Goal: Task Accomplishment & Management: Manage account settings

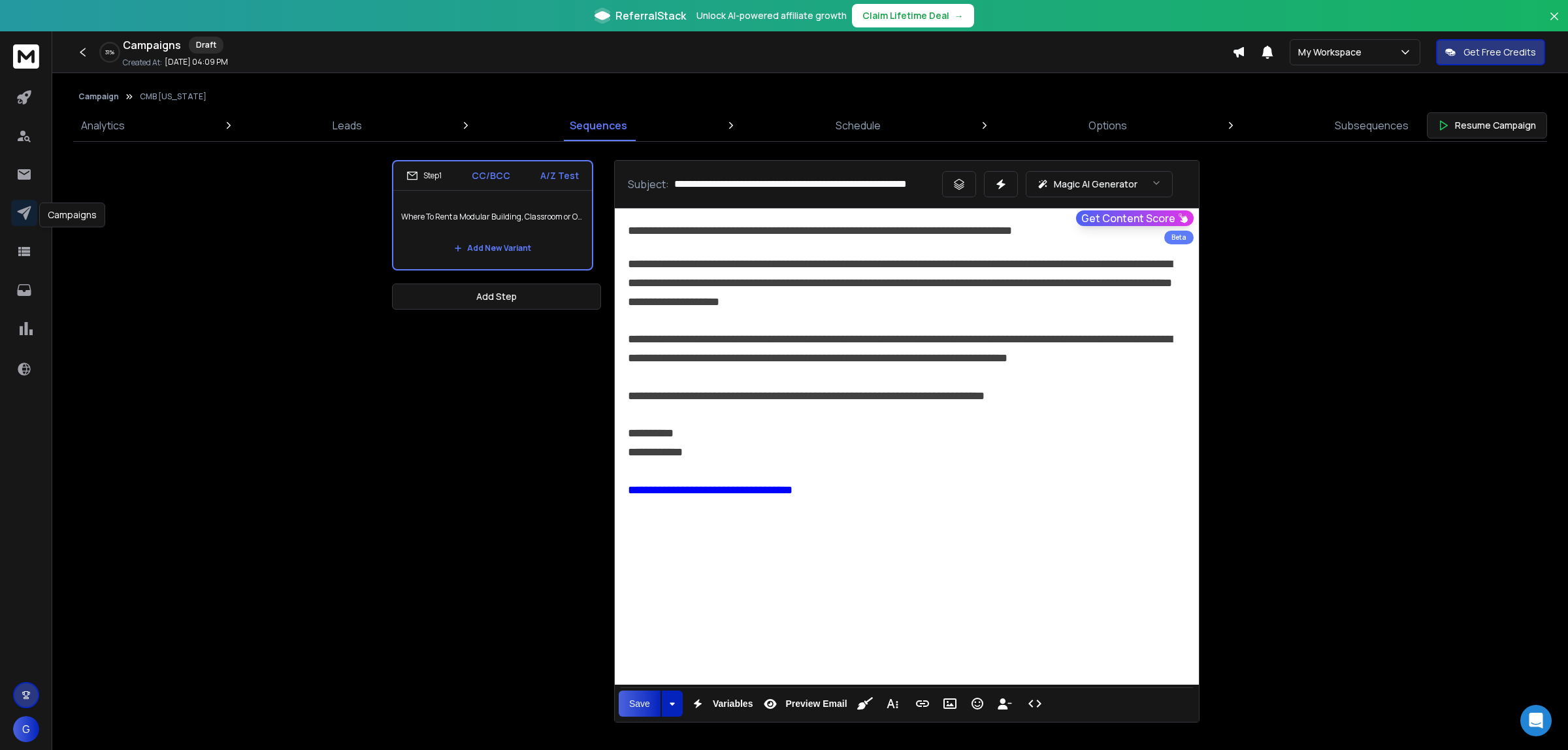
click at [32, 216] on link at bounding box center [24, 213] width 26 height 26
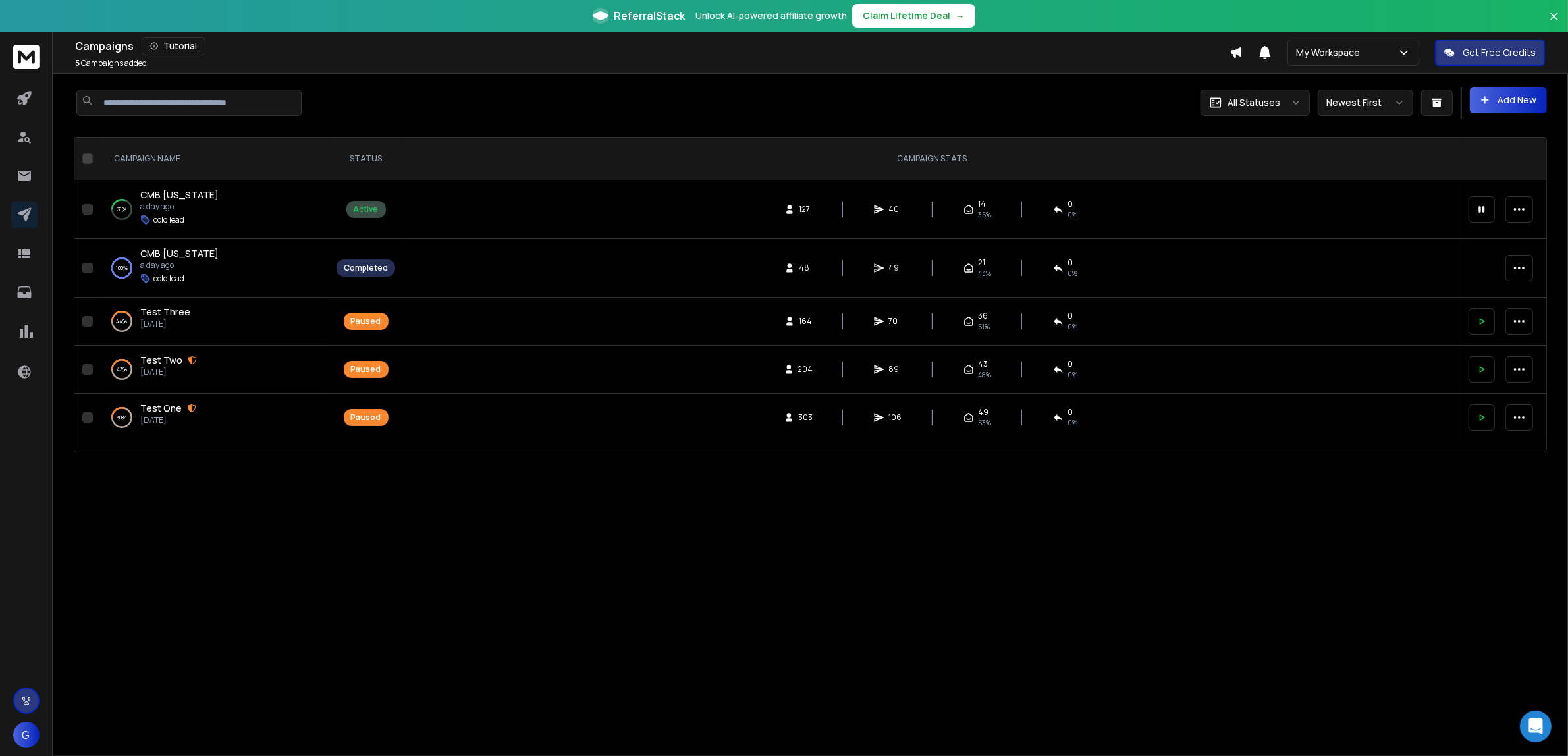
click at [211, 271] on div "CMB South Carolina a day ago cold lead" at bounding box center [179, 268] width 78 height 42
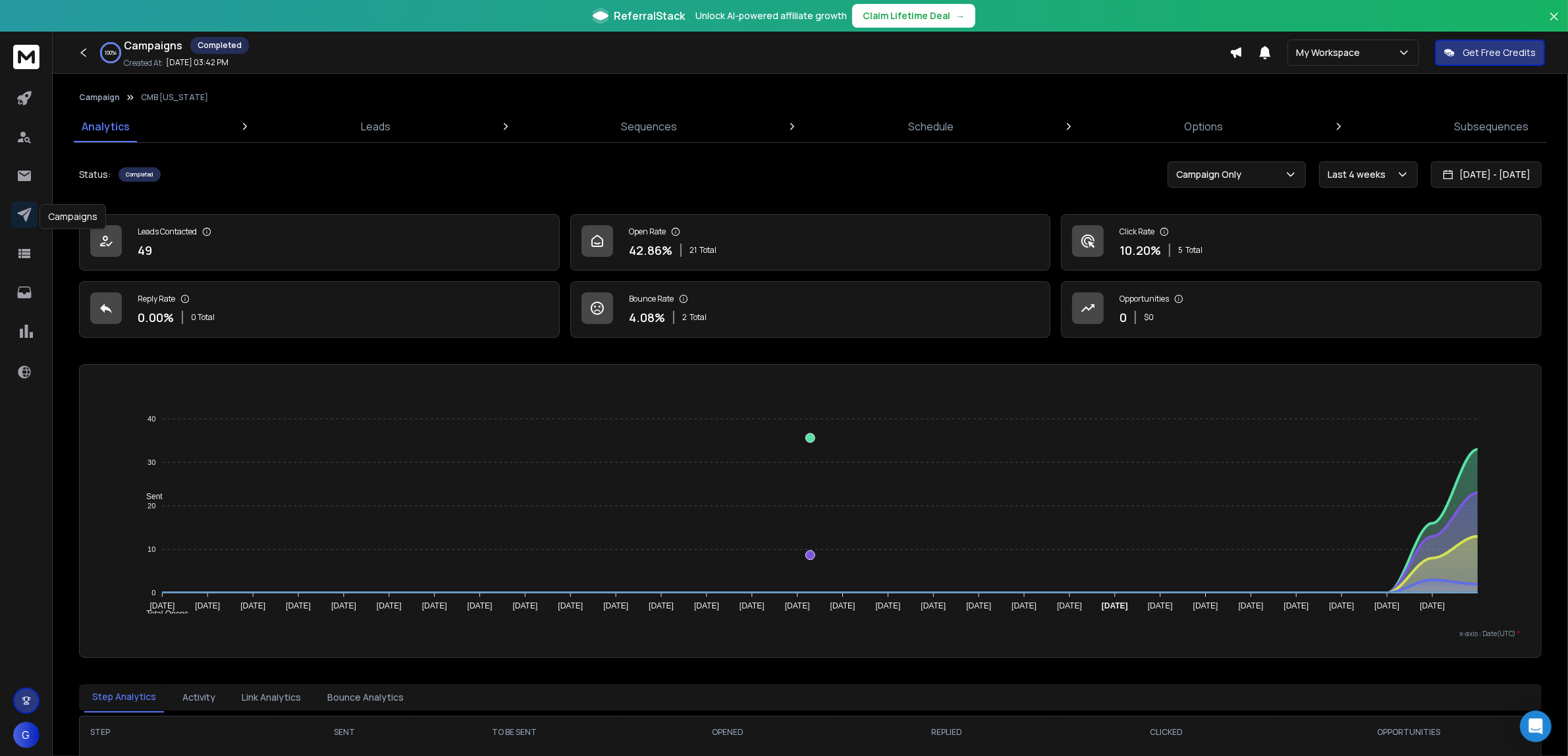
click at [27, 222] on icon at bounding box center [25, 215] width 16 height 16
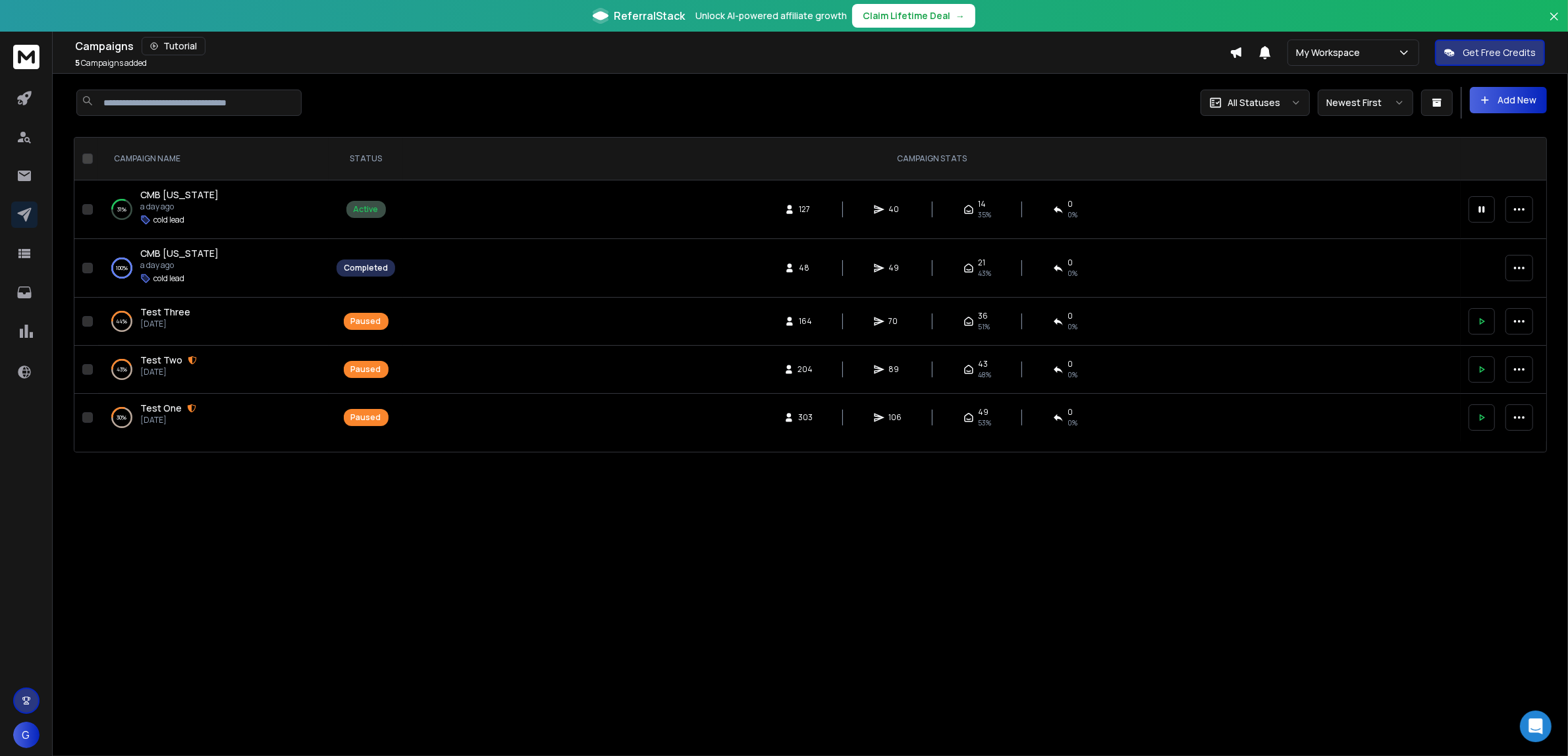
click at [193, 211] on p "a day ago" at bounding box center [179, 207] width 78 height 11
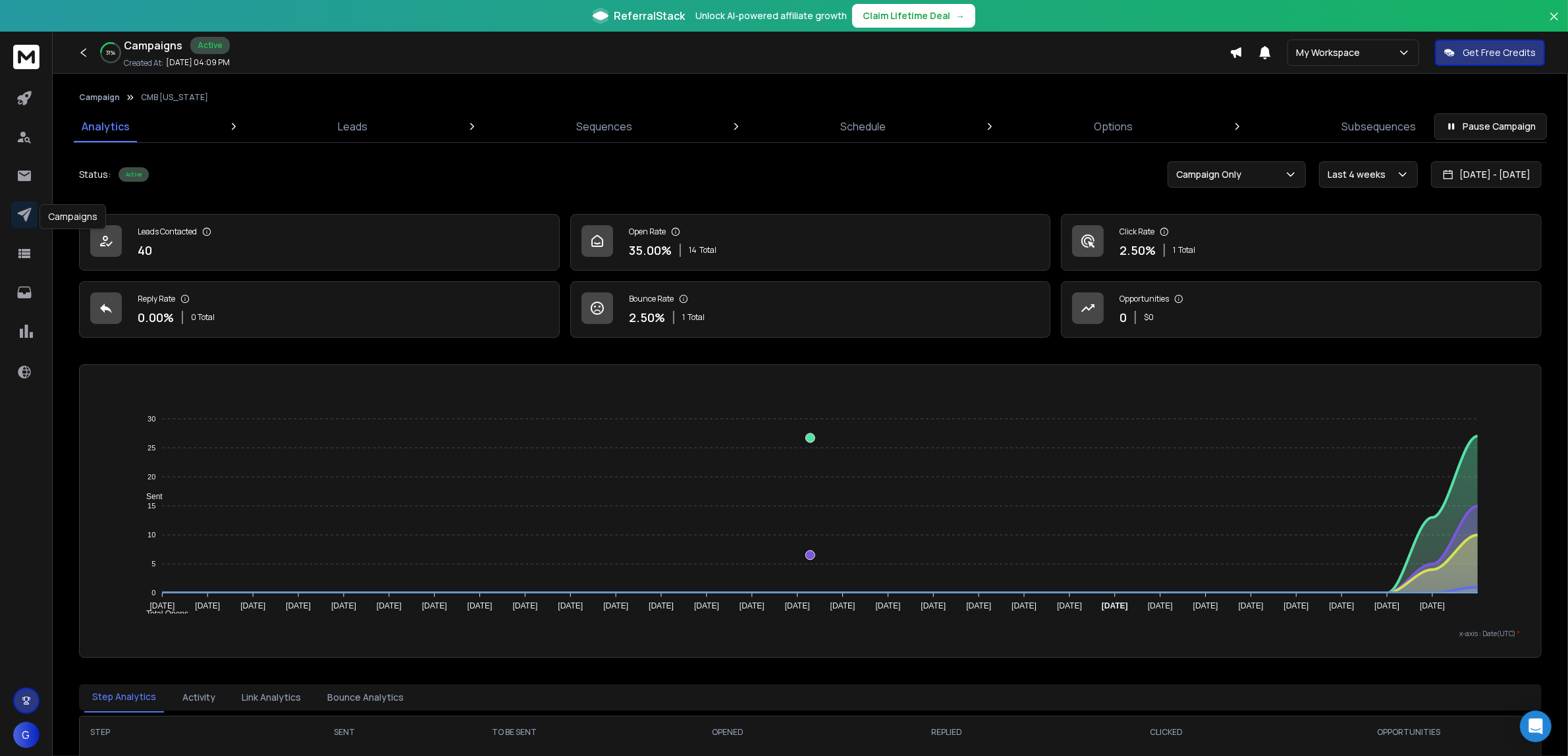
click at [24, 217] on icon at bounding box center [25, 215] width 16 height 16
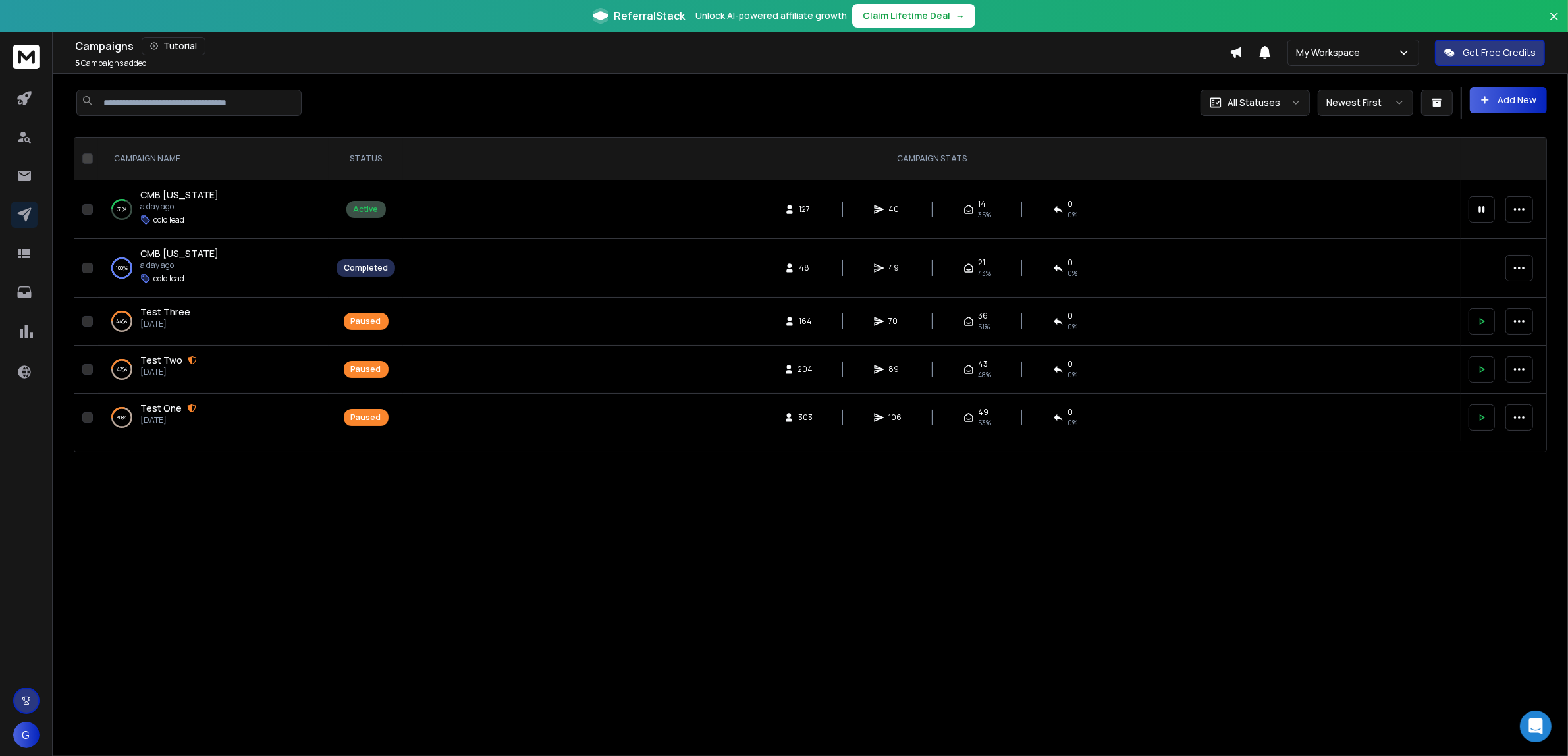
click at [1504, 98] on button "Add New" at bounding box center [1508, 100] width 77 height 26
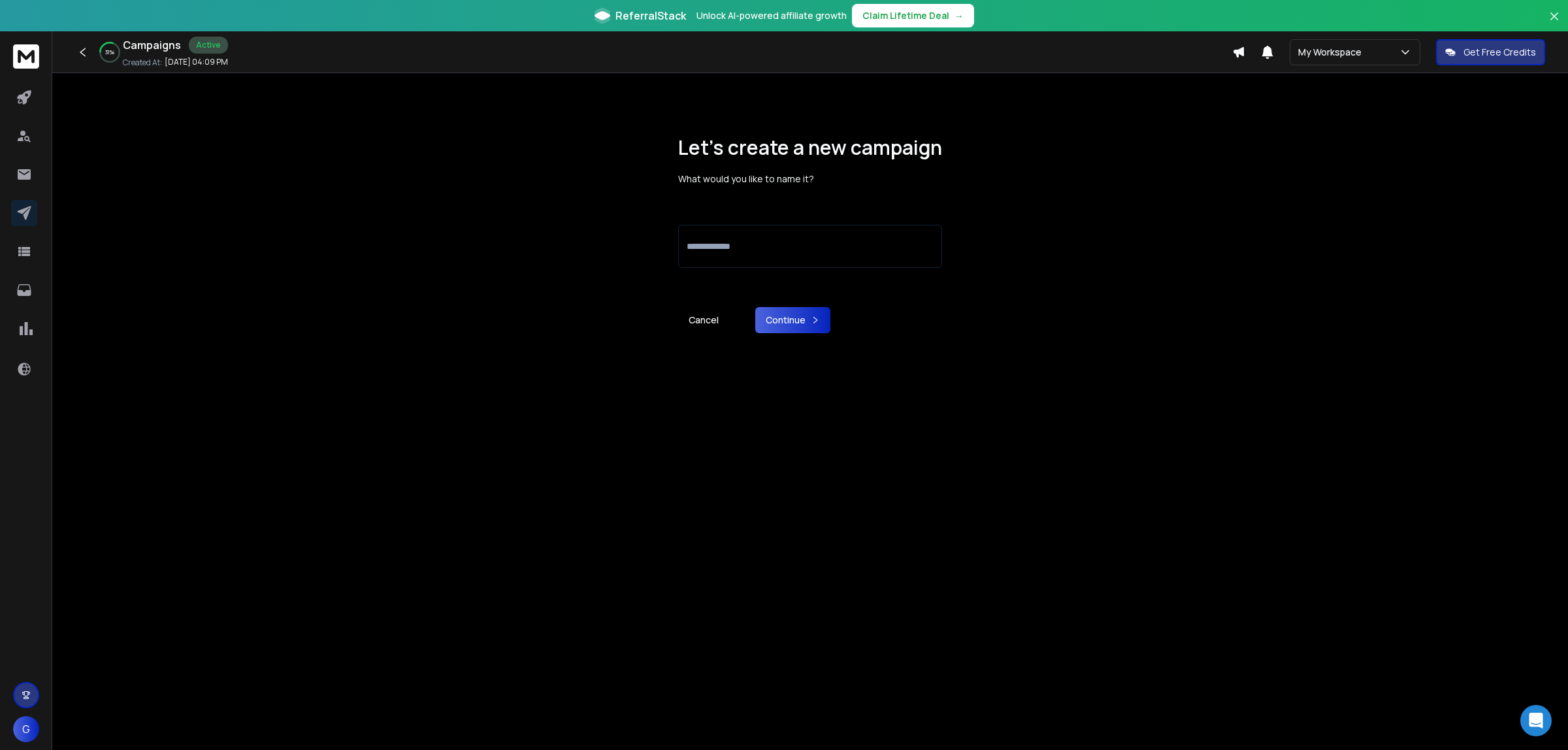
click at [792, 253] on input at bounding box center [810, 246] width 264 height 43
type input "**********"
click at [807, 318] on button "Continue" at bounding box center [793, 320] width 75 height 26
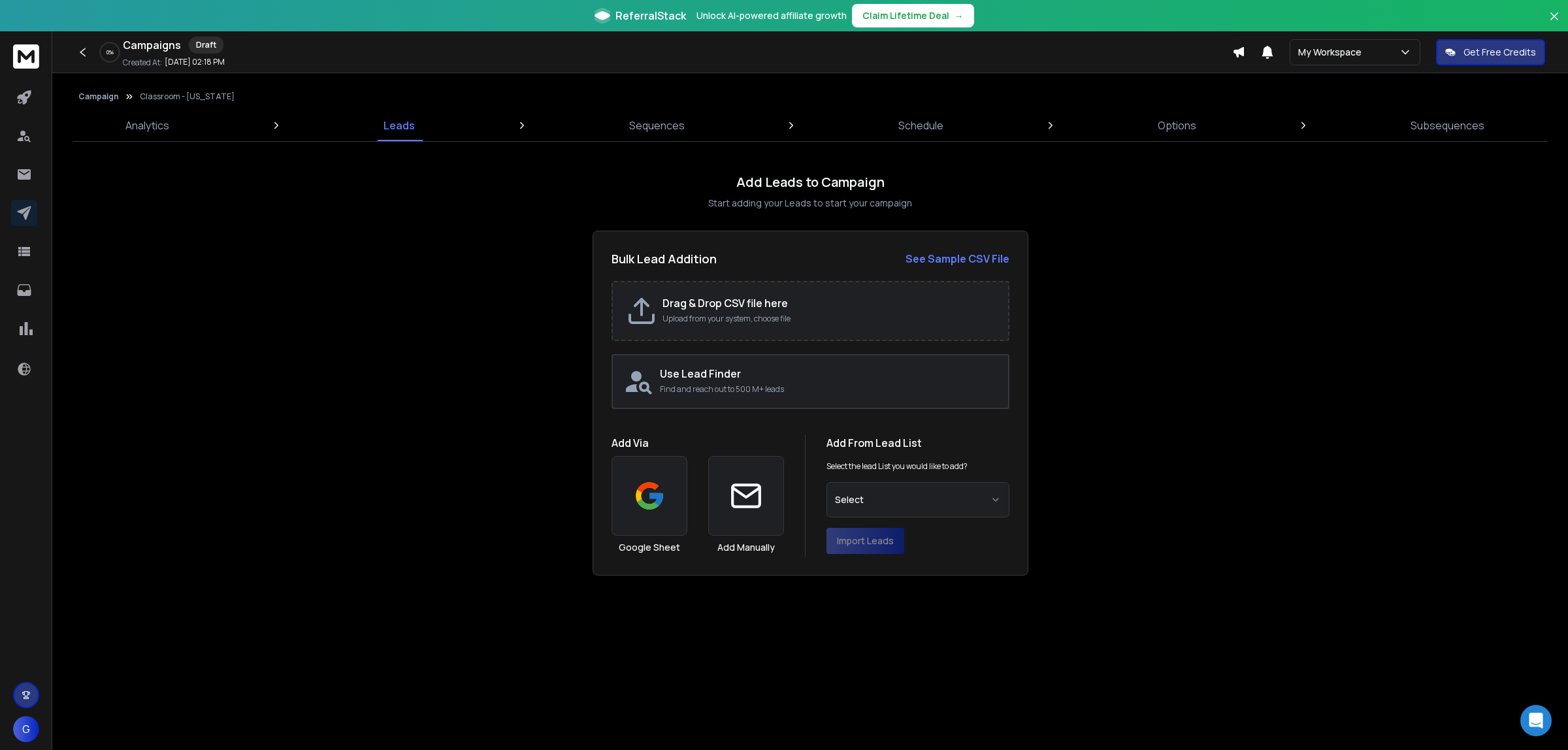
click at [733, 302] on h2 "Drag & Drop CSV file here" at bounding box center [828, 304] width 332 height 16
type input "**********"
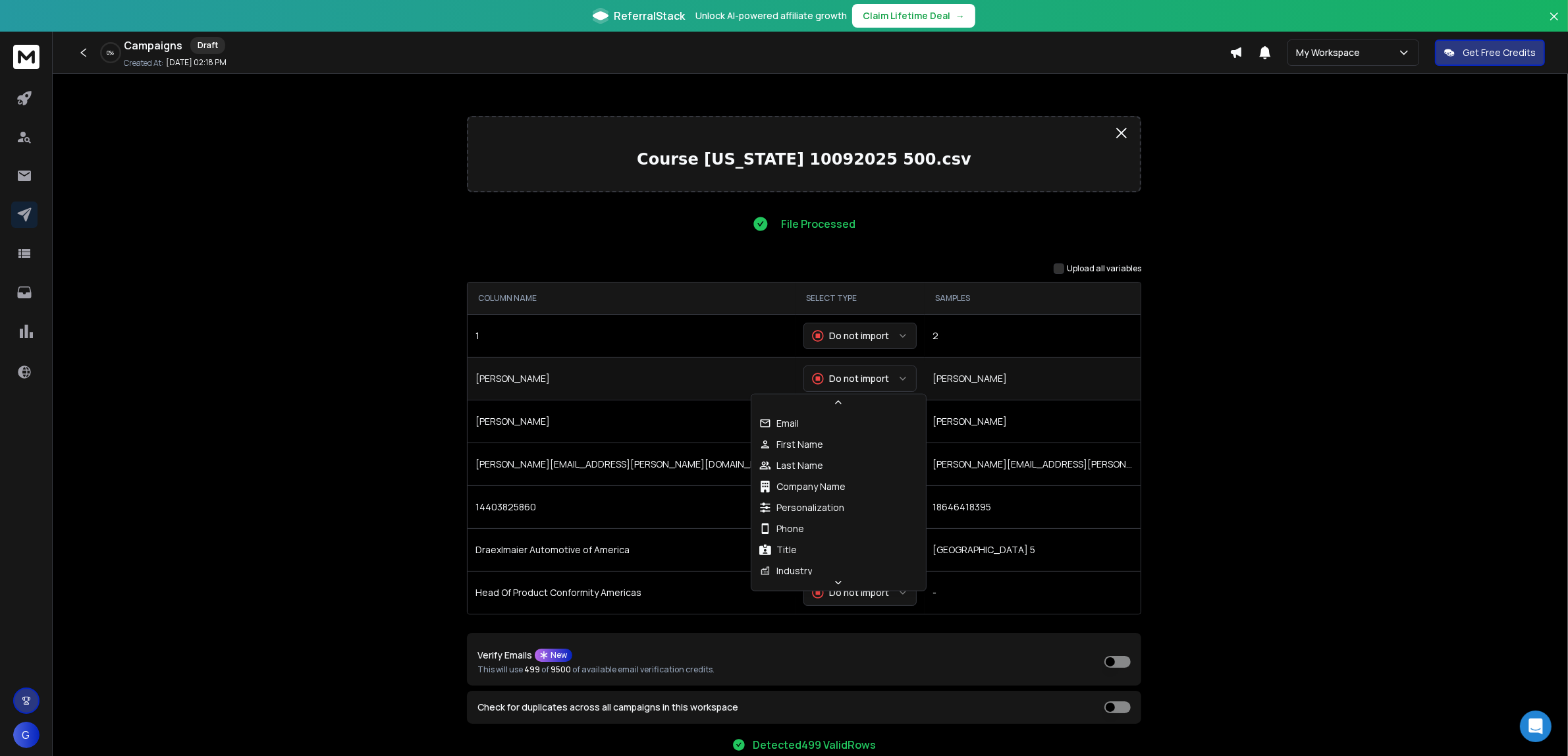
click at [908, 375] on icon "button" at bounding box center [903, 378] width 11 height 11
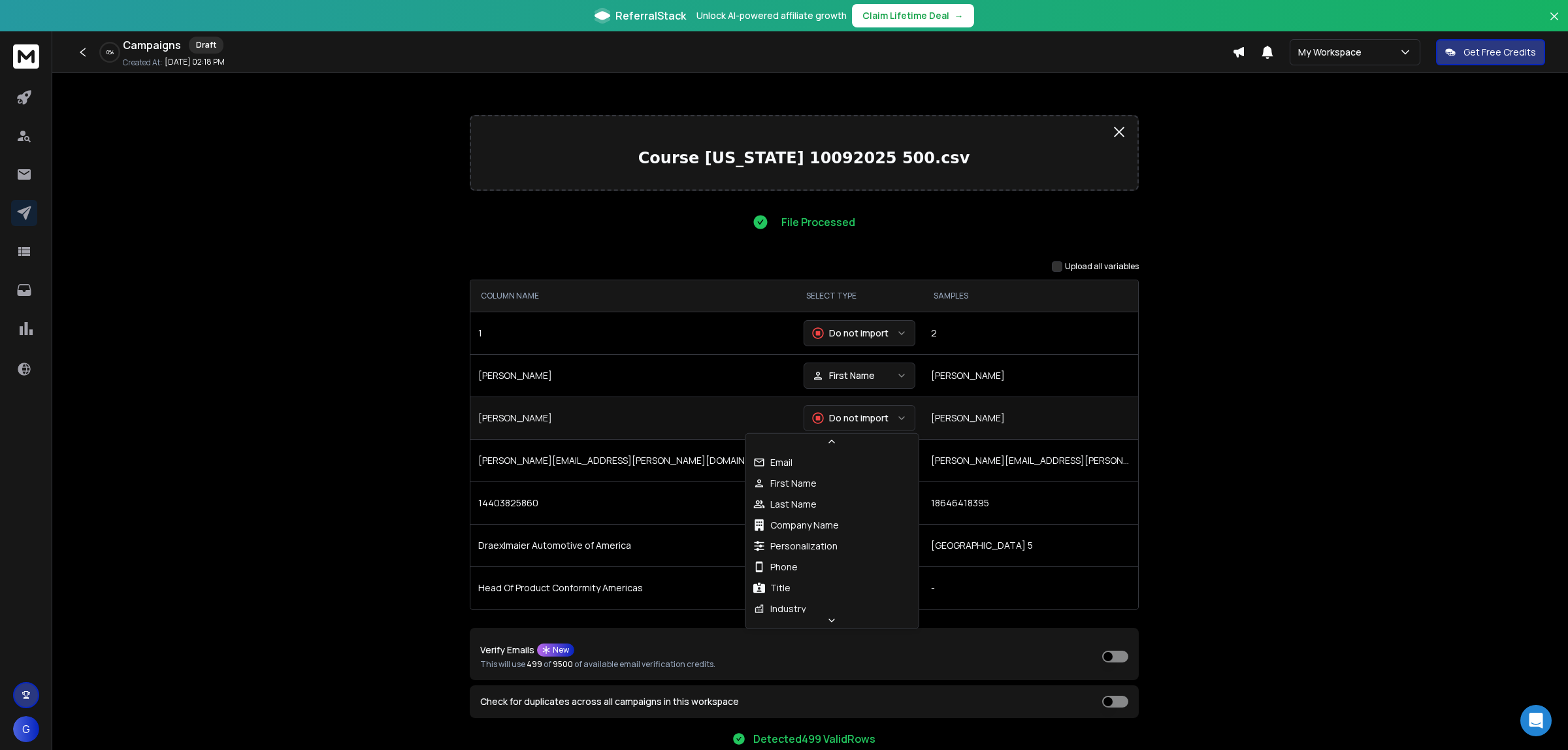
click at [907, 420] on icon "button" at bounding box center [901, 418] width 11 height 11
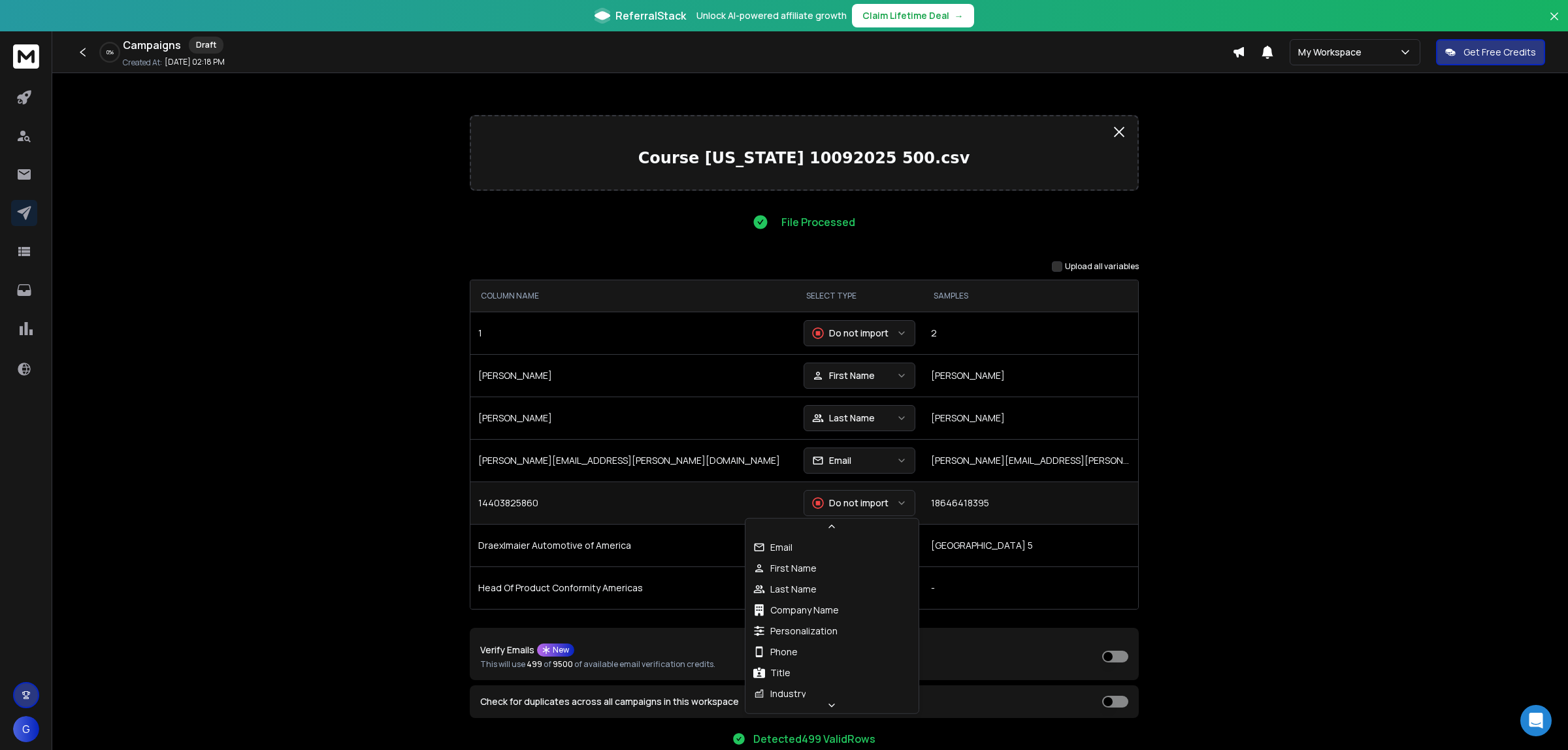
click at [900, 503] on icon "button" at bounding box center [901, 503] width 11 height 11
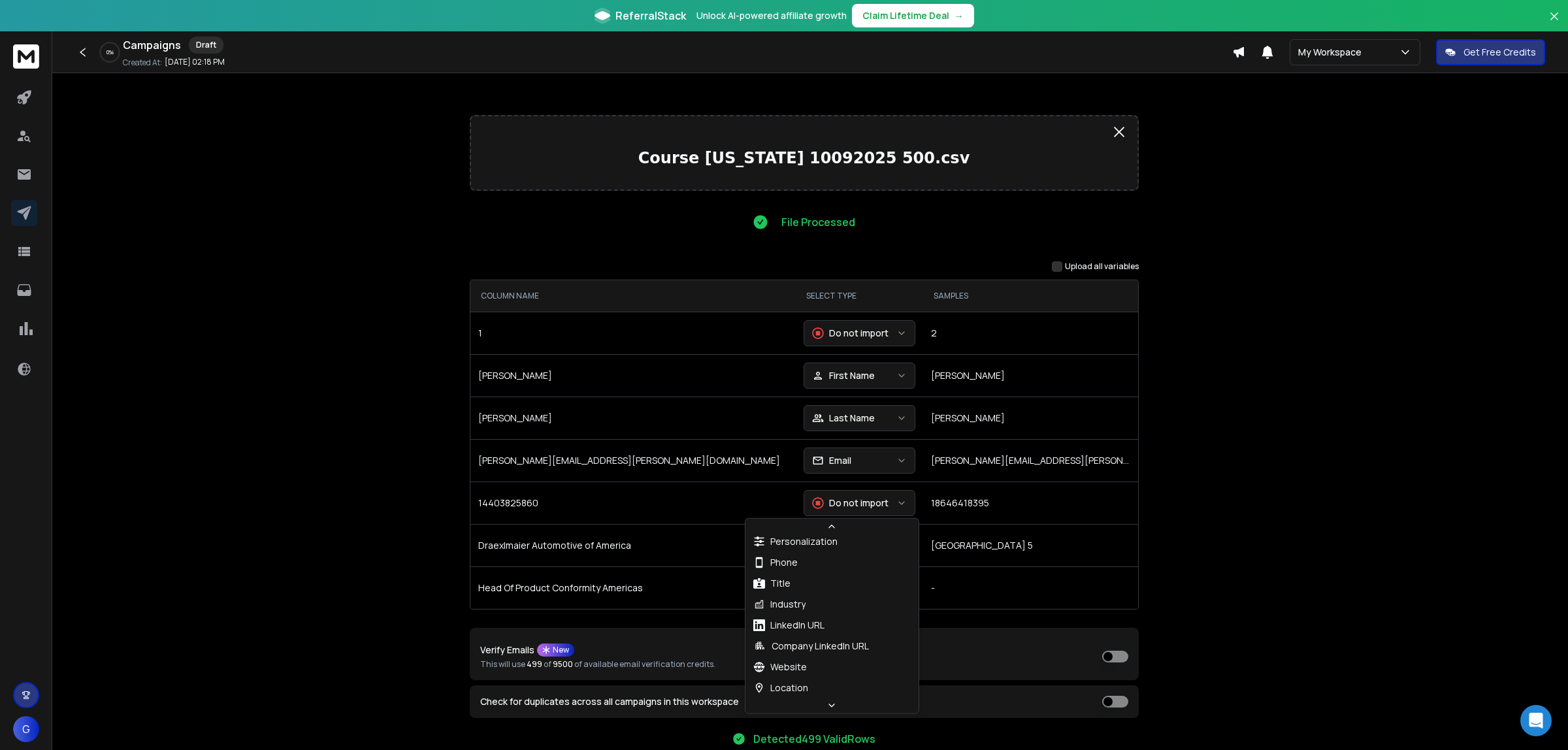
scroll to position [69, 0]
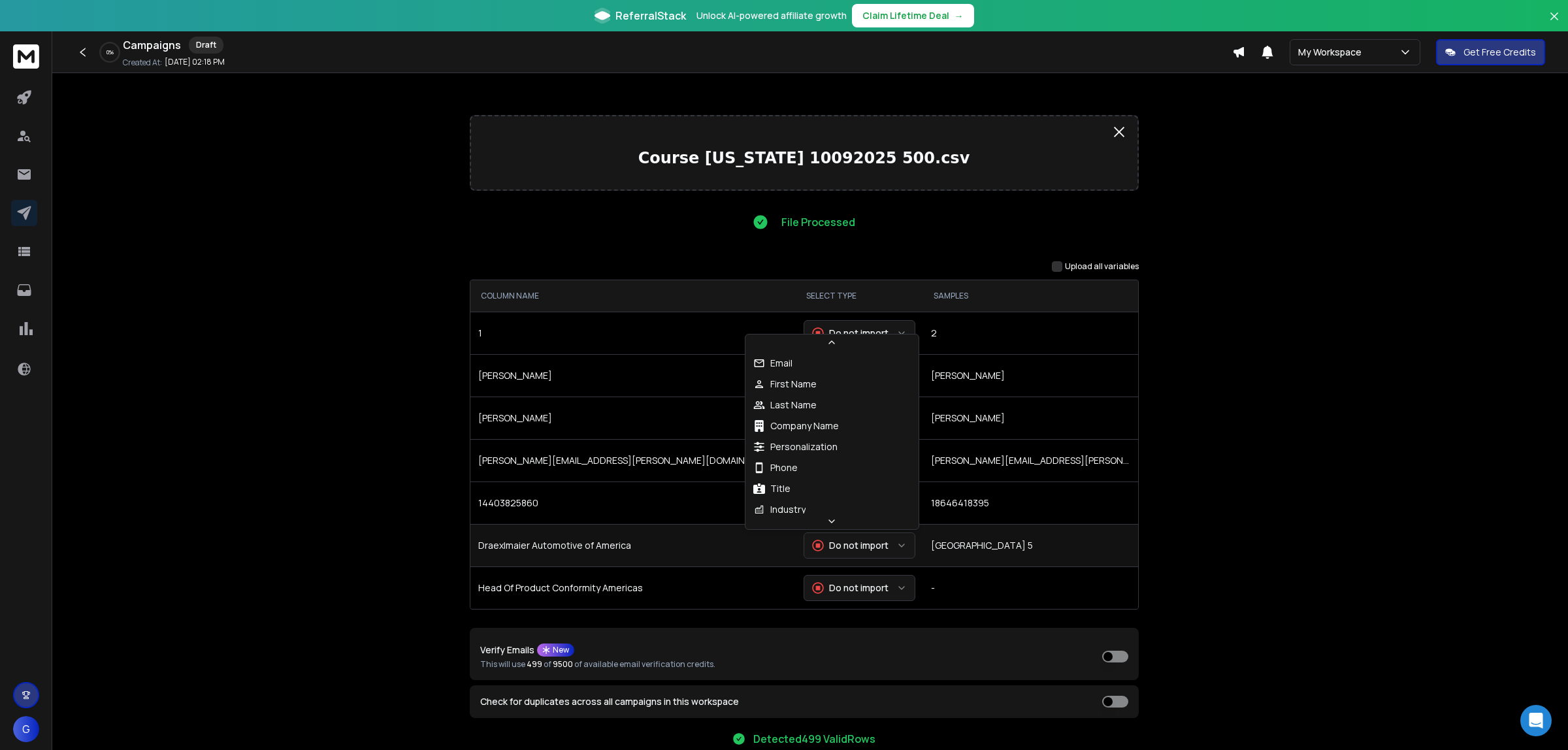
click at [905, 544] on icon "button" at bounding box center [901, 545] width 11 height 11
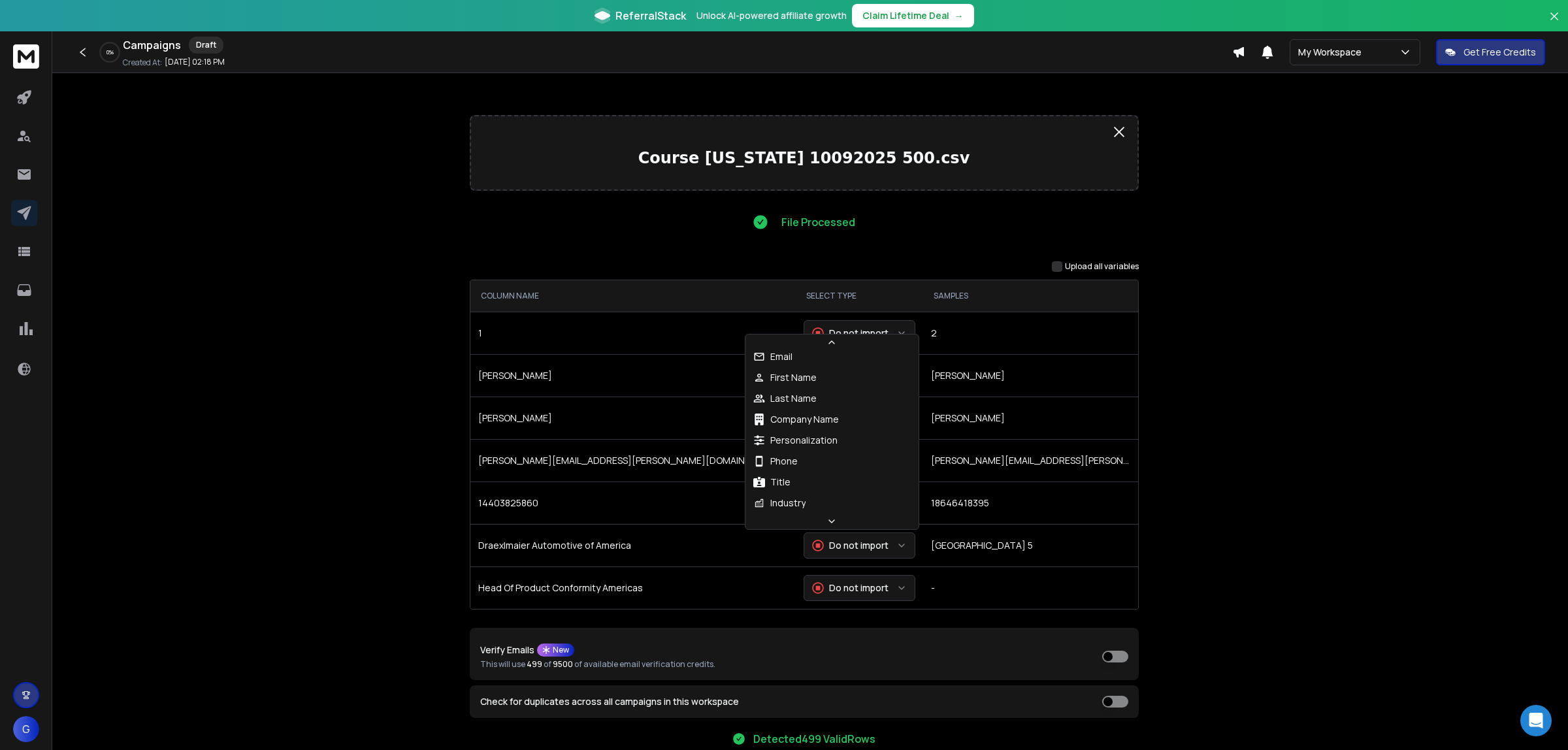
scroll to position [0, 0]
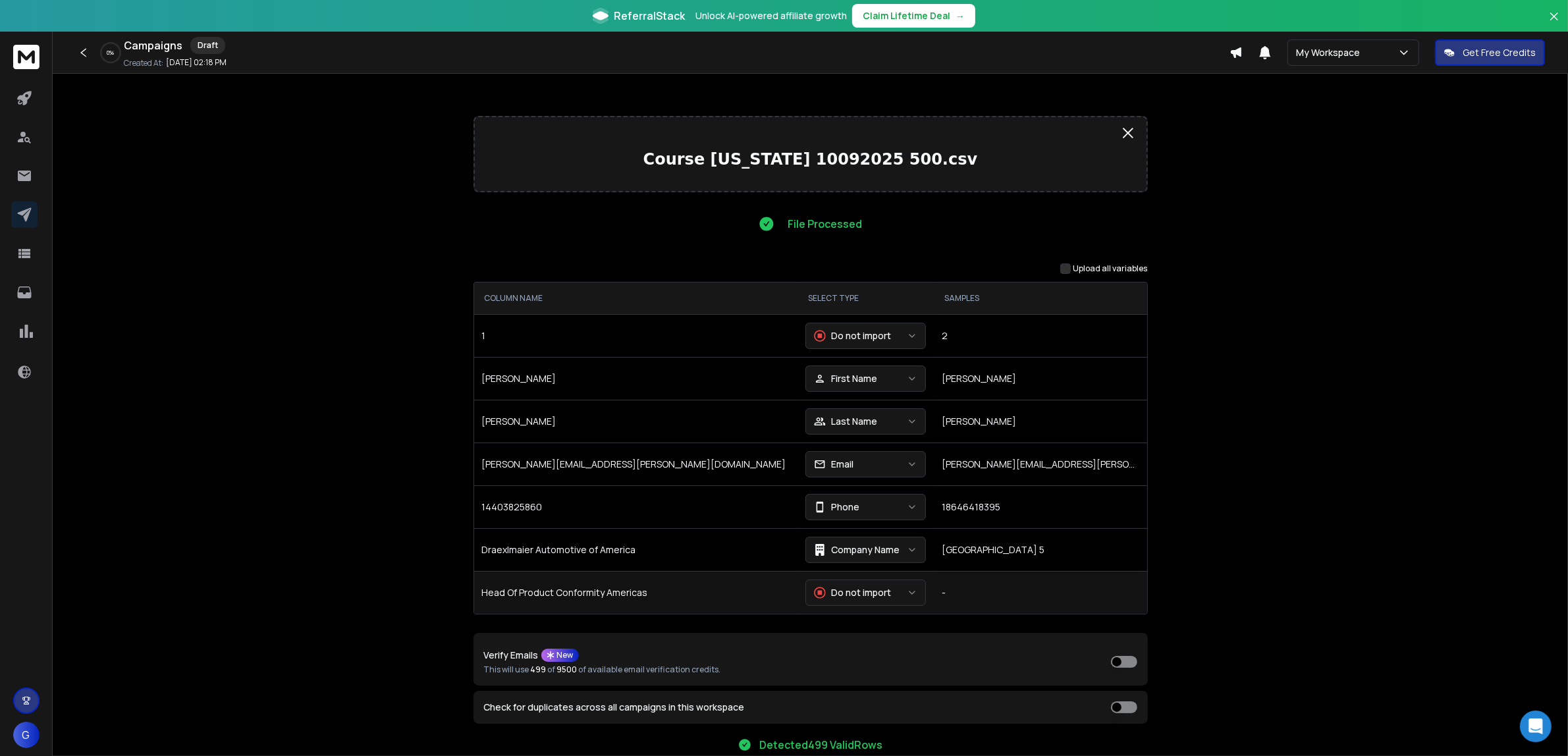
click at [916, 597] on icon "button" at bounding box center [912, 593] width 11 height 11
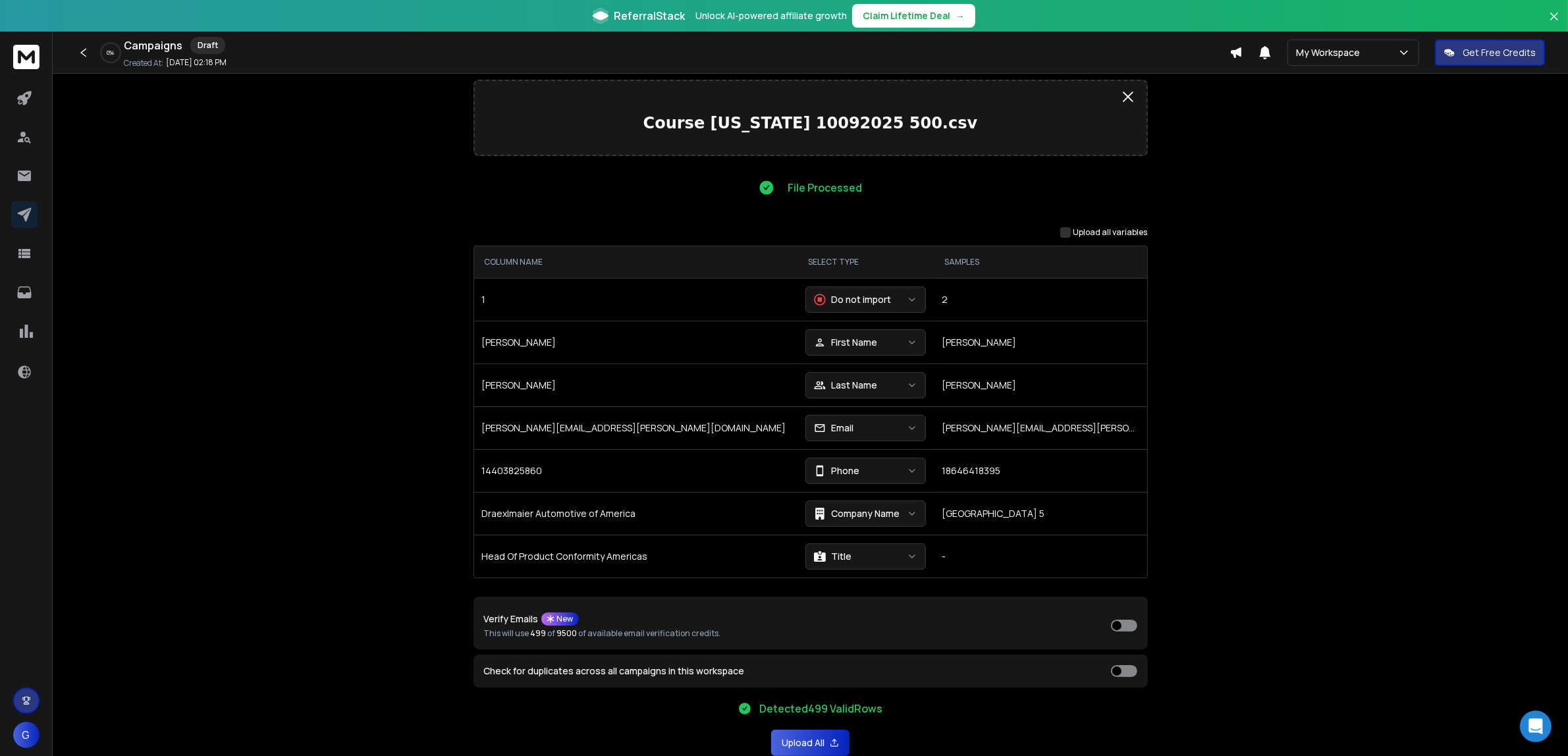
scroll to position [56, 0]
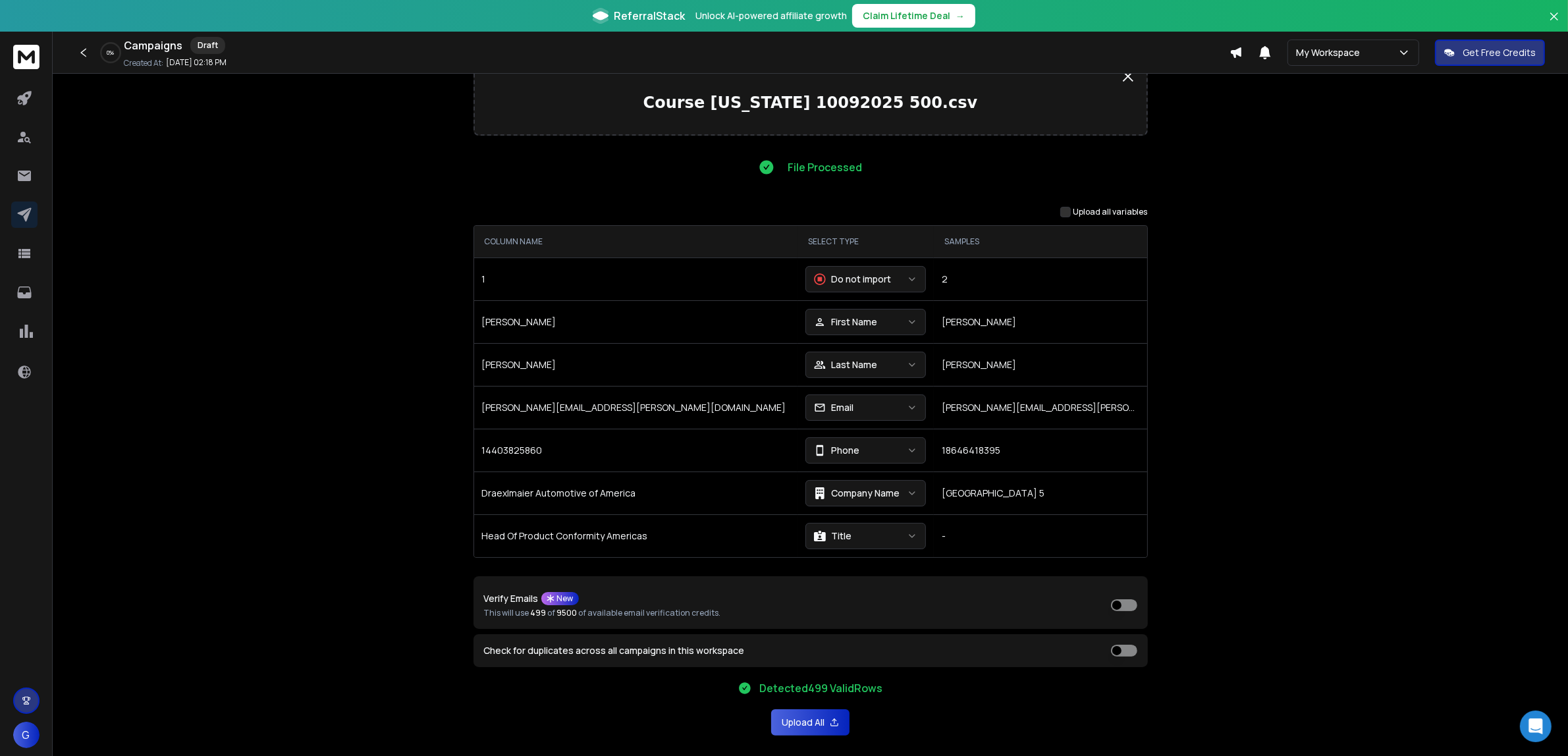
click at [1133, 605] on button "Verify Emails New This will use 499 of 9500 of available email verification cre…" at bounding box center [1124, 606] width 26 height 12
click at [1130, 654] on button "Check for duplicates across all campaigns in this workspace" at bounding box center [1124, 650] width 26 height 12
click at [811, 725] on button "Upload All" at bounding box center [810, 723] width 78 height 26
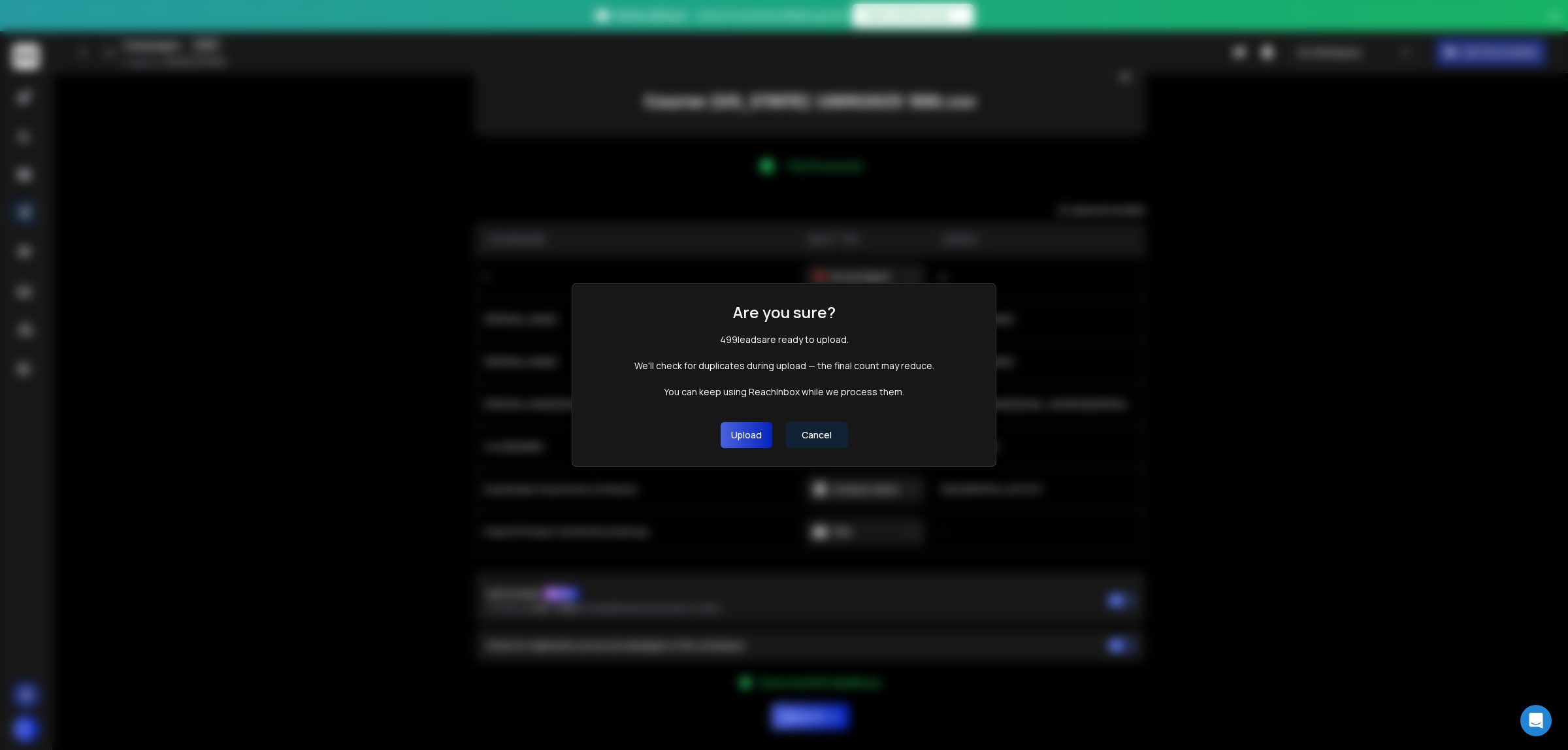
click at [750, 442] on button "Upload" at bounding box center [746, 435] width 52 height 26
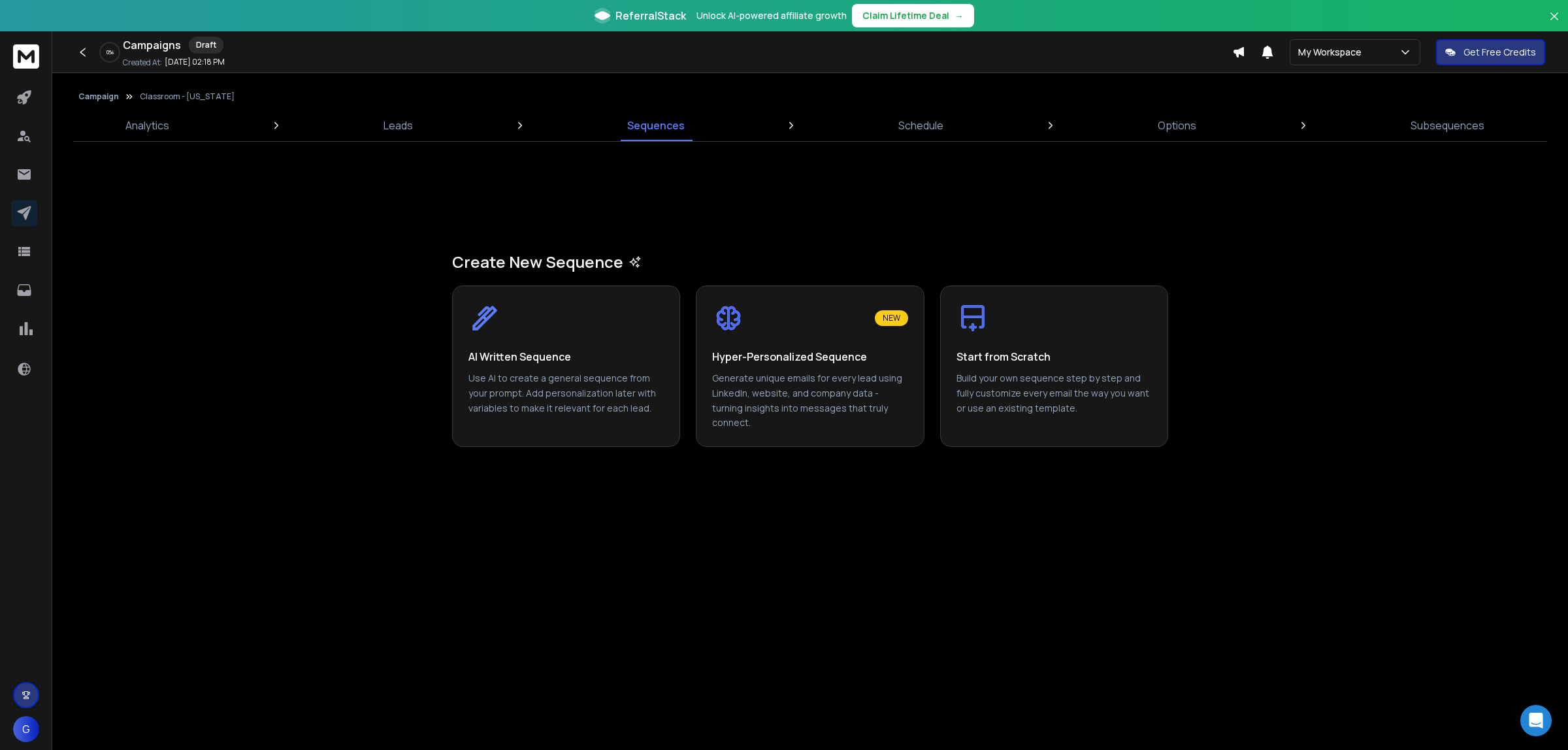
click at [530, 360] on h3 "AI Written Sequence" at bounding box center [520, 357] width 103 height 13
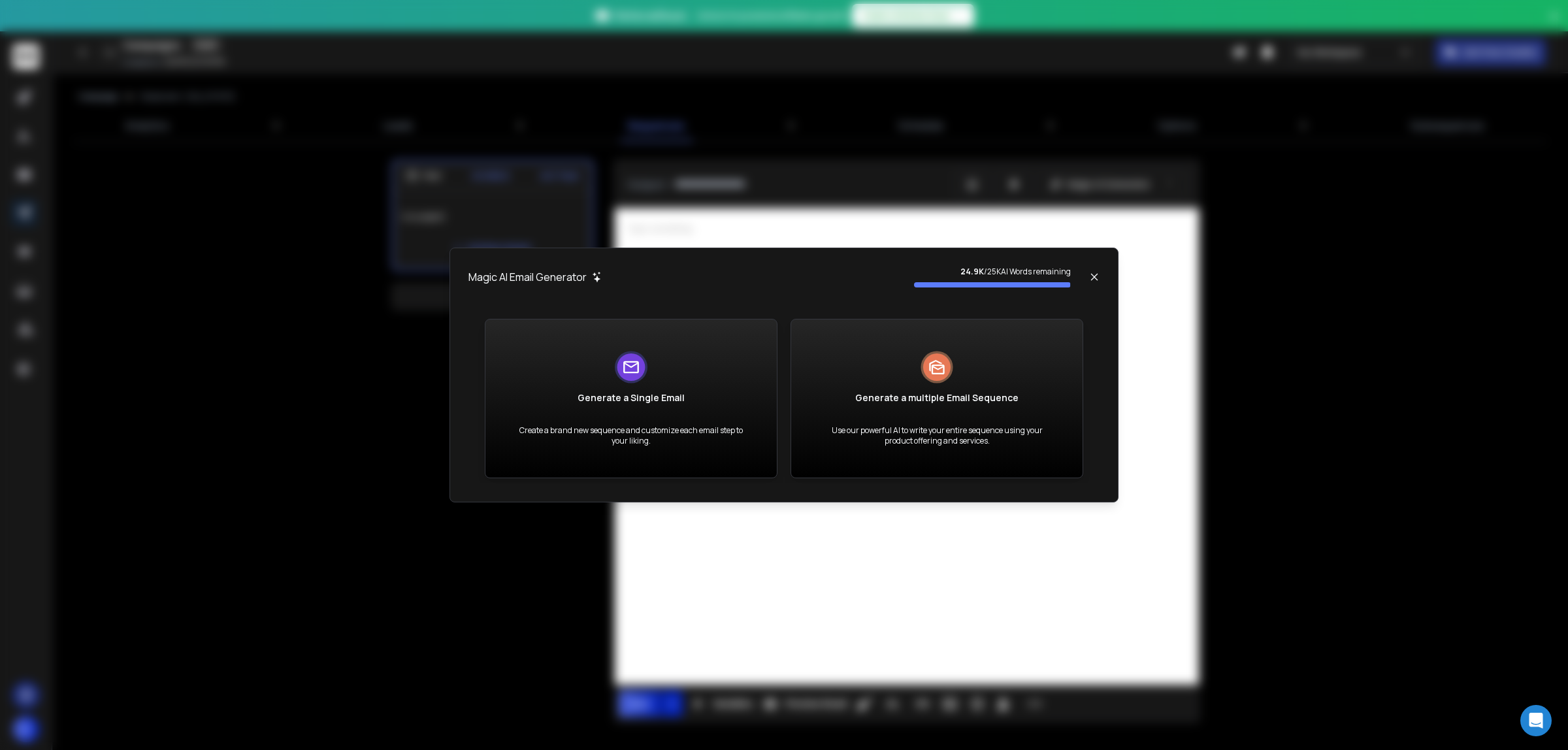
click at [646, 396] on h1 "Generate a Single Email" at bounding box center [631, 398] width 107 height 13
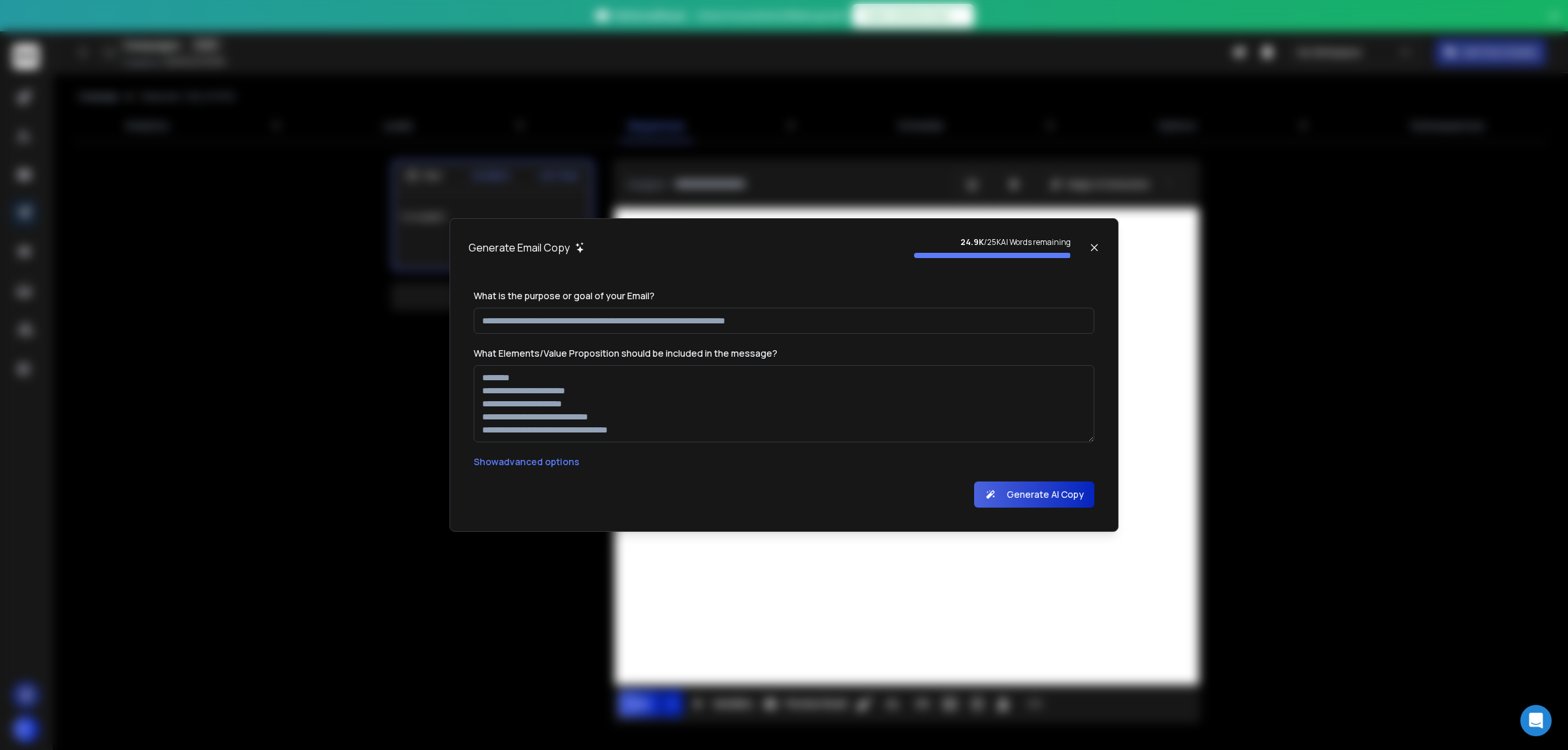
drag, startPoint x: 820, startPoint y: 322, endPoint x: 535, endPoint y: 334, distance: 285.3
click at [535, 334] on div "What is the purpose or goal of your Email? What Elements/Value Proposition shou…" at bounding box center [784, 398] width 621 height 218
type input "**********"
click at [1030, 494] on button "Generate AI Copy" at bounding box center [1035, 494] width 121 height 26
click at [534, 379] on textarea "**********" at bounding box center [784, 403] width 621 height 77
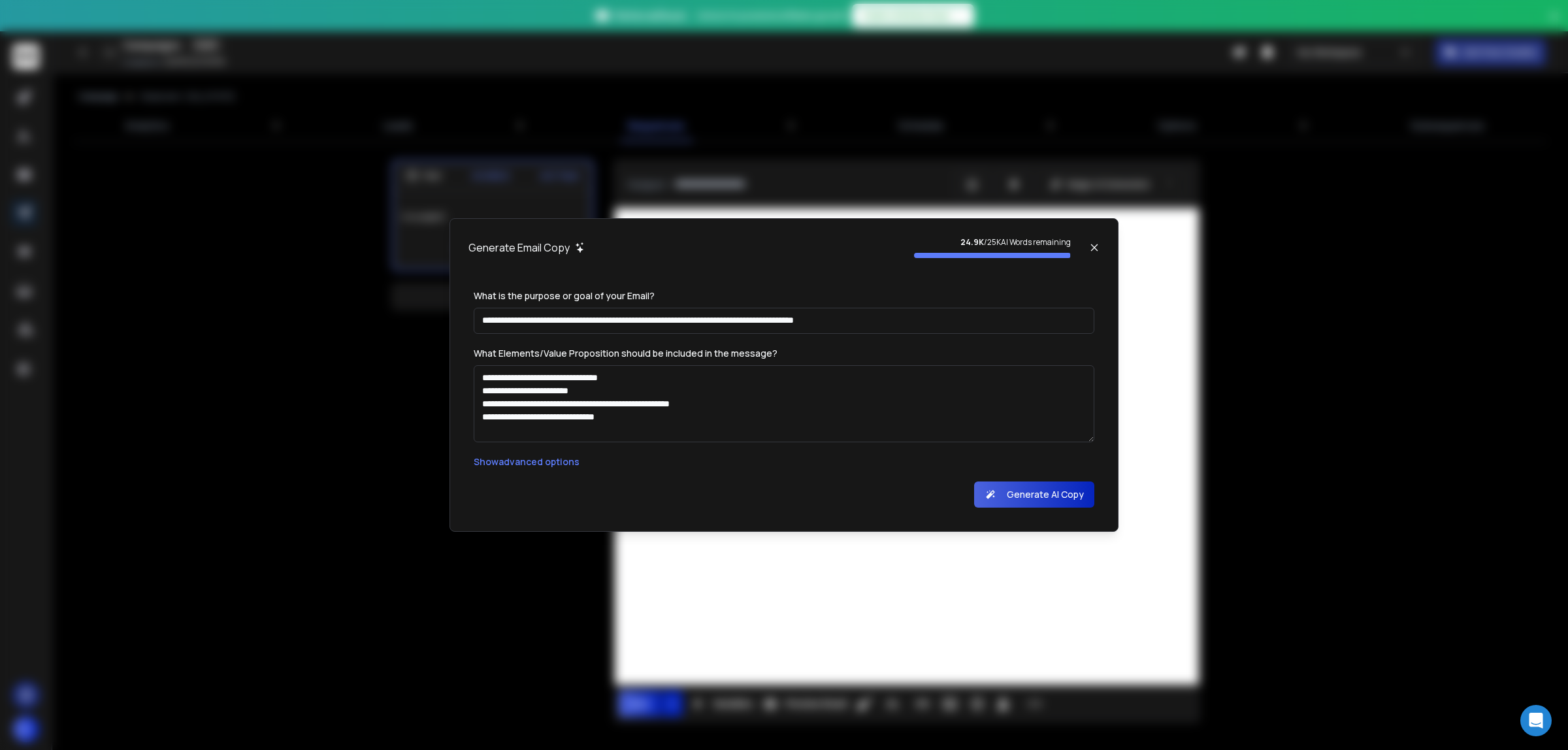
click at [659, 418] on textarea "**********" at bounding box center [784, 403] width 621 height 77
type textarea "**********"
click at [1021, 494] on button "Generate AI Copy" at bounding box center [1035, 494] width 121 height 26
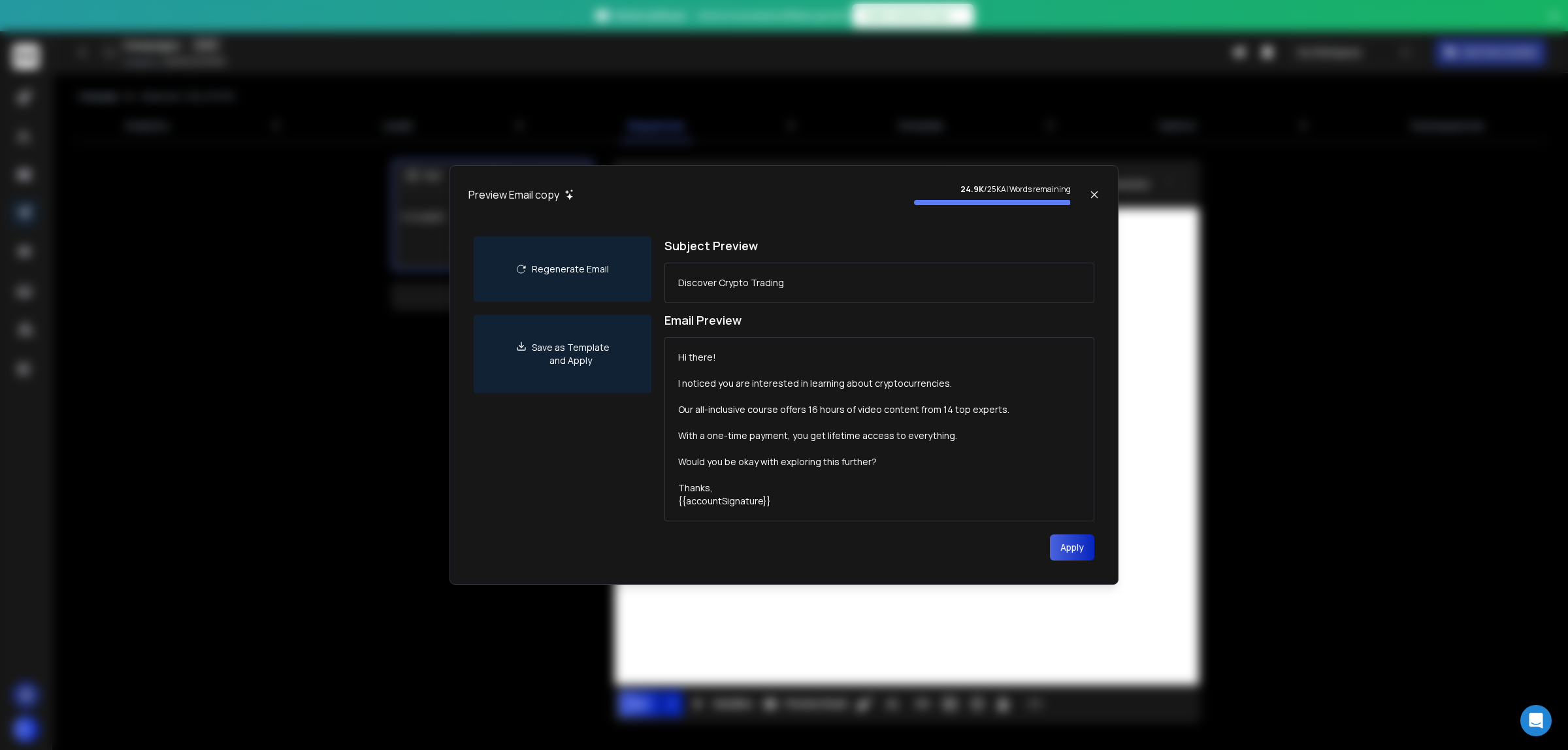
click at [1071, 550] on button "Apply" at bounding box center [1072, 548] width 44 height 26
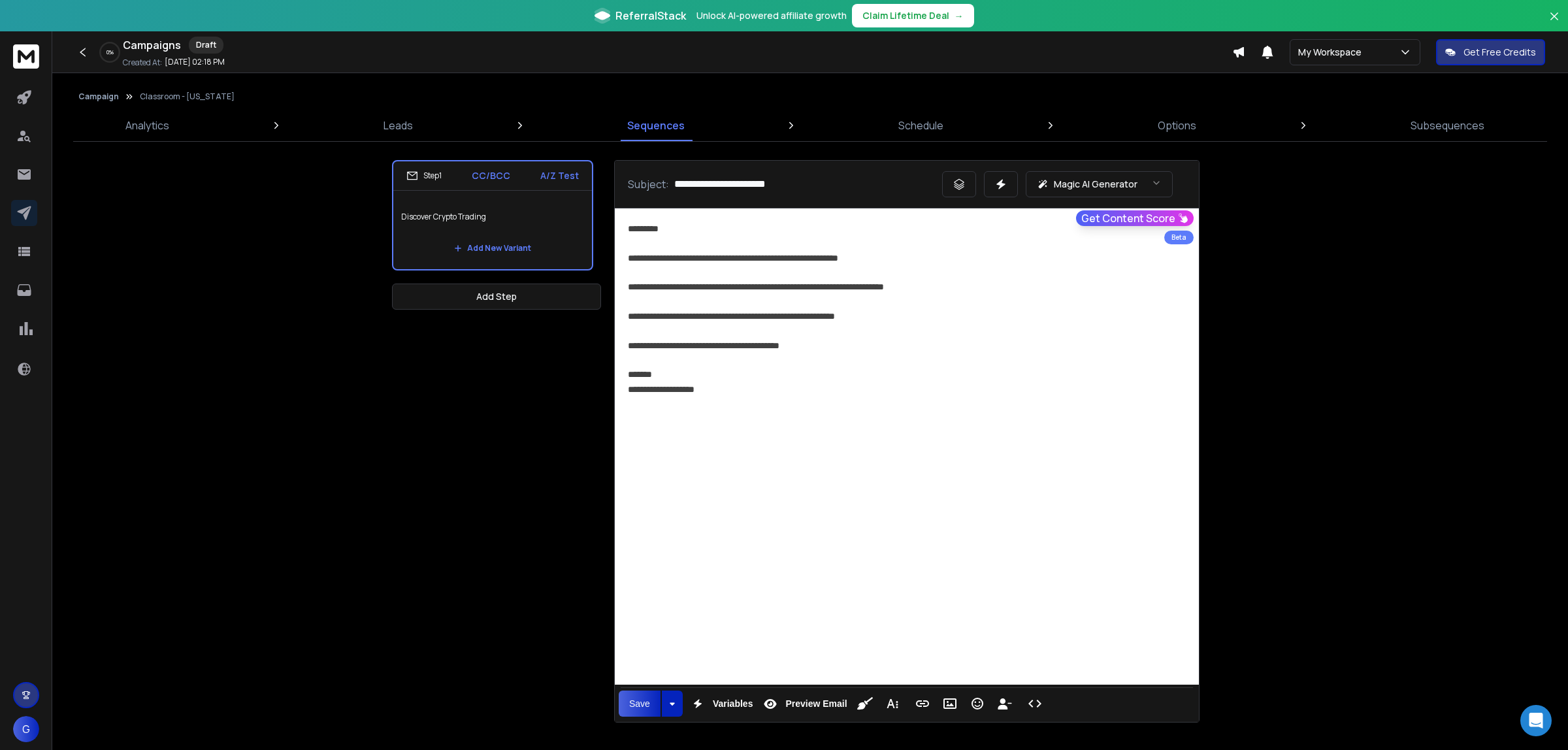
drag, startPoint x: 798, startPoint y: 187, endPoint x: 676, endPoint y: 189, distance: 122.0
click at [676, 189] on input "**********" at bounding box center [802, 184] width 255 height 16
type input "**********"
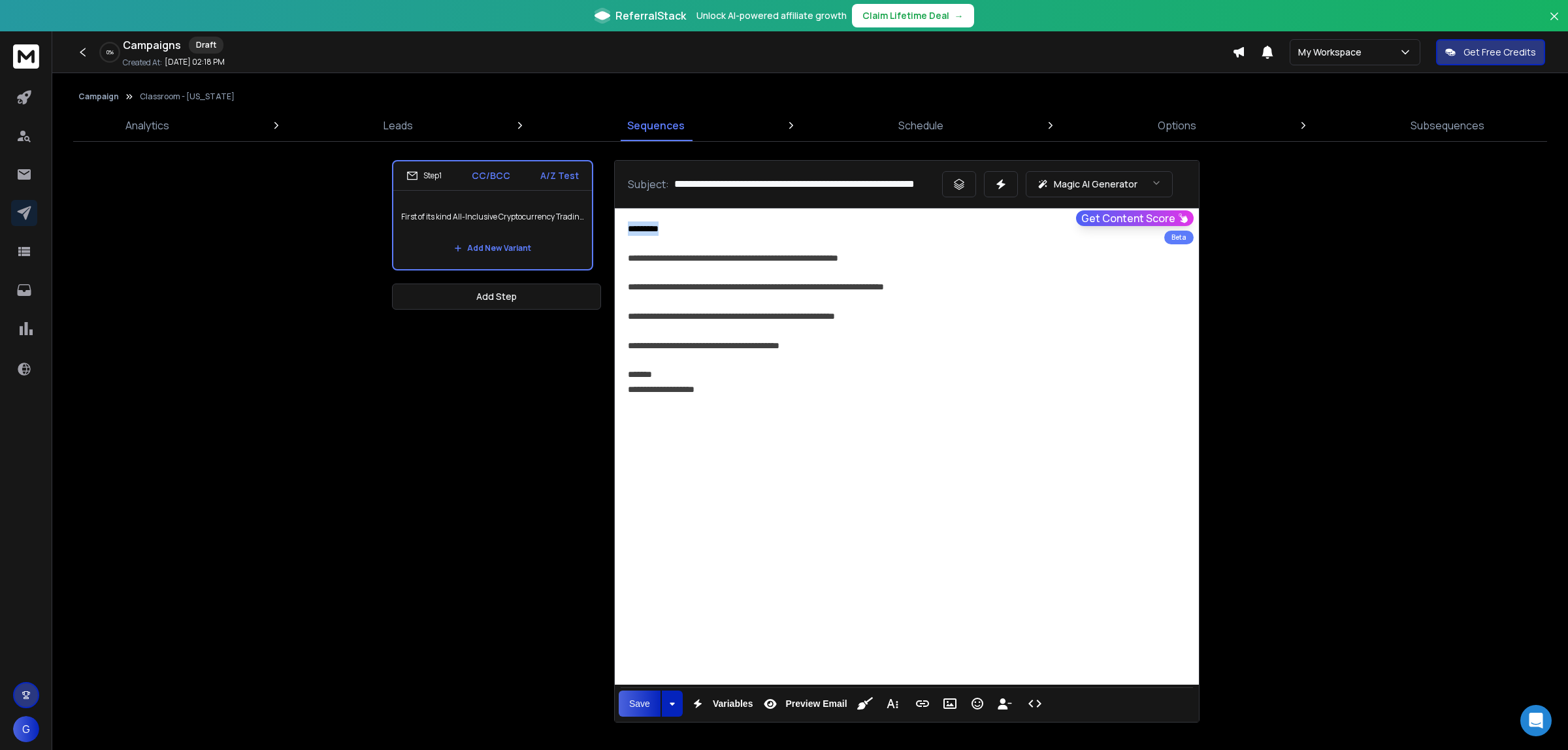
drag, startPoint x: 668, startPoint y: 227, endPoint x: 619, endPoint y: 229, distance: 49.0
click at [619, 229] on div "**********" at bounding box center [907, 446] width 584 height 477
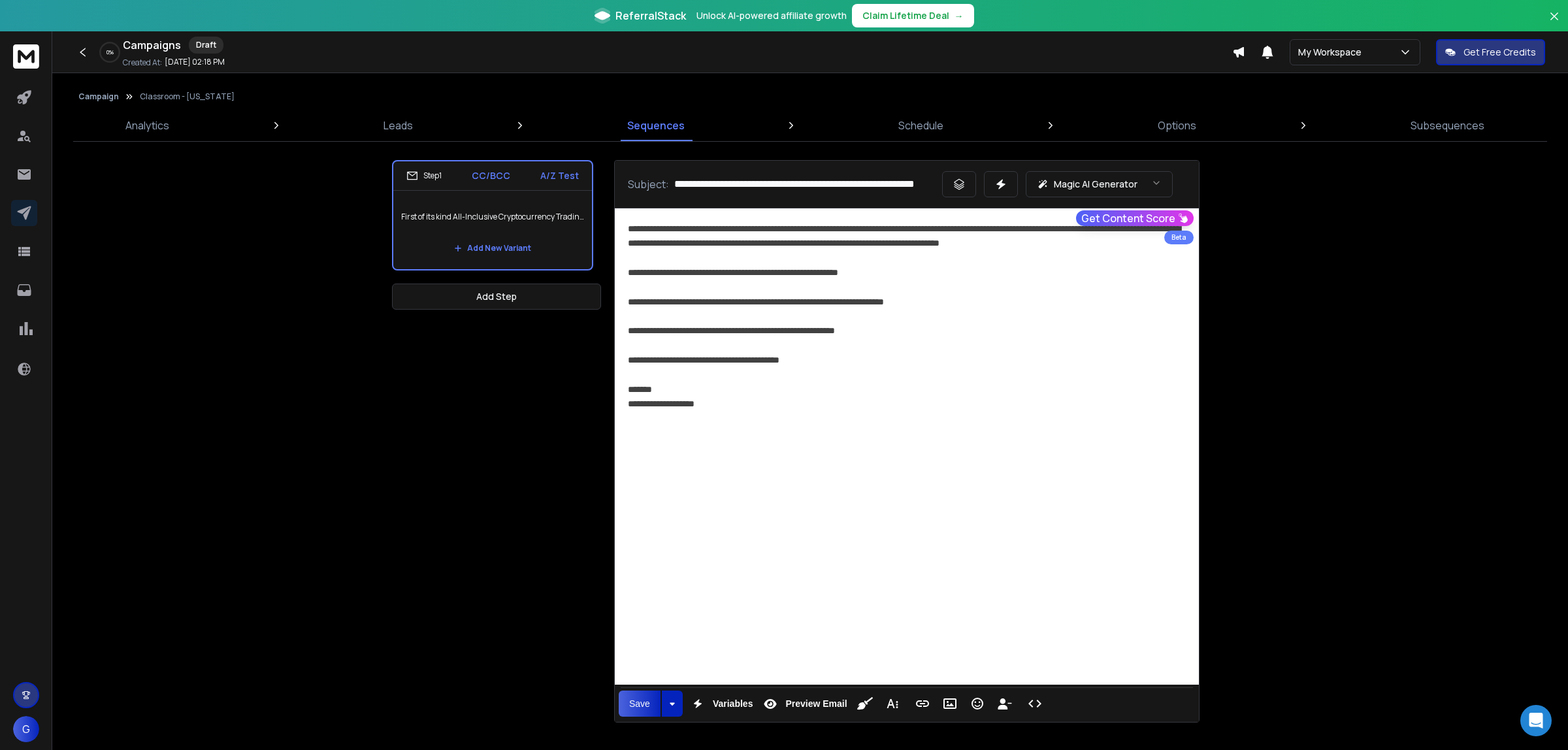
click at [1020, 232] on div "**********" at bounding box center [906, 236] width 558 height 29
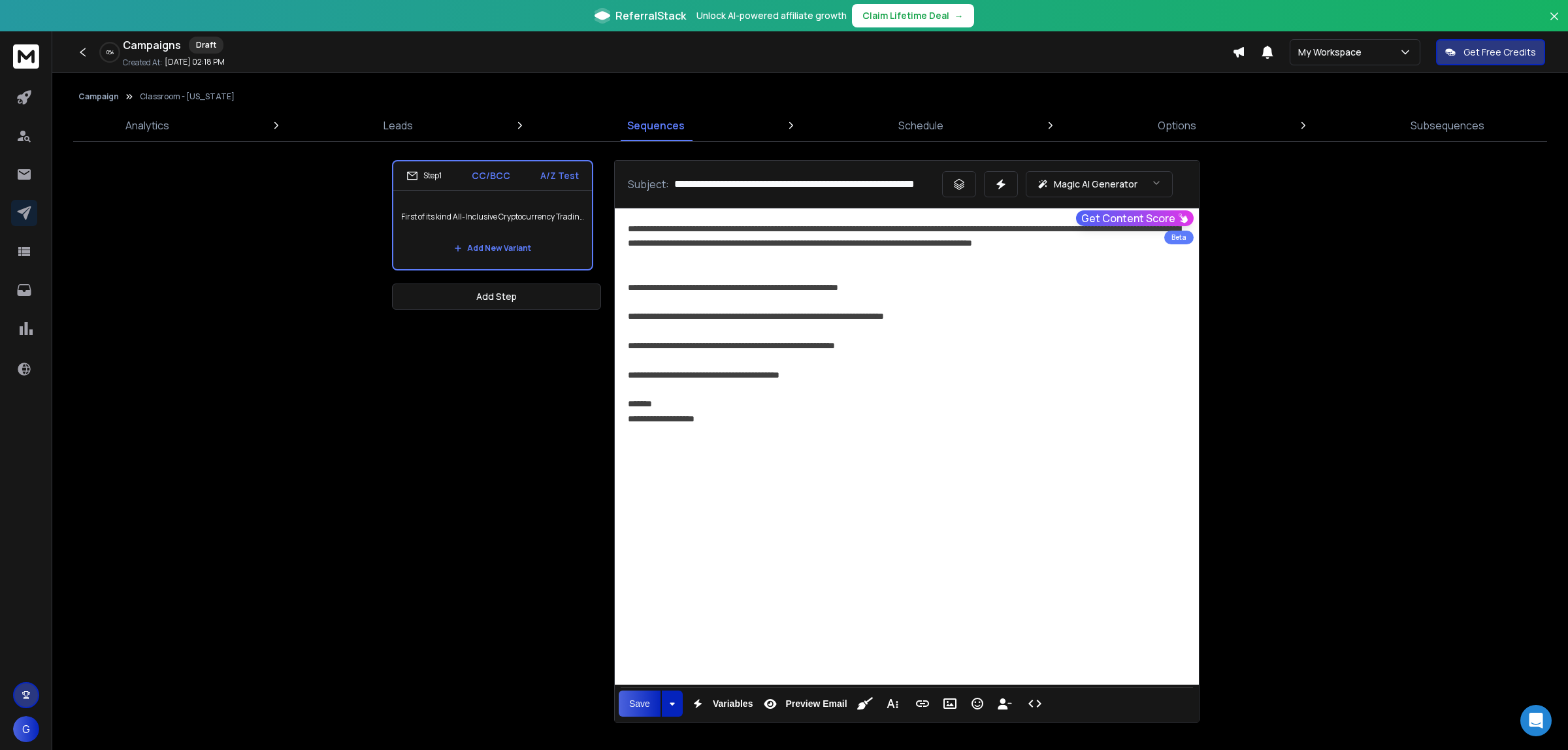
click at [851, 248] on div "**********" at bounding box center [906, 243] width 558 height 44
click at [876, 242] on div "**********" at bounding box center [906, 243] width 558 height 44
click at [674, 263] on div "**********" at bounding box center [906, 243] width 558 height 44
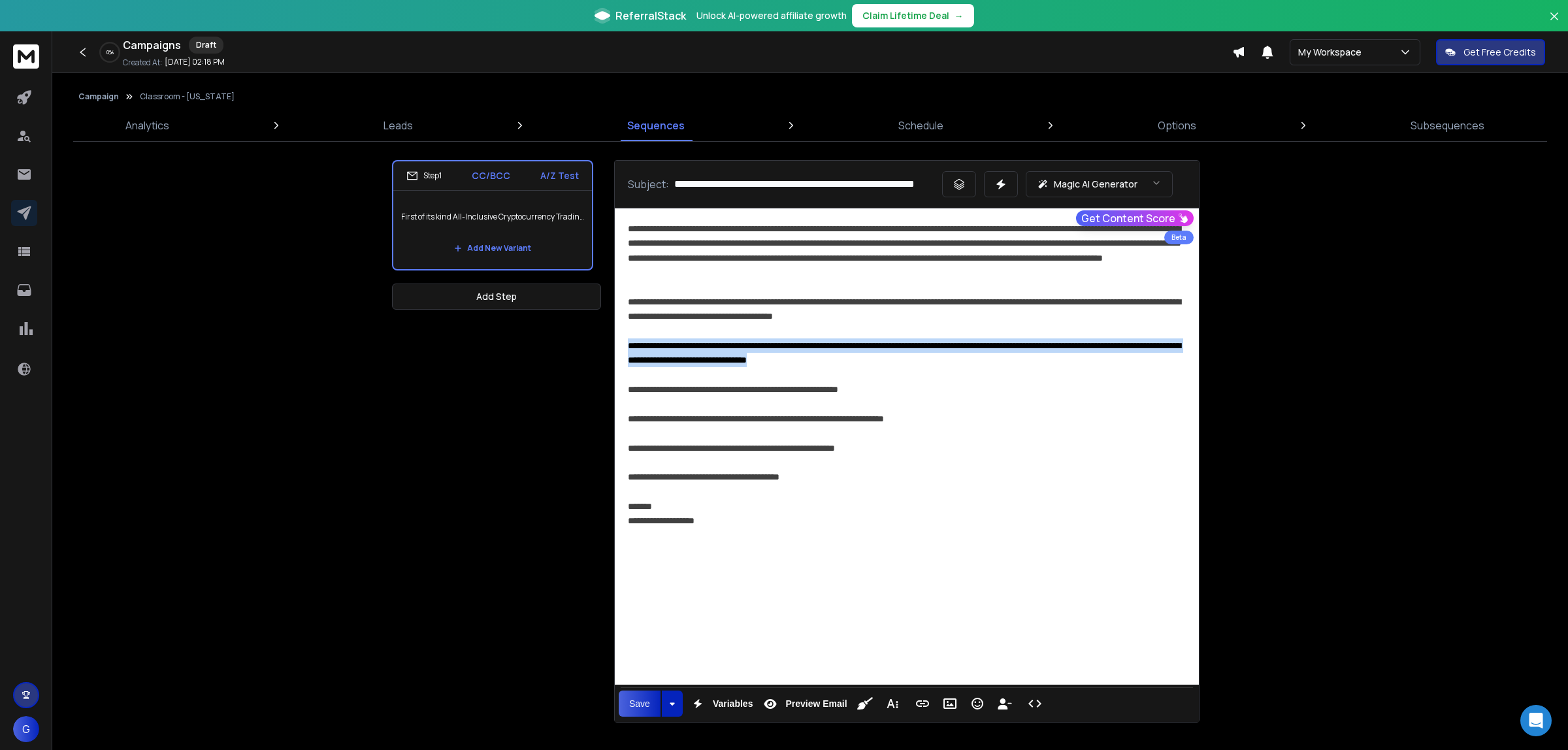
drag, startPoint x: 628, startPoint y: 340, endPoint x: 980, endPoint y: 358, distance: 352.5
click at [980, 358] on div "**********" at bounding box center [906, 353] width 558 height 29
copy div "**********"
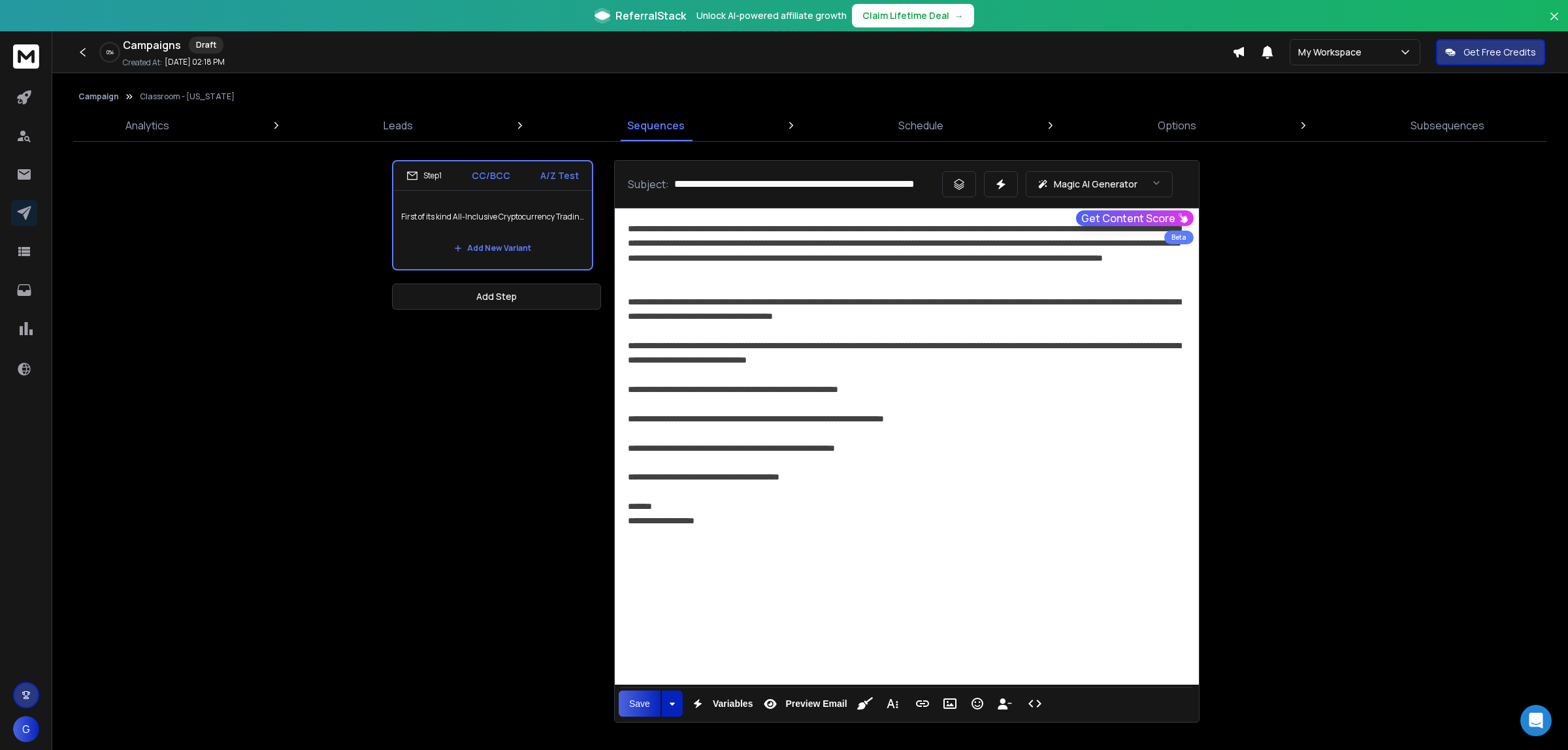
click at [628, 228] on div "**********" at bounding box center [906, 251] width 558 height 59
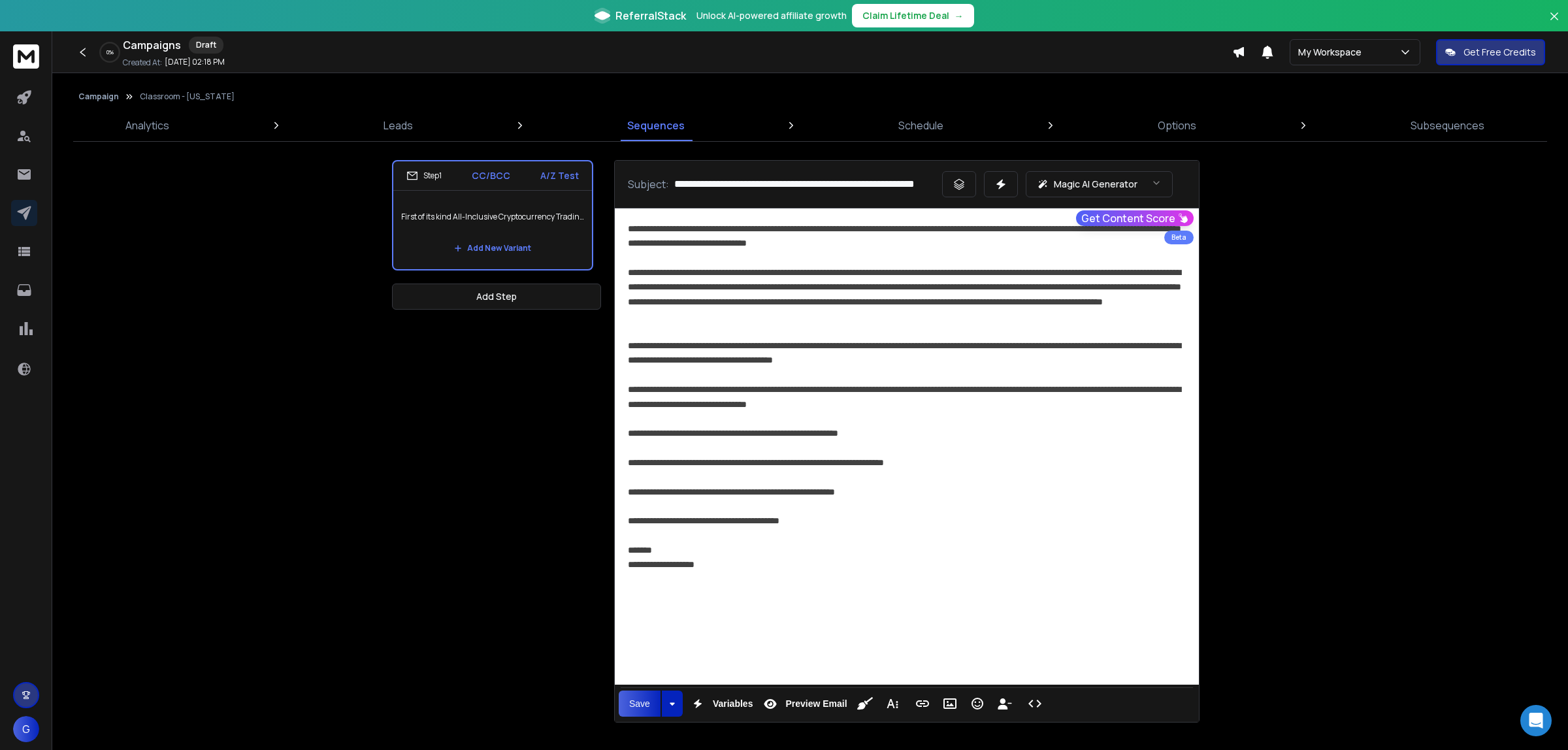
click at [711, 227] on span "**********" at bounding box center [904, 235] width 553 height 24
click at [712, 227] on span "**********" at bounding box center [904, 235] width 553 height 24
click at [710, 230] on span "**********" at bounding box center [904, 235] width 553 height 24
drag, startPoint x: 1097, startPoint y: 230, endPoint x: 1033, endPoint y: 233, distance: 64.1
click at [1033, 233] on span "**********" at bounding box center [906, 235] width 558 height 24
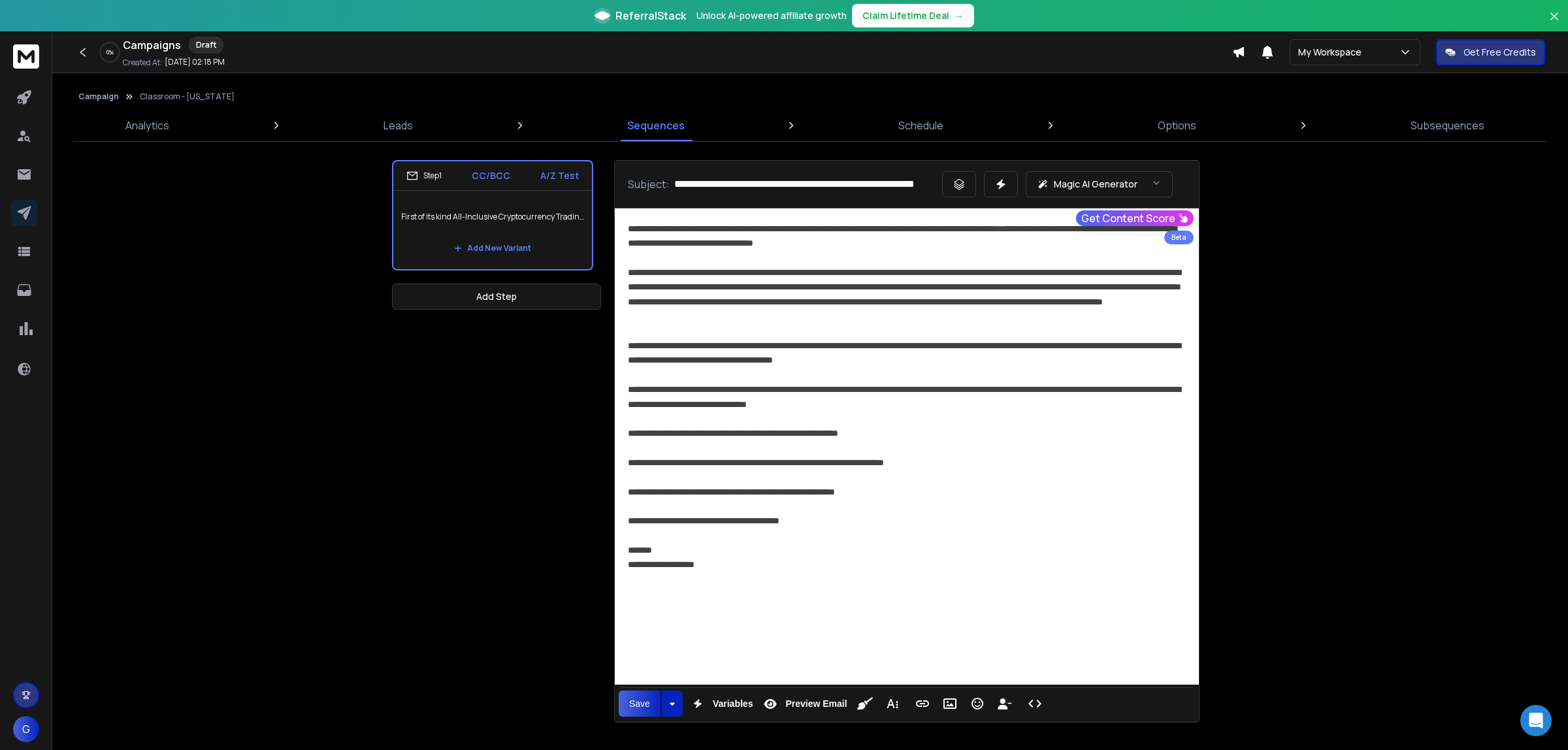
click at [779, 244] on span "**********" at bounding box center [903, 235] width 551 height 24
click at [778, 244] on span "**********" at bounding box center [903, 235] width 551 height 24
click at [1083, 345] on div "**********" at bounding box center [906, 353] width 558 height 29
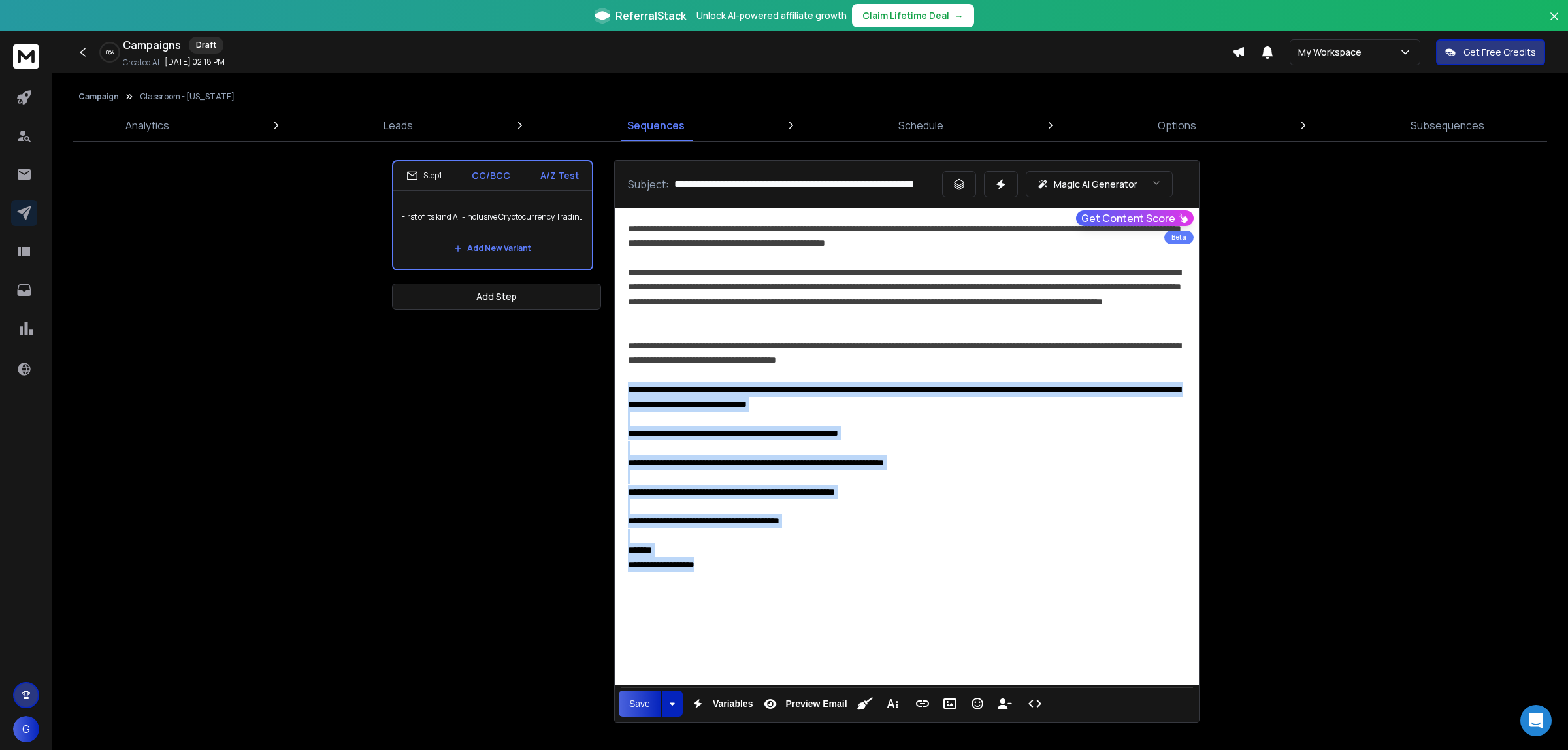
drag, startPoint x: 629, startPoint y: 391, endPoint x: 715, endPoint y: 581, distance: 208.6
click at [715, 581] on div "**********" at bounding box center [907, 446] width 584 height 477
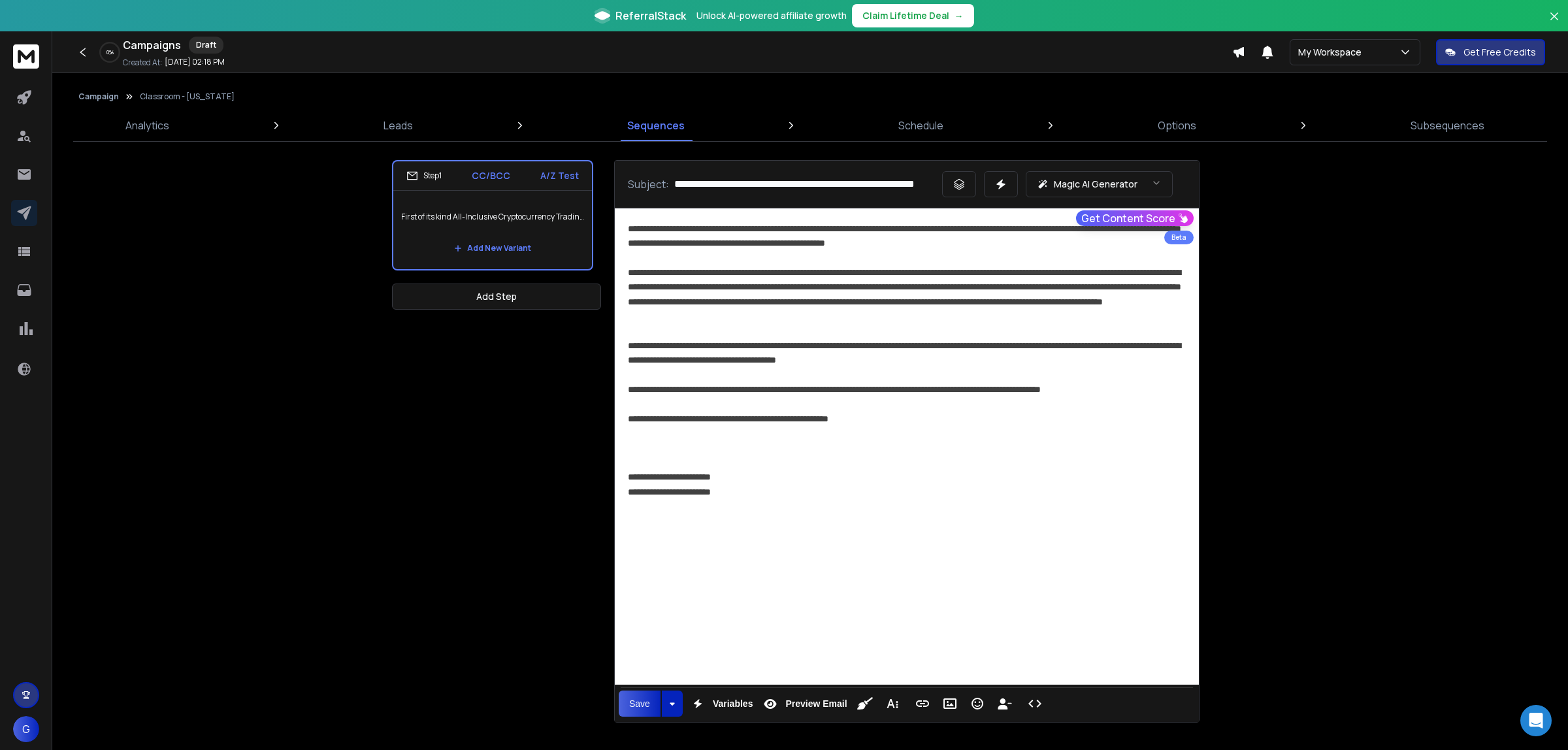
click at [886, 419] on div "**********" at bounding box center [906, 419] width 558 height 14
click at [687, 417] on div "**********" at bounding box center [906, 419] width 558 height 14
click at [640, 448] on div at bounding box center [907, 449] width 558 height 14
drag, startPoint x: 746, startPoint y: 449, endPoint x: 631, endPoint y: 449, distance: 115.0
click at [631, 449] on div "**********" at bounding box center [906, 449] width 558 height 14
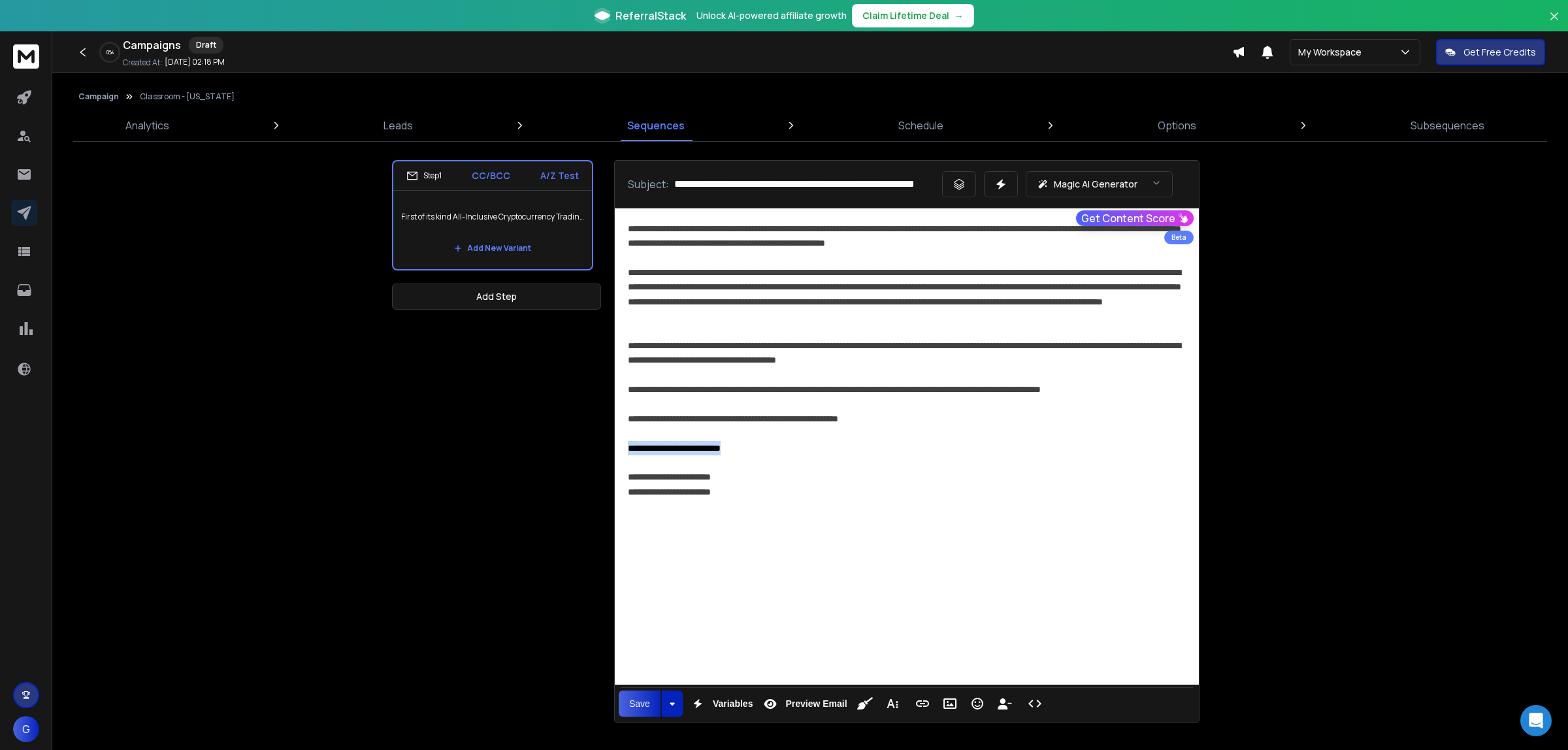
copy div "**********"
click at [924, 705] on icon "button" at bounding box center [923, 704] width 16 height 16
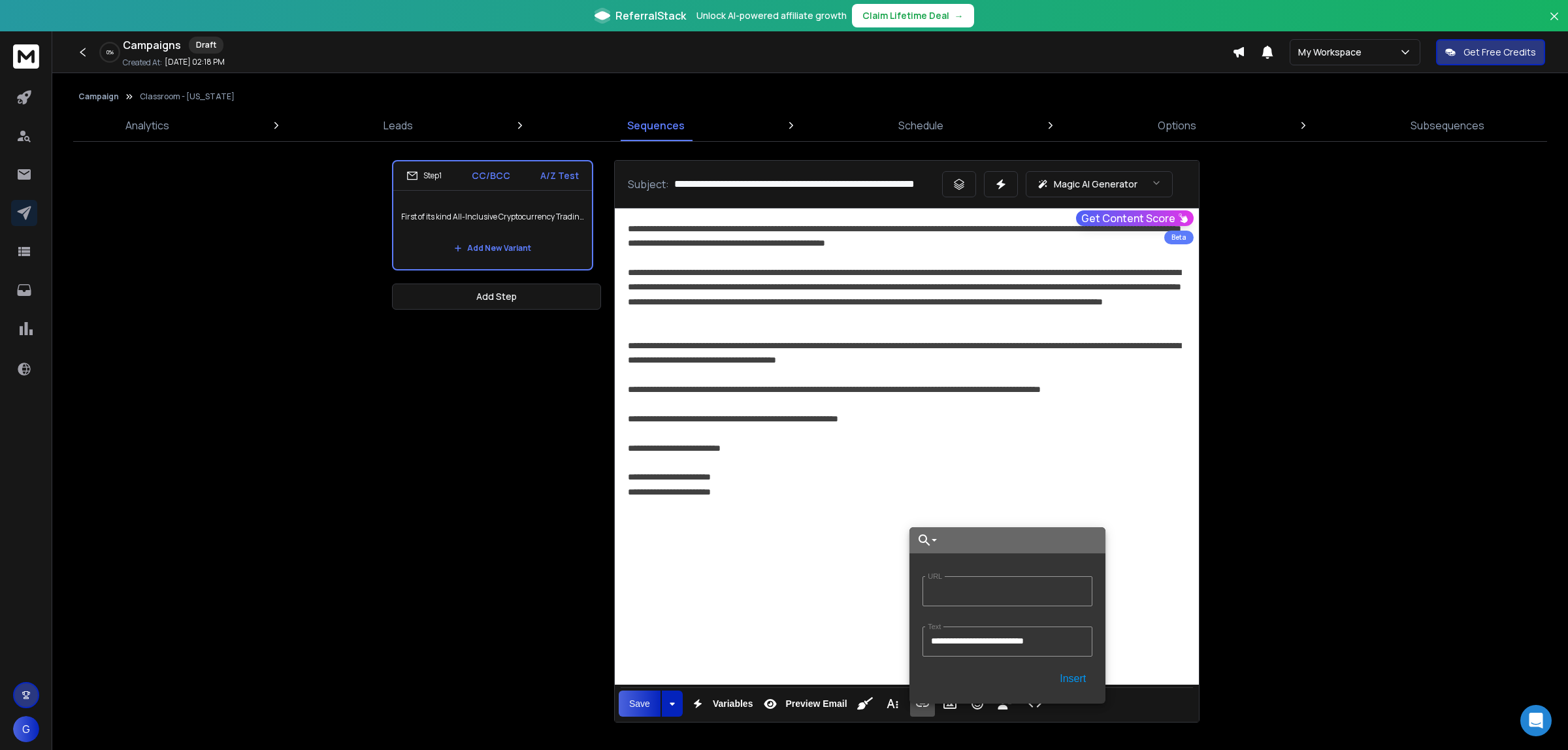
type input "**********"
click at [1066, 678] on button "Insert" at bounding box center [1073, 679] width 39 height 24
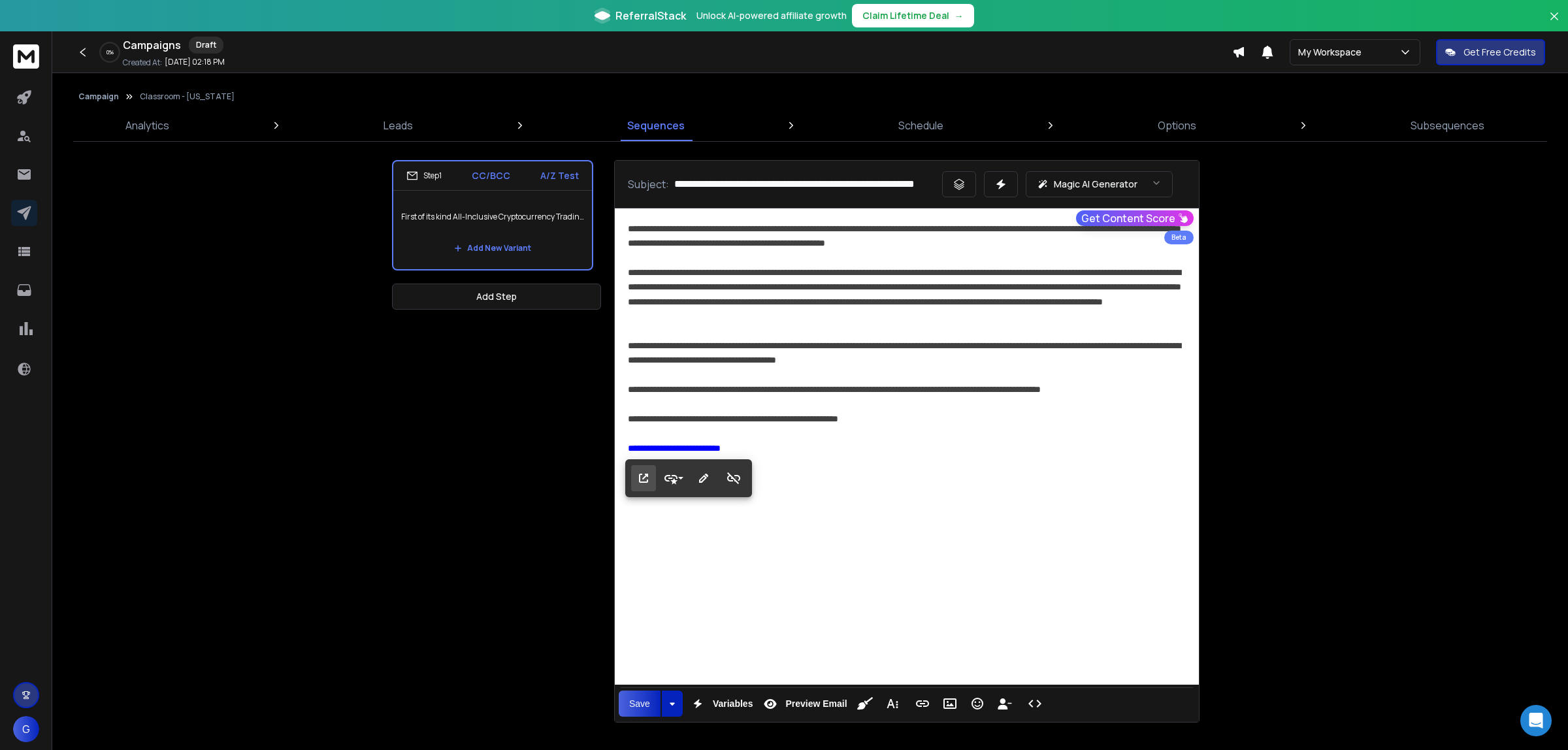
click at [644, 478] on icon "button" at bounding box center [644, 478] width 9 height 9
drag, startPoint x: 750, startPoint y: 449, endPoint x: 628, endPoint y: 451, distance: 122.0
click at [628, 451] on div "**********" at bounding box center [907, 449] width 558 height 14
click at [646, 474] on icon "button" at bounding box center [644, 478] width 9 height 9
click at [799, 439] on div at bounding box center [907, 433] width 558 height 14
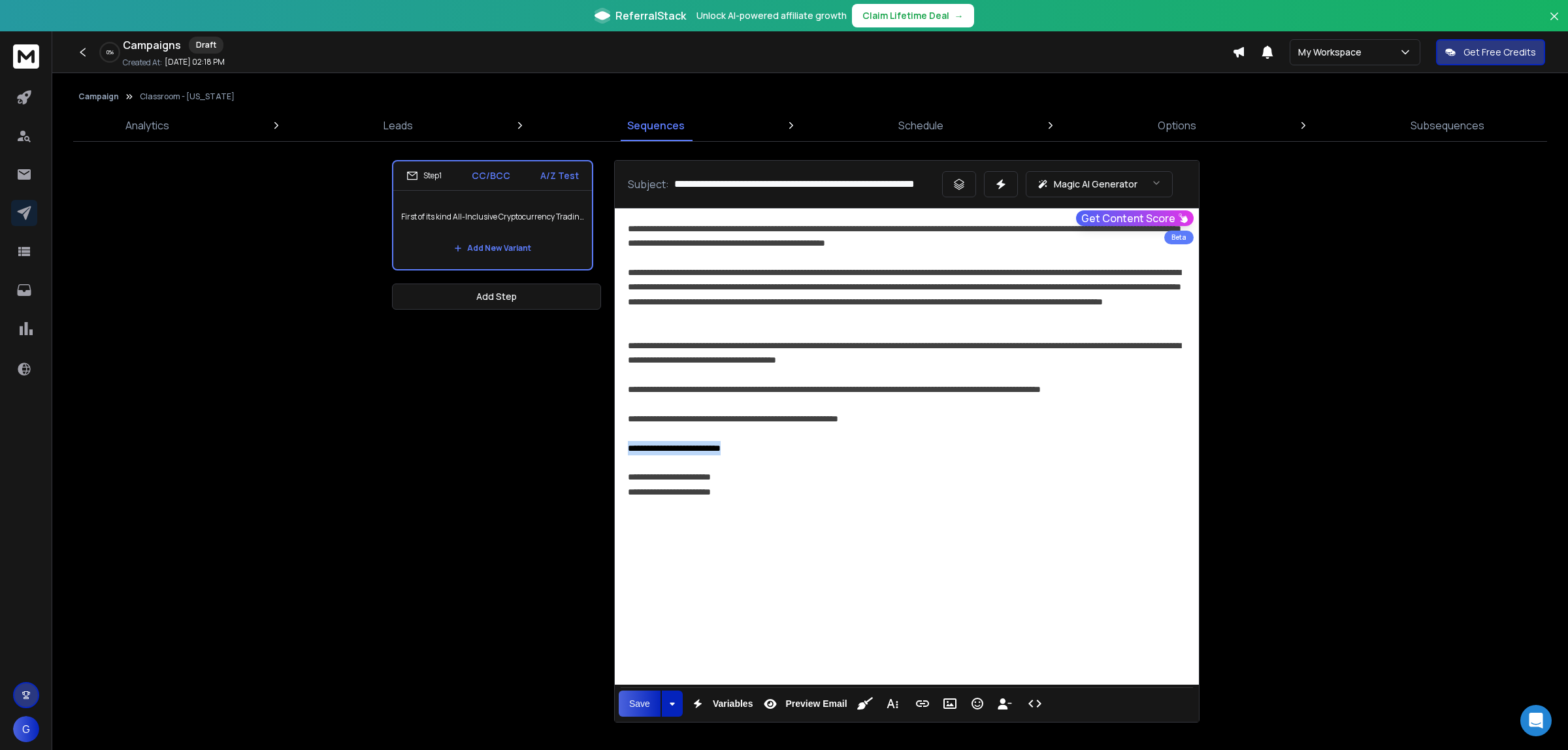
drag, startPoint x: 628, startPoint y: 449, endPoint x: 746, endPoint y: 451, distance: 118.0
click at [720, 451] on link "**********" at bounding box center [674, 448] width 93 height 9
click at [642, 479] on icon "button" at bounding box center [644, 478] width 9 height 9
click at [850, 187] on input "**********" at bounding box center [802, 184] width 254 height 16
click at [902, 187] on input "**********" at bounding box center [802, 184] width 254 height 16
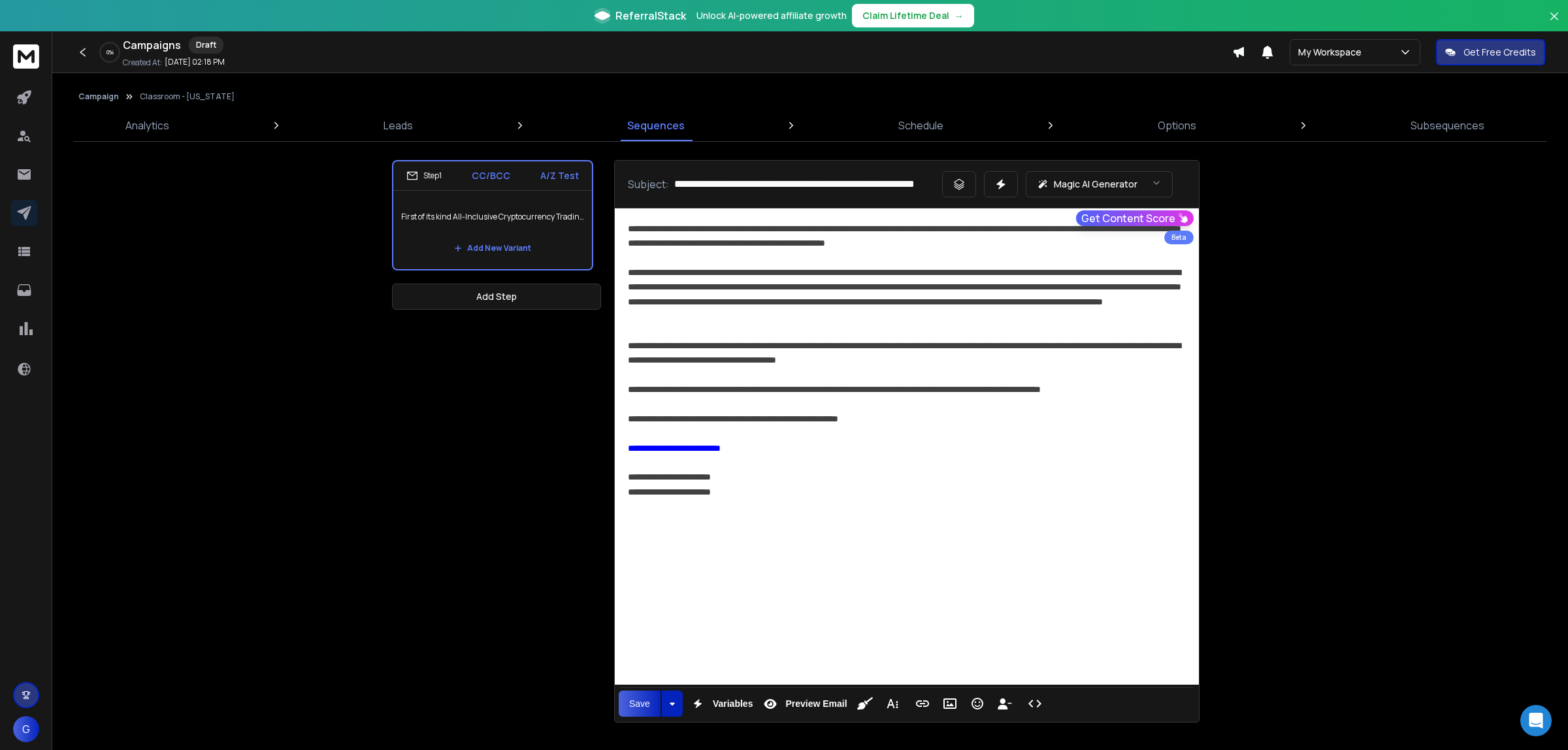
scroll to position [0, 27]
click at [715, 184] on input "**********" at bounding box center [802, 184] width 254 height 16
type input "**********"
click at [962, 318] on div "**********" at bounding box center [906, 295] width 558 height 59
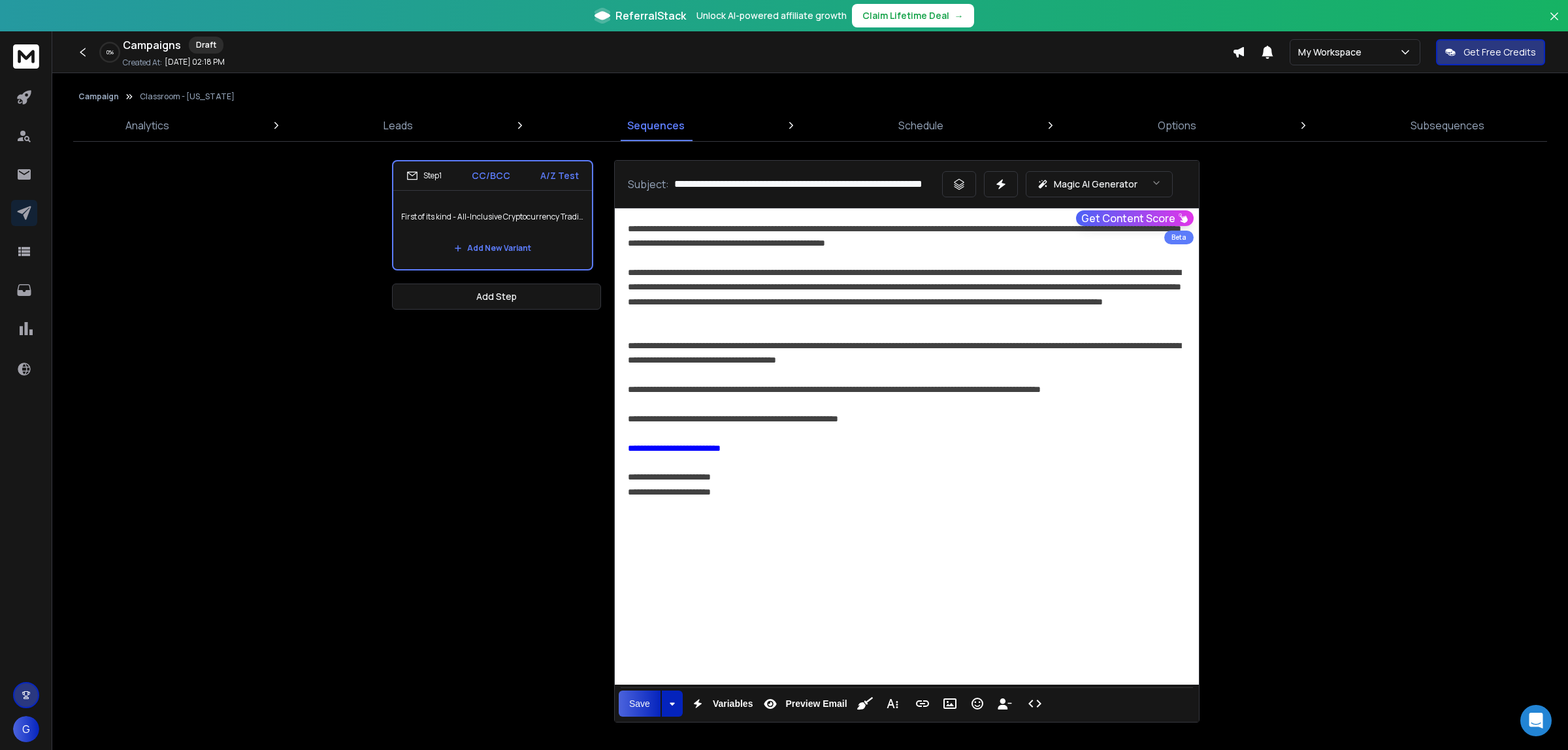
click at [964, 317] on div "**********" at bounding box center [906, 295] width 558 height 59
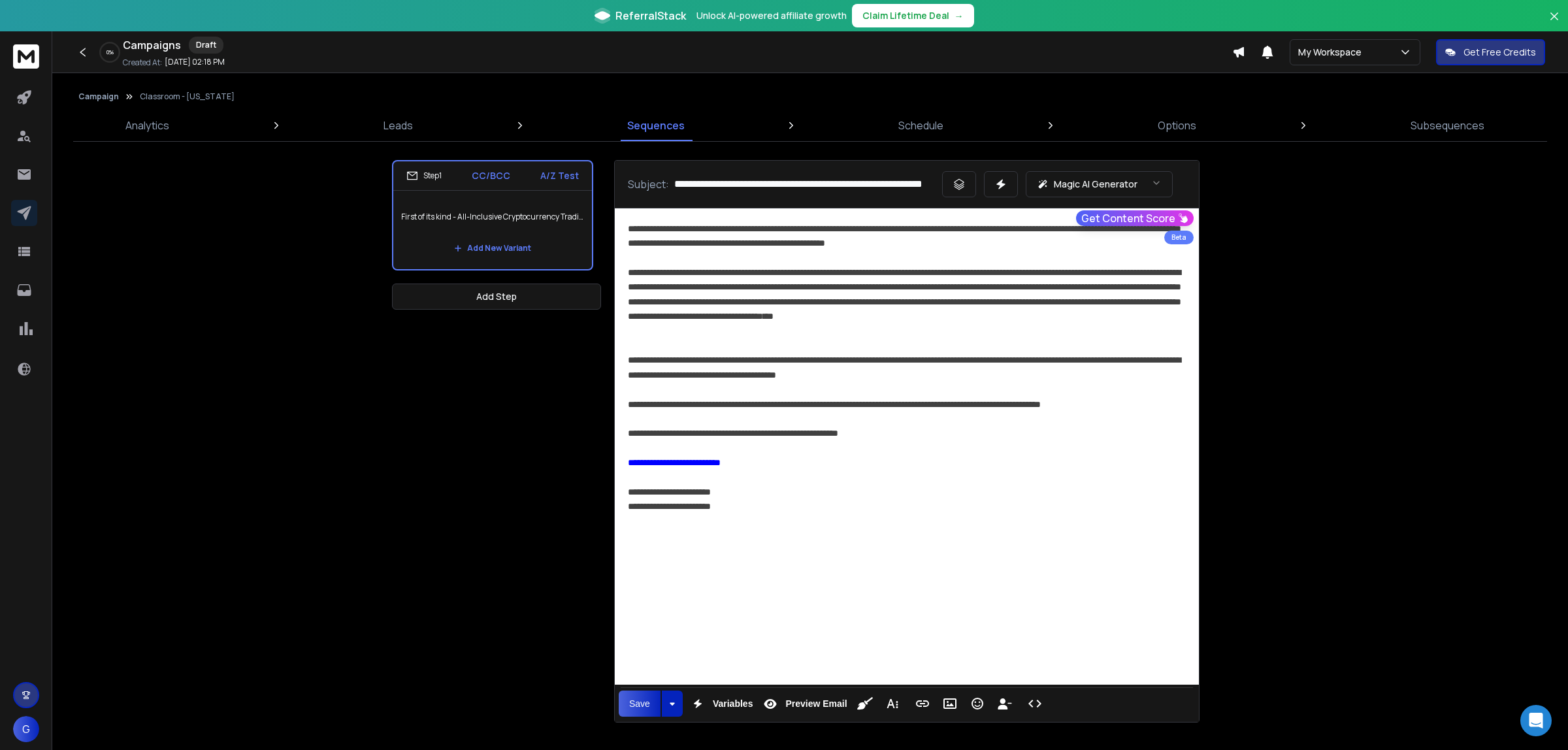
click at [1020, 318] on div "**********" at bounding box center [906, 302] width 558 height 73
click at [926, 376] on div "**********" at bounding box center [906, 367] width 558 height 29
click at [1138, 406] on div "**********" at bounding box center [906, 405] width 558 height 14
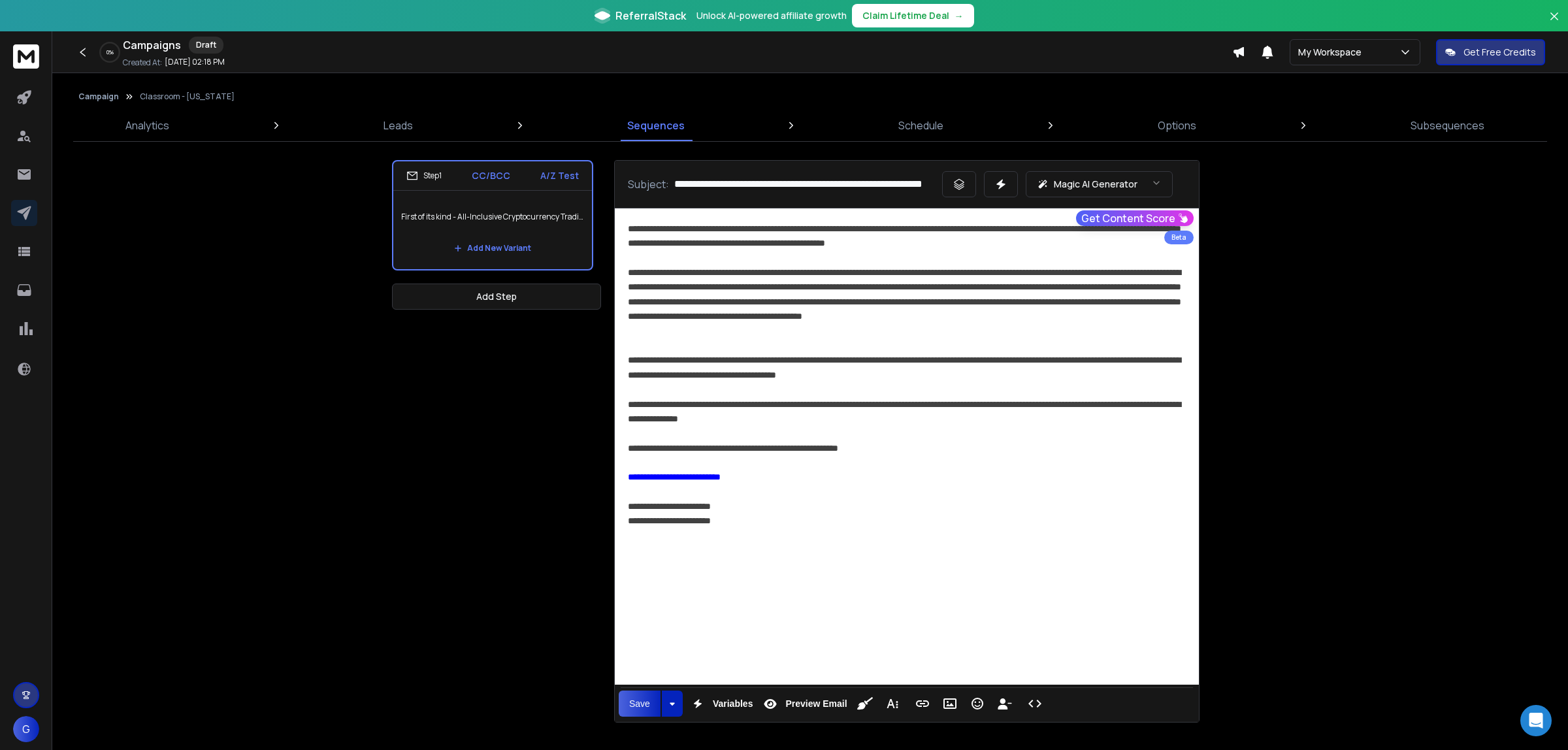
click at [894, 446] on div "**********" at bounding box center [906, 449] width 558 height 14
click at [395, 126] on p "Leads" at bounding box center [398, 126] width 29 height 16
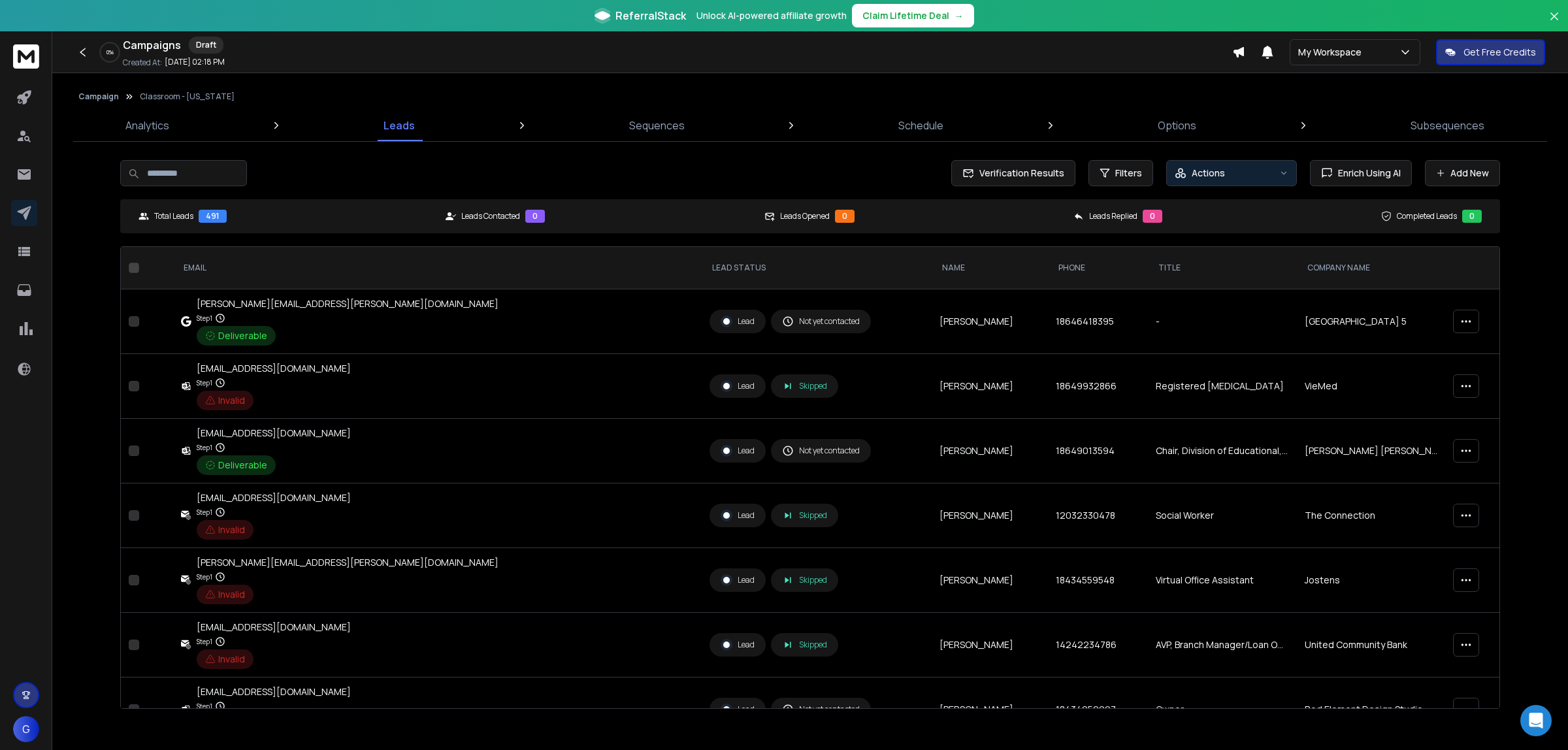
click at [1285, 175] on icon "button" at bounding box center [1284, 173] width 9 height 11
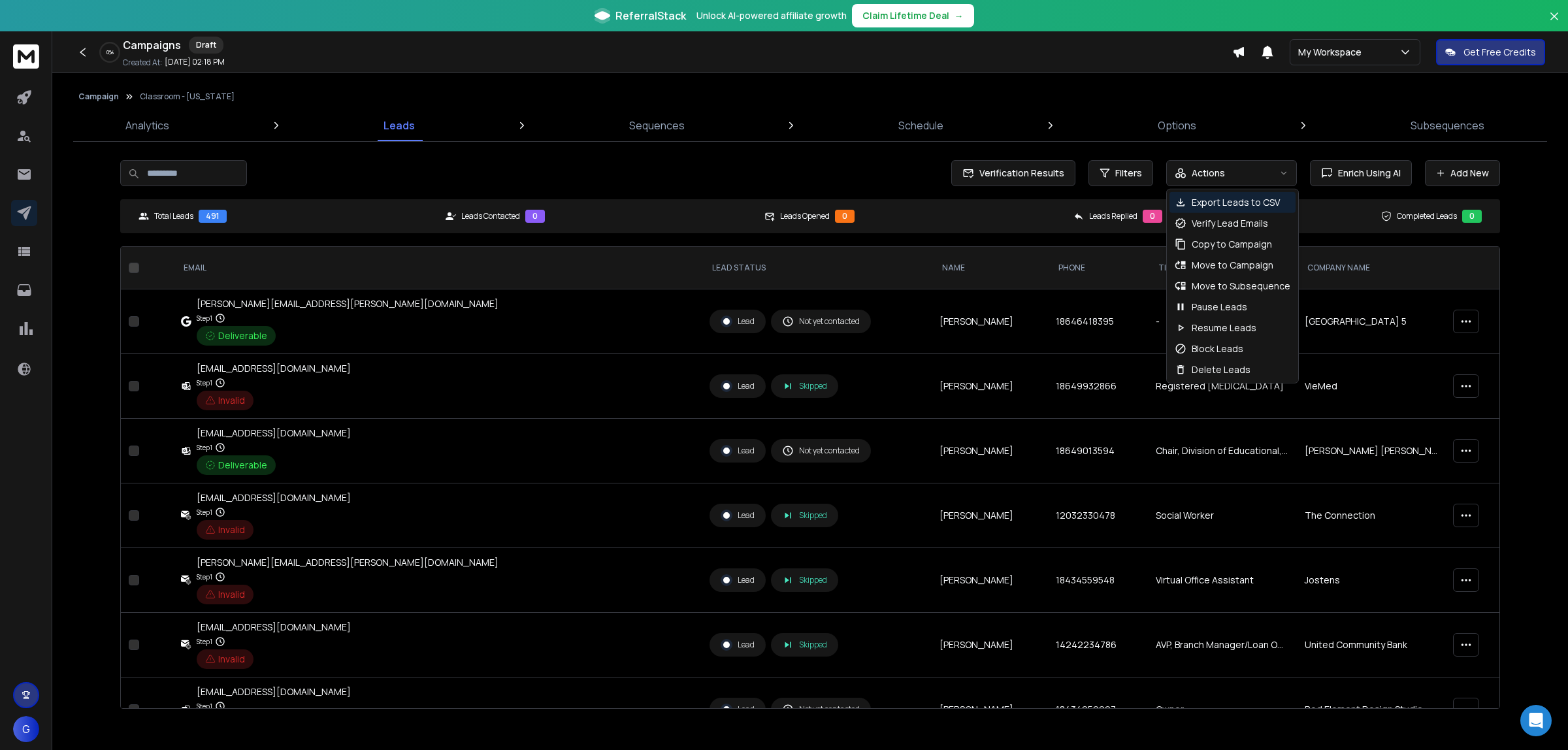
click at [1227, 201] on p "Export Leads to CSV" at bounding box center [1236, 202] width 88 height 13
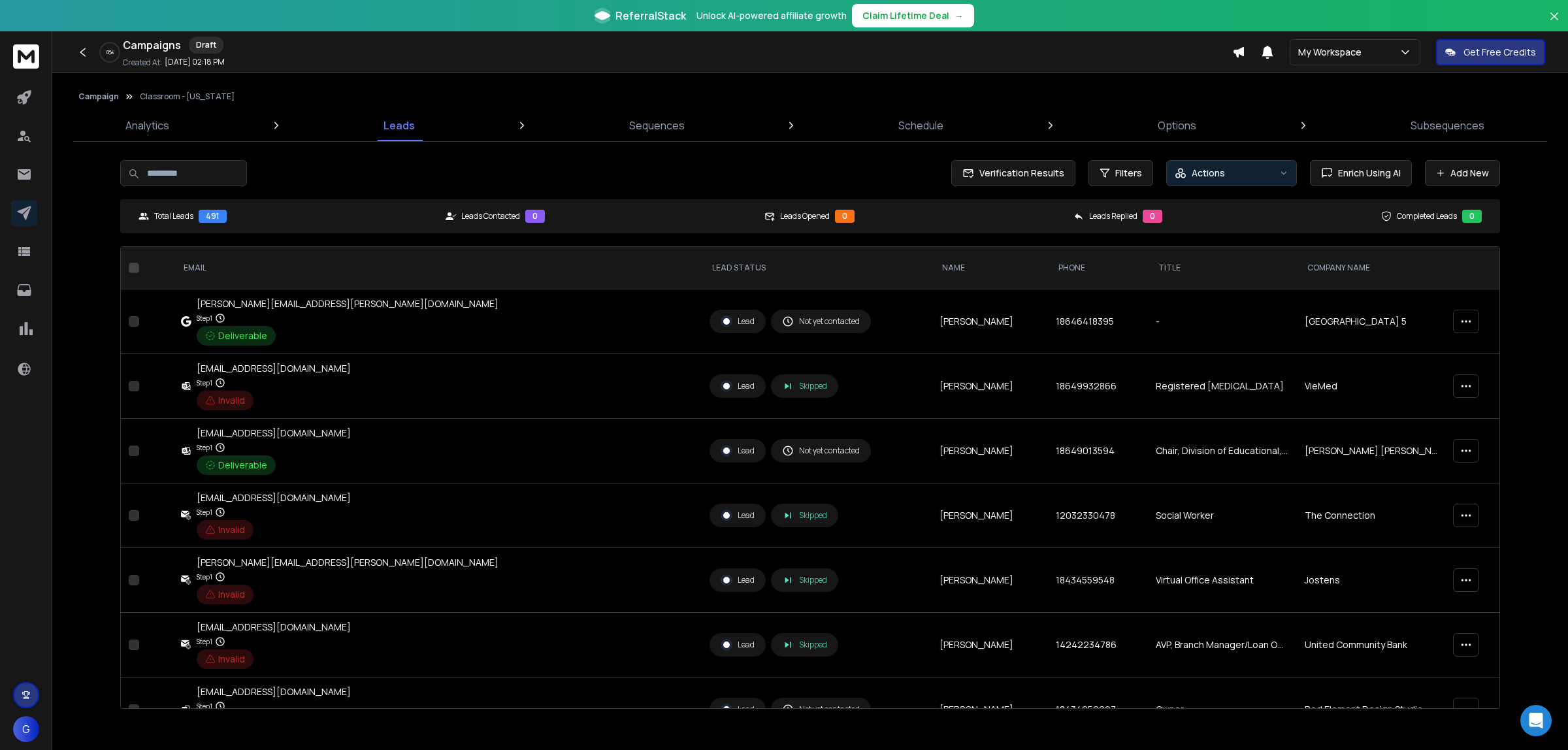
click at [1284, 172] on icon "button" at bounding box center [1284, 173] width 9 height 11
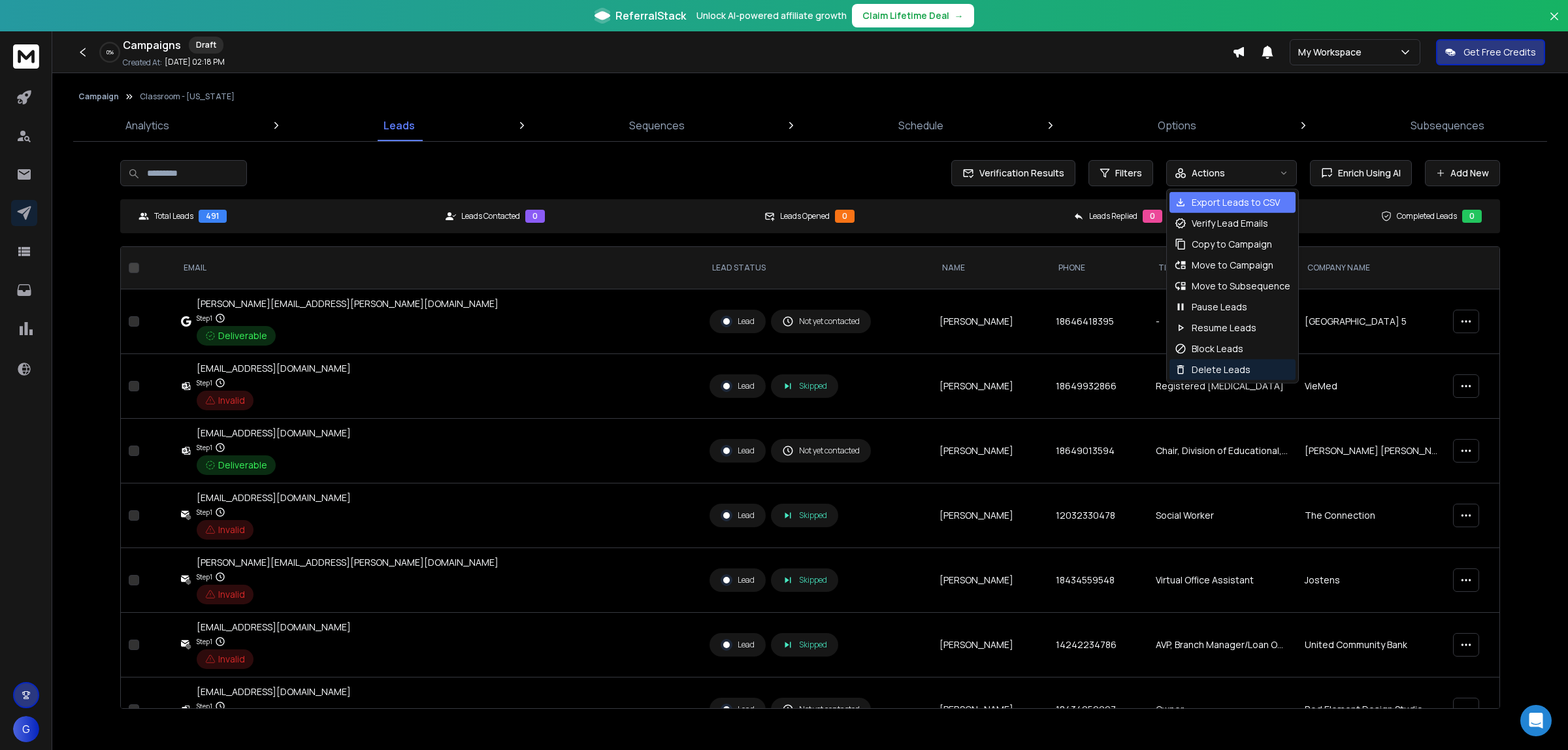
click at [1230, 366] on p "Delete Leads" at bounding box center [1221, 370] width 59 height 13
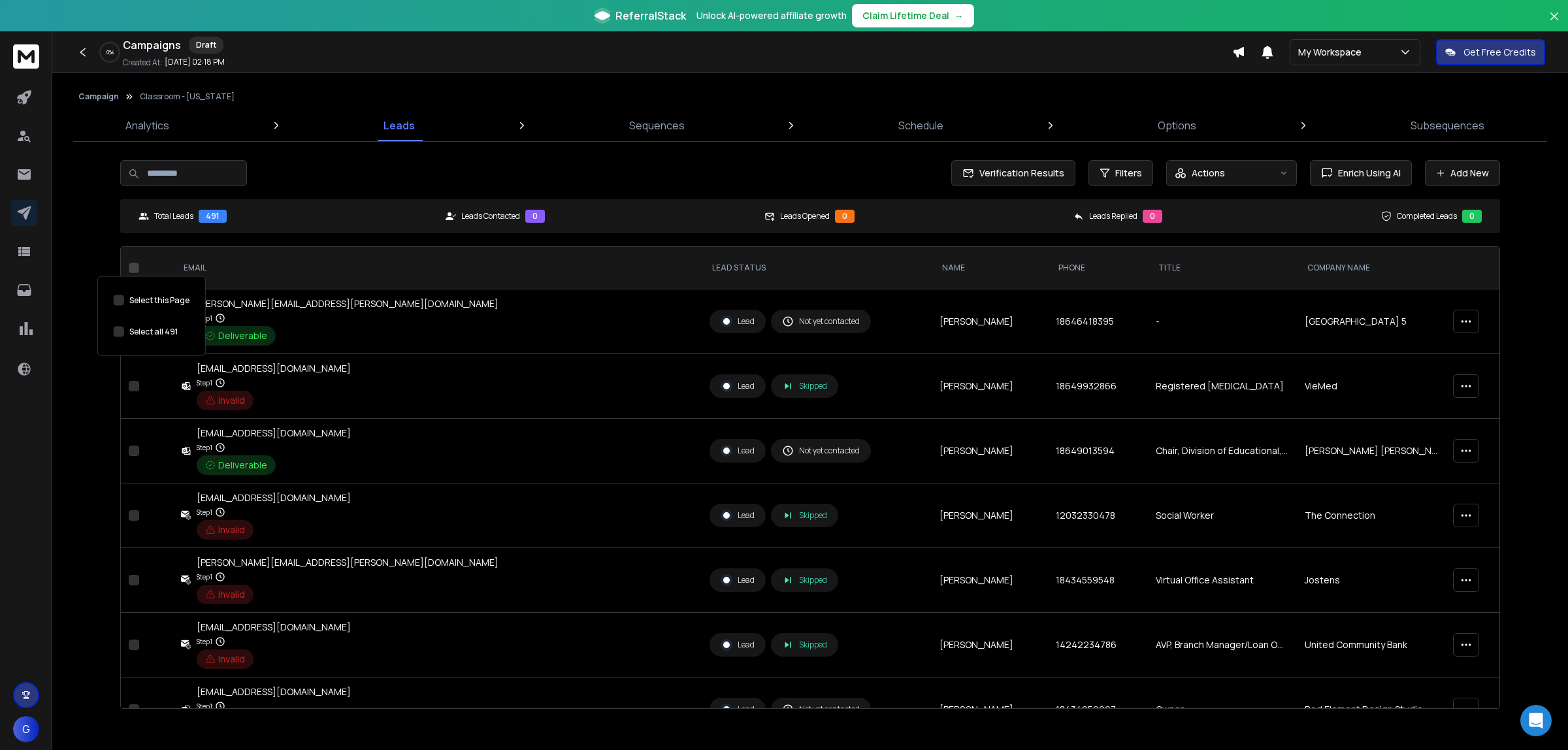
click at [133, 266] on button "Select this Page" at bounding box center [133, 268] width 11 height 11
click at [121, 332] on button "Select this Page" at bounding box center [118, 332] width 11 height 11
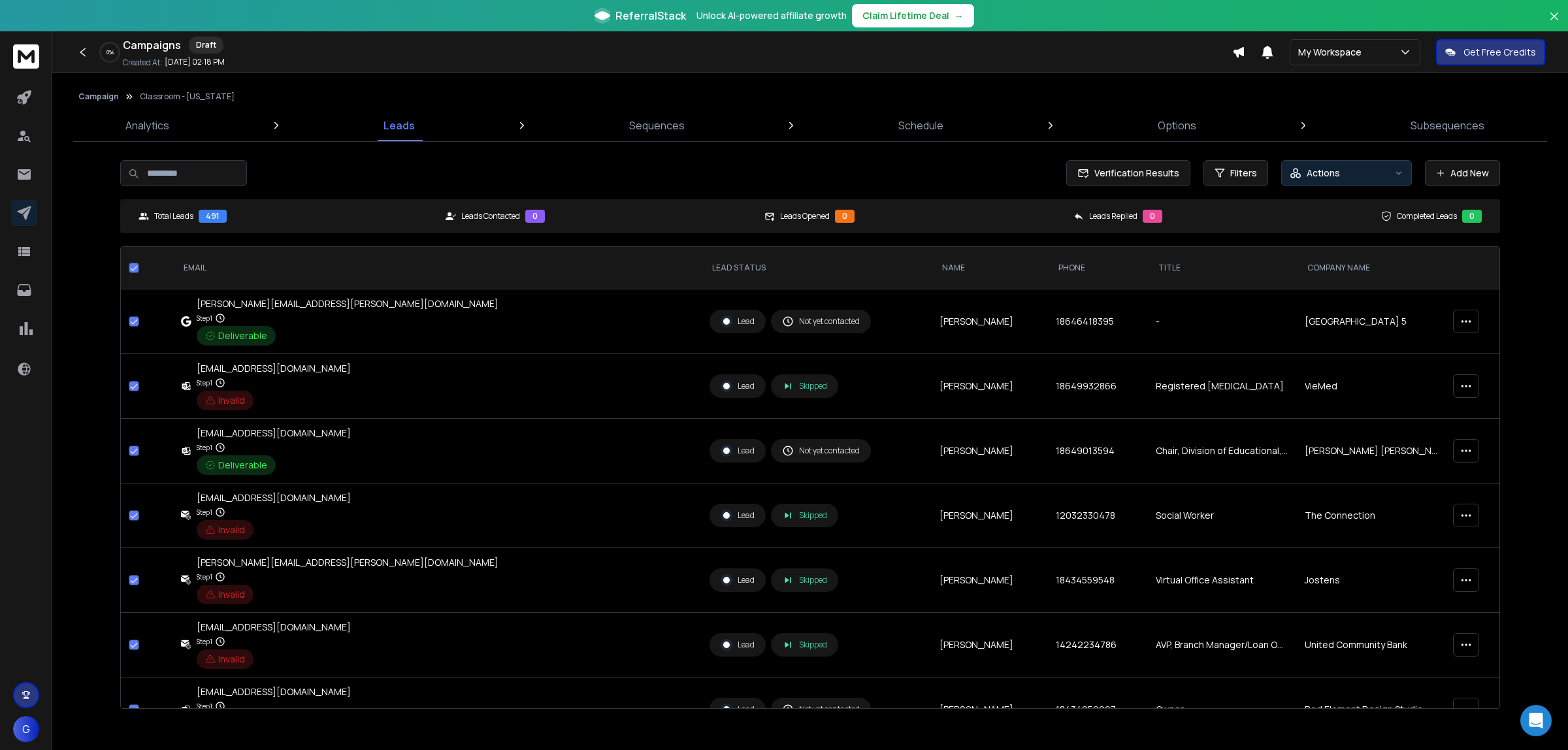
click at [1325, 177] on p "Actions" at bounding box center [1323, 173] width 33 height 13
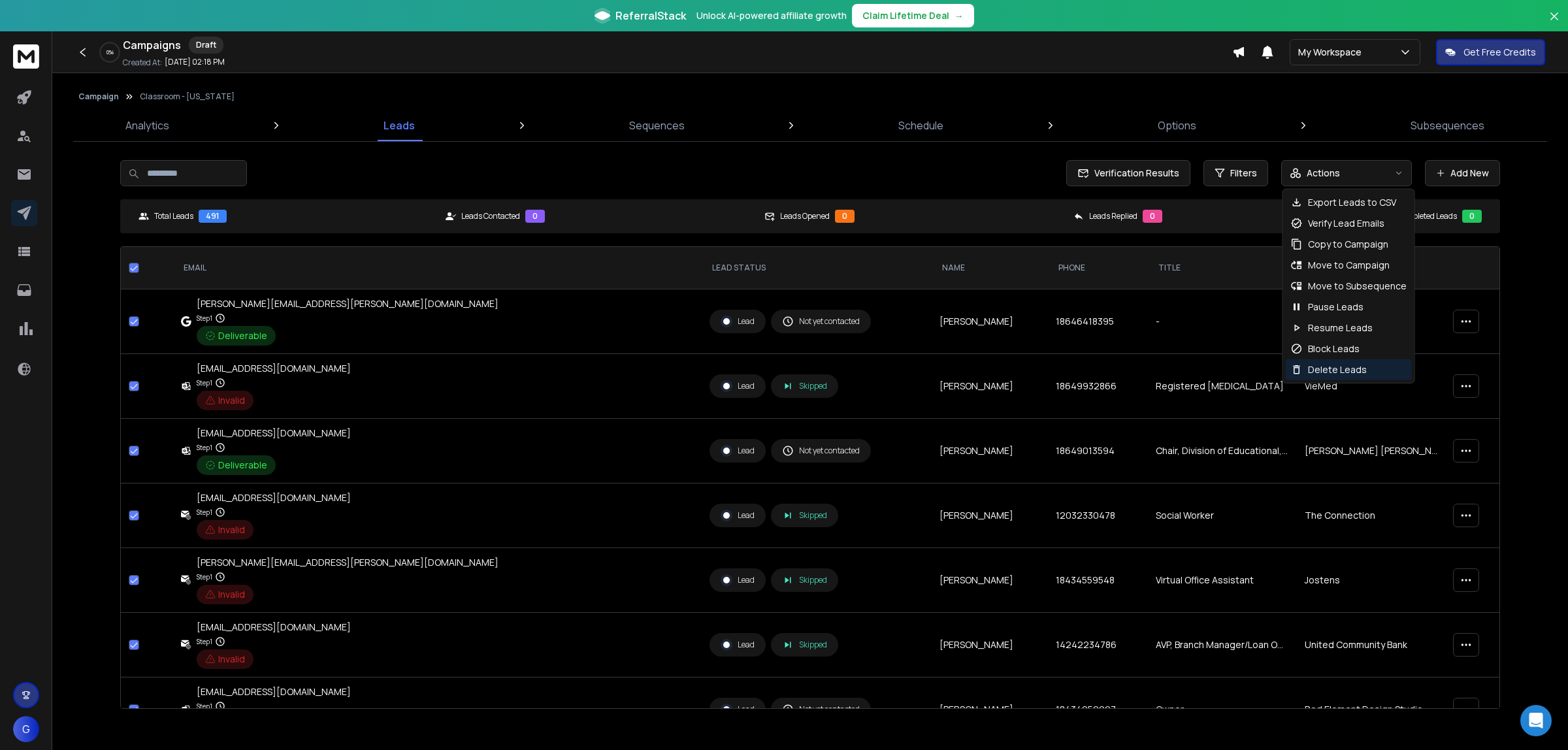
click at [1321, 374] on p "Delete Leads" at bounding box center [1338, 370] width 59 height 13
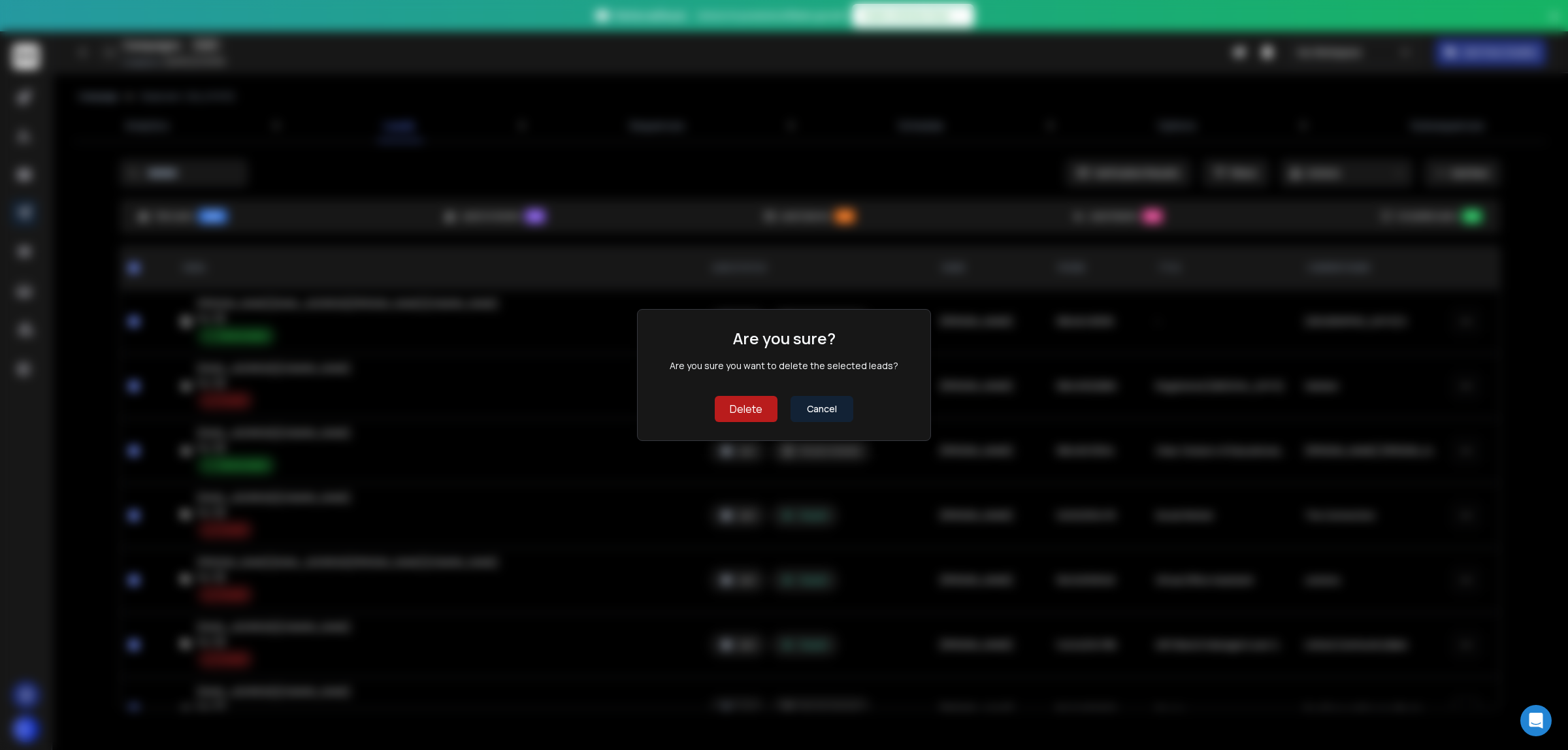
click at [775, 409] on button "Delete" at bounding box center [746, 409] width 62 height 26
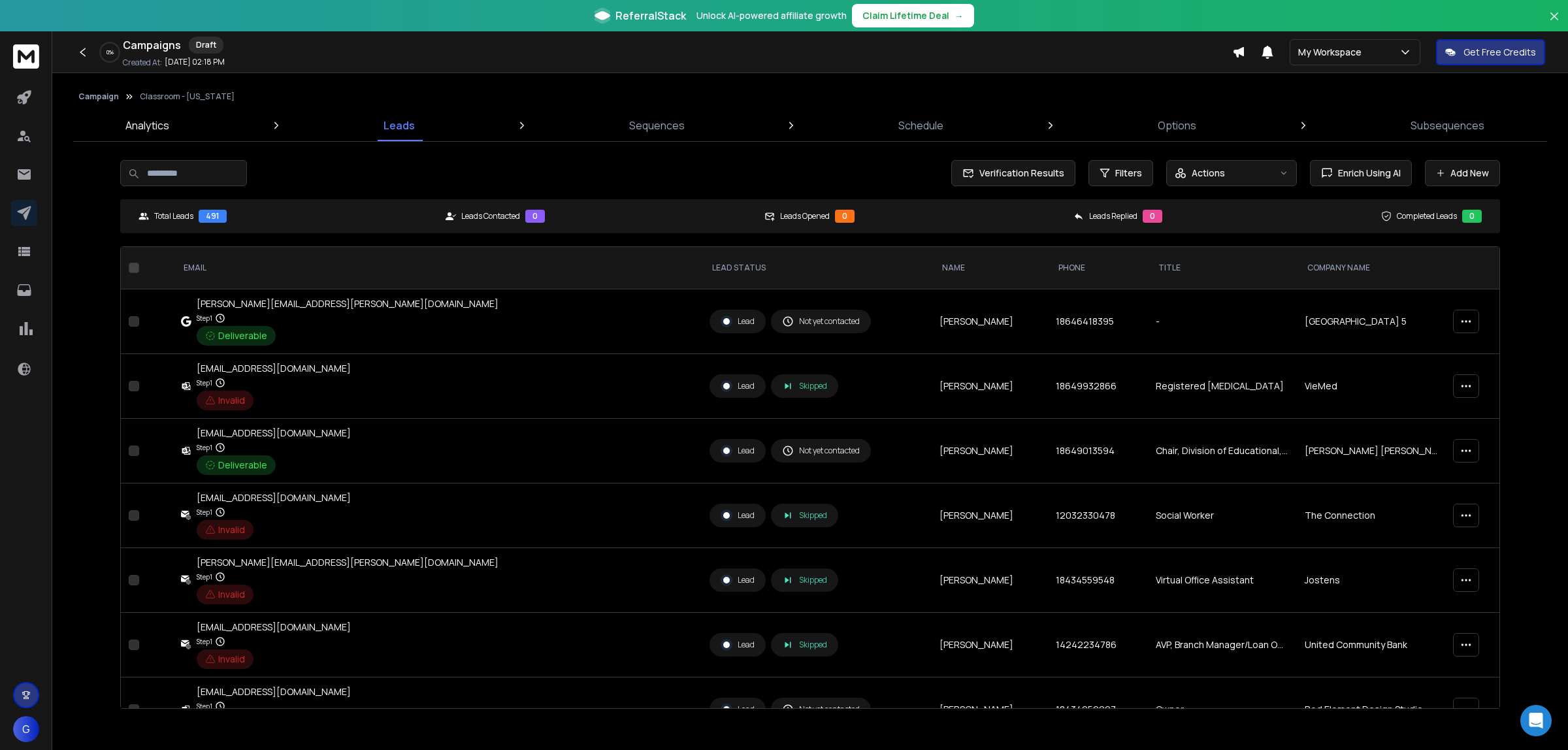
click at [162, 132] on p "Analytics" at bounding box center [147, 126] width 44 height 16
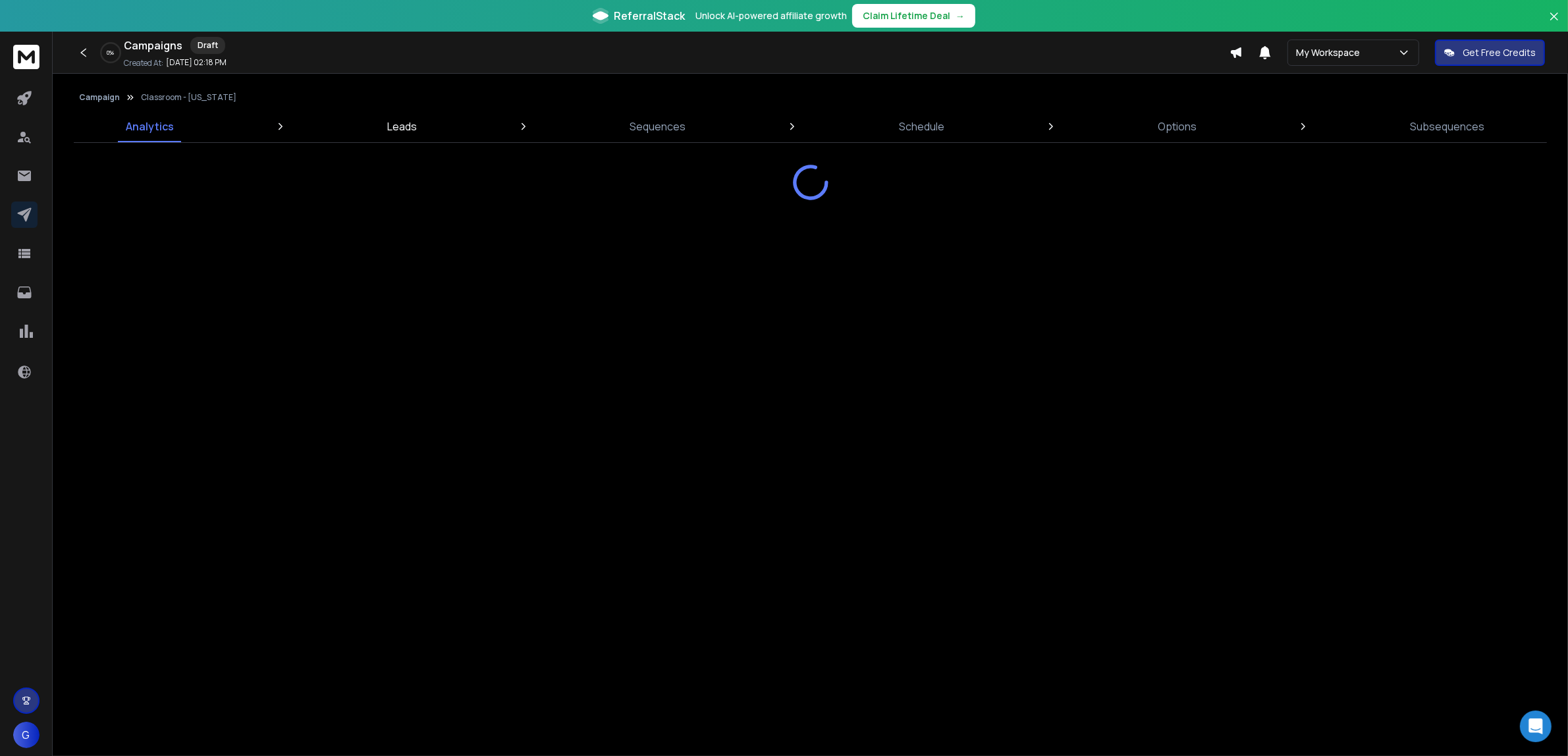
click at [406, 130] on p "Leads" at bounding box center [401, 127] width 30 height 16
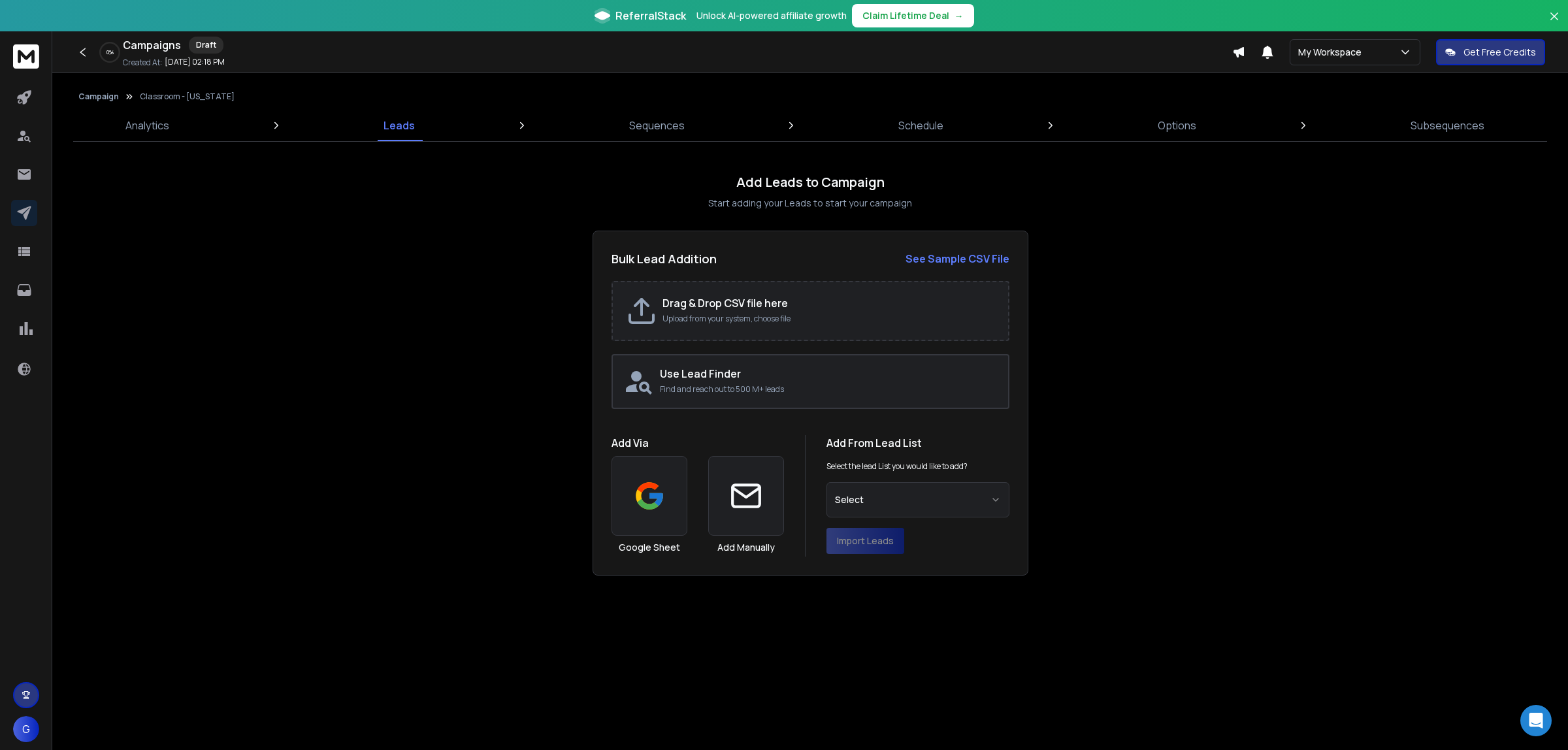
click at [743, 322] on p "Upload from your system, choose file" at bounding box center [828, 319] width 332 height 11
type input "**********"
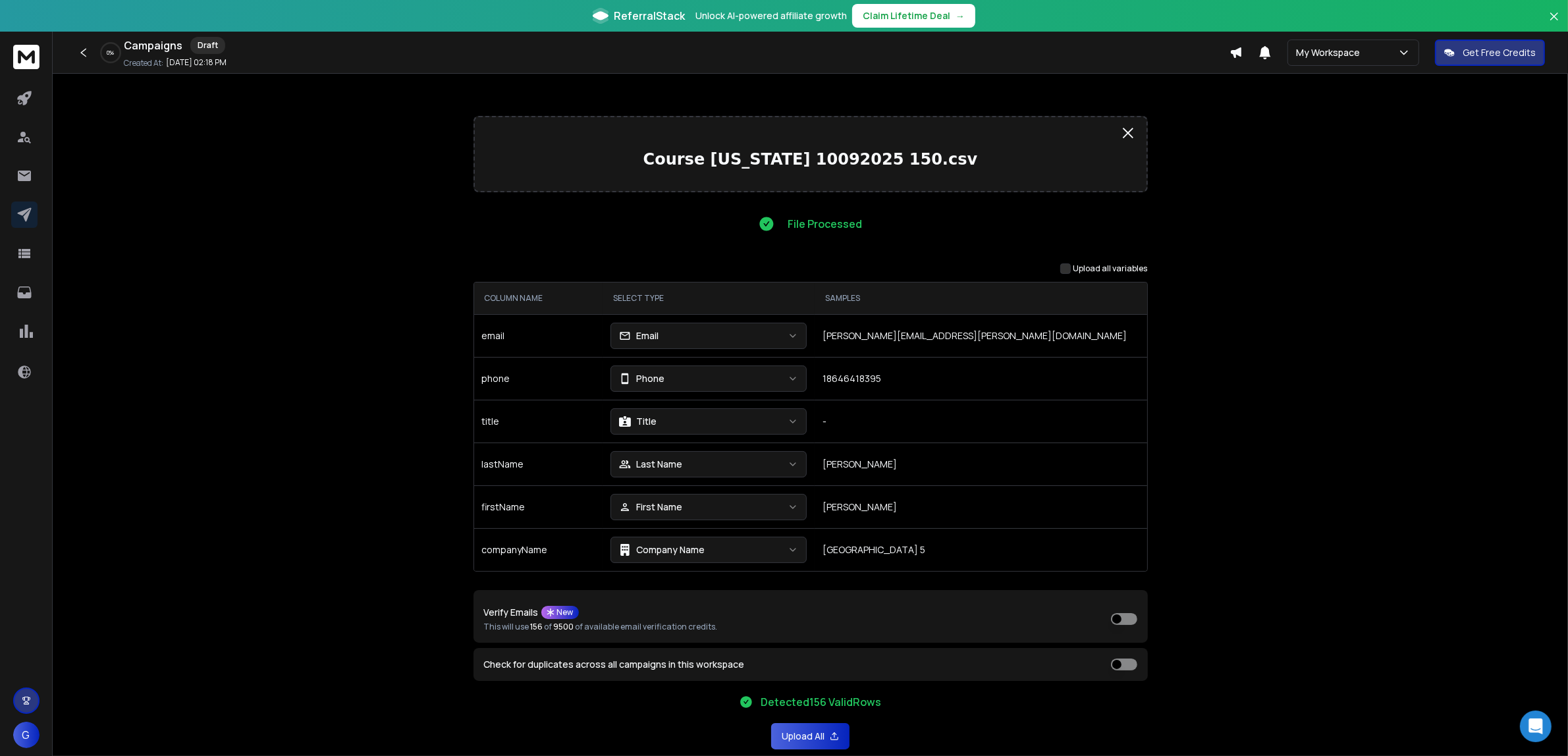
click at [802, 740] on button "Upload All" at bounding box center [810, 736] width 78 height 26
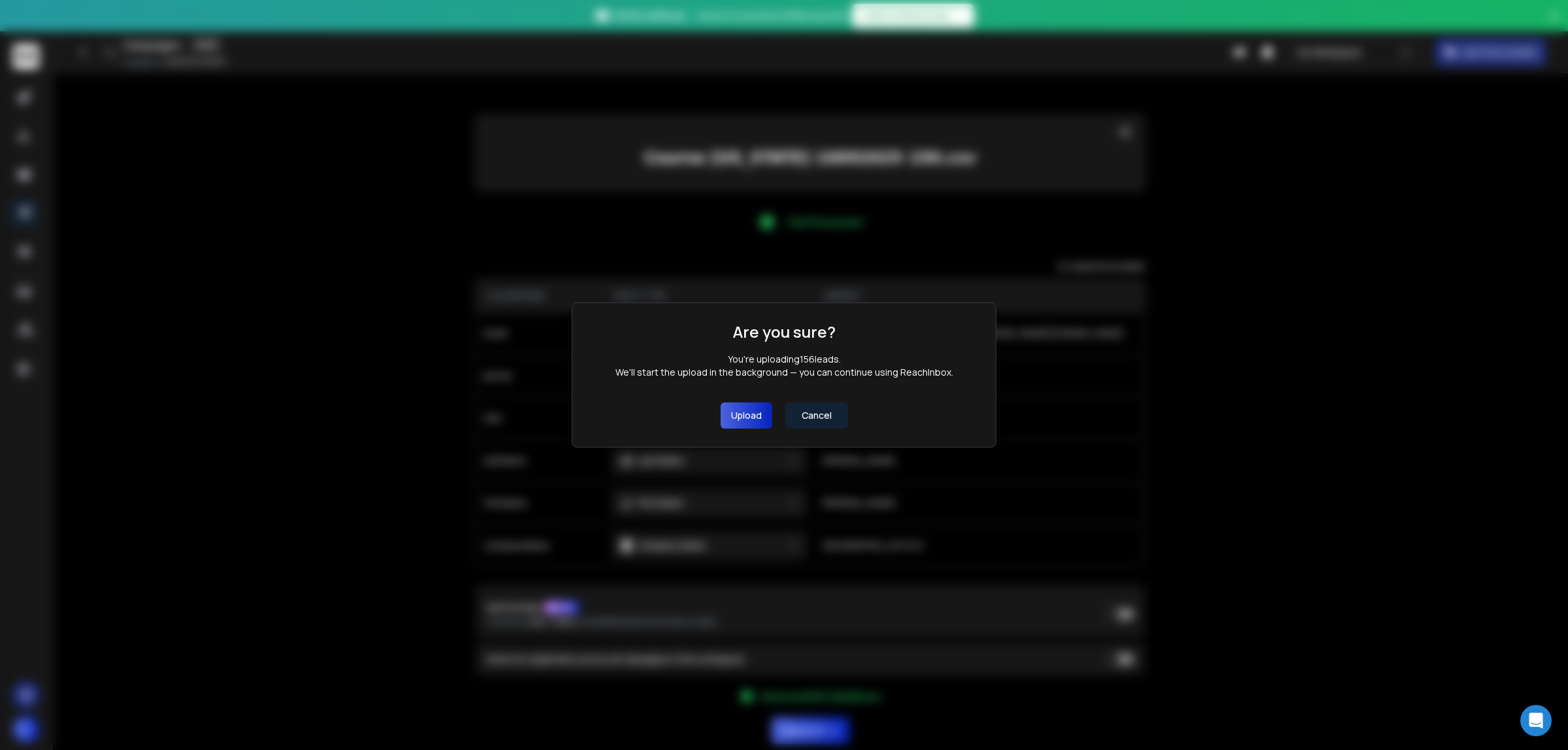
click at [743, 416] on button "Upload" at bounding box center [746, 416] width 52 height 26
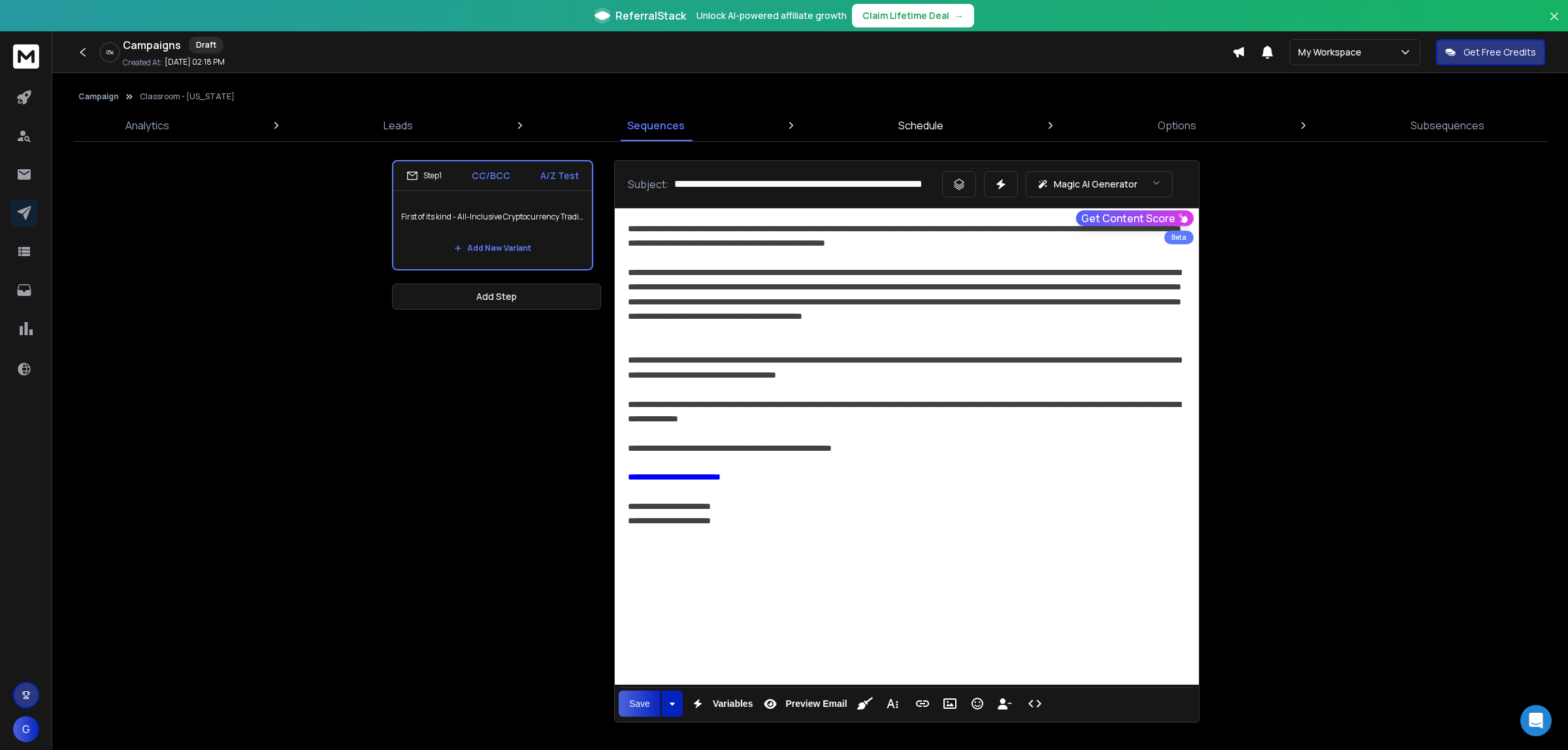
click at [924, 128] on p "Schedule" at bounding box center [921, 126] width 45 height 16
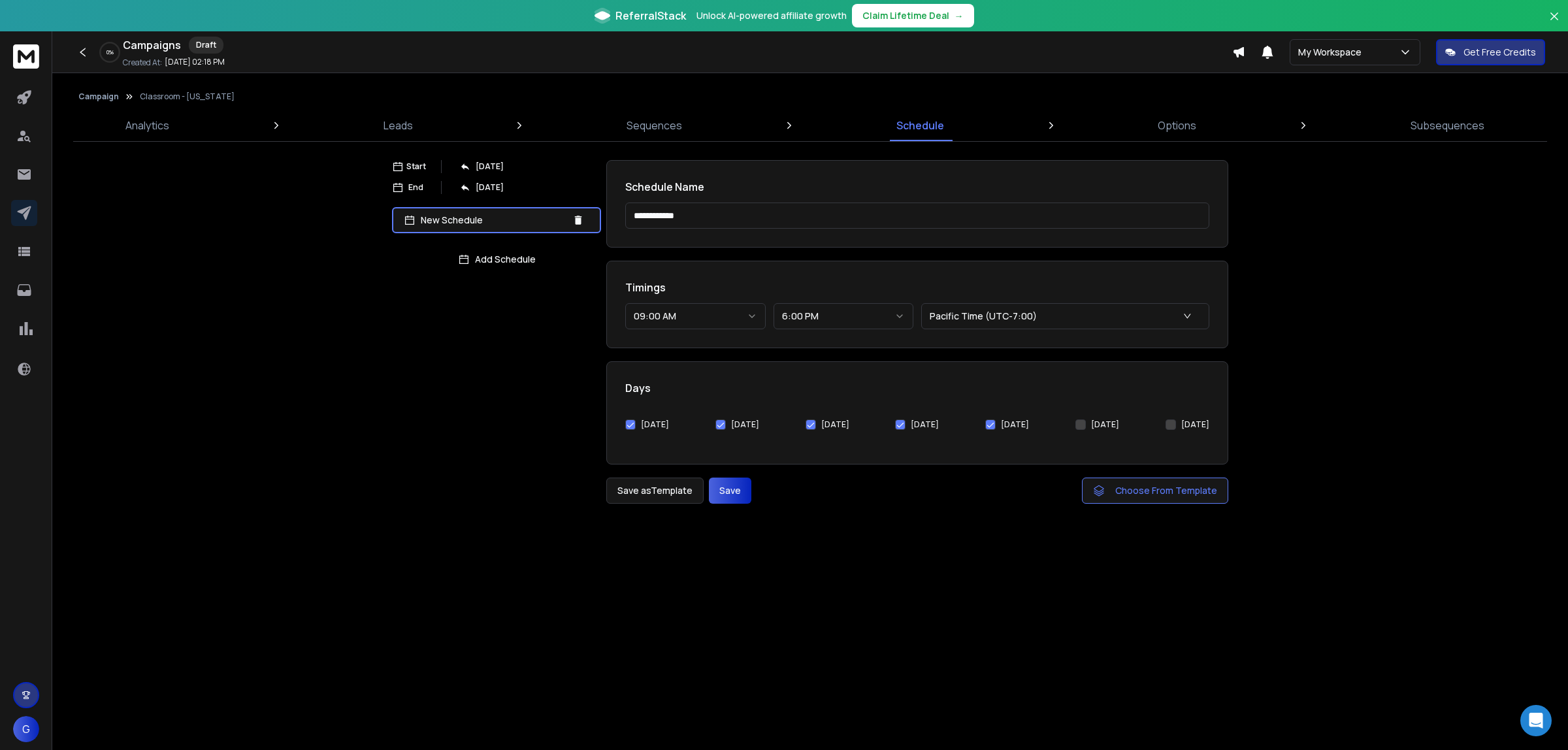
drag, startPoint x: 726, startPoint y: 219, endPoint x: 632, endPoint y: 222, distance: 94.0
click at [632, 222] on input "**********" at bounding box center [917, 215] width 584 height 26
type input "**********"
click at [1186, 317] on icon "button" at bounding box center [1187, 317] width 6 height 4
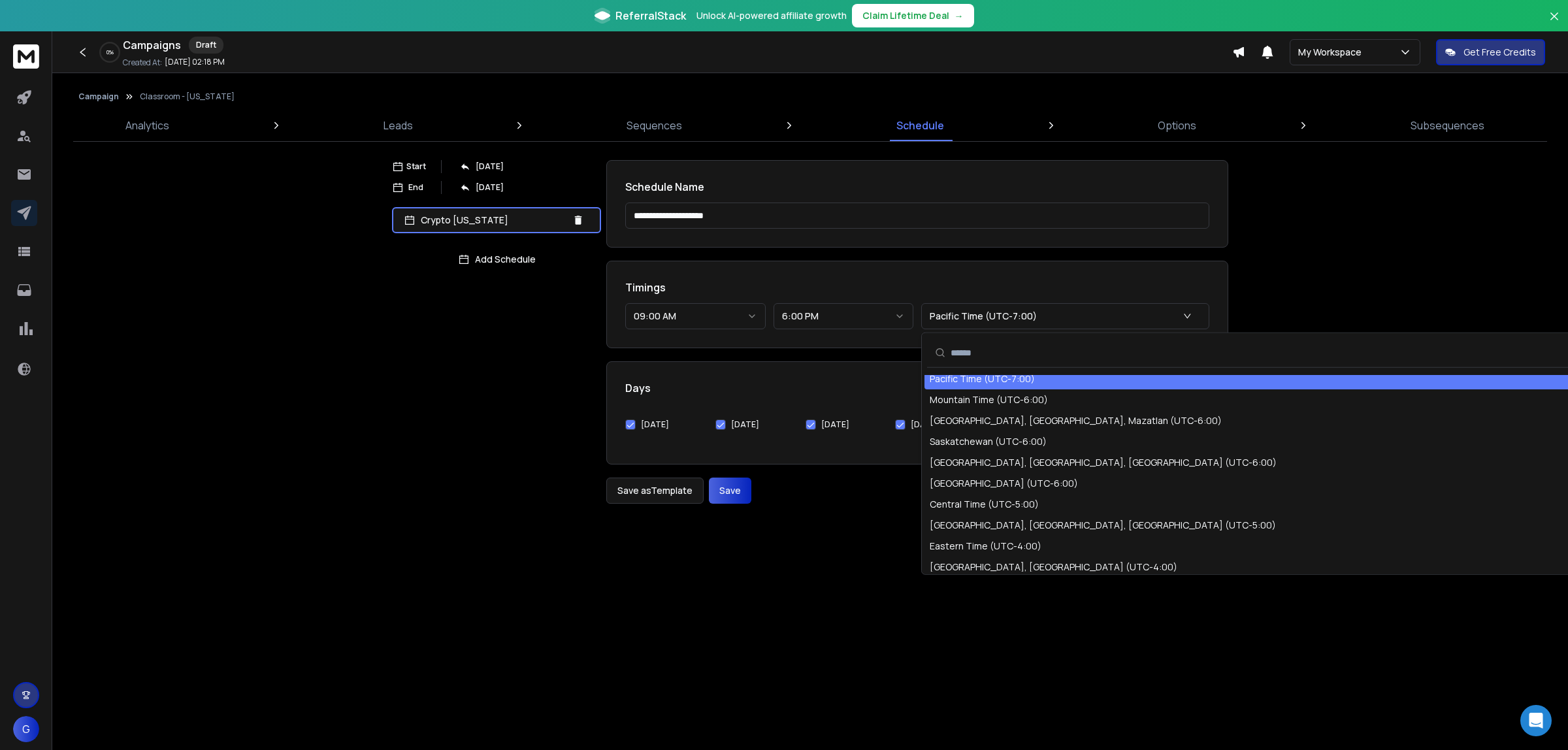
scroll to position [164, 0]
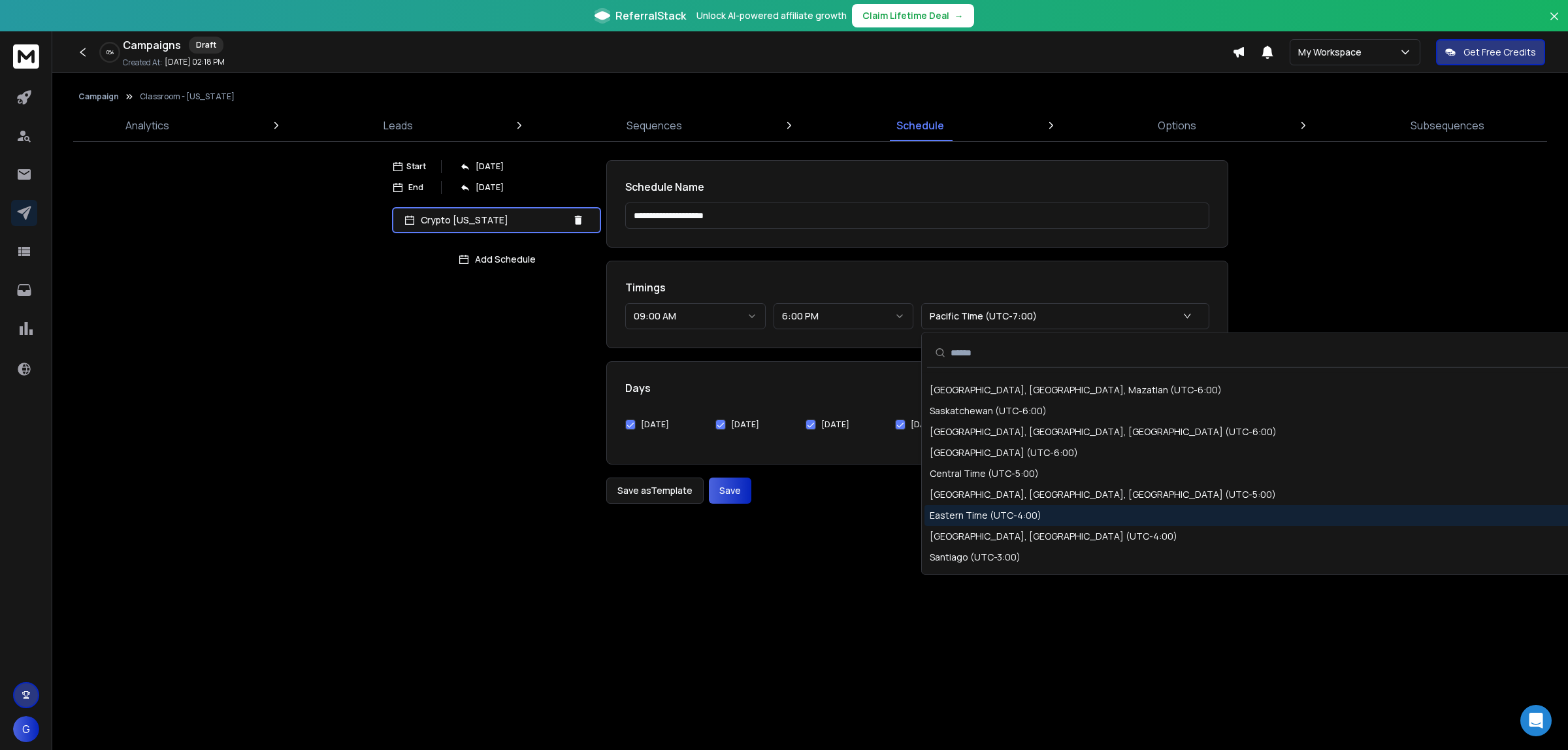
click at [1003, 515] on div "Eastern Time (UTC-4:00)" at bounding box center [986, 515] width 112 height 13
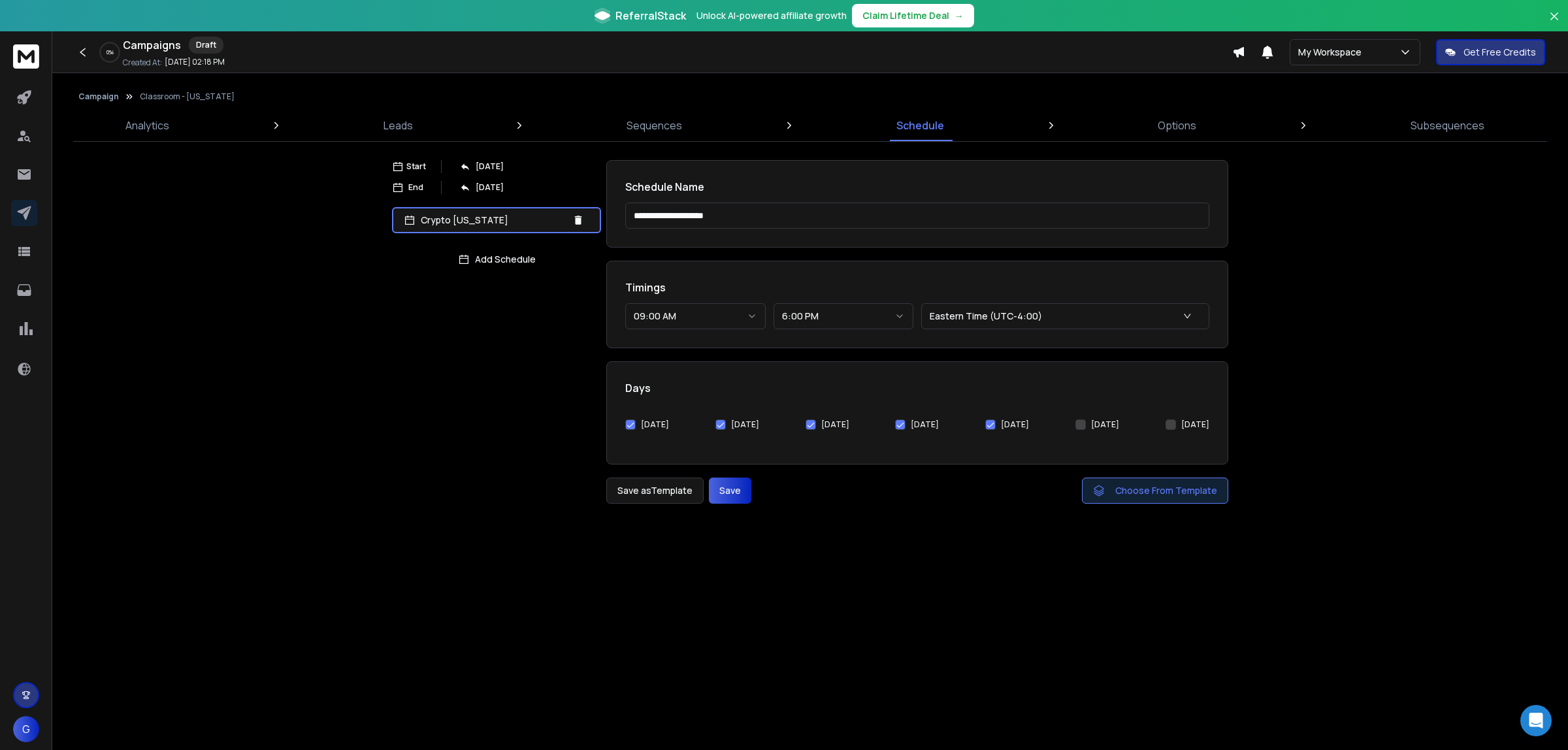
click at [1141, 489] on span "Choose From Template" at bounding box center [1166, 491] width 102 height 13
click at [723, 495] on button "Save" at bounding box center [730, 491] width 42 height 26
click at [1180, 128] on p "Options" at bounding box center [1177, 126] width 39 height 16
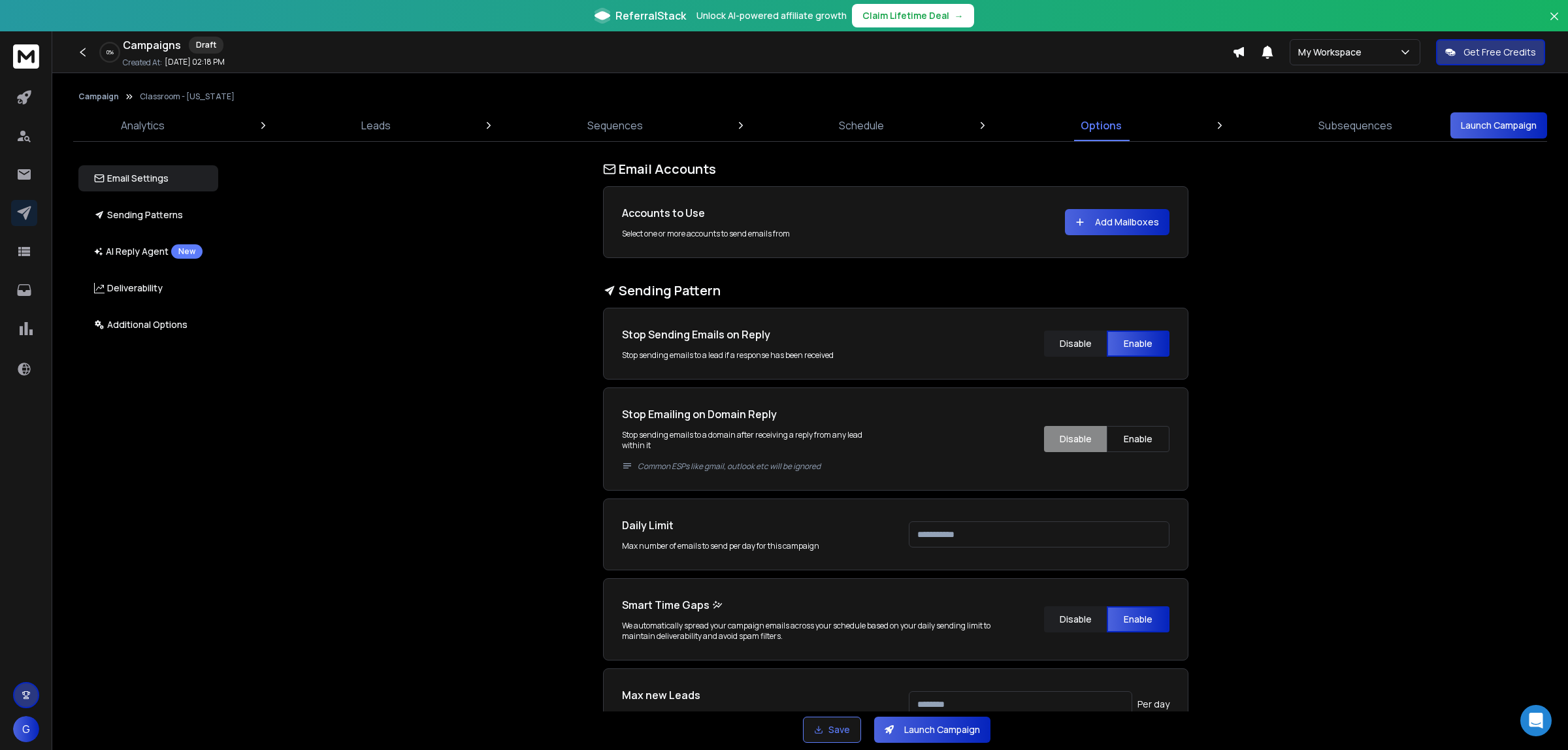
click at [1118, 222] on button "Add Mailboxes" at bounding box center [1117, 222] width 105 height 26
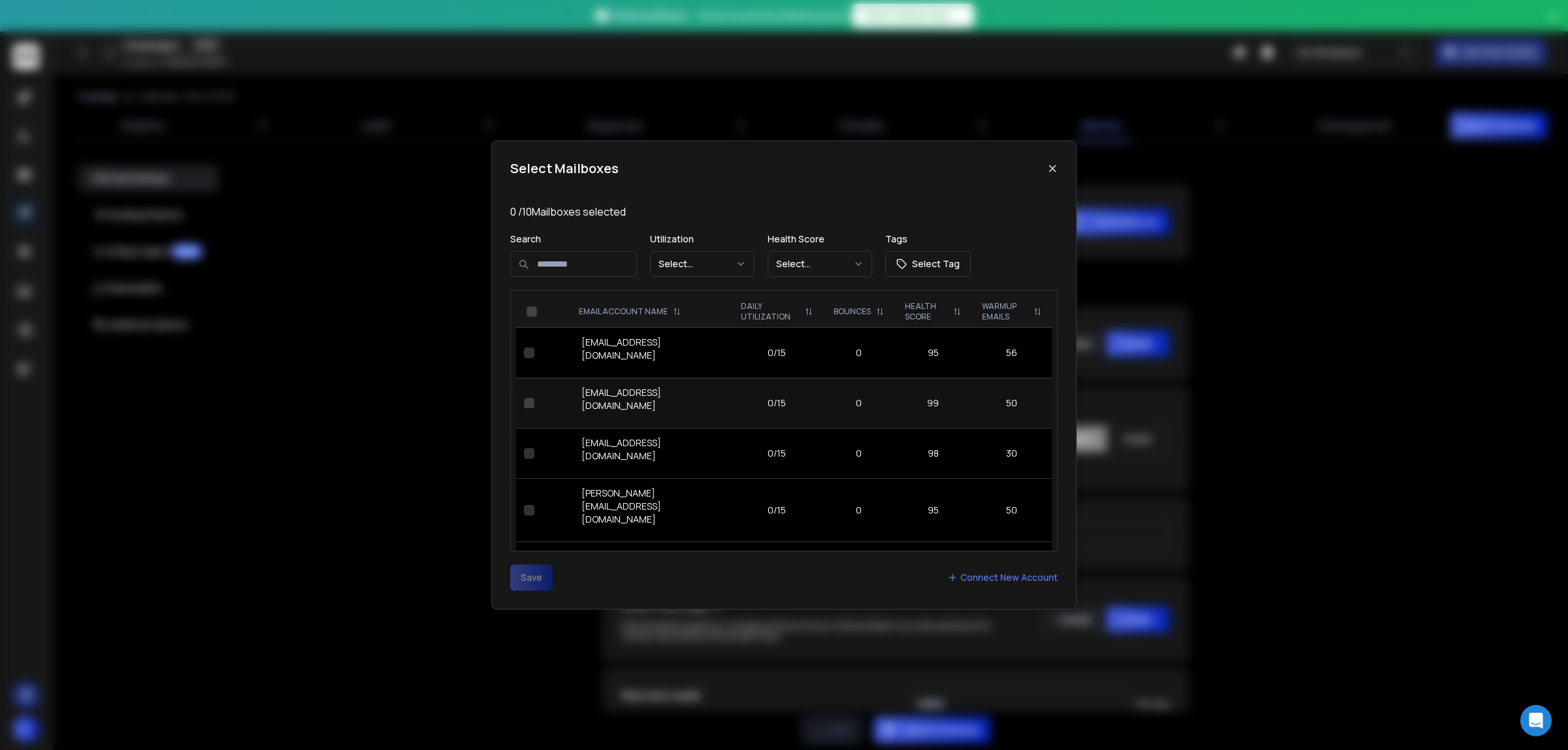
click at [530, 398] on button "button" at bounding box center [529, 403] width 11 height 11
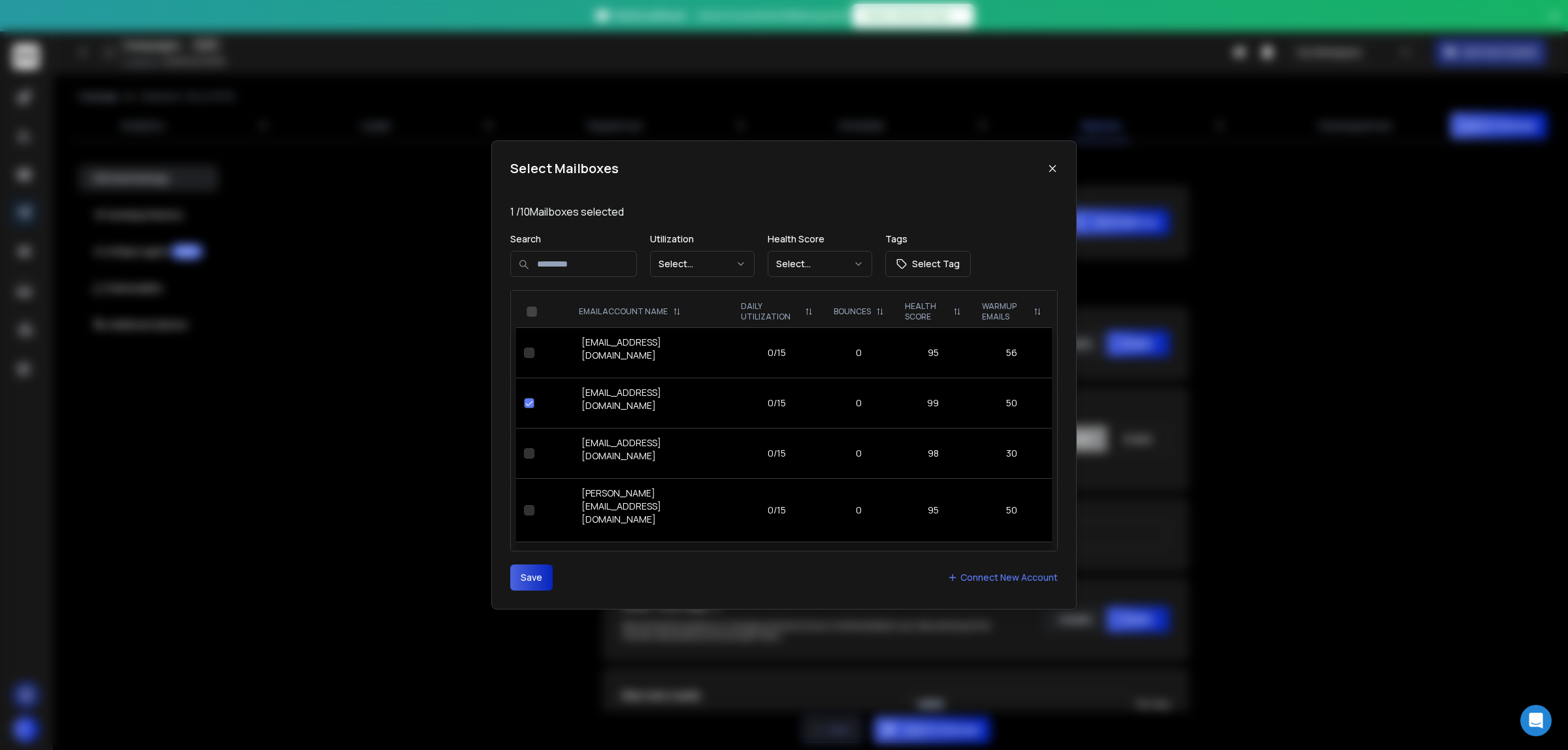
click at [530, 568] on button "button" at bounding box center [529, 573] width 11 height 11
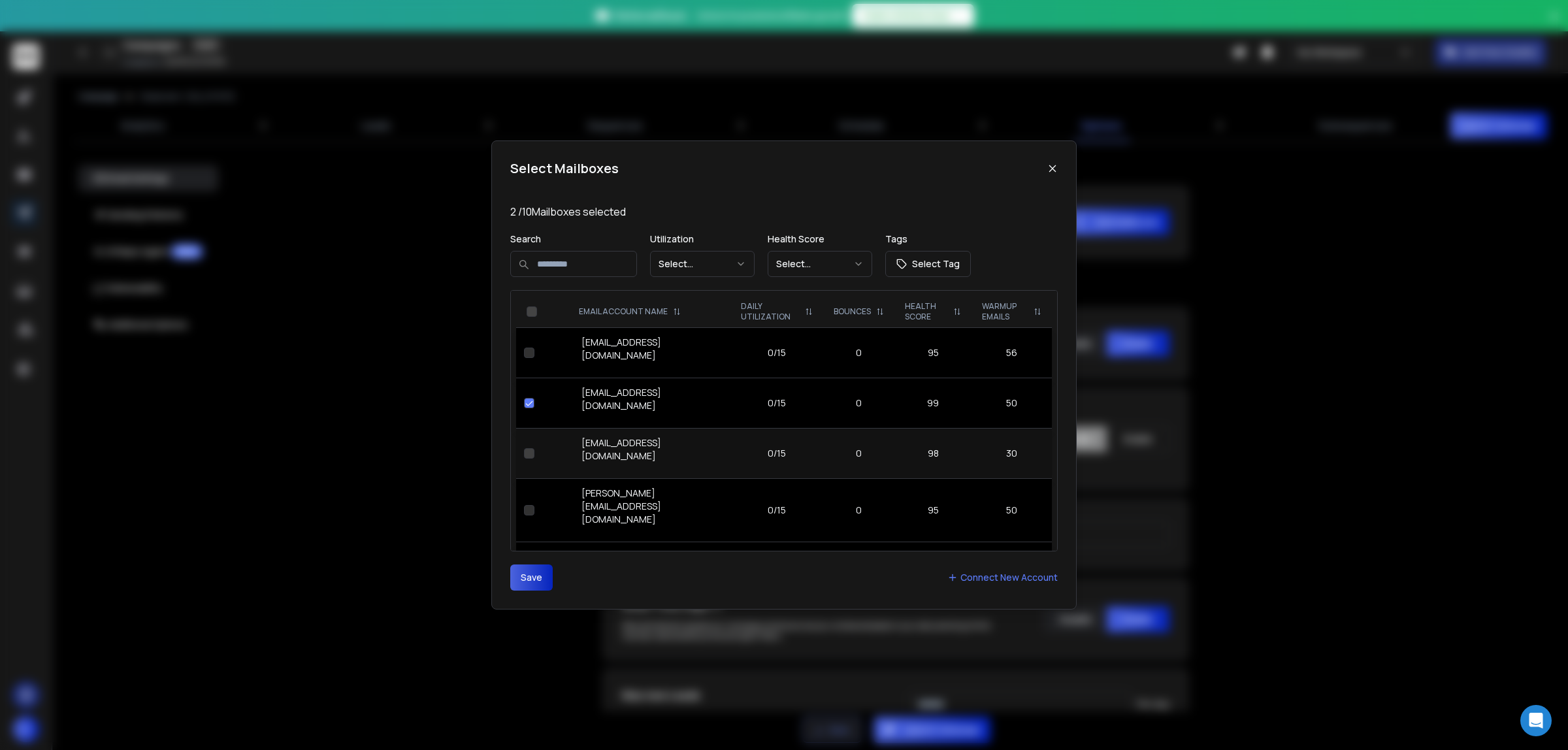
click at [527, 449] on button "button" at bounding box center [529, 454] width 11 height 11
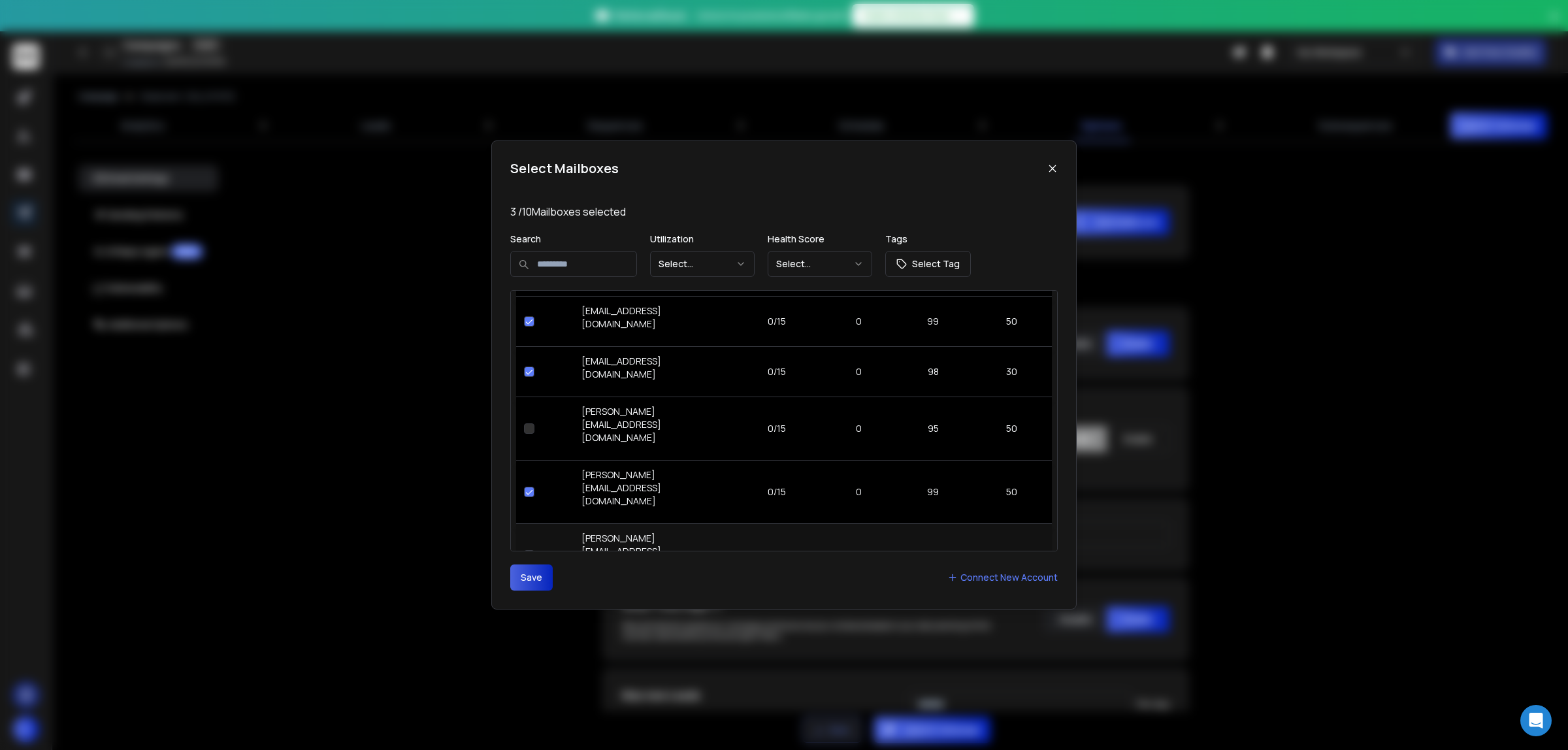
click at [530, 550] on button "button" at bounding box center [529, 556] width 11 height 11
click at [540, 580] on button "Save" at bounding box center [531, 578] width 42 height 26
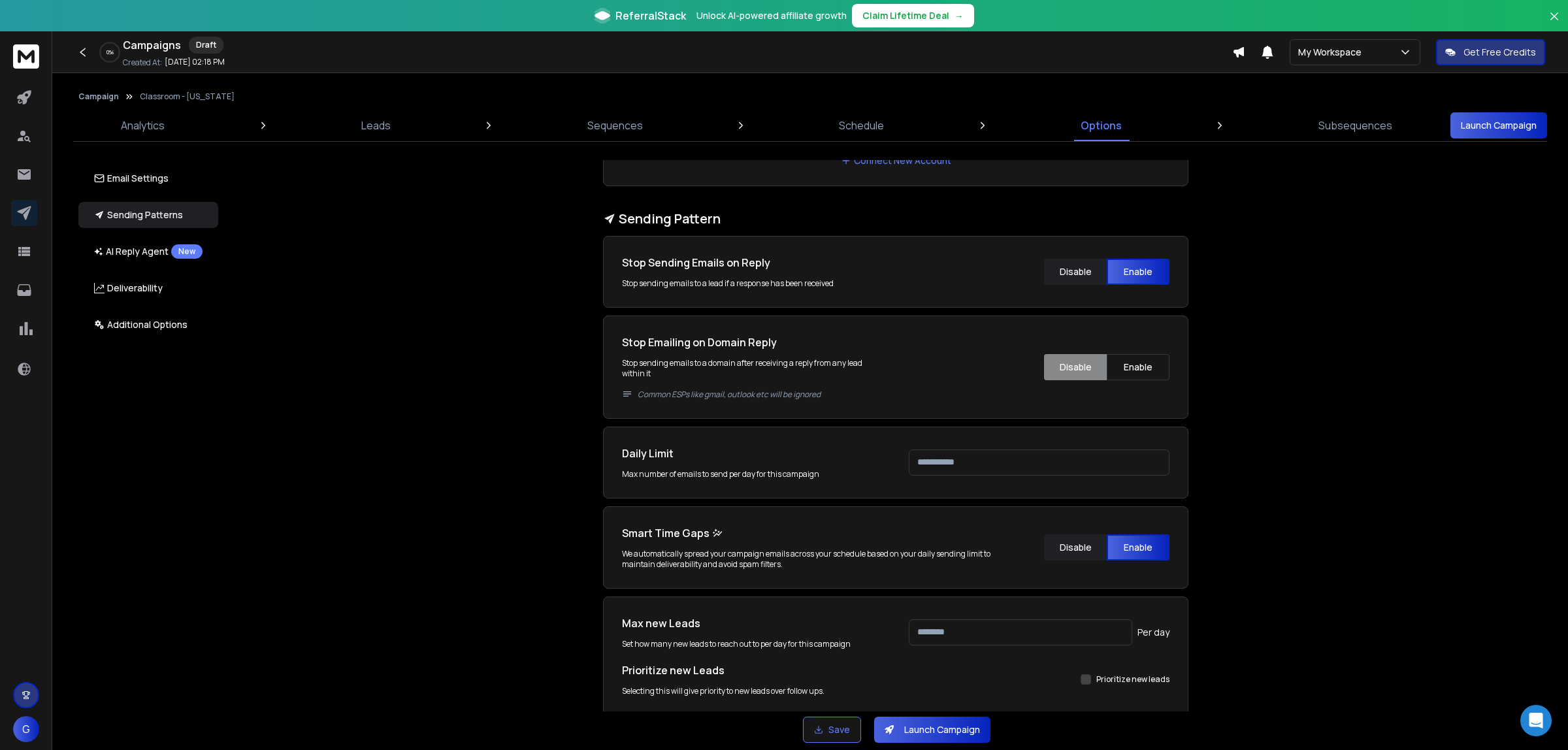
scroll to position [327, 0]
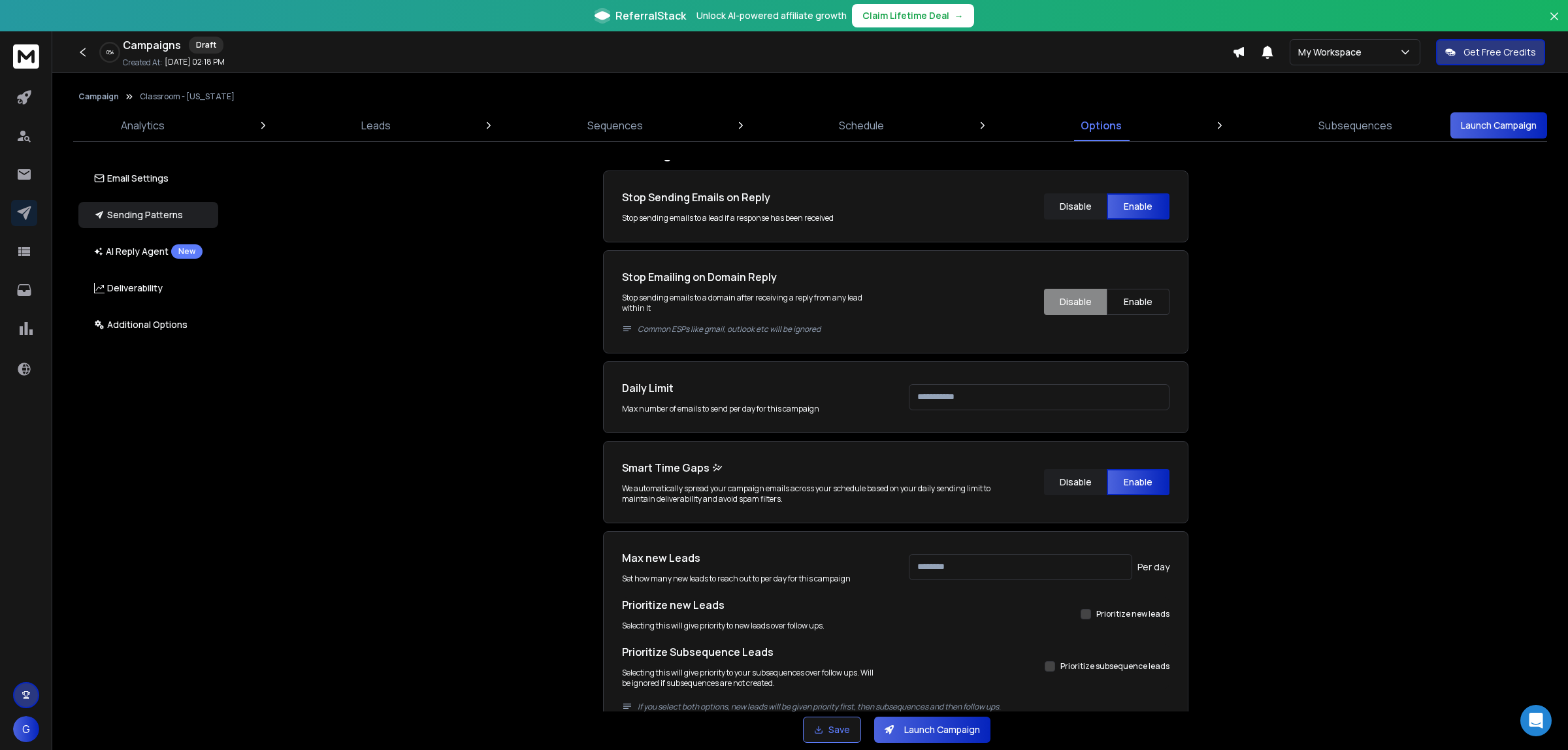
drag, startPoint x: 935, startPoint y: 402, endPoint x: 889, endPoint y: 403, distance: 46.0
click at [889, 403] on div "Daily Limit Max number of emails to send per day for this campaign ***" at bounding box center [896, 397] width 548 height 34
type input "**"
click at [1064, 484] on button "Disable" at bounding box center [1075, 482] width 62 height 26
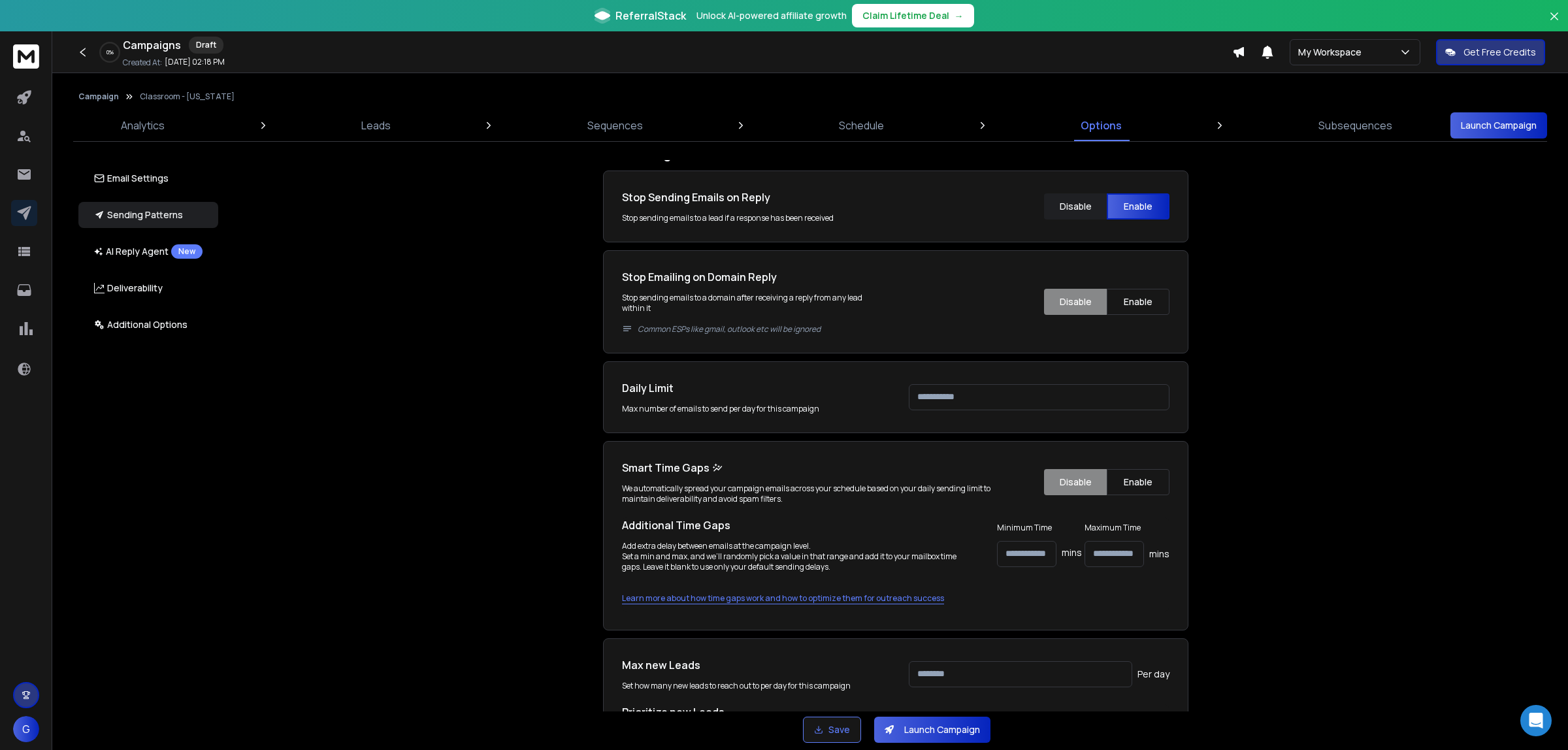
drag, startPoint x: 1092, startPoint y: 557, endPoint x: 1069, endPoint y: 563, distance: 23.8
click at [1066, 563] on div "Minimum Time * mins Maximum Time * mins" at bounding box center [1083, 545] width 172 height 44
type input "**"
drag, startPoint x: 1010, startPoint y: 553, endPoint x: 981, endPoint y: 559, distance: 29.6
click at [997, 559] on input "*" at bounding box center [1026, 554] width 60 height 26
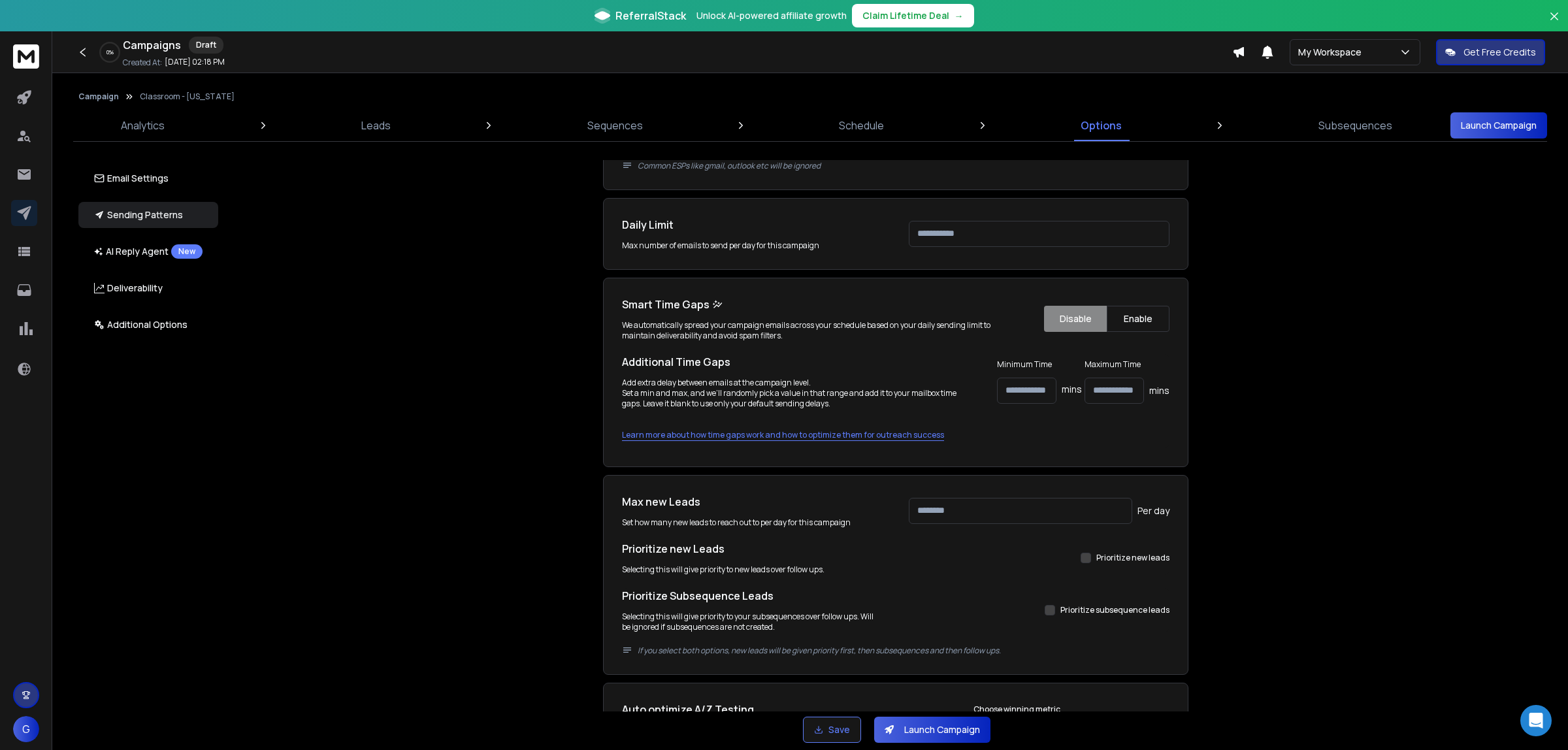
scroll to position [572, 0]
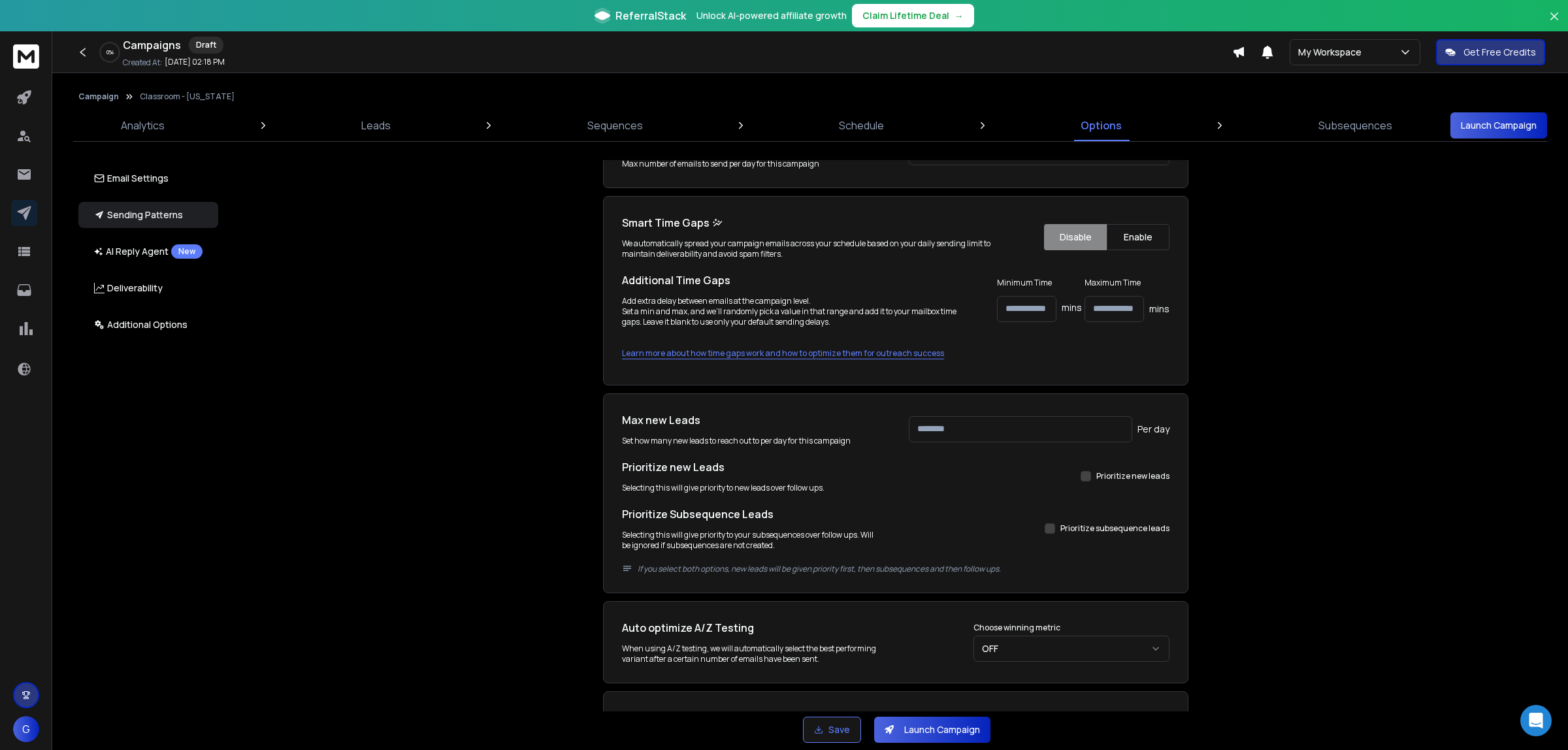
type input "*"
drag, startPoint x: 936, startPoint y: 428, endPoint x: 886, endPoint y: 436, distance: 50.6
click at [886, 436] on div "Max new Leads Set how many new leads to reach out to per day for this campaign …" at bounding box center [896, 429] width 548 height 34
type input "**"
click at [1242, 459] on div "Email Accounts Accounts to Use Select one or more accounts to send emails from …" at bounding box center [903, 436] width 1329 height 551
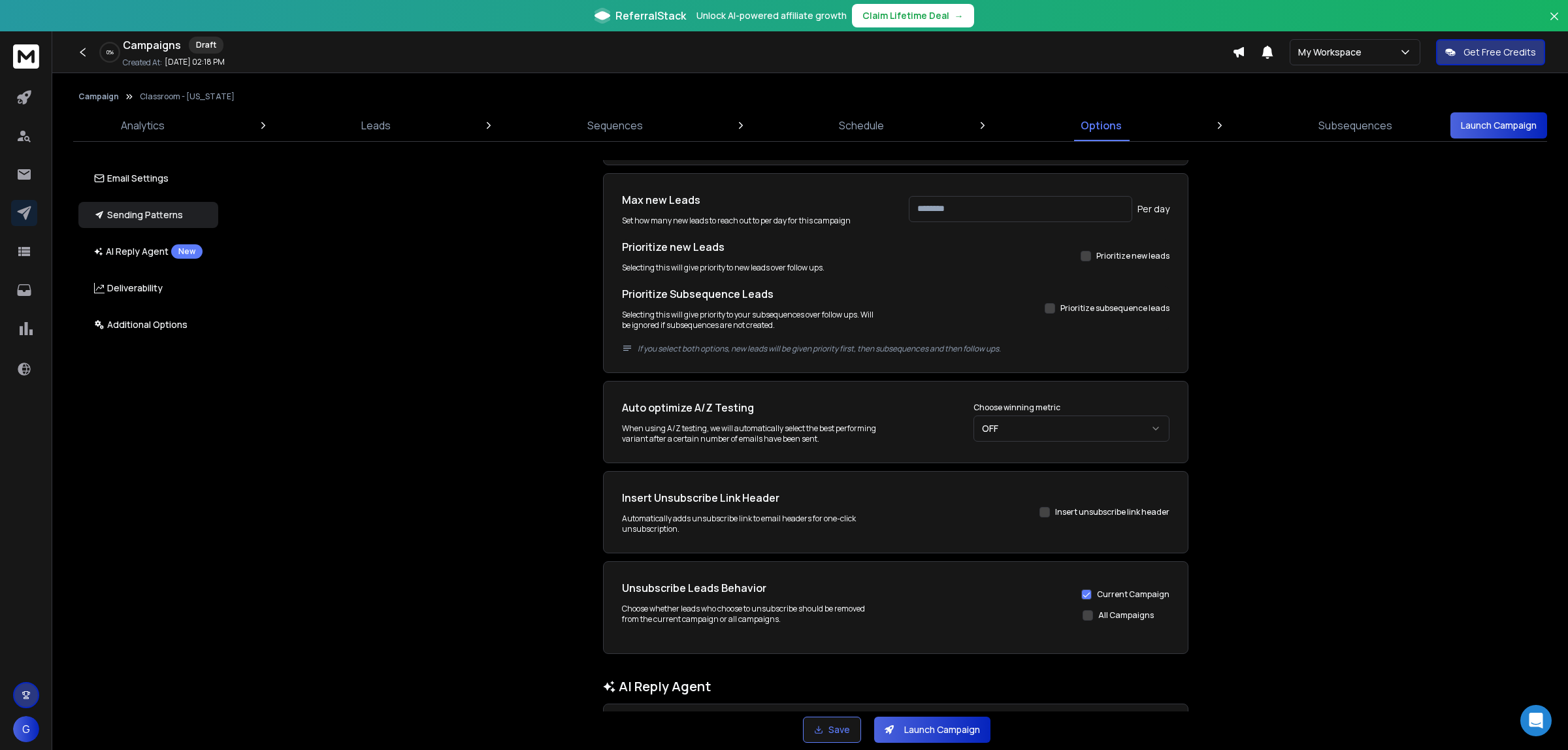
scroll to position [817, 0]
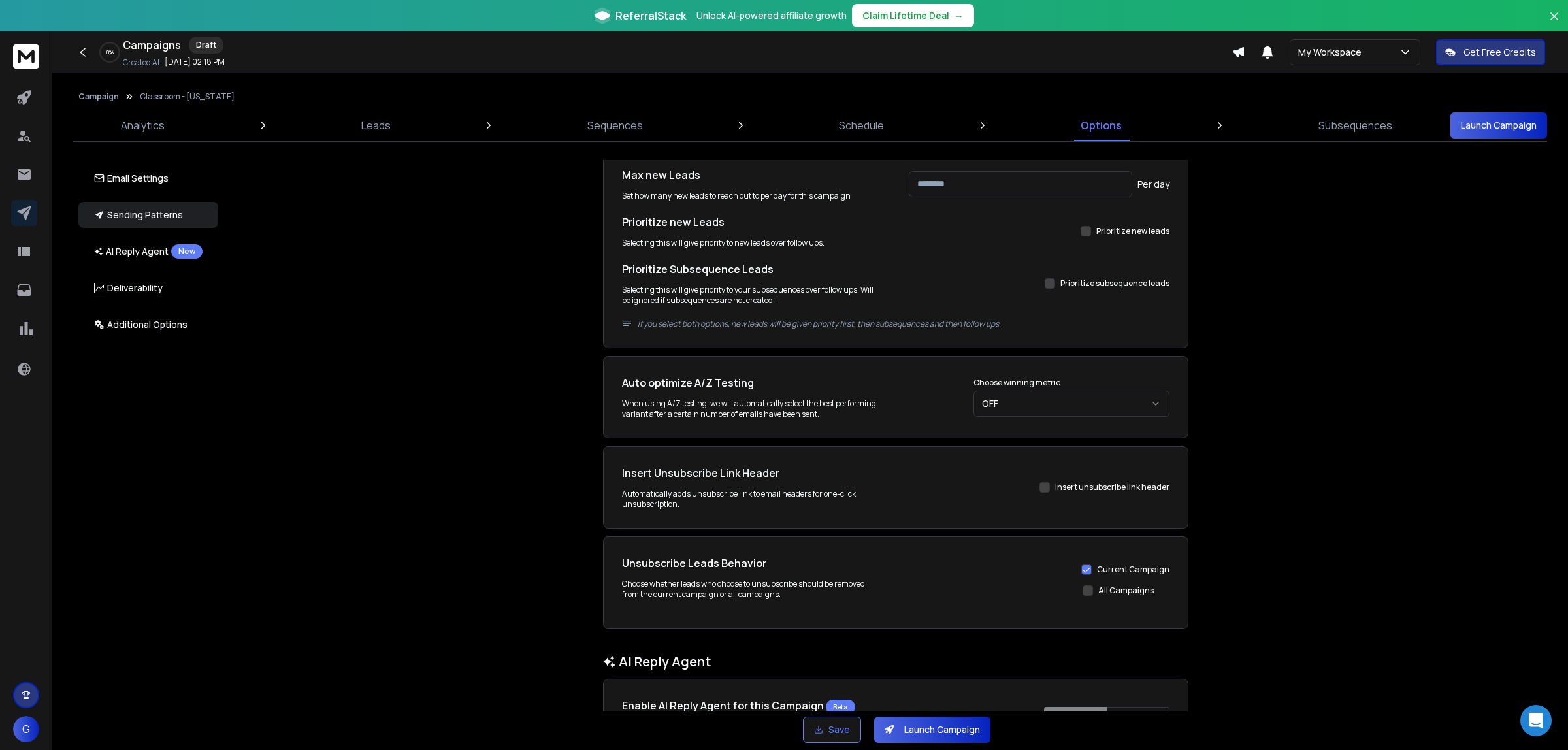
click at [1040, 491] on button "Insert unsubscribe link header" at bounding box center [1045, 487] width 11 height 11
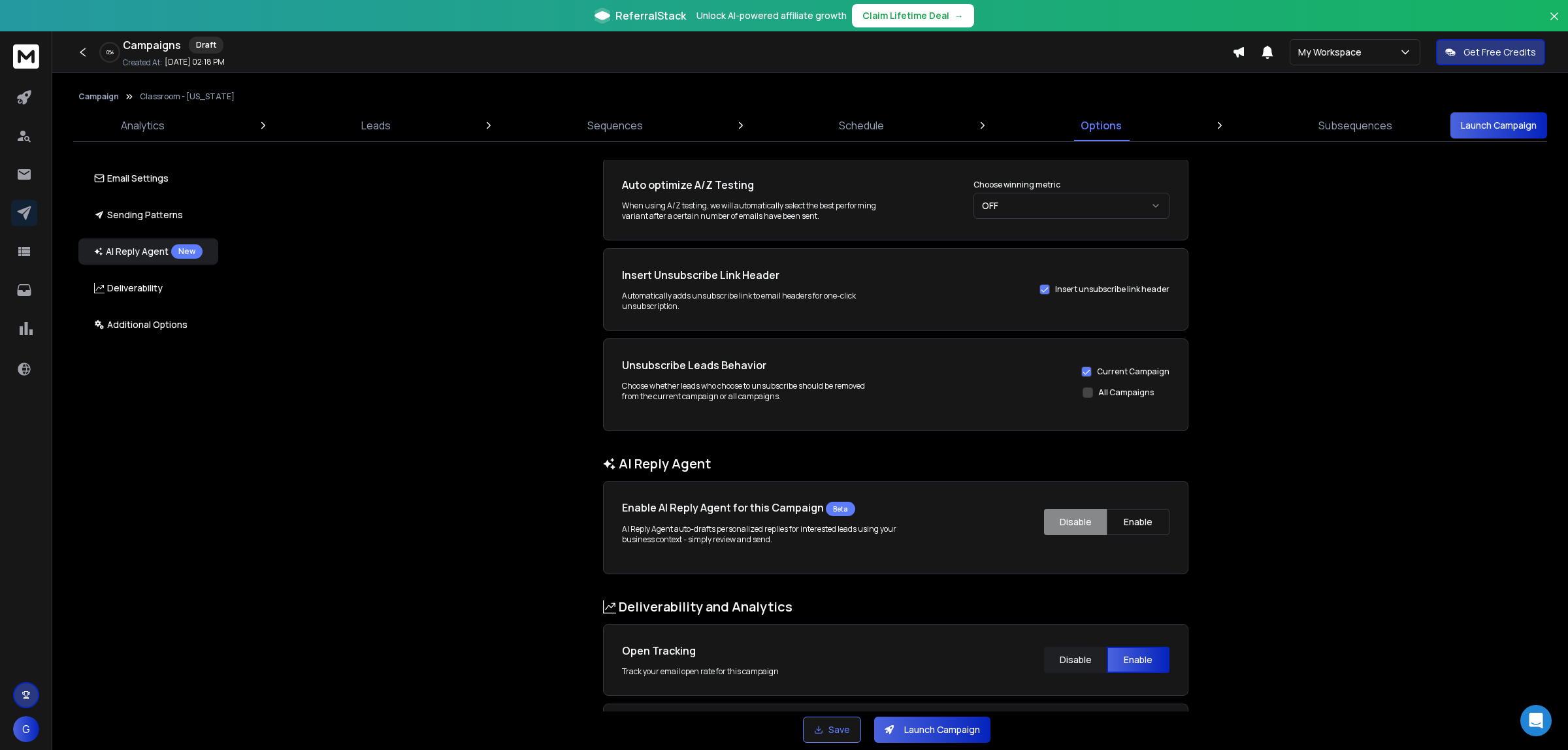
scroll to position [1062, 0]
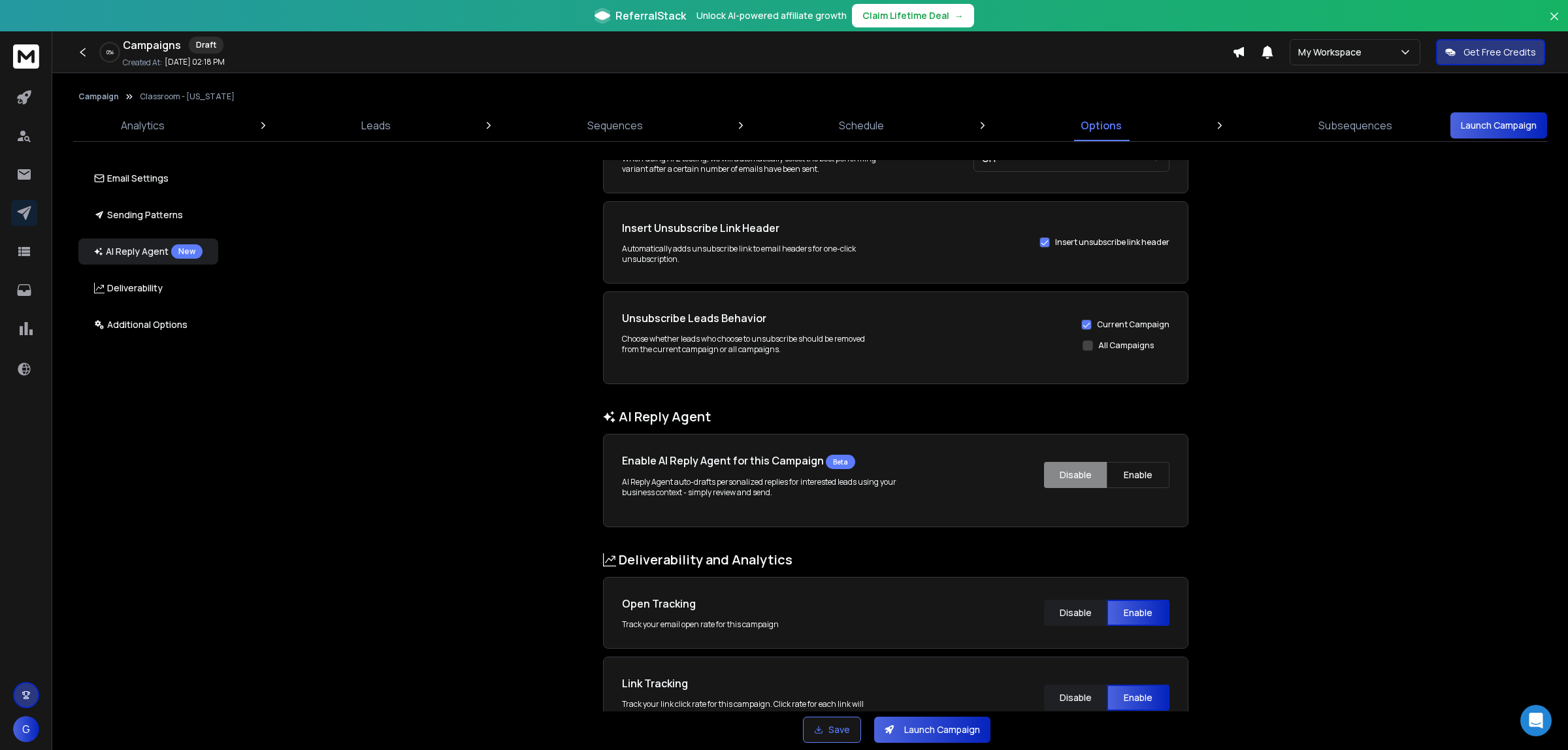
click at [1084, 350] on button "All Campaigns" at bounding box center [1088, 345] width 11 height 11
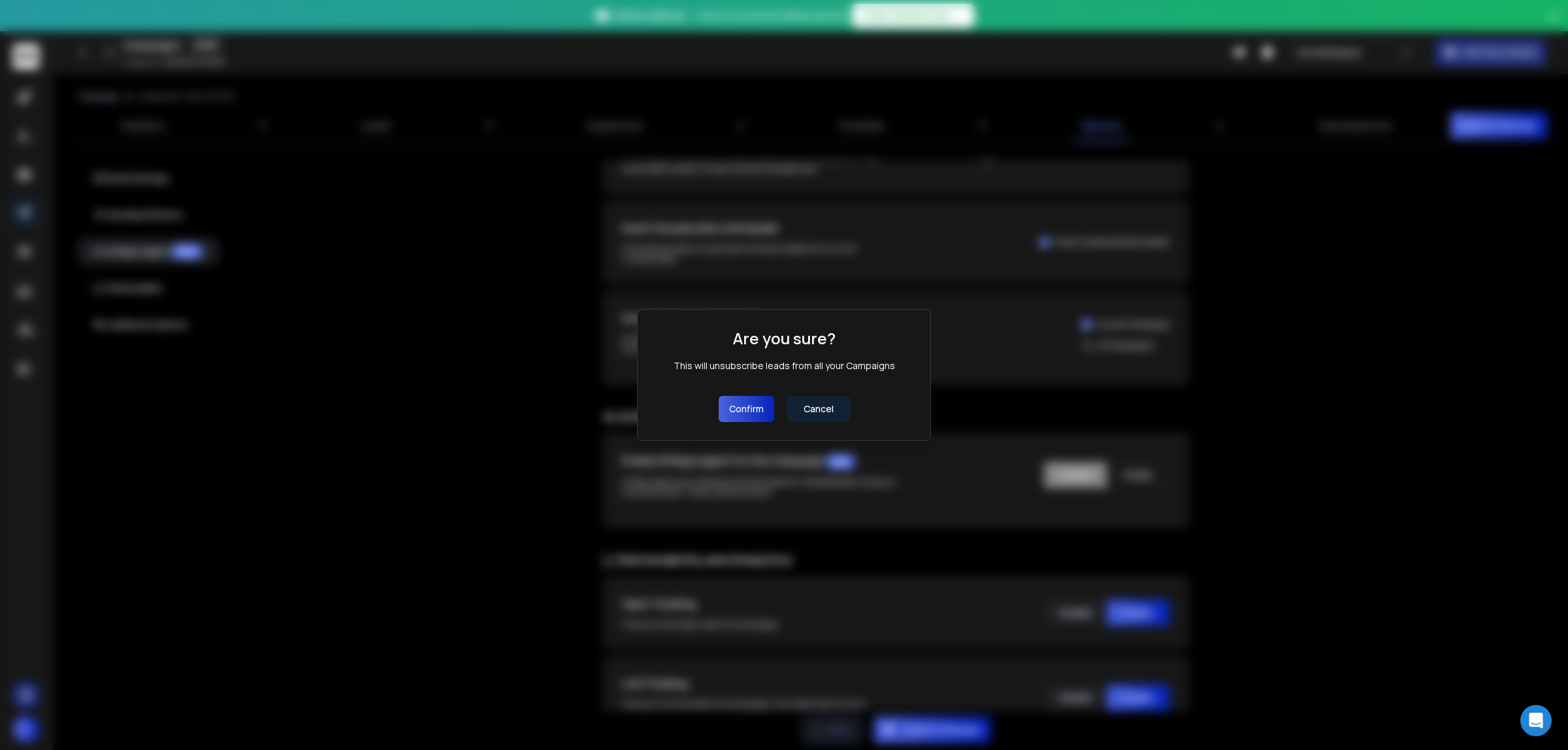
click at [743, 415] on button "Confirm" at bounding box center [746, 409] width 55 height 26
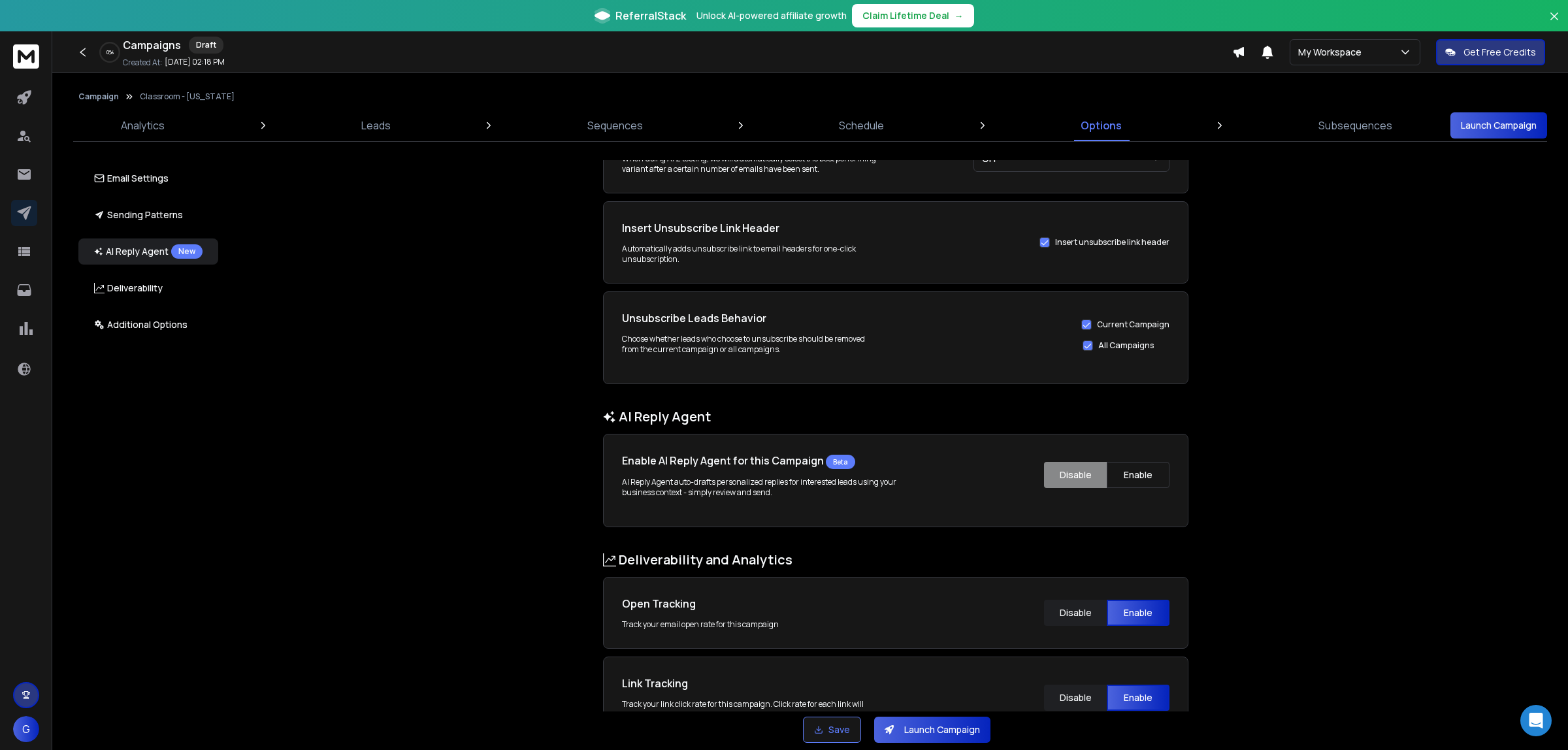
scroll to position [1143, 0]
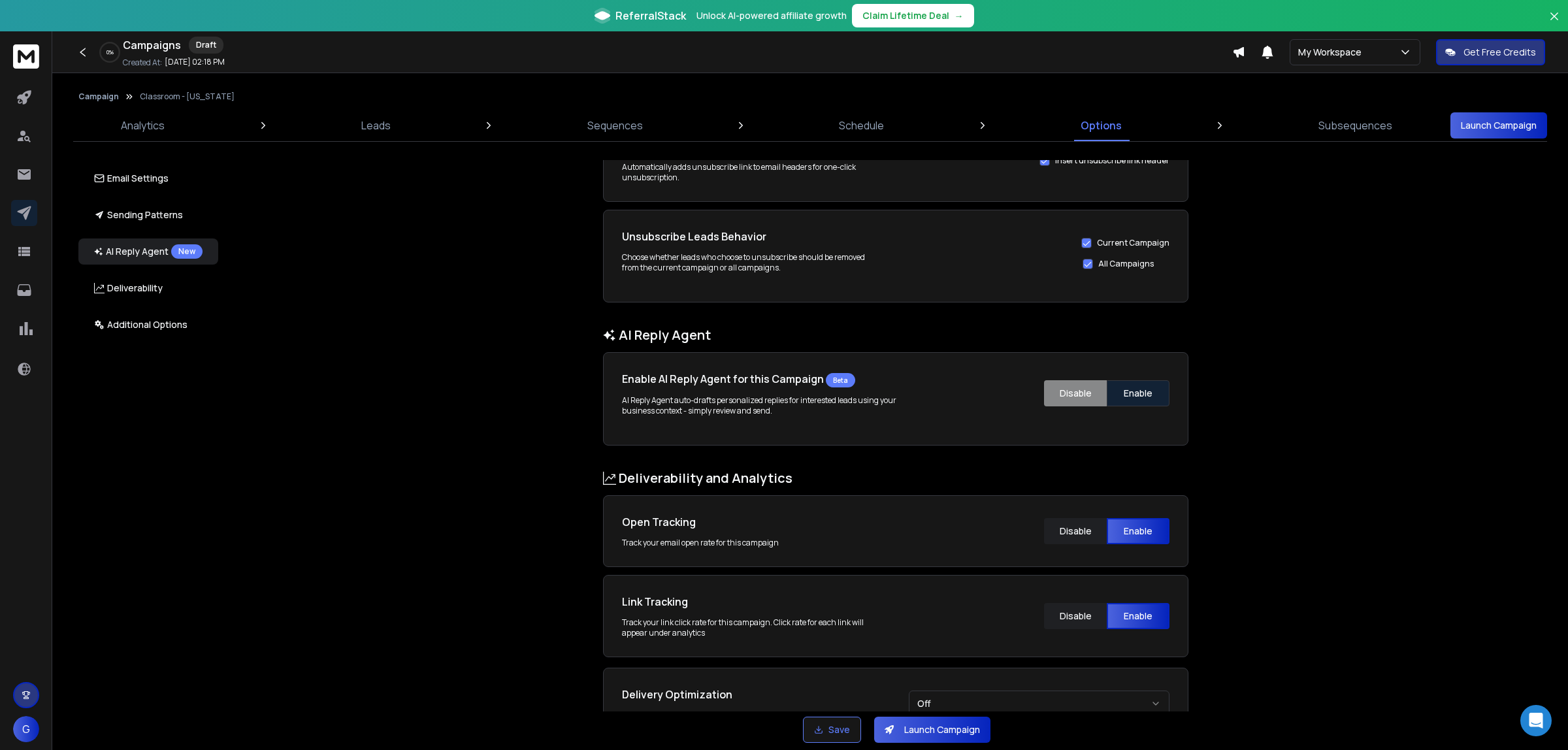
click at [1129, 400] on button "Enable" at bounding box center [1137, 393] width 62 height 26
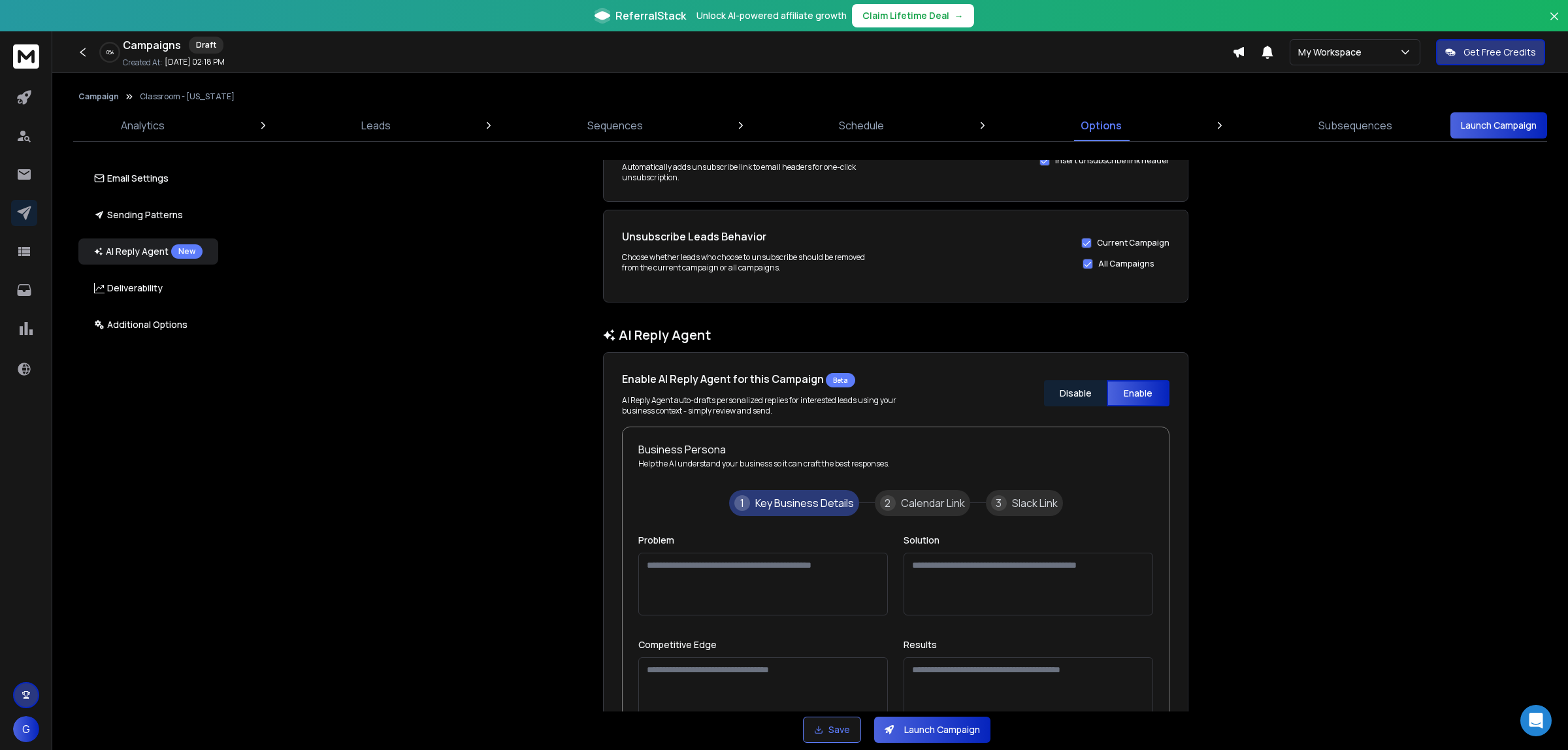
click at [1065, 400] on button "Disable" at bounding box center [1075, 393] width 62 height 26
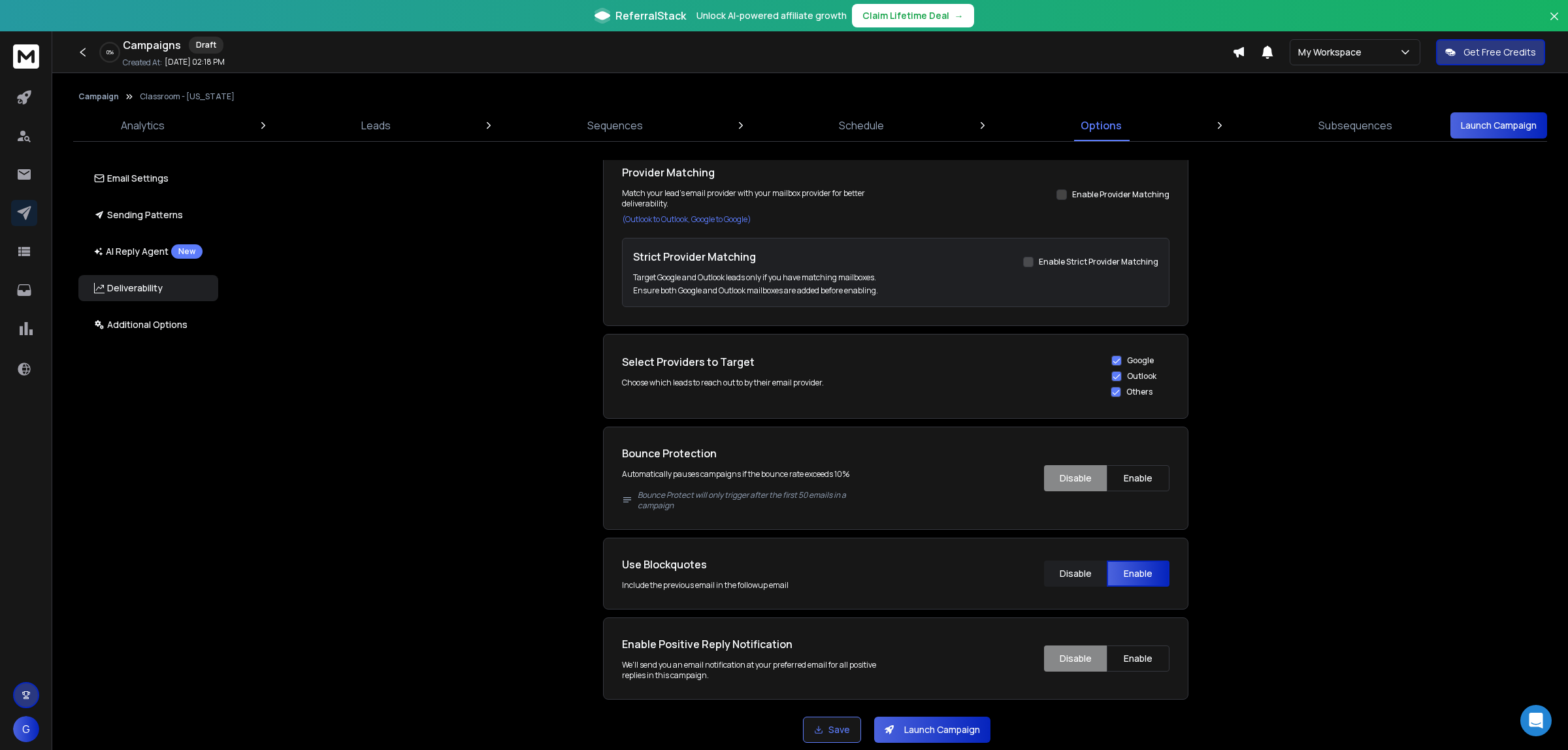
scroll to position [1797, 0]
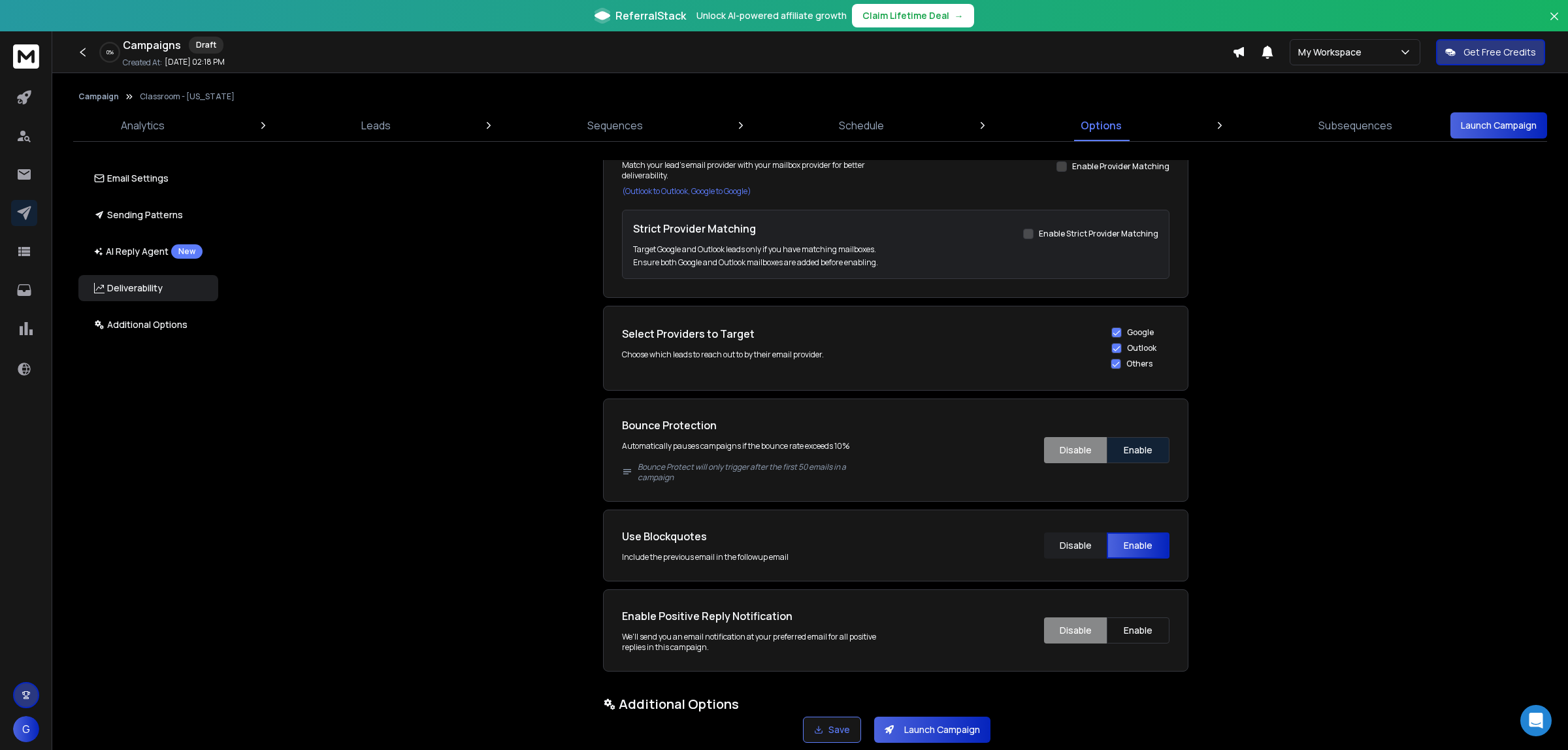
click at [1139, 459] on button "Enable" at bounding box center [1137, 450] width 62 height 26
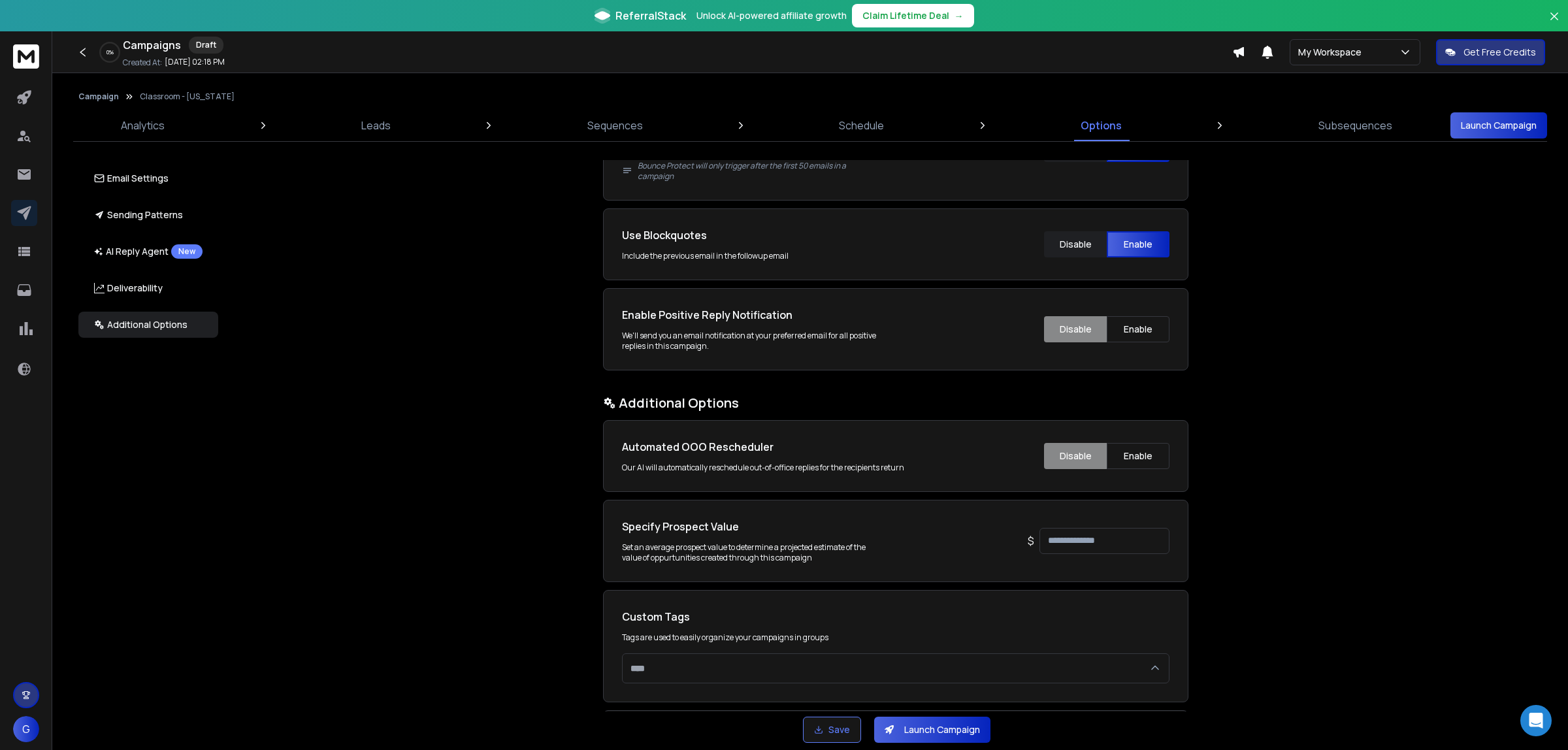
scroll to position [2124, 0]
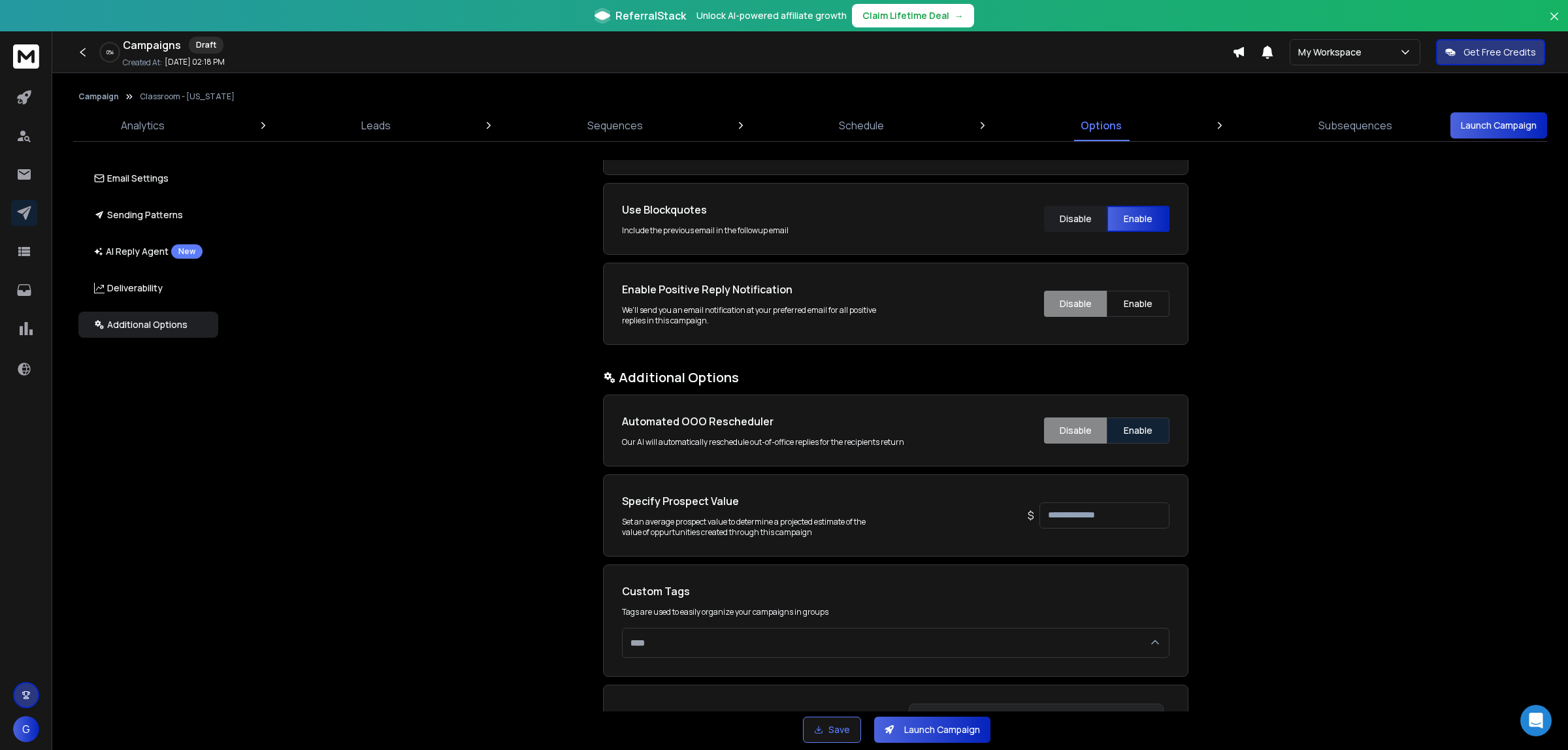
click at [1126, 441] on button "Enable" at bounding box center [1137, 431] width 62 height 26
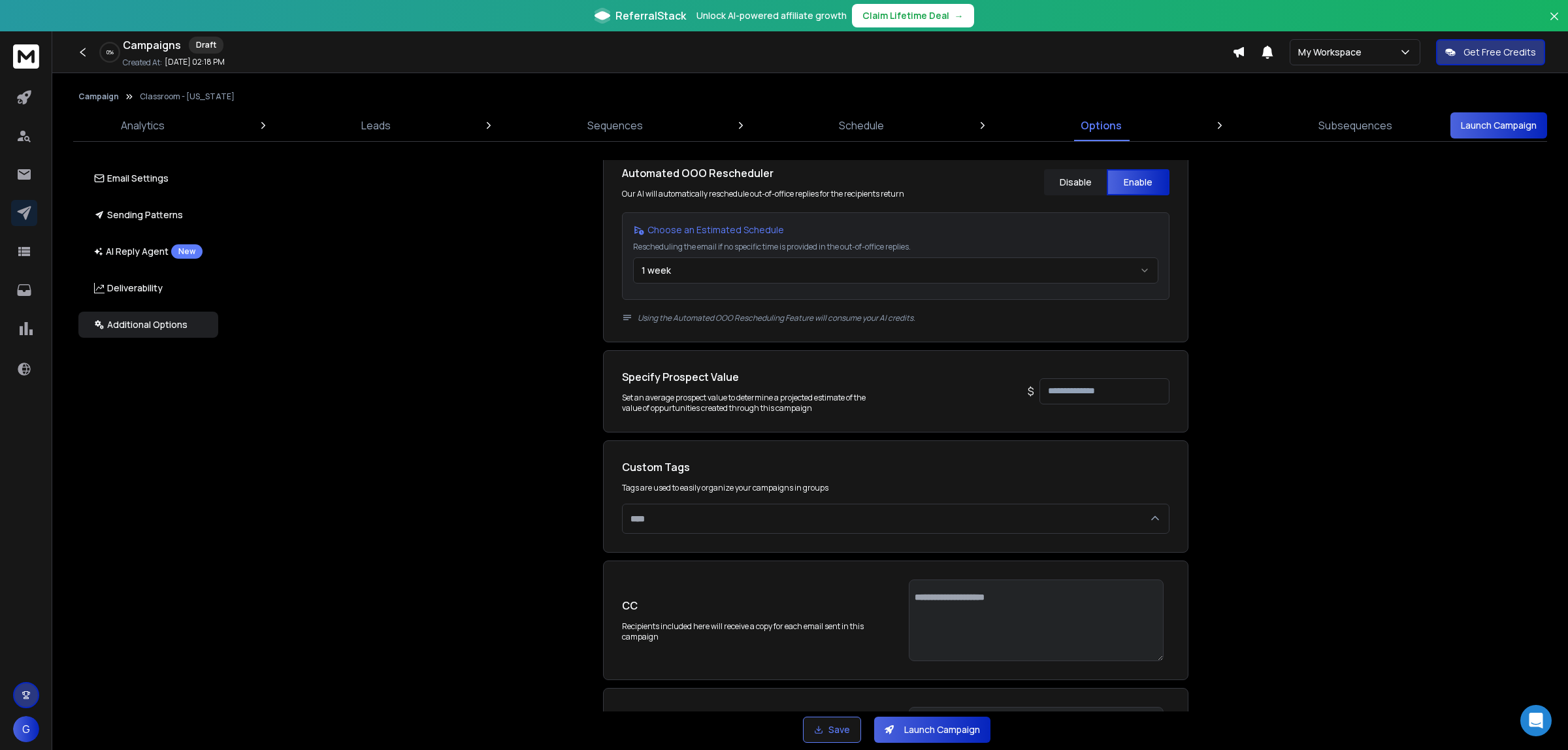
scroll to position [2451, 0]
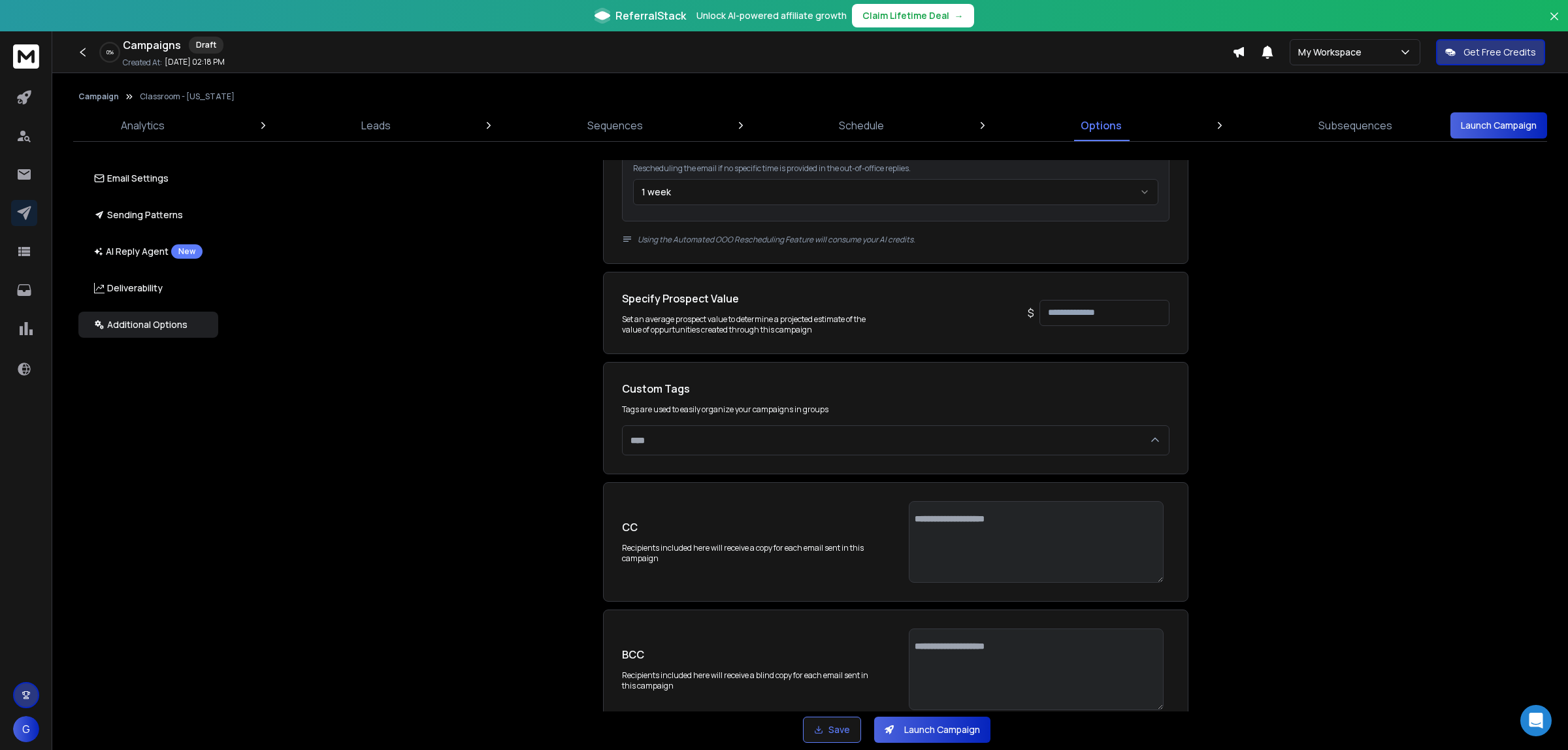
drag, startPoint x: 1071, startPoint y: 327, endPoint x: 1017, endPoint y: 325, distance: 54.0
click at [1017, 325] on div "$ ***" at bounding box center [1039, 313] width 260 height 26
type input "***"
click at [1256, 350] on div "Email Accounts Accounts to Use Select one or more accounts to send emails from …" at bounding box center [903, 436] width 1329 height 551
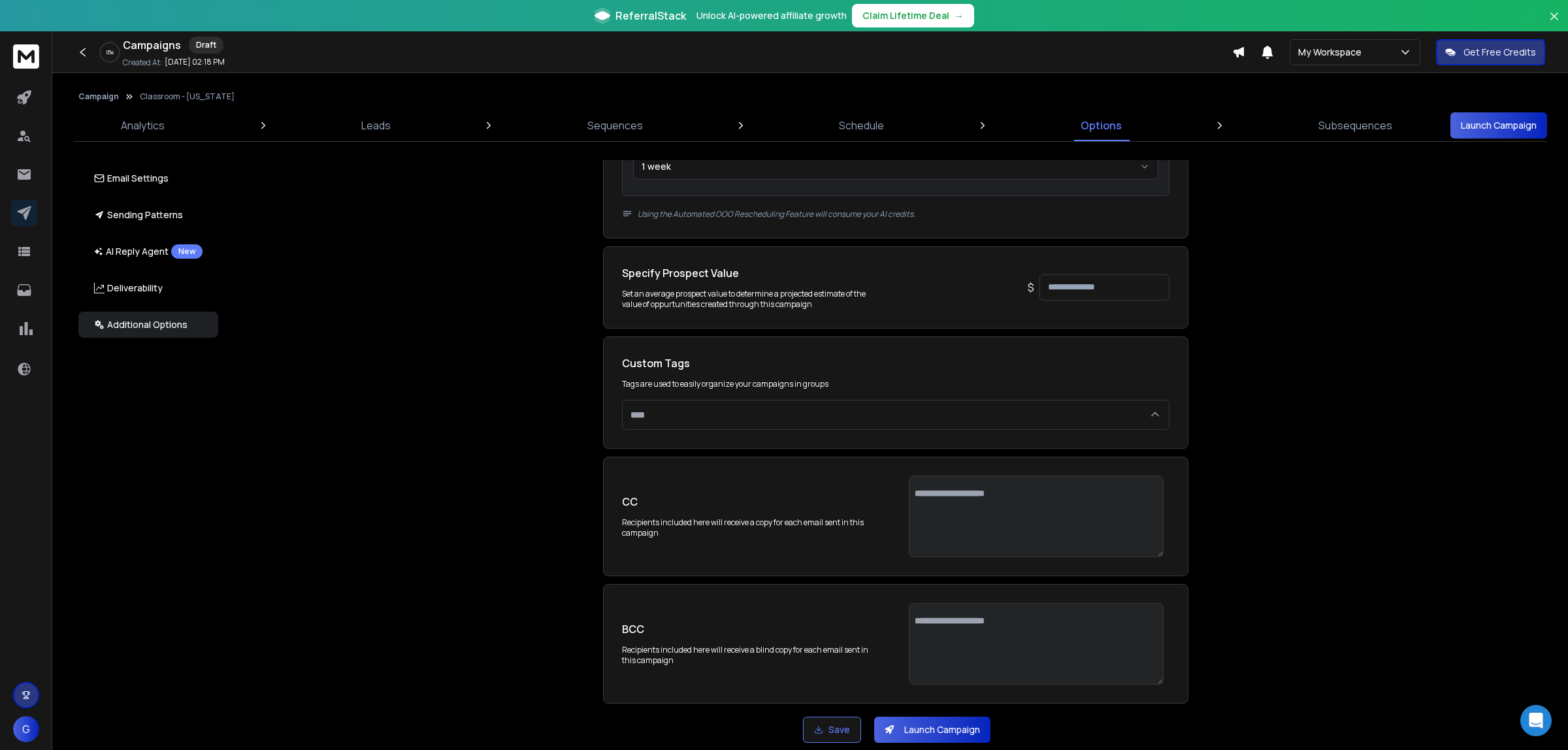
click at [788, 413] on div at bounding box center [896, 415] width 548 height 30
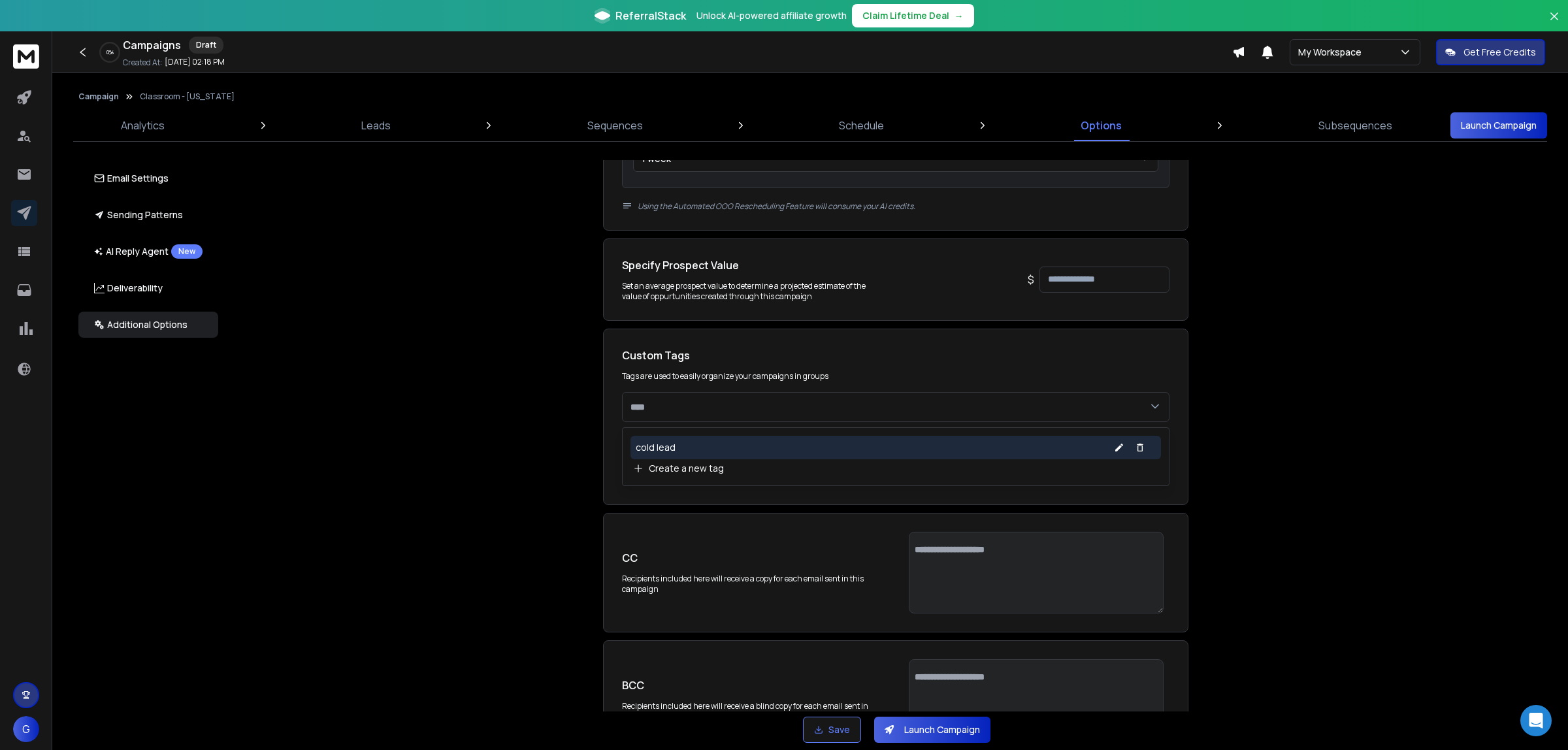
click at [696, 452] on div "cold lead" at bounding box center [896, 447] width 530 height 24
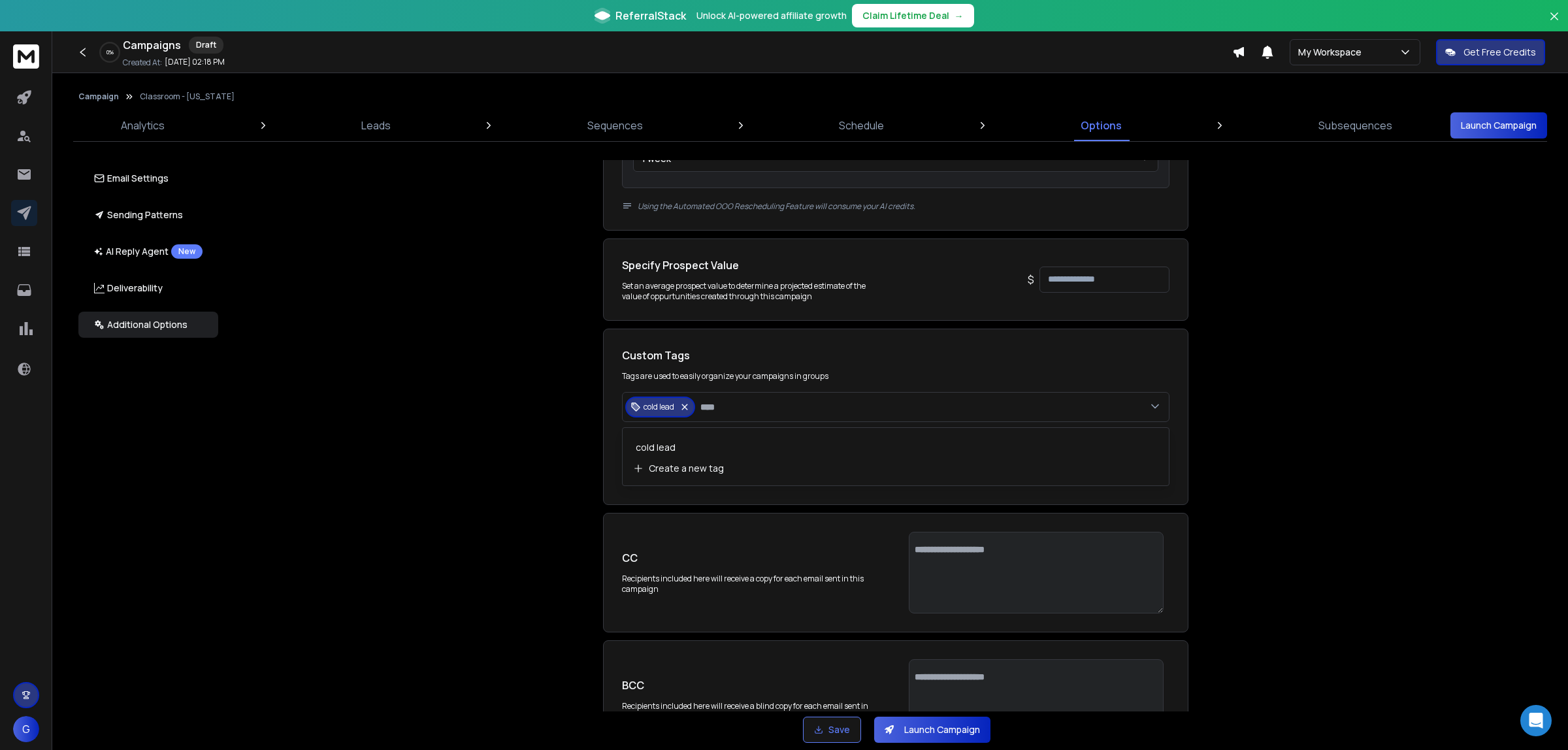
click at [1343, 430] on div "Email Accounts Accounts to Use Select one or more accounts to send emails from …" at bounding box center [903, 436] width 1329 height 551
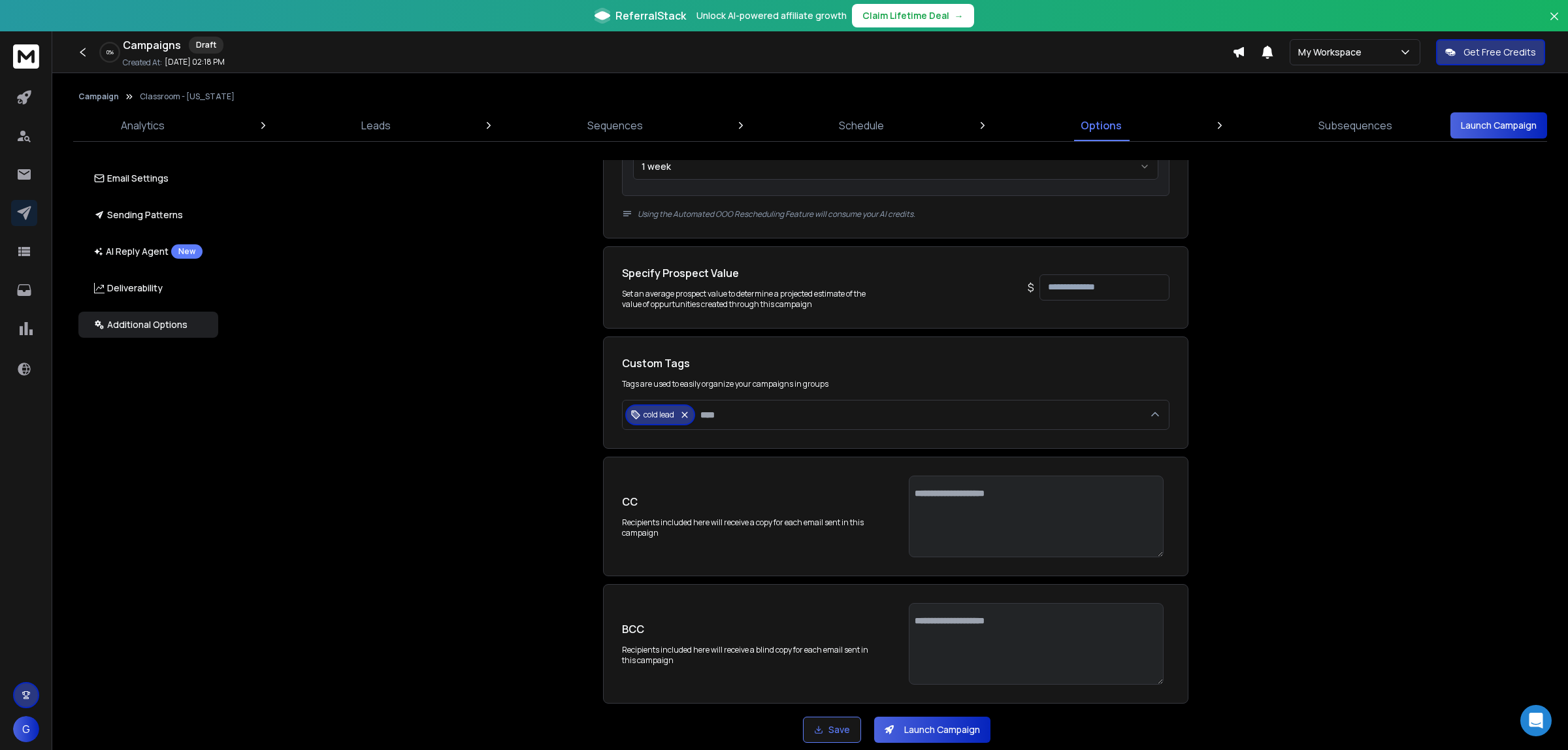
click at [938, 733] on button "Launch Campaign" at bounding box center [932, 730] width 116 height 26
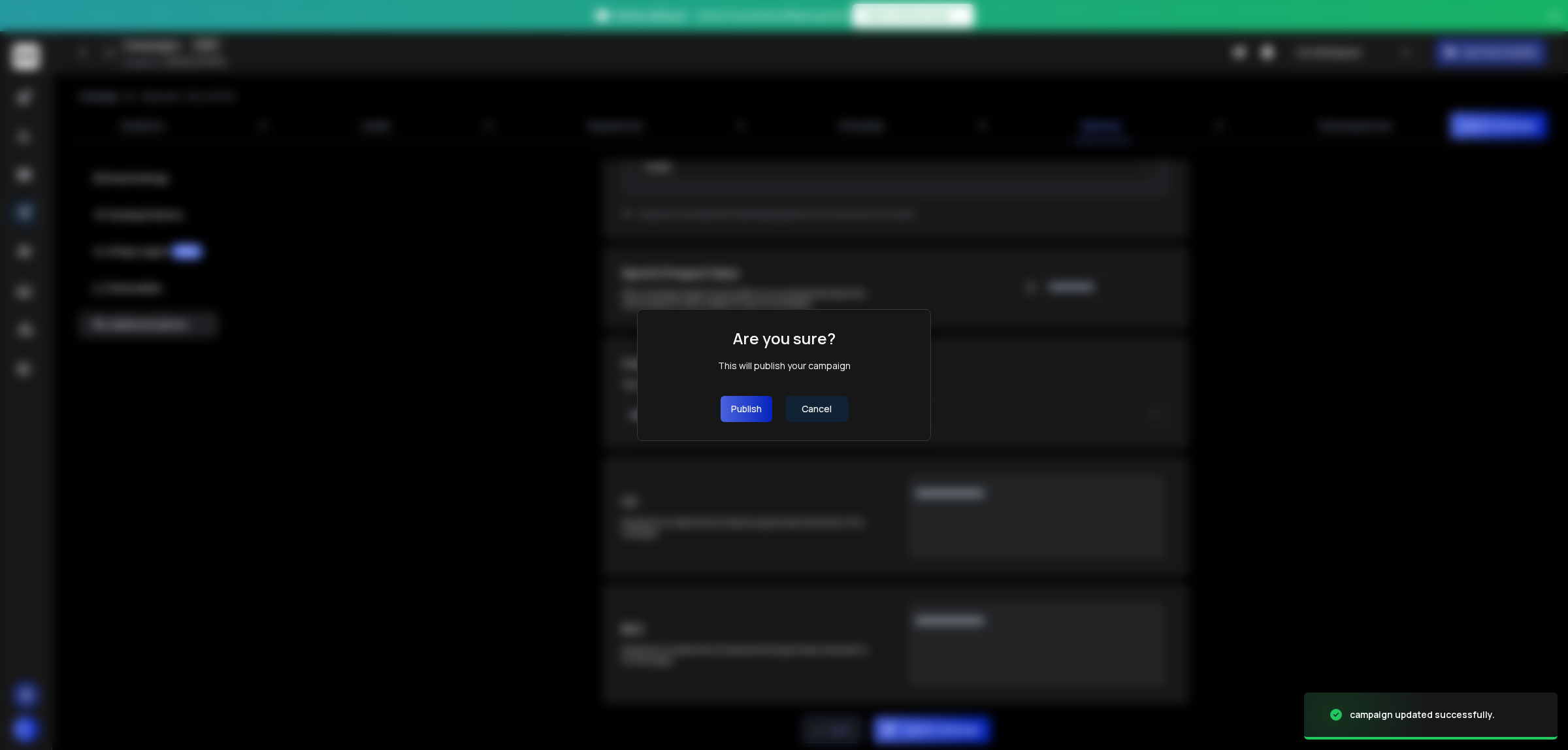
click at [748, 410] on button "Publish" at bounding box center [746, 409] width 52 height 26
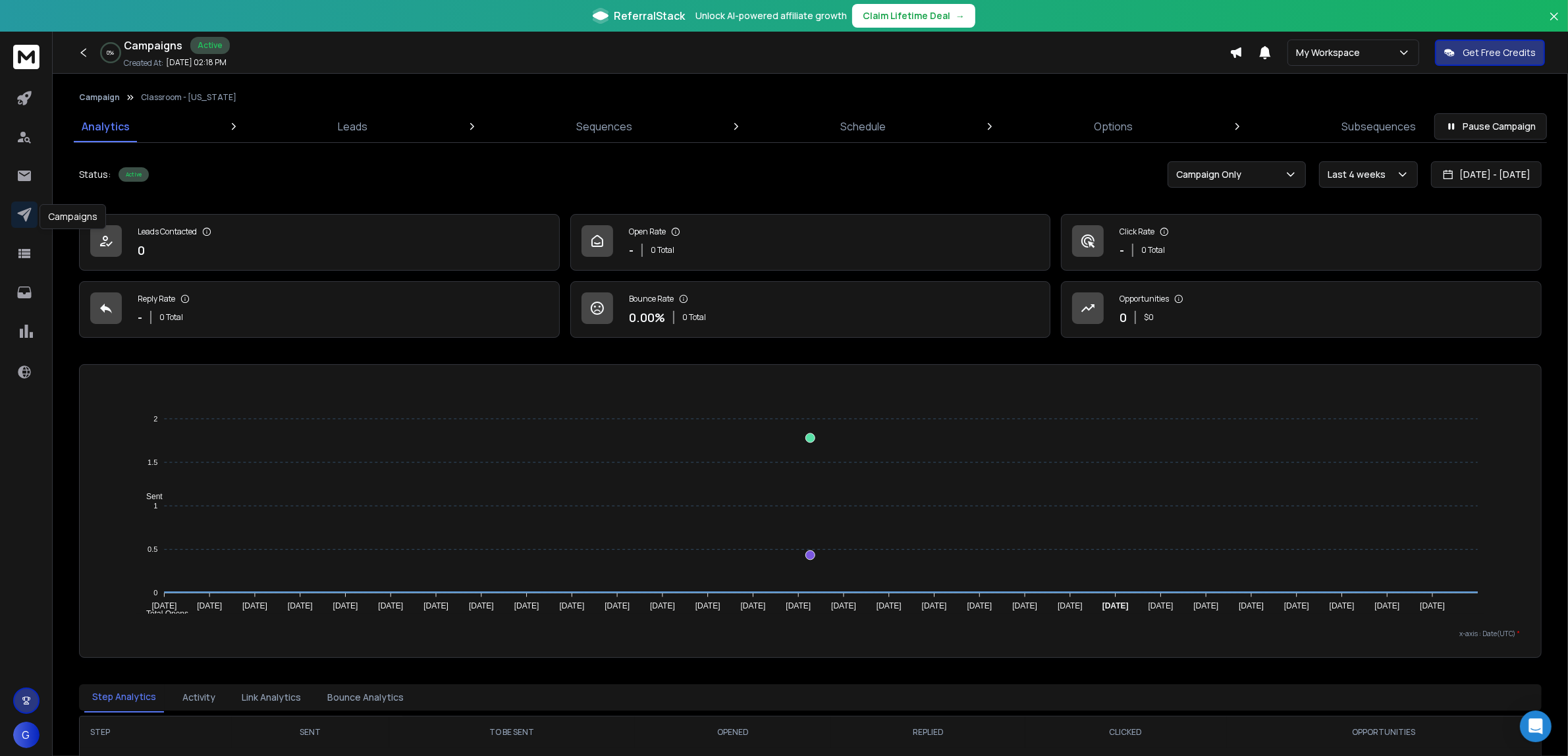
click at [23, 213] on icon at bounding box center [24, 215] width 14 height 14
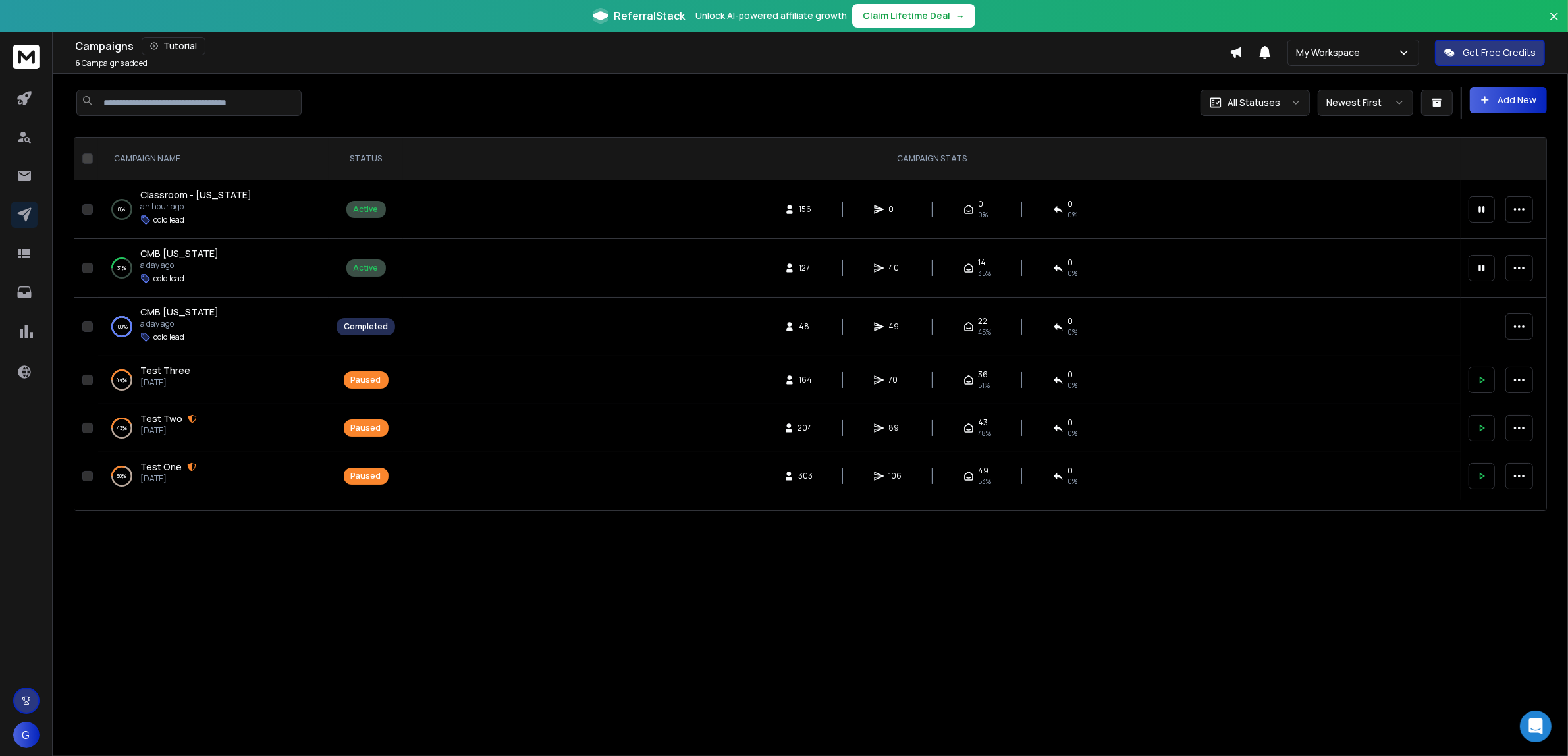
click at [236, 208] on p "an hour ago" at bounding box center [196, 207] width 111 height 11
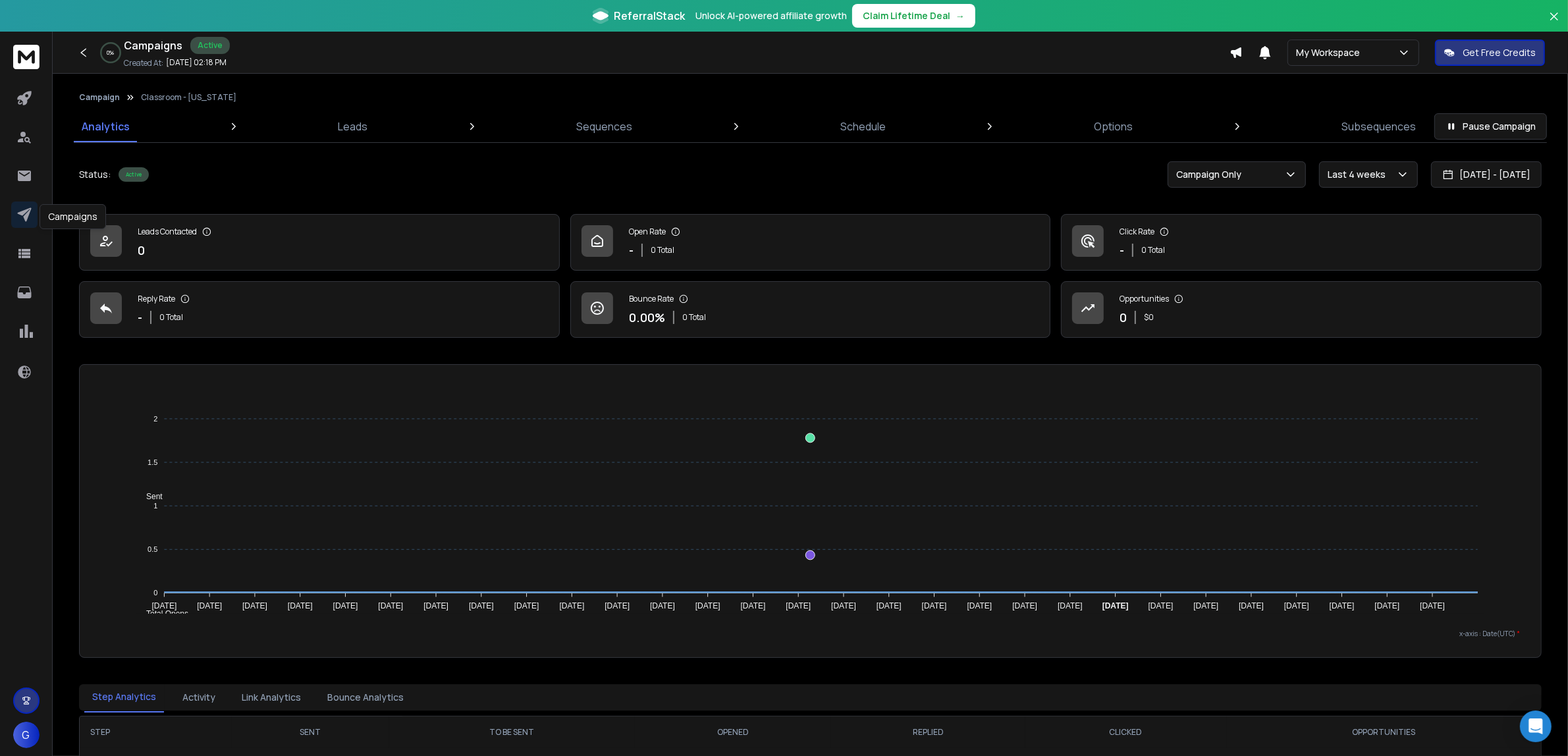
click at [30, 218] on icon at bounding box center [25, 215] width 16 height 16
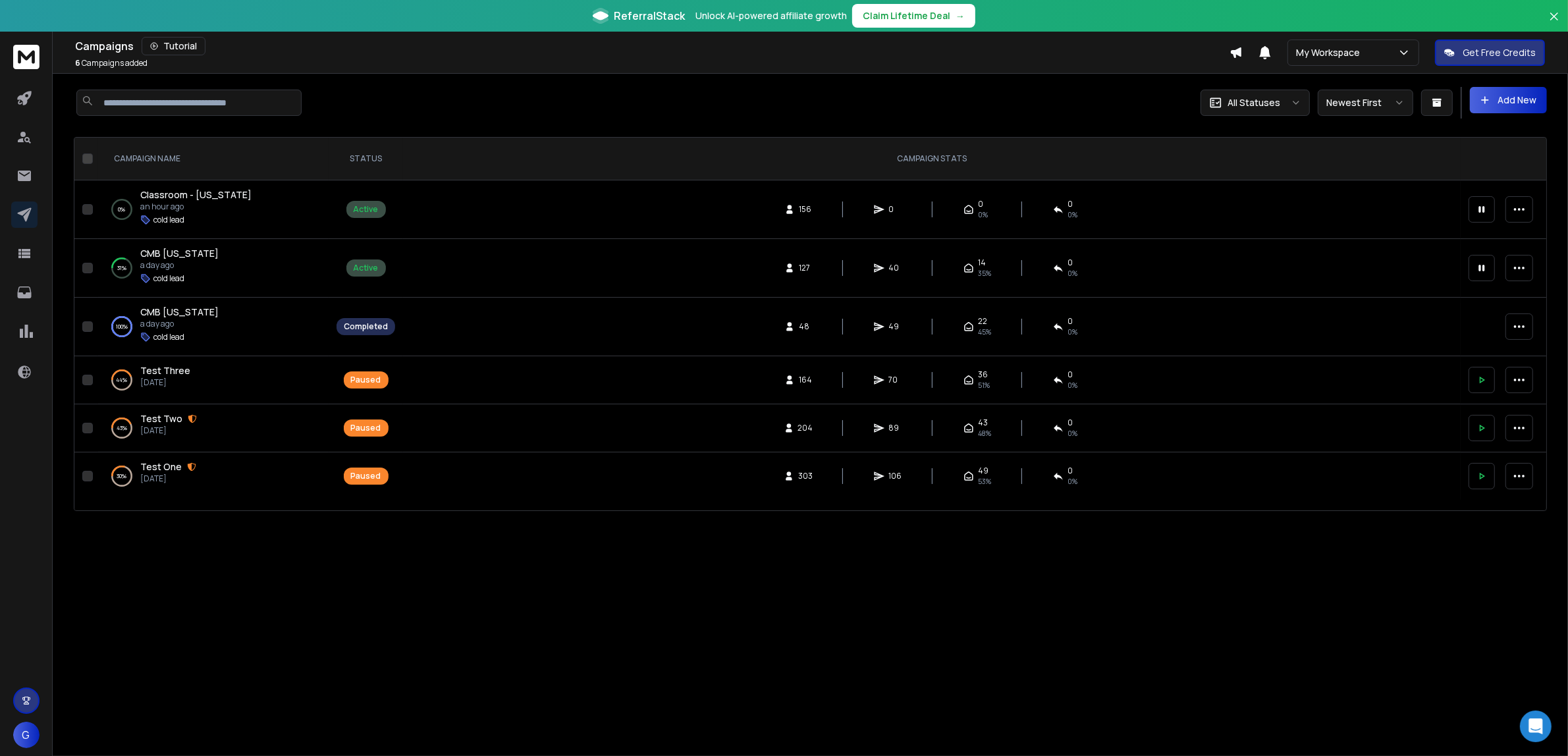
click at [1517, 210] on icon "button" at bounding box center [1520, 209] width 13 height 13
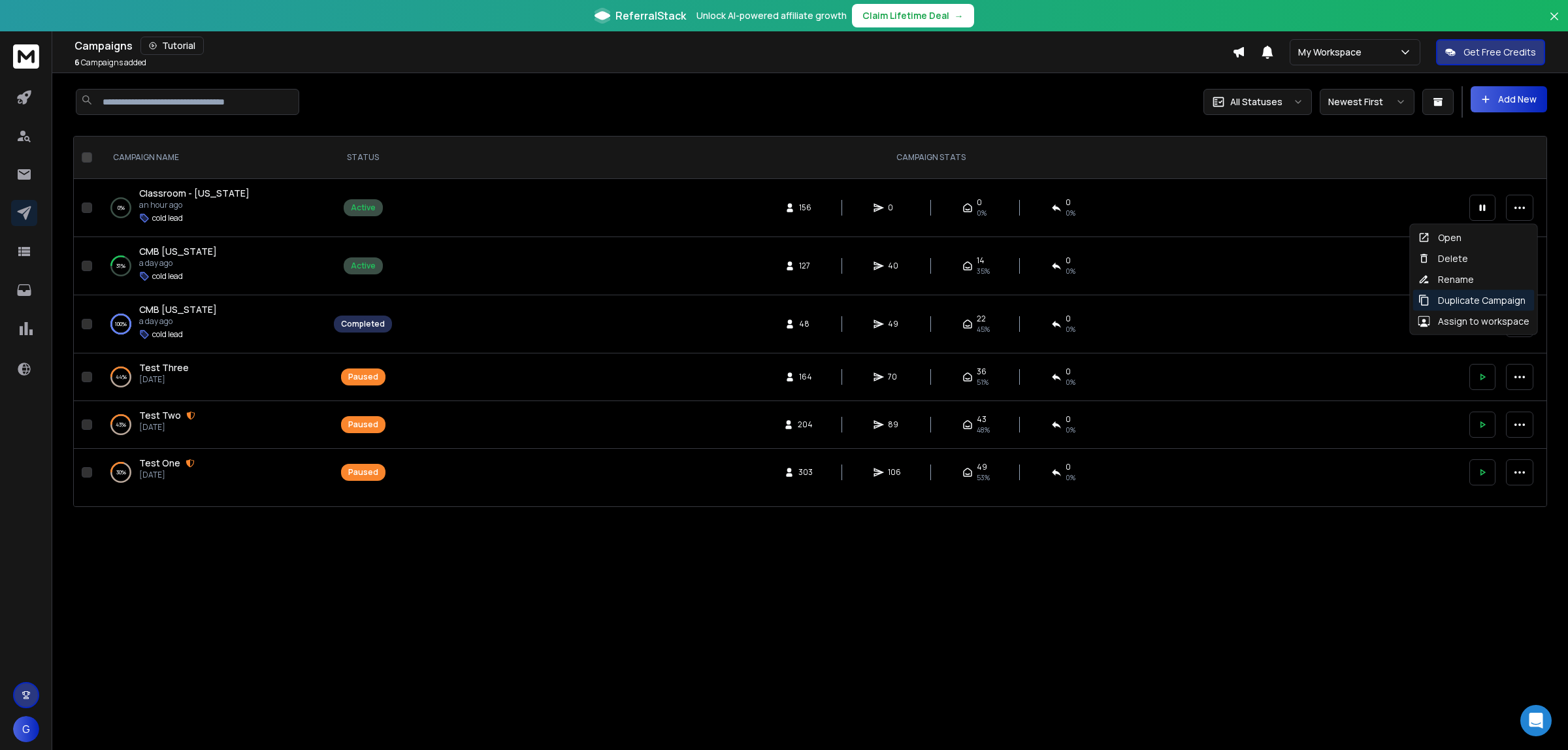
click at [1464, 303] on div "Duplicate Campaign" at bounding box center [1472, 301] width 107 height 13
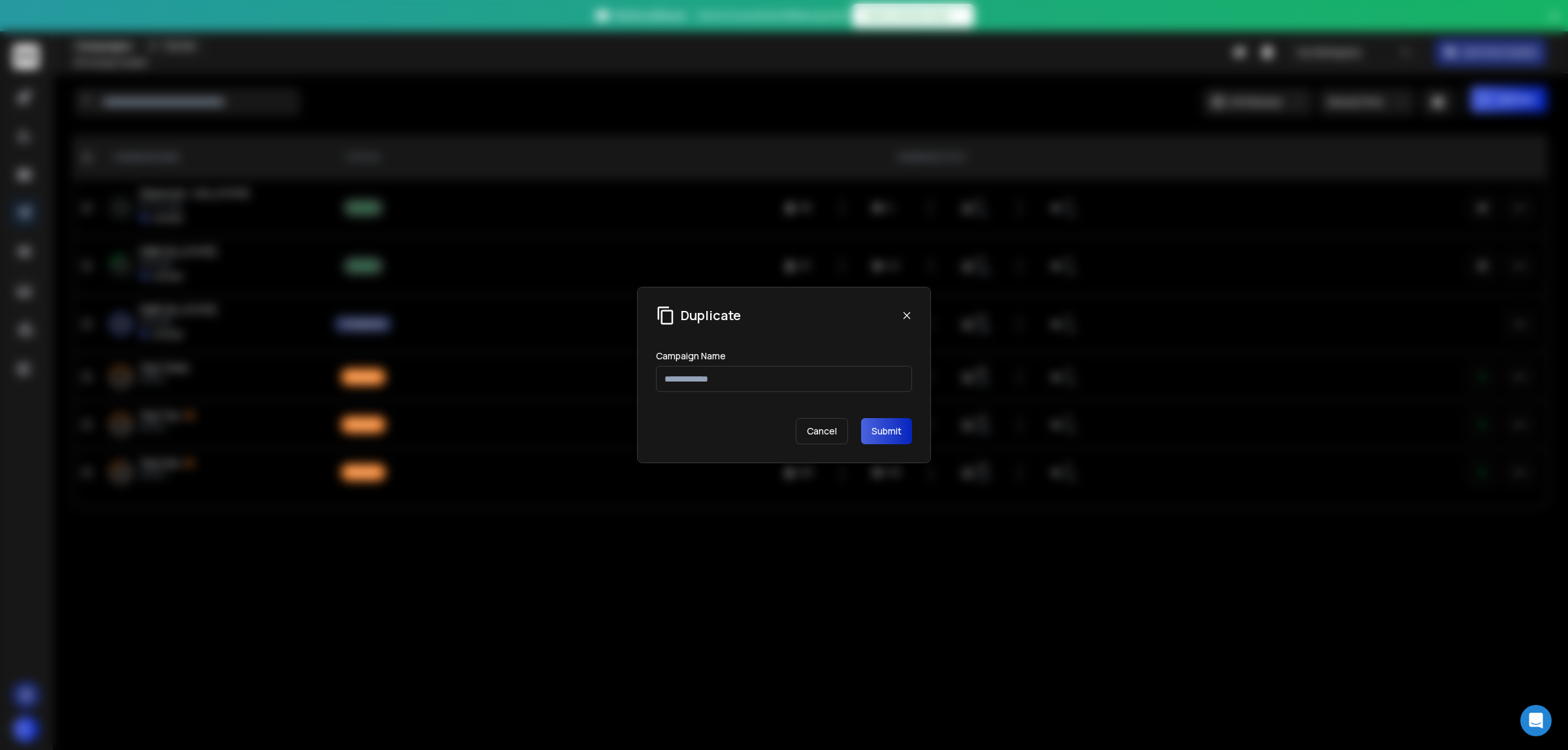
click at [772, 378] on input "text" at bounding box center [784, 379] width 256 height 26
type input "**********"
click at [882, 432] on button "Submit" at bounding box center [886, 431] width 51 height 26
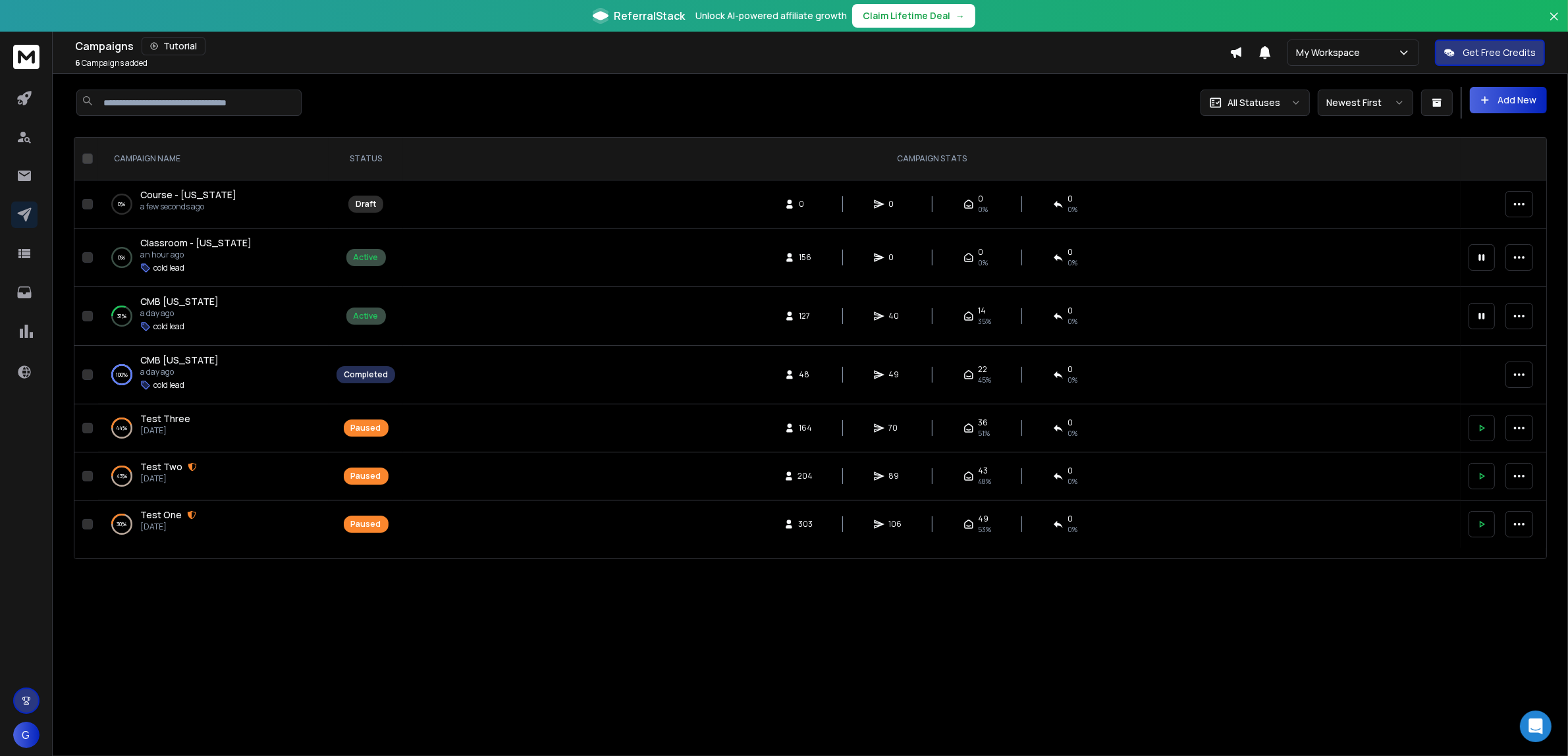
click at [235, 240] on span "Classroom - [US_STATE]" at bounding box center [196, 242] width 111 height 12
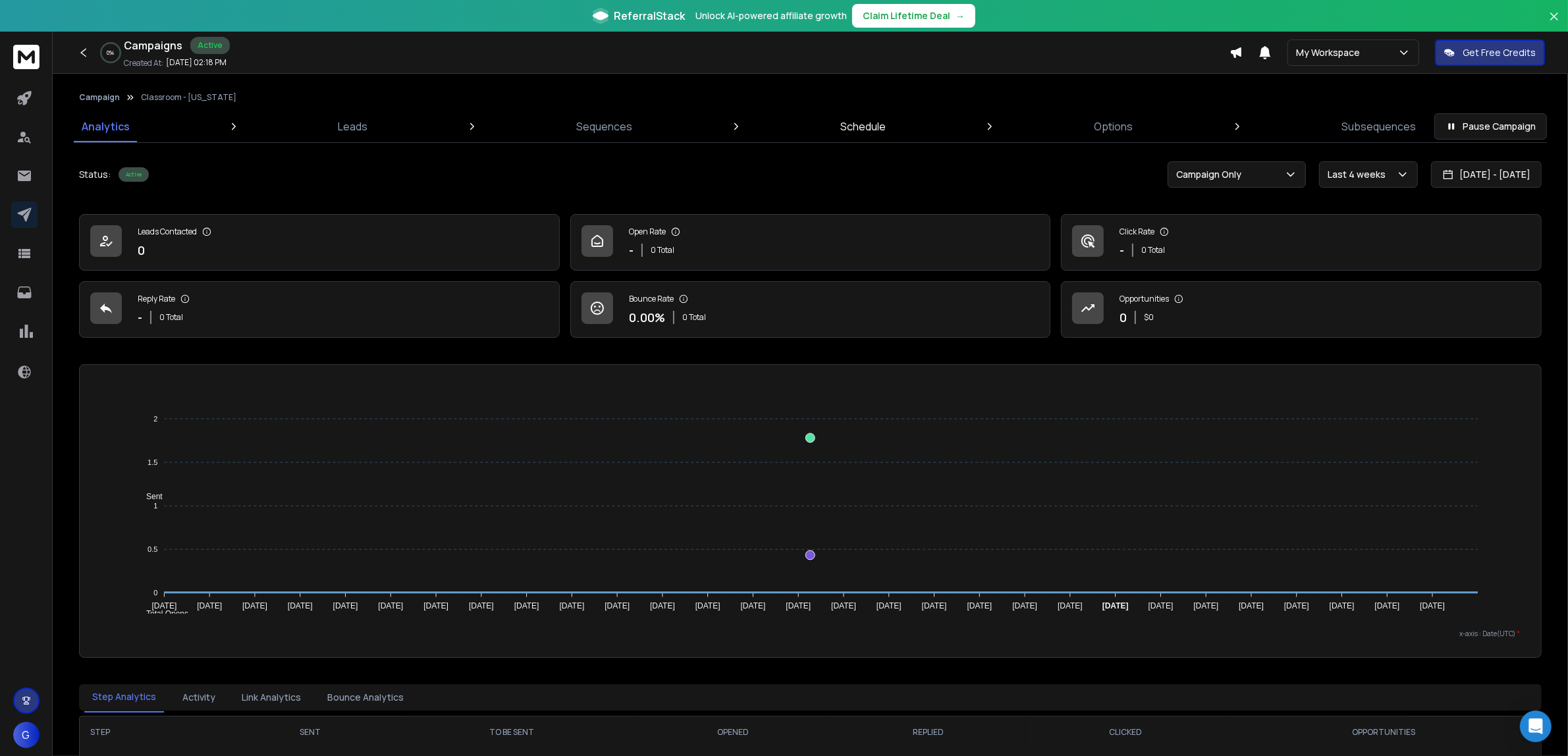
click at [877, 132] on p "Schedule" at bounding box center [863, 127] width 46 height 16
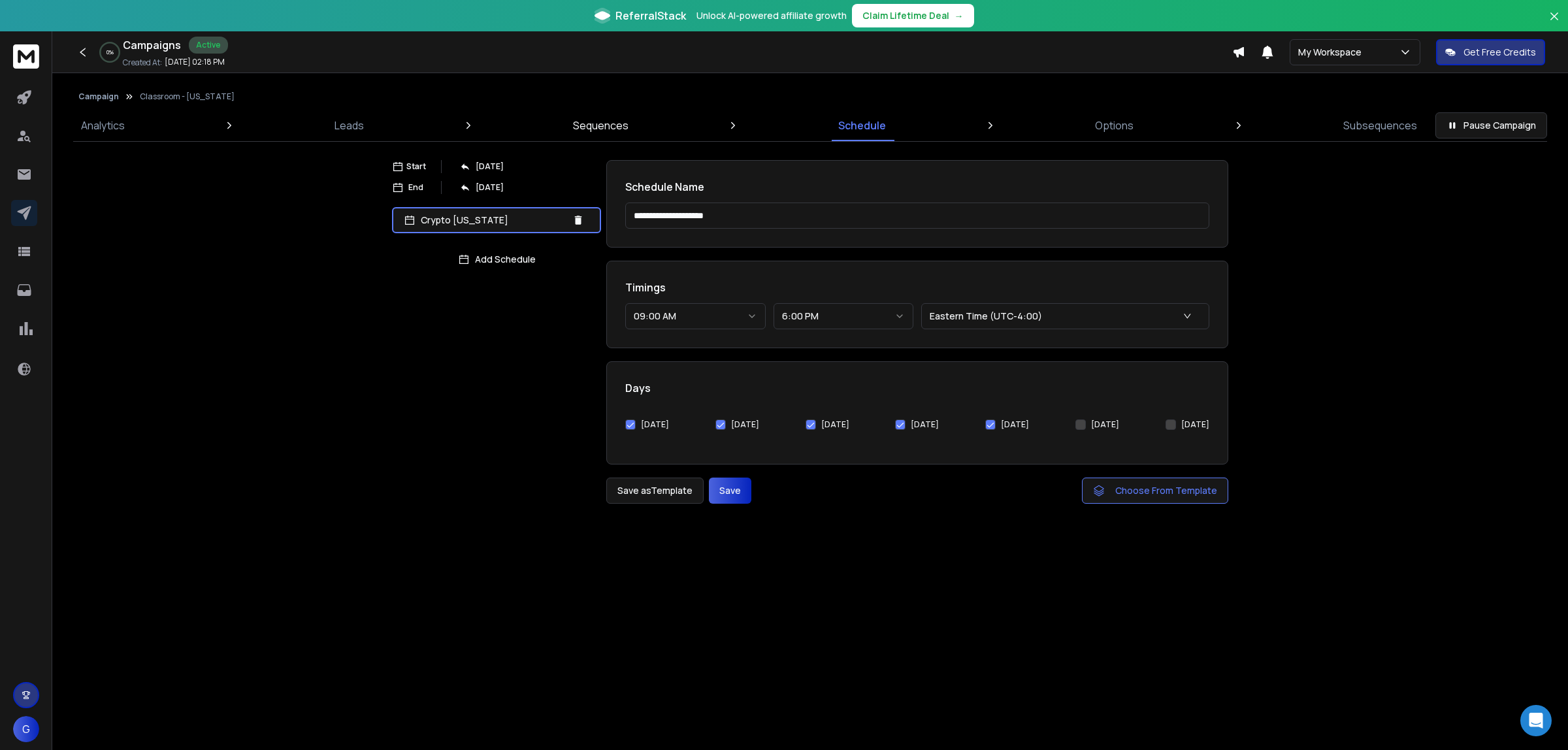
click at [622, 121] on p "Sequences" at bounding box center [601, 126] width 55 height 16
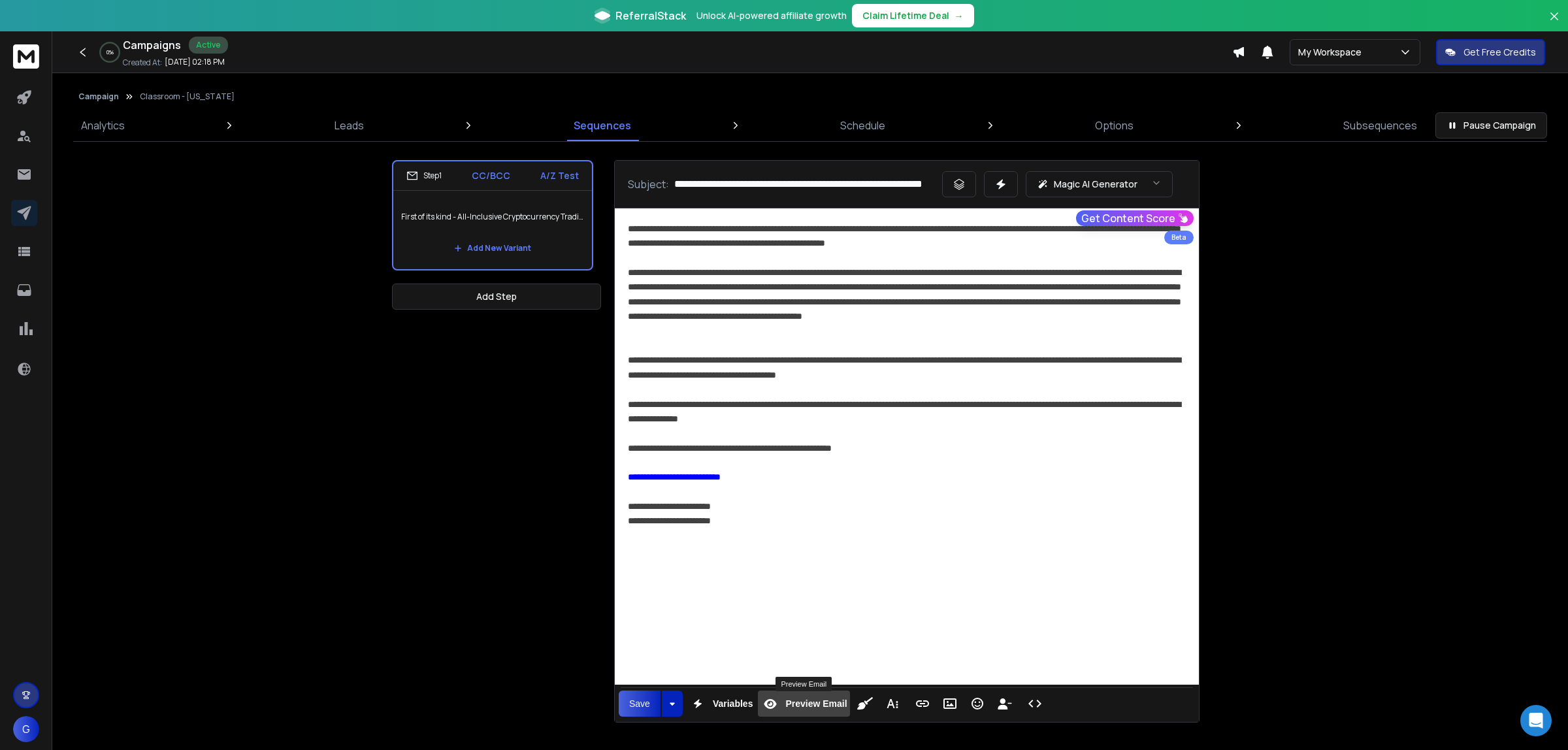
click at [830, 703] on span "Preview Email" at bounding box center [816, 703] width 67 height 11
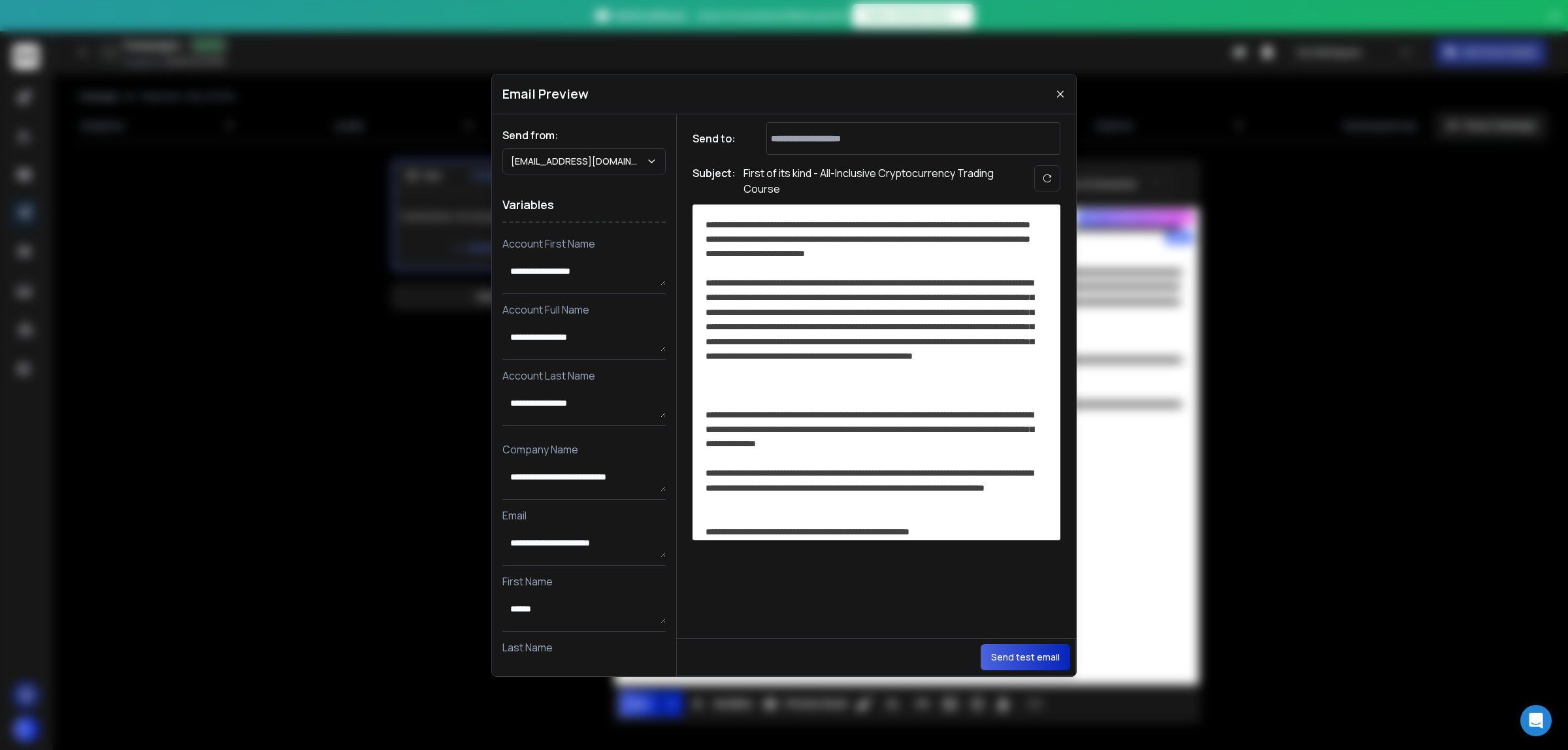
click at [858, 144] on input at bounding box center [913, 139] width 285 height 24
type input "**********"
click at [1027, 662] on button "Send test email" at bounding box center [1025, 657] width 90 height 26
click at [1060, 91] on icon at bounding box center [1061, 94] width 11 height 11
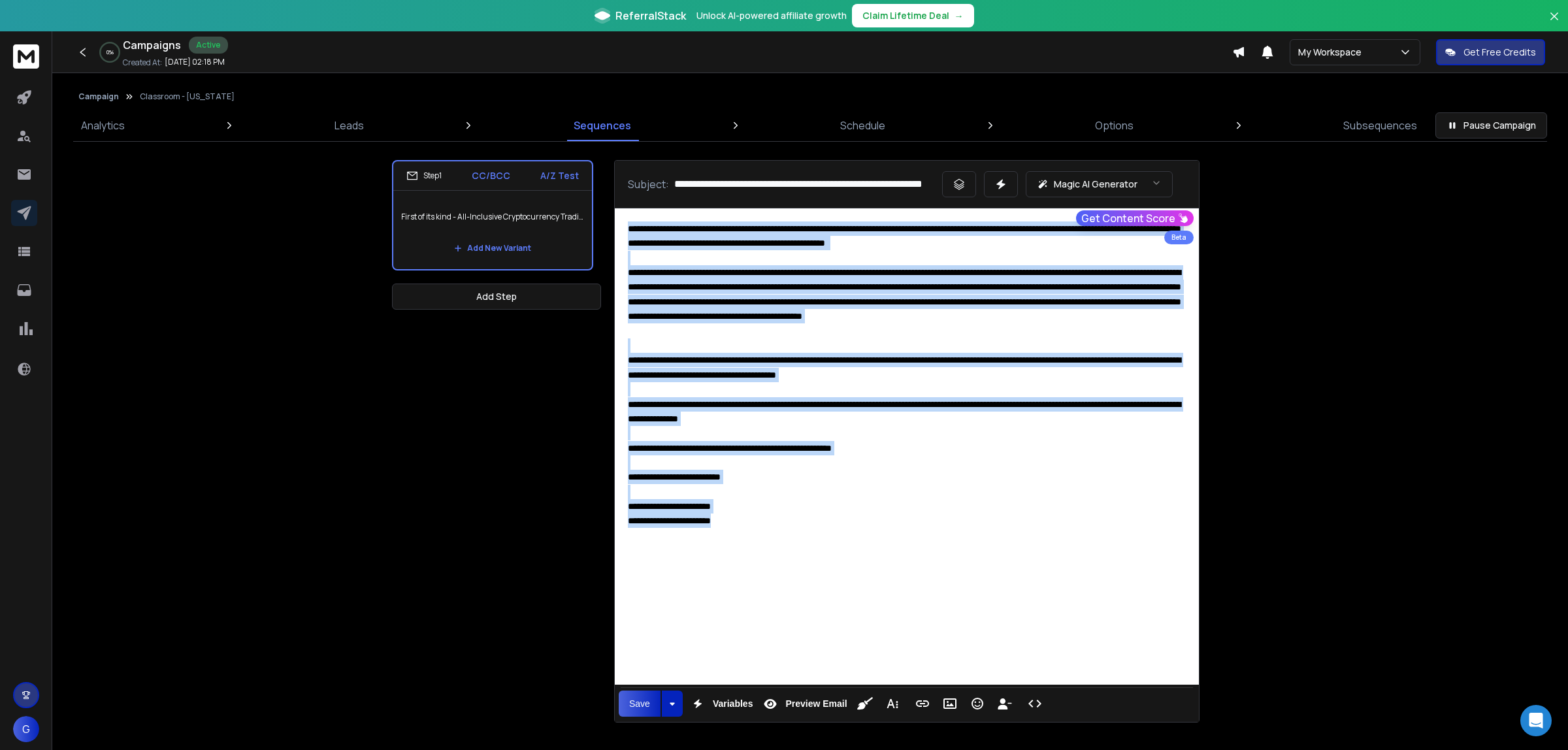
drag, startPoint x: 628, startPoint y: 229, endPoint x: 751, endPoint y: 524, distance: 319.6
click at [751, 524] on div "**********" at bounding box center [907, 446] width 584 height 477
click at [873, 526] on div "**********" at bounding box center [906, 521] width 558 height 14
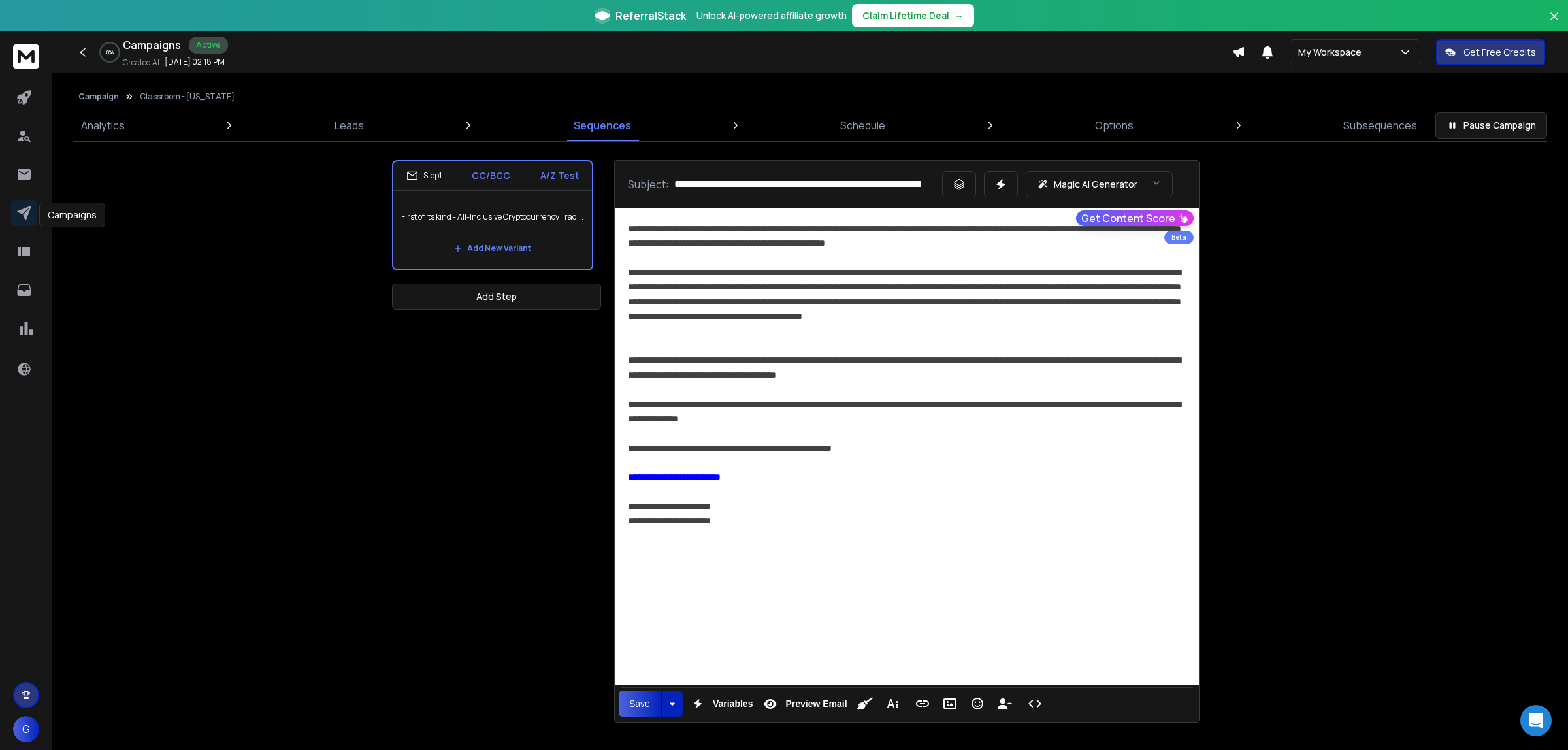
click at [24, 215] on icon at bounding box center [24, 213] width 16 height 16
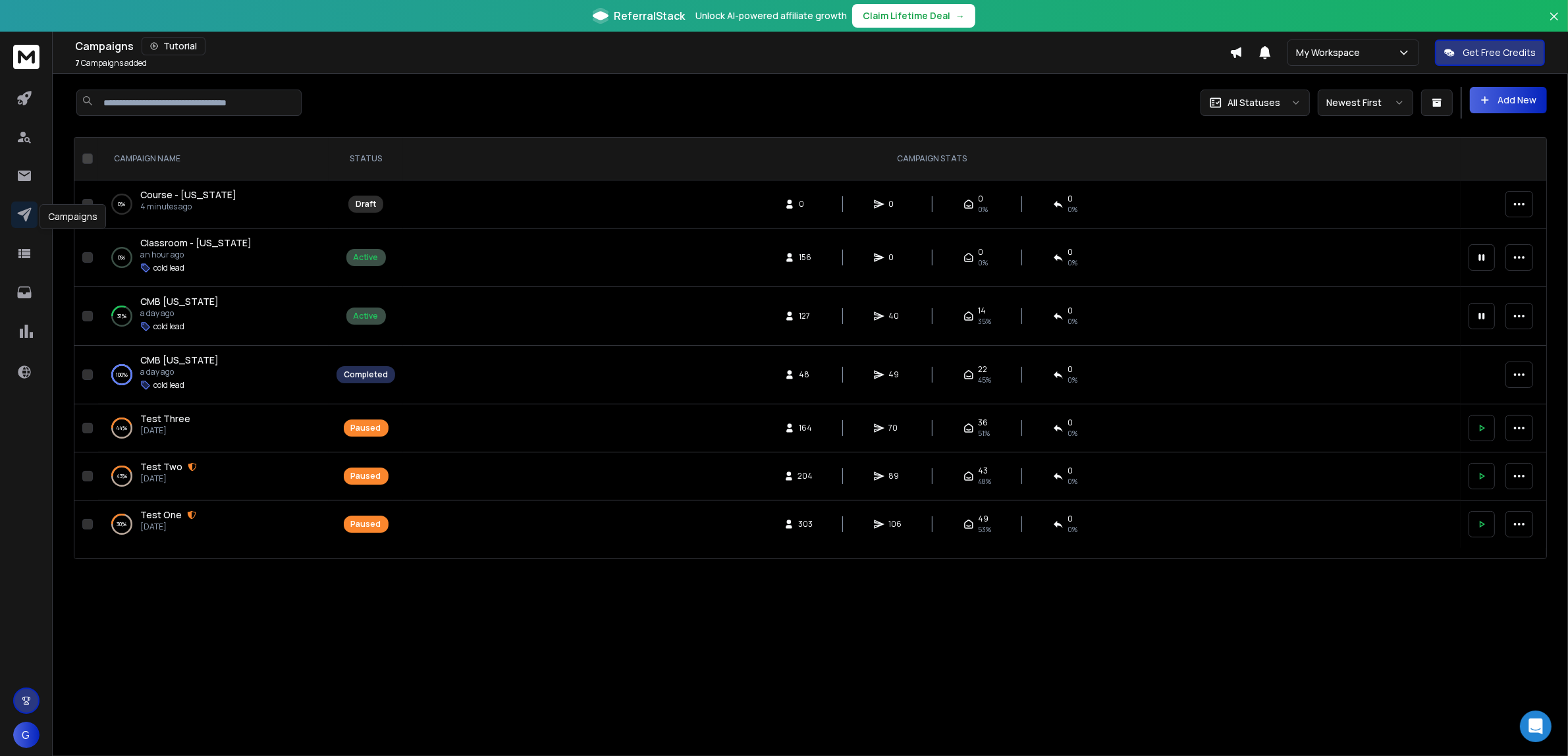
click at [189, 203] on p "4 minutes ago" at bounding box center [188, 207] width 96 height 11
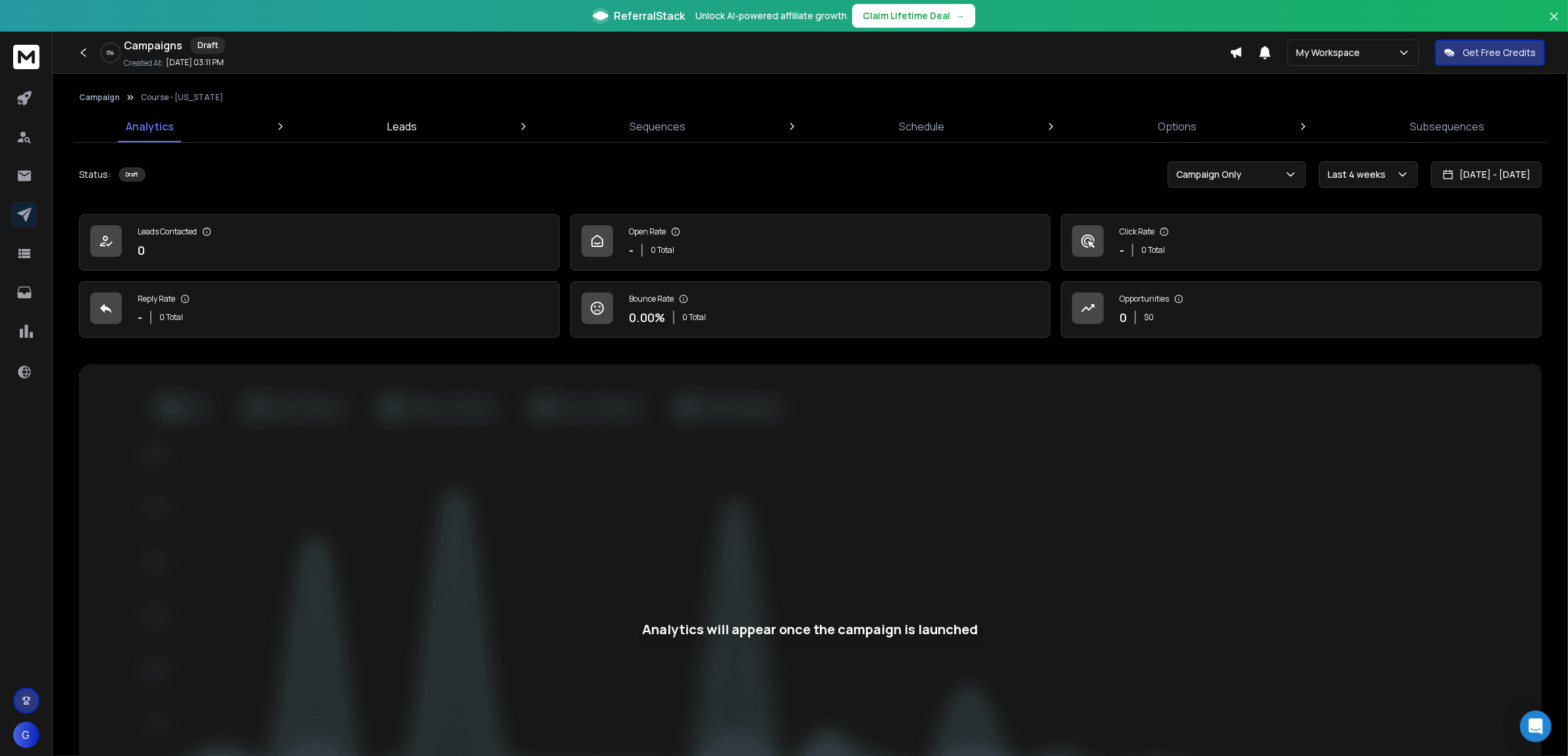
click at [410, 129] on p "Leads" at bounding box center [401, 127] width 30 height 16
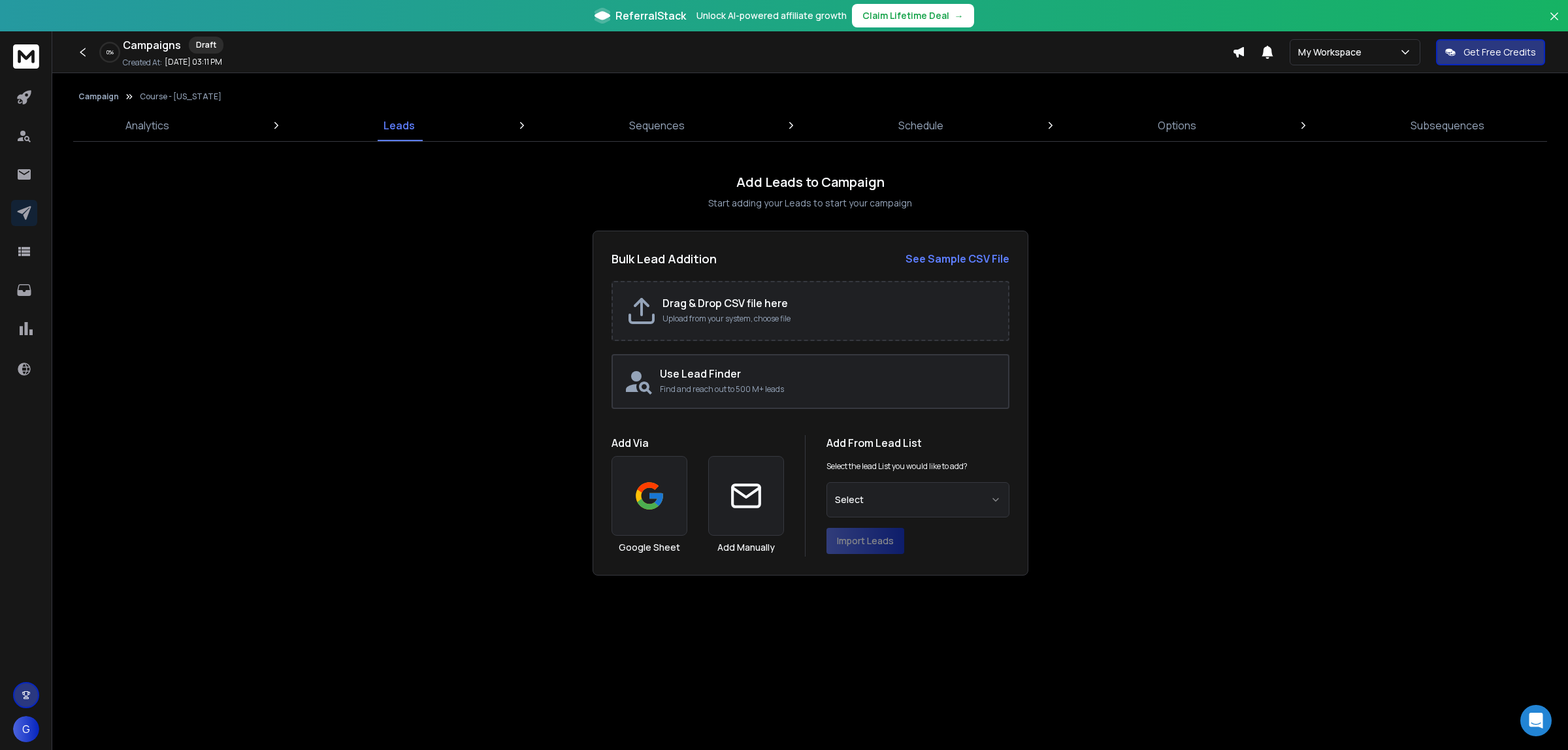
click at [724, 314] on p "Upload from your system, choose file" at bounding box center [828, 319] width 332 height 11
type input "**********"
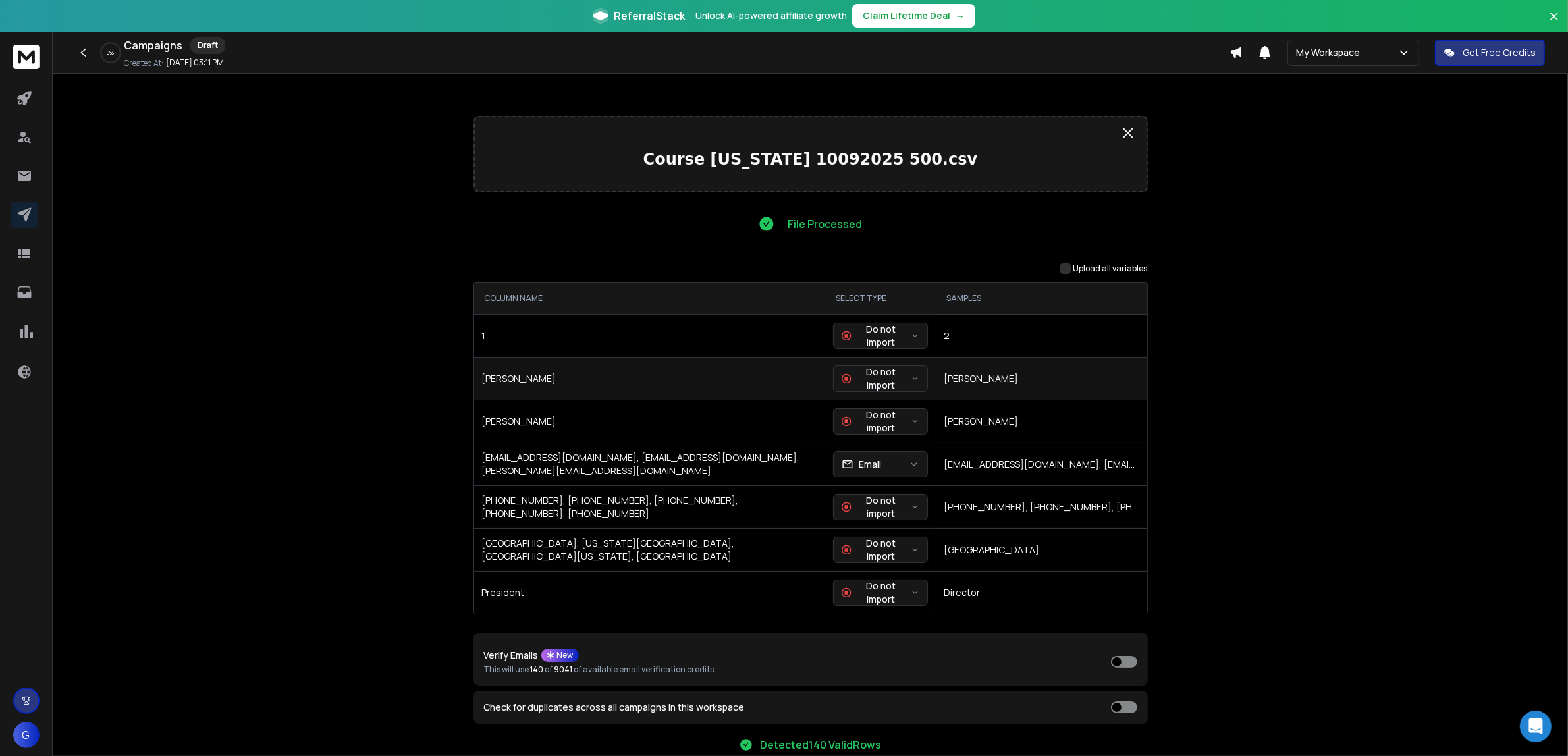
click at [911, 384] on button "Do not import" at bounding box center [880, 378] width 95 height 26
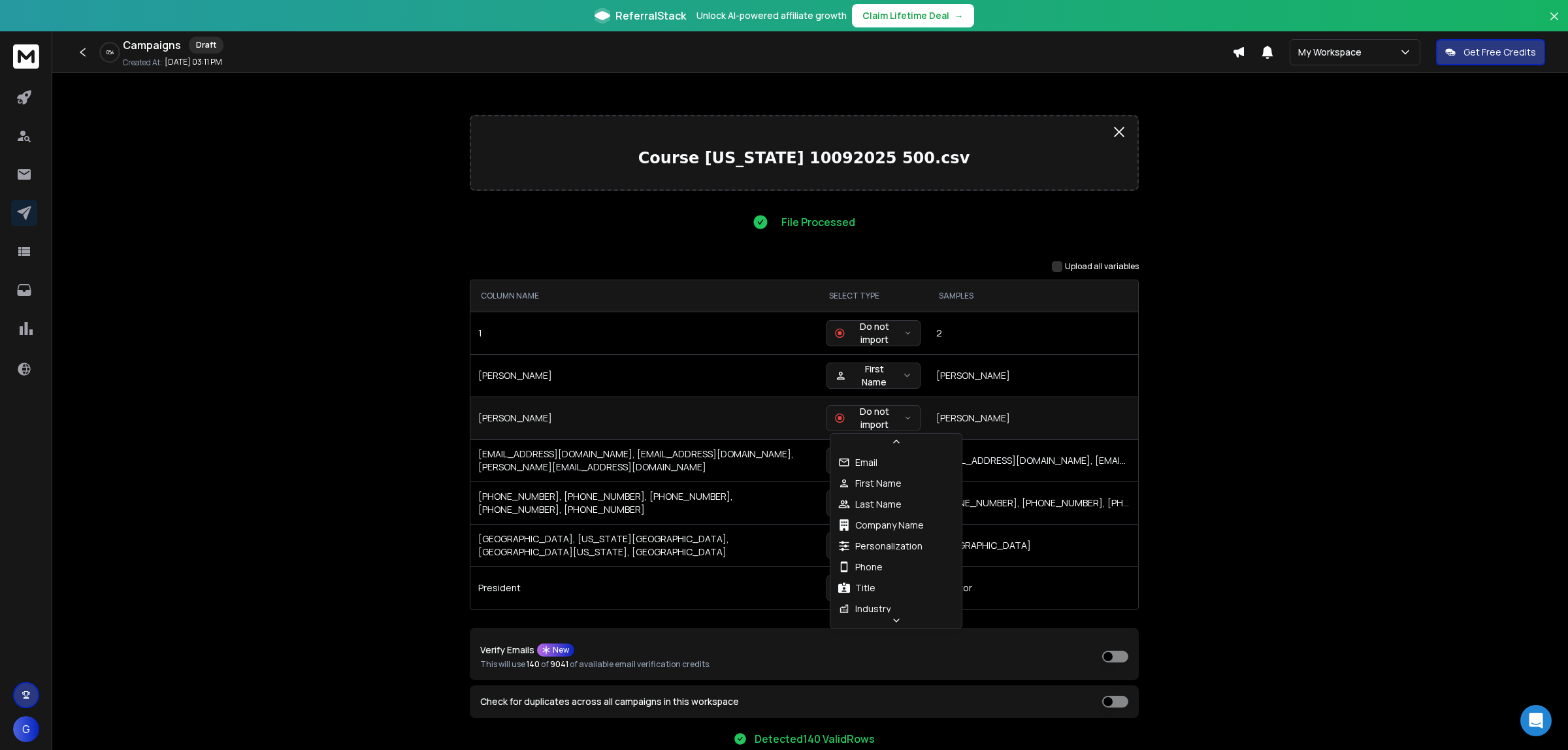
click at [905, 409] on button "Do not import" at bounding box center [873, 418] width 94 height 26
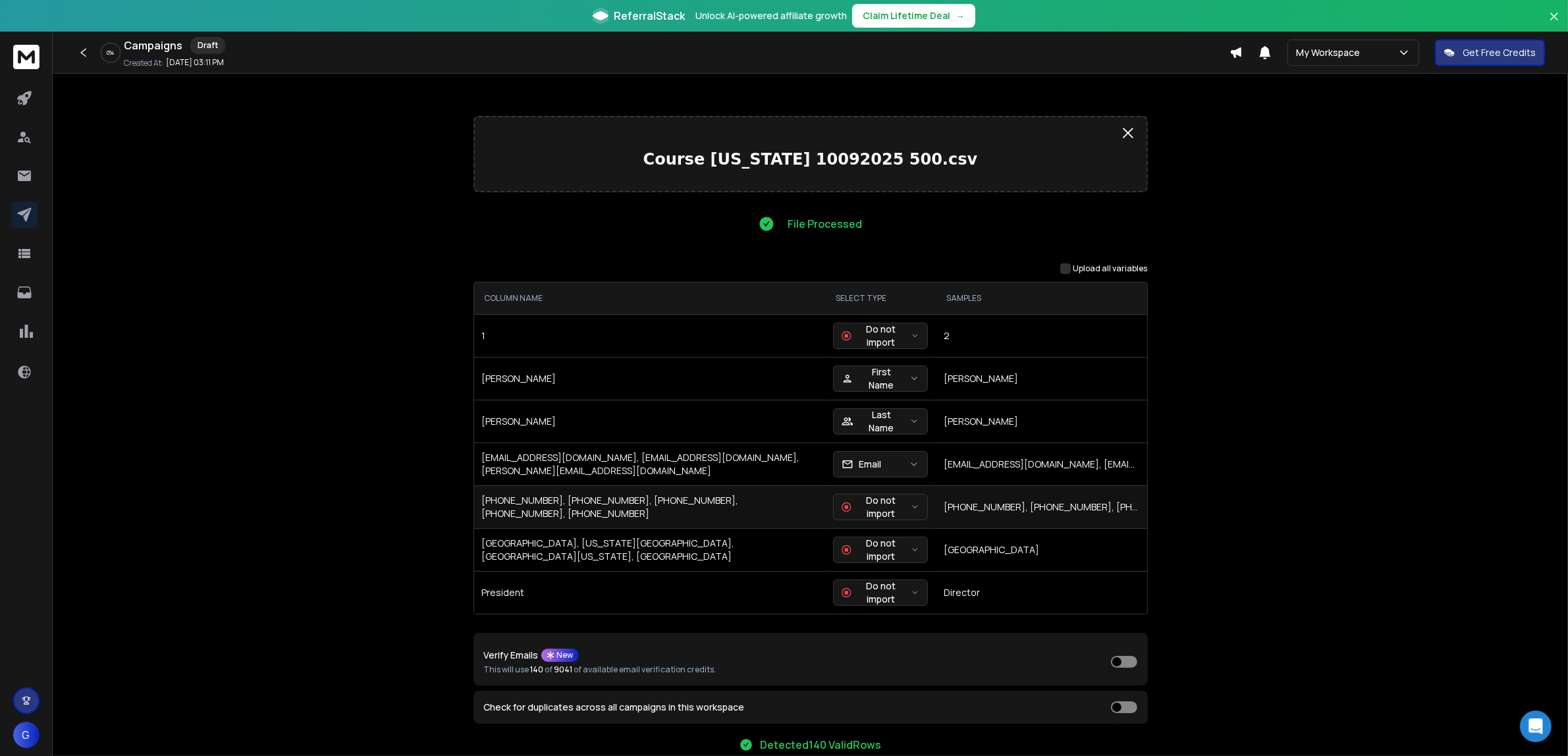
click at [916, 507] on icon "button" at bounding box center [915, 507] width 9 height 11
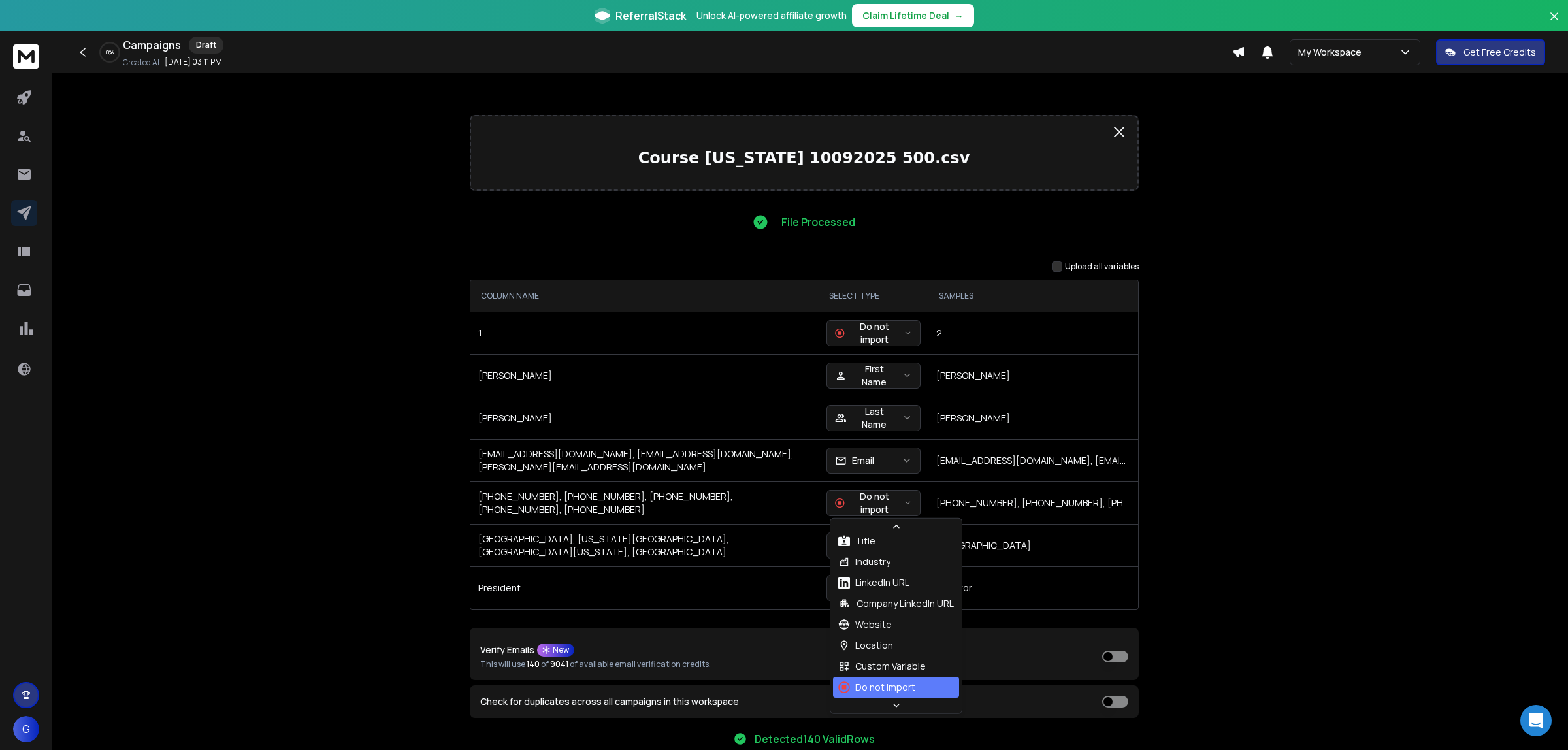
scroll to position [90, 0]
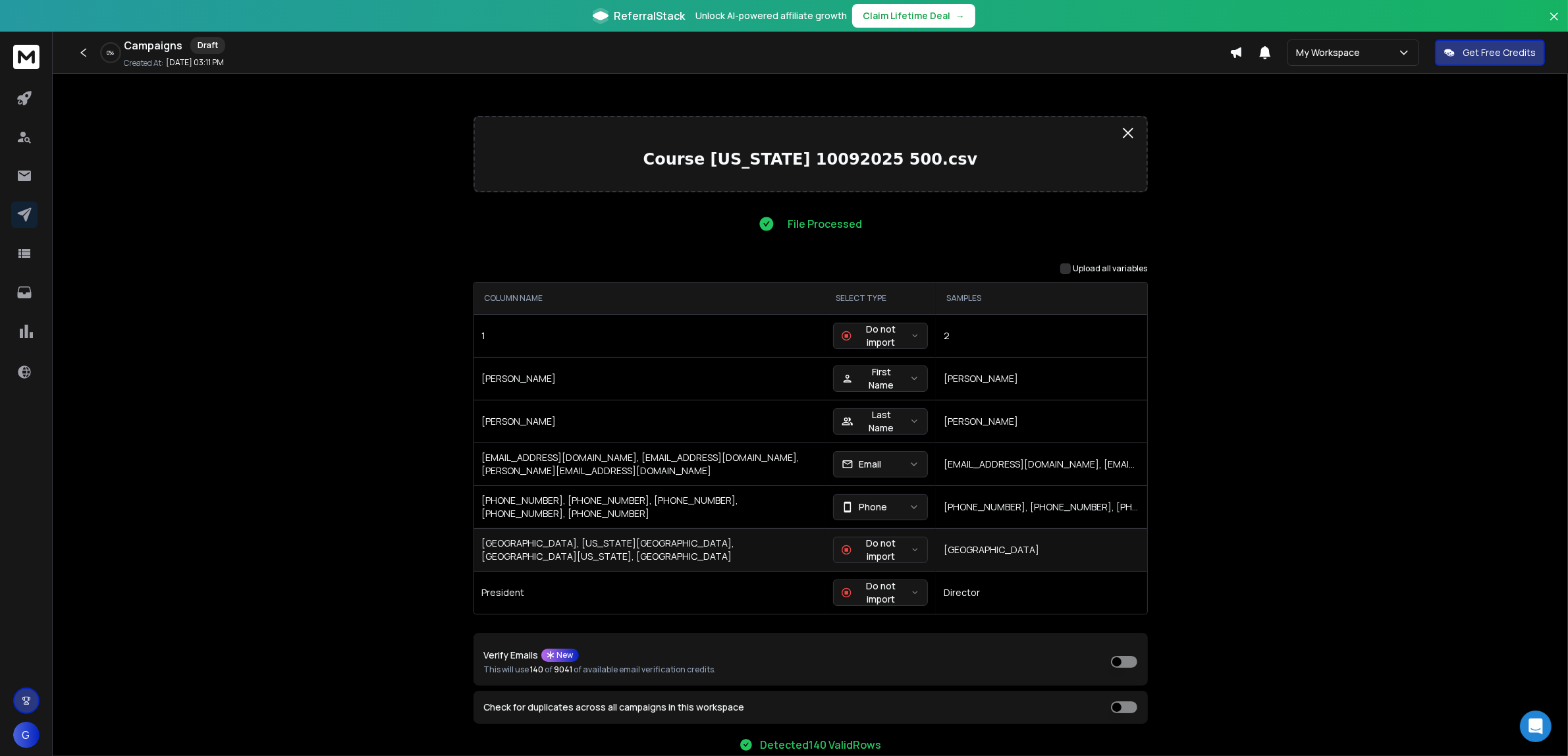
click at [916, 548] on icon "button" at bounding box center [915, 550] width 9 height 11
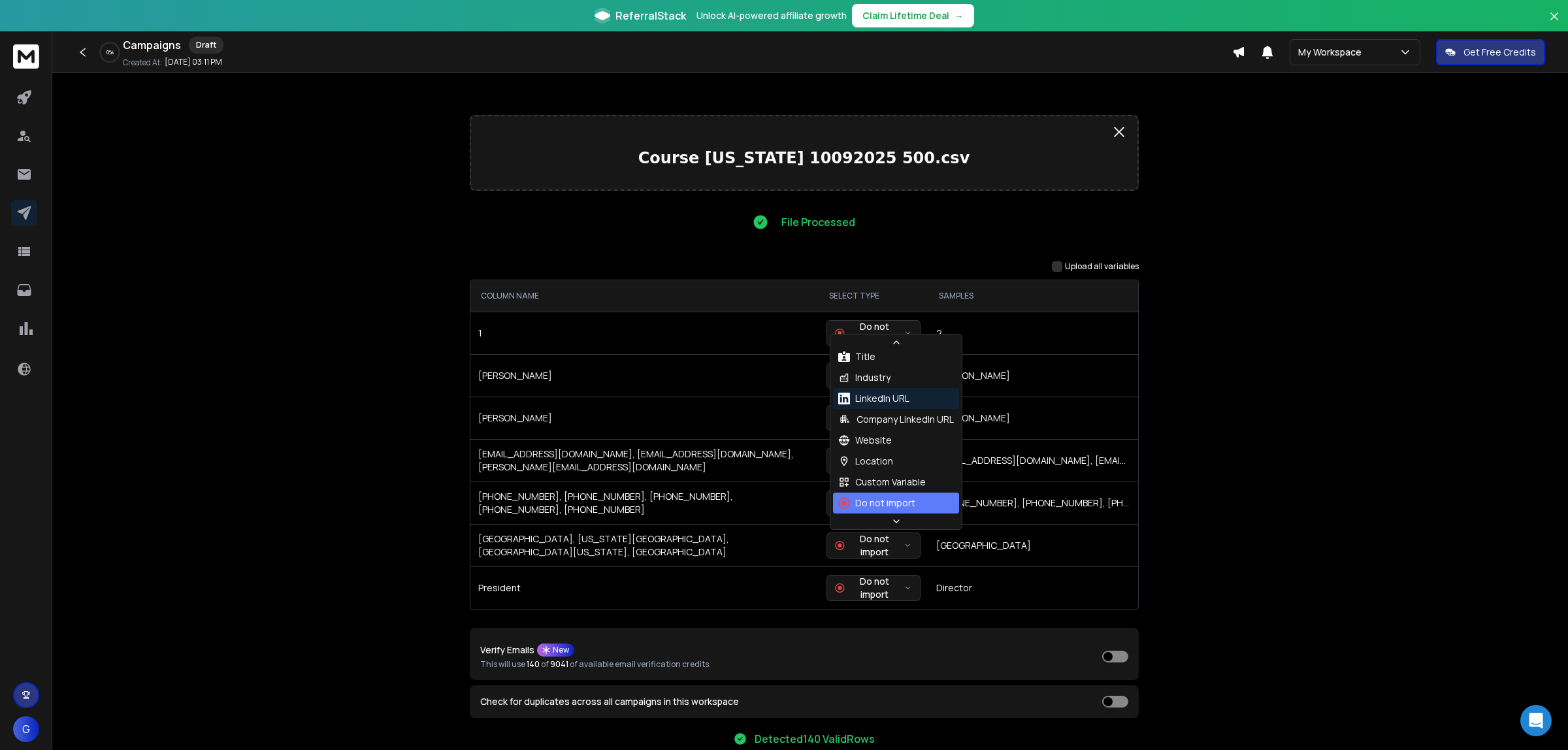
scroll to position [50, 0]
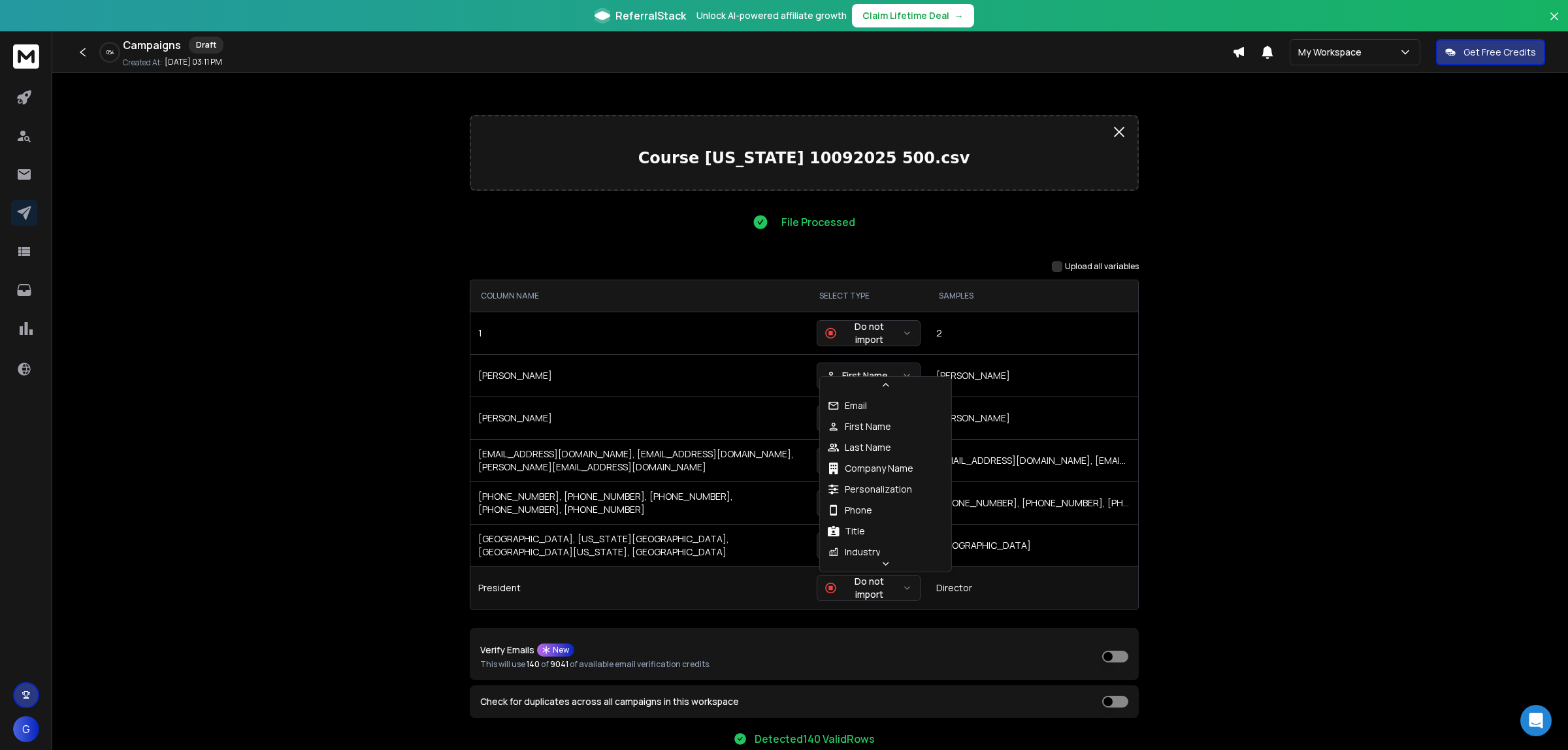
click at [909, 586] on icon "button" at bounding box center [907, 588] width 10 height 11
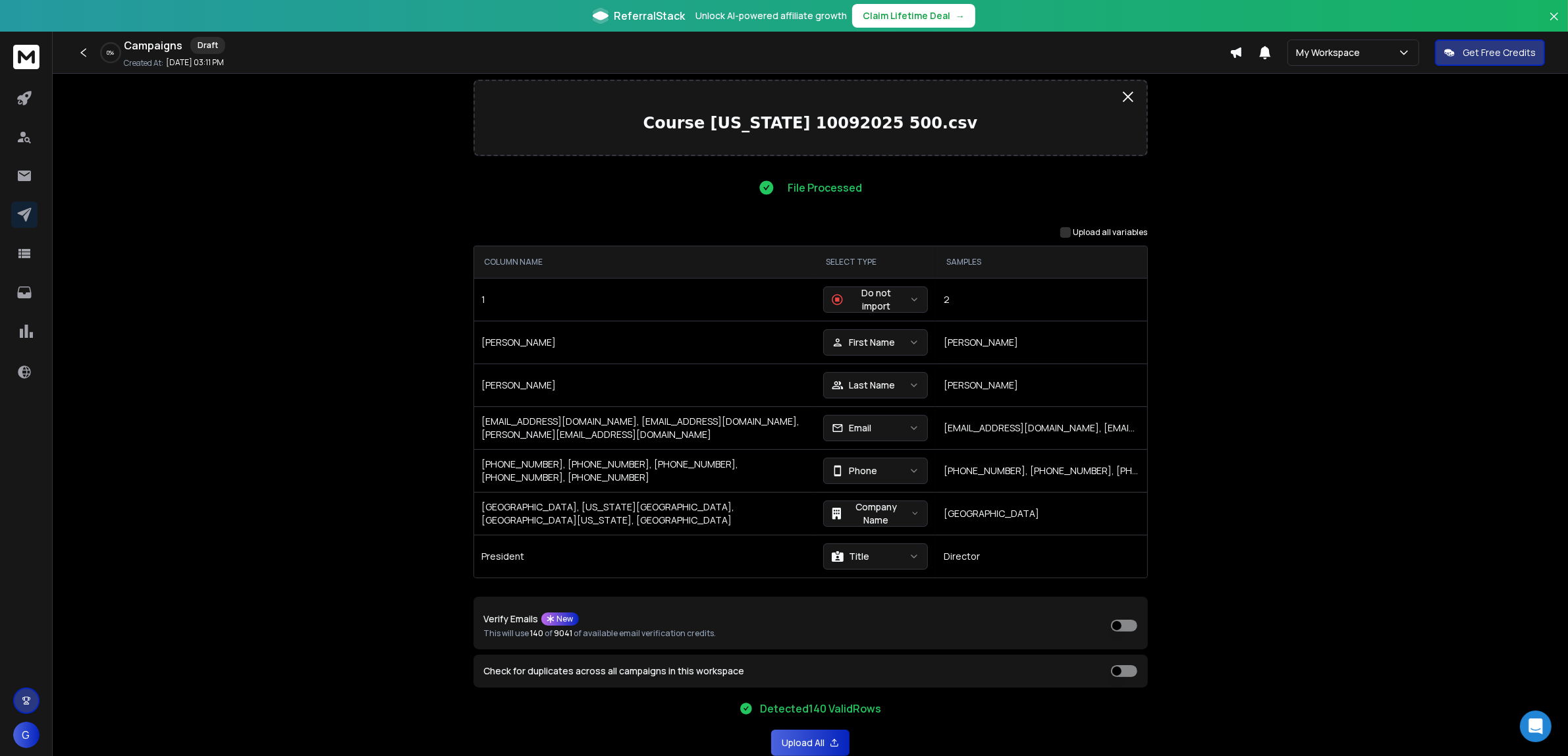
scroll to position [56, 0]
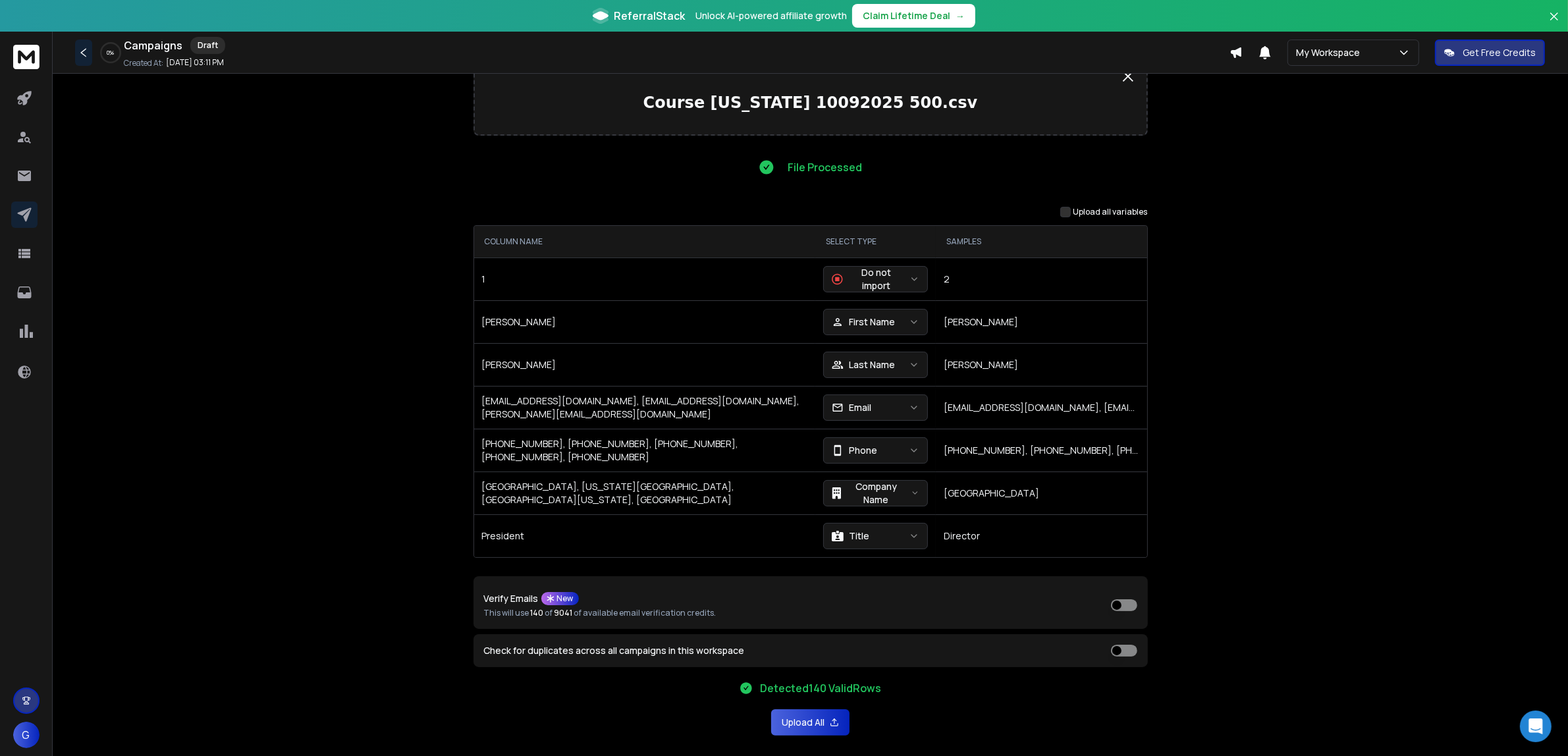
click at [80, 53] on icon at bounding box center [83, 53] width 12 height 12
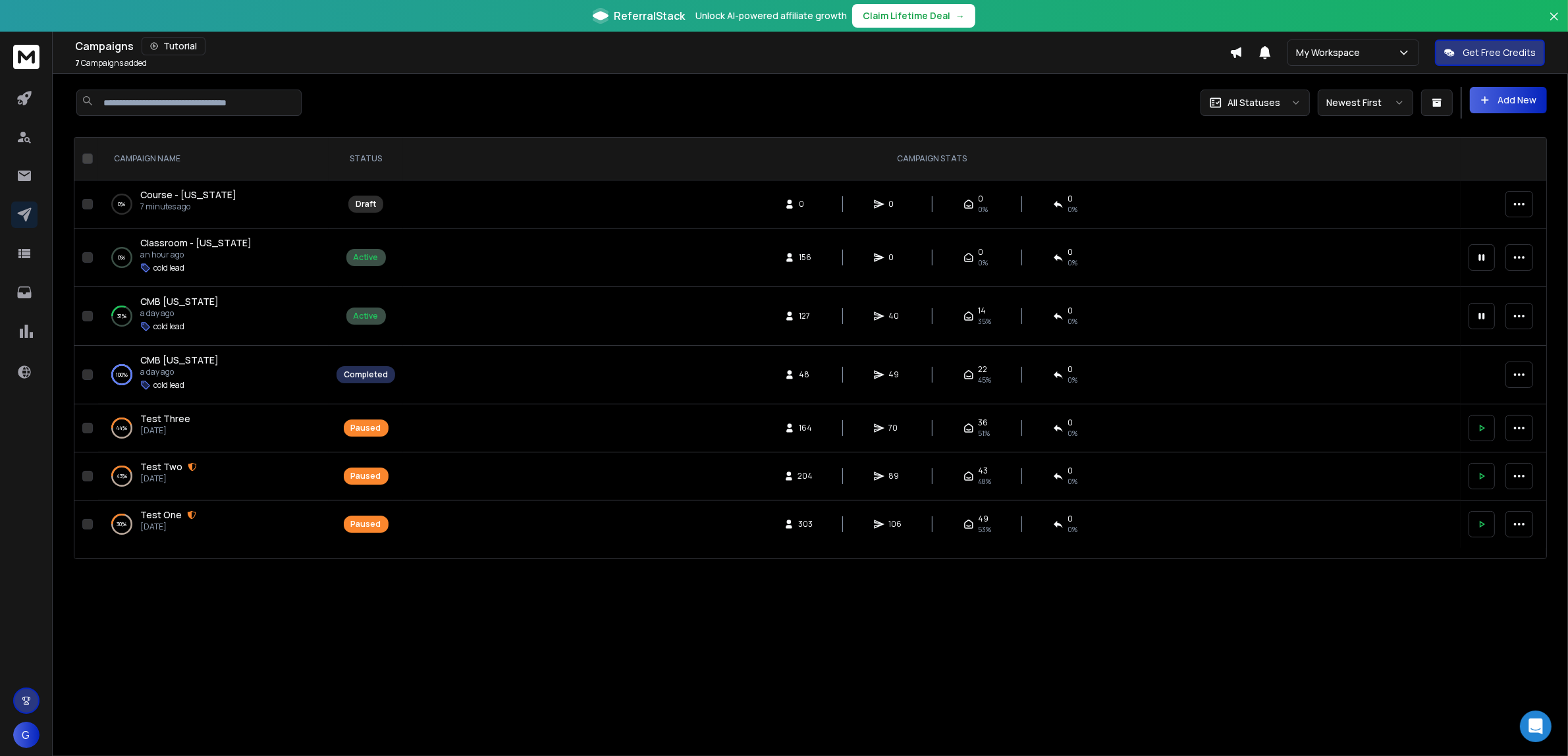
click at [227, 199] on span "Course - [US_STATE]" at bounding box center [188, 194] width 96 height 12
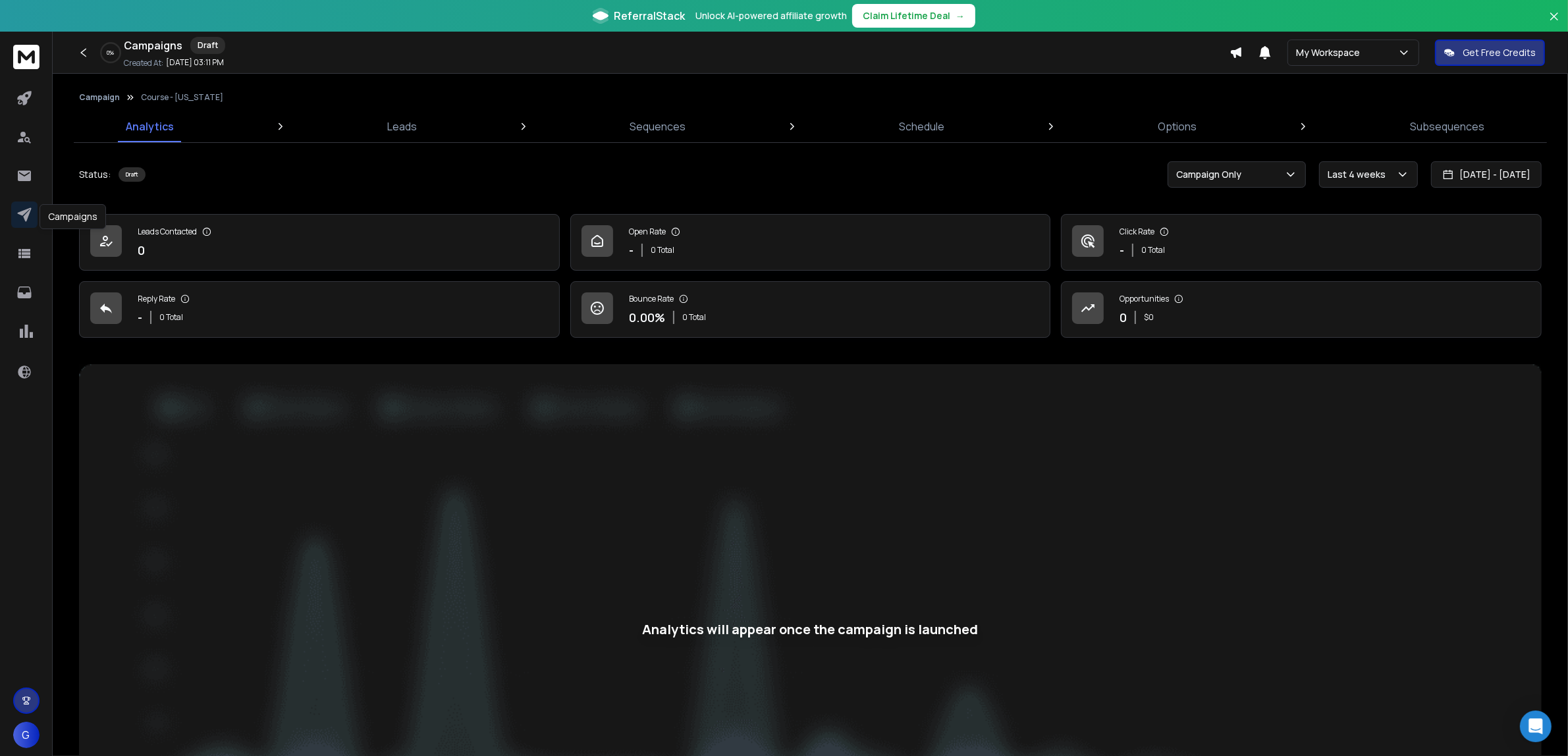
click at [27, 217] on icon at bounding box center [24, 215] width 14 height 14
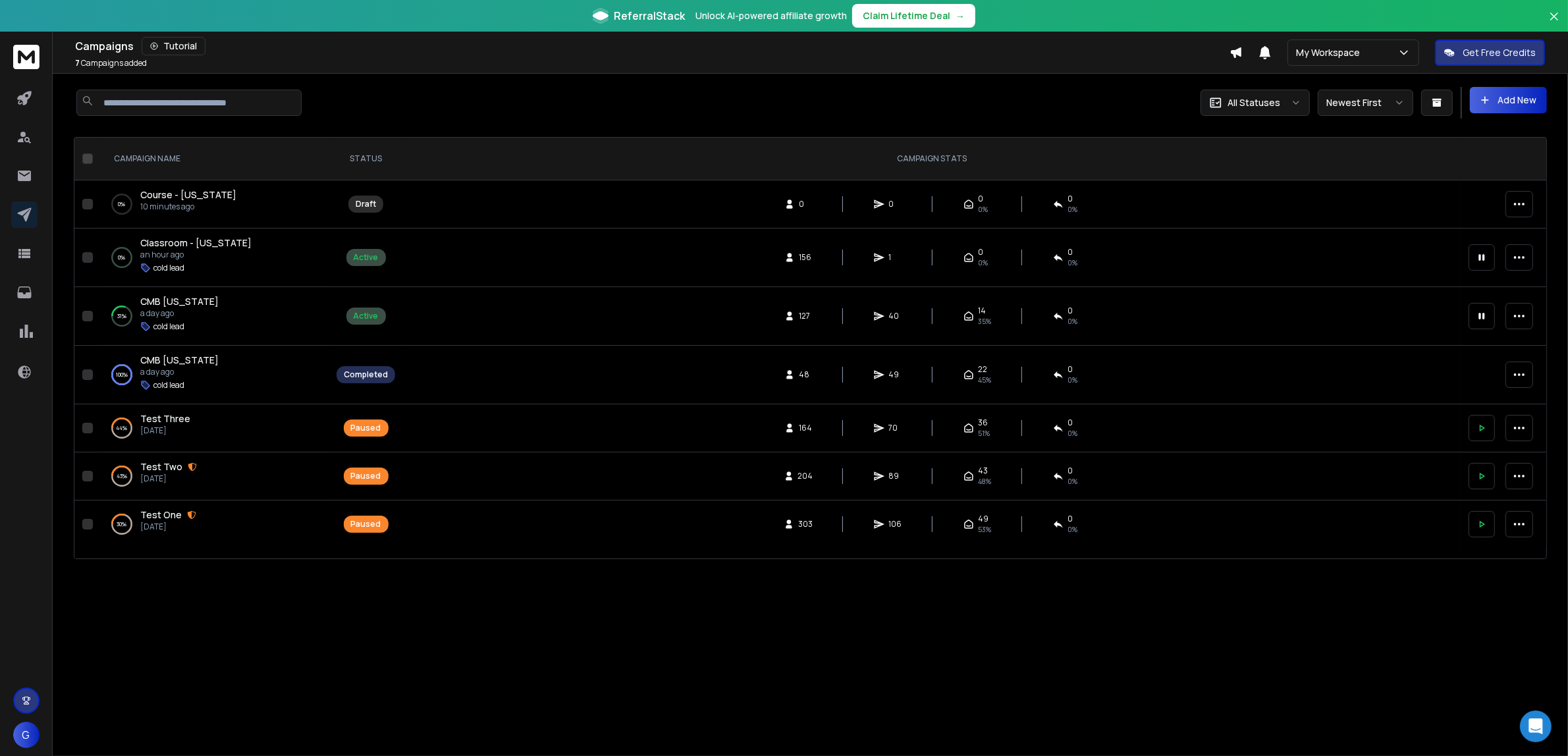
click at [210, 250] on p "an hour ago" at bounding box center [196, 255] width 111 height 11
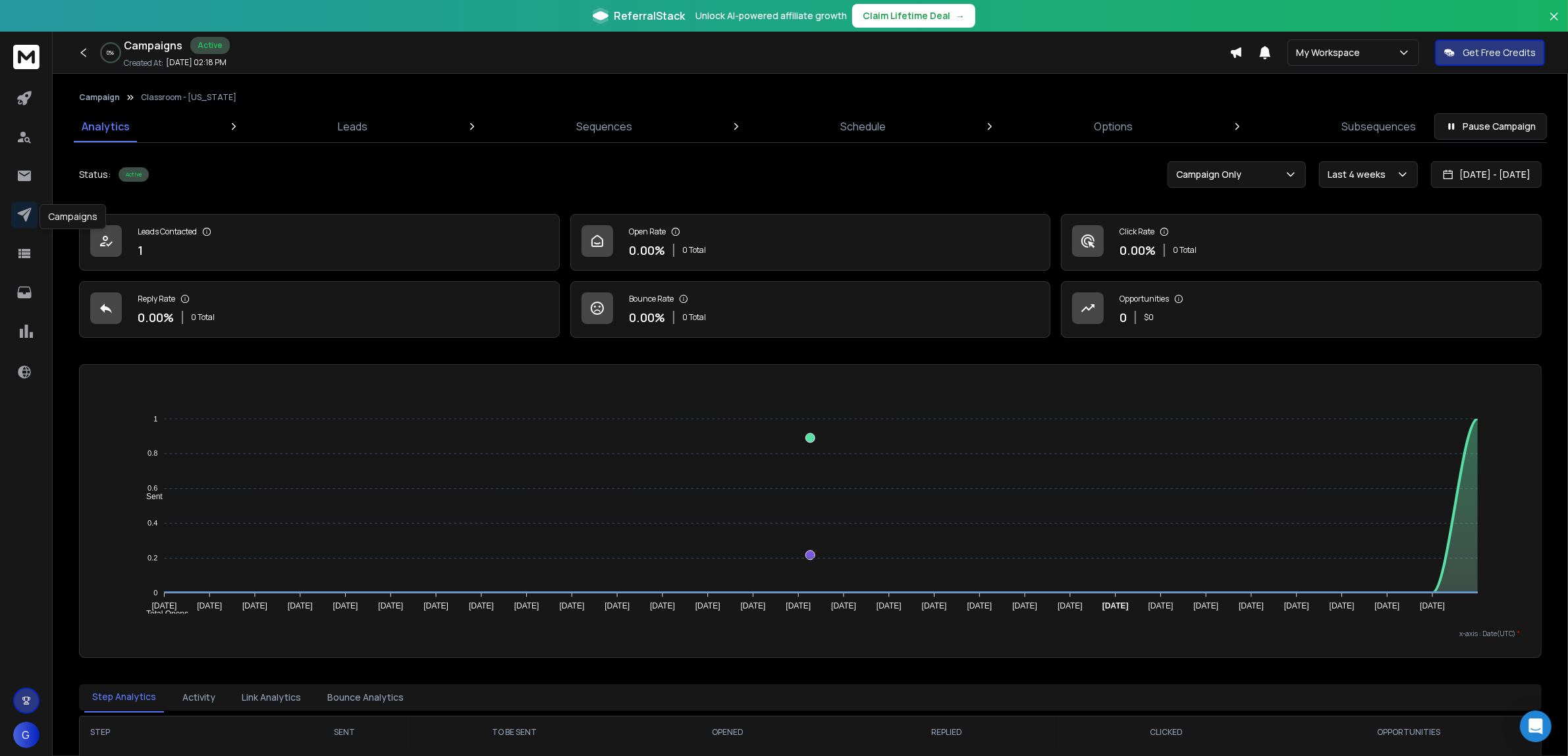
click at [25, 215] on icon at bounding box center [24, 215] width 14 height 14
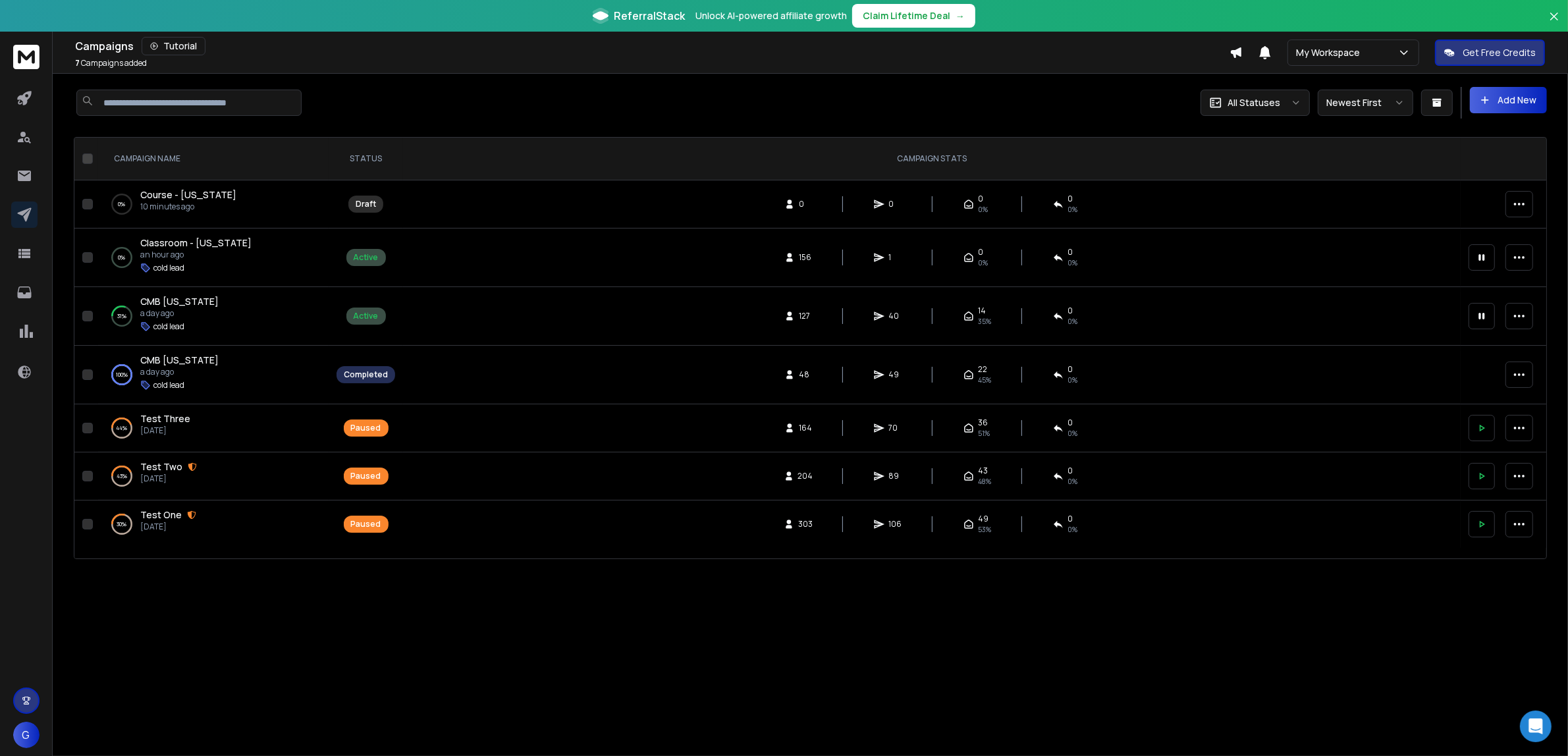
click at [223, 200] on span "Course - [US_STATE]" at bounding box center [188, 194] width 96 height 12
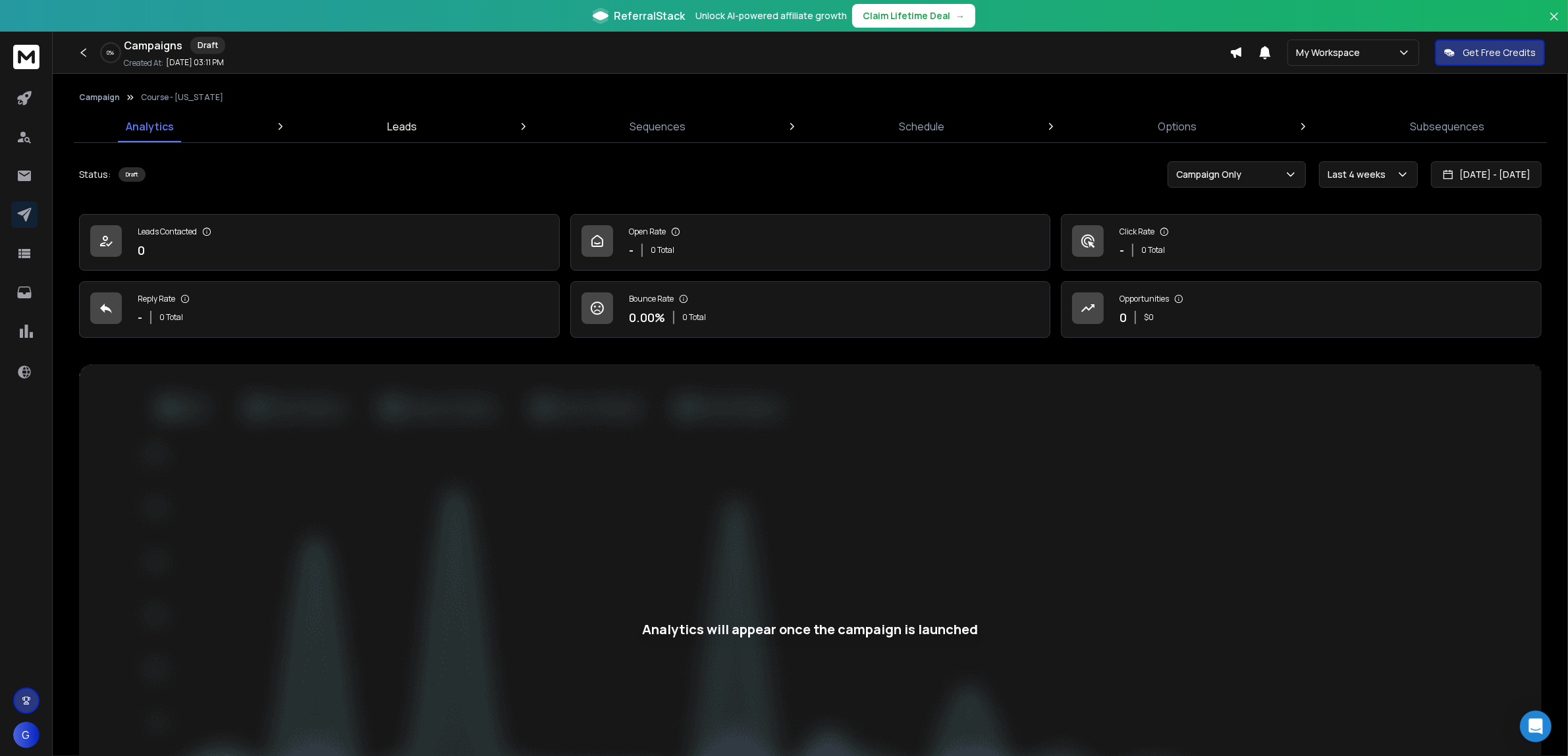
click at [407, 130] on p "Leads" at bounding box center [401, 127] width 30 height 16
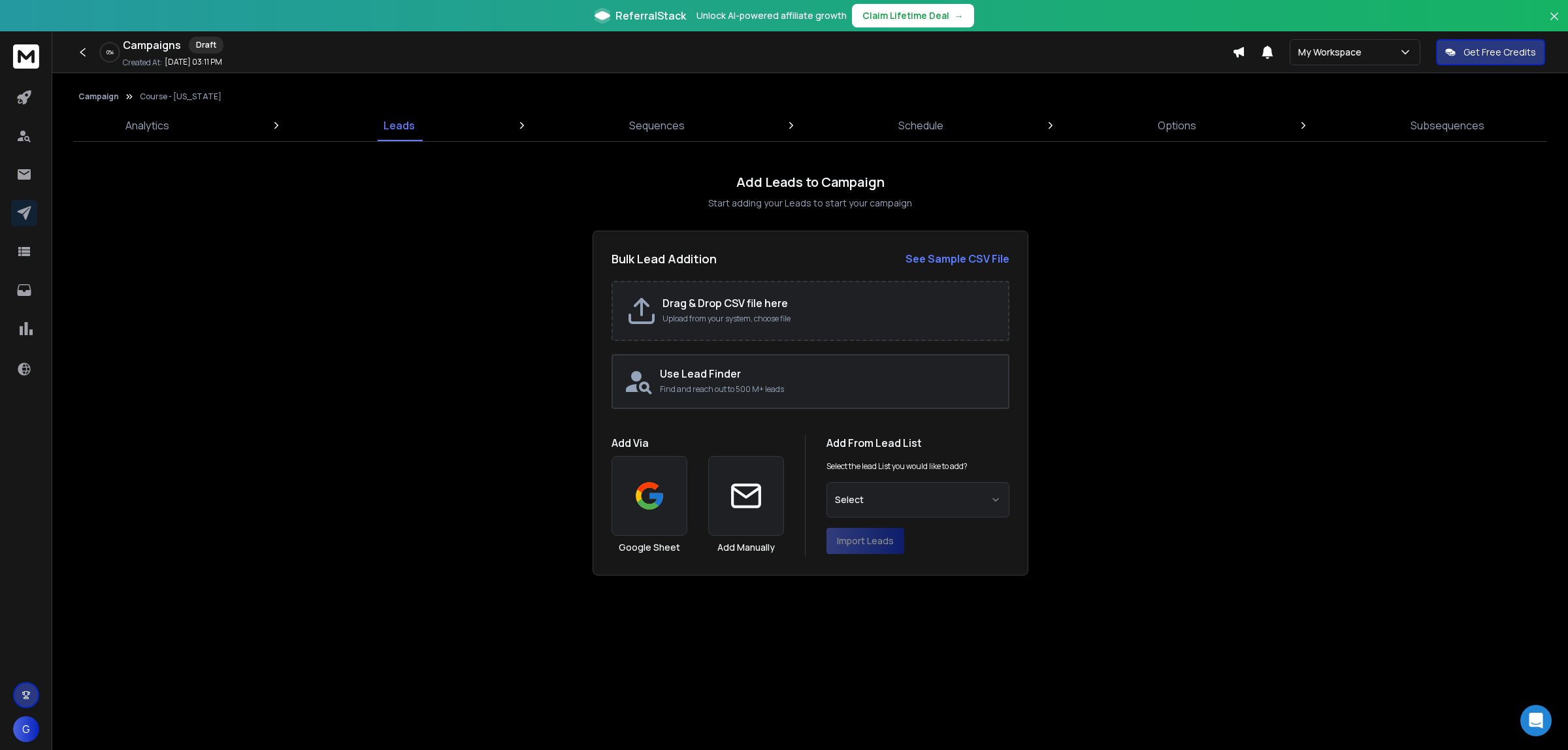
click at [741, 314] on p "Upload from your system, choose file" at bounding box center [828, 319] width 332 height 11
type input "**********"
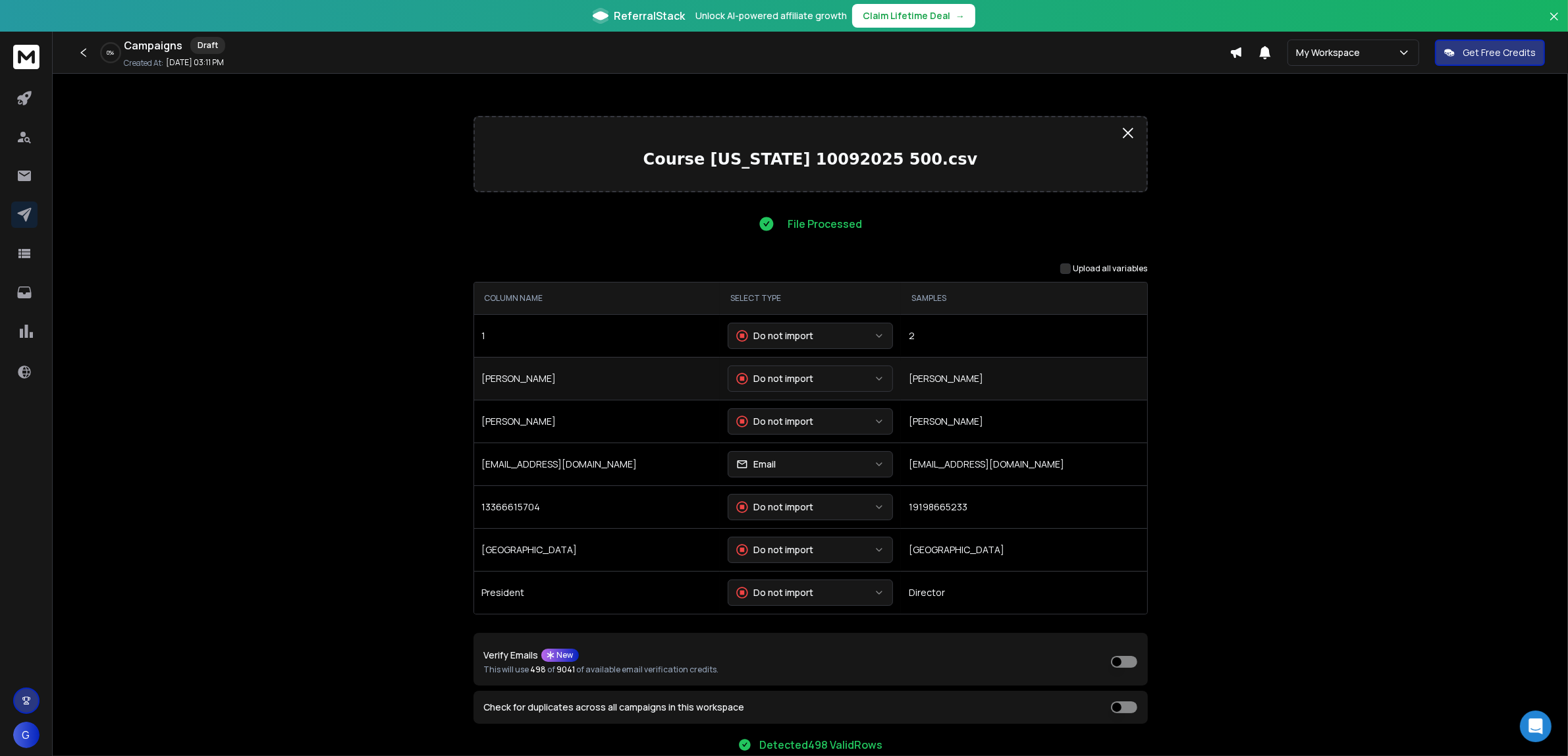
click at [845, 386] on button "Do not import" at bounding box center [810, 378] width 166 height 26
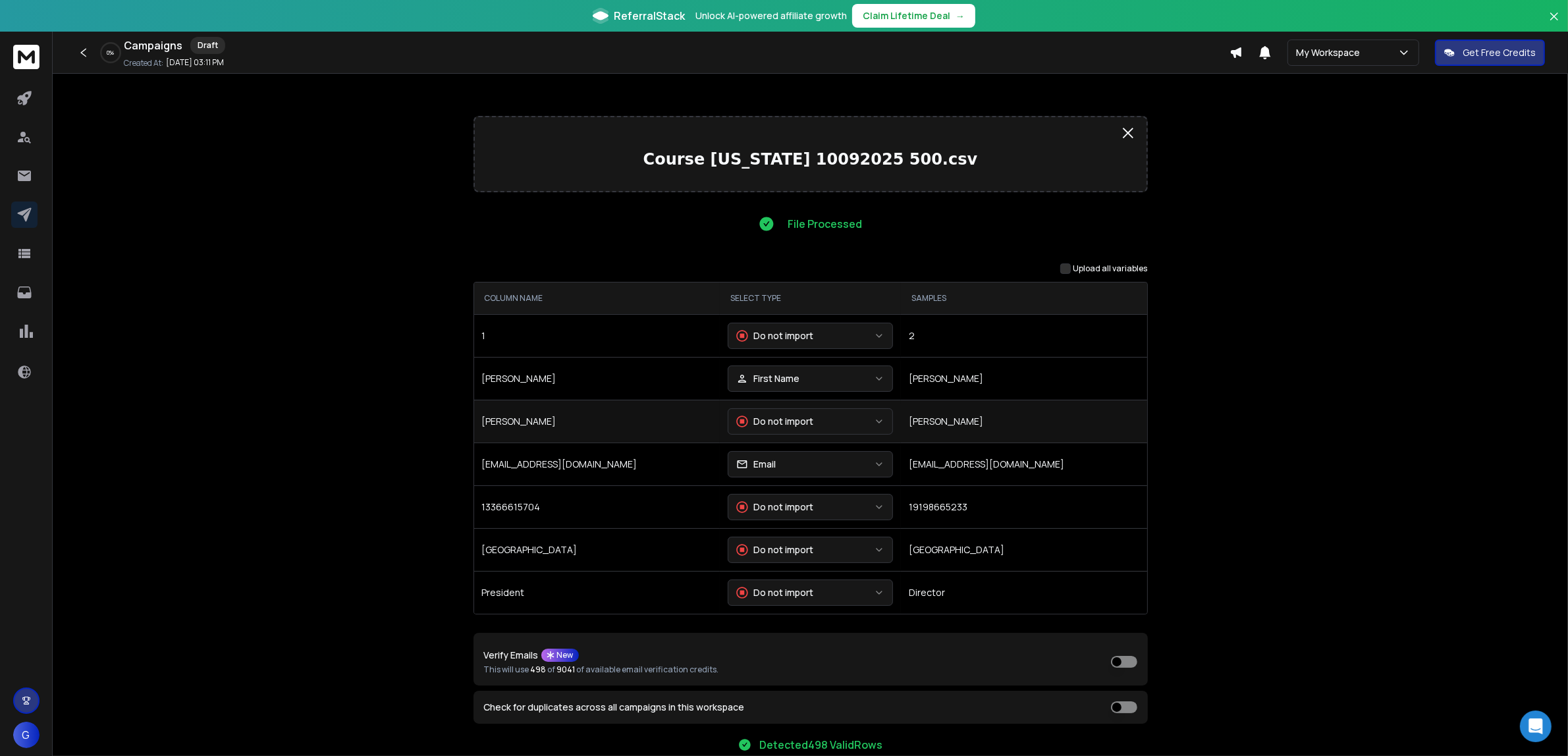
click at [788, 415] on button "Do not import" at bounding box center [810, 422] width 166 height 26
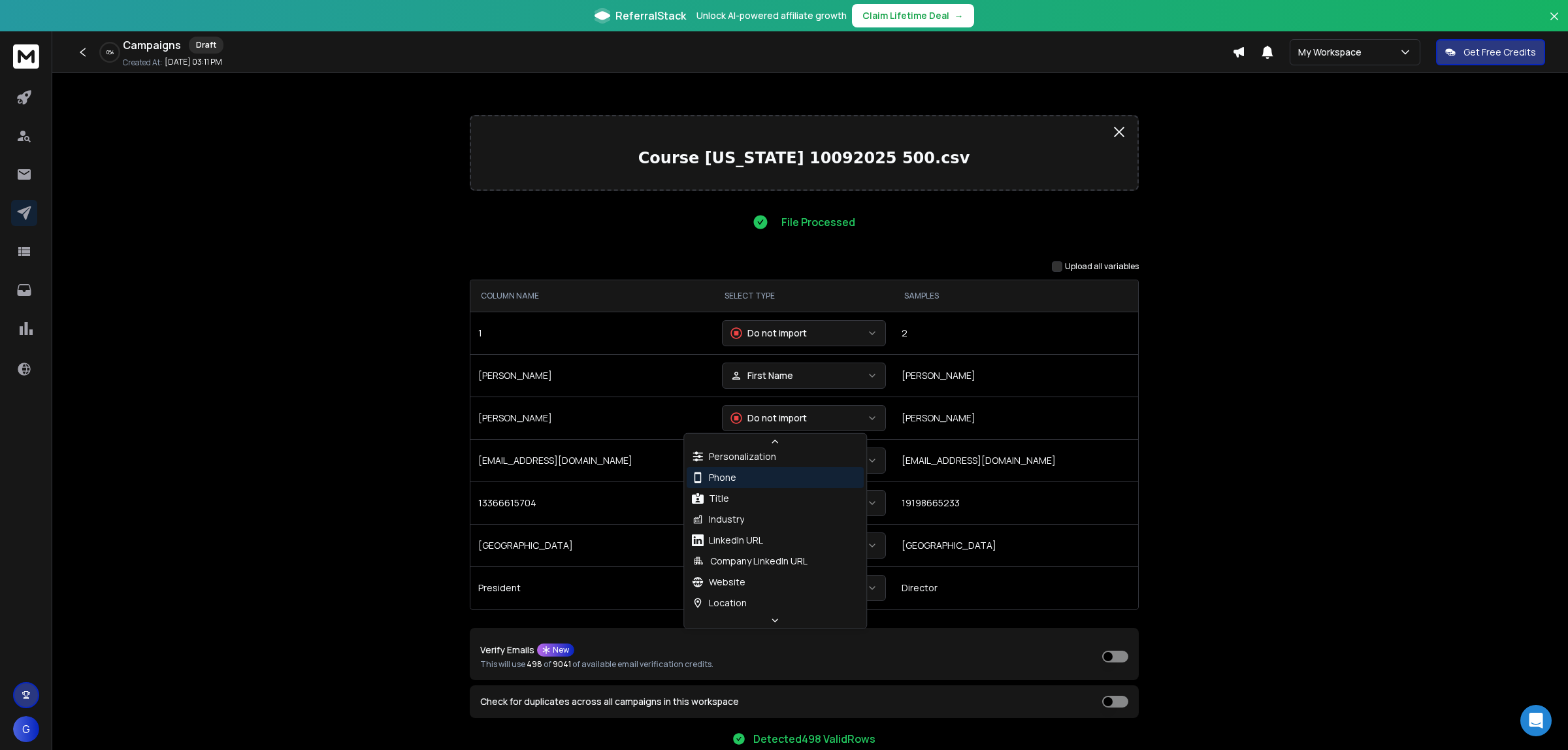
scroll to position [8, 0]
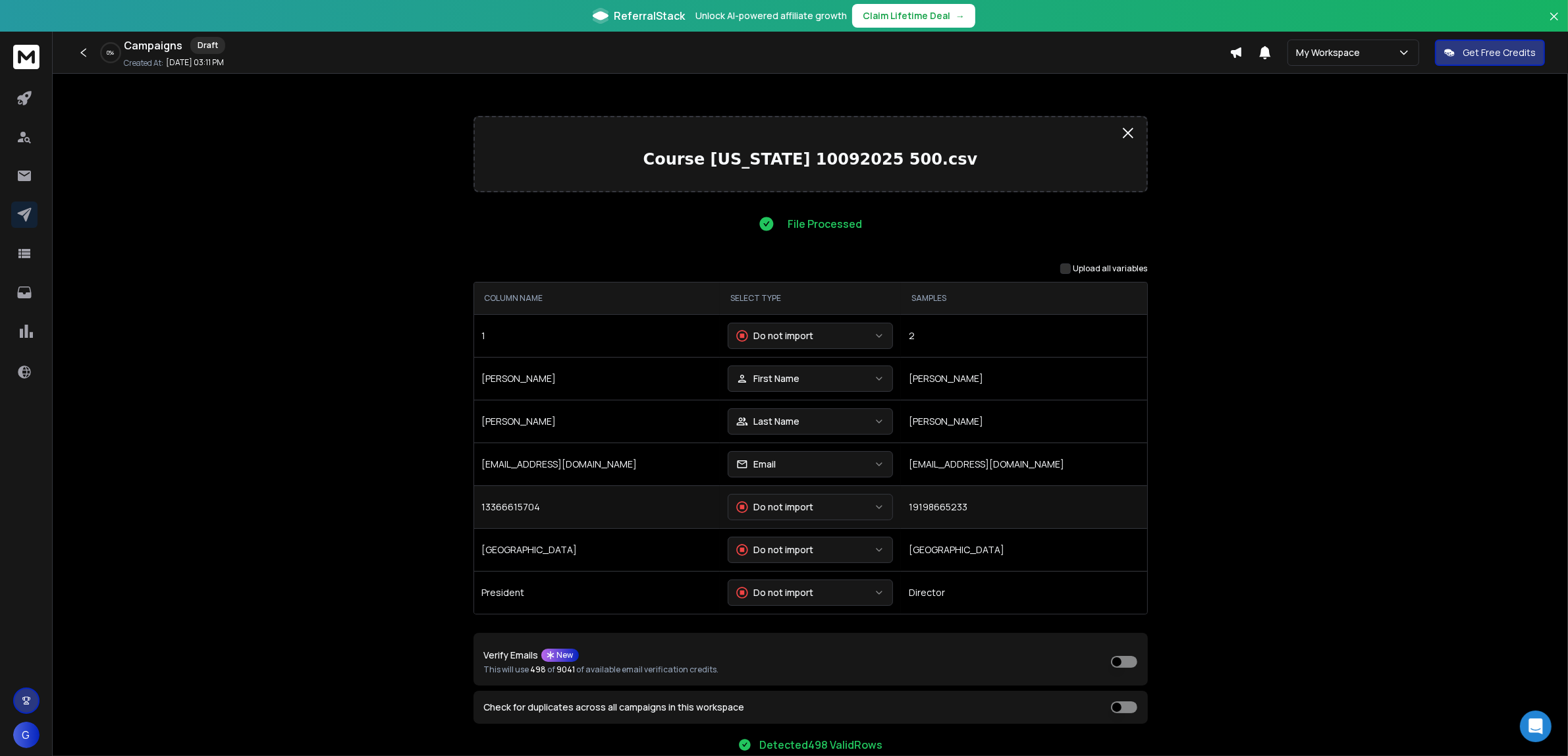
click at [874, 507] on icon "button" at bounding box center [879, 507] width 11 height 11
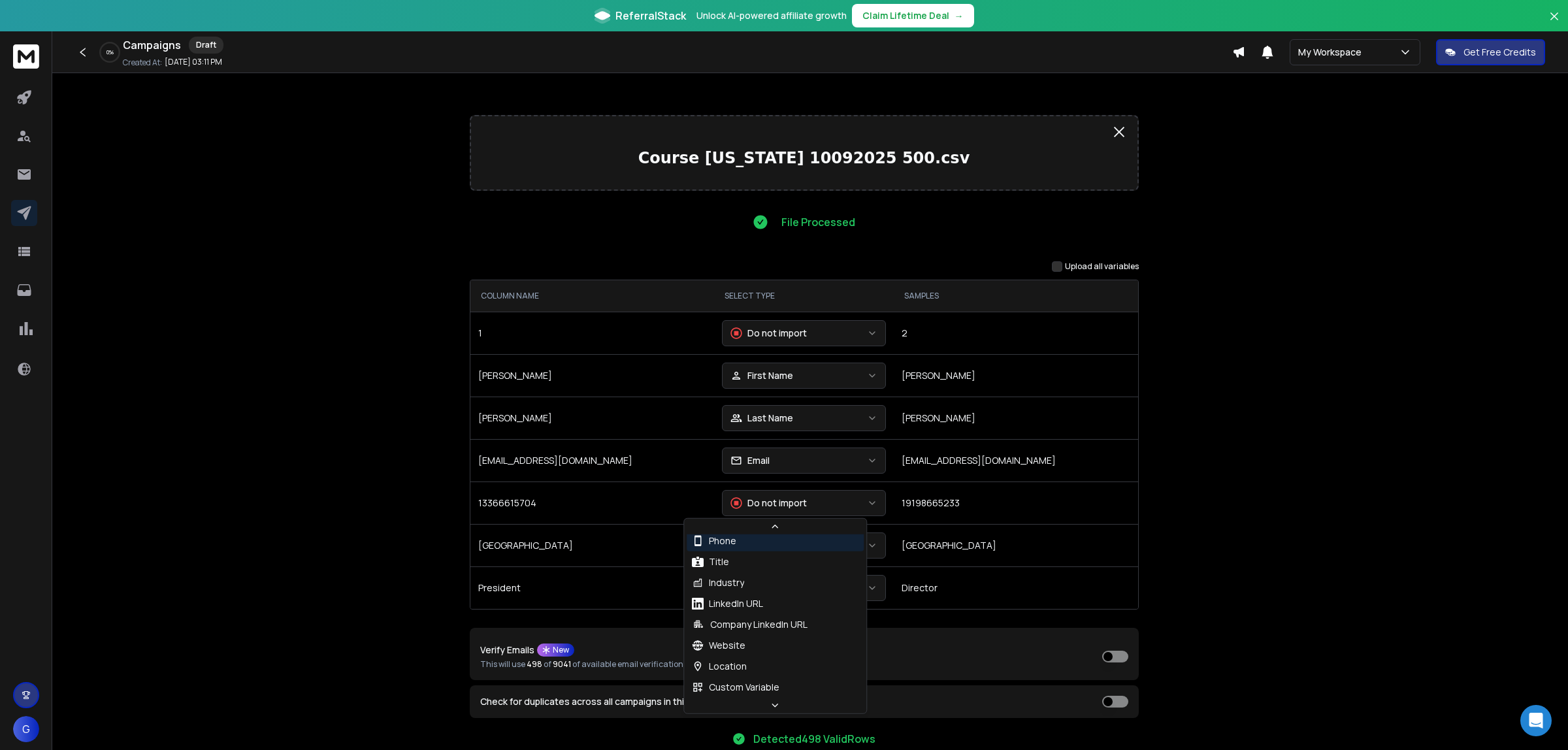
scroll to position [0, 0]
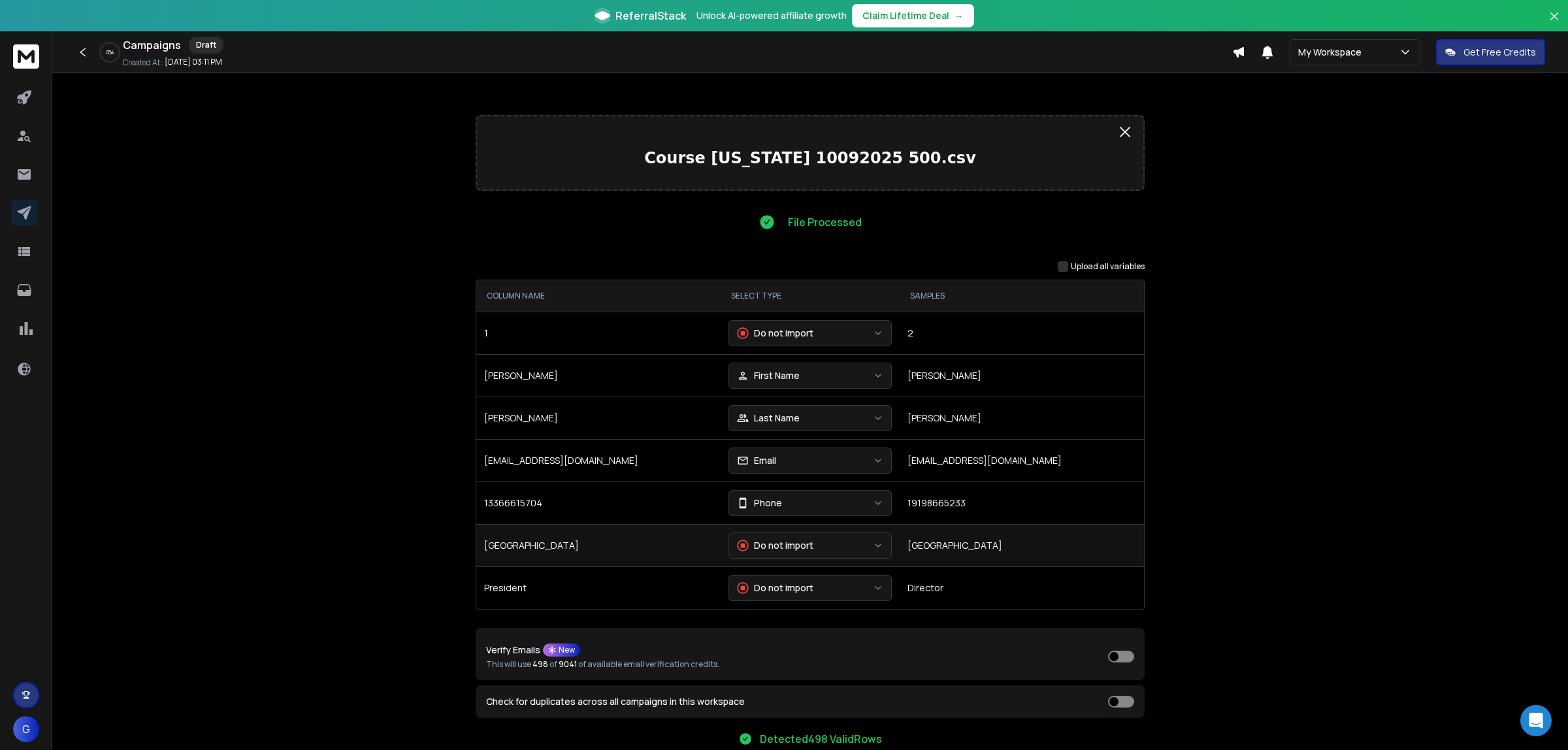
click at [873, 548] on icon "button" at bounding box center [878, 545] width 11 height 11
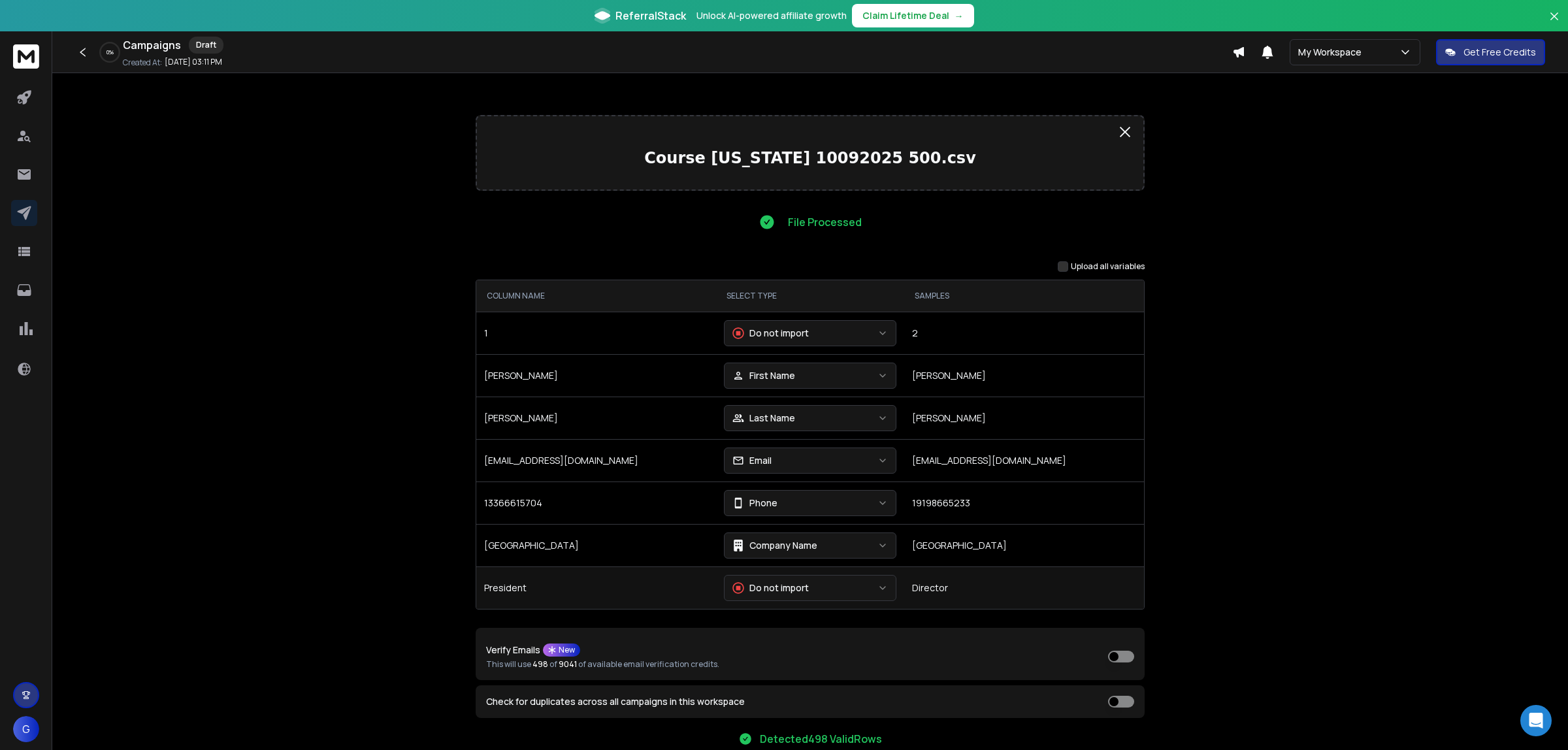
click at [878, 589] on icon "button" at bounding box center [883, 588] width 11 height 11
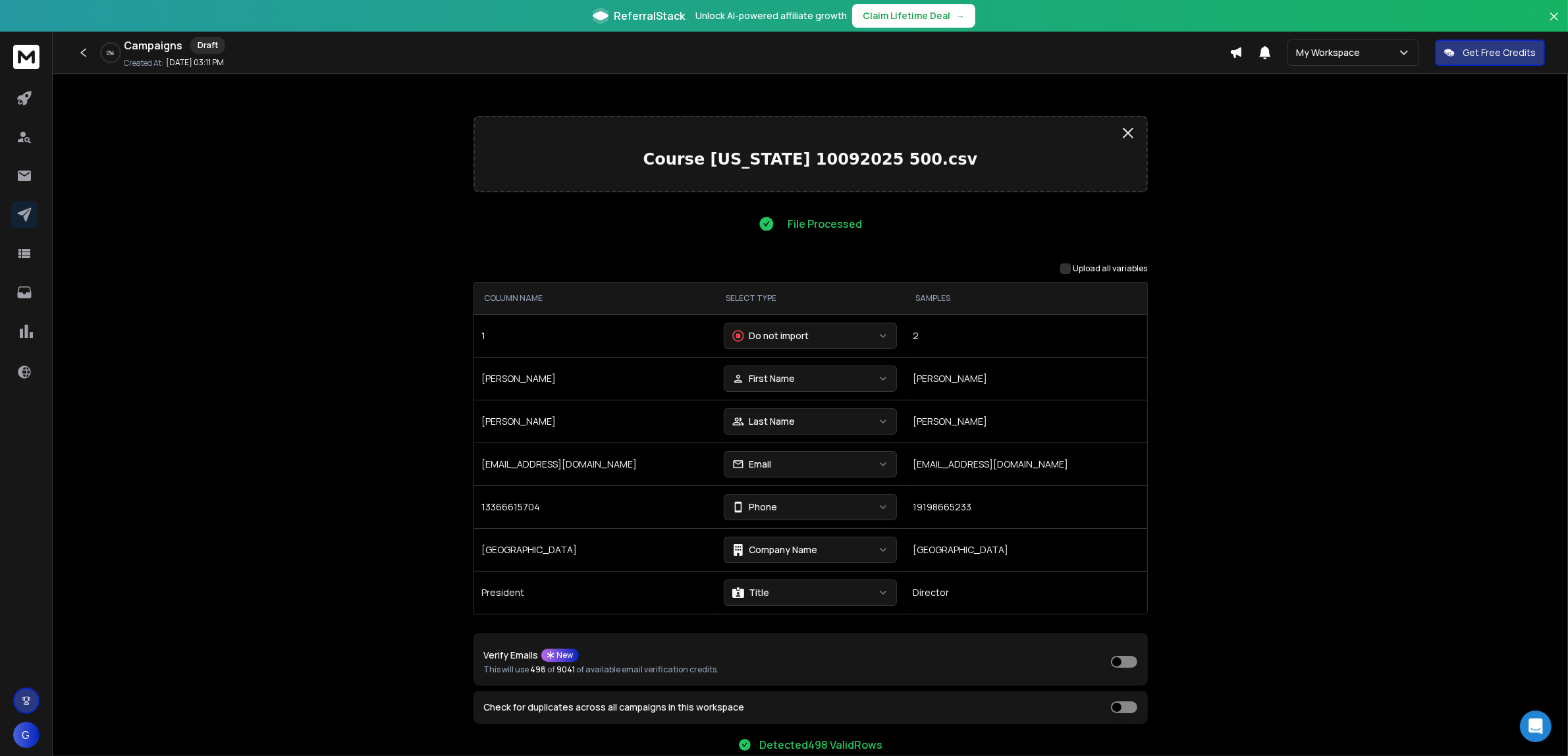
scroll to position [56, 0]
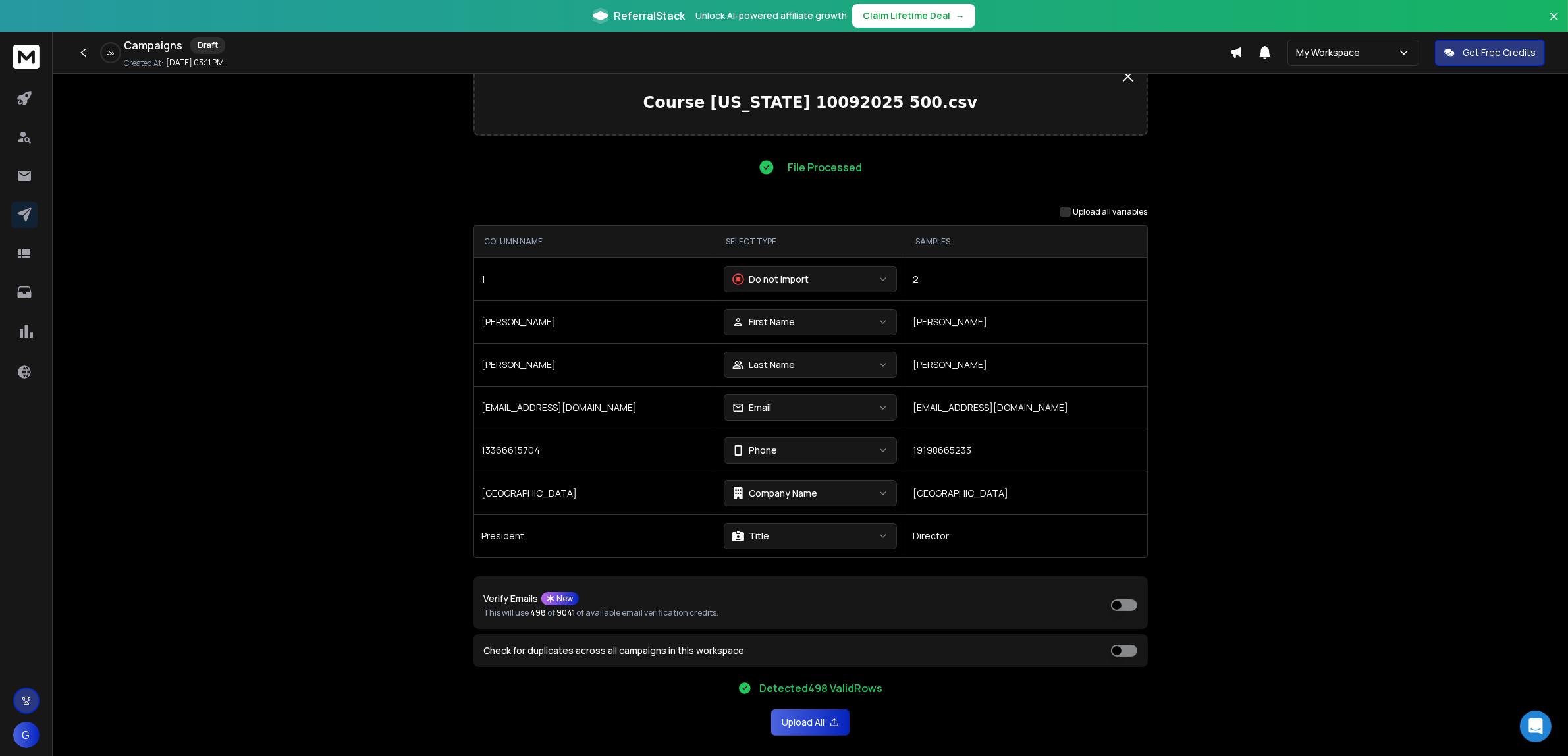
click at [1130, 606] on button "Verify Emails New This will use 498 of 9041 of available email verification cre…" at bounding box center [1124, 606] width 26 height 12
click at [1131, 652] on button "Check for duplicates across all campaigns in this workspace" at bounding box center [1124, 650] width 26 height 12
click at [805, 726] on button "Upload All" at bounding box center [810, 723] width 78 height 26
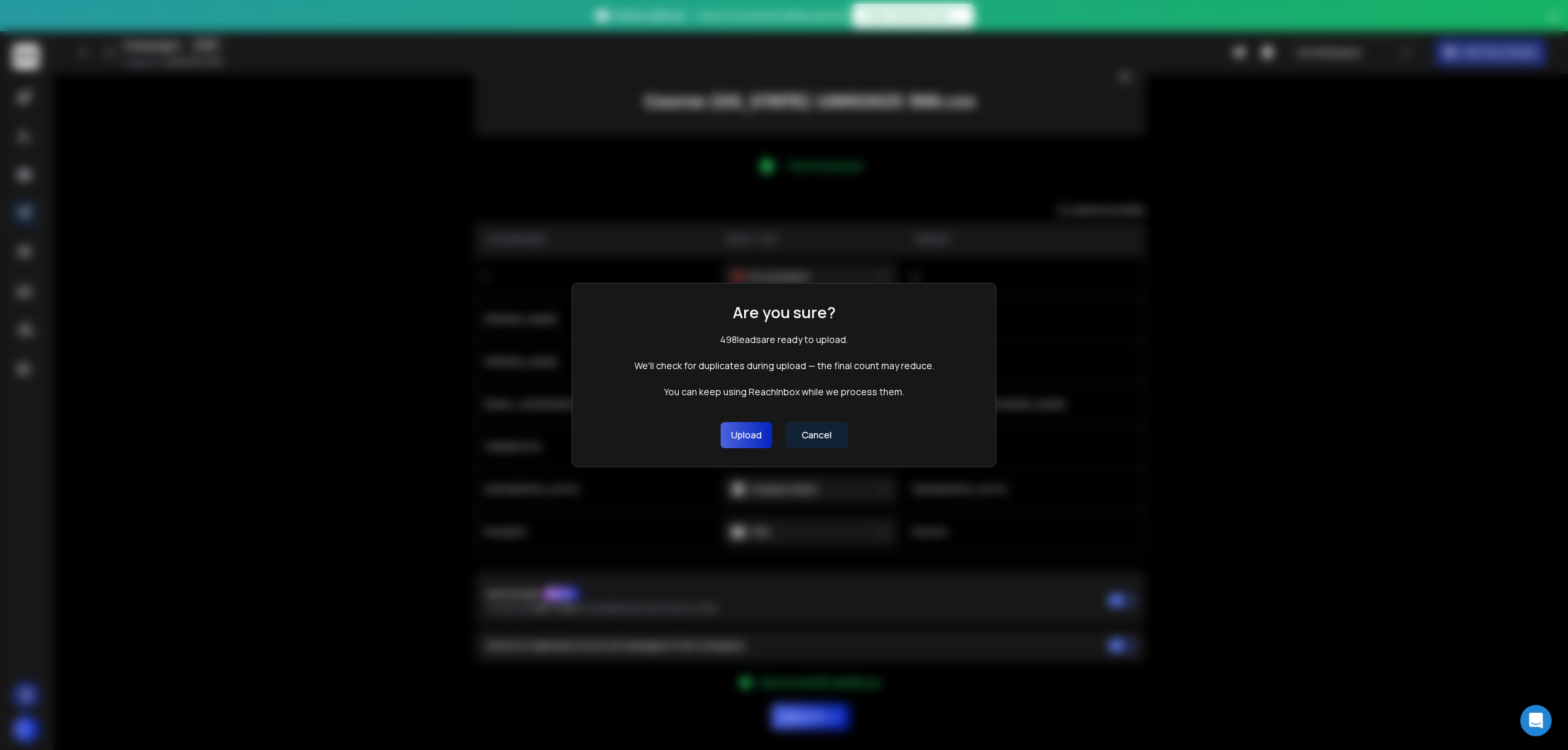
click at [746, 442] on button "Upload" at bounding box center [746, 435] width 52 height 26
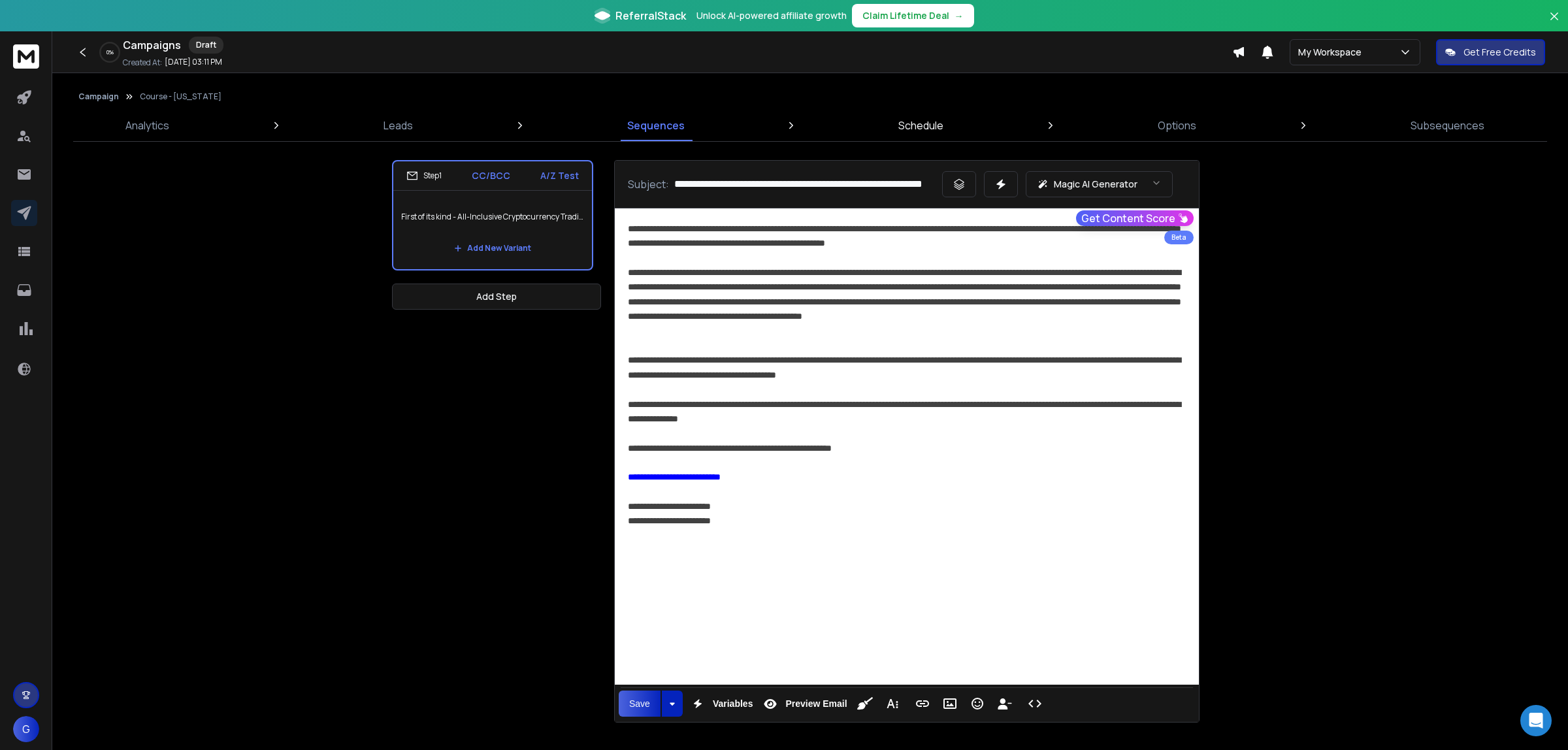
click at [921, 125] on p "Schedule" at bounding box center [921, 126] width 45 height 16
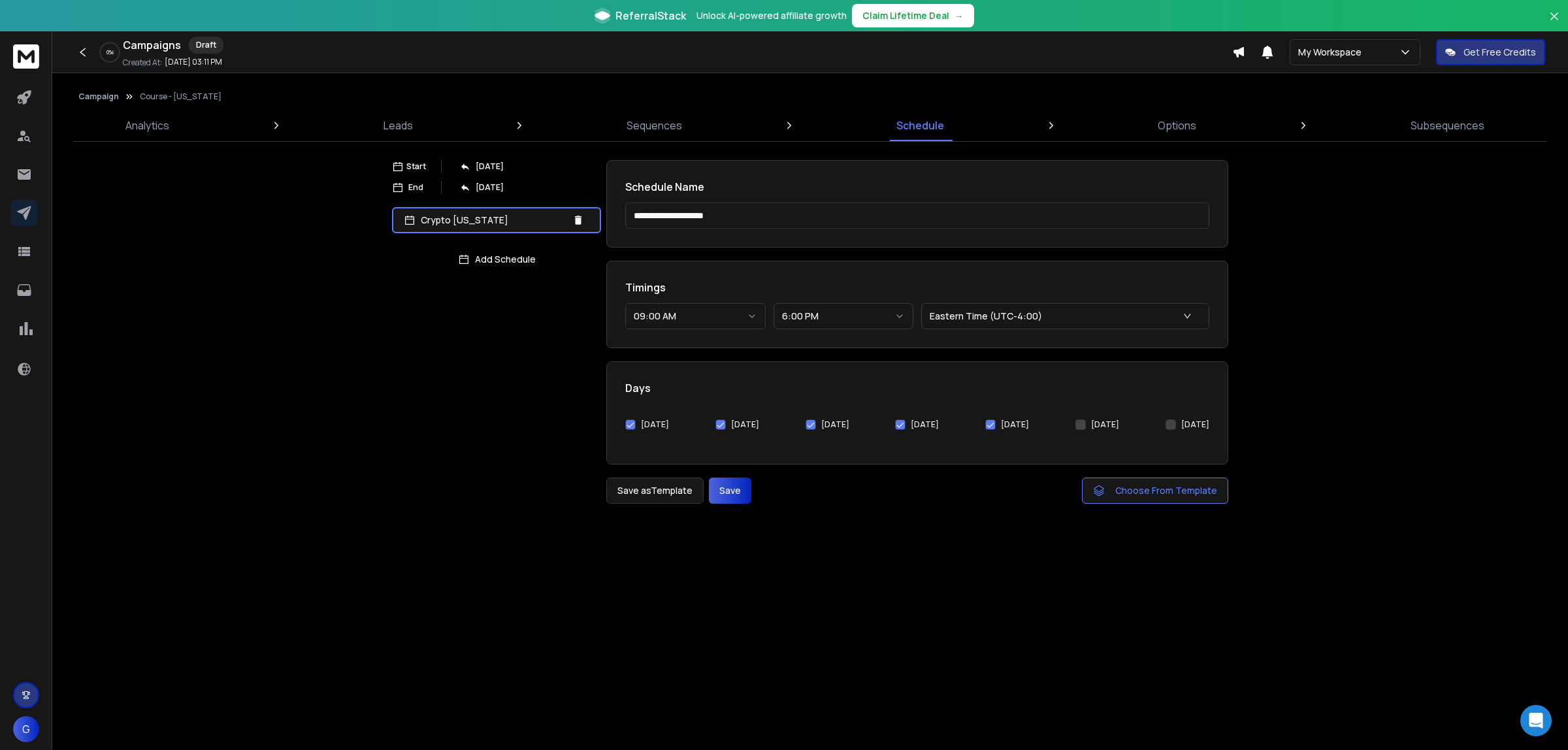
drag, startPoint x: 665, startPoint y: 216, endPoint x: 787, endPoint y: 223, distance: 122.2
click at [787, 223] on input "**********" at bounding box center [917, 215] width 584 height 26
type input "**********"
click at [734, 492] on button "Save" at bounding box center [730, 491] width 42 height 26
click at [1165, 128] on p "Options" at bounding box center [1177, 126] width 39 height 16
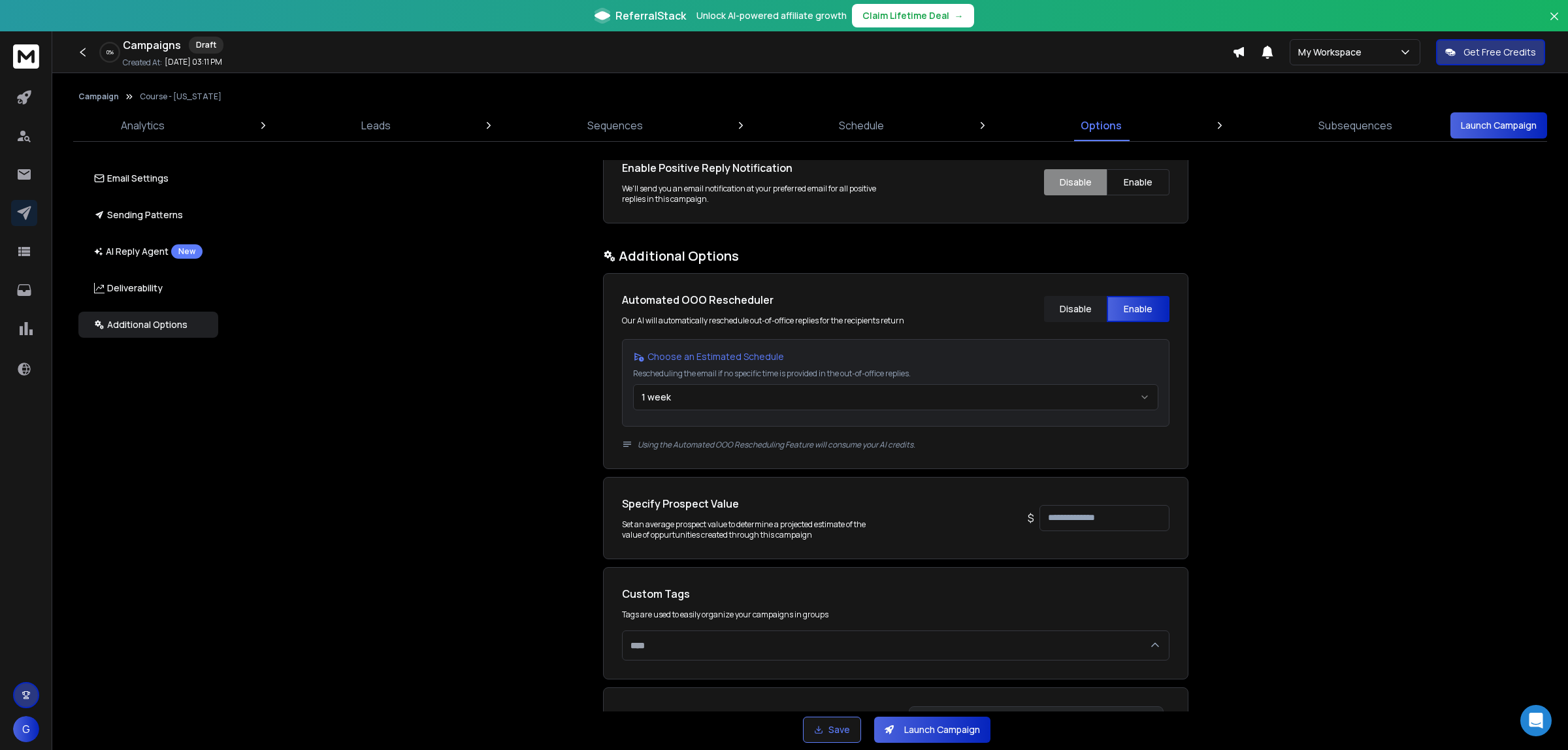
scroll to position [2239, 0]
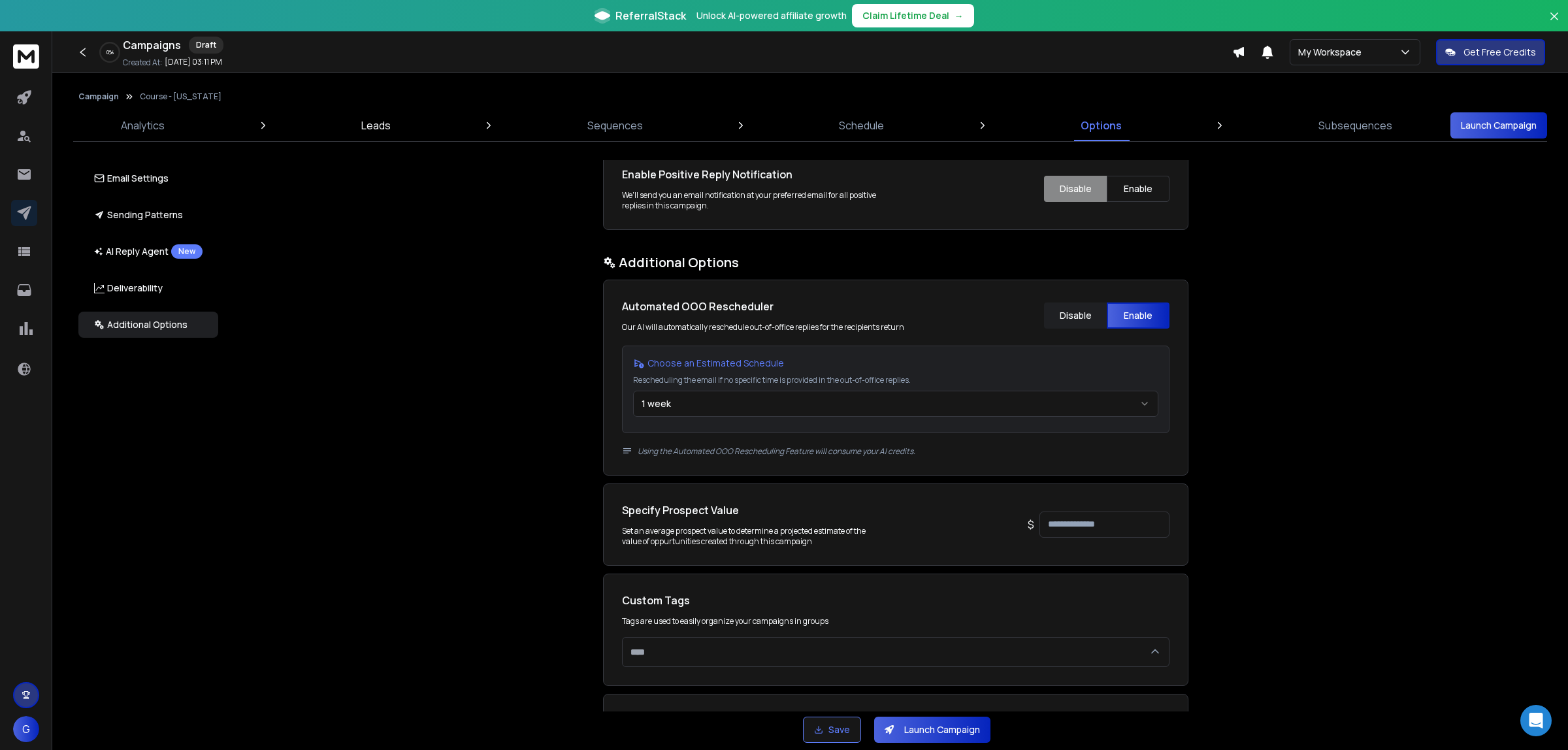
click at [377, 128] on p "Leads" at bounding box center [376, 126] width 29 height 16
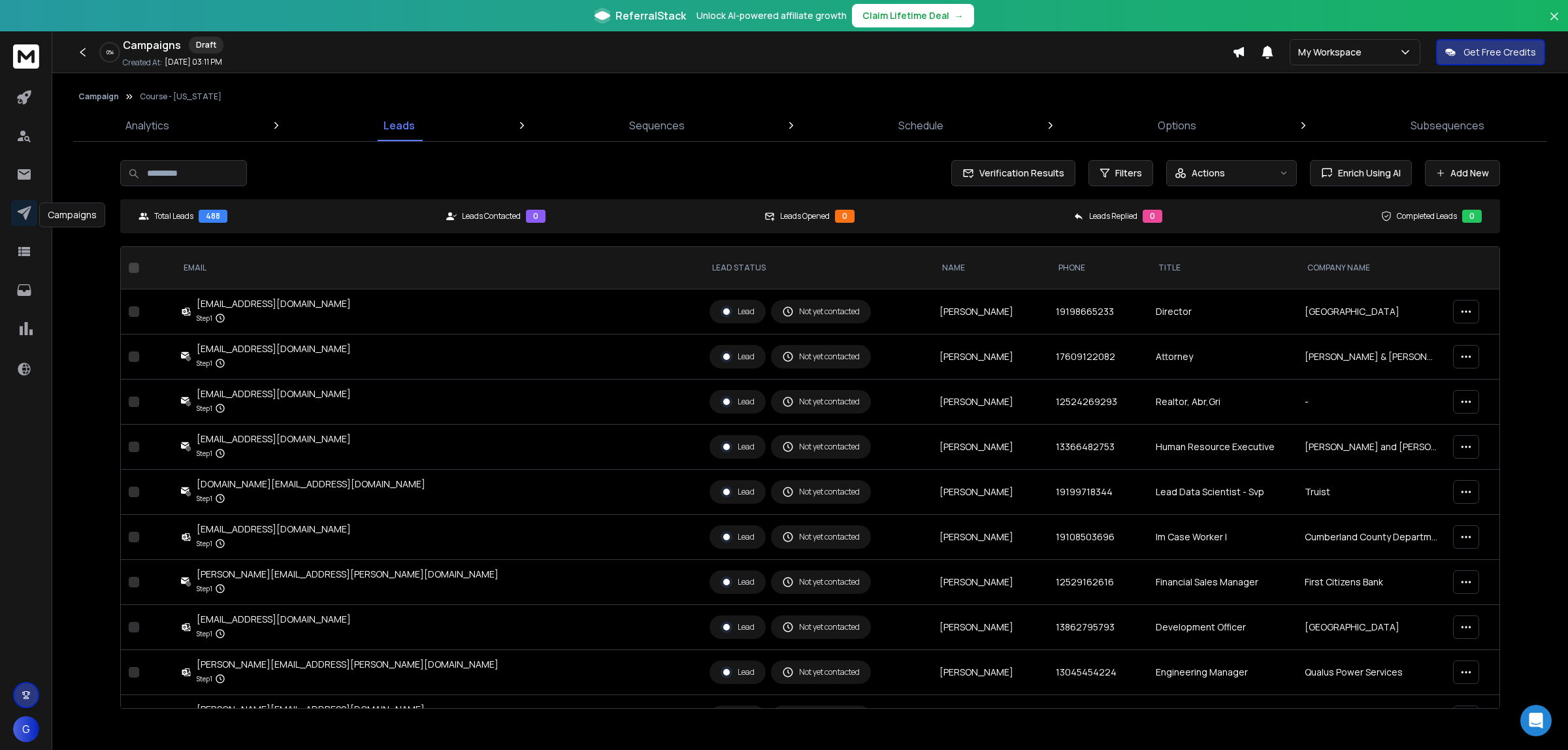
click at [24, 213] on icon at bounding box center [24, 213] width 14 height 14
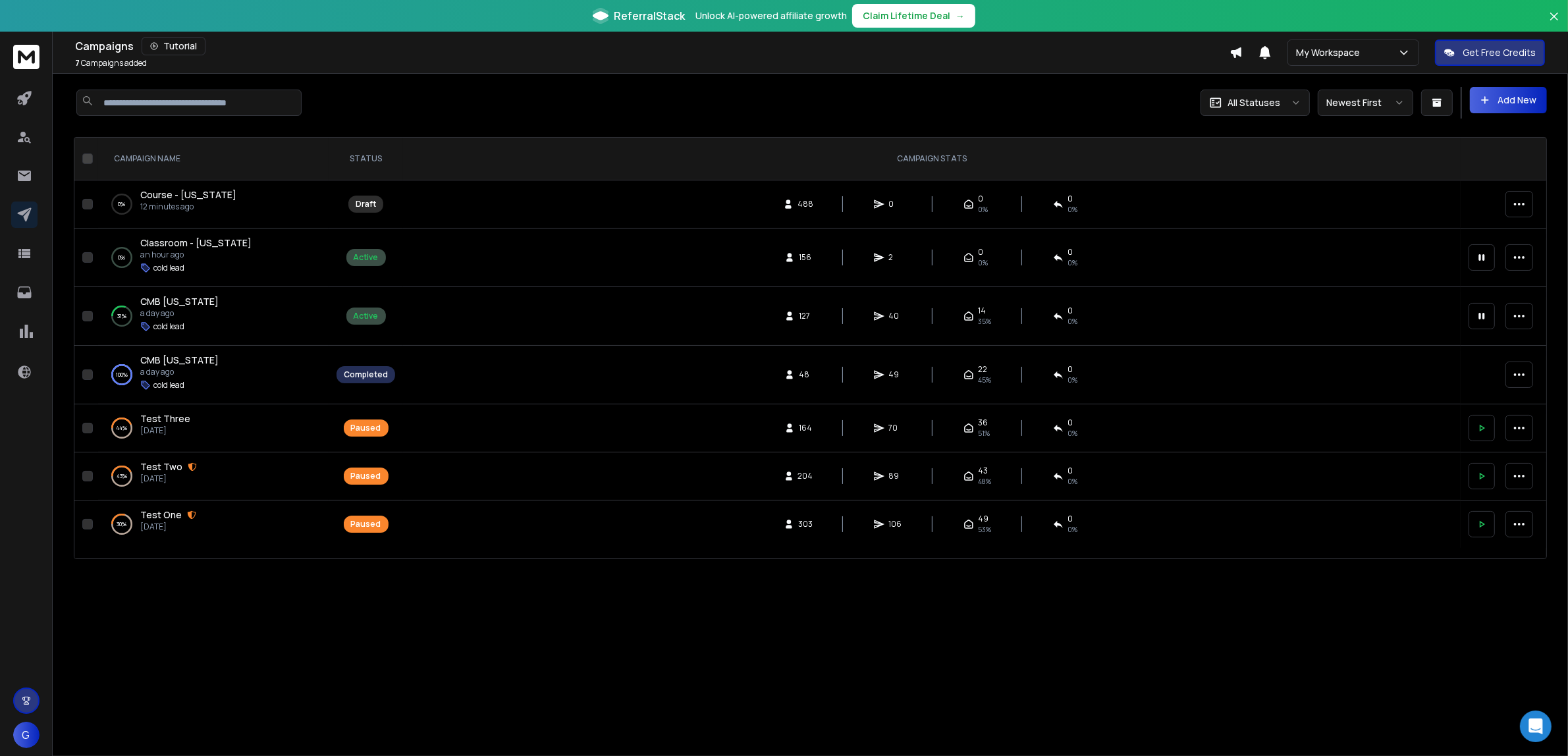
click at [168, 251] on p "an hour ago" at bounding box center [196, 255] width 111 height 11
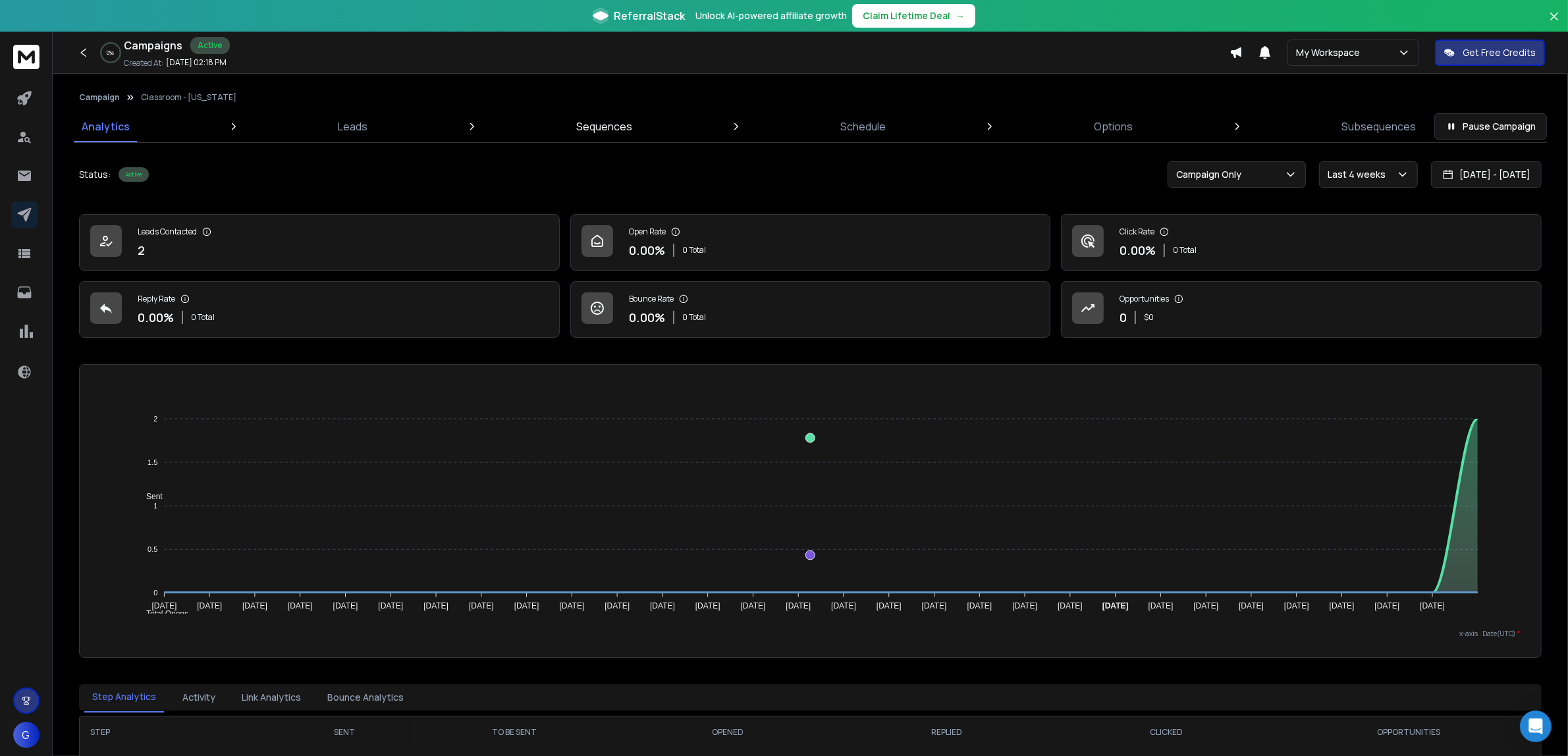
click at [611, 132] on p "Sequences" at bounding box center [604, 127] width 56 height 16
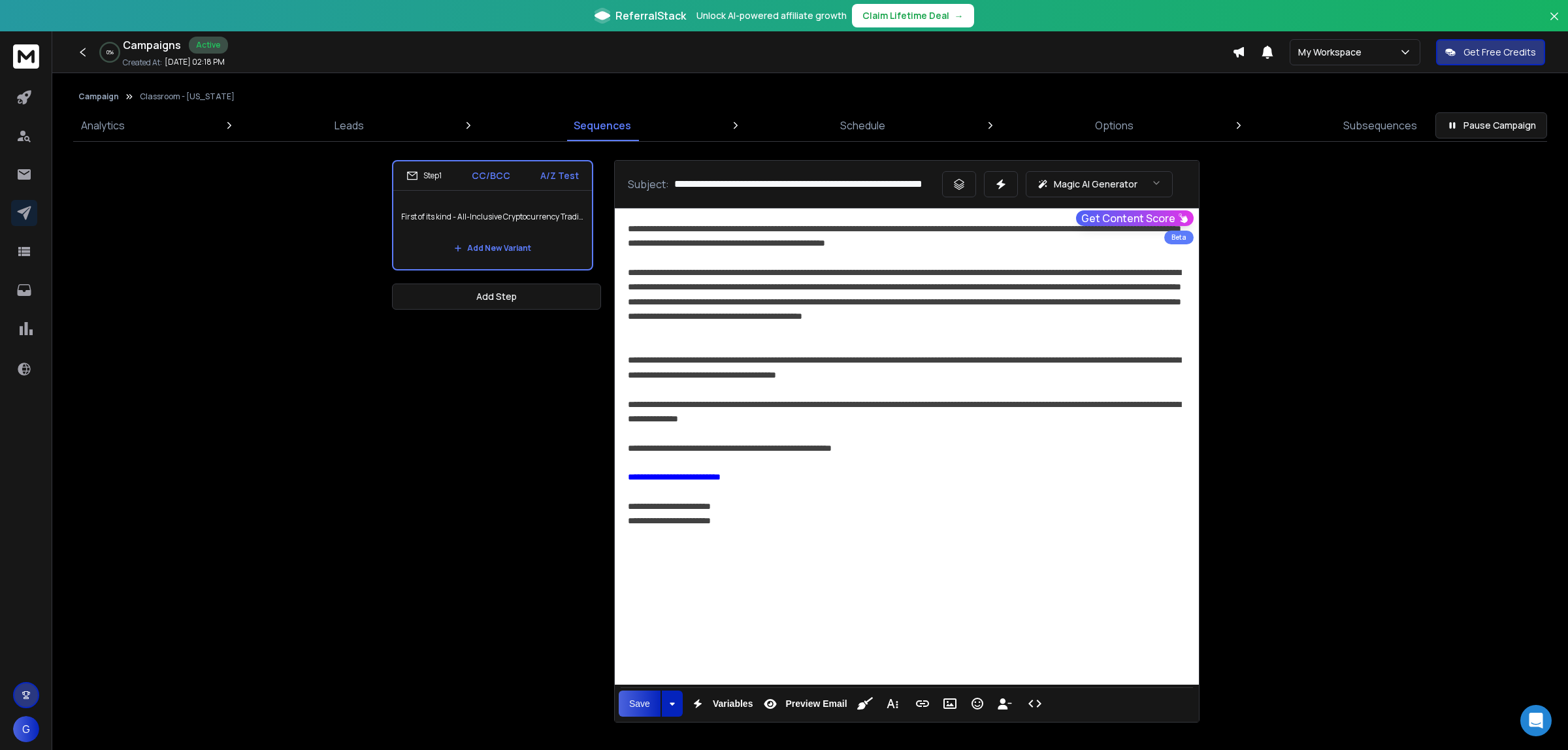
click at [720, 181] on input "**********" at bounding box center [802, 184] width 255 height 16
click at [752, 185] on input "**********" at bounding box center [802, 184] width 255 height 16
click at [705, 183] on input "**********" at bounding box center [802, 184] width 255 height 16
click at [714, 187] on input "**********" at bounding box center [802, 184] width 255 height 16
click at [729, 179] on input "**********" at bounding box center [802, 184] width 255 height 16
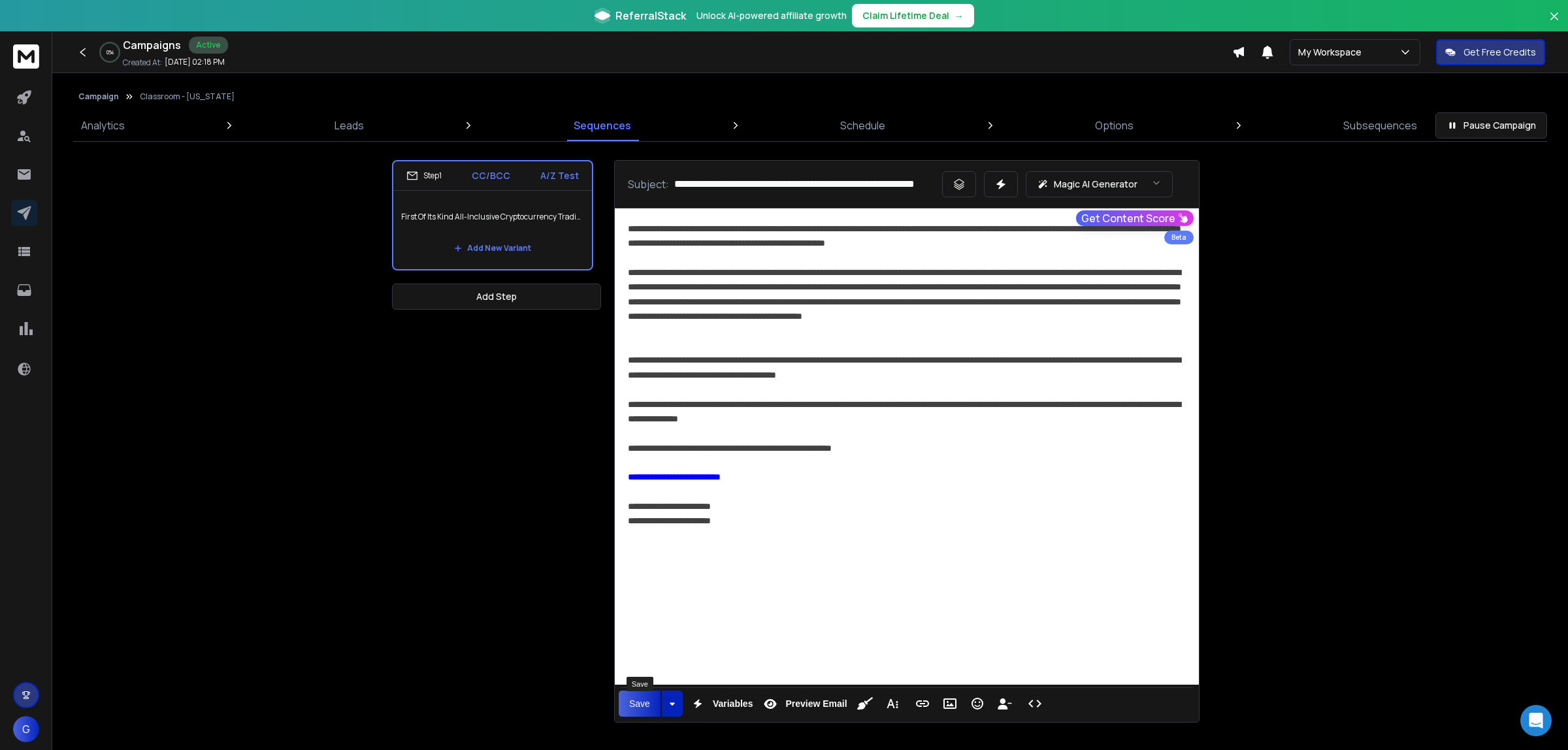
type input "**********"
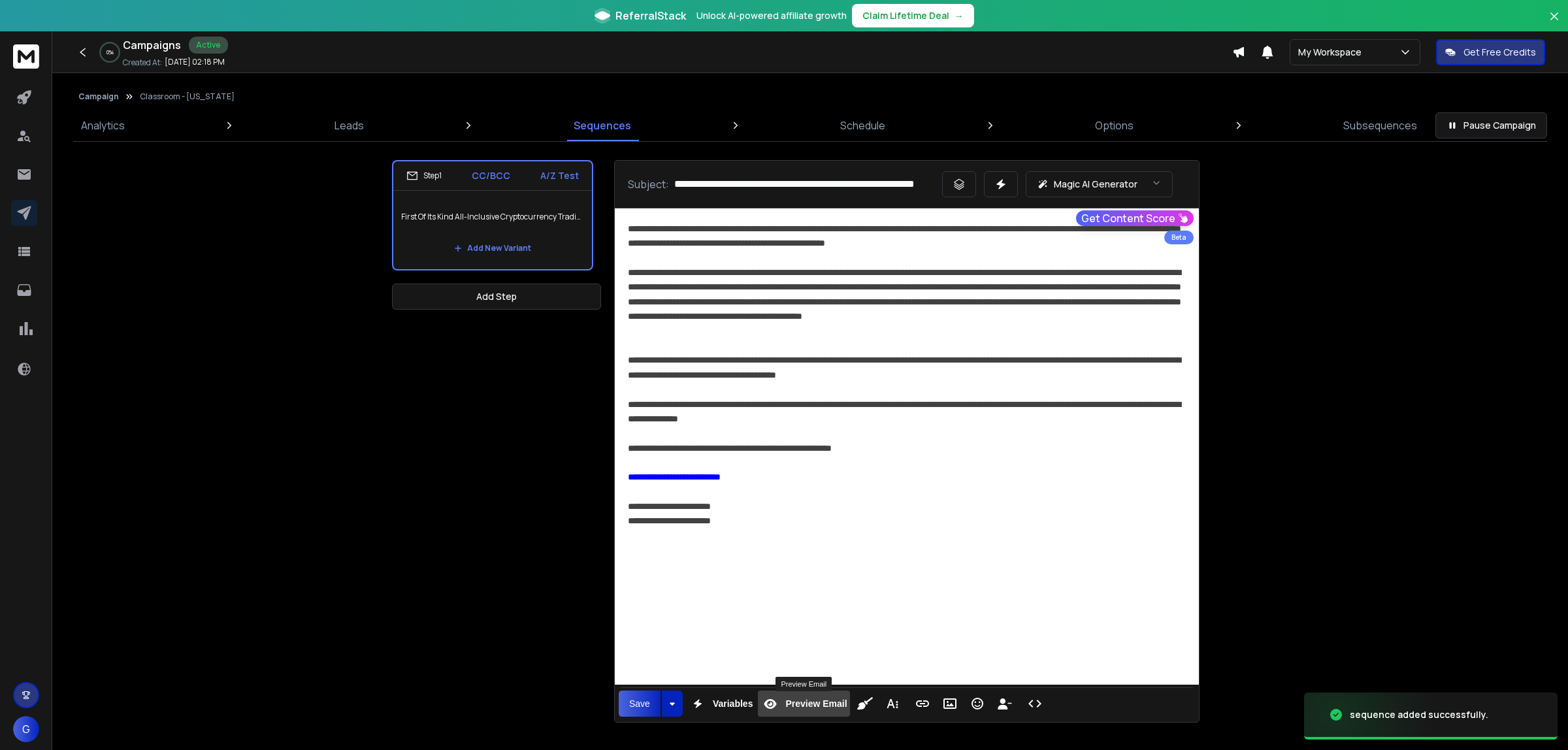
click at [814, 708] on span "Preview Email" at bounding box center [816, 703] width 67 height 11
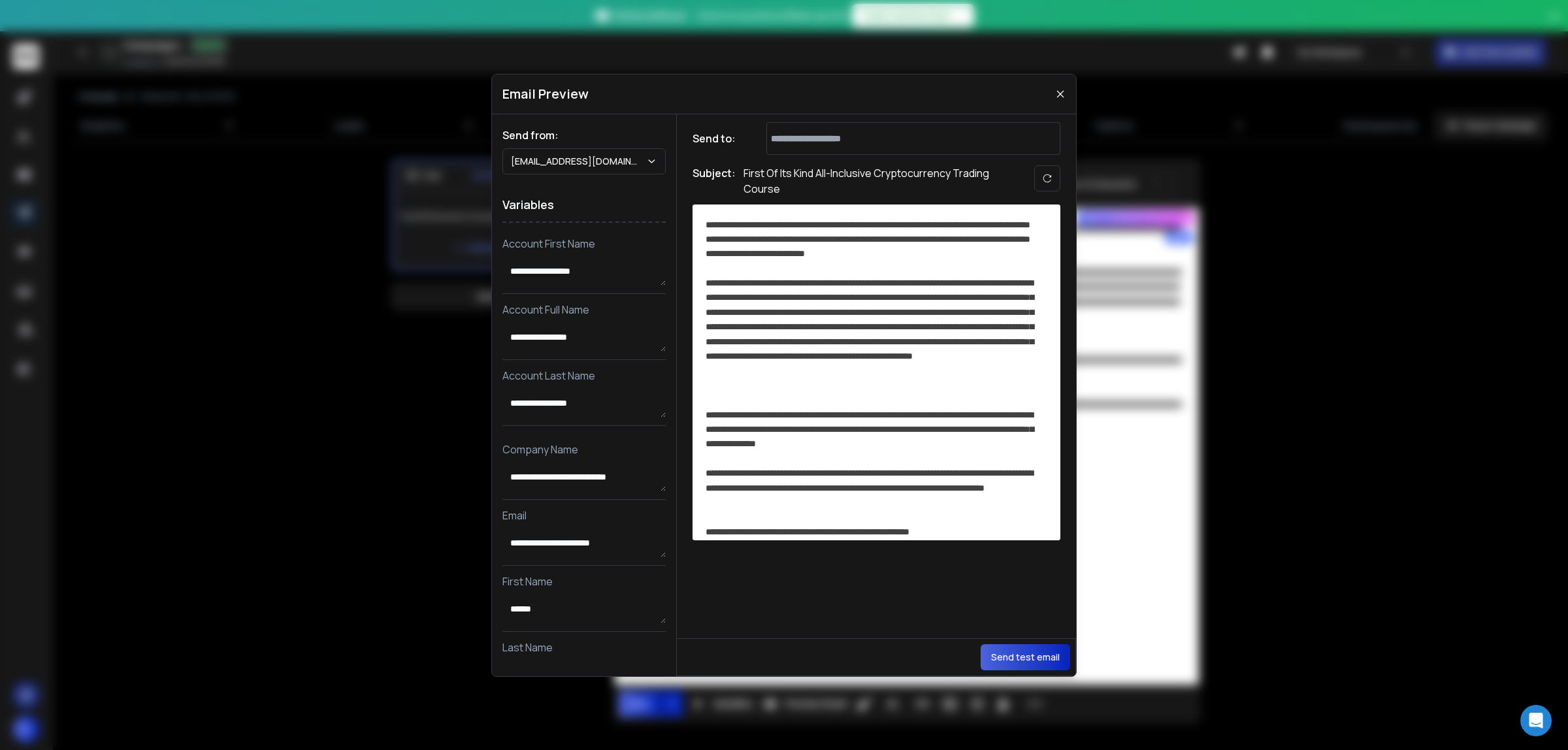
click at [923, 135] on input at bounding box center [913, 139] width 285 height 24
type input "**********"
click at [1023, 647] on button "Send test email" at bounding box center [1025, 657] width 90 height 26
click at [820, 322] on div "**********" at bounding box center [868, 334] width 326 height 117
click at [1066, 96] on div "Email Preview" at bounding box center [784, 94] width 584 height 39
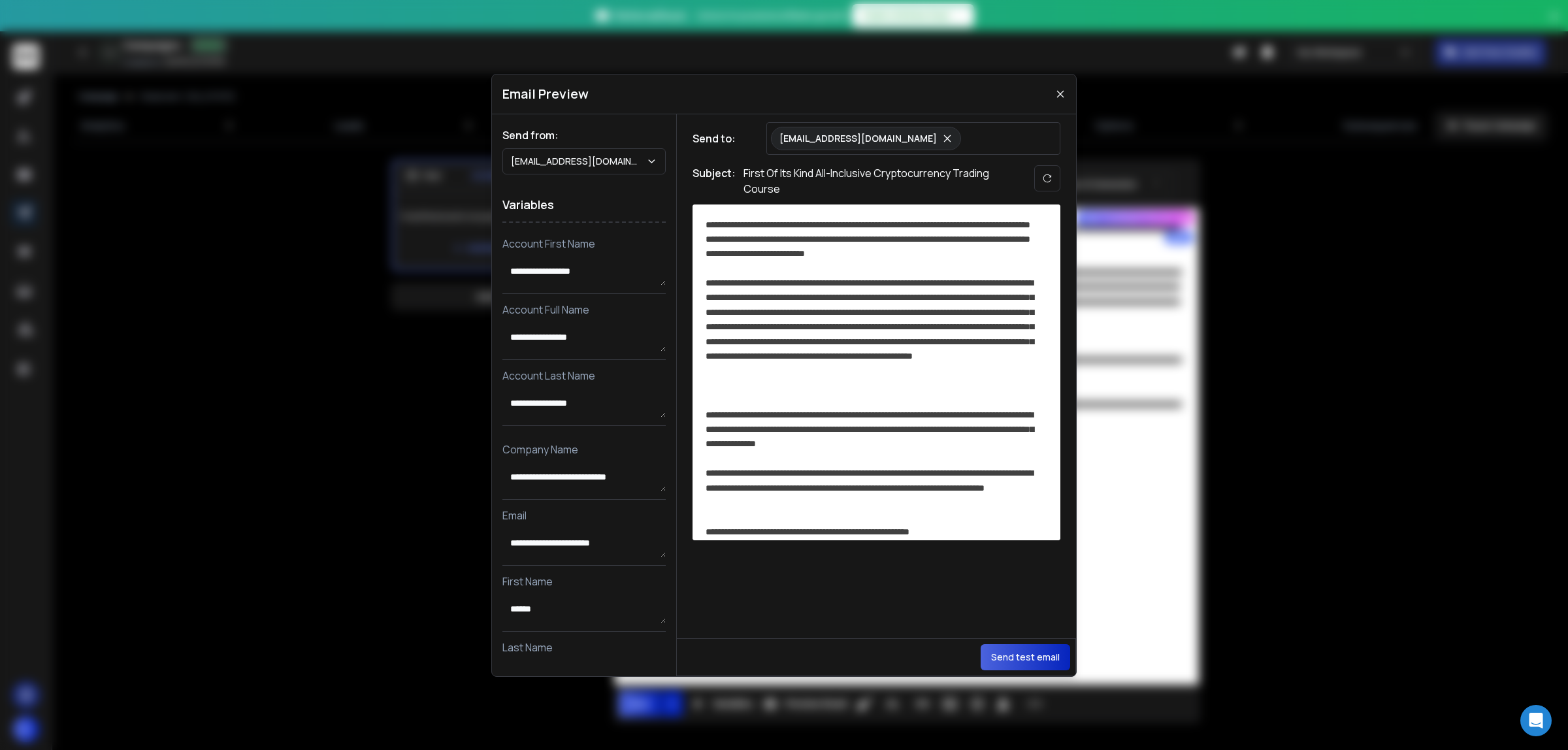
click at [1059, 92] on icon at bounding box center [1061, 94] width 7 height 7
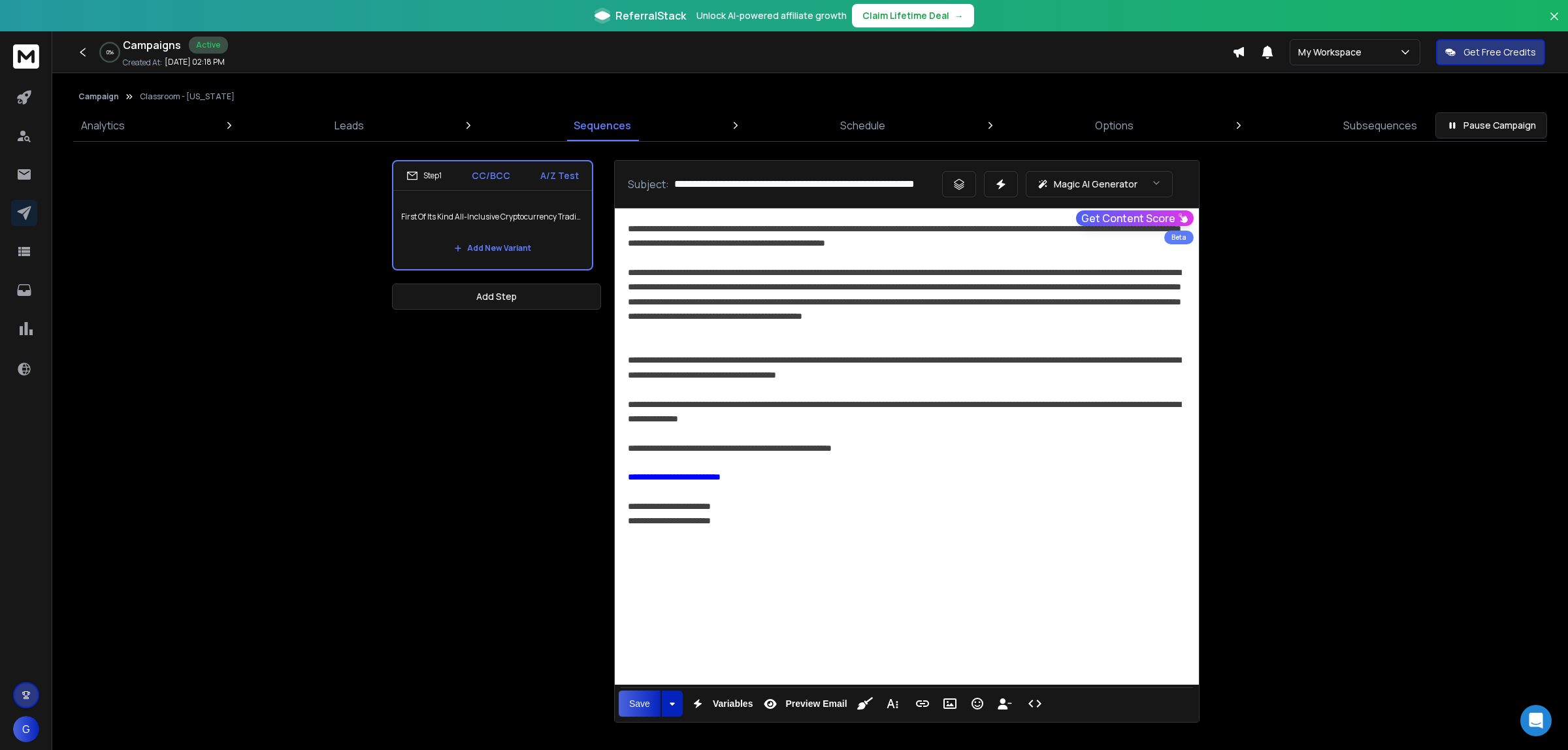
click at [856, 286] on div "**********" at bounding box center [906, 302] width 558 height 73
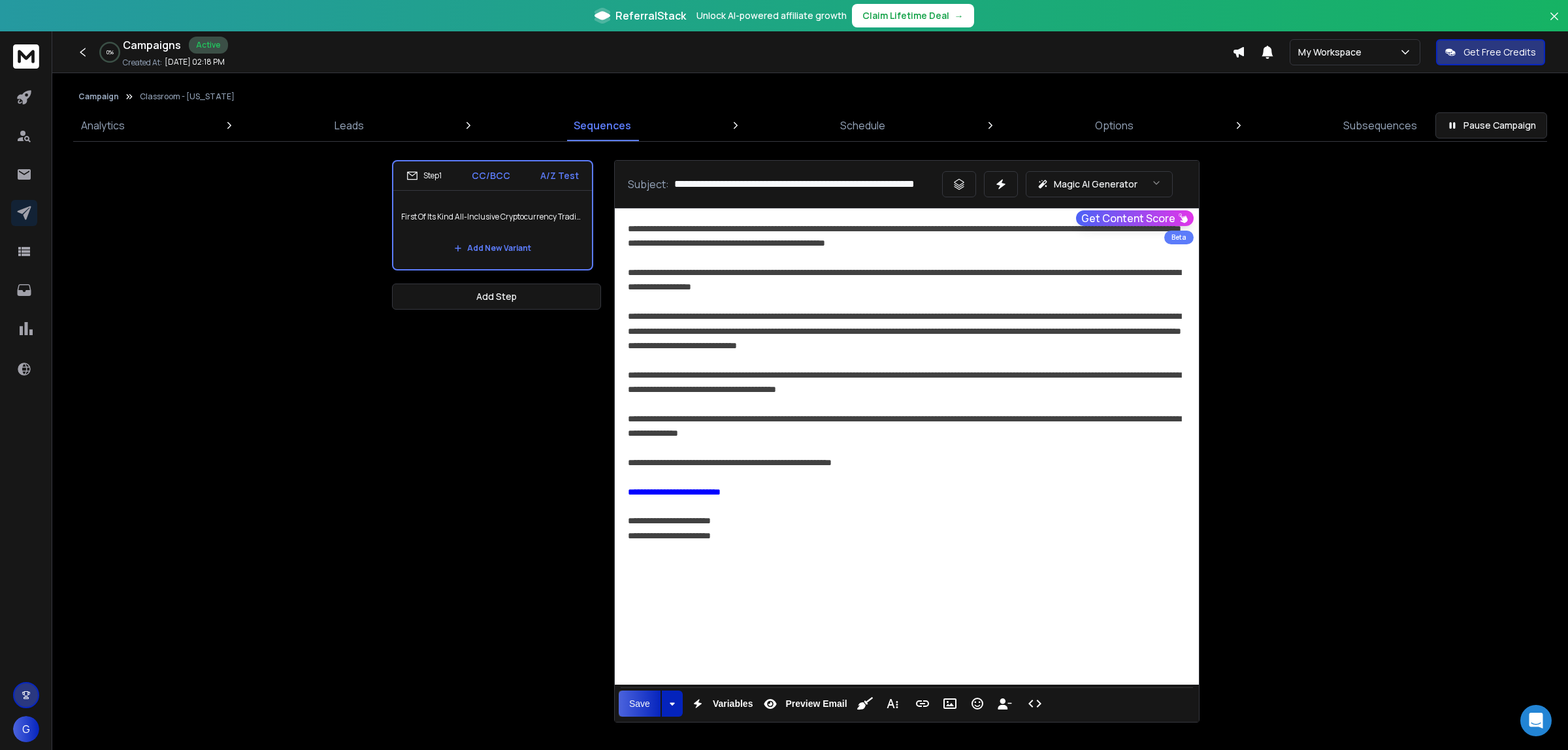
click at [877, 331] on div "**********" at bounding box center [906, 331] width 558 height 44
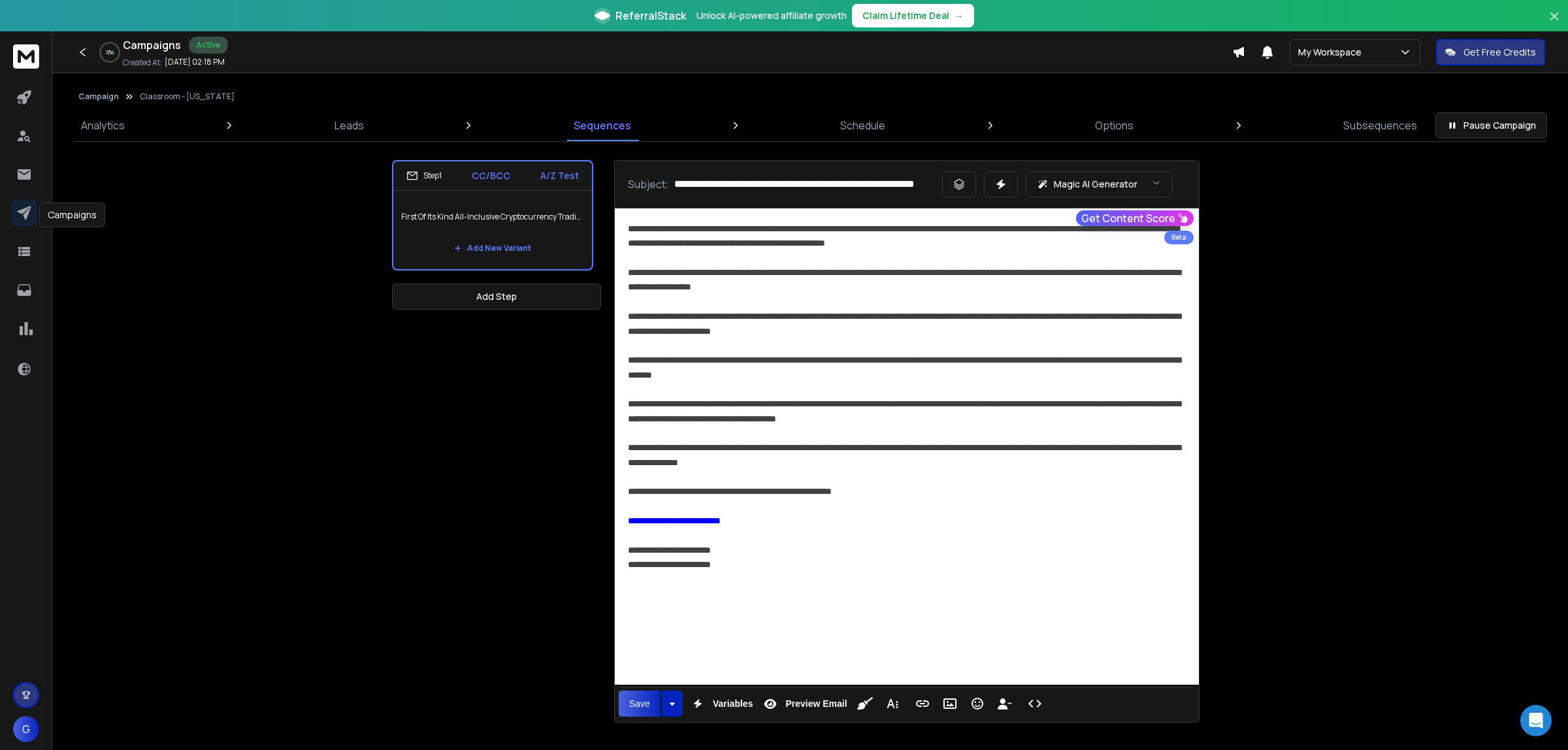
click at [19, 217] on icon at bounding box center [24, 213] width 16 height 16
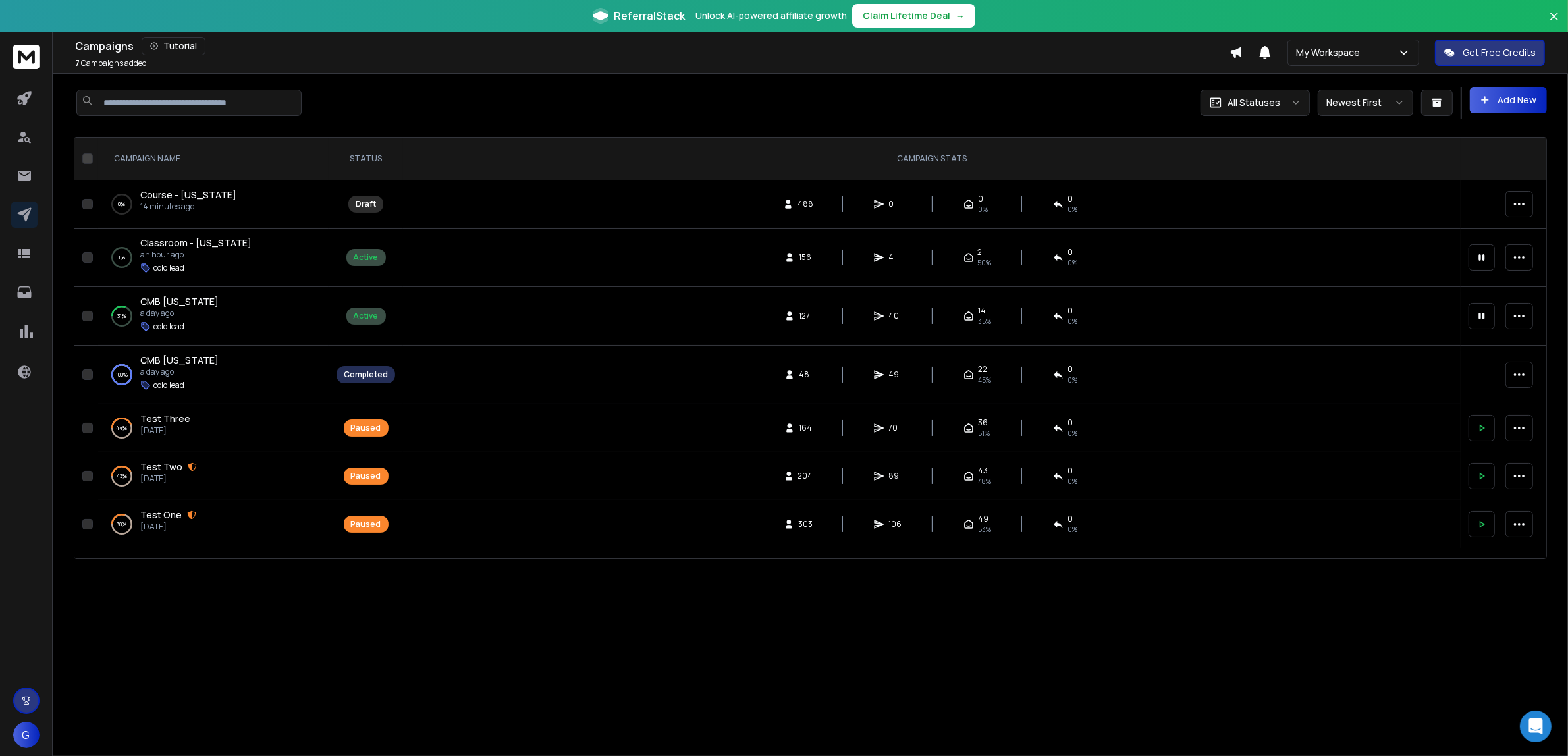
click at [218, 209] on p "14 minutes ago" at bounding box center [188, 207] width 96 height 11
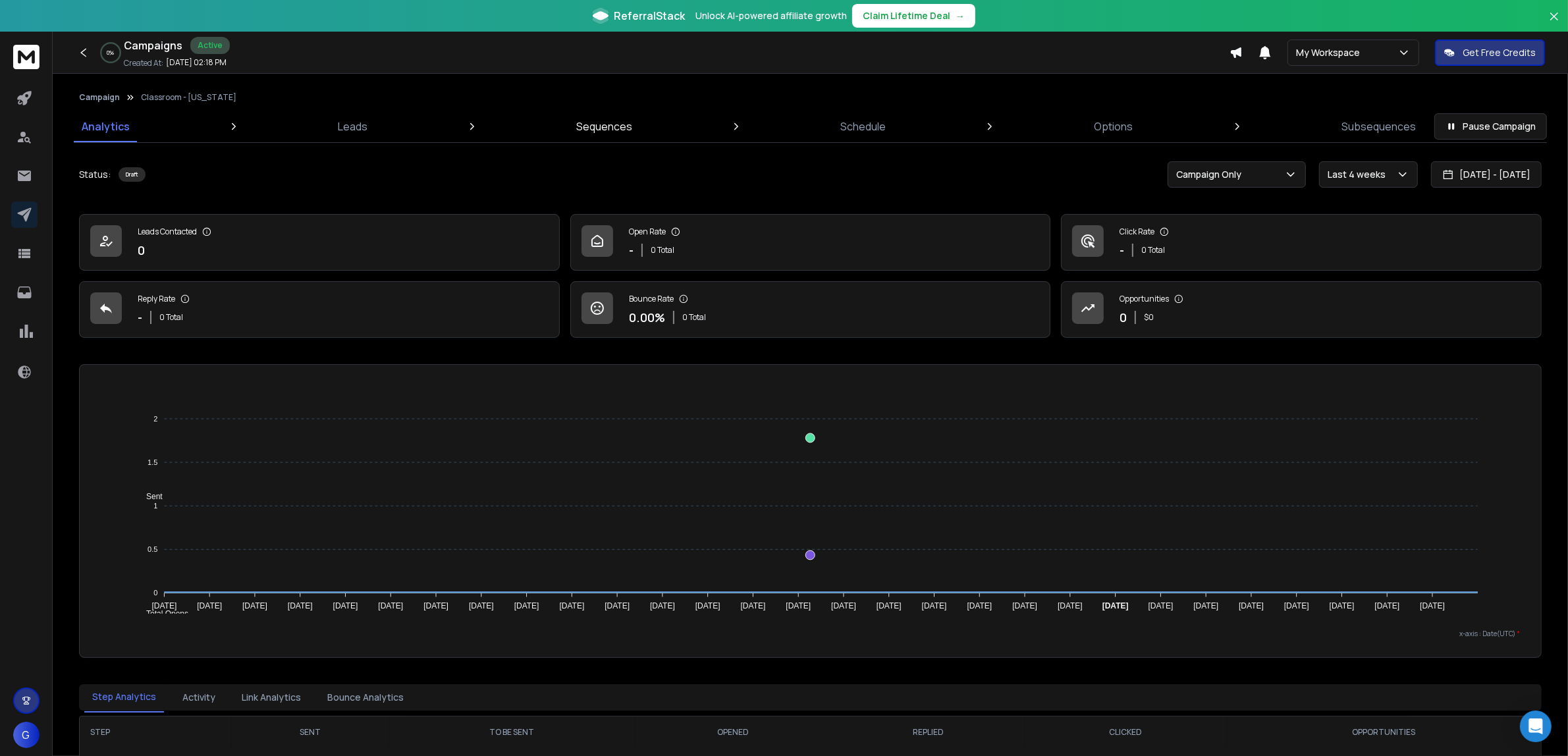
click at [610, 127] on p "Sequences" at bounding box center [604, 127] width 56 height 16
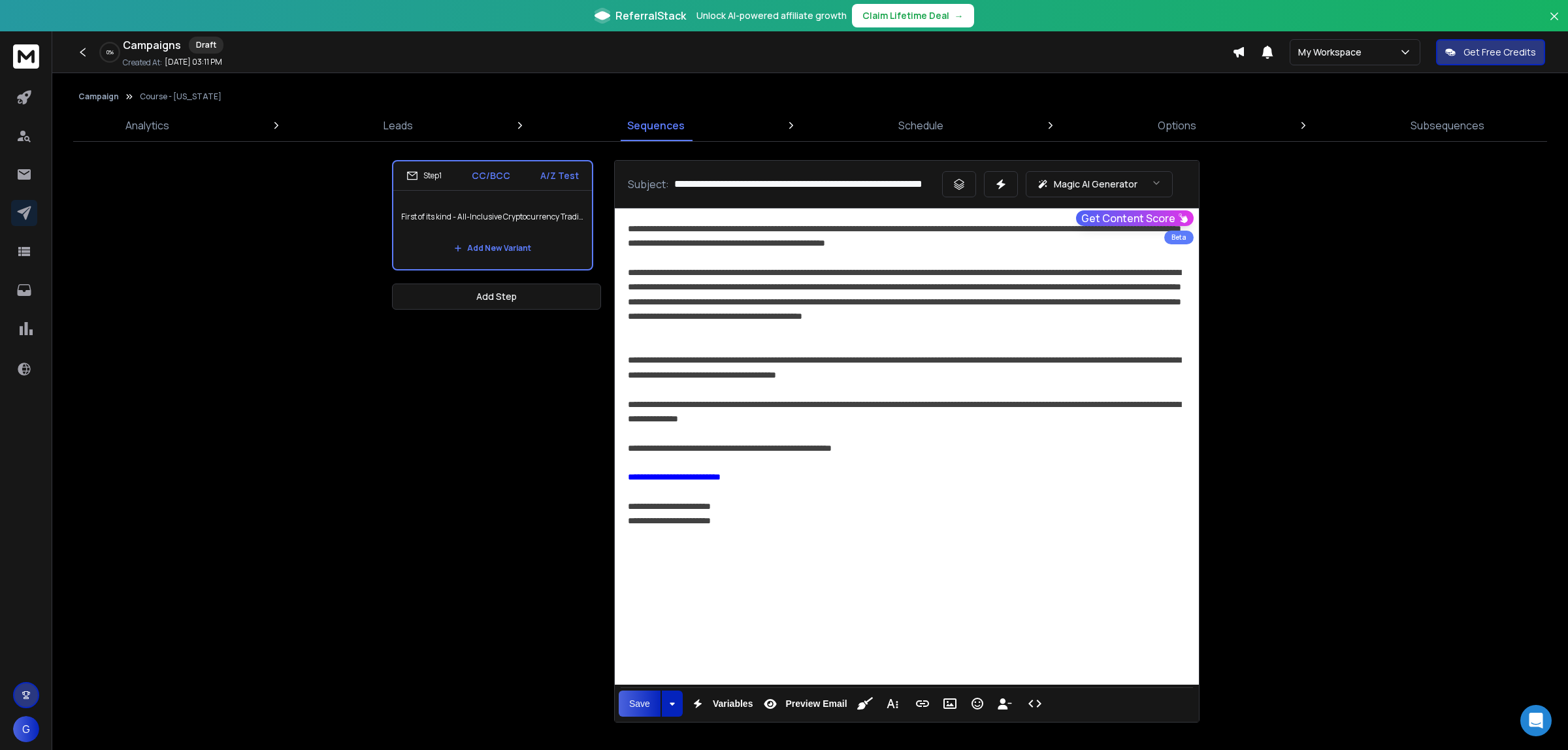
click at [700, 184] on input "**********" at bounding box center [802, 184] width 255 height 16
type input "**********"
click at [855, 289] on div "**********" at bounding box center [906, 302] width 558 height 73
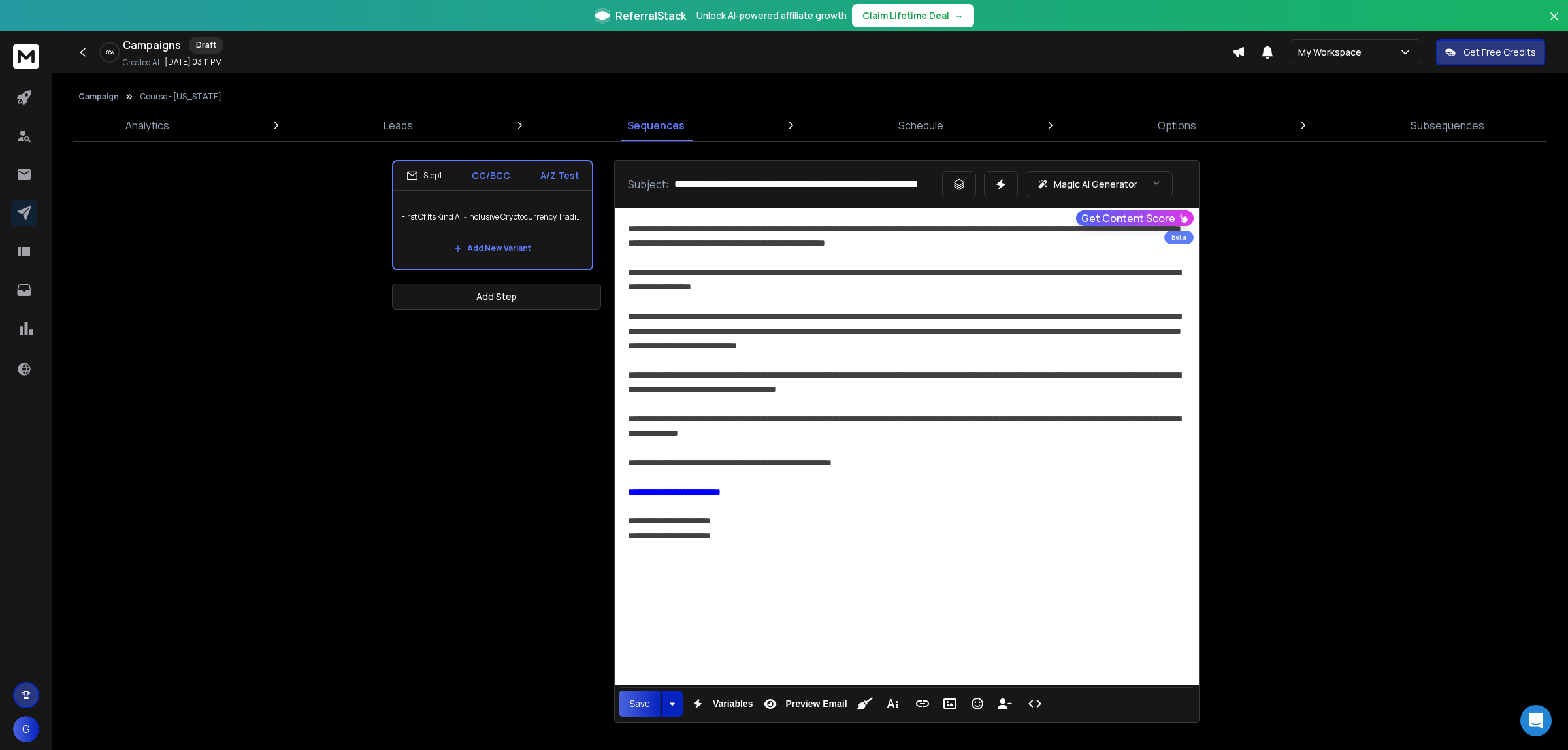
click at [877, 333] on div "**********" at bounding box center [906, 331] width 558 height 44
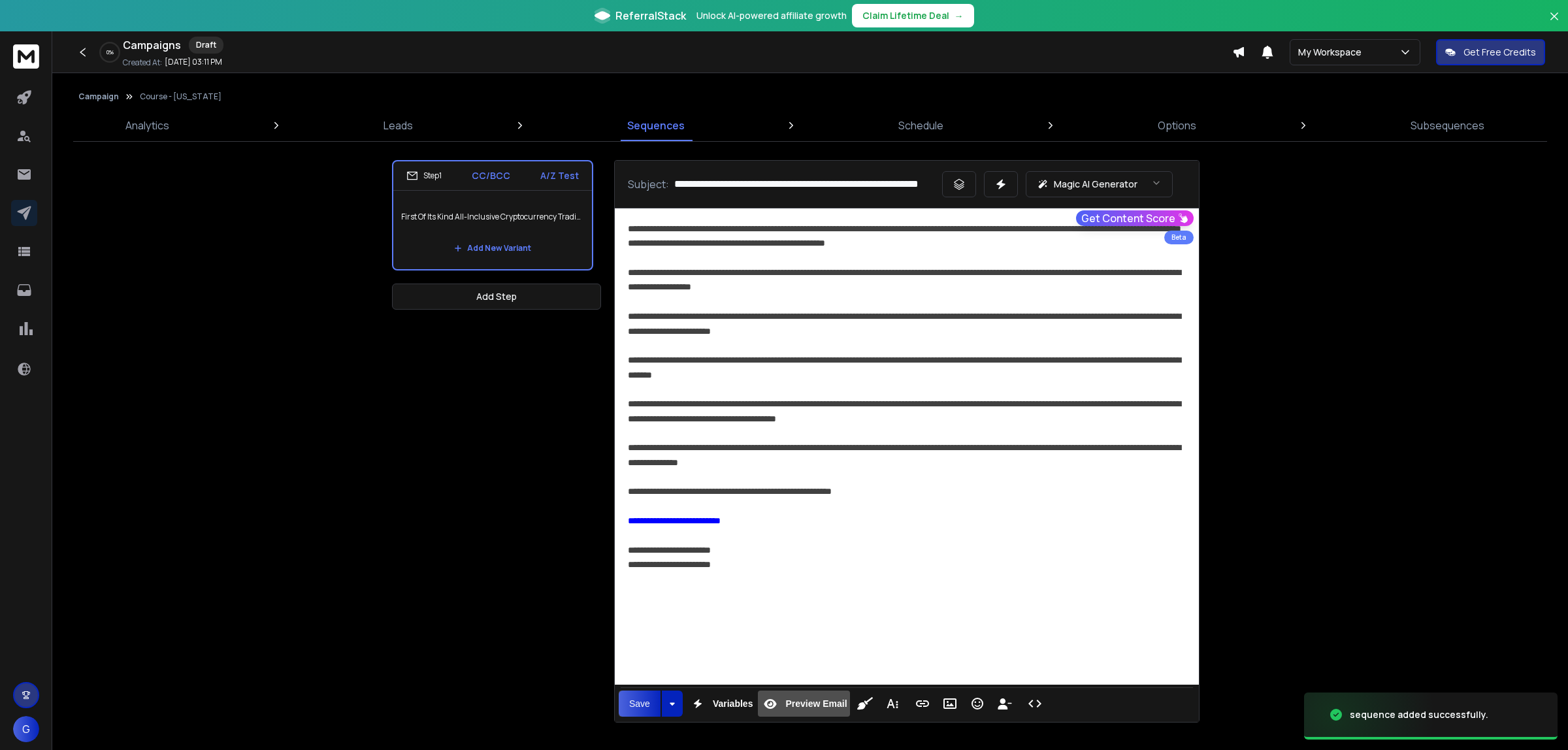
click at [817, 708] on span "Preview Email" at bounding box center [816, 703] width 67 height 11
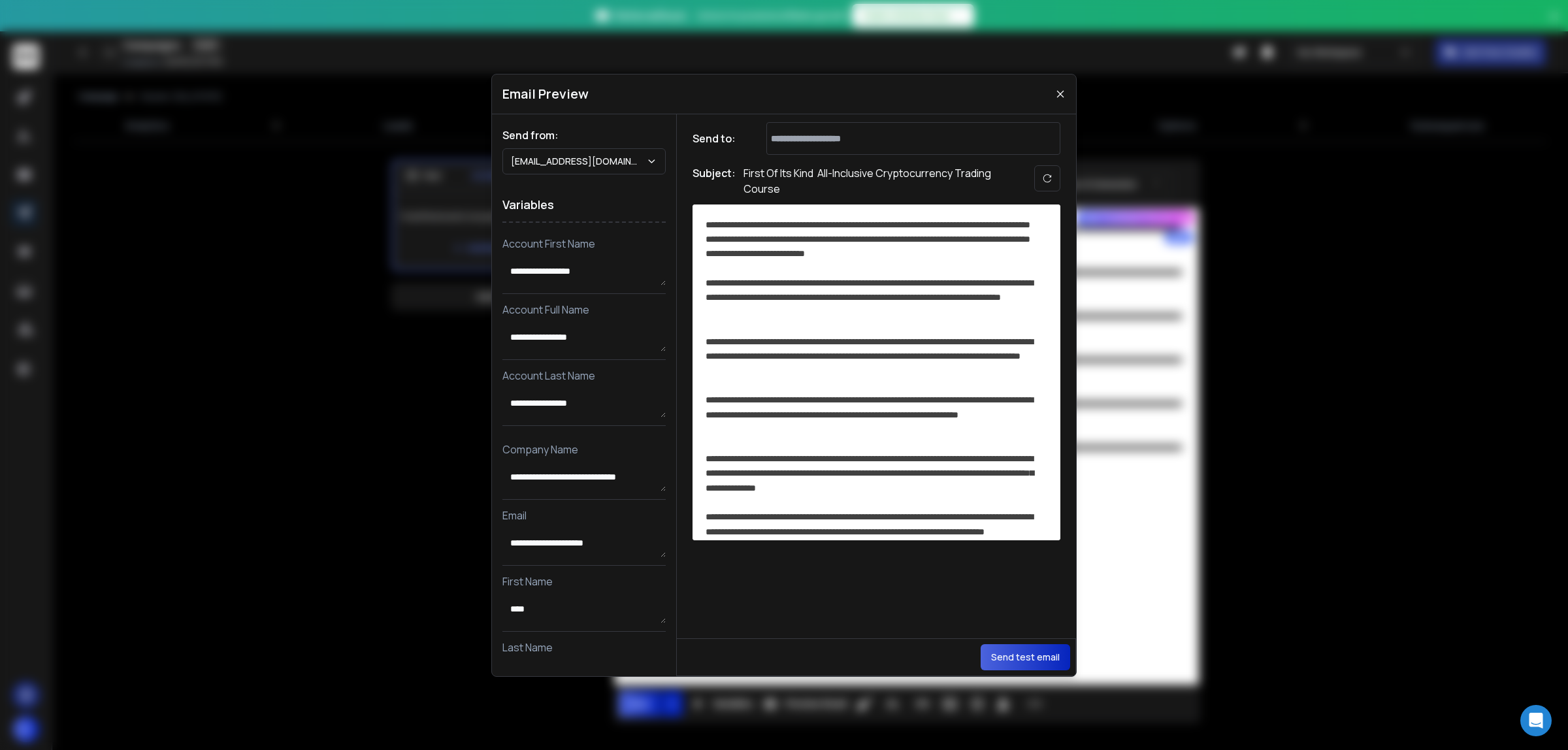
click at [860, 142] on input at bounding box center [913, 139] width 285 height 24
type input "**********"
click at [1024, 660] on button "Send test email" at bounding box center [1025, 657] width 90 height 26
click at [1056, 95] on icon at bounding box center [1061, 94] width 11 height 11
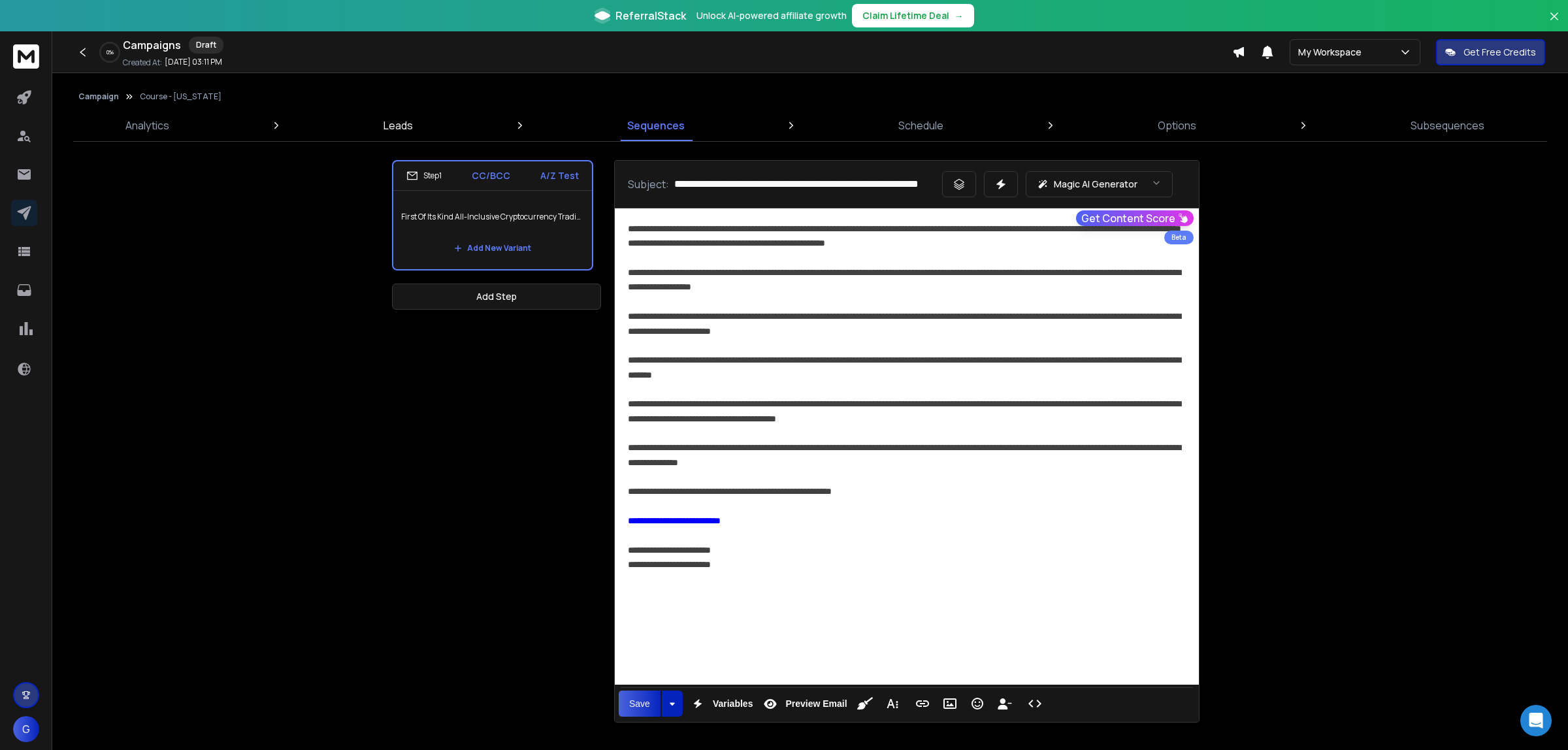
click at [403, 128] on p "Leads" at bounding box center [398, 126] width 29 height 16
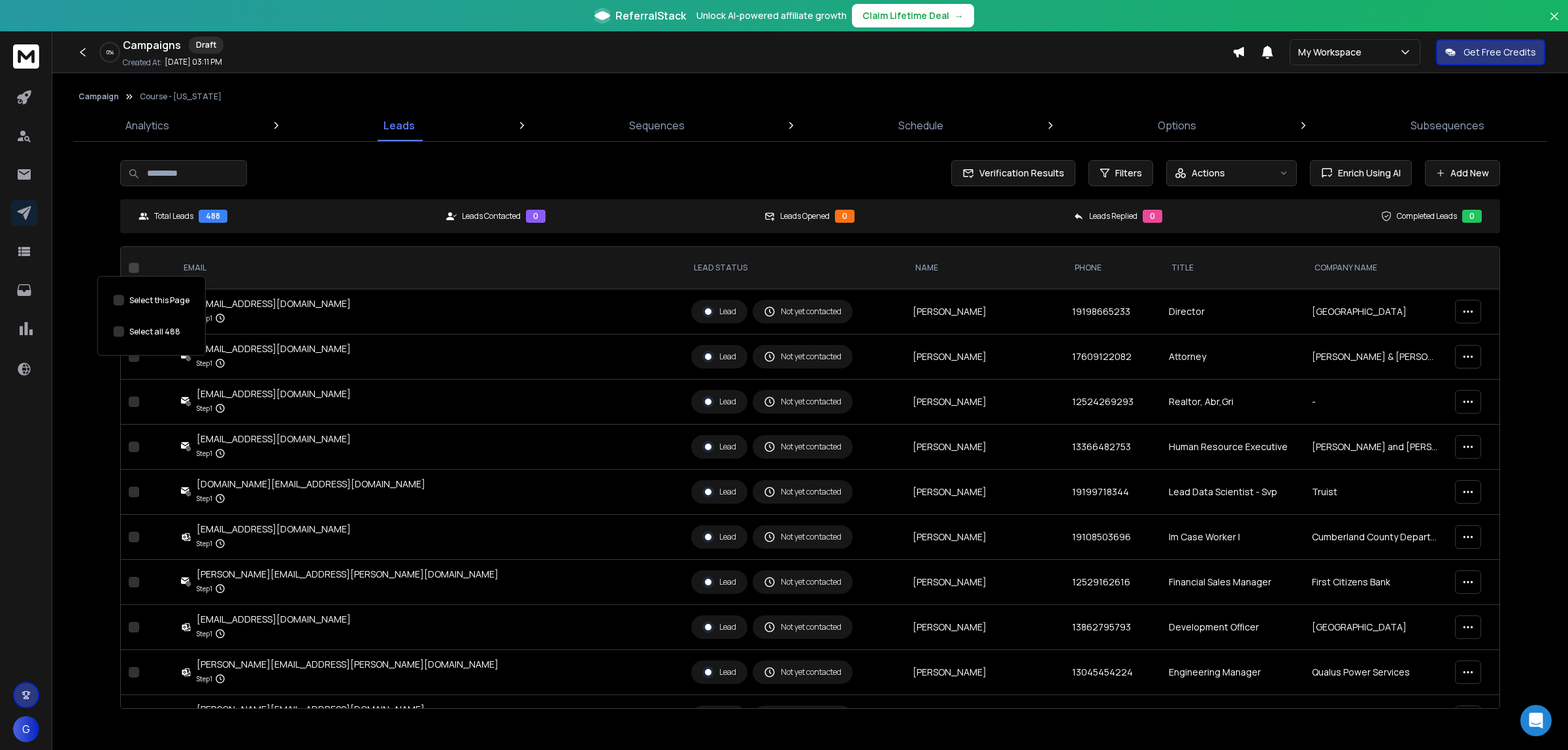
click at [135, 266] on button "Select this Page" at bounding box center [133, 268] width 11 height 11
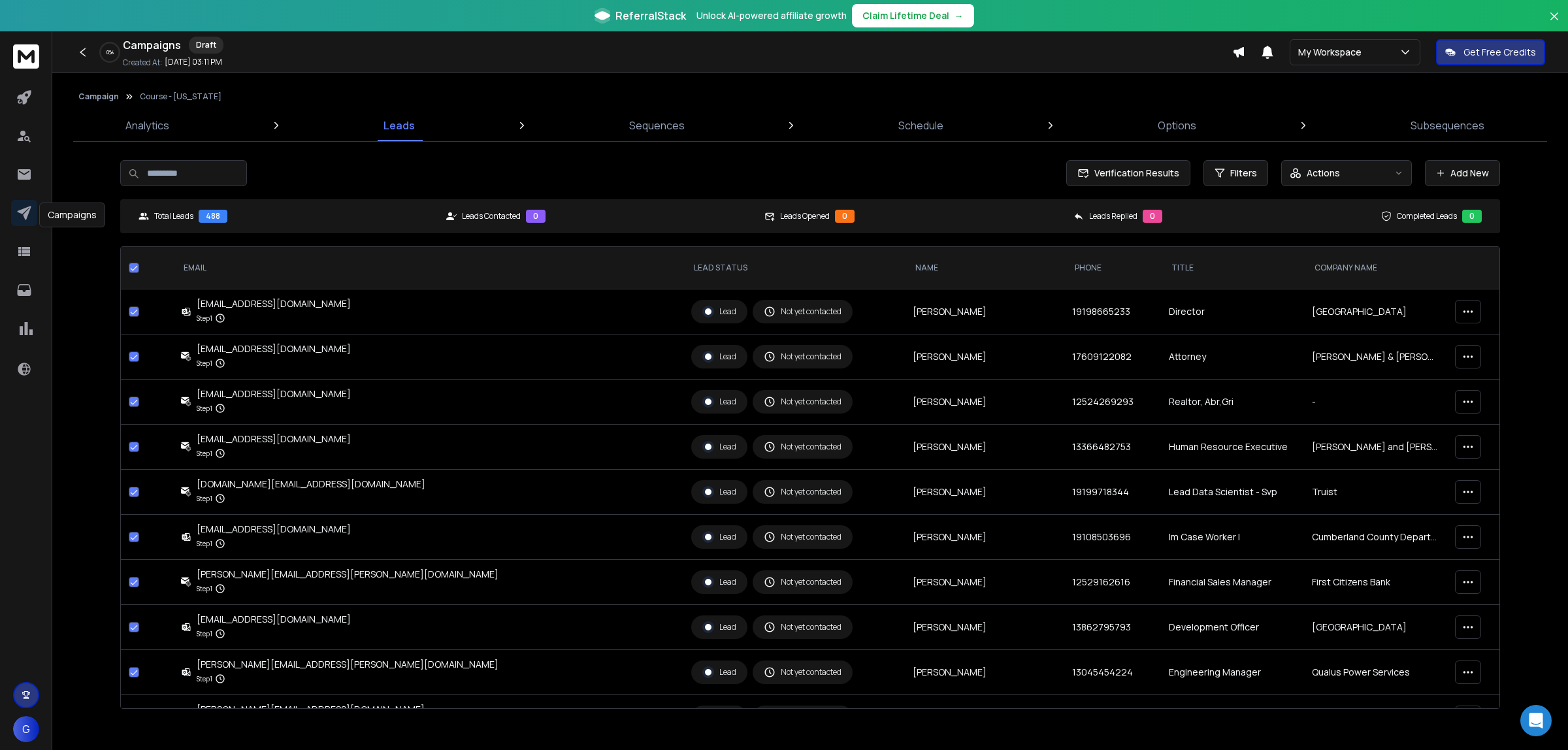
click at [14, 210] on link at bounding box center [24, 213] width 26 height 26
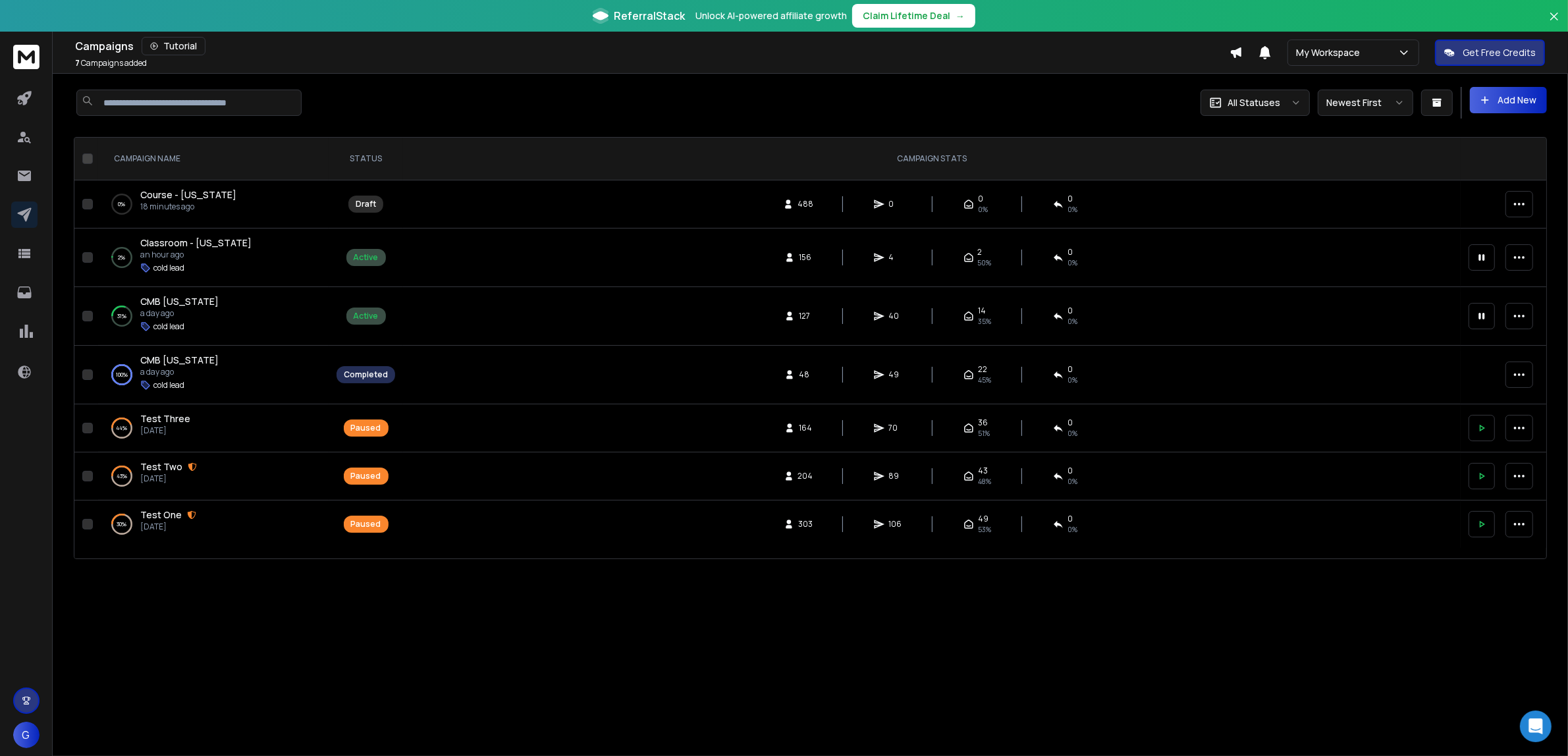
click at [218, 198] on span "Course - [US_STATE]" at bounding box center [188, 194] width 96 height 12
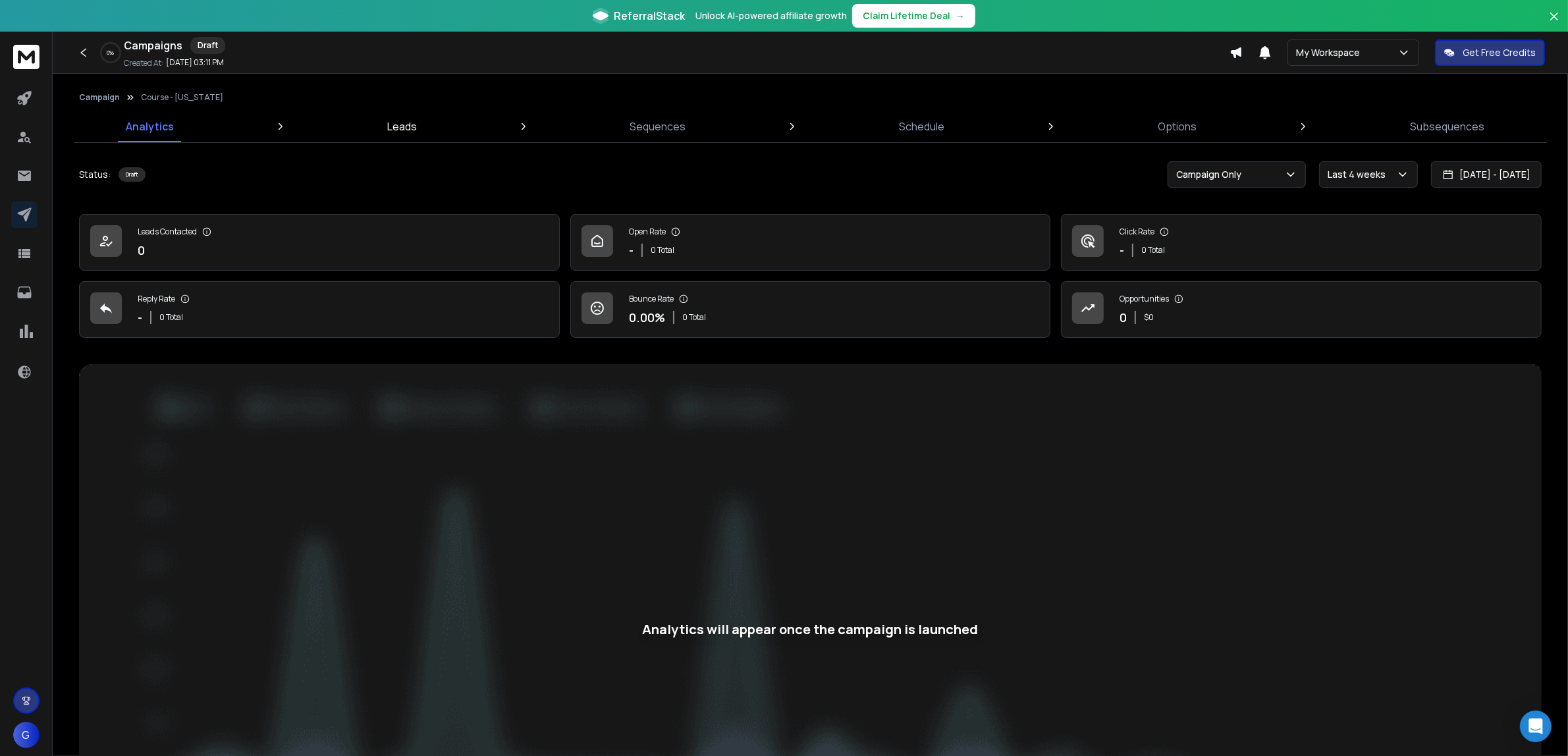
click at [404, 123] on p "Leads" at bounding box center [401, 127] width 30 height 16
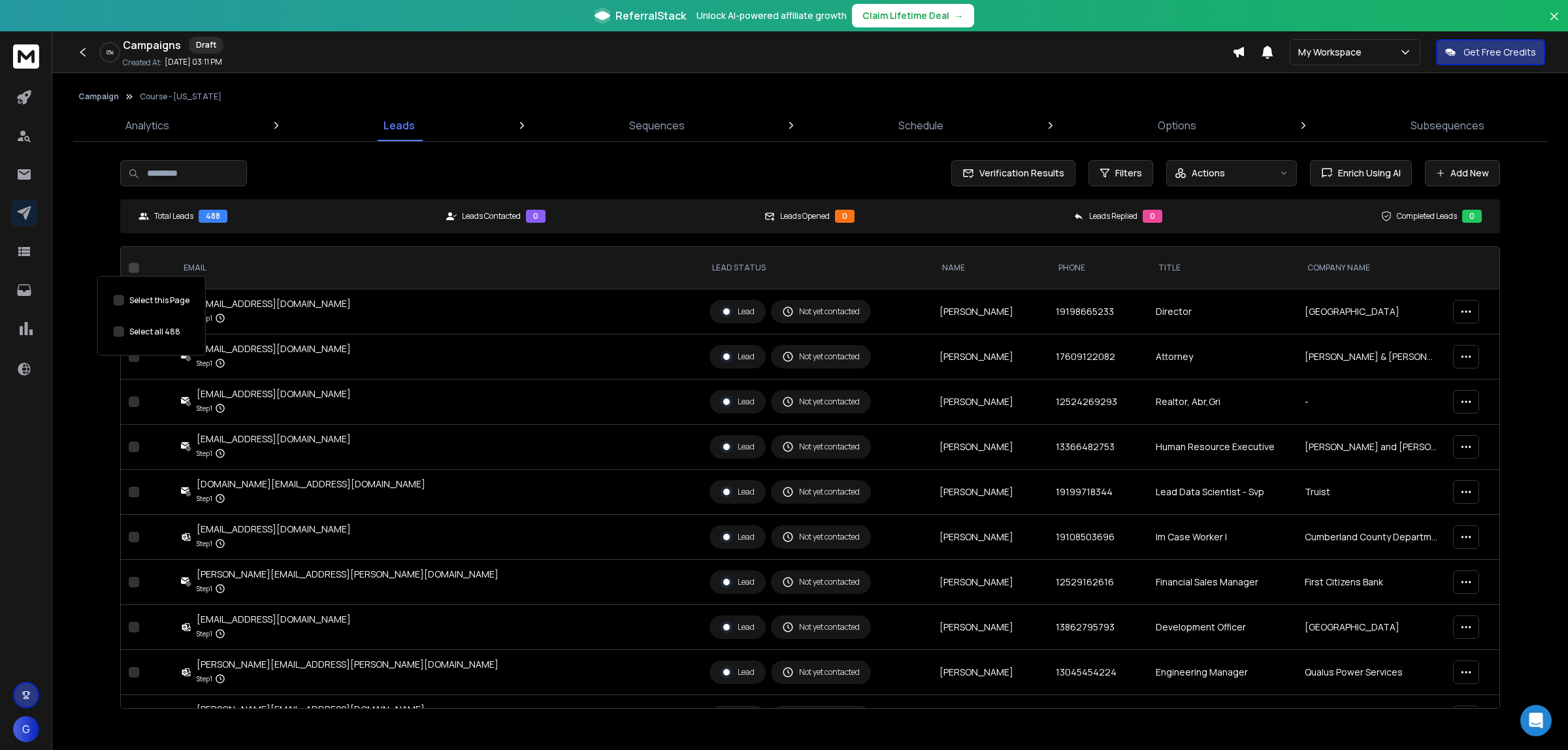
click at [134, 270] on button "Select this Page" at bounding box center [133, 268] width 11 height 11
click at [116, 330] on button "Select this Page" at bounding box center [118, 332] width 11 height 11
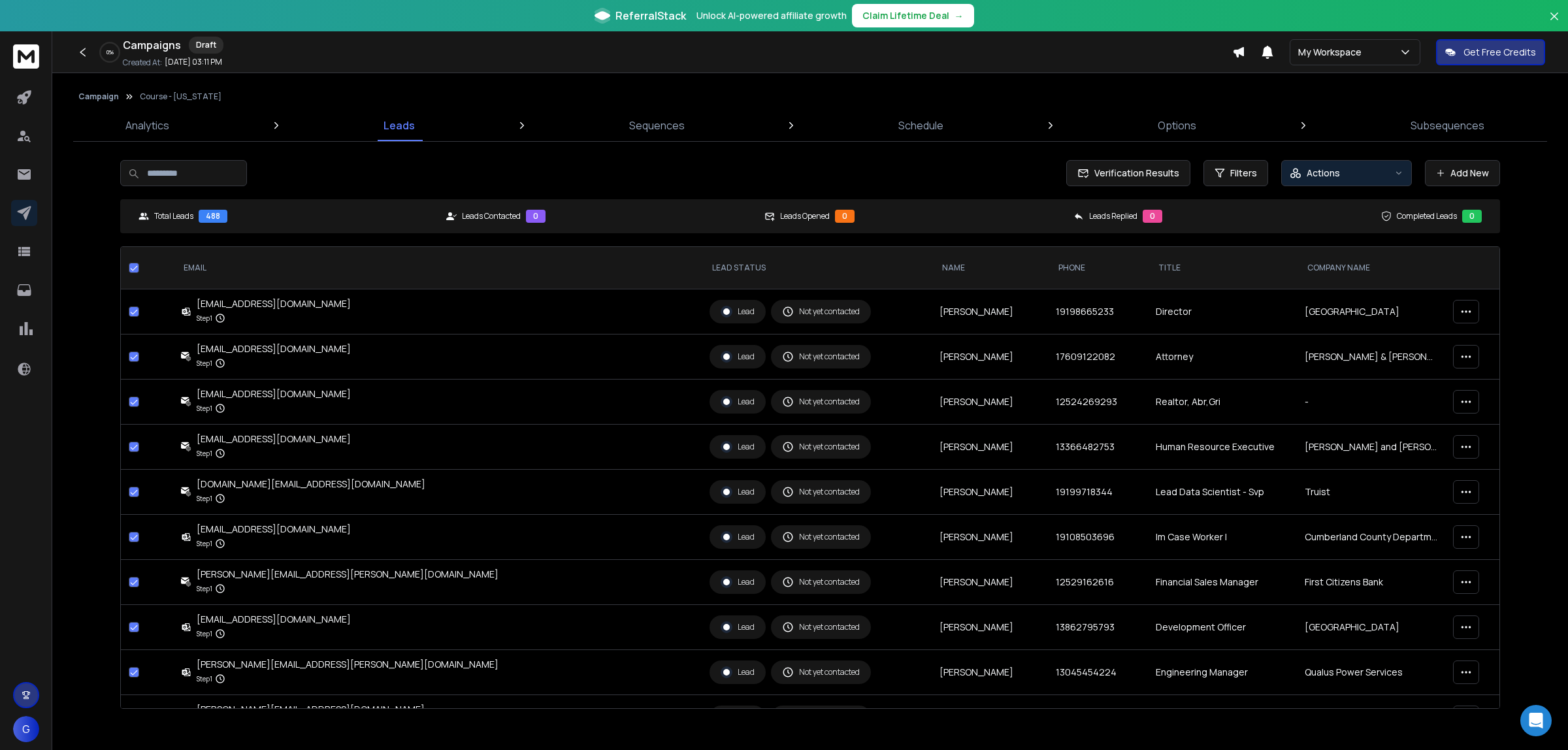
click at [1337, 175] on p "Actions" at bounding box center [1323, 173] width 33 height 13
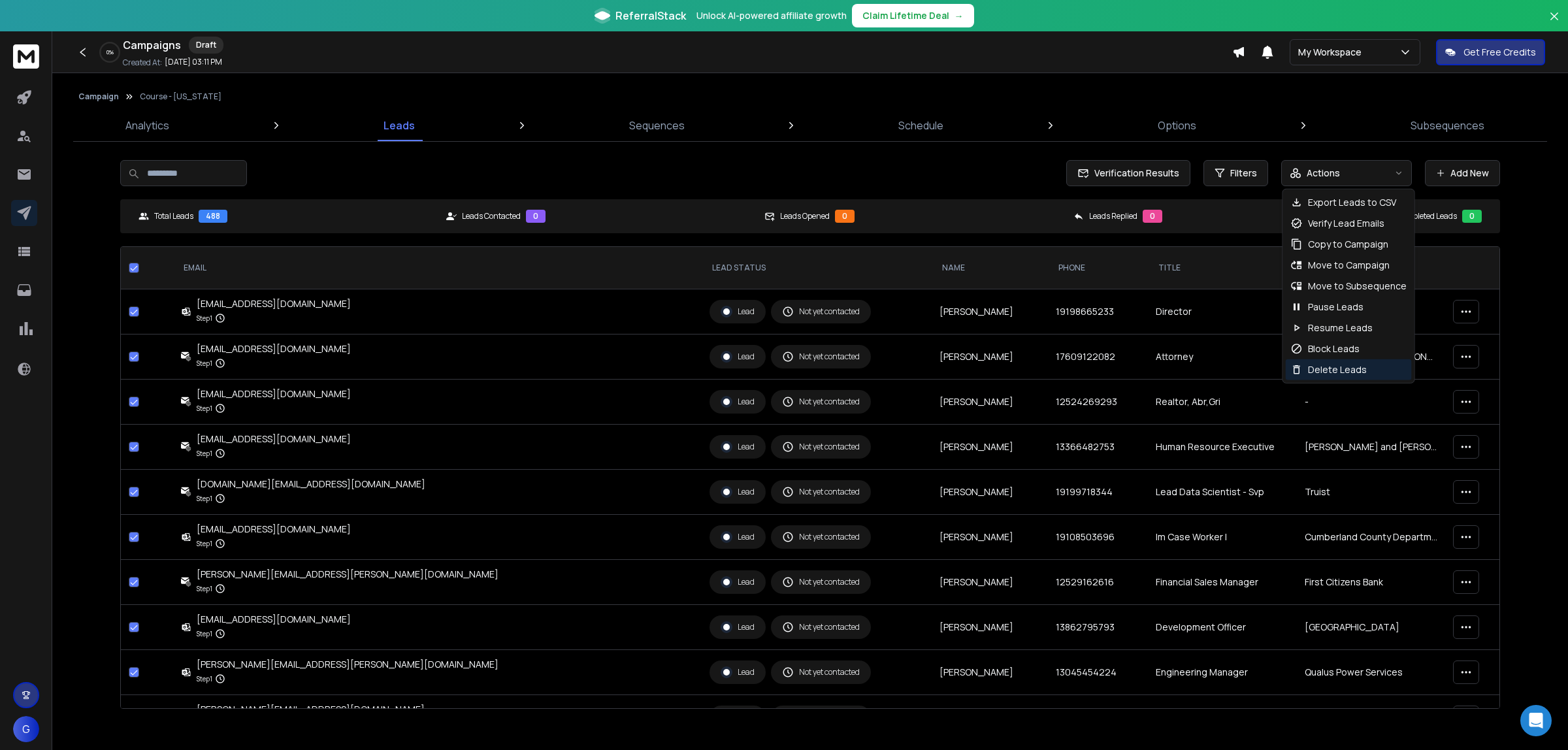
click at [1327, 364] on p "Delete Leads" at bounding box center [1338, 370] width 59 height 13
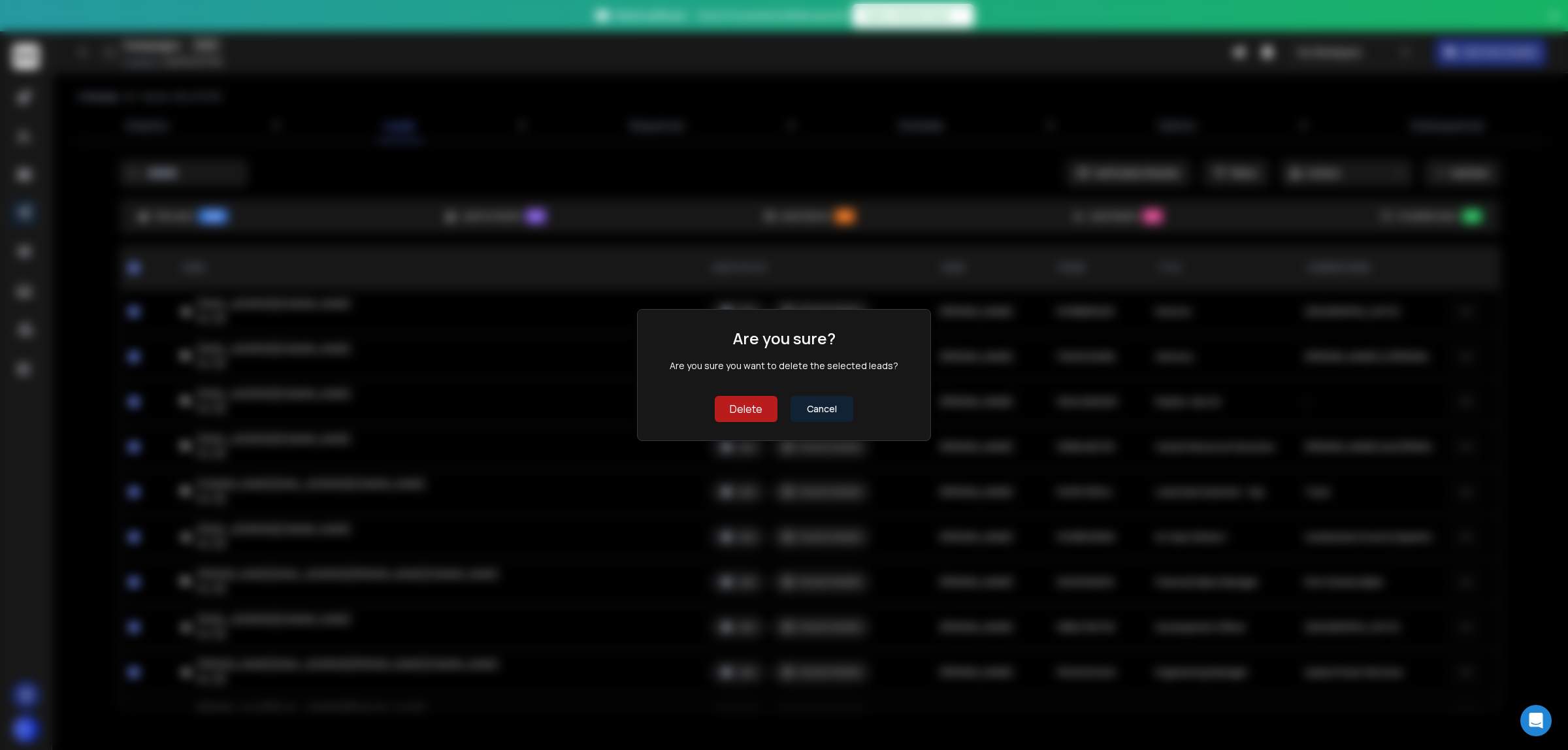
click at [763, 406] on button "Delete" at bounding box center [746, 409] width 62 height 26
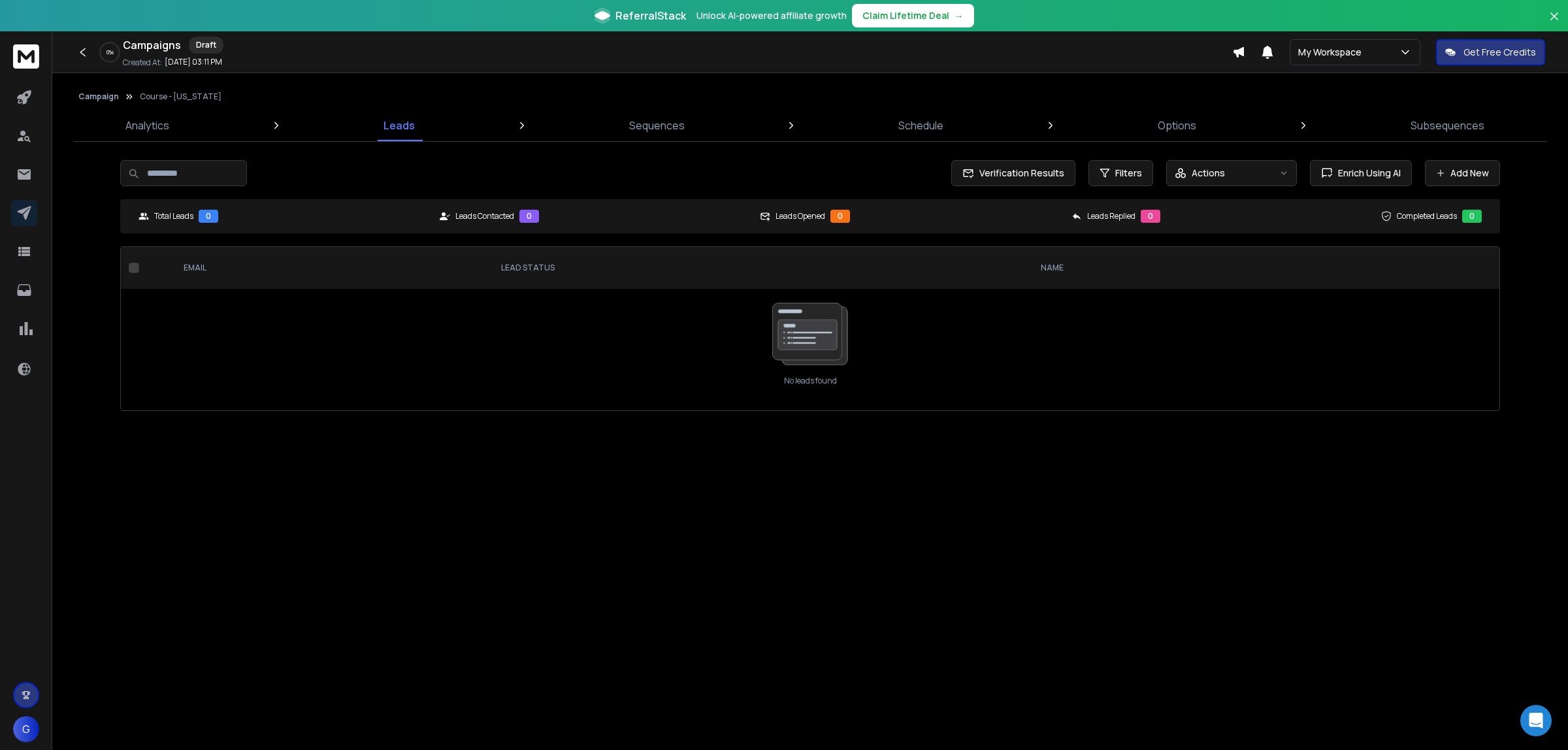
click at [396, 125] on p "Leads" at bounding box center [399, 126] width 32 height 16
click at [673, 126] on p "Sequences" at bounding box center [657, 126] width 55 height 16
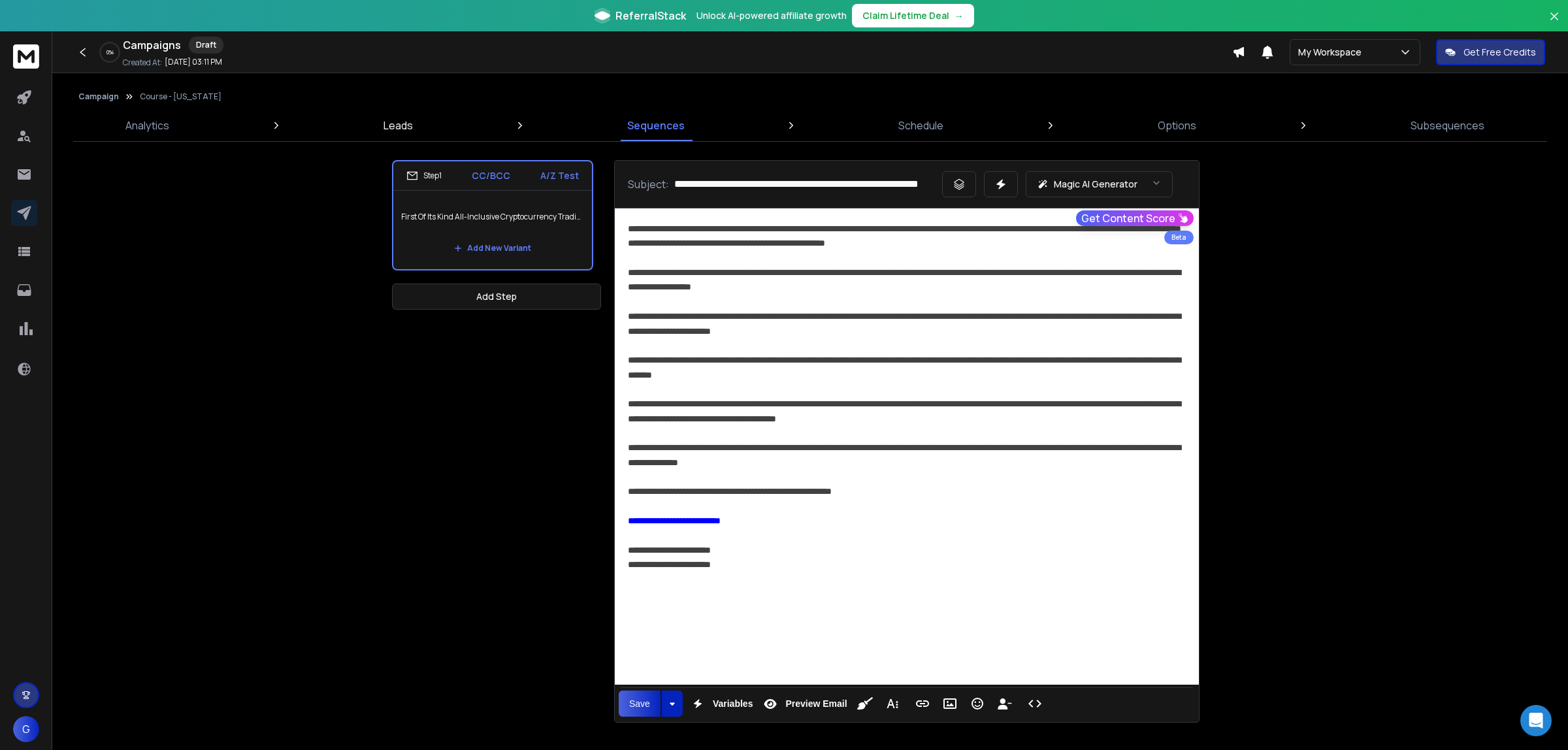
click at [410, 128] on p "Leads" at bounding box center [398, 126] width 29 height 16
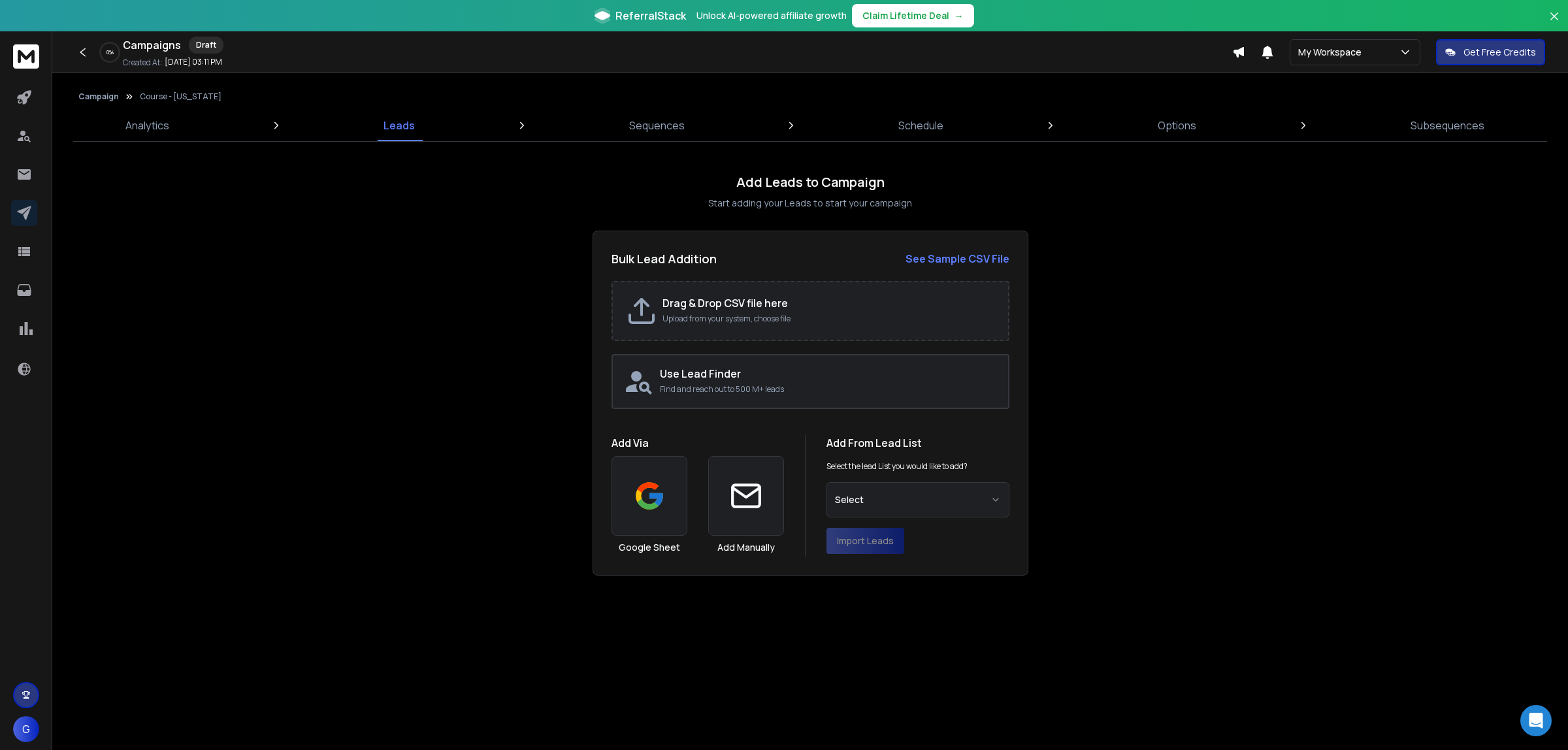
click at [742, 309] on h2 "Drag & Drop CSV file here" at bounding box center [828, 304] width 332 height 16
type input "**********"
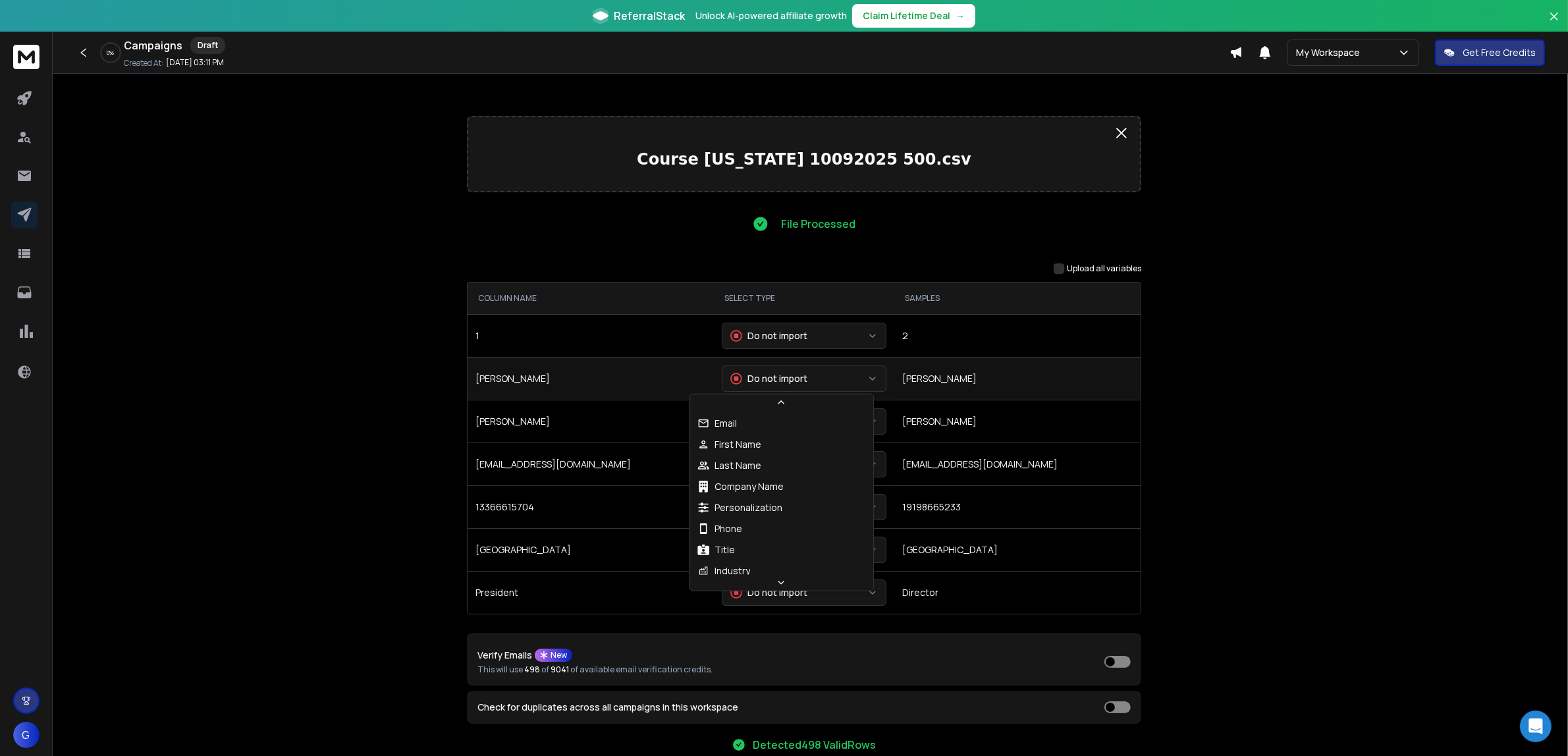
click at [870, 378] on icon "button" at bounding box center [872, 379] width 5 height 3
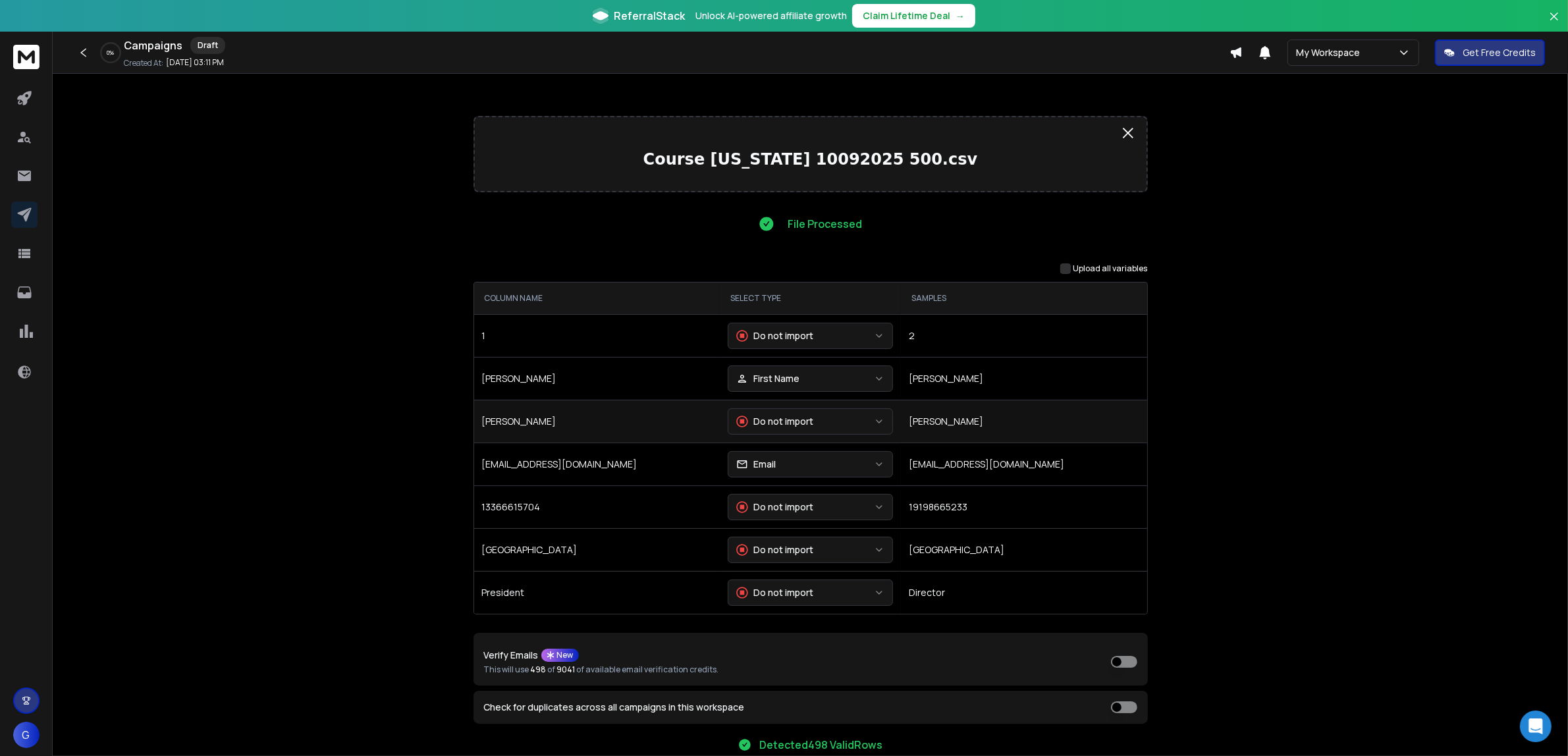
click at [837, 413] on button "Do not import" at bounding box center [810, 422] width 166 height 26
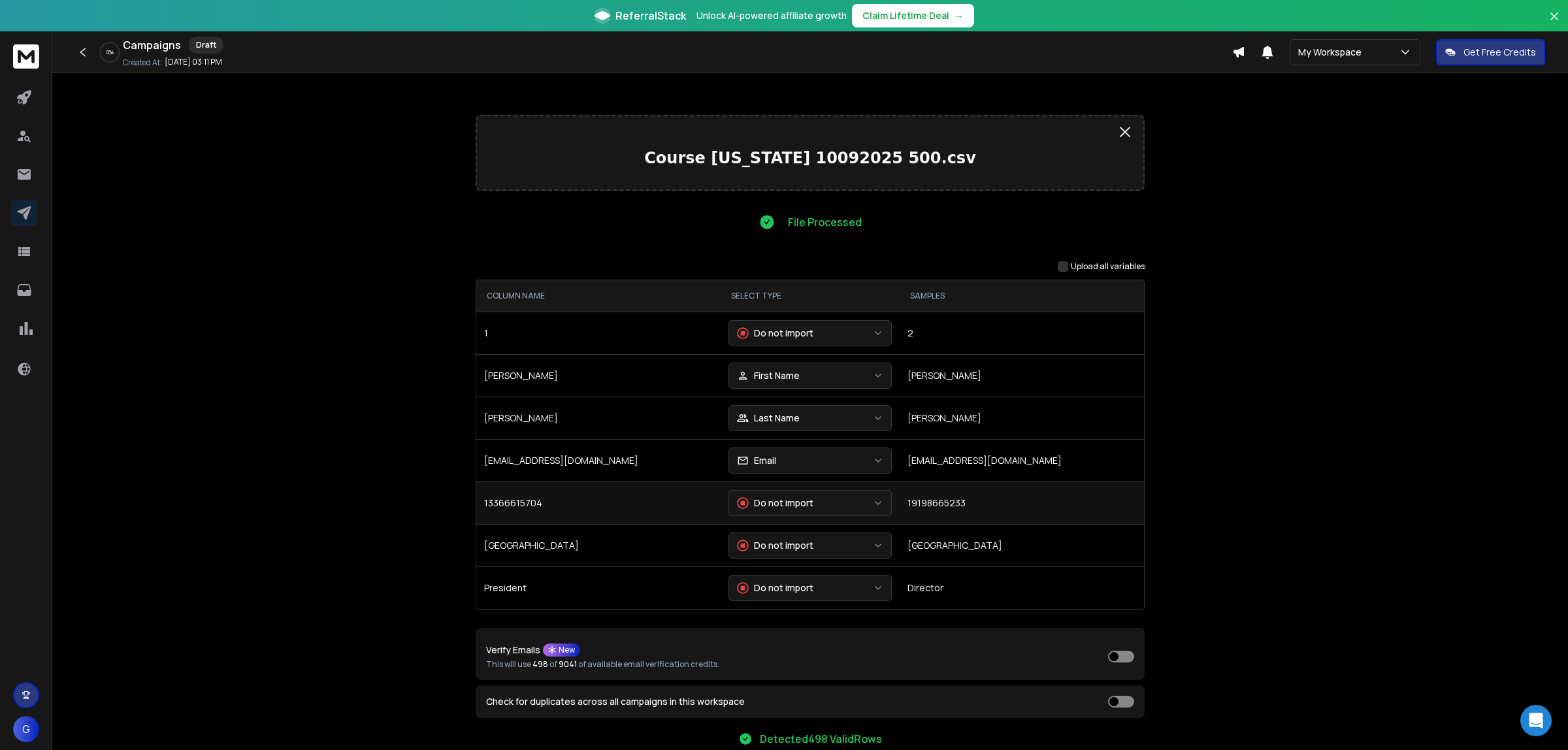
click at [875, 502] on icon "button" at bounding box center [878, 503] width 5 height 3
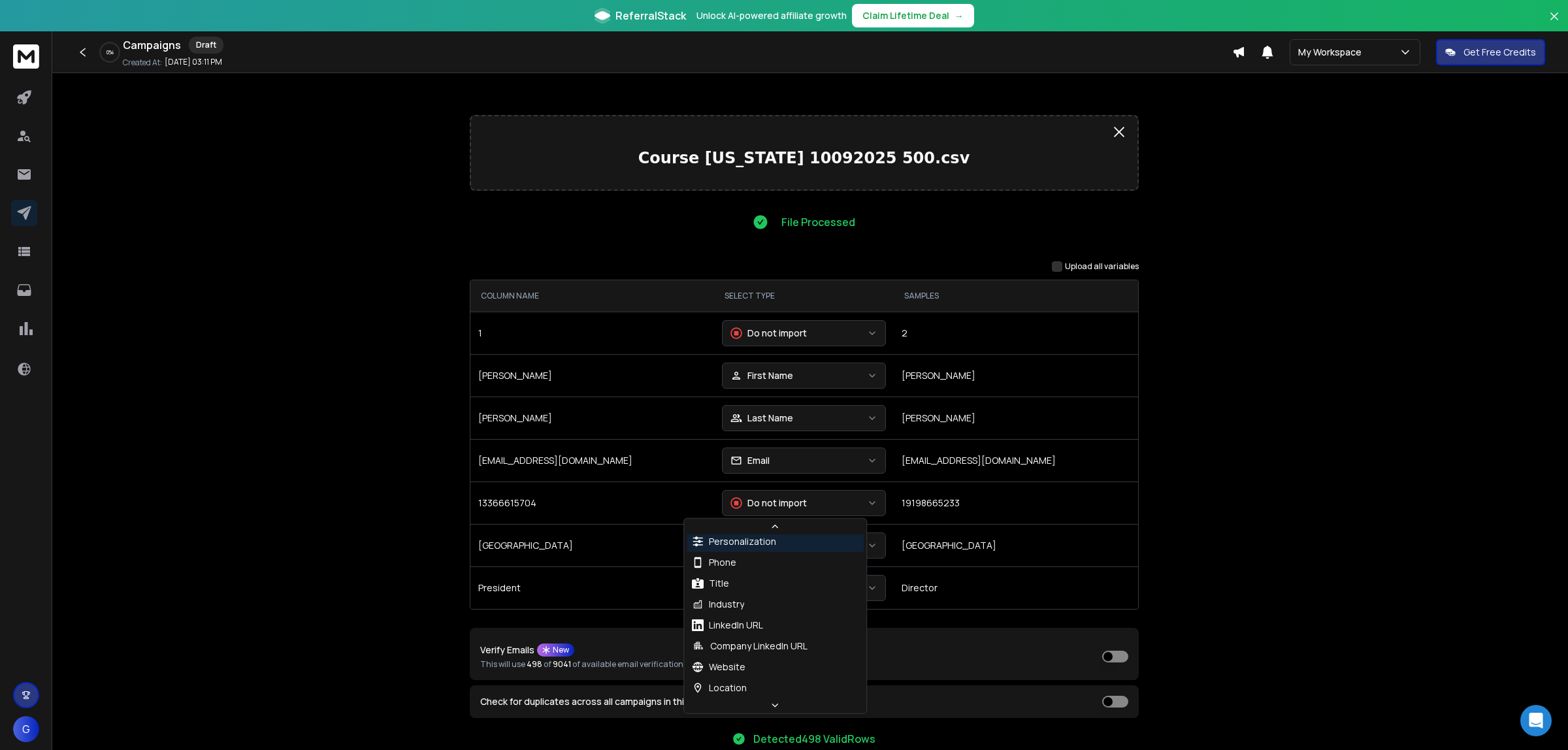
scroll to position [8, 0]
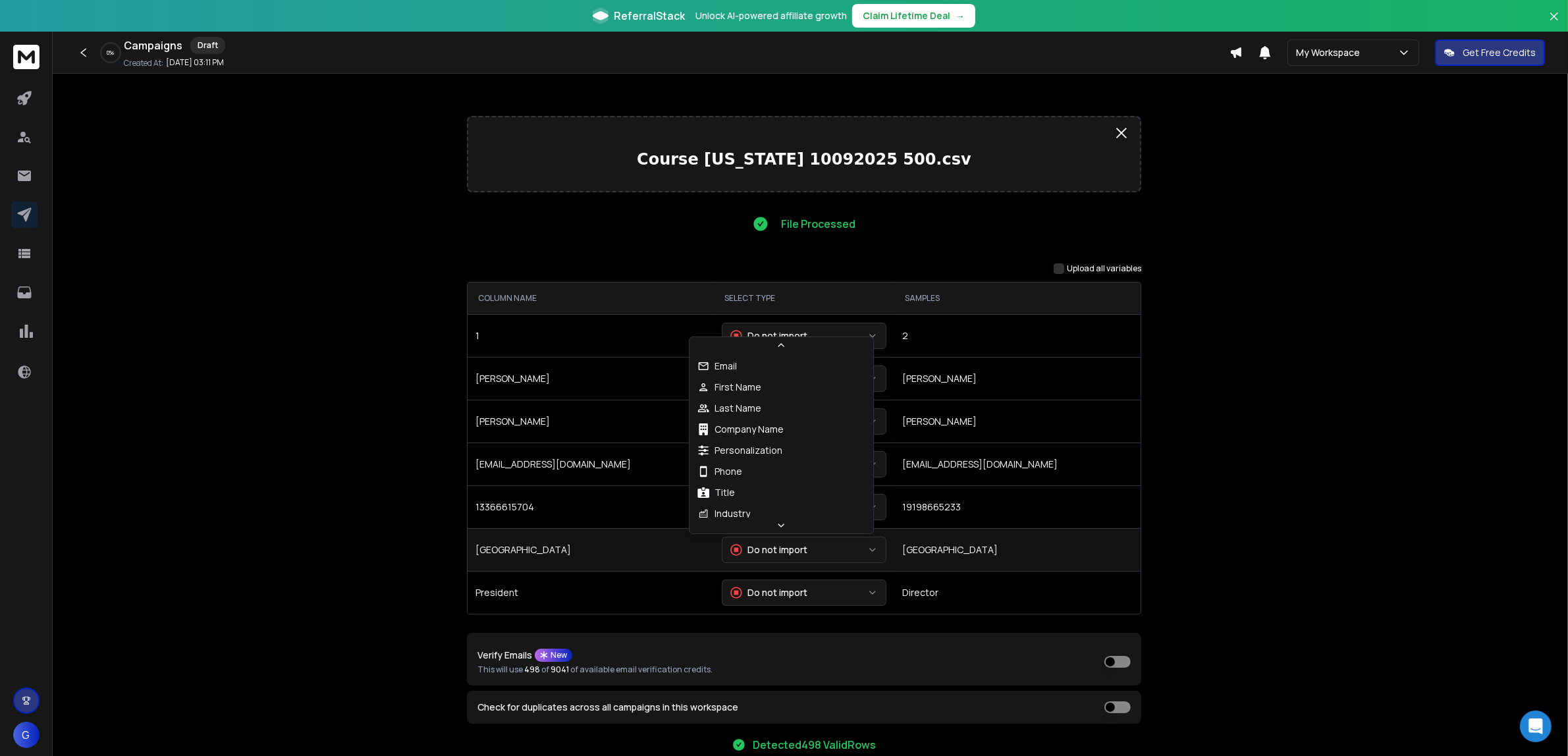
click at [867, 548] on icon "button" at bounding box center [872, 550] width 11 height 11
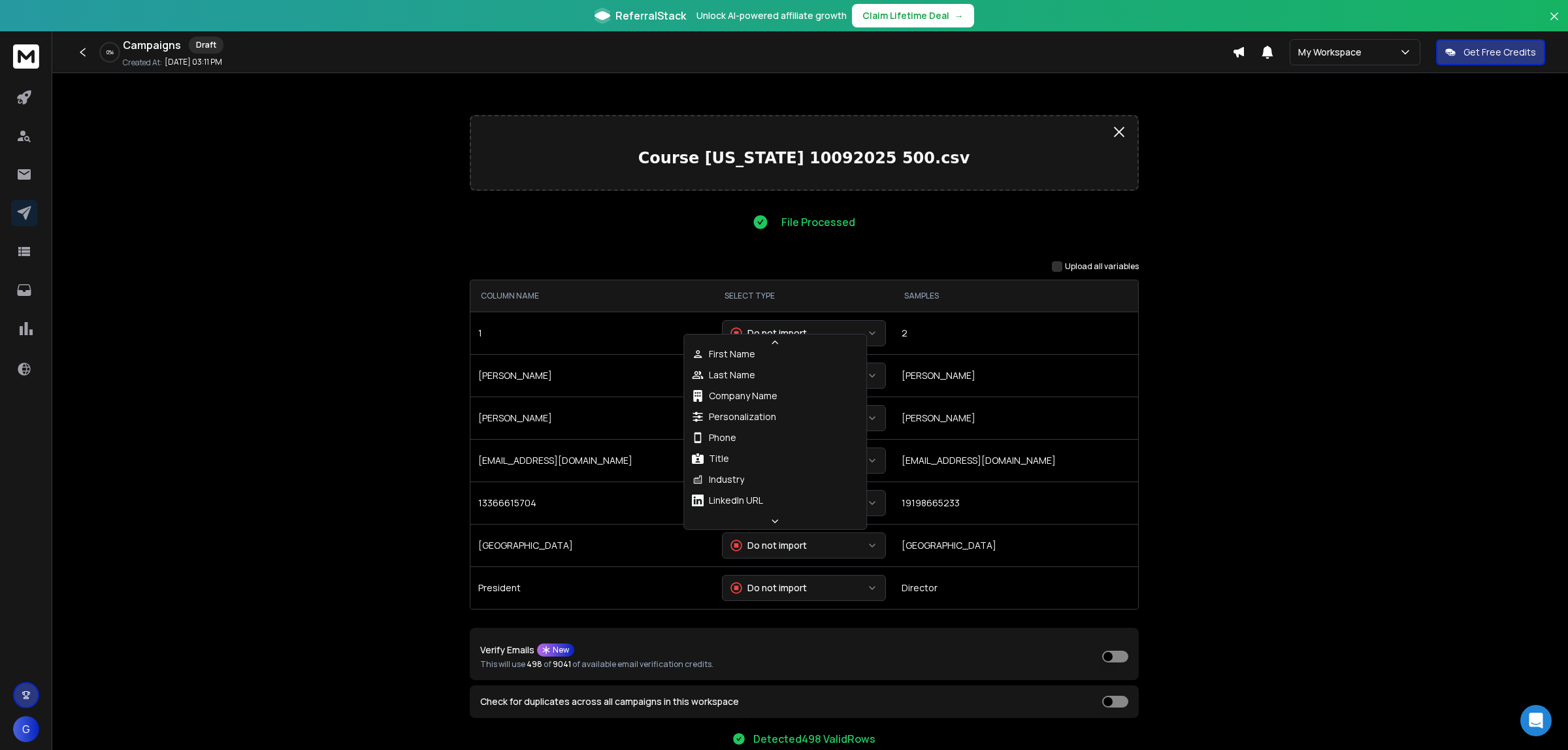
scroll to position [0, 0]
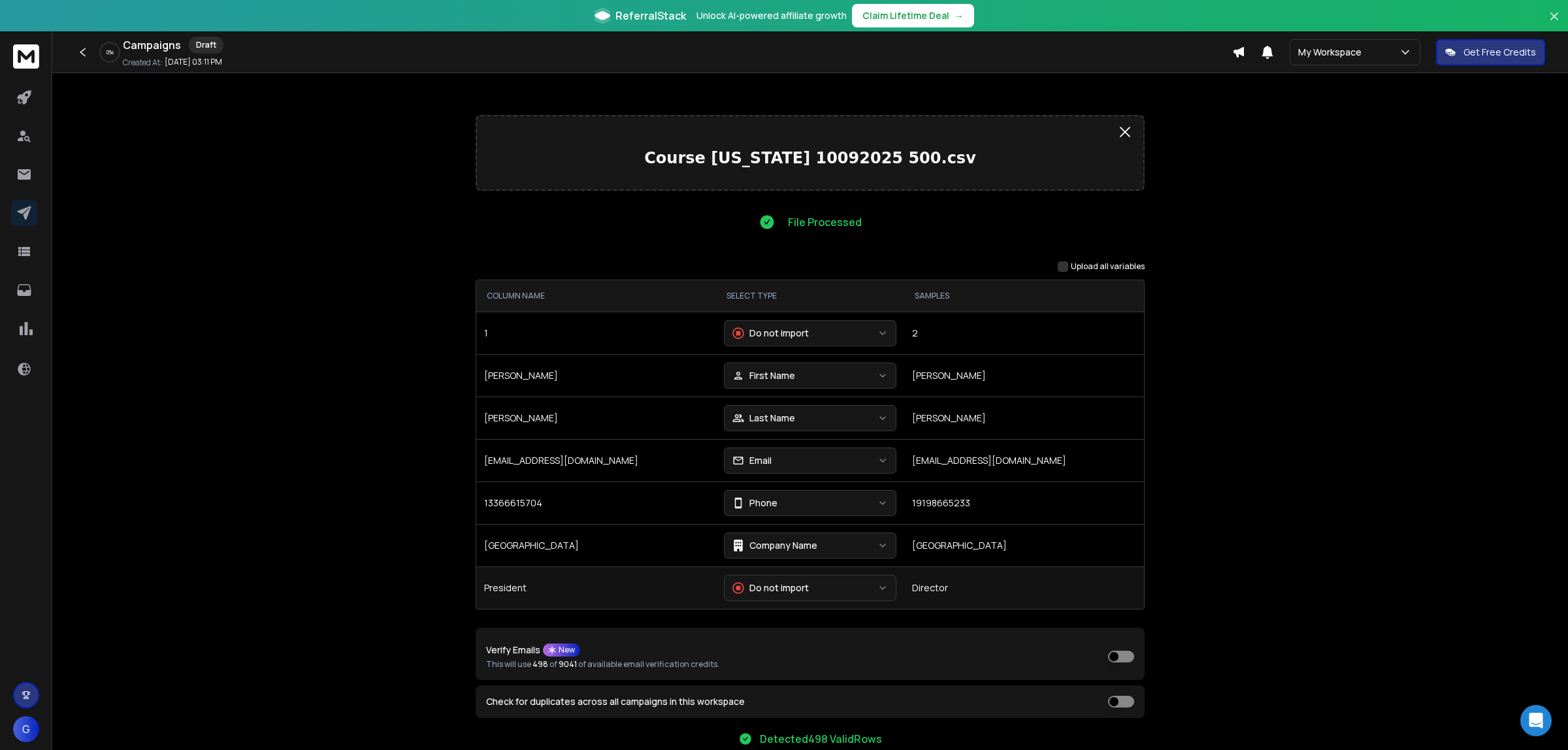
click at [878, 592] on icon "button" at bounding box center [883, 588] width 11 height 11
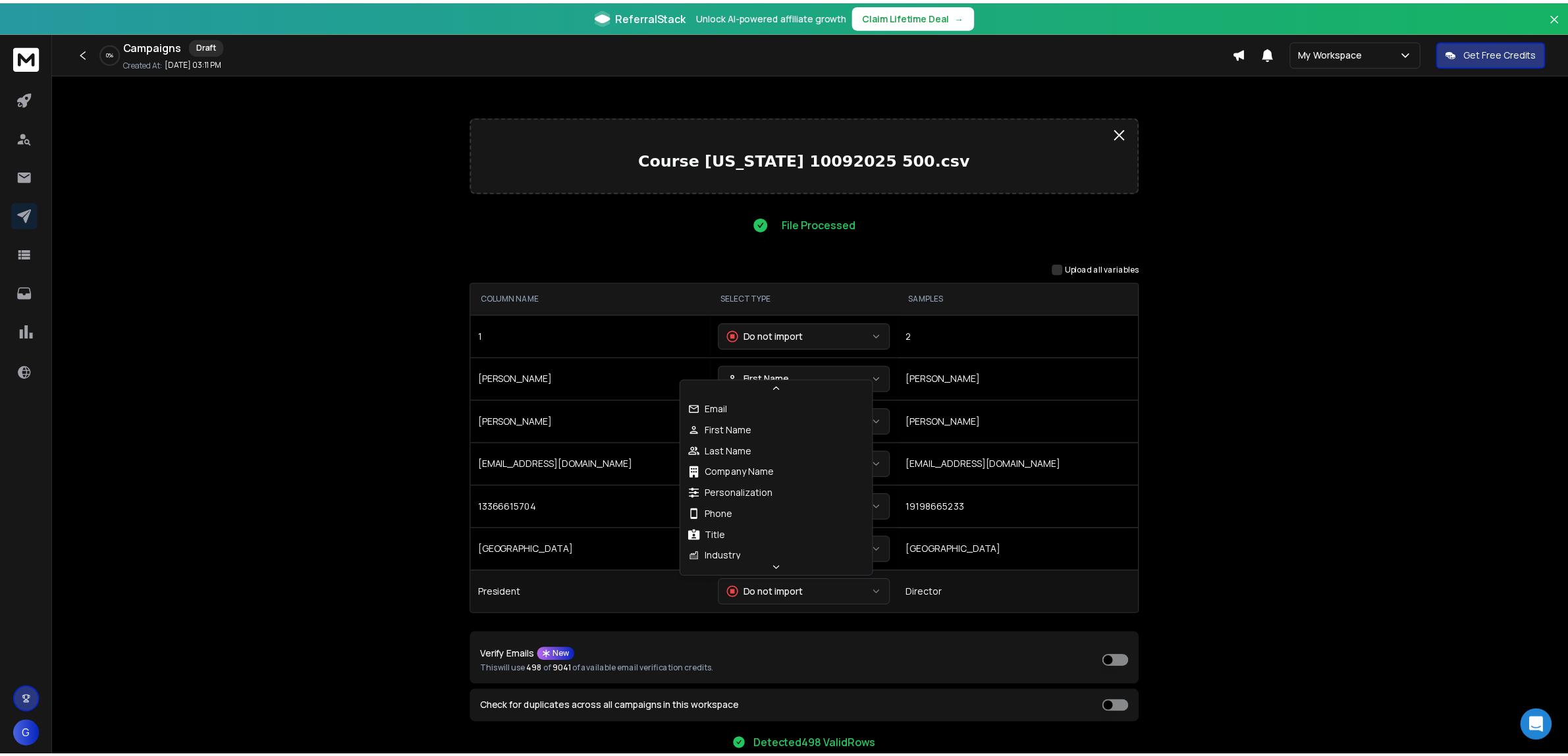
scroll to position [133, 0]
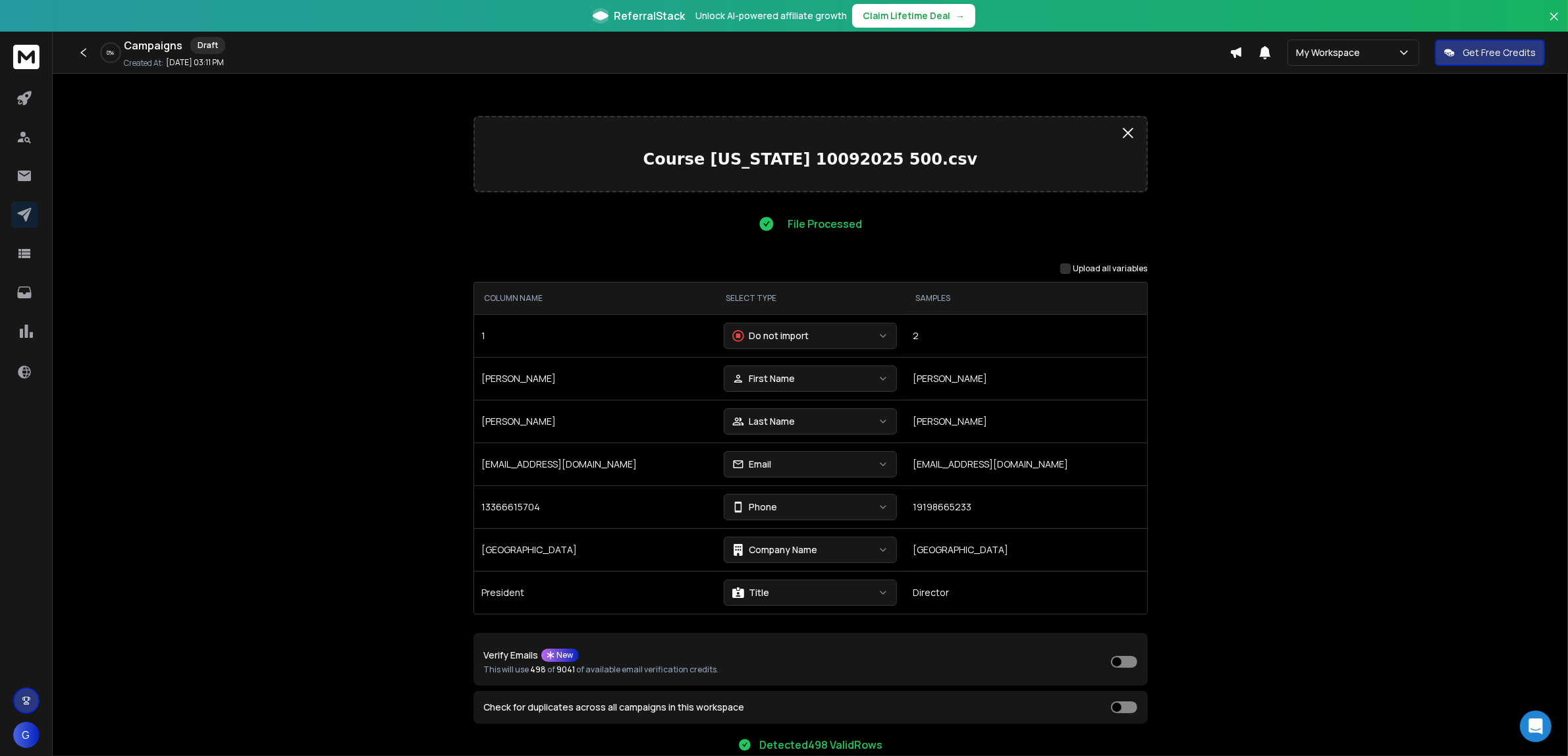
click at [1133, 663] on button "Verify Emails New This will use 498 of 9041 of available email verification cre…" at bounding box center [1124, 662] width 26 height 12
click at [1131, 705] on button "Check for duplicates across all campaigns in this workspace" at bounding box center [1124, 708] width 26 height 12
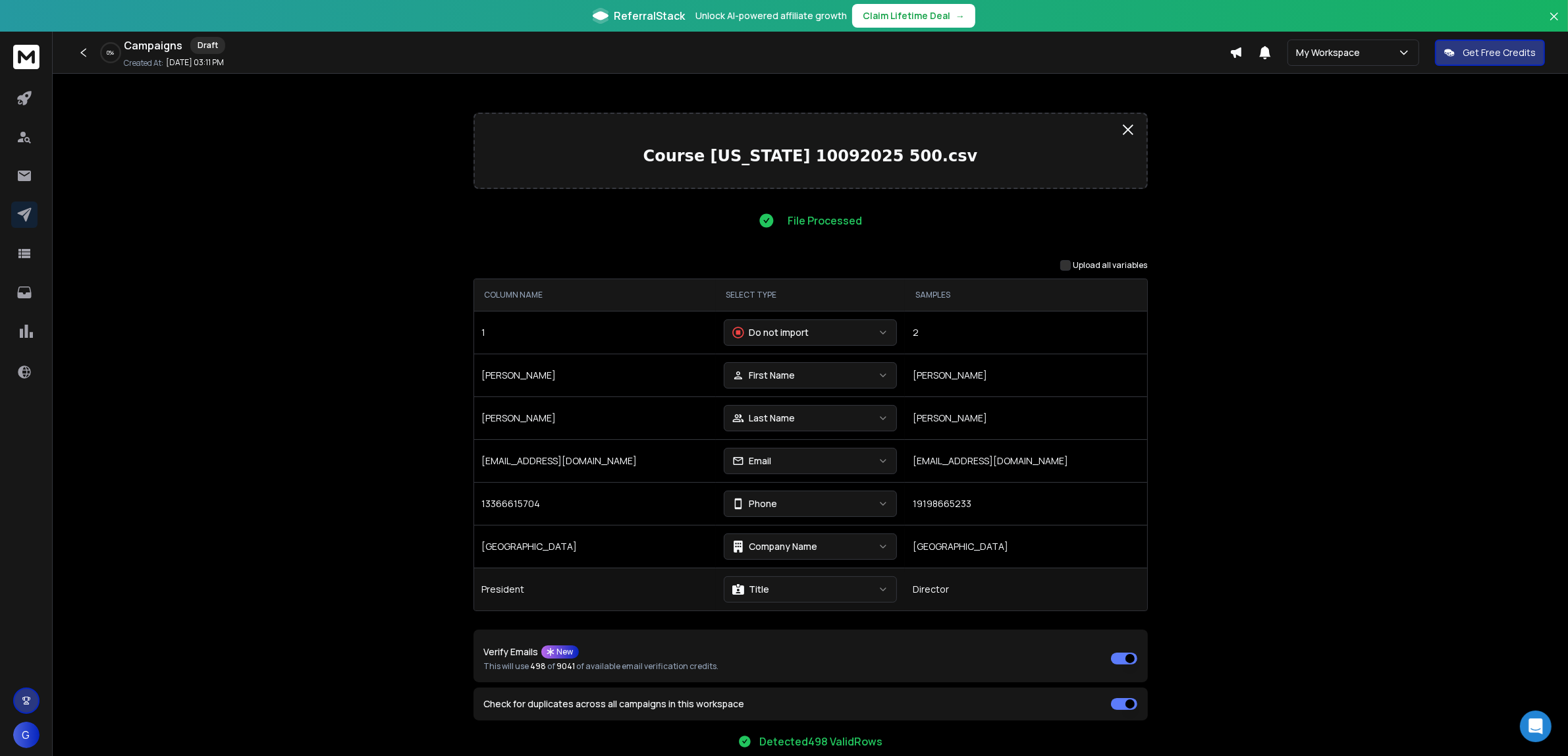
scroll to position [56, 0]
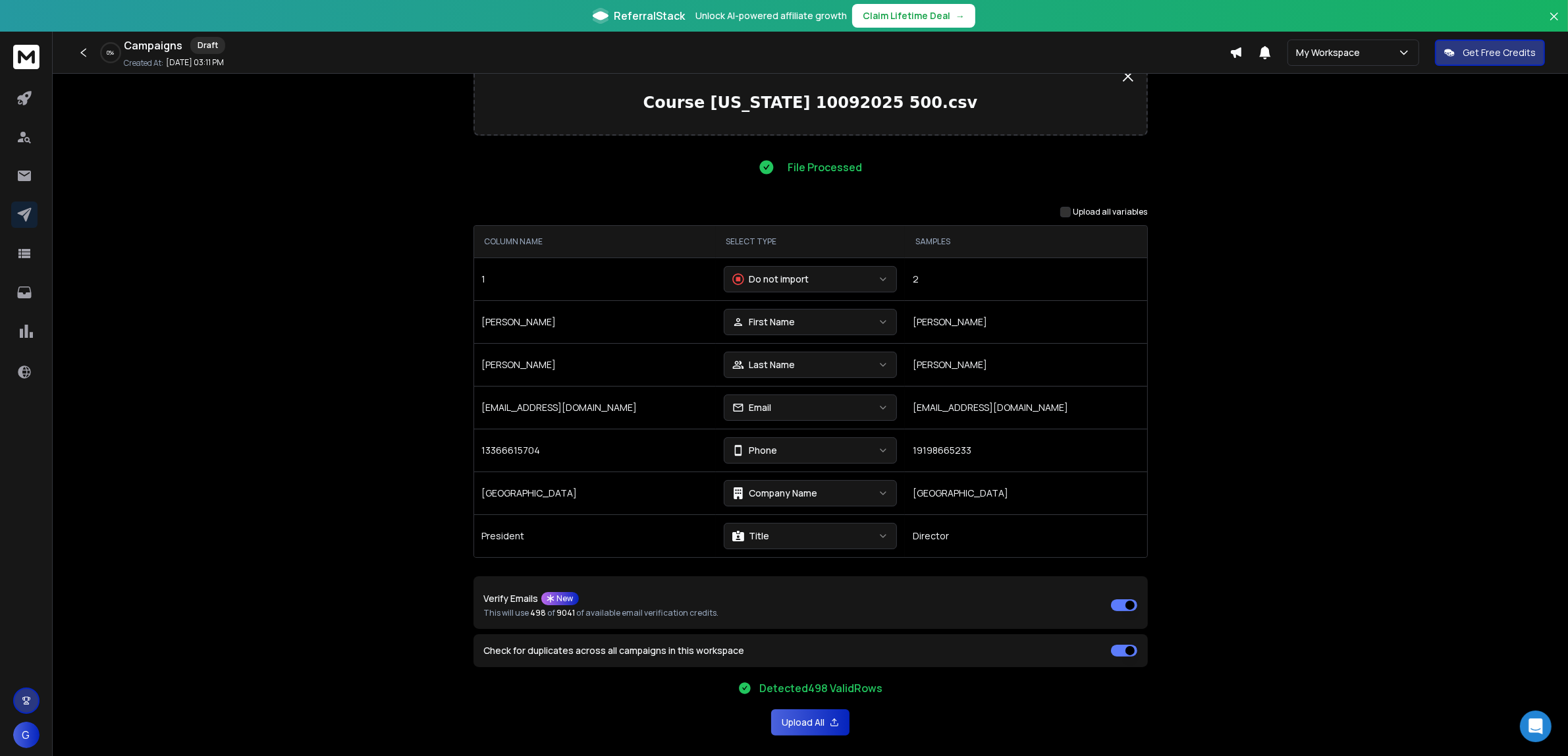
click at [815, 718] on button "Upload All" at bounding box center [810, 723] width 78 height 26
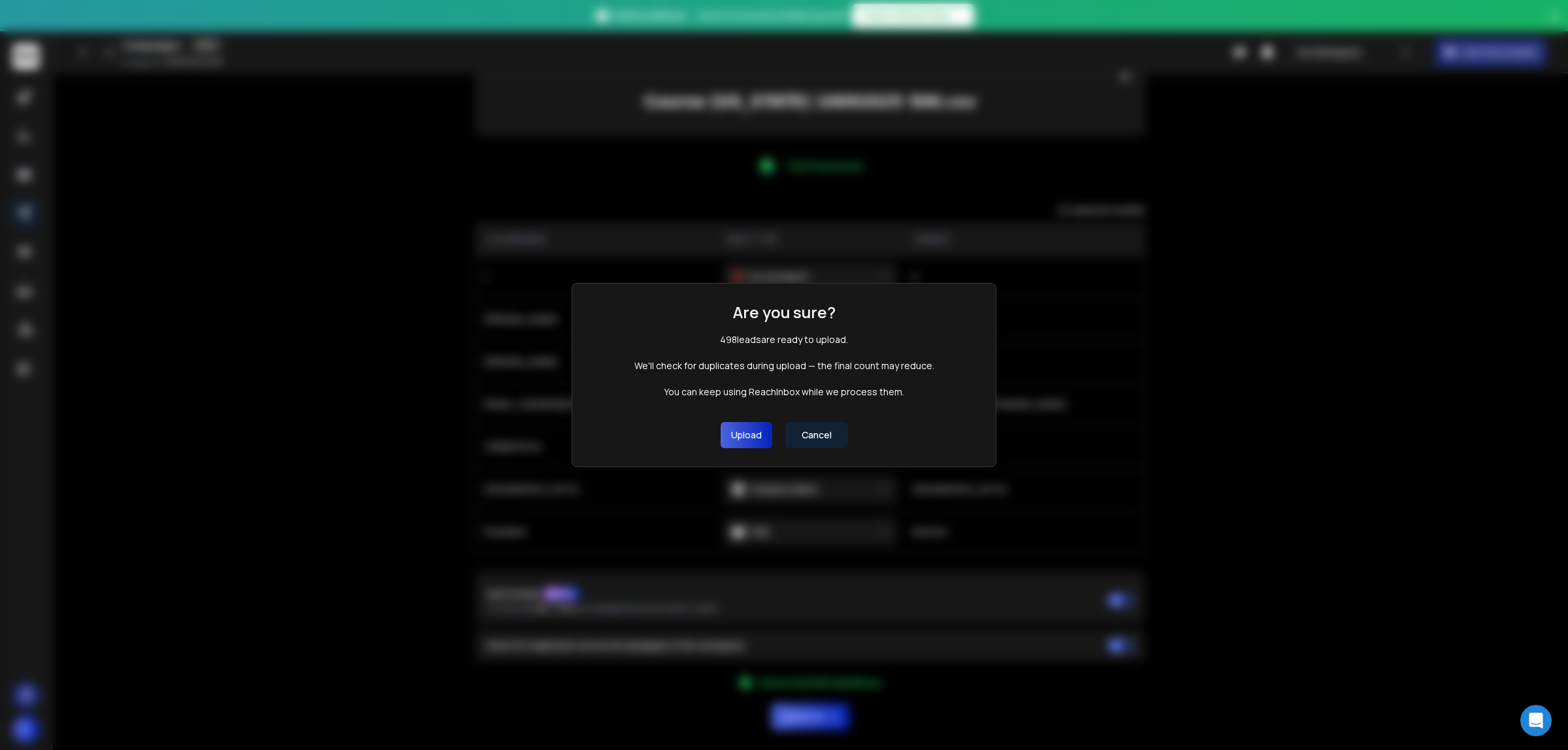
click at [743, 433] on button "Upload" at bounding box center [746, 435] width 52 height 26
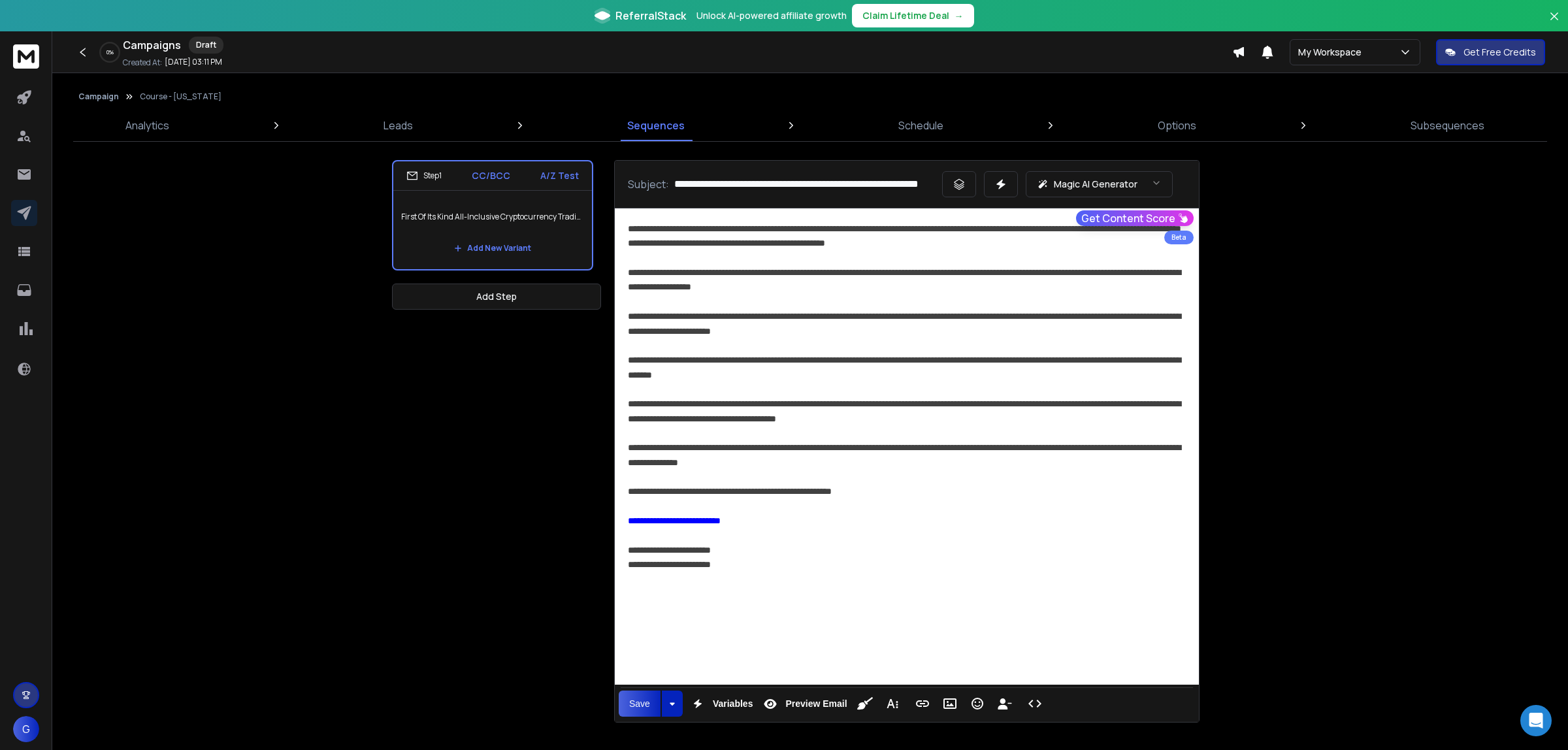
click at [348, 129] on div "Analytics Leads Sequences Schedule Options Subsequences" at bounding box center [805, 126] width 1464 height 32
click at [390, 128] on p "Leads" at bounding box center [398, 126] width 29 height 16
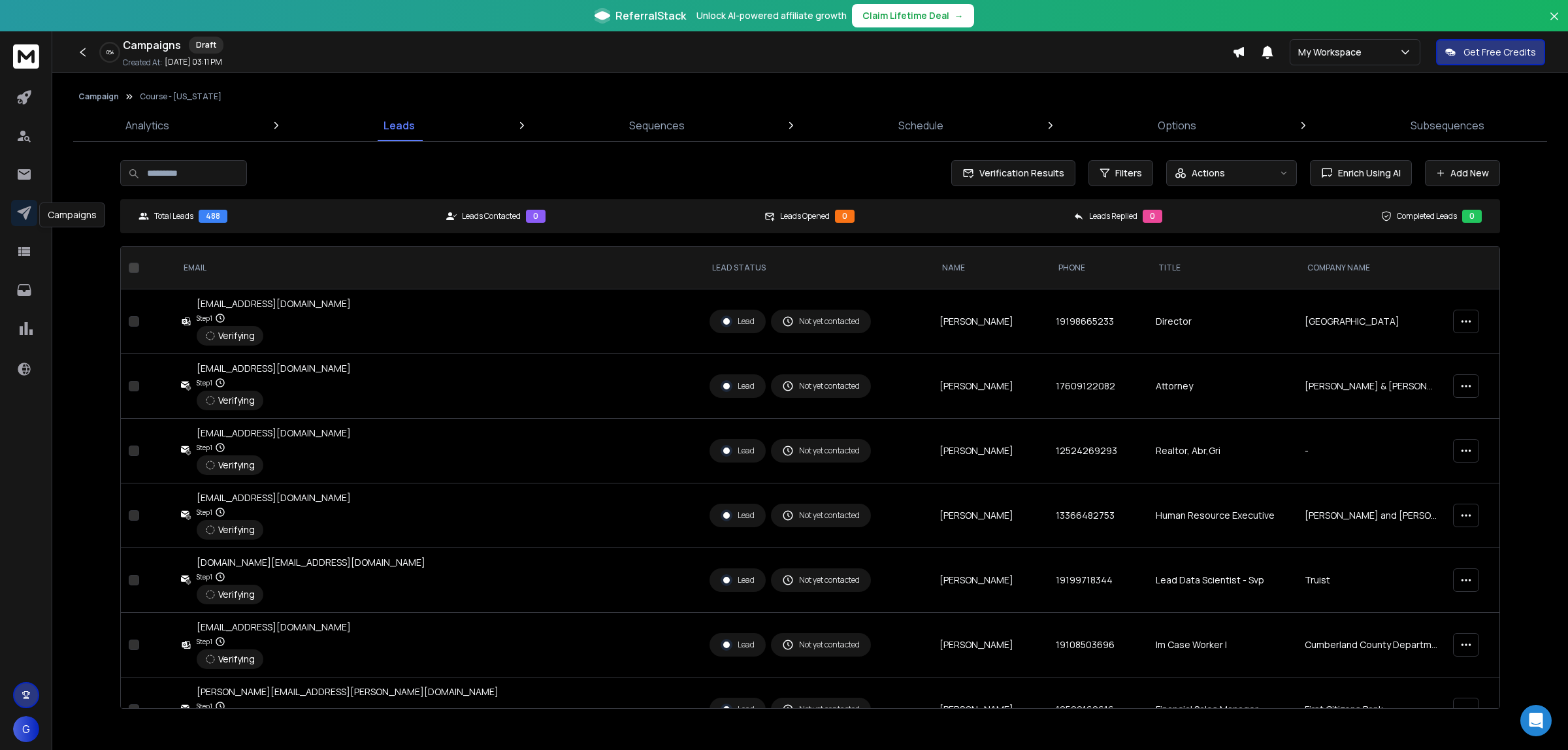
click at [28, 213] on icon at bounding box center [24, 213] width 14 height 14
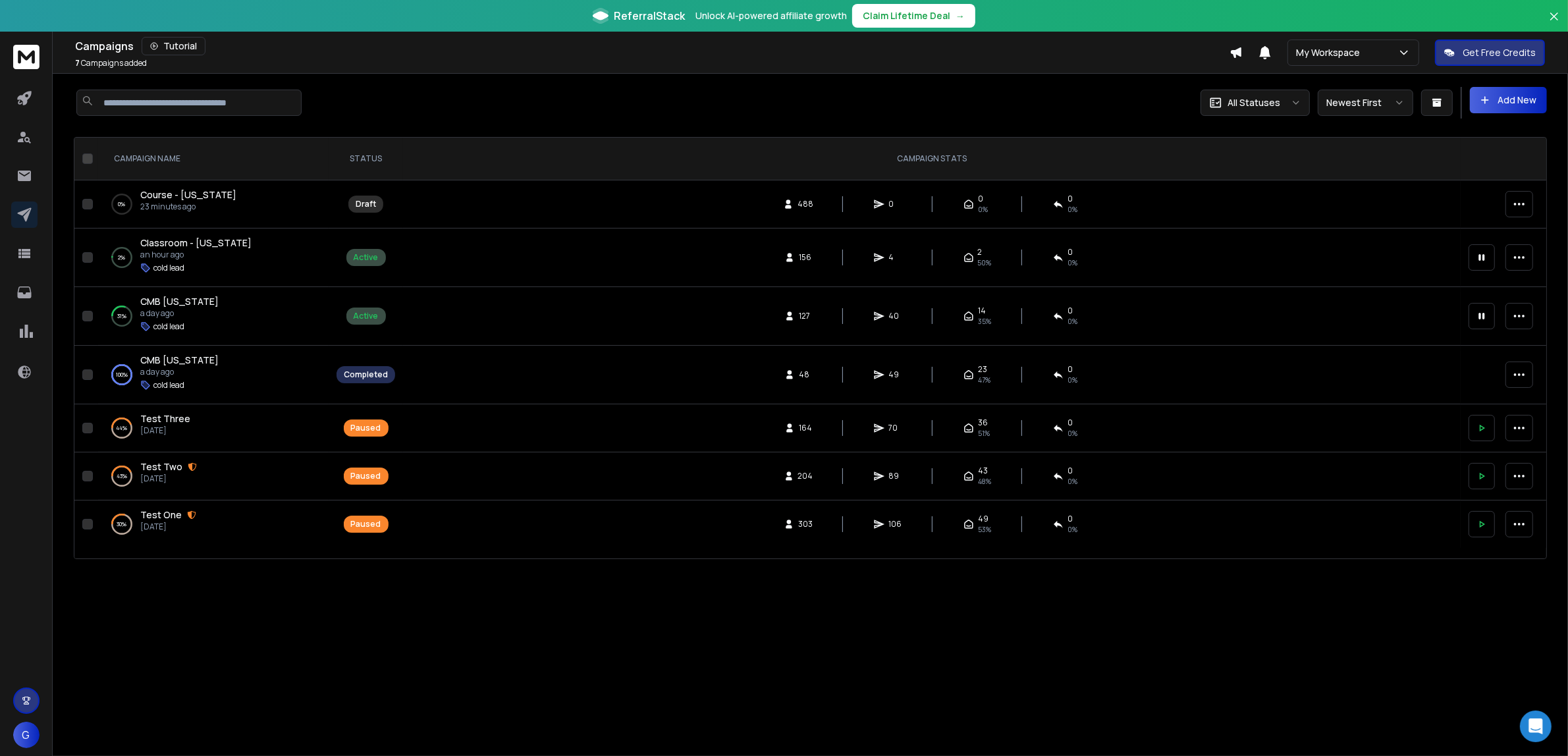
click at [248, 201] on div "0 % Course - North Carolina 23 minutes ago" at bounding box center [213, 204] width 204 height 32
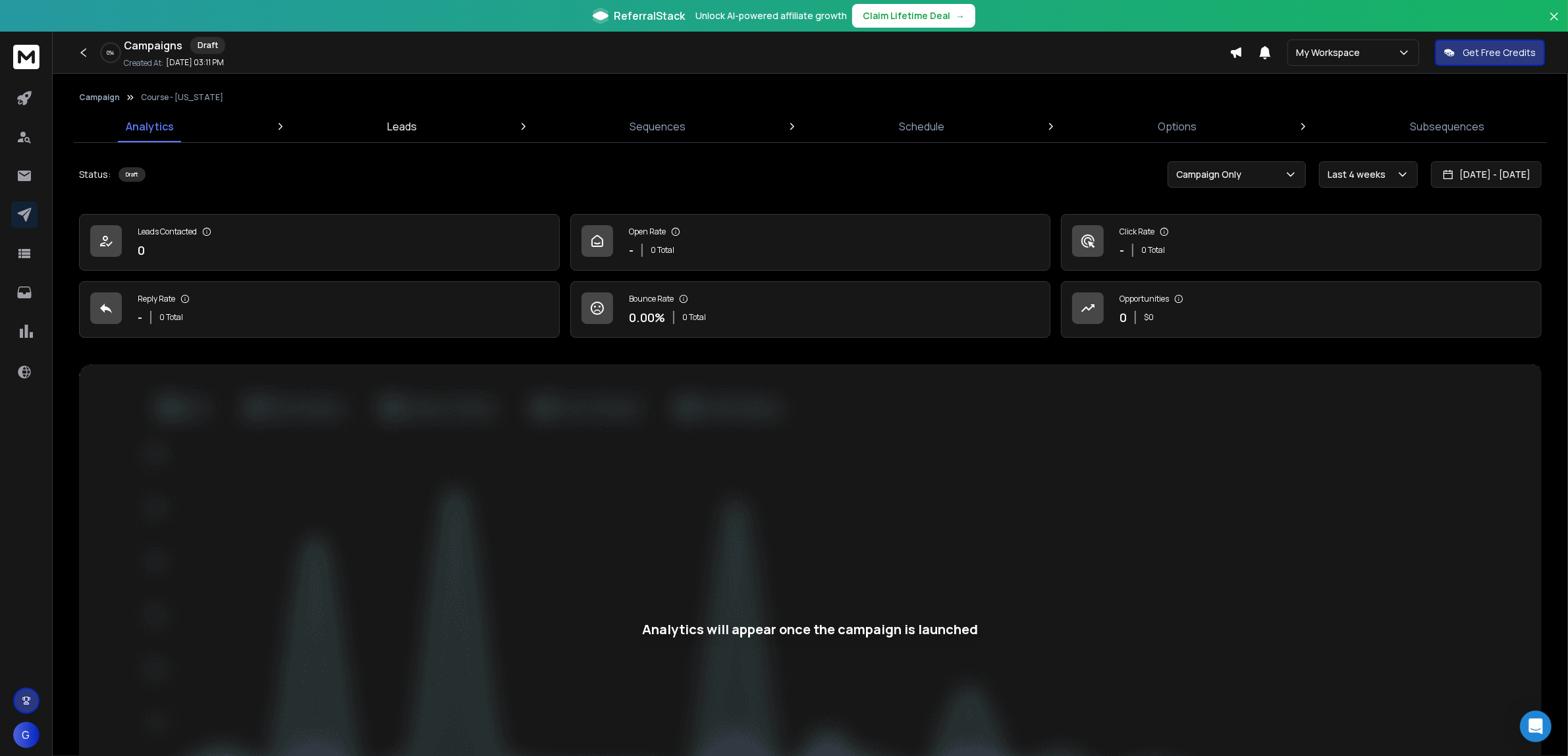
click at [401, 126] on p "Leads" at bounding box center [401, 127] width 30 height 16
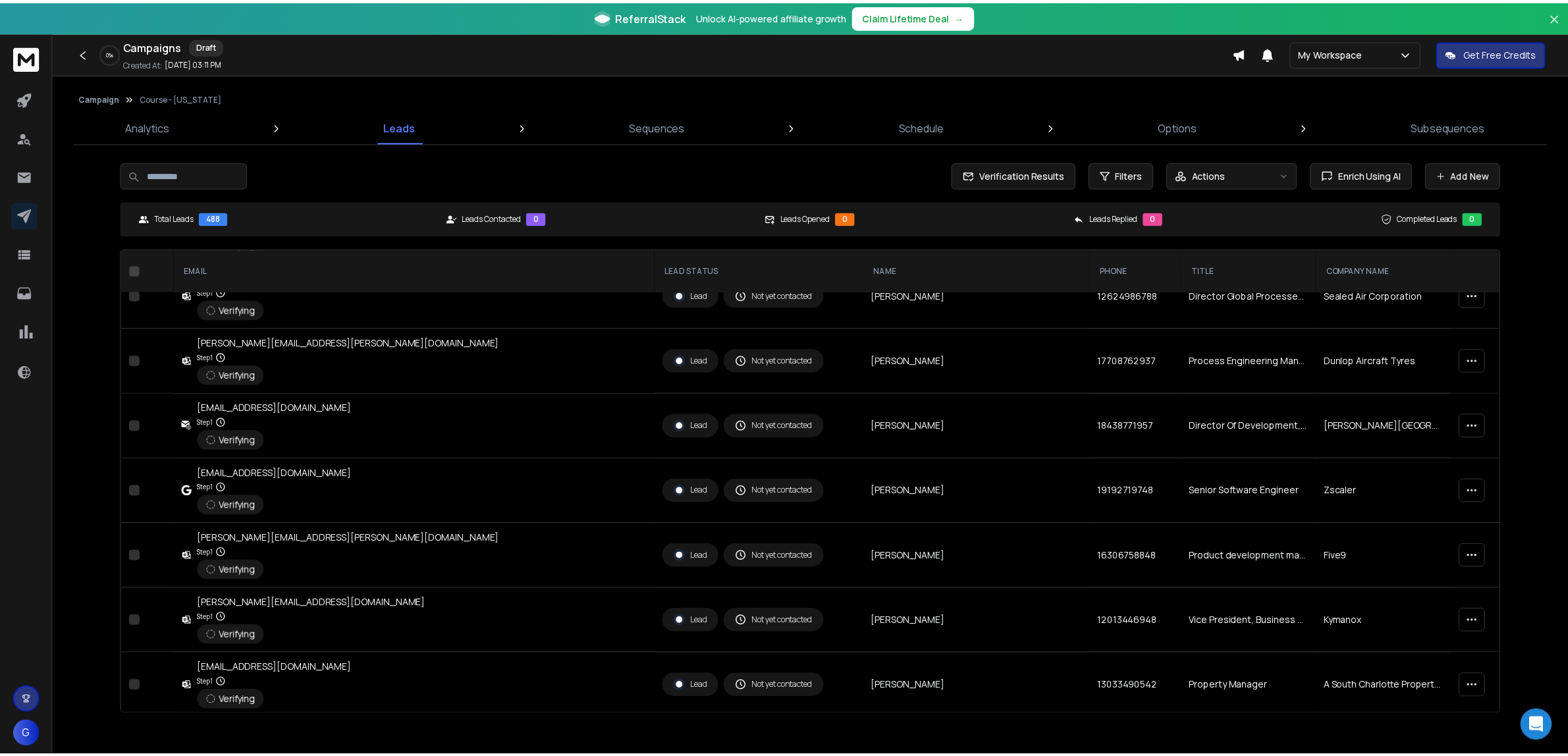
scroll to position [29137, 0]
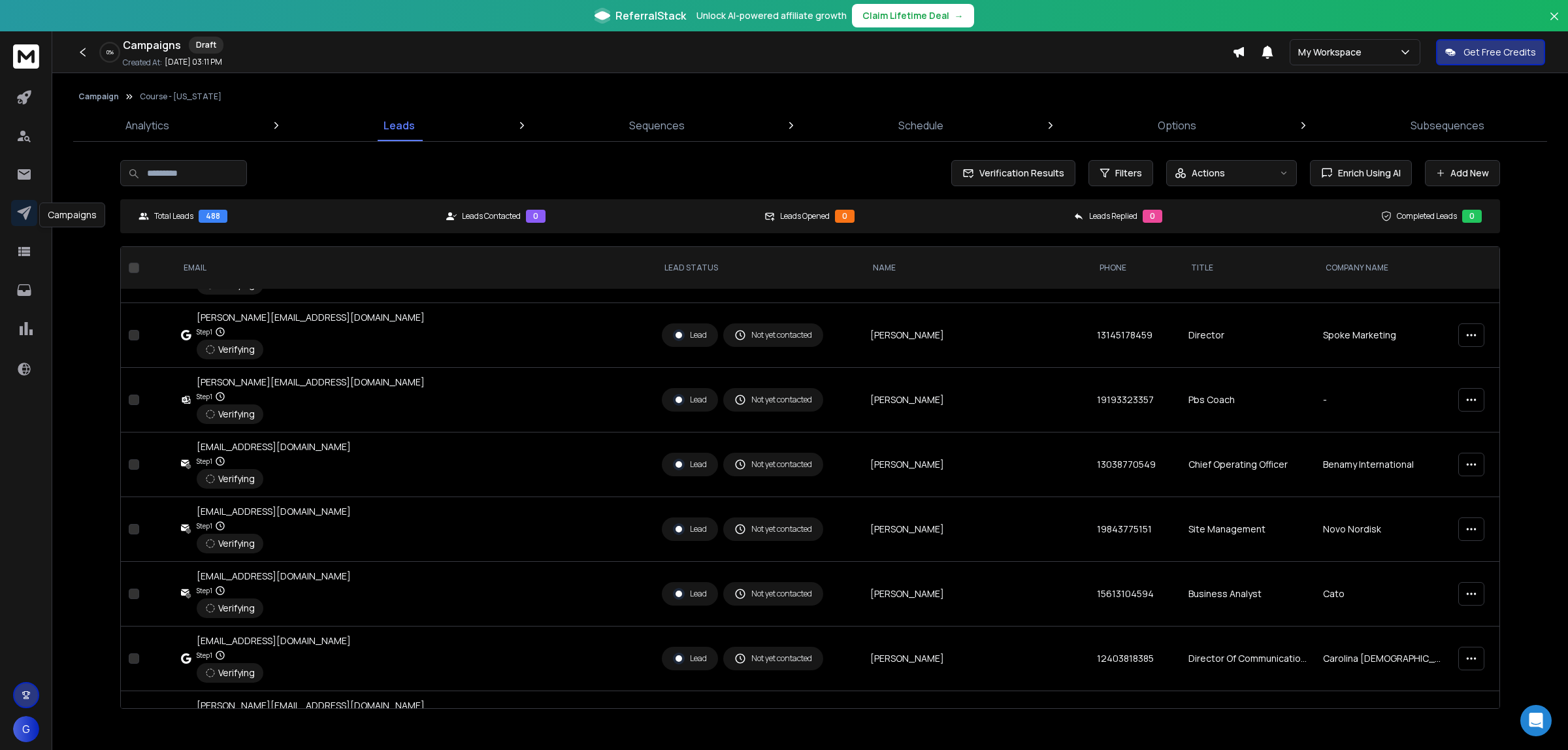
click at [28, 210] on icon at bounding box center [24, 213] width 14 height 14
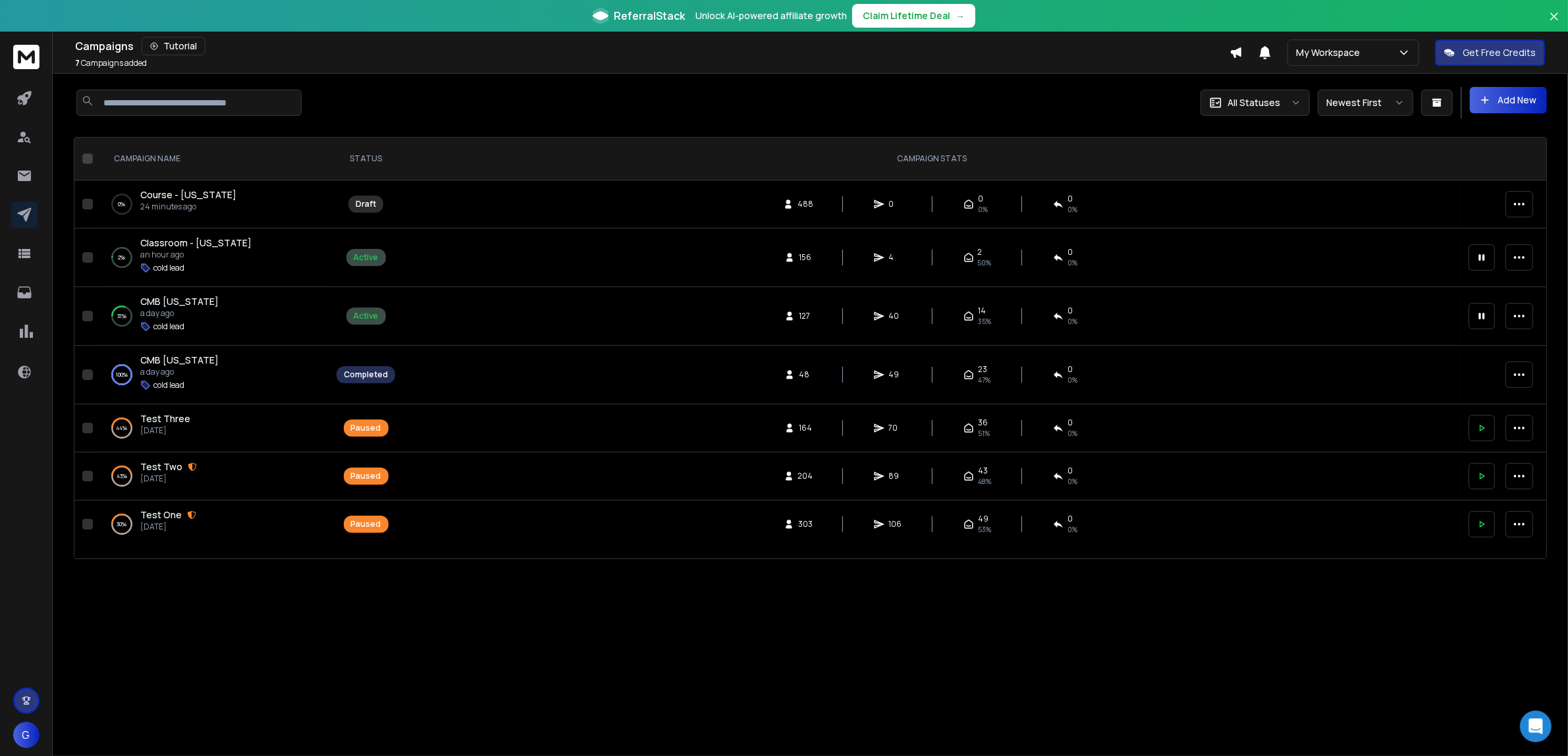
click at [168, 263] on p "cold lead" at bounding box center [169, 268] width 31 height 11
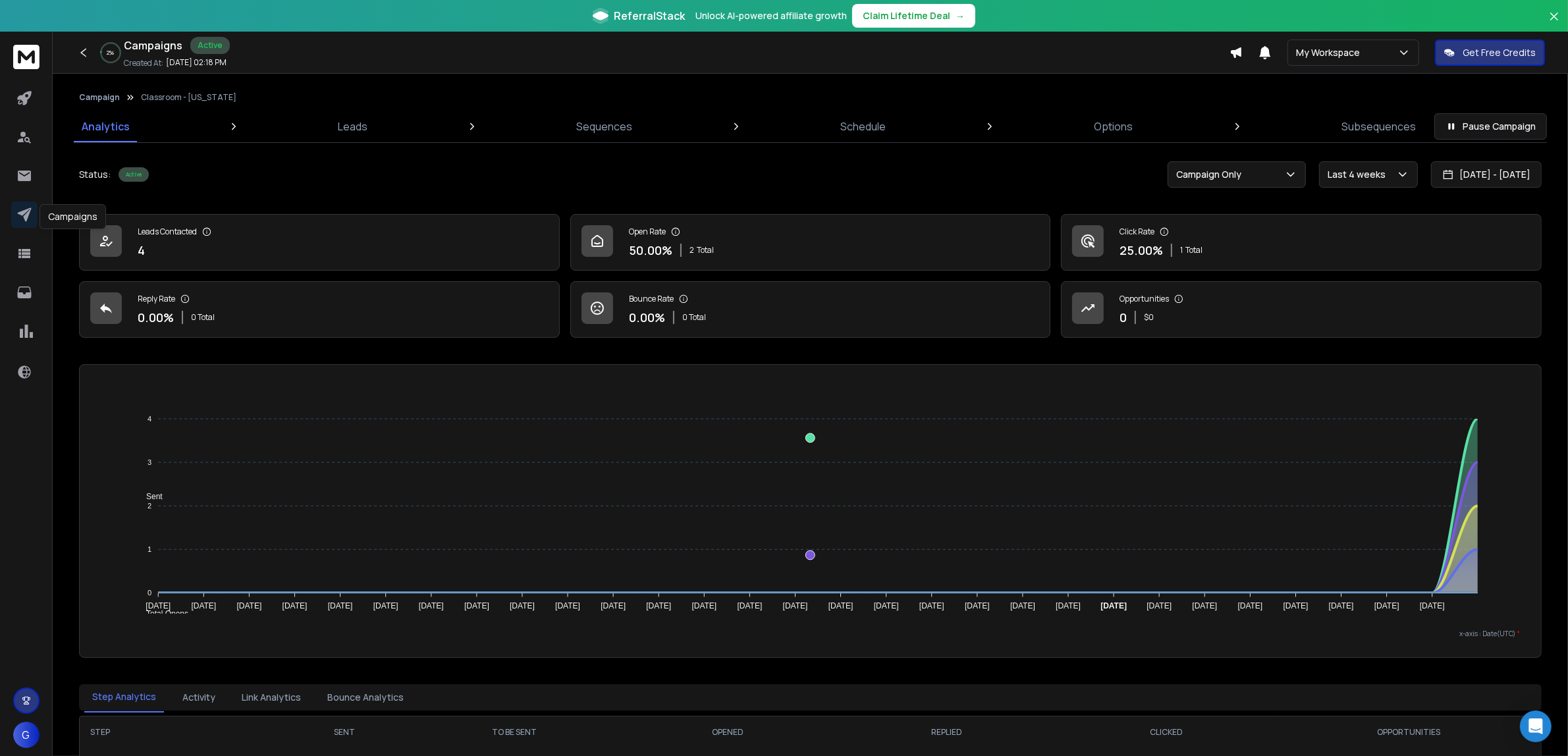
click at [25, 213] on icon at bounding box center [24, 215] width 14 height 14
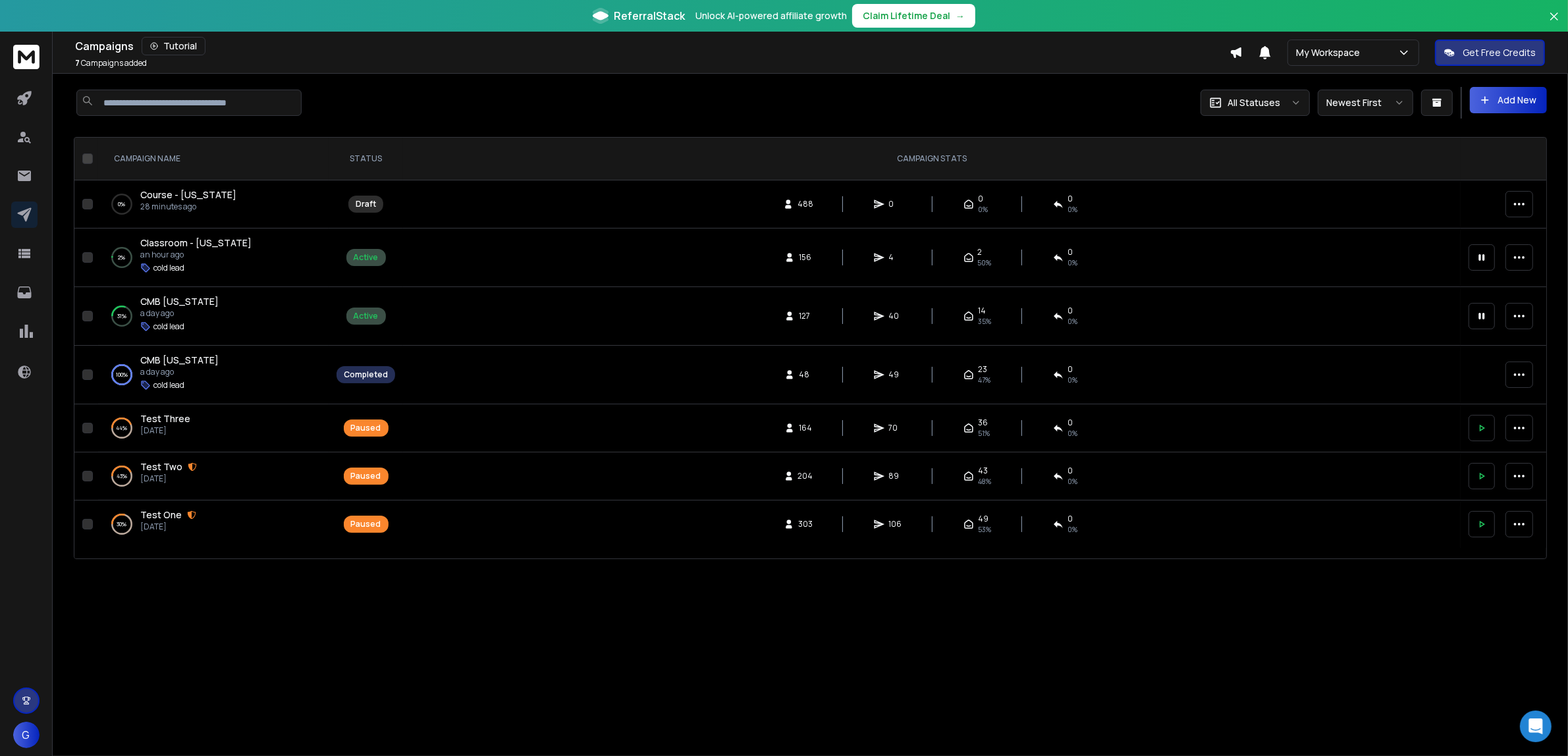
click at [204, 198] on span "Course - [US_STATE]" at bounding box center [188, 194] width 96 height 12
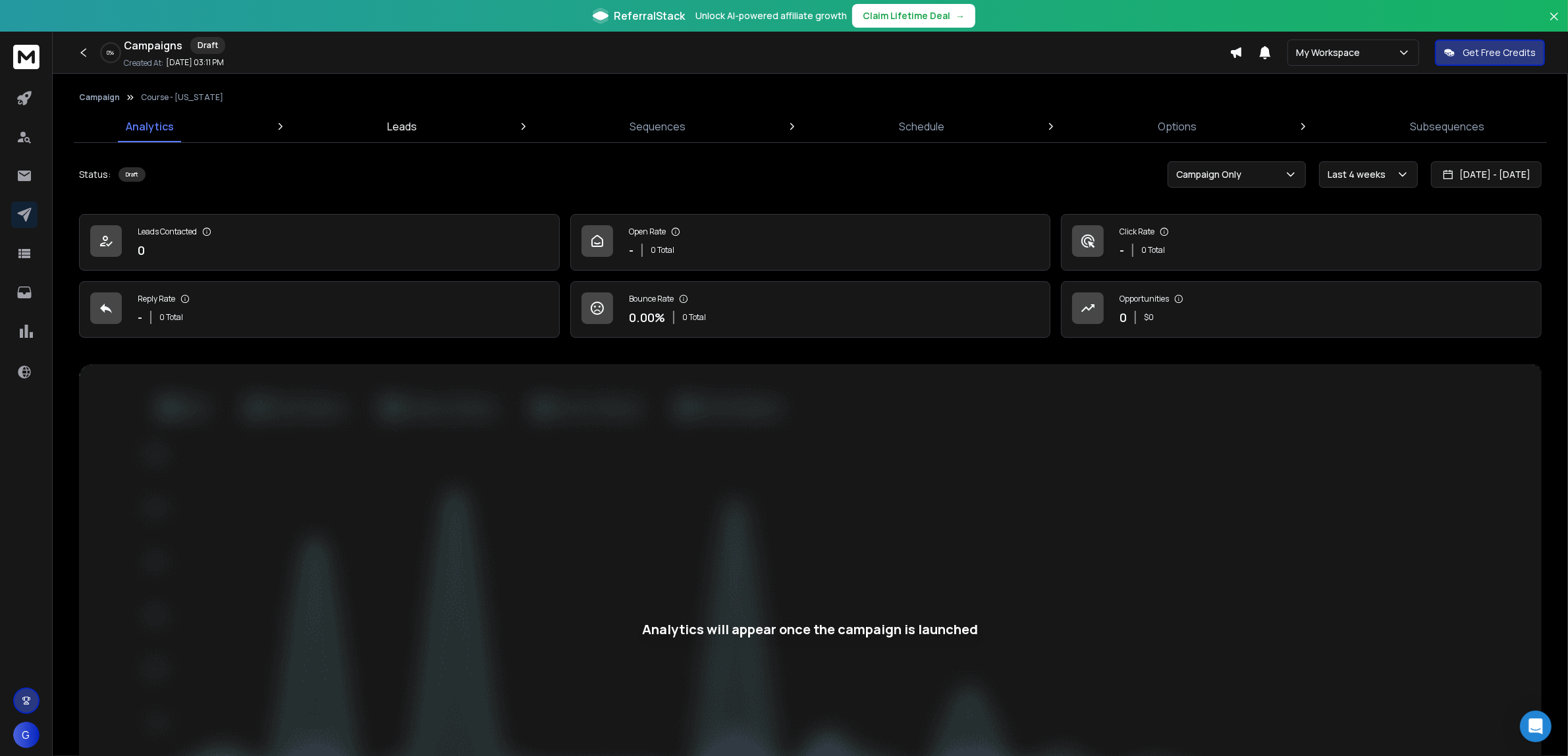
click at [392, 132] on p "Leads" at bounding box center [401, 127] width 30 height 16
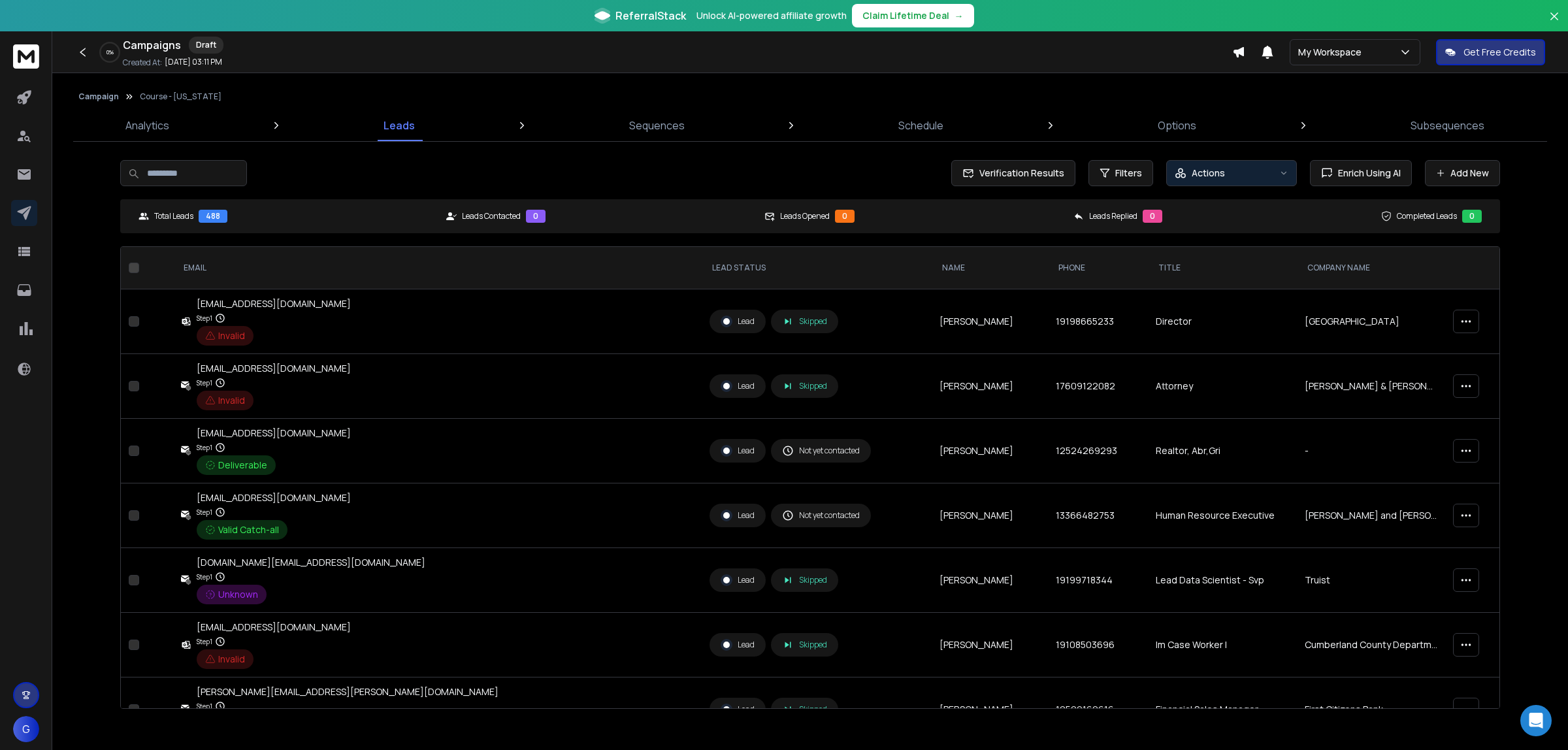
click at [1277, 177] on button "Actions" at bounding box center [1231, 173] width 131 height 26
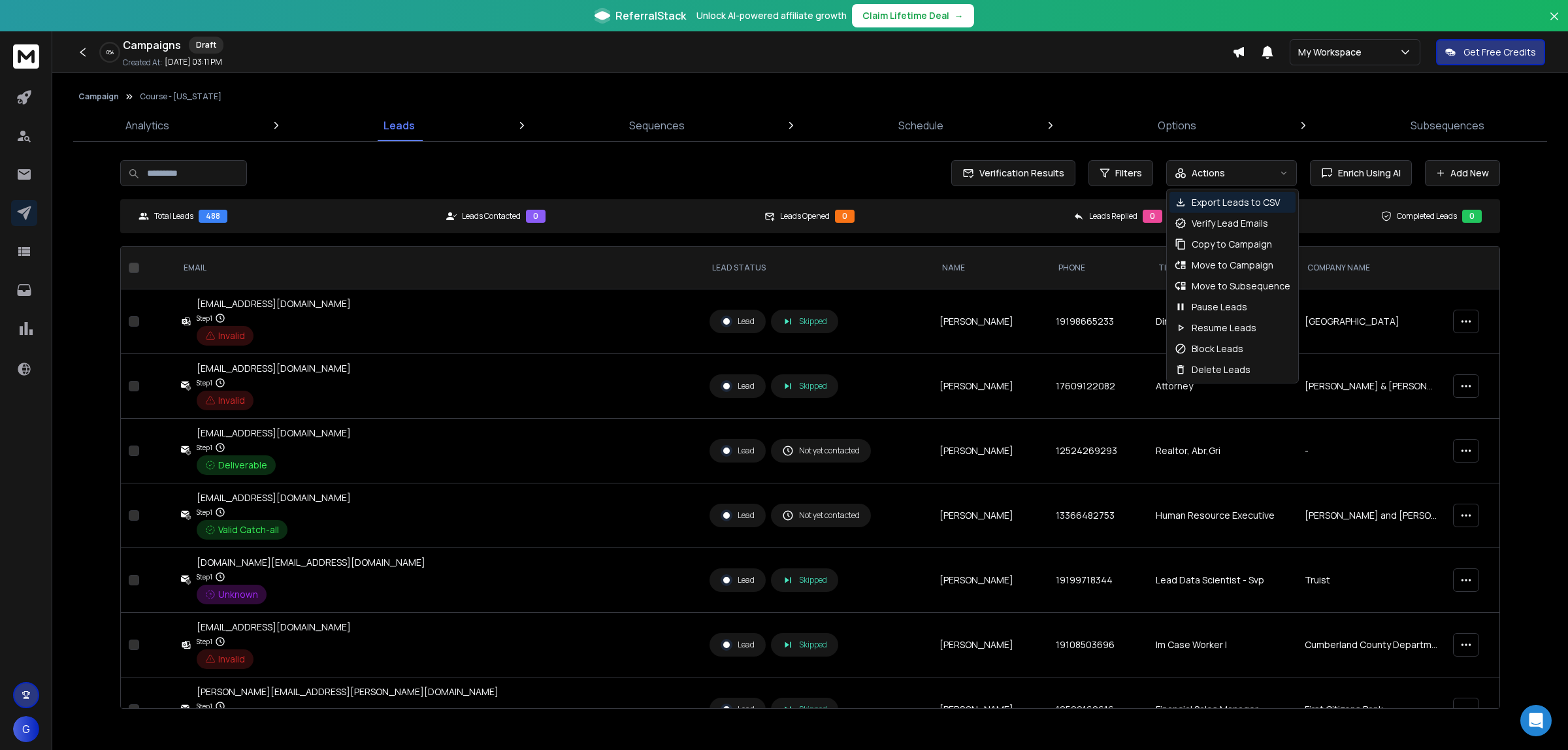
click at [1236, 203] on p "Export Leads to CSV" at bounding box center [1236, 202] width 88 height 13
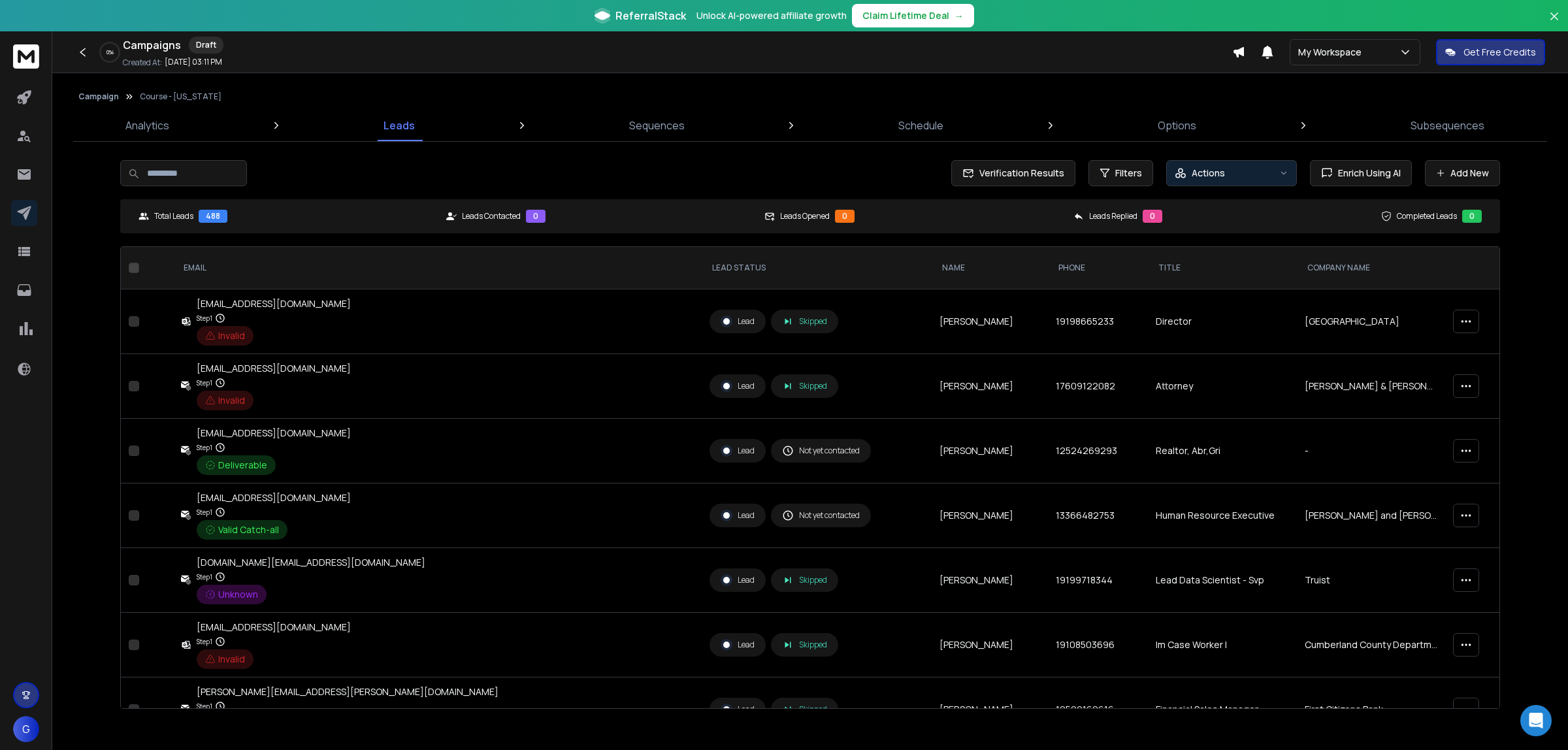
click at [1291, 174] on button "Actions" at bounding box center [1231, 173] width 131 height 26
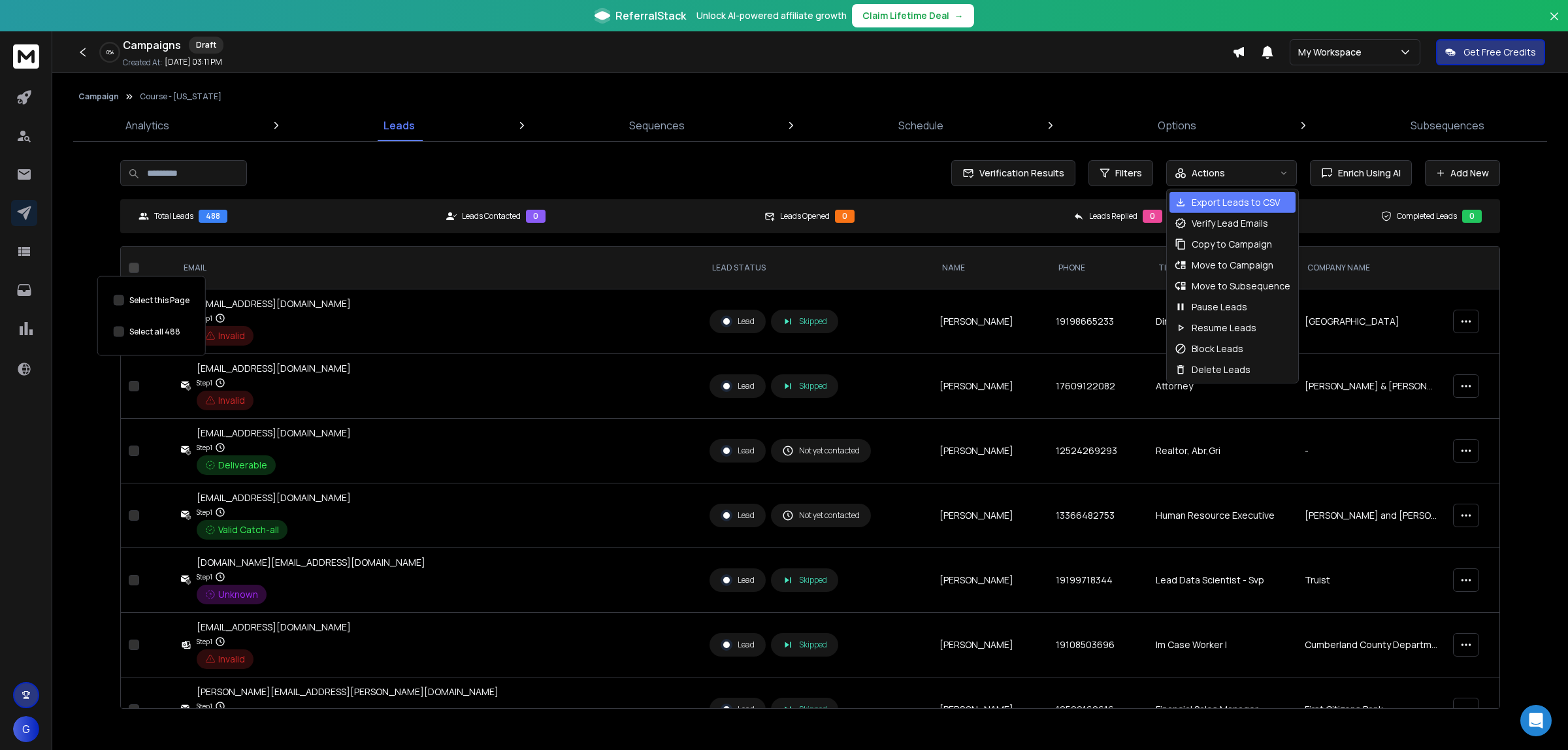
click at [139, 266] on div at bounding box center [151, 268] width 44 height 11
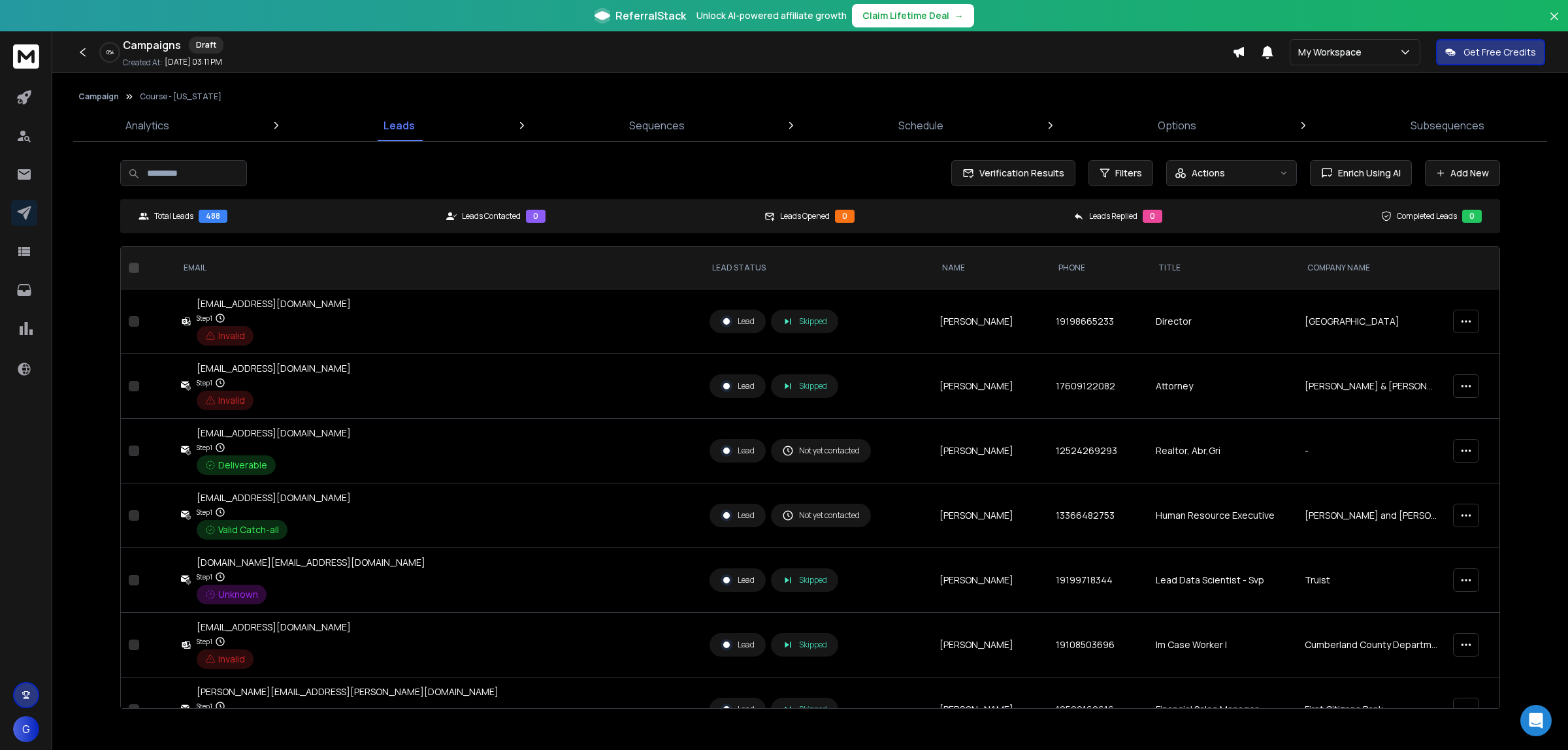
click at [129, 268] on button "button" at bounding box center [133, 268] width 11 height 11
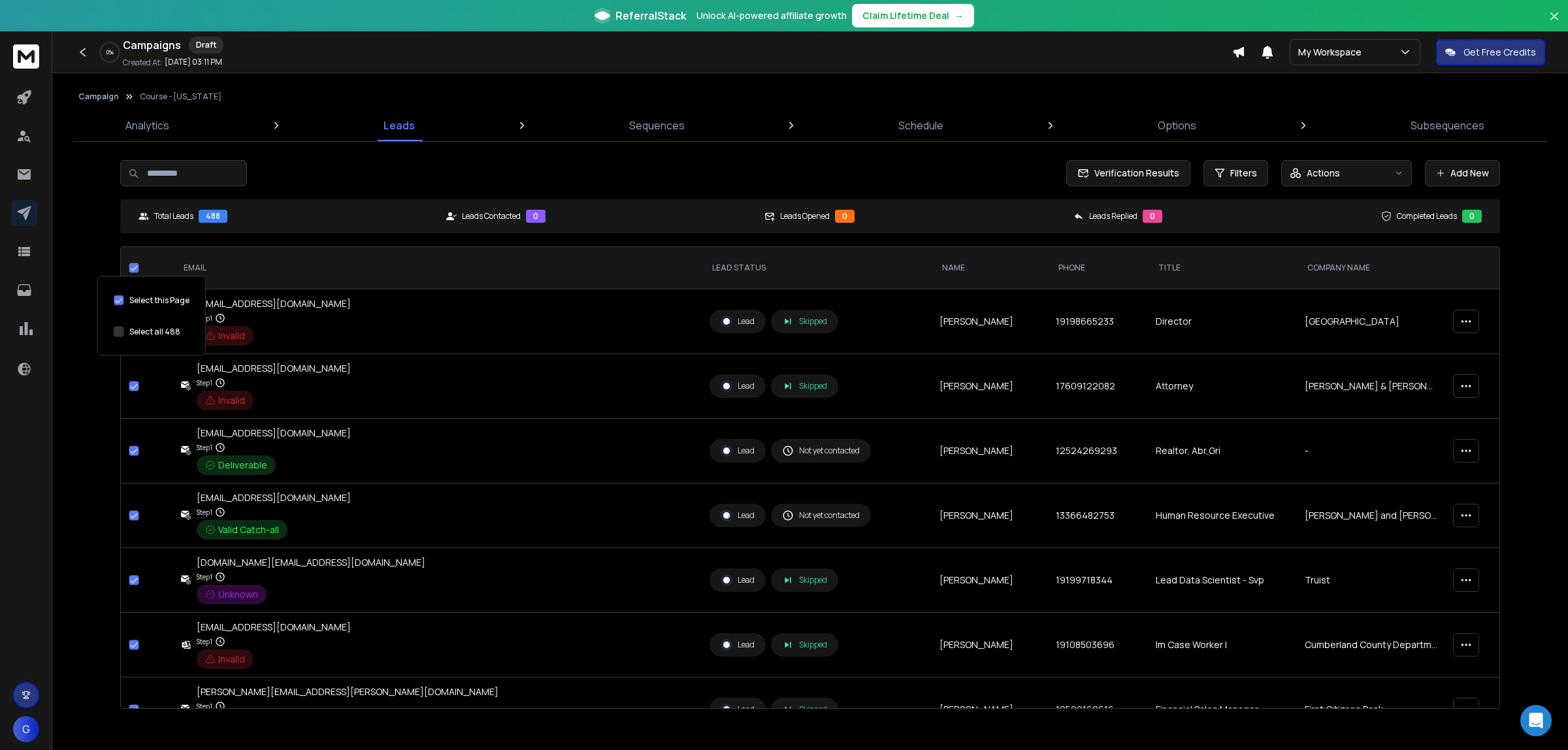
click at [118, 333] on button "Select this Page" at bounding box center [118, 332] width 11 height 11
click at [1323, 179] on p "Actions" at bounding box center [1323, 173] width 33 height 13
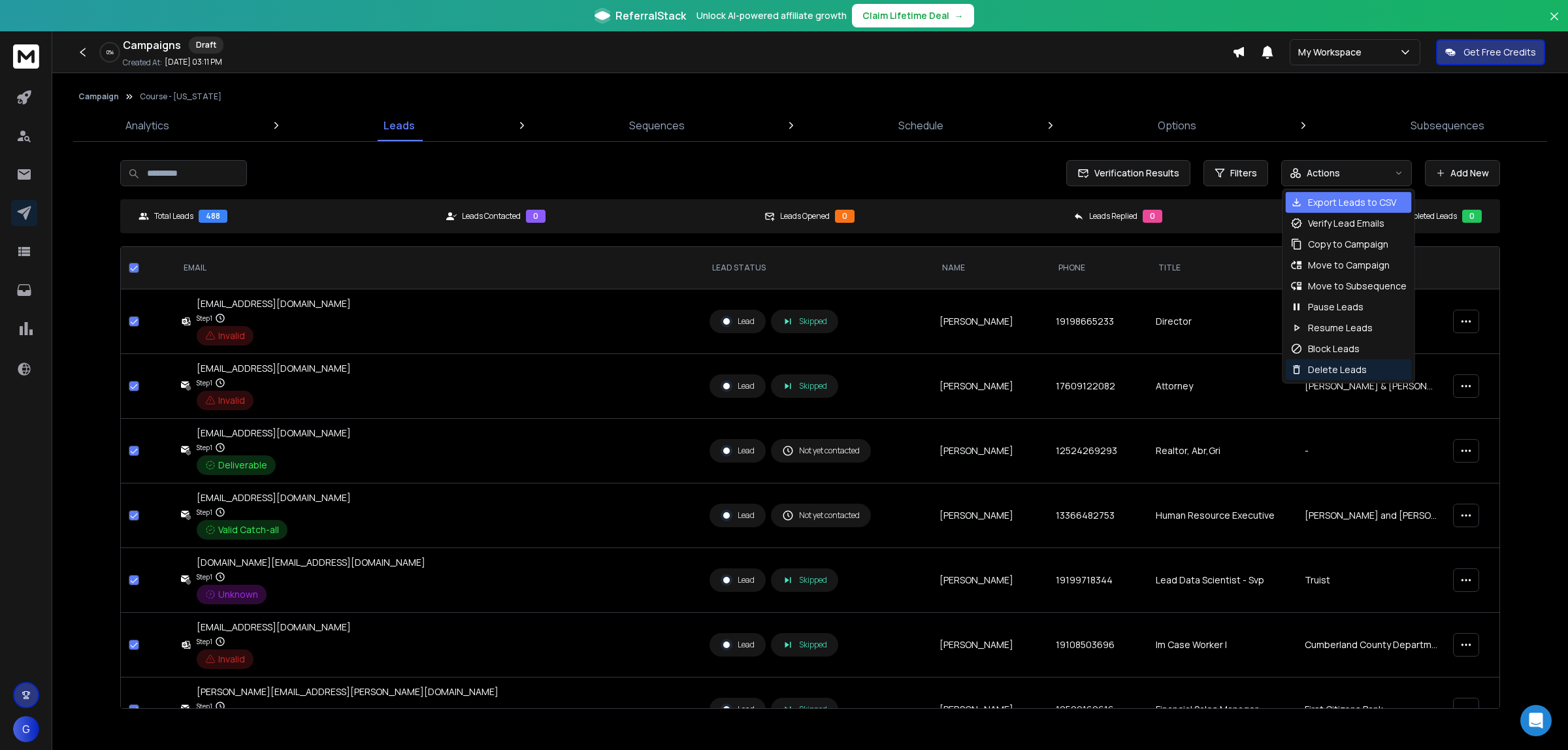
click at [1313, 369] on p "Delete Leads" at bounding box center [1338, 370] width 59 height 13
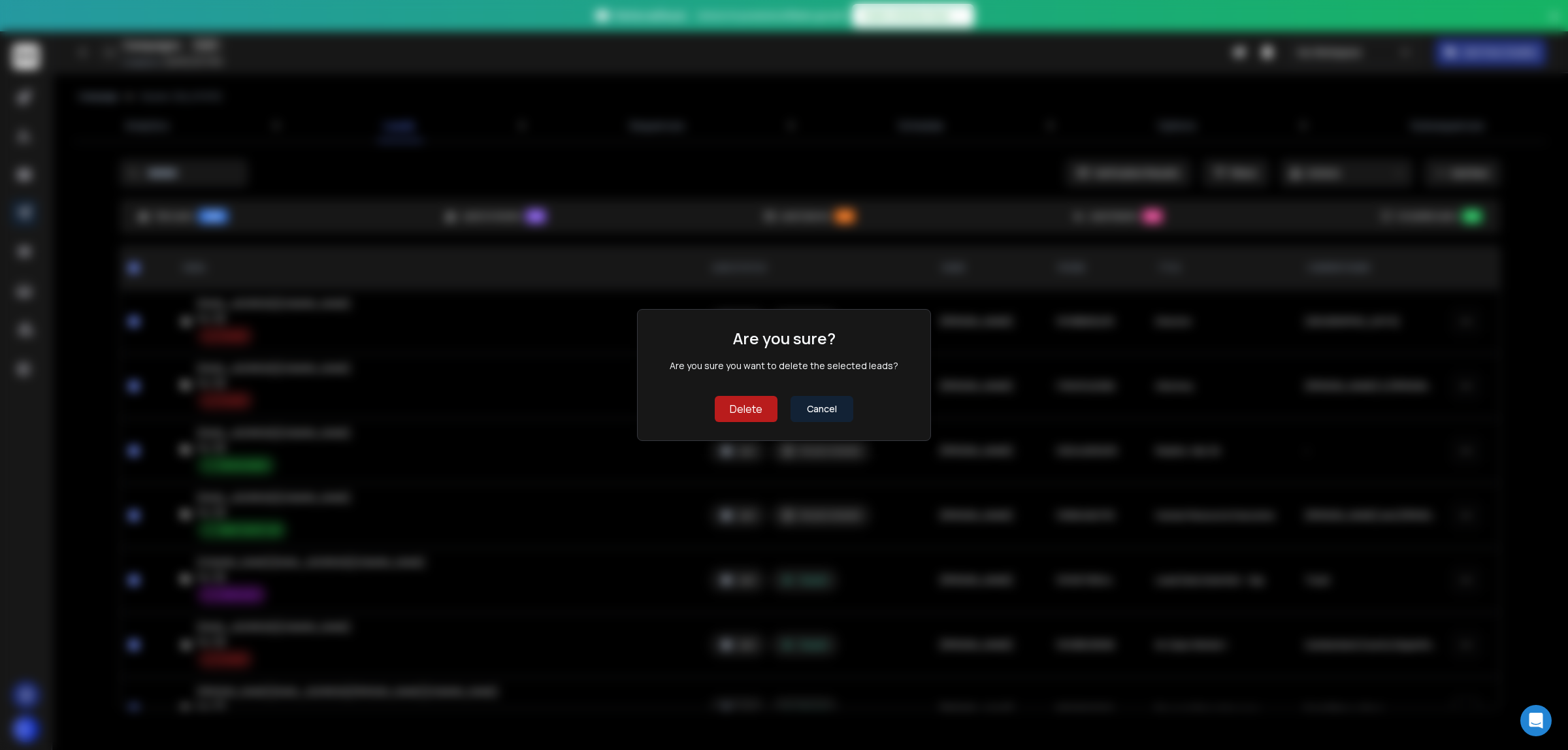
click at [764, 409] on button "Delete" at bounding box center [746, 409] width 62 height 26
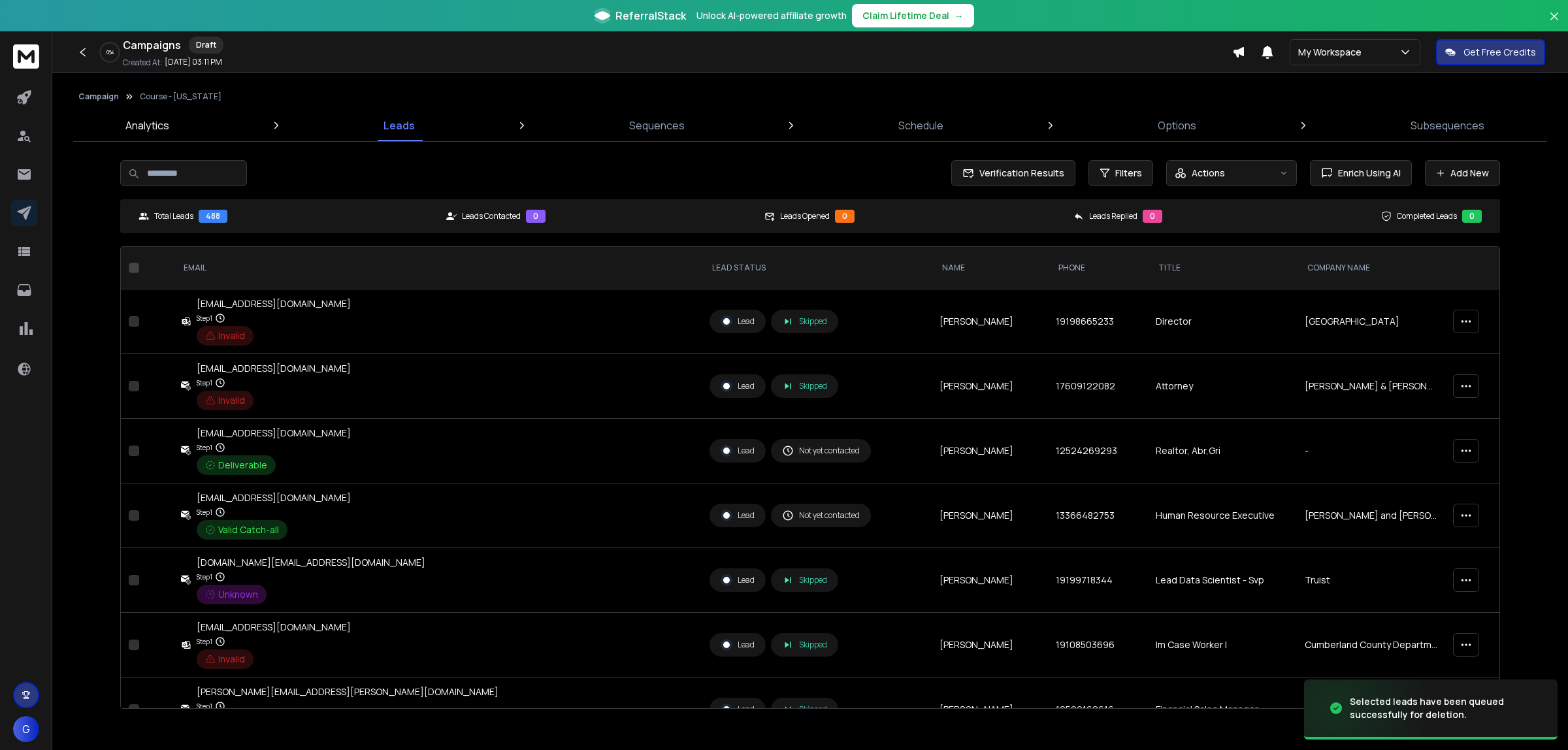
click at [141, 126] on p "Analytics" at bounding box center [147, 126] width 44 height 16
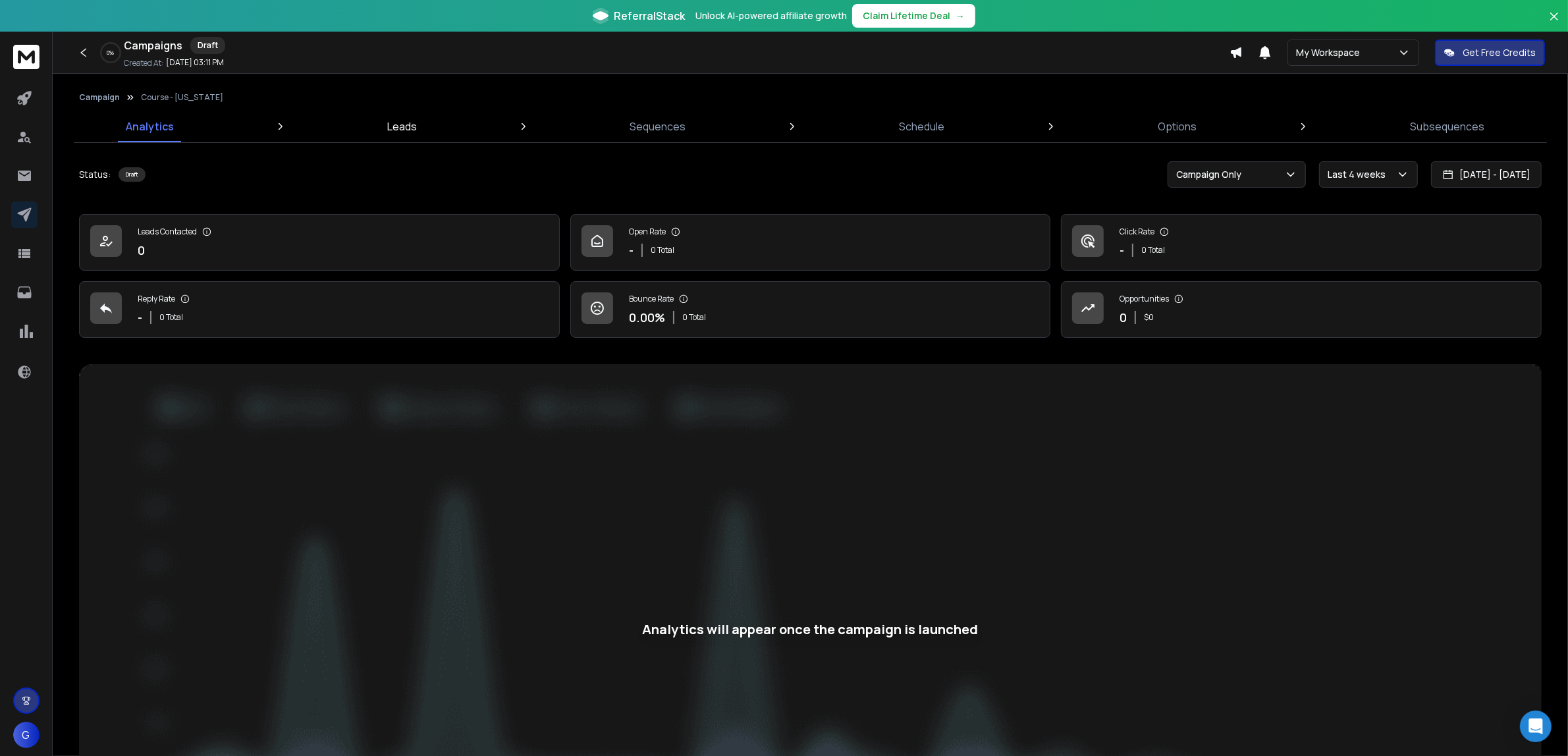
click at [402, 129] on p "Leads" at bounding box center [401, 127] width 30 height 16
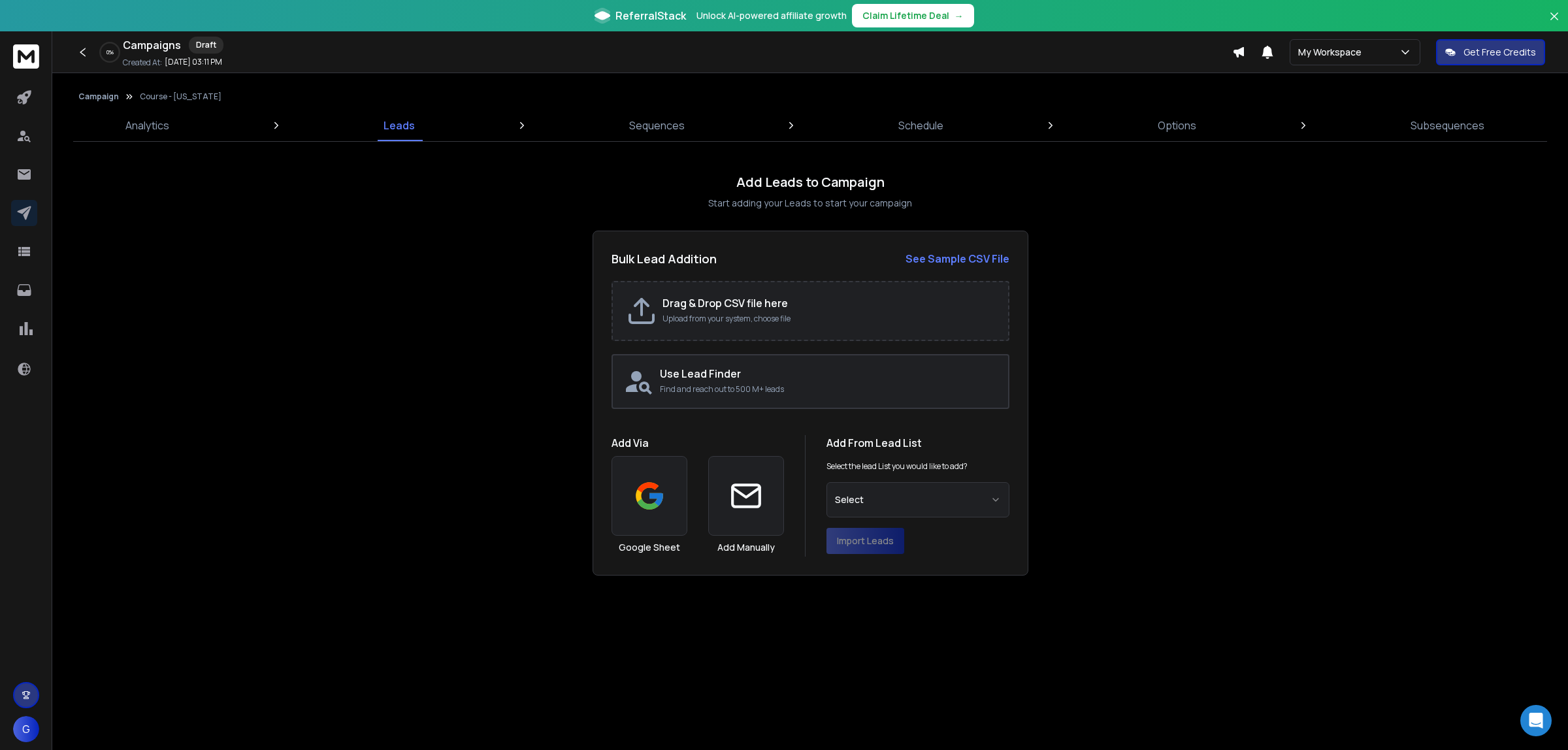
click at [710, 299] on h2 "Drag & Drop CSV file here" at bounding box center [828, 304] width 332 height 16
type input "**********"
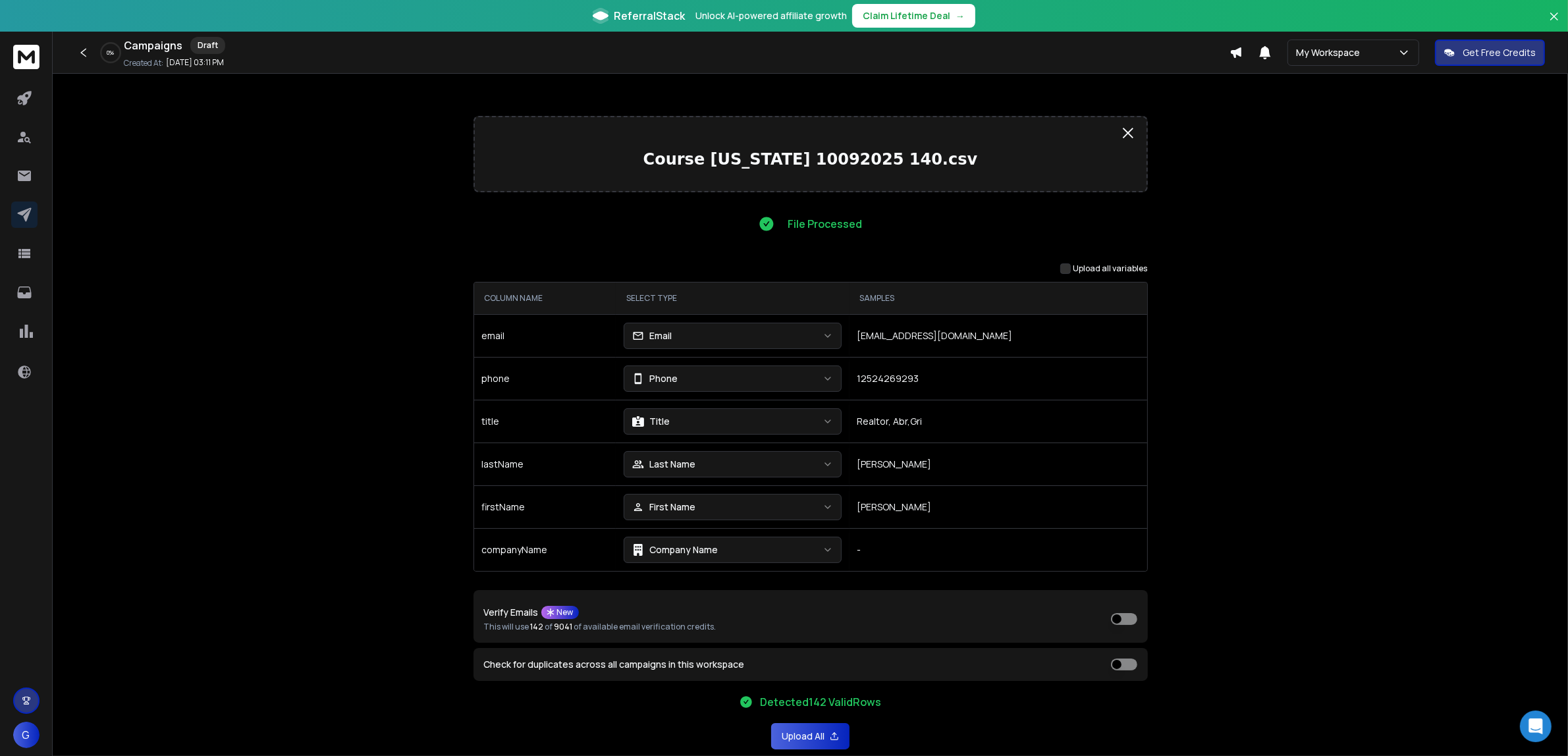
click at [1133, 620] on button "Verify Emails New This will use 142 of 9041 of available email verification cre…" at bounding box center [1124, 619] width 26 height 12
click at [1130, 663] on button "Check for duplicates across all campaigns in this workspace" at bounding box center [1124, 665] width 26 height 12
click at [805, 741] on button "Upload All" at bounding box center [810, 736] width 78 height 26
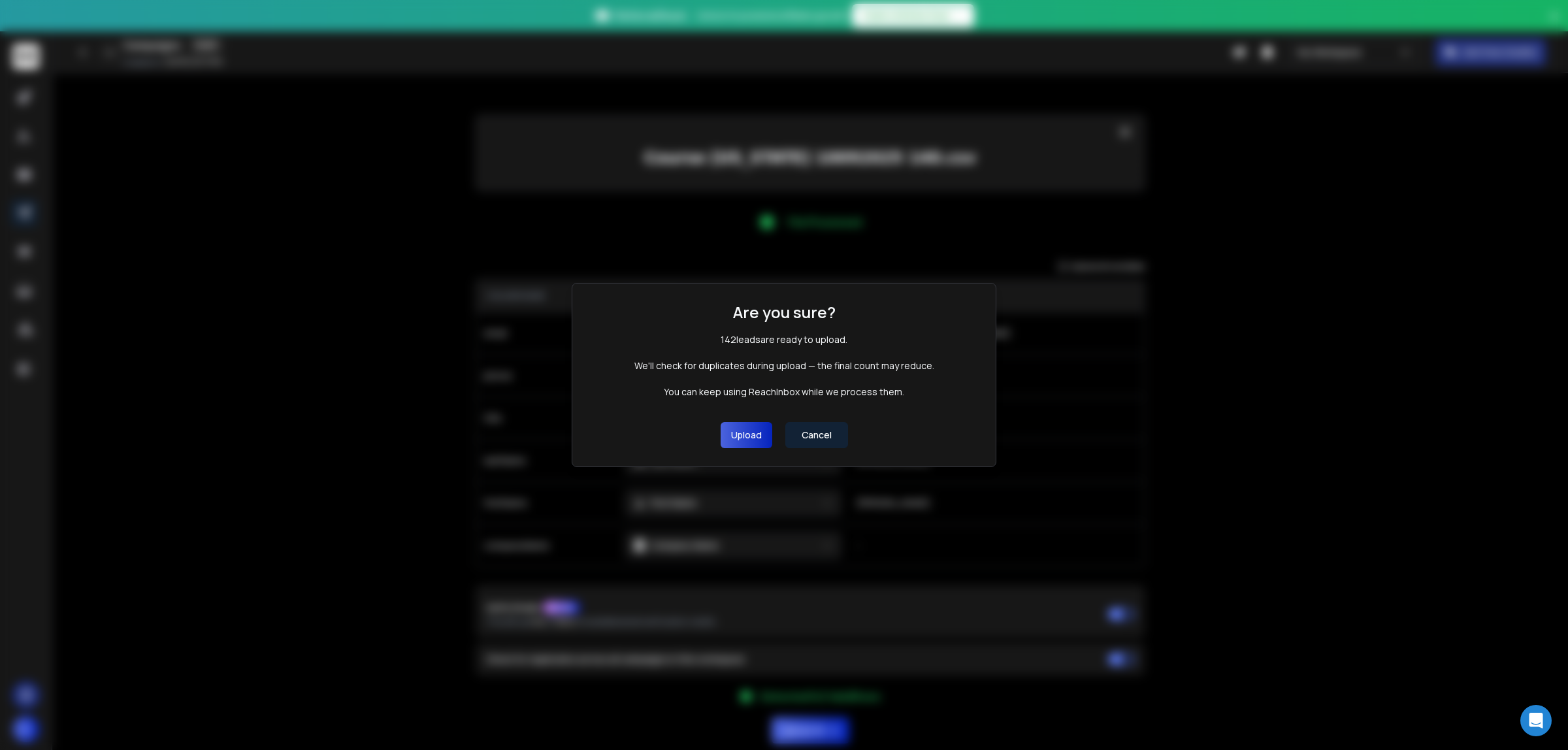
click at [736, 442] on button "Upload" at bounding box center [746, 435] width 52 height 26
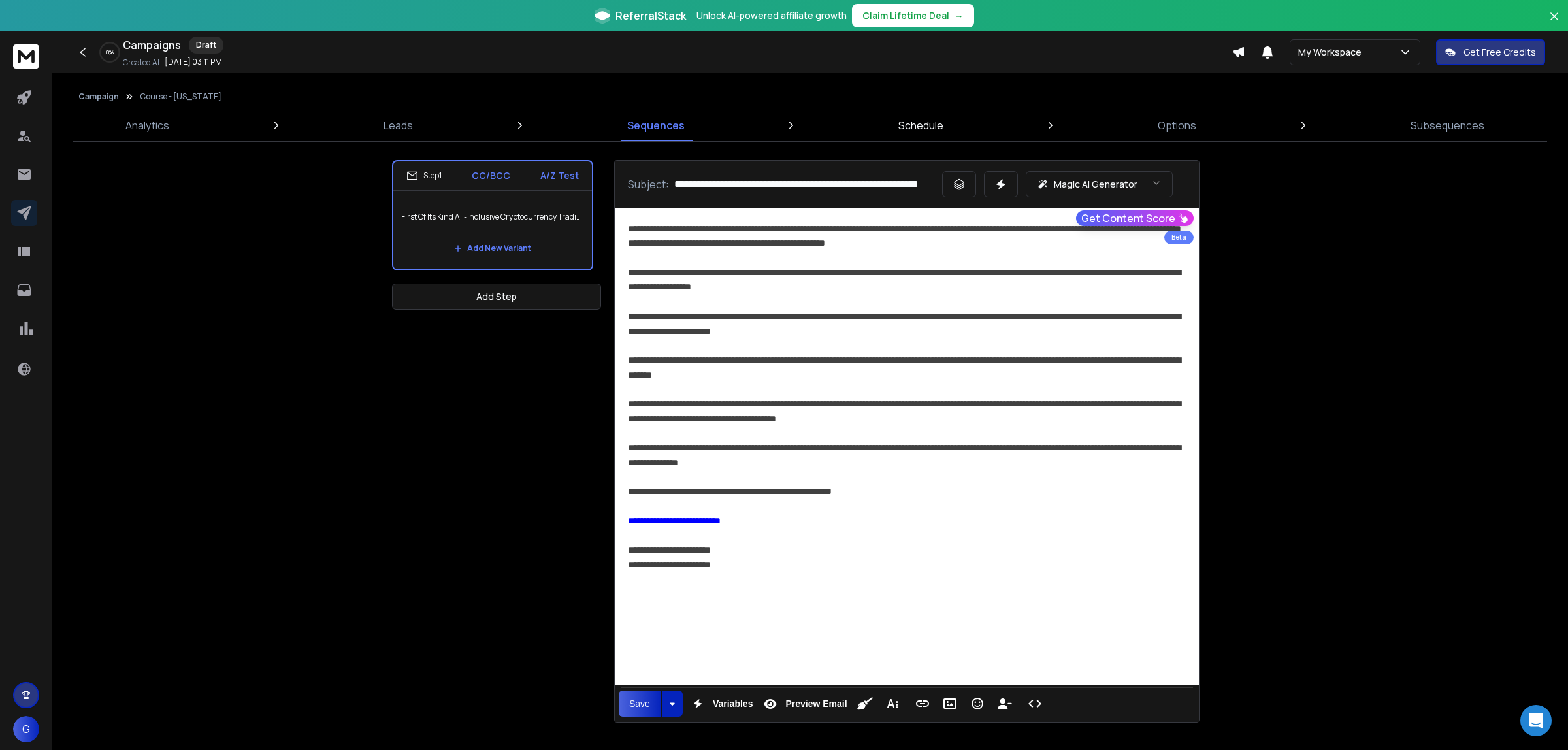
click at [916, 128] on p "Schedule" at bounding box center [921, 126] width 45 height 16
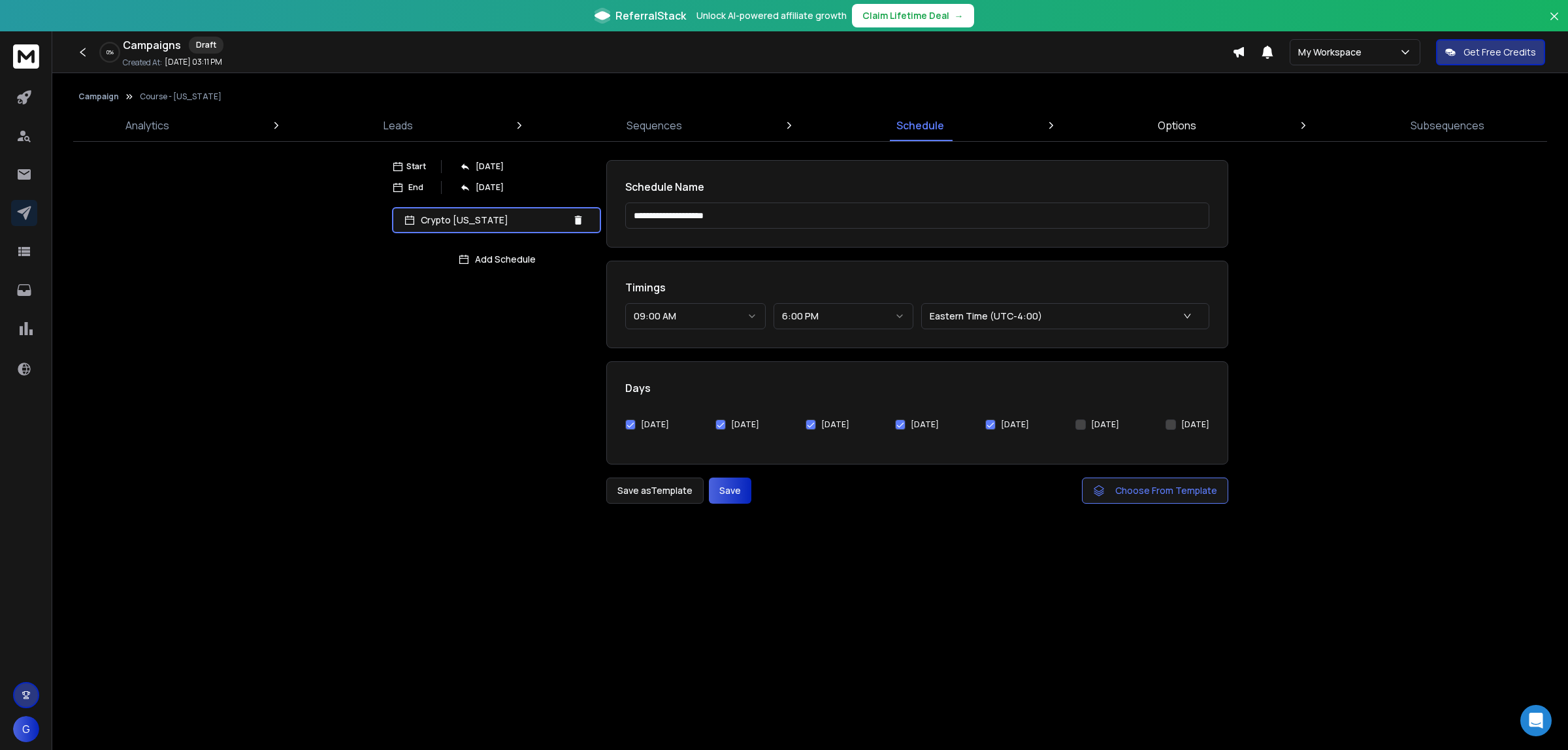
click at [1163, 131] on p "Options" at bounding box center [1177, 126] width 39 height 16
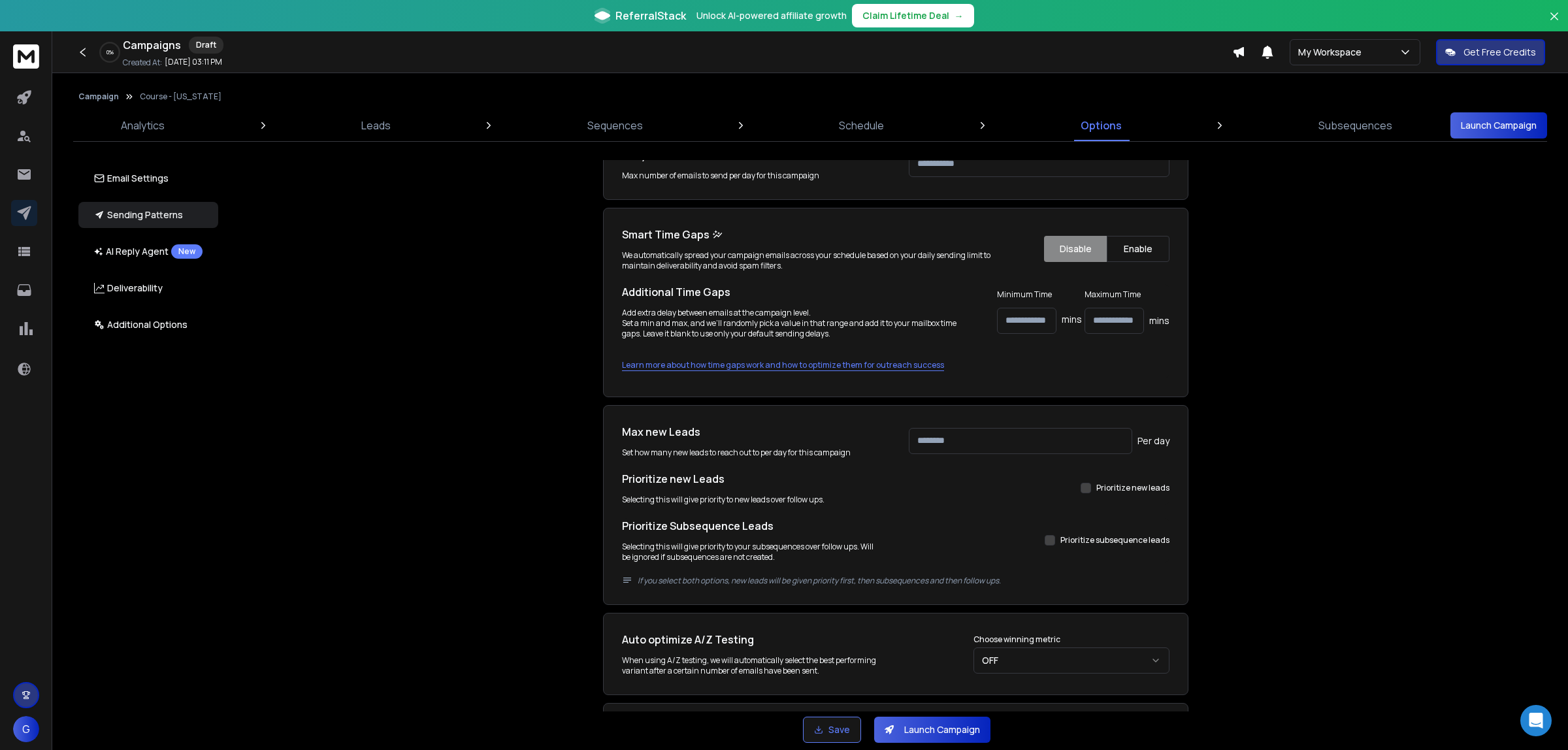
scroll to position [586, 0]
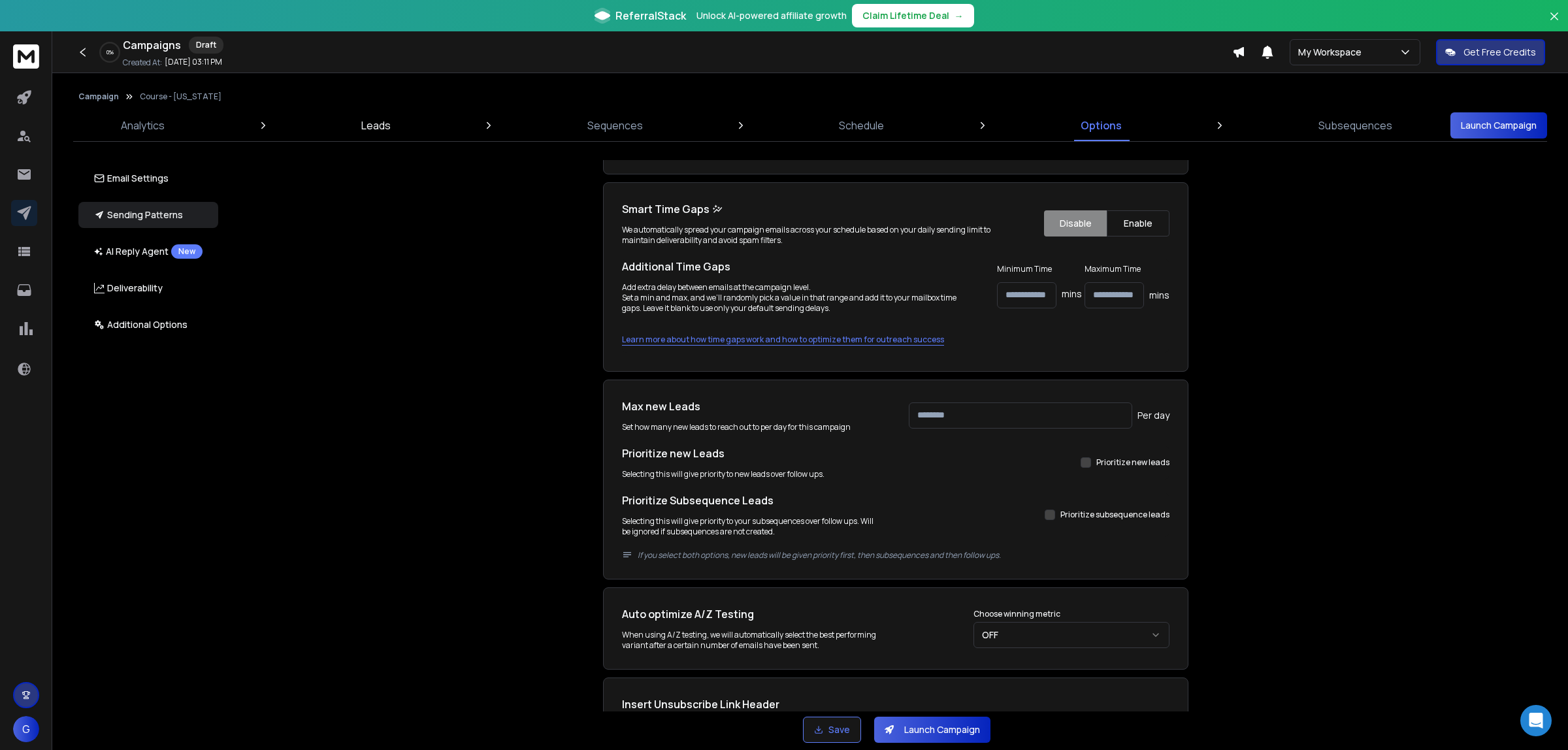
click at [368, 129] on p "Leads" at bounding box center [376, 126] width 29 height 16
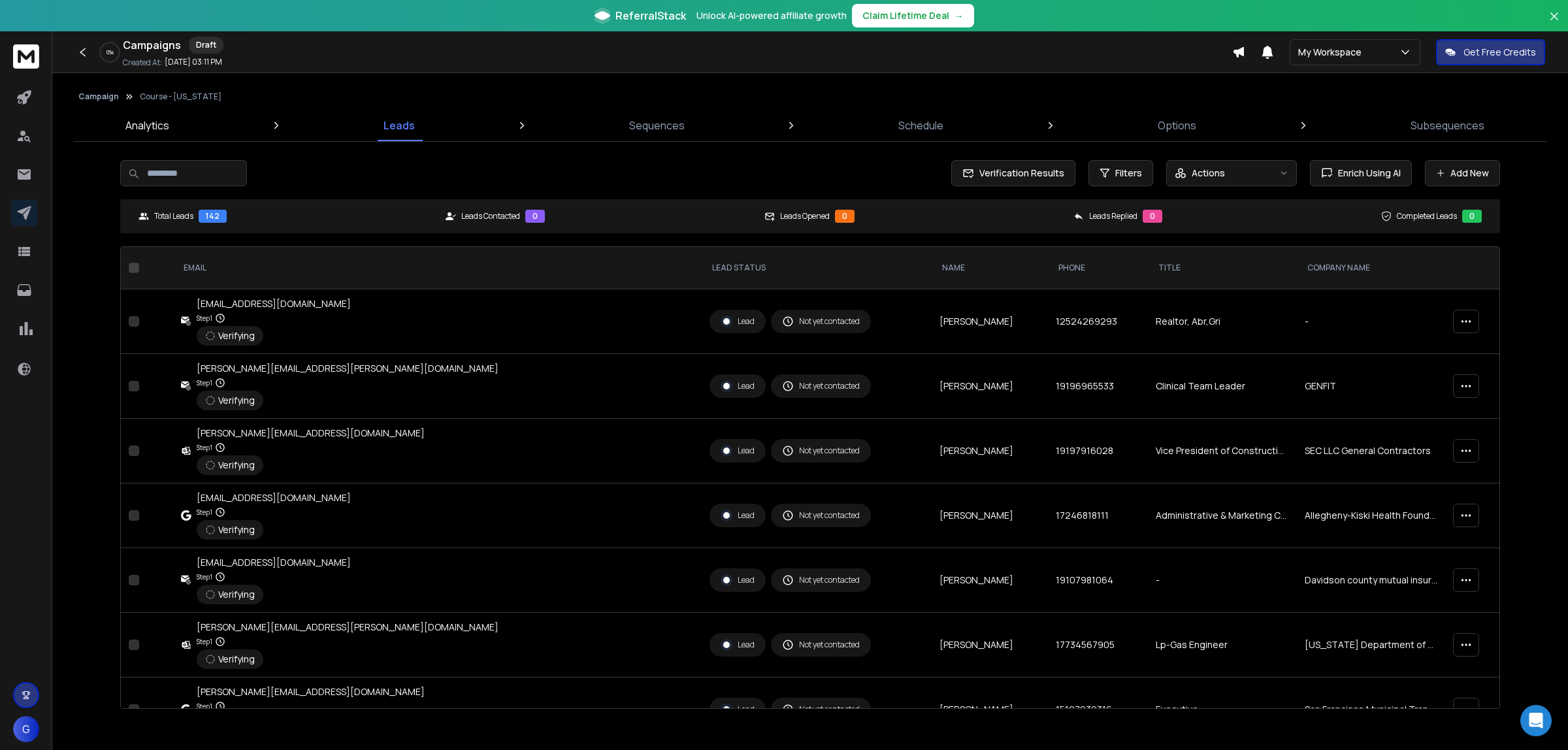
click at [171, 122] on link "Analytics" at bounding box center [147, 126] width 60 height 32
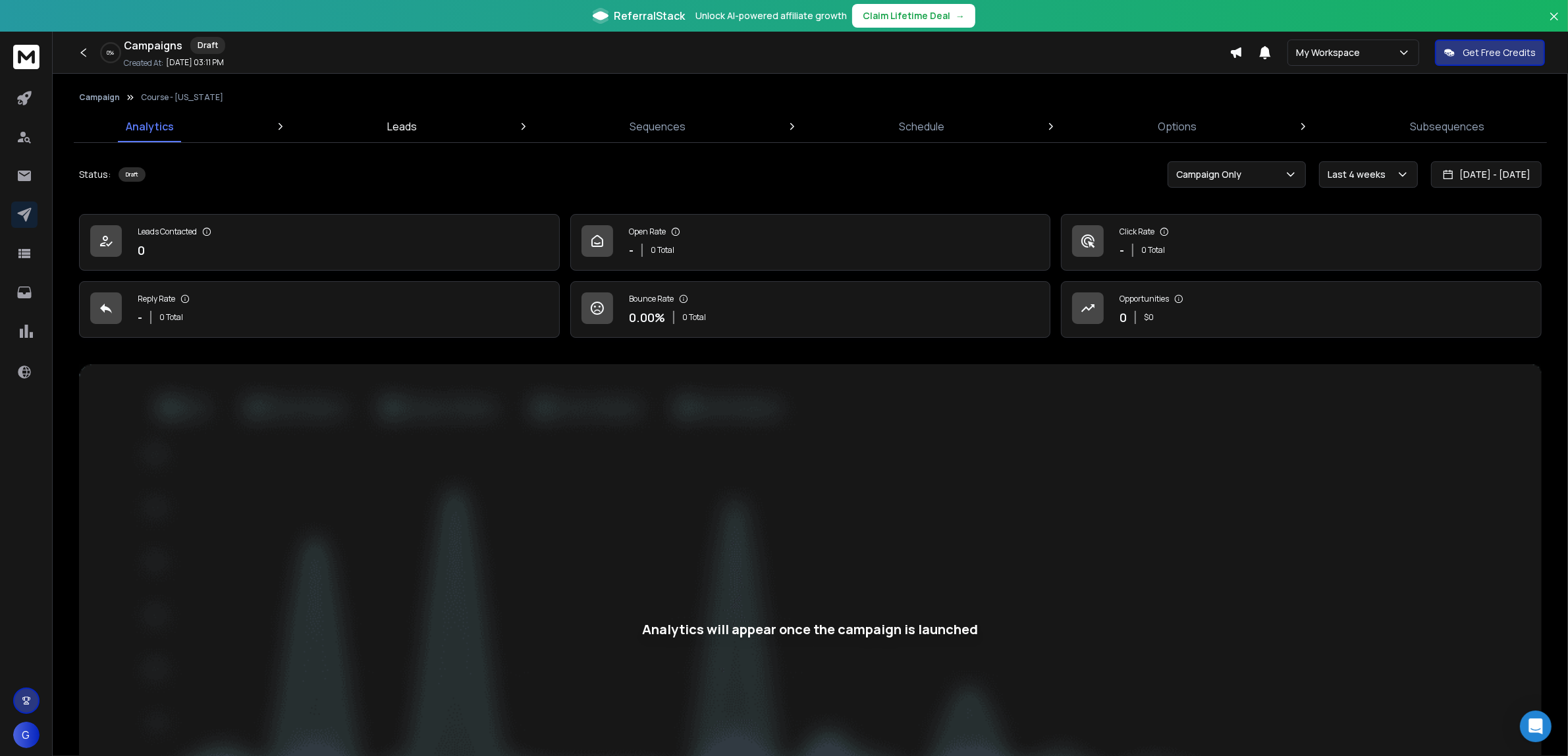
click at [406, 127] on p "Leads" at bounding box center [401, 127] width 30 height 16
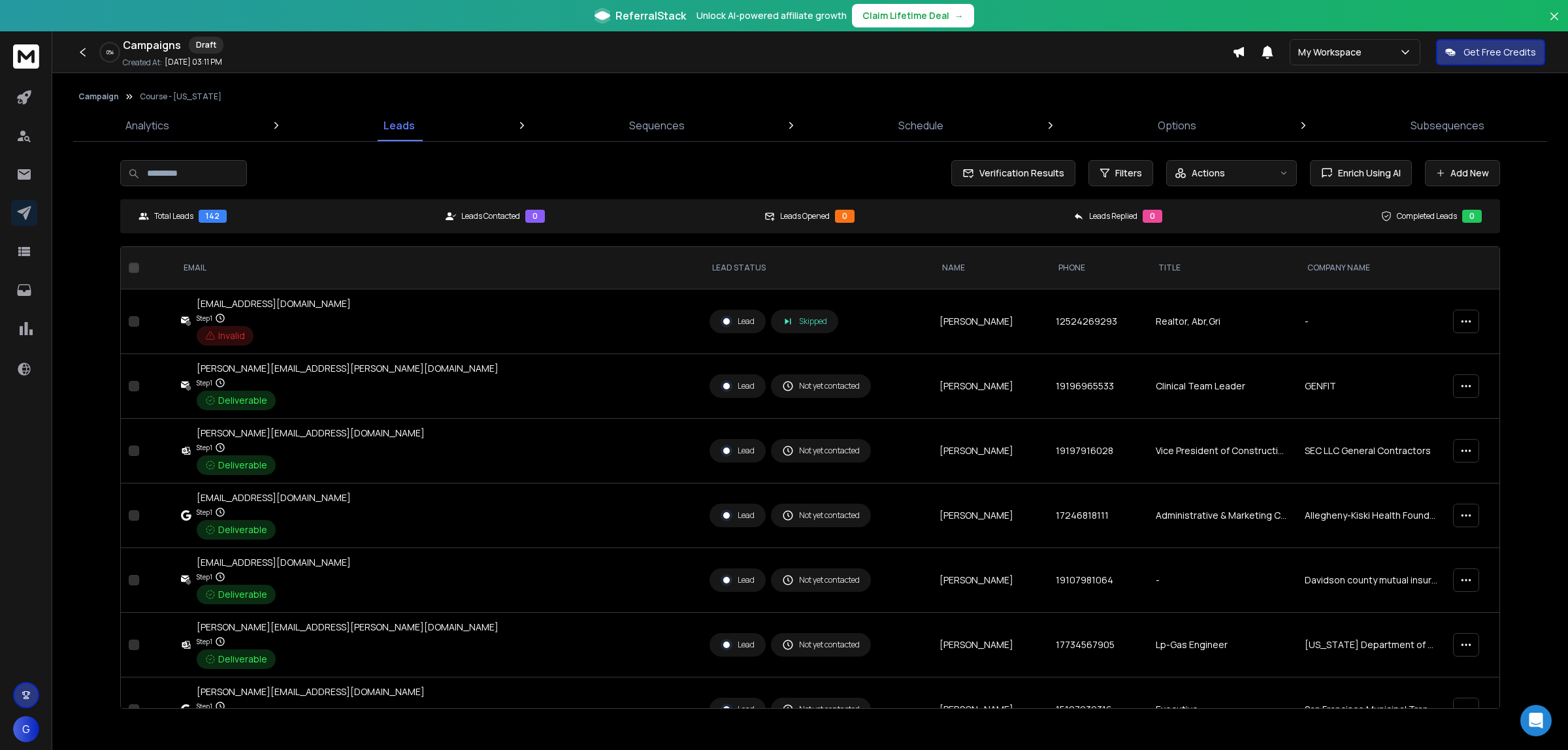
click at [1462, 322] on icon "button" at bounding box center [1467, 321] width 10 height 2
click at [1410, 347] on p "Delete Lead" at bounding box center [1423, 350] width 54 height 13
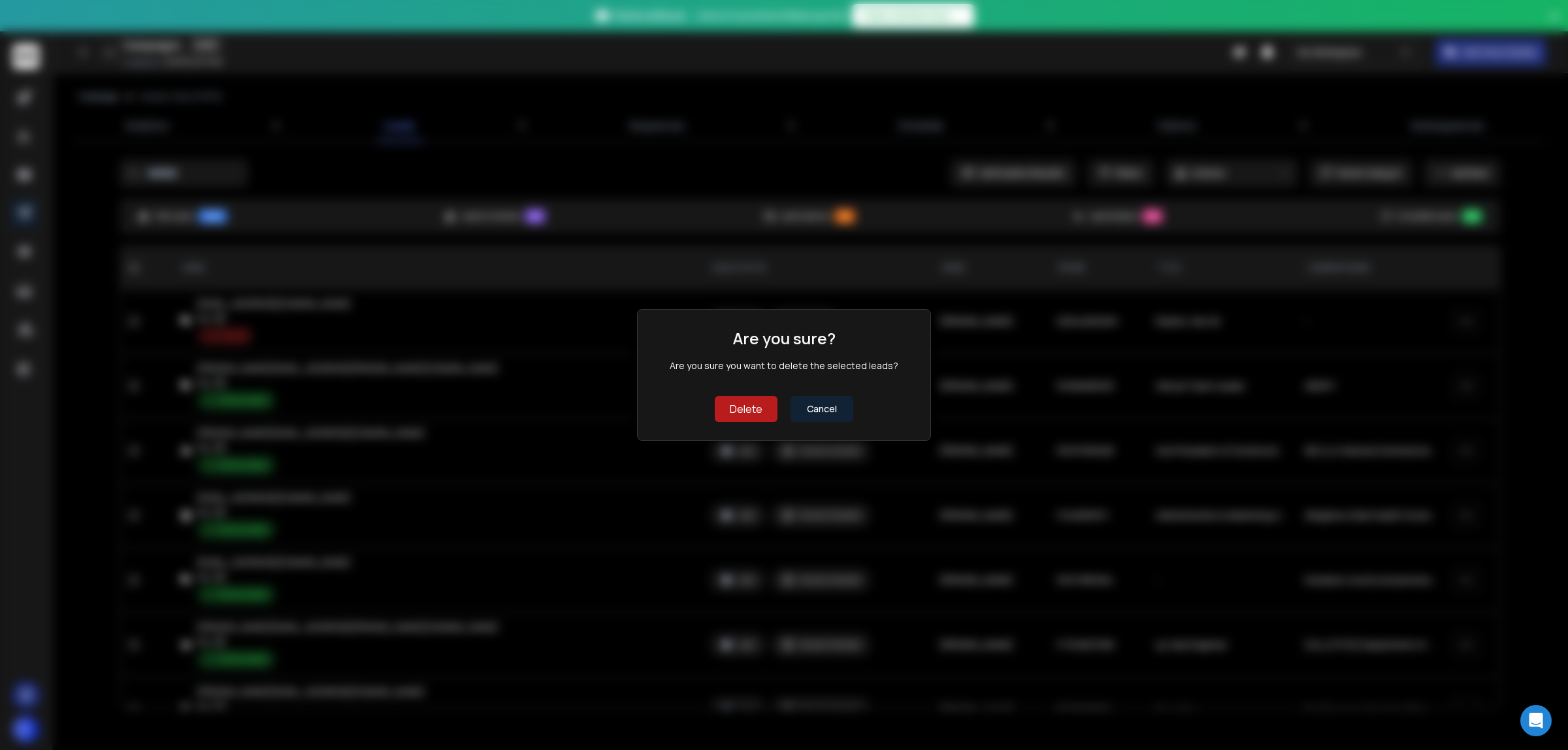
click at [748, 410] on button "Delete" at bounding box center [746, 409] width 62 height 26
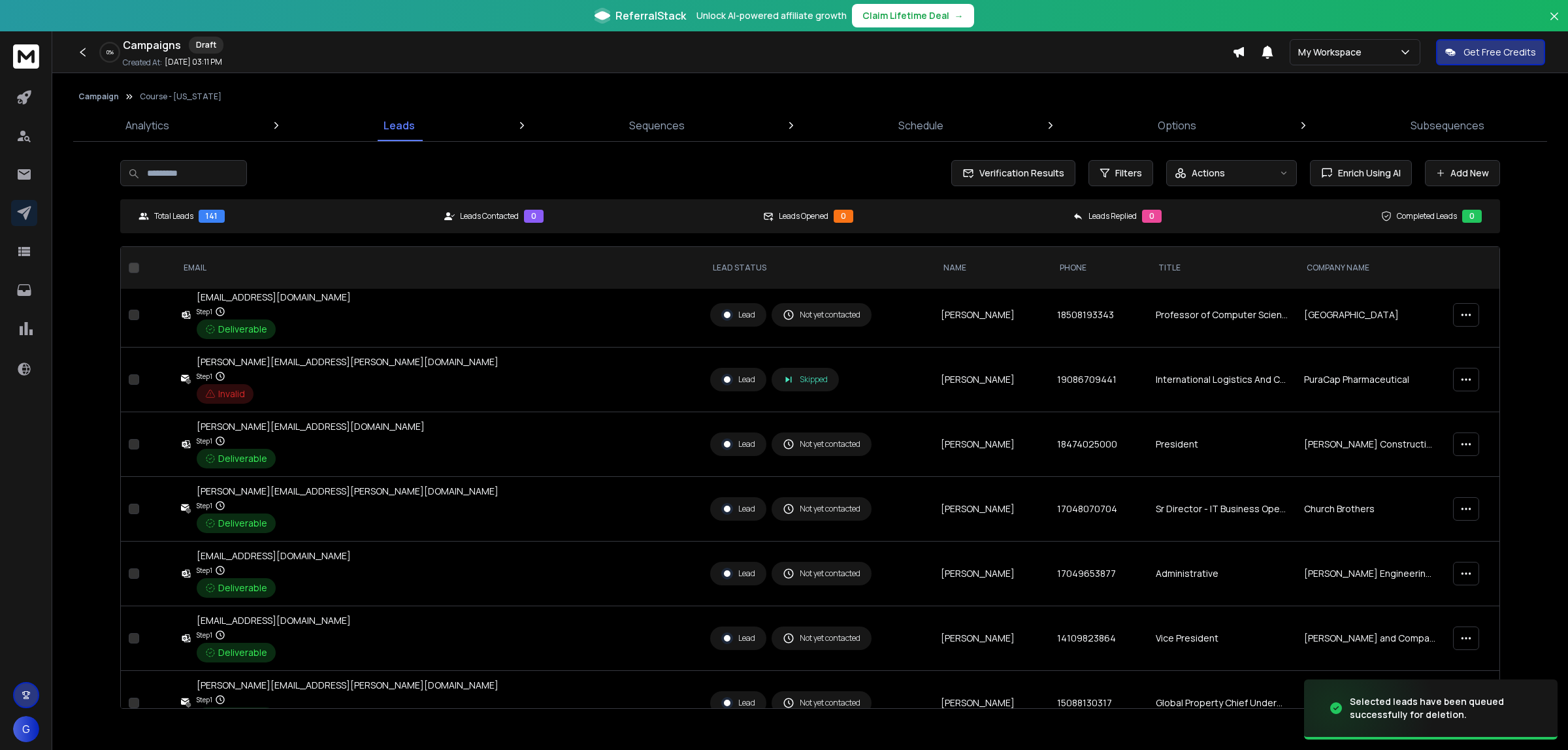
scroll to position [572, 0]
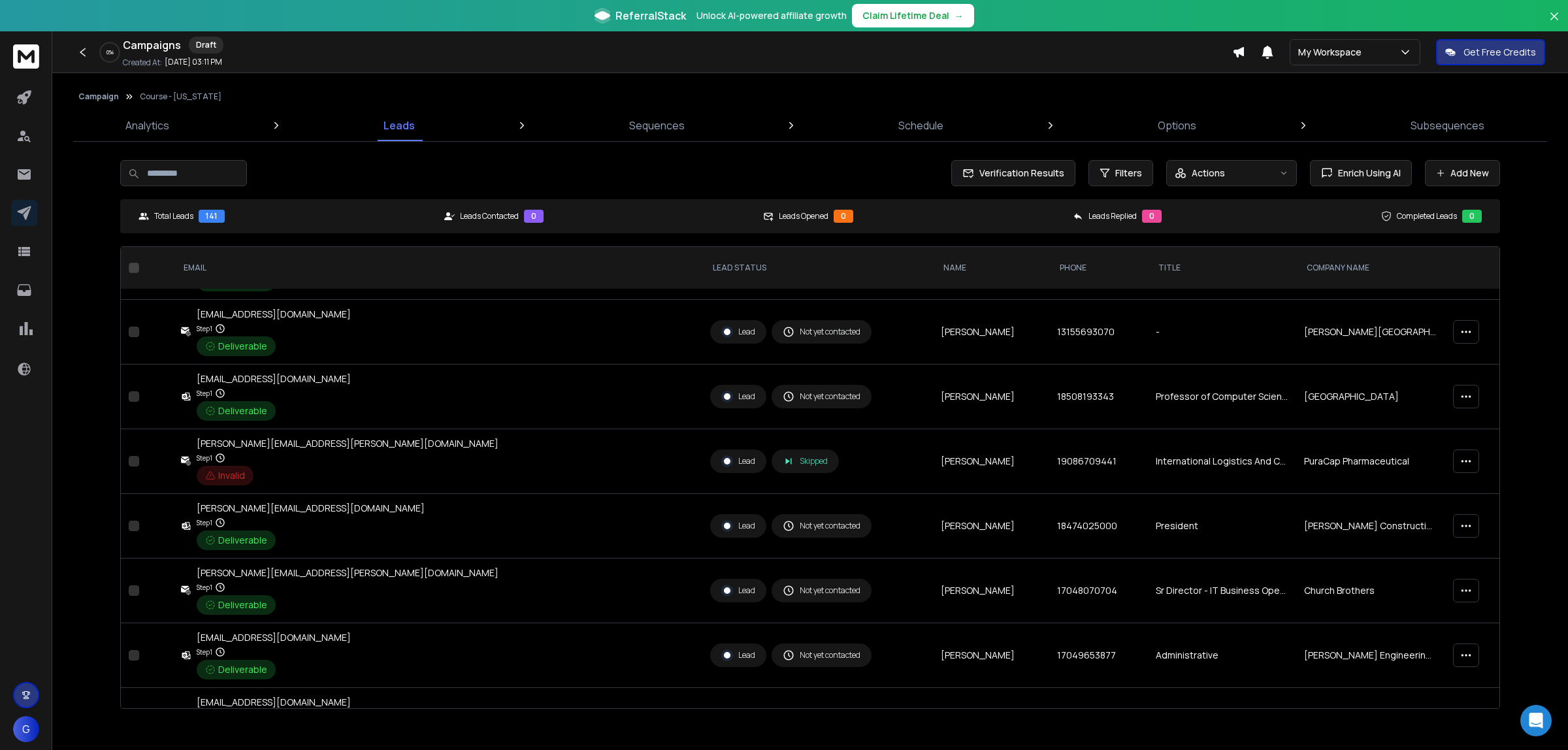
click at [1460, 467] on icon "button" at bounding box center [1466, 461] width 11 height 11
click at [1415, 497] on p "Delete Lead" at bounding box center [1423, 496] width 54 height 13
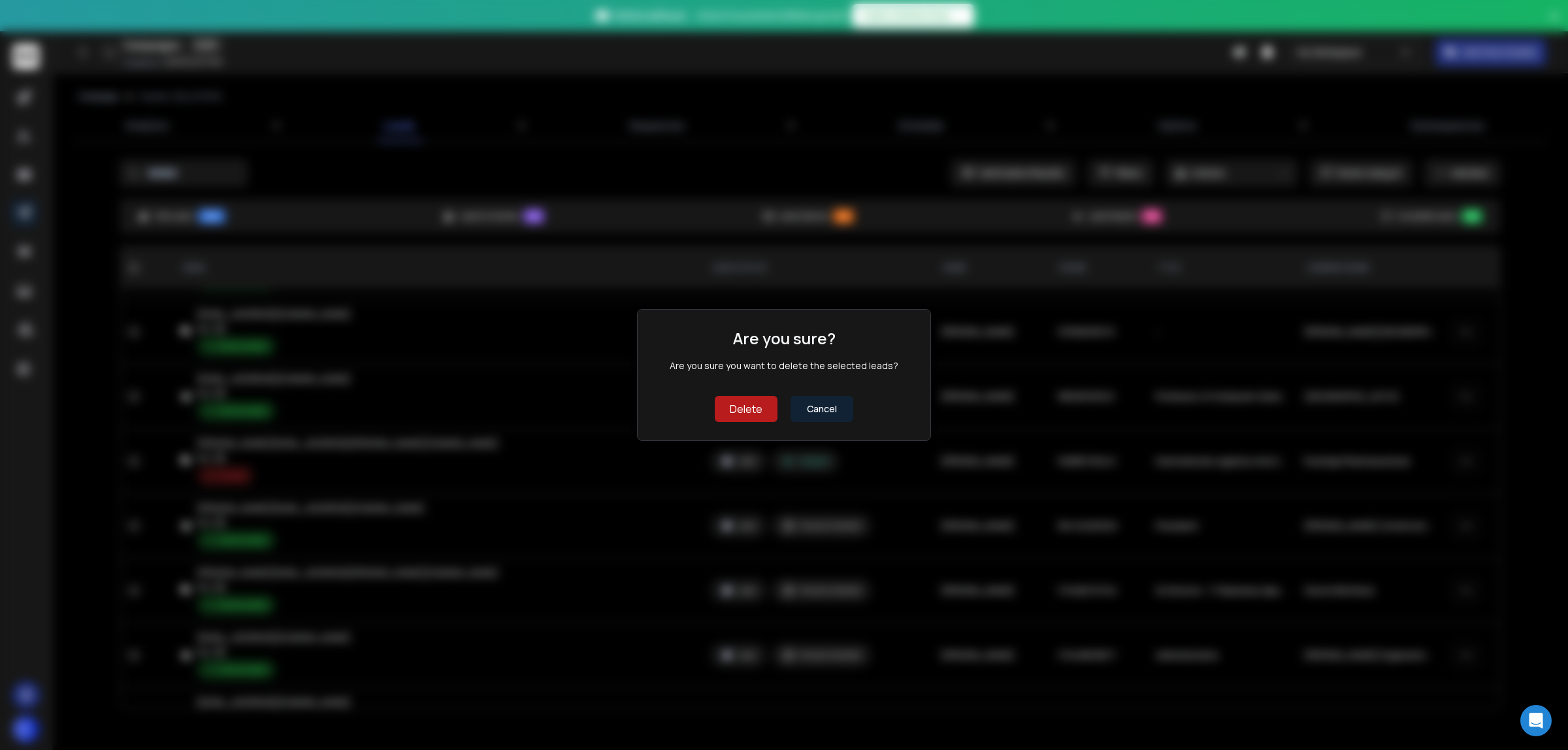
click at [759, 408] on button "Delete" at bounding box center [746, 409] width 62 height 26
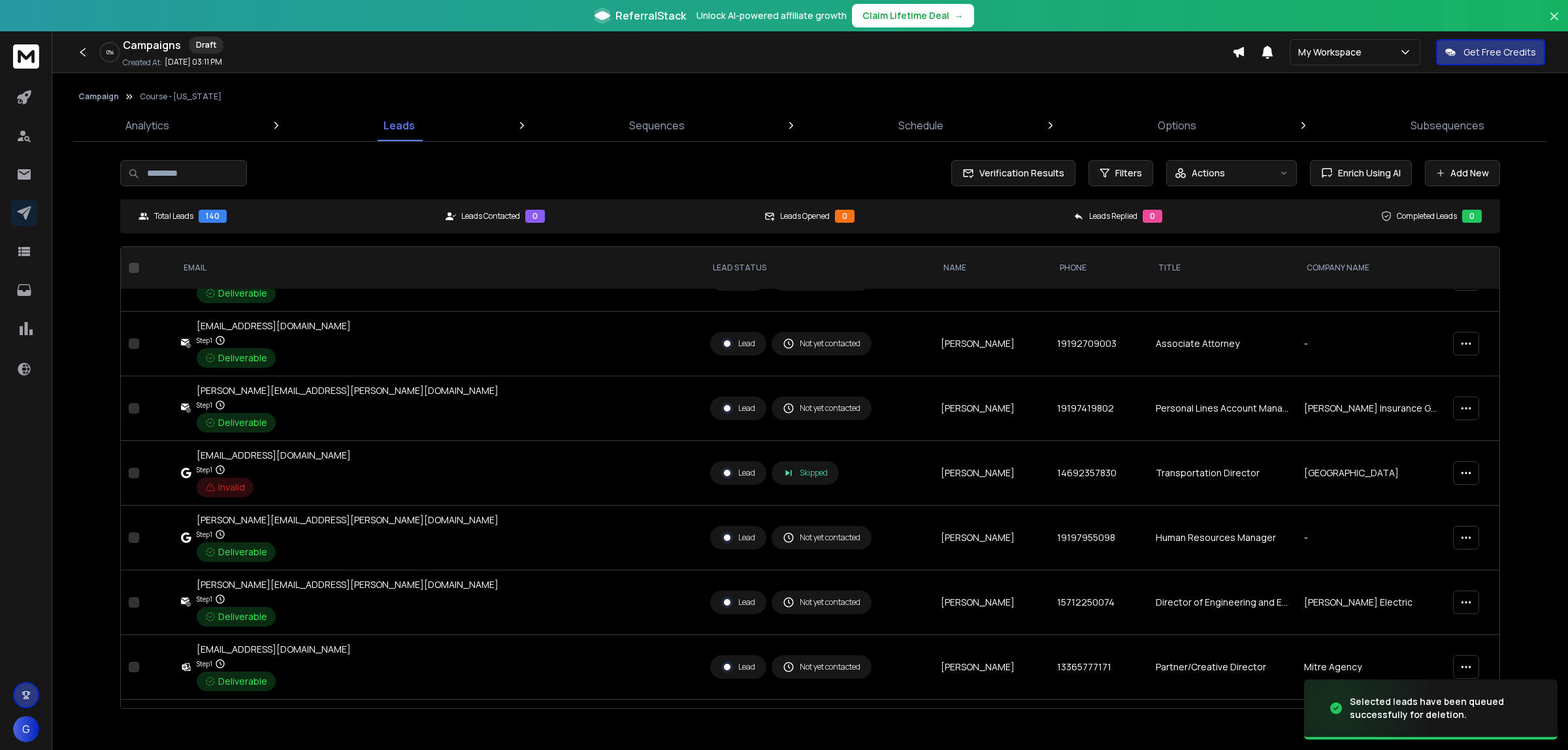
scroll to position [1143, 0]
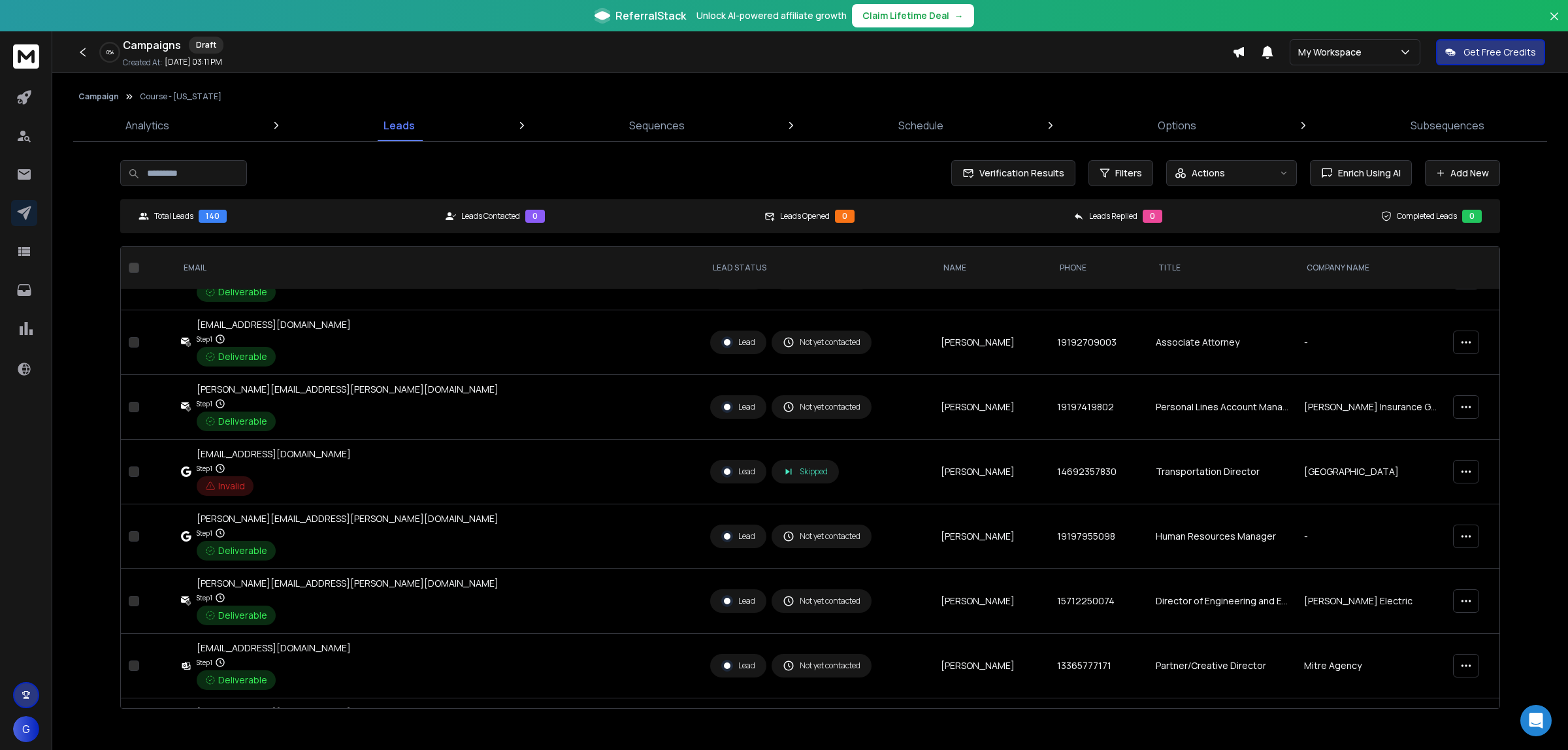
click at [1460, 478] on icon "button" at bounding box center [1466, 472] width 11 height 11
click at [1409, 511] on p "Delete Lead" at bounding box center [1423, 510] width 54 height 13
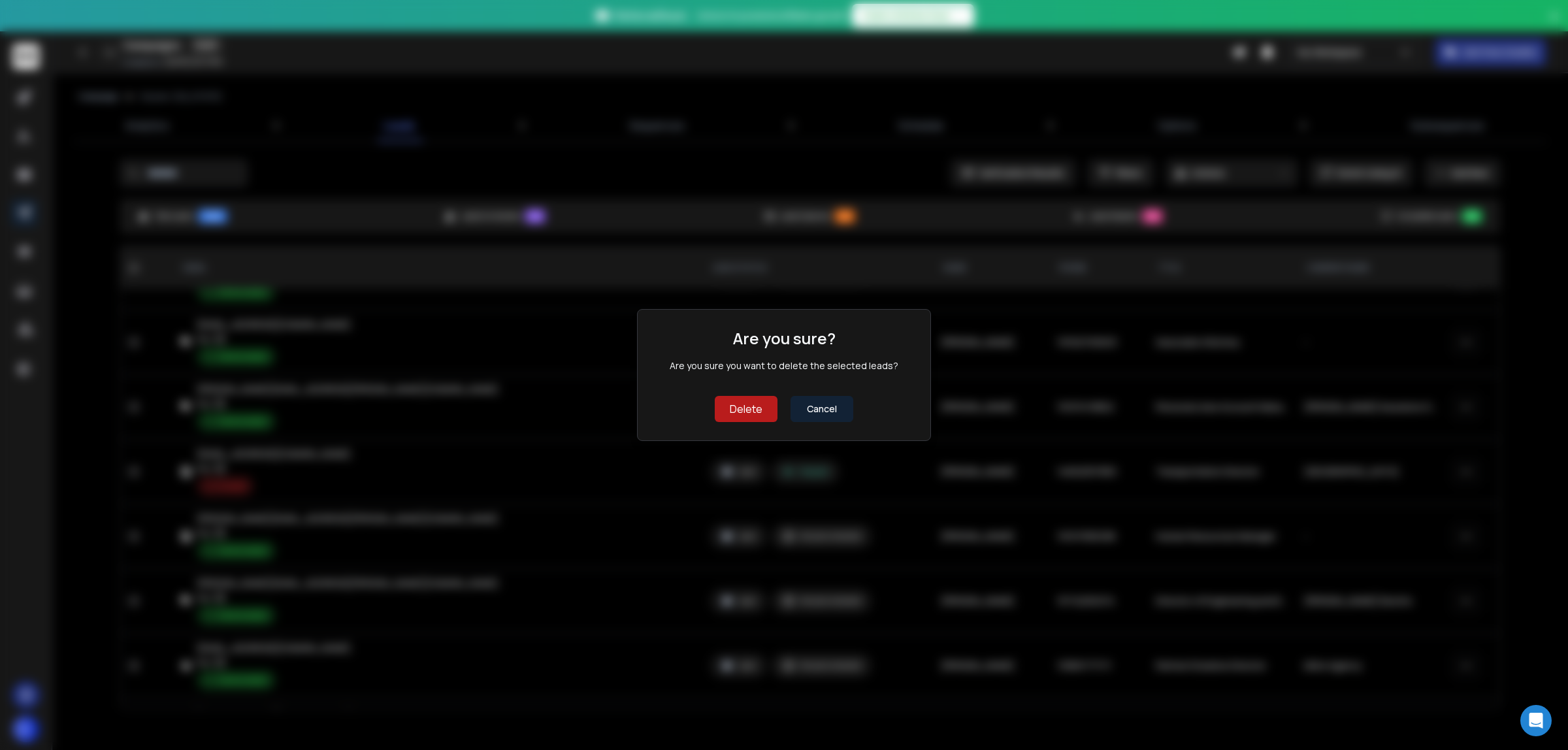
click at [750, 406] on button "Delete" at bounding box center [746, 409] width 62 height 26
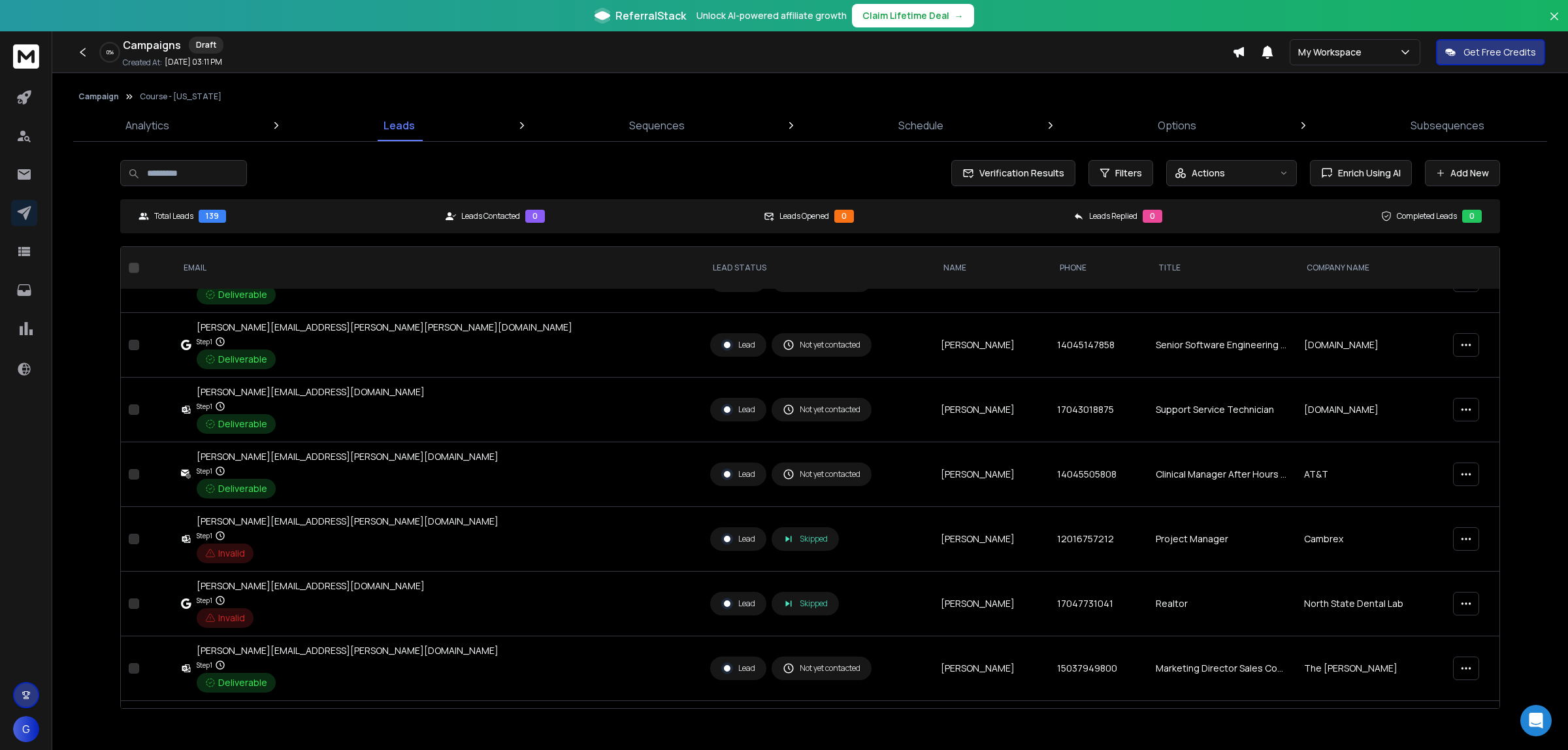
scroll to position [1879, 0]
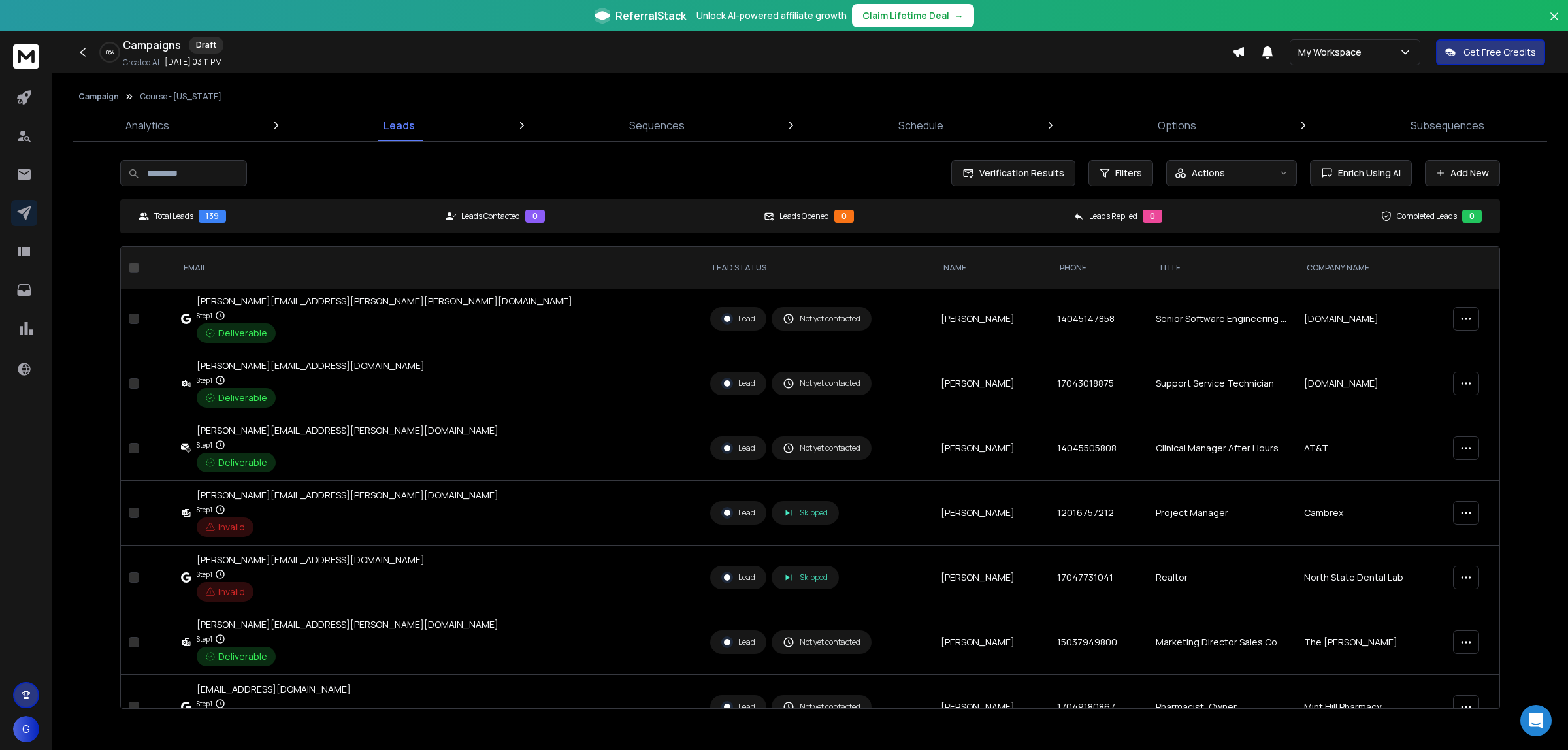
click at [1460, 519] on icon "button" at bounding box center [1466, 513] width 11 height 11
click at [1413, 553] on p "Delete Lead" at bounding box center [1423, 556] width 54 height 13
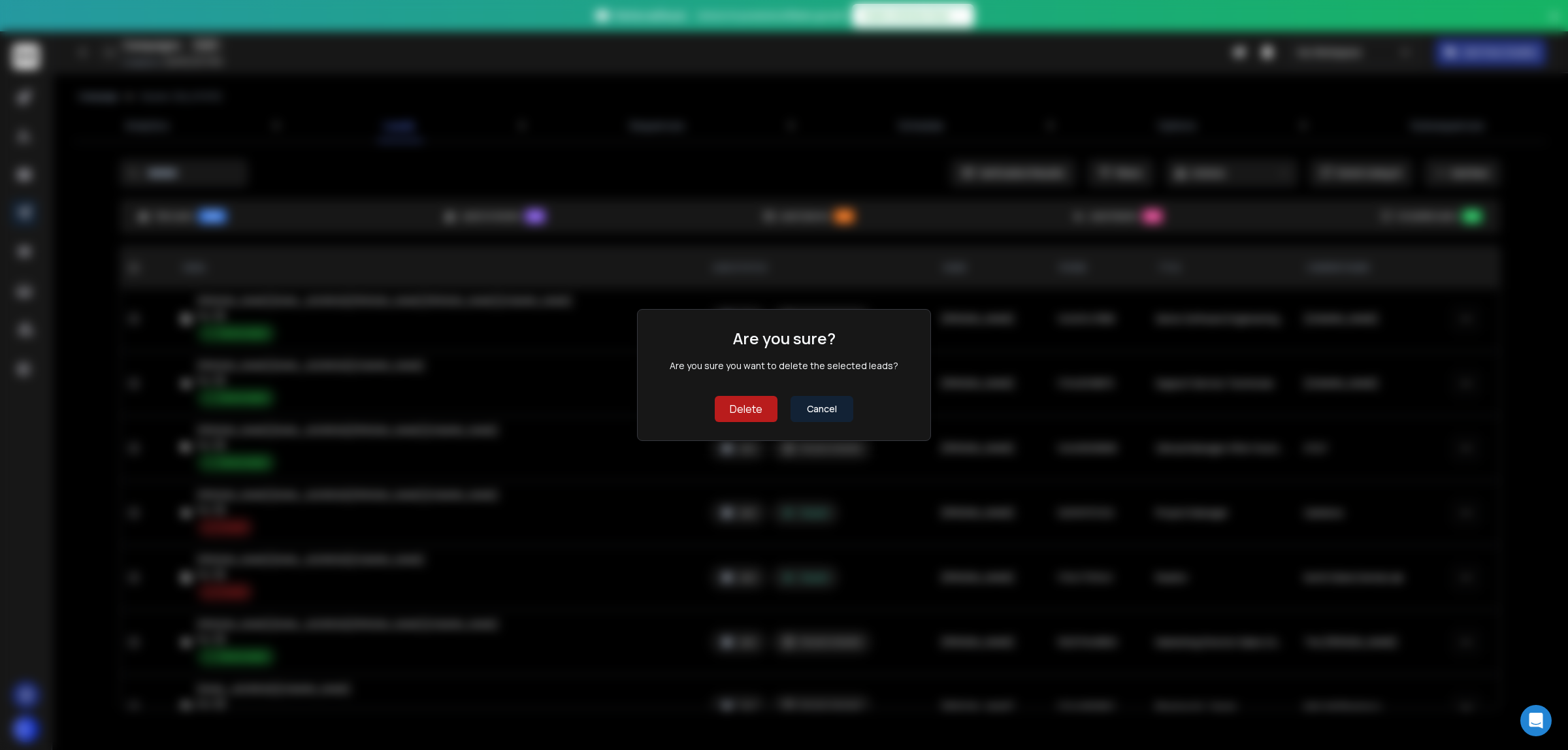
click at [746, 413] on button "Delete" at bounding box center [746, 409] width 62 height 26
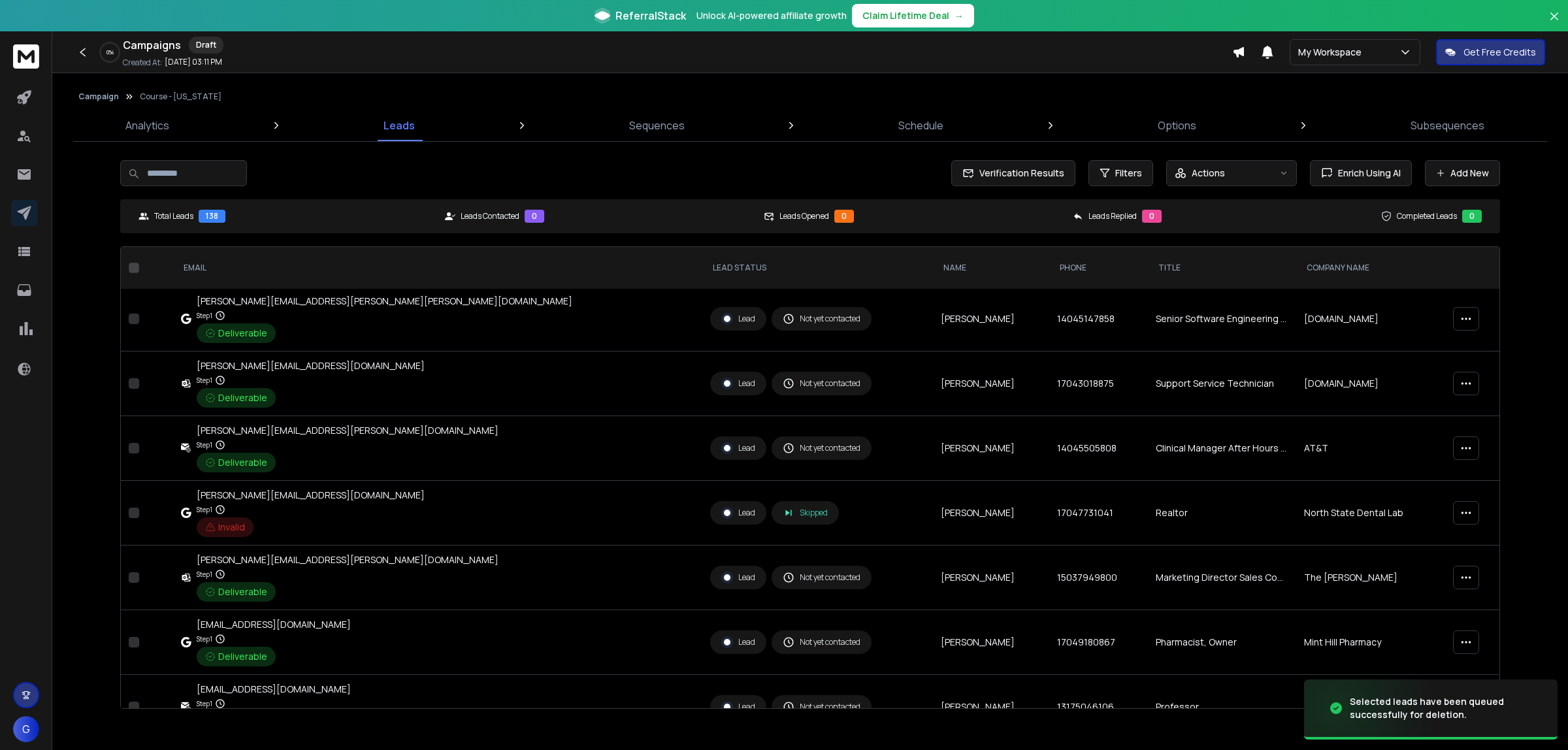
click at [1453, 525] on button "button" at bounding box center [1466, 512] width 26 height 24
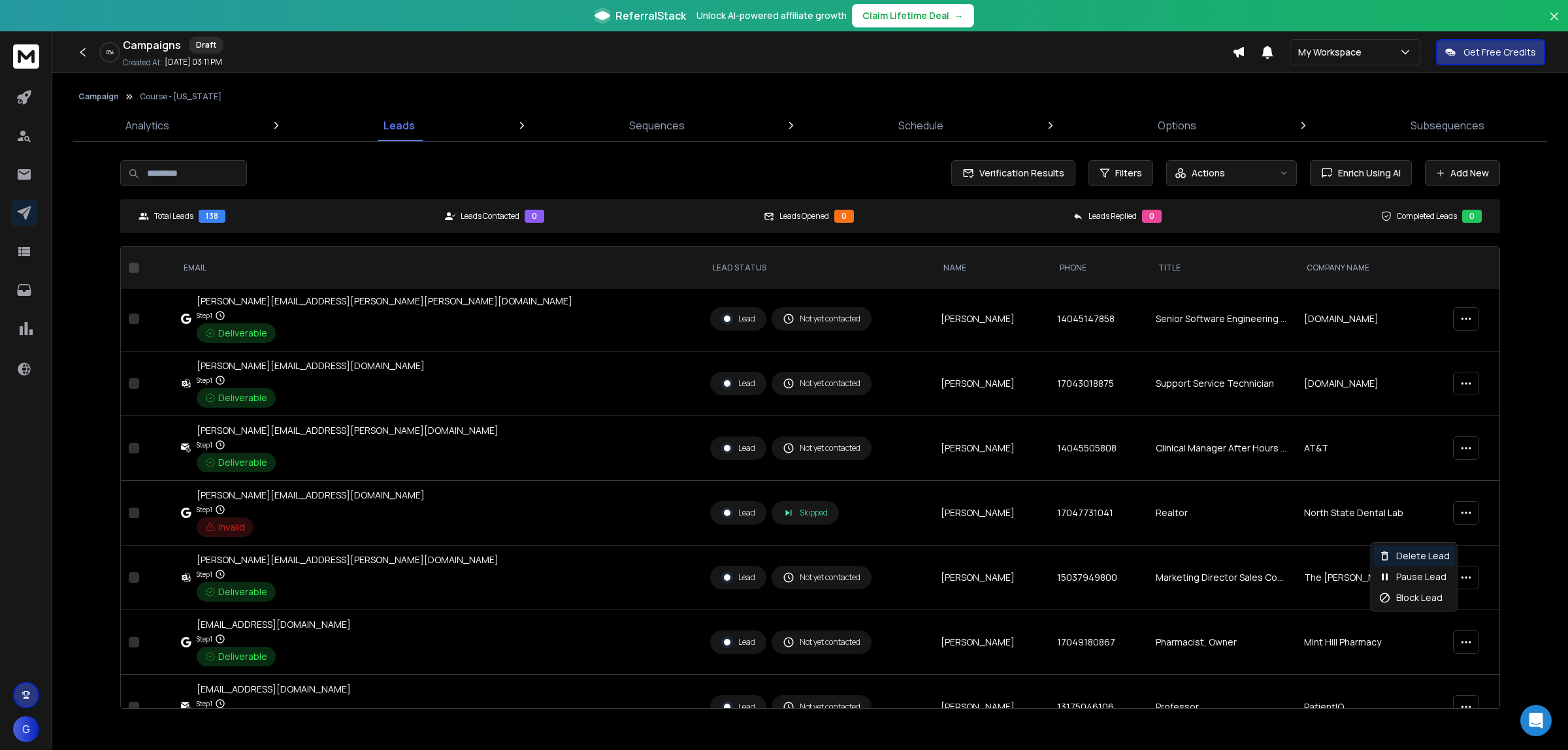
click at [1412, 547] on div "Delete Lead" at bounding box center [1414, 556] width 81 height 21
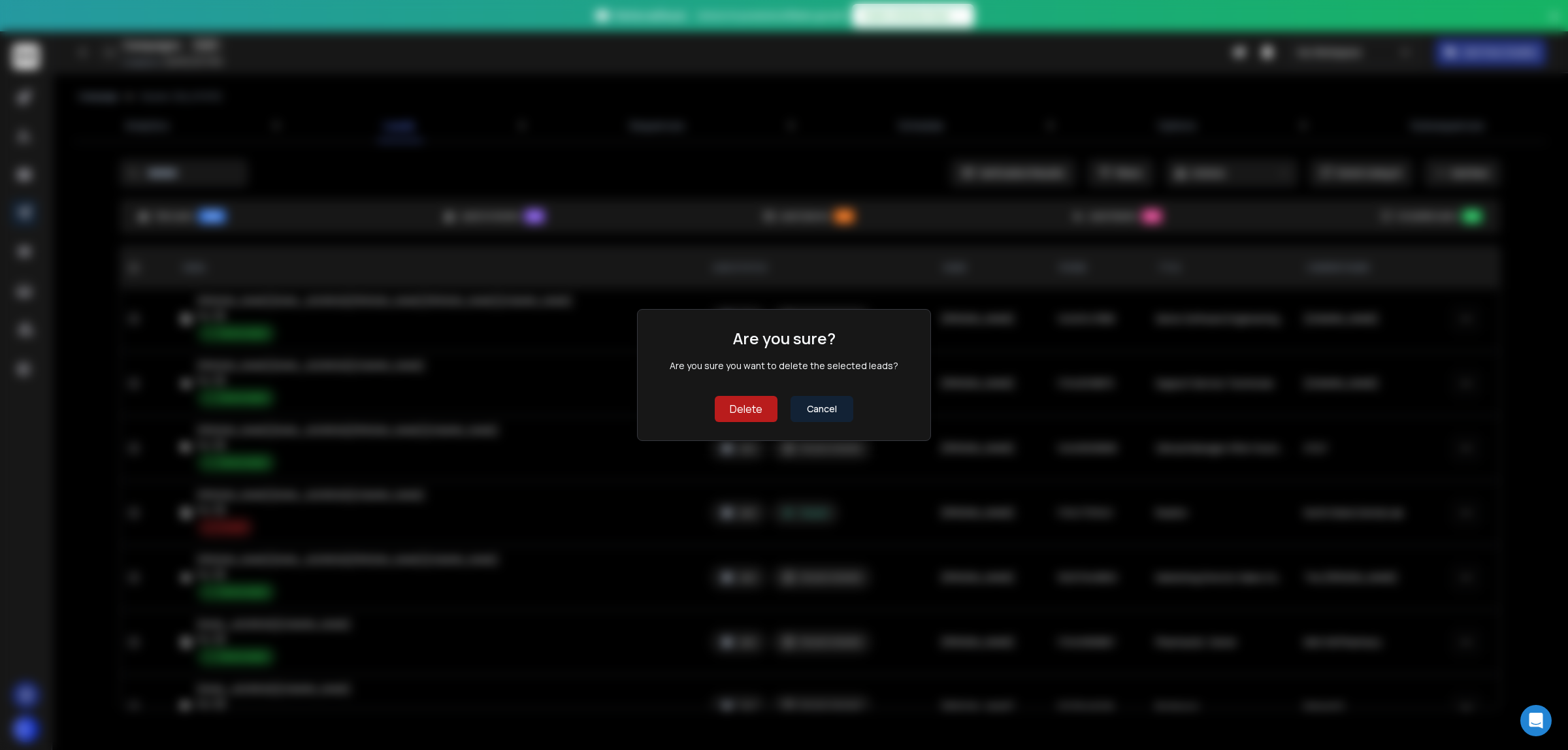
click at [763, 413] on button "Delete" at bounding box center [746, 409] width 62 height 26
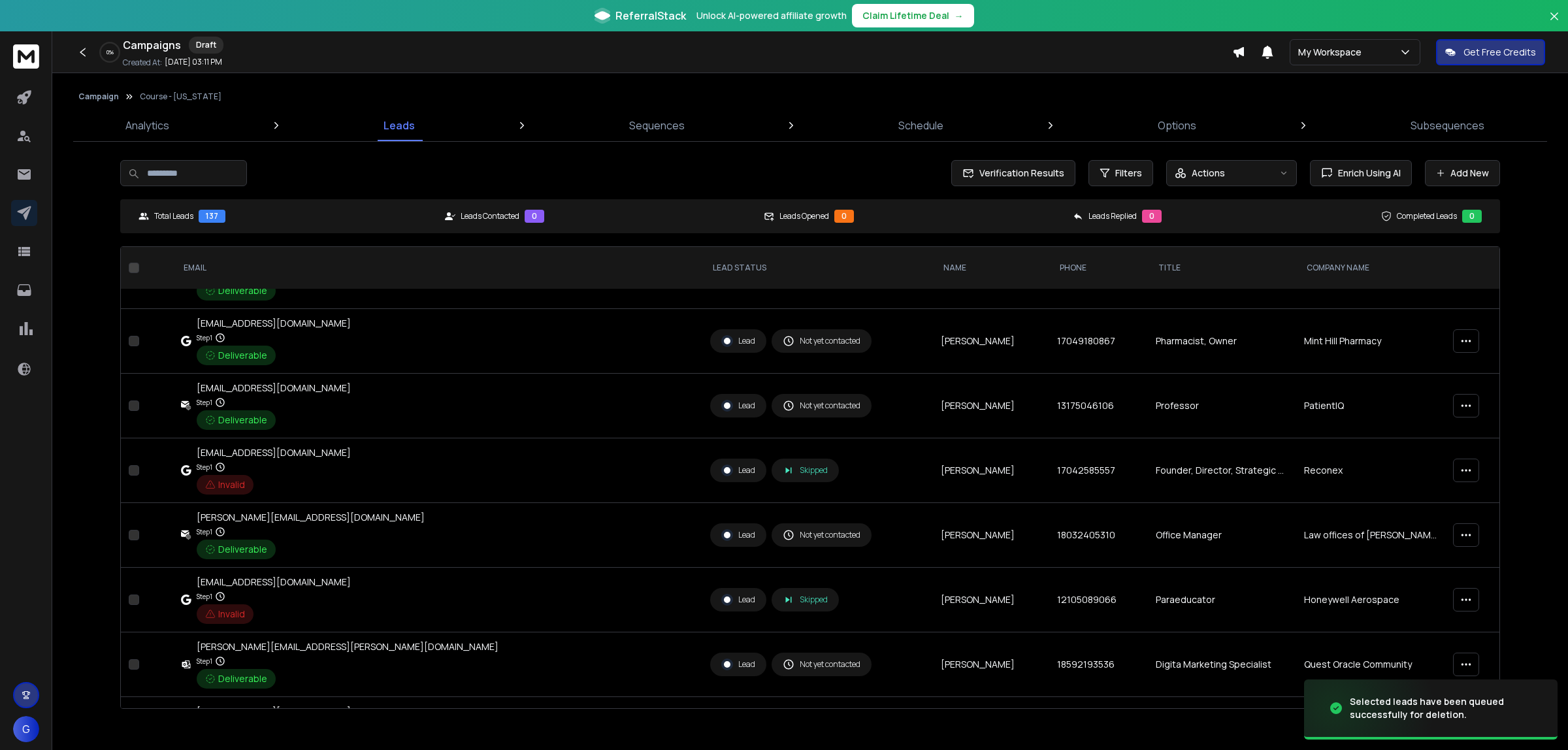
scroll to position [2124, 0]
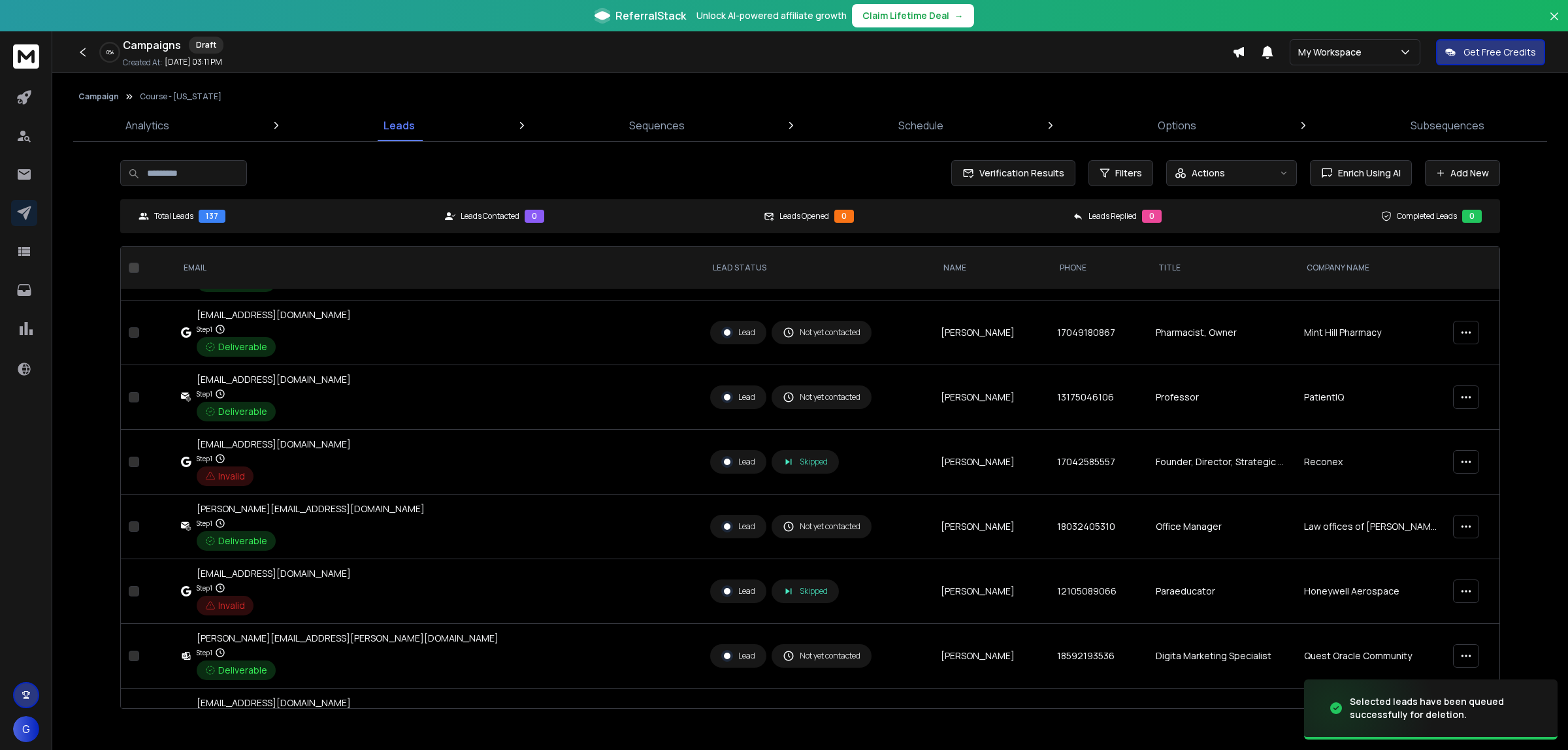
click at [1460, 468] on icon "button" at bounding box center [1466, 462] width 11 height 11
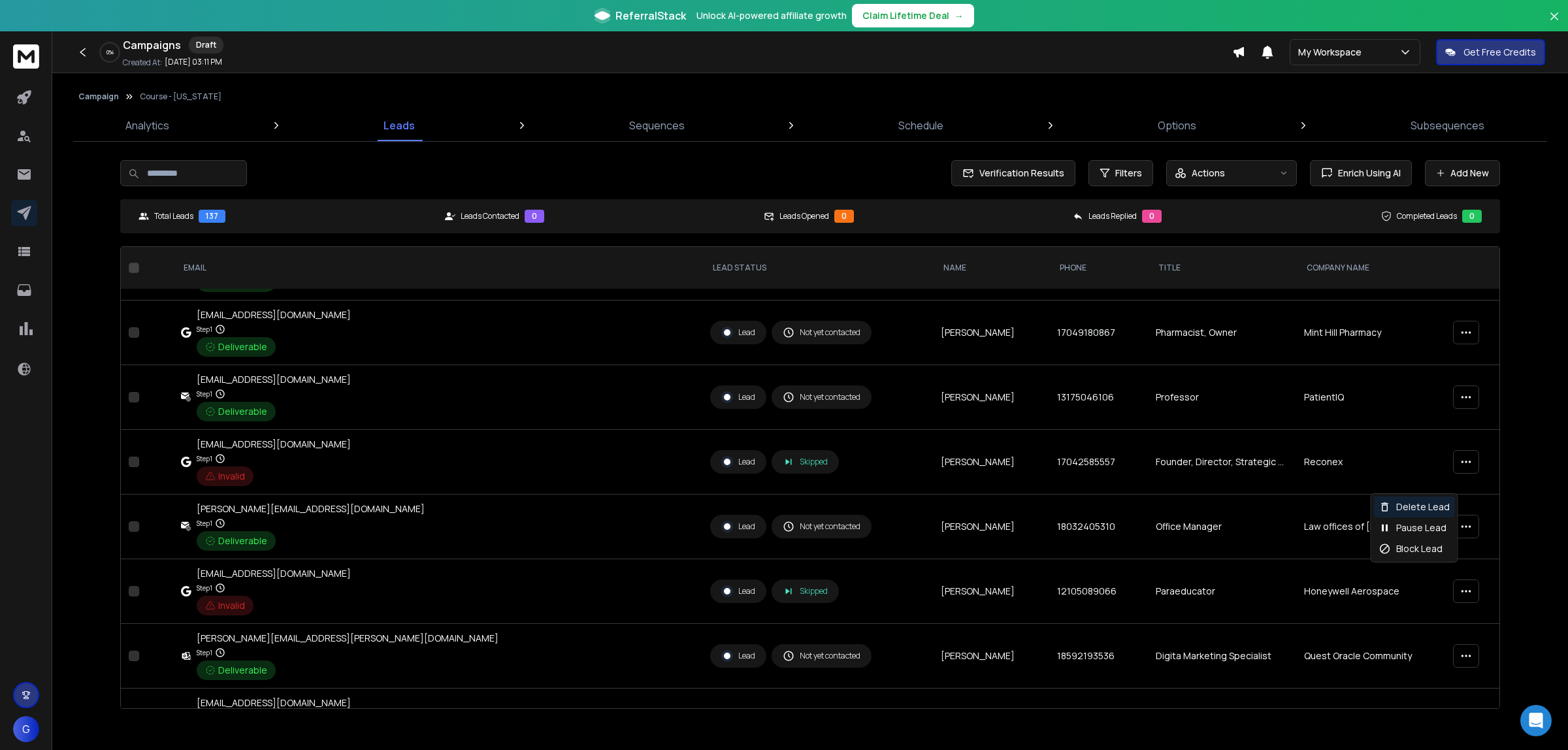
click at [1413, 504] on p "Delete Lead" at bounding box center [1423, 507] width 54 height 13
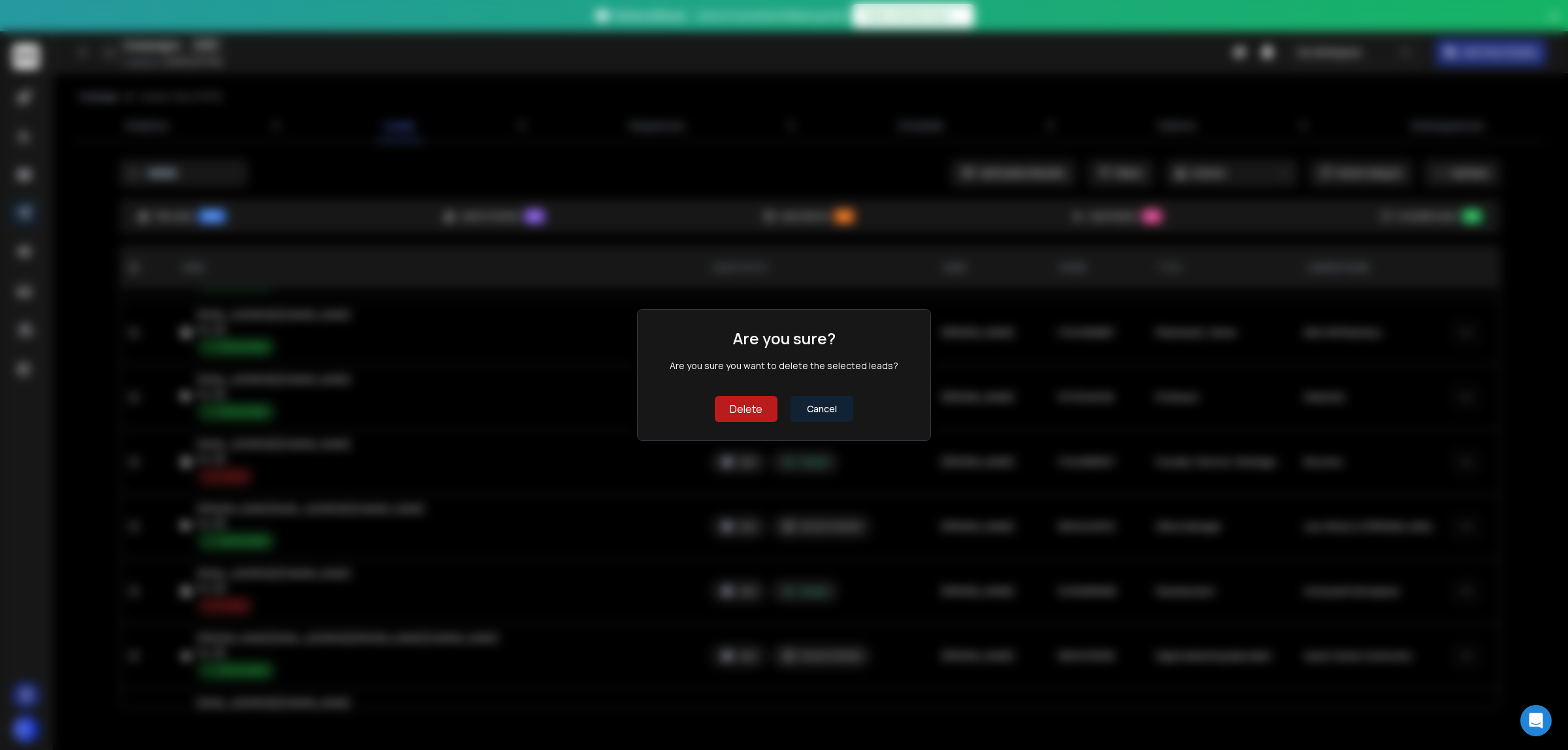
click at [759, 406] on button "Delete" at bounding box center [746, 409] width 62 height 26
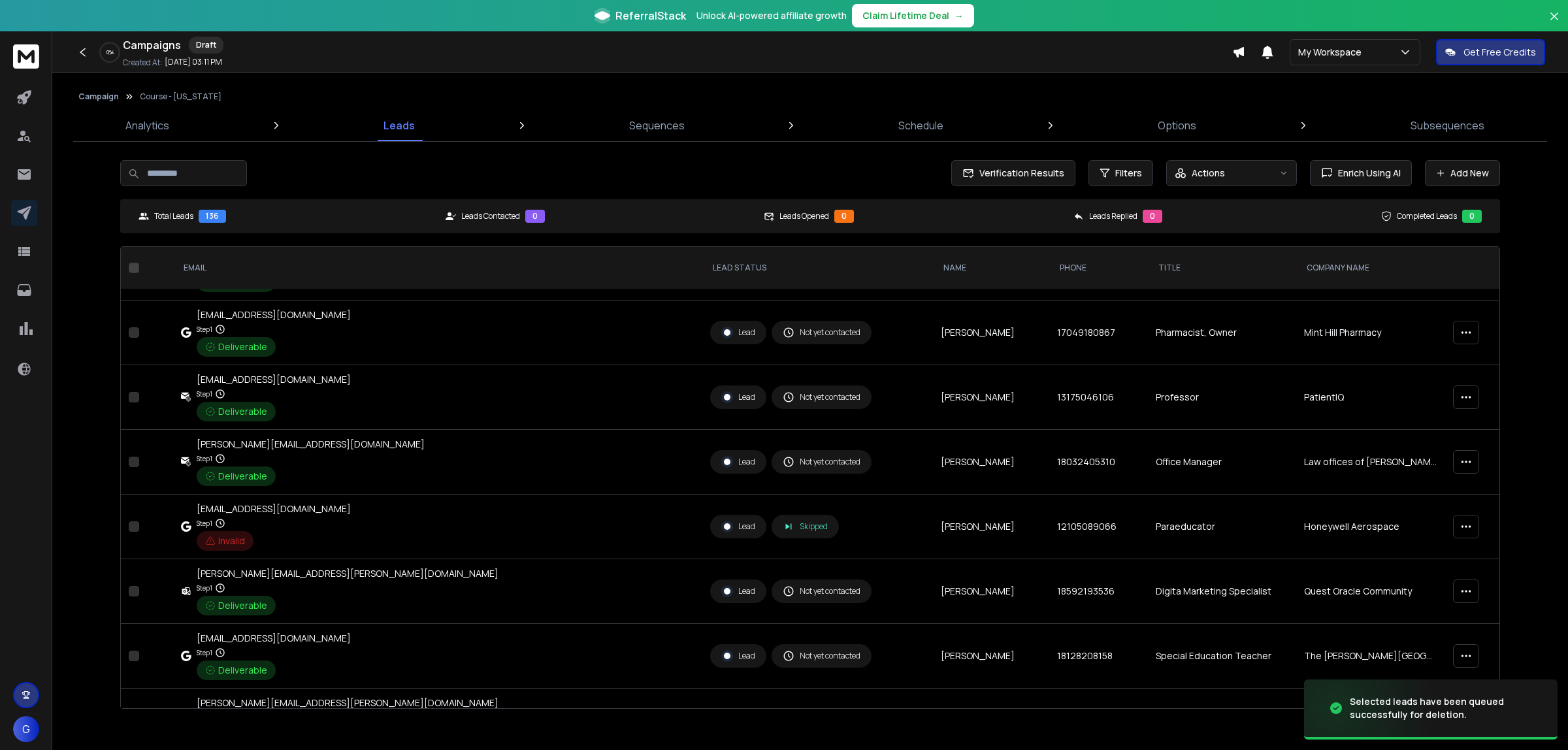
click at [1453, 538] on button "button" at bounding box center [1466, 527] width 26 height 24
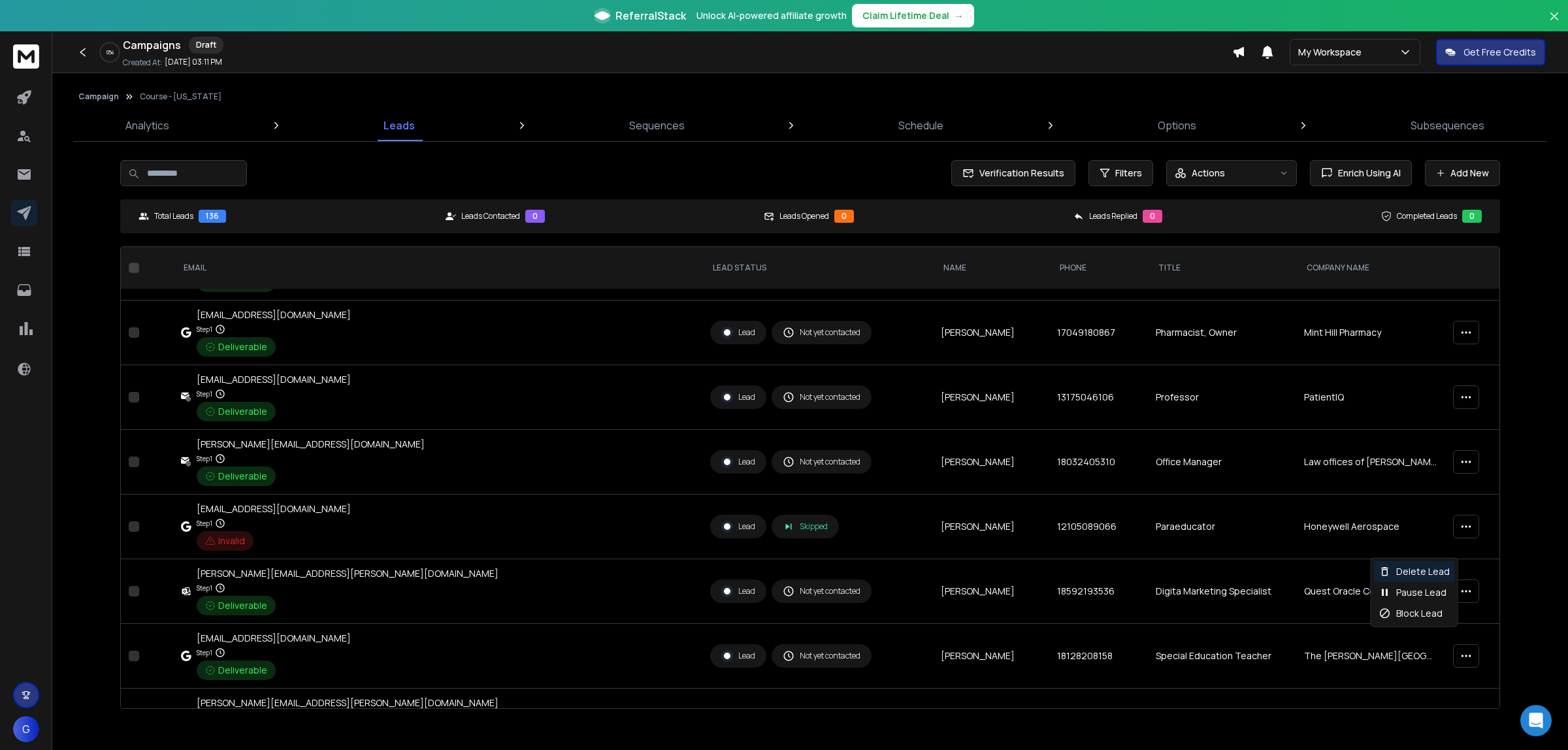
click at [1404, 566] on p "Delete Lead" at bounding box center [1423, 572] width 54 height 13
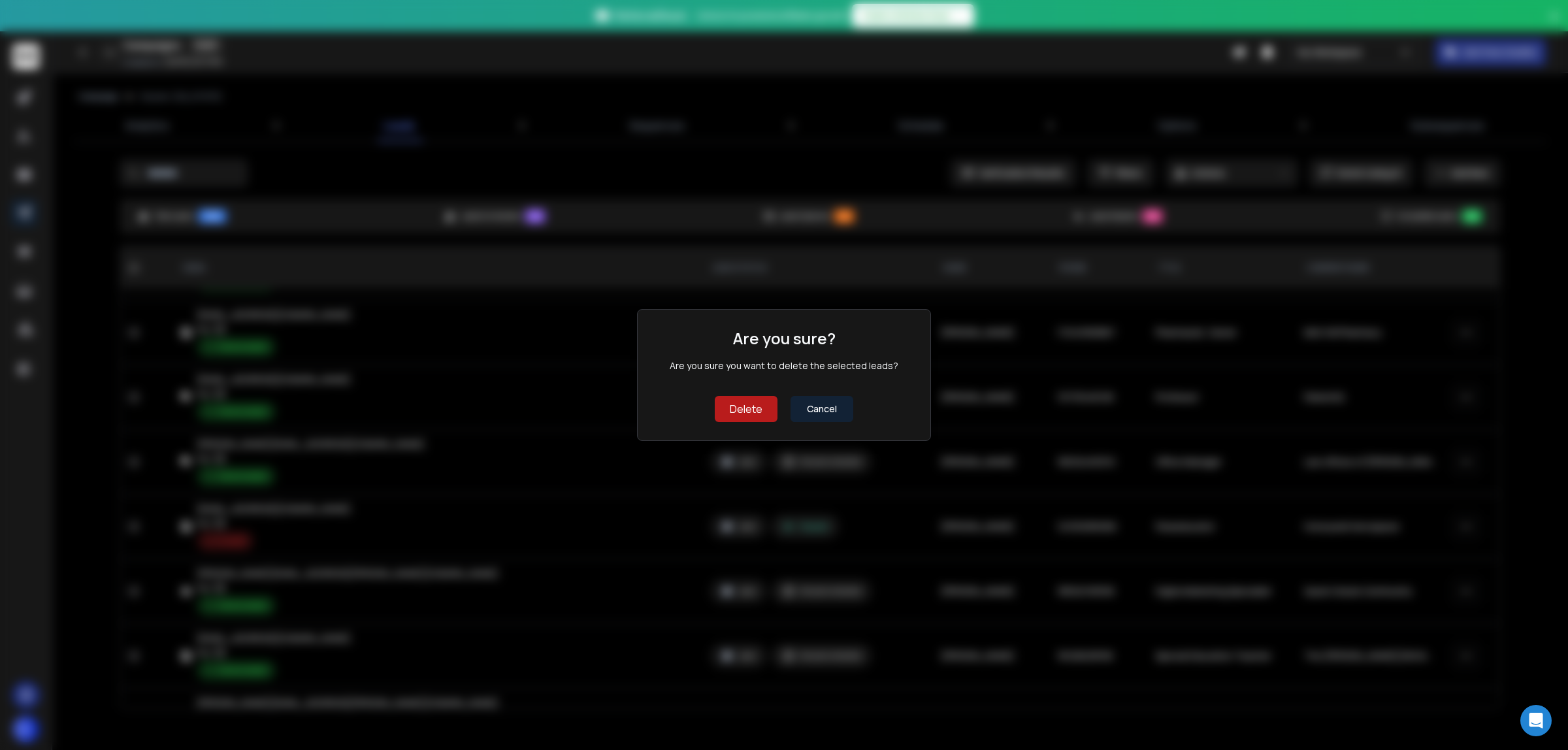
click at [756, 413] on button "Delete" at bounding box center [746, 409] width 62 height 26
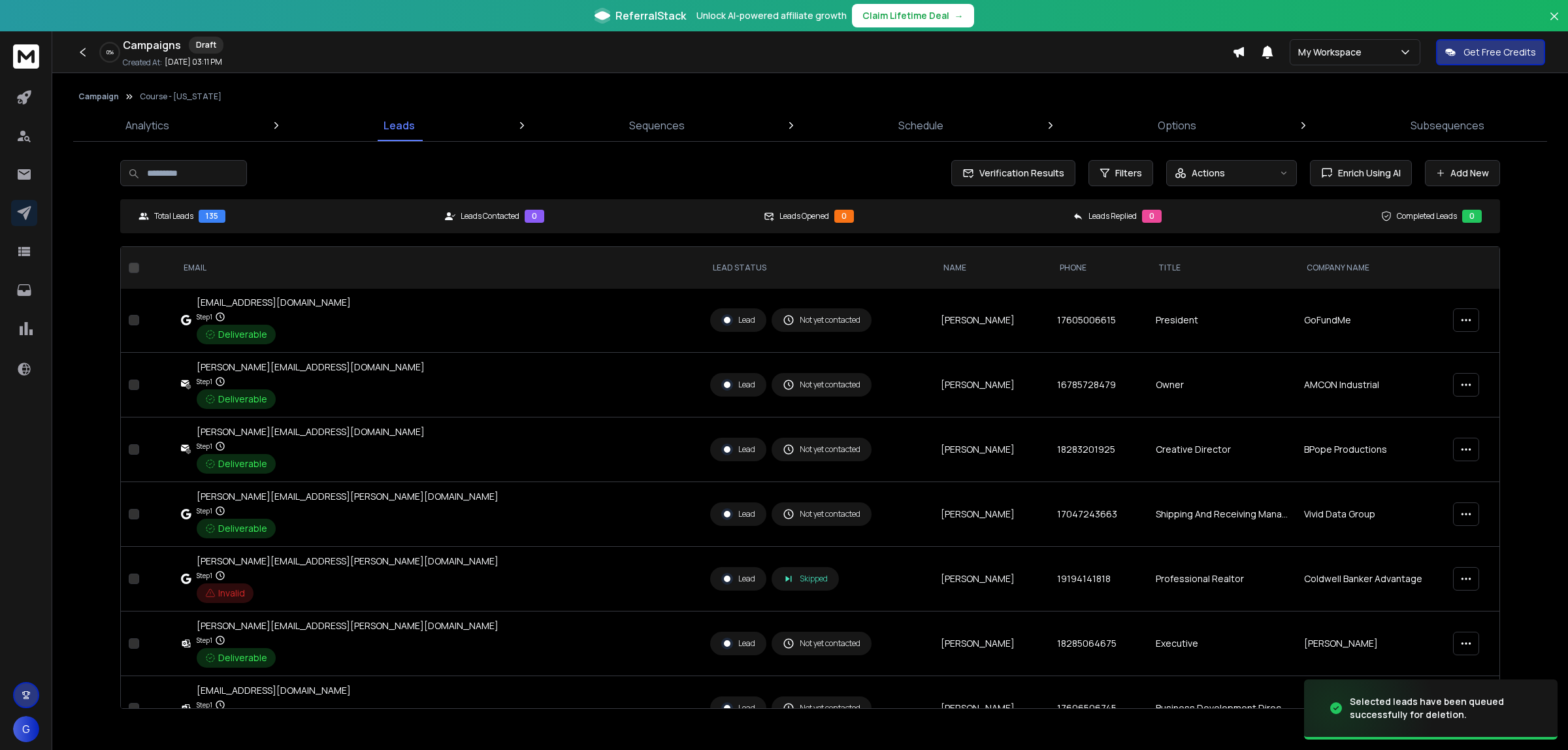
scroll to position [2614, 0]
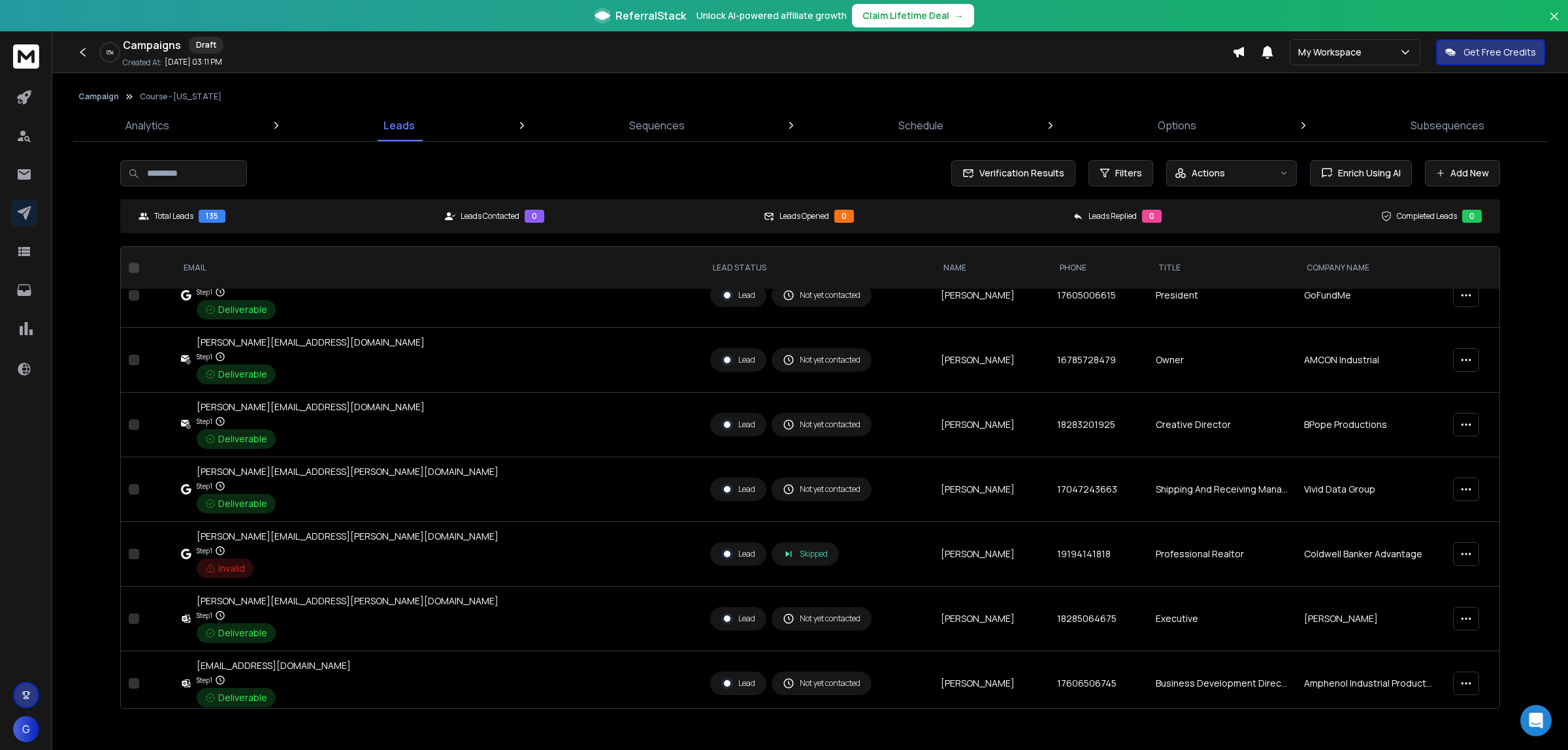
click at [1460, 560] on icon "button" at bounding box center [1466, 554] width 11 height 11
click at [1417, 599] on p "Delete Lead" at bounding box center [1423, 602] width 54 height 13
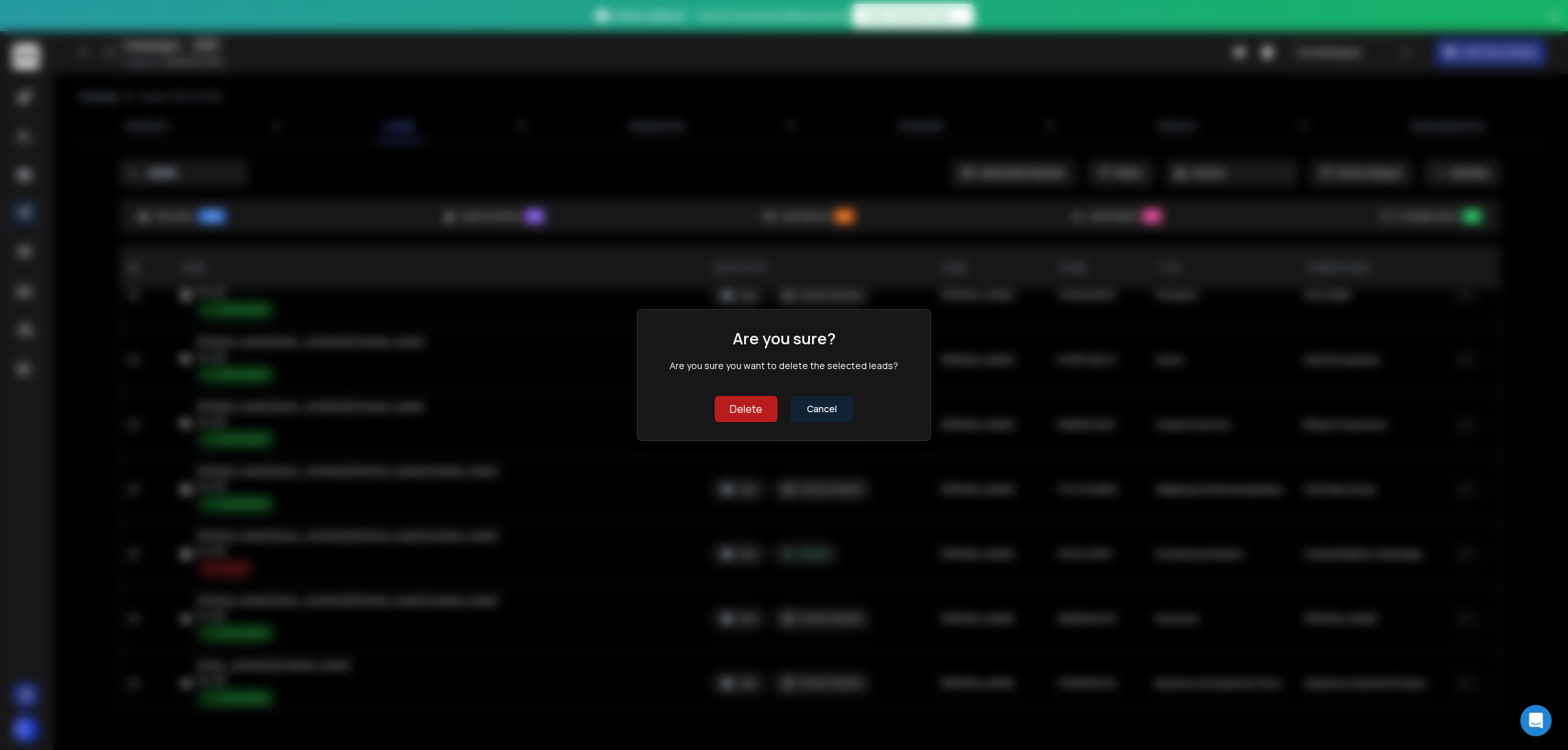
click at [754, 415] on button "Delete" at bounding box center [746, 409] width 62 height 26
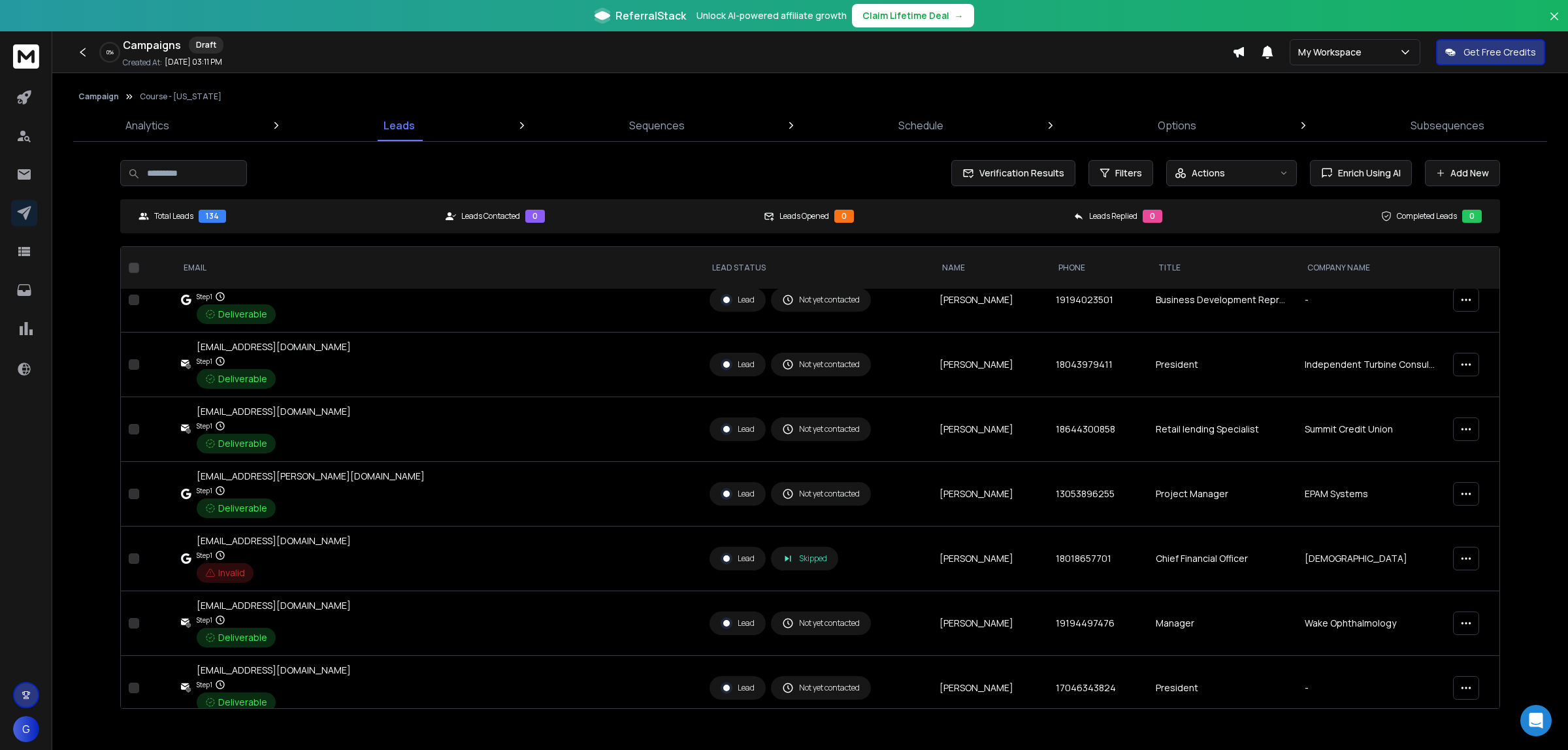
scroll to position [3011, 0]
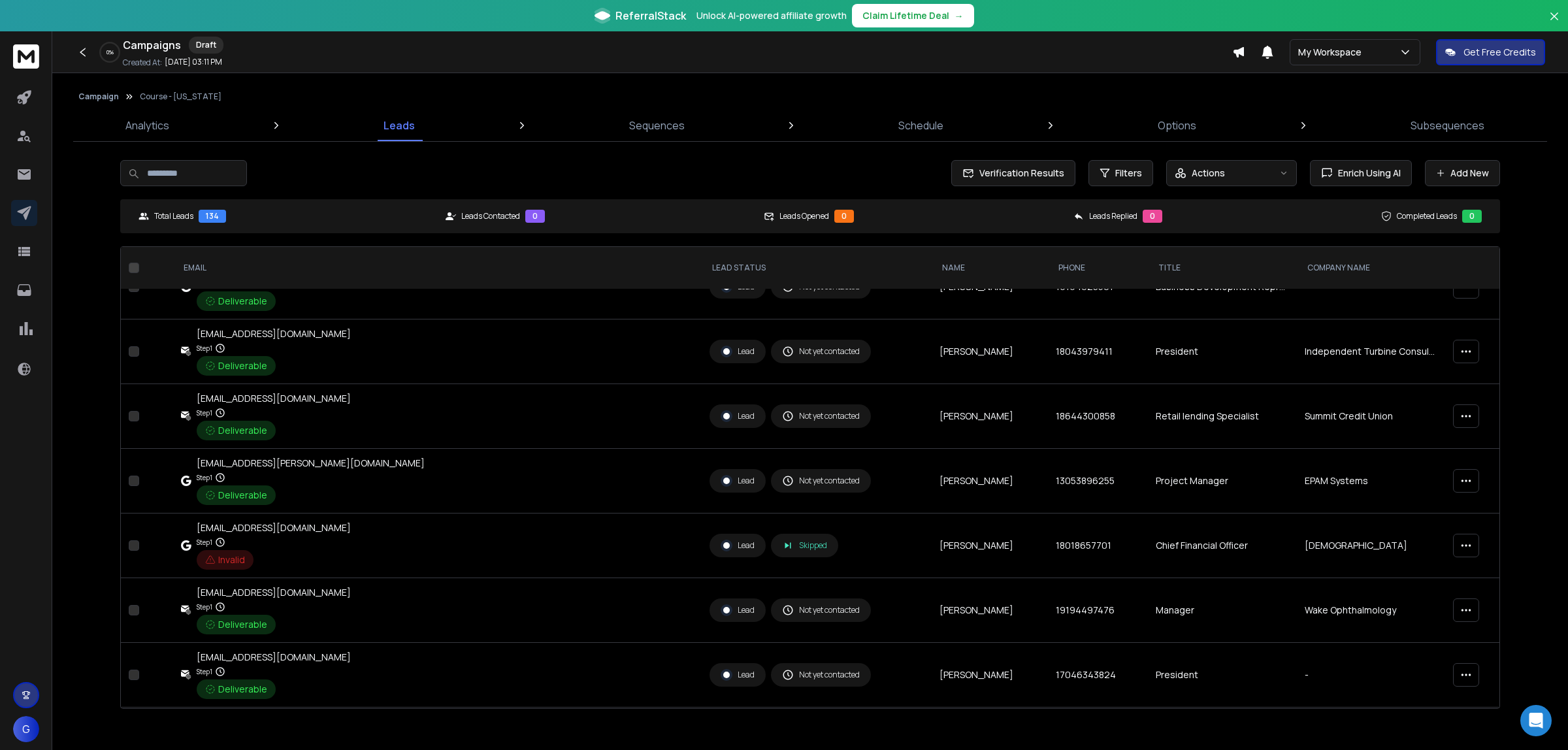
click at [1462, 546] on icon "button" at bounding box center [1467, 545] width 10 height 2
click at [1409, 599] on p "Delete Lead" at bounding box center [1424, 597] width 54 height 13
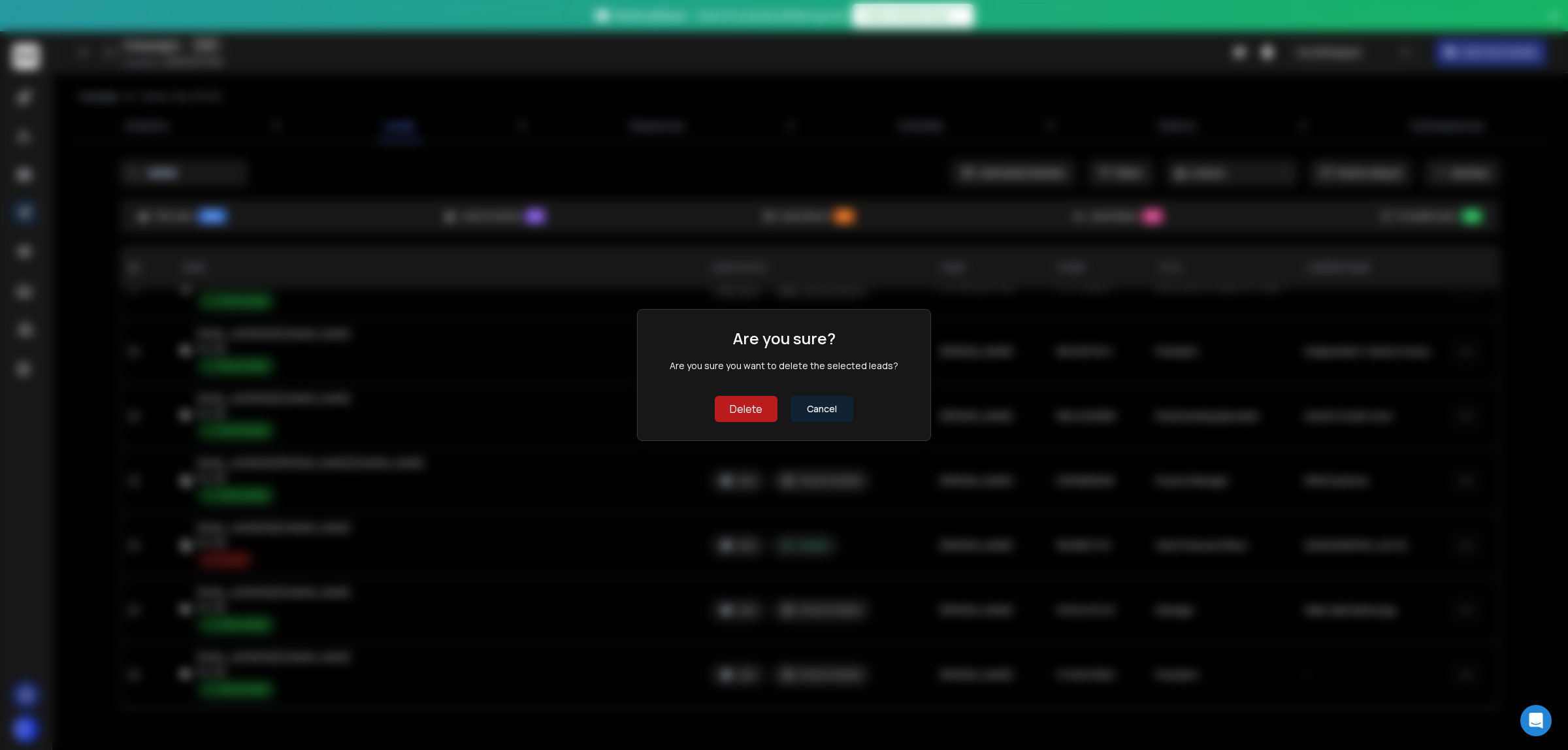
click at [752, 413] on button "Delete" at bounding box center [746, 409] width 62 height 26
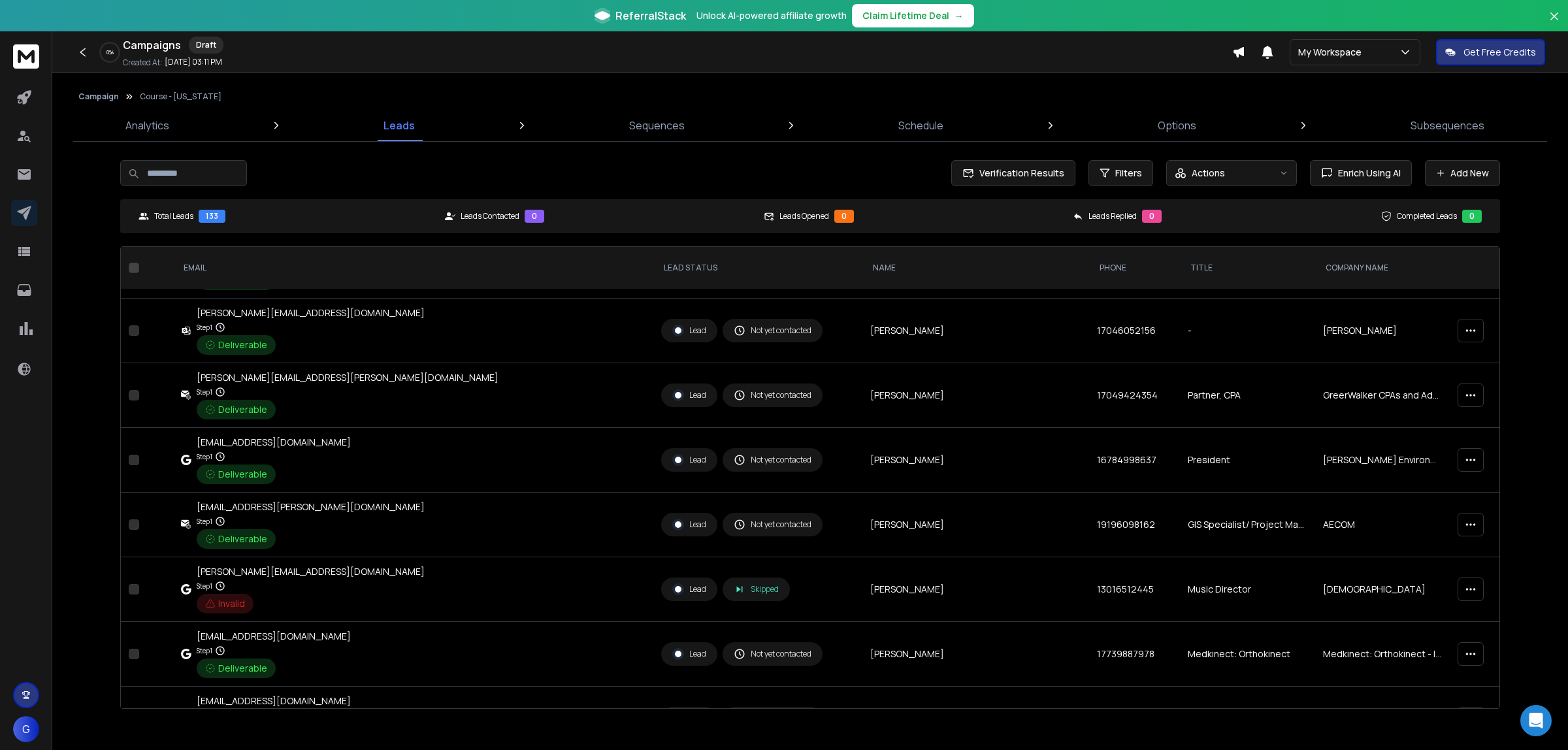
scroll to position [3502, 0]
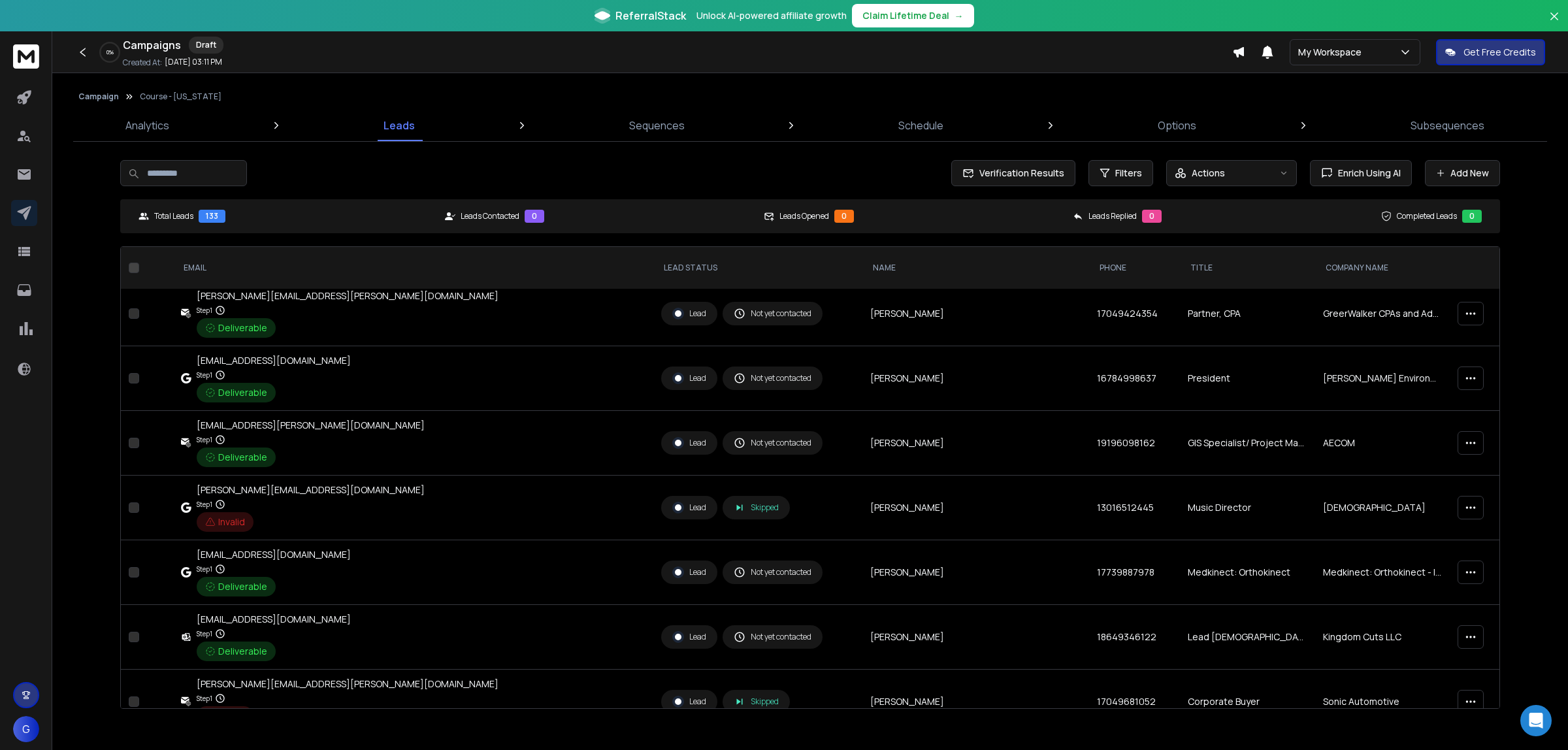
click at [1465, 514] on icon "button" at bounding box center [1470, 507] width 11 height 11
click at [1424, 561] on p "Delete Lead" at bounding box center [1424, 562] width 54 height 13
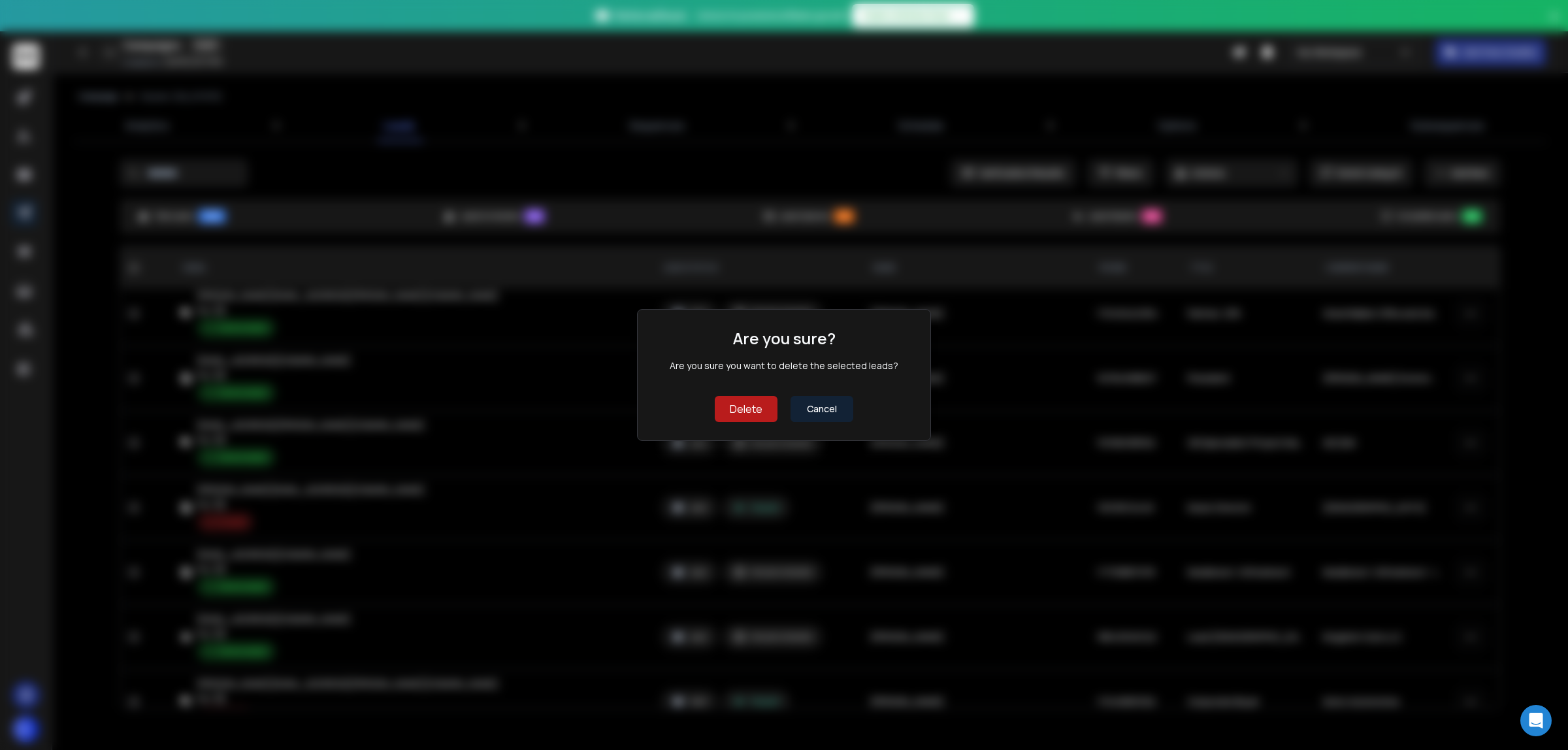
click at [741, 407] on button "Delete" at bounding box center [746, 409] width 62 height 26
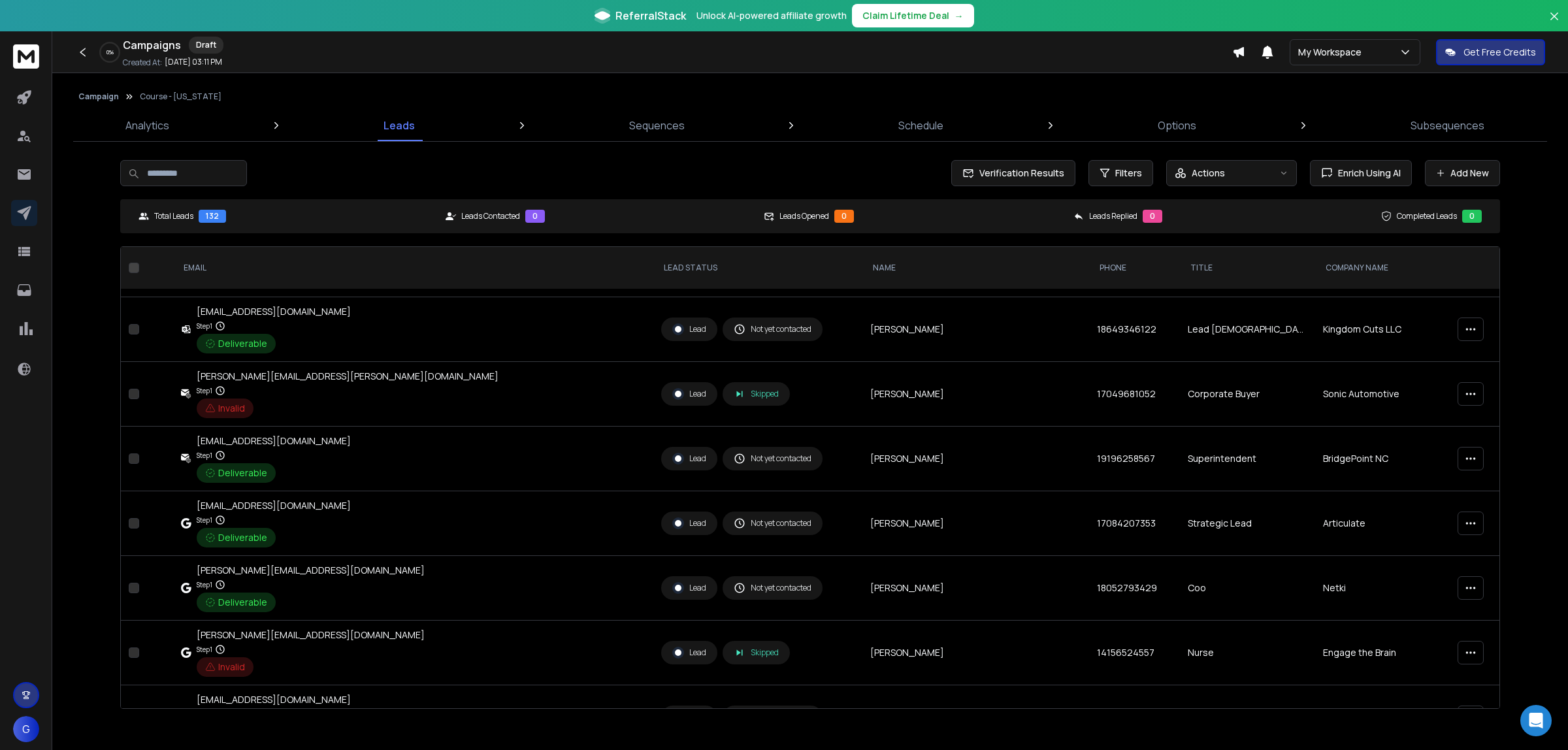
scroll to position [3748, 0]
click at [1465, 397] on icon "button" at bounding box center [1470, 390] width 11 height 11
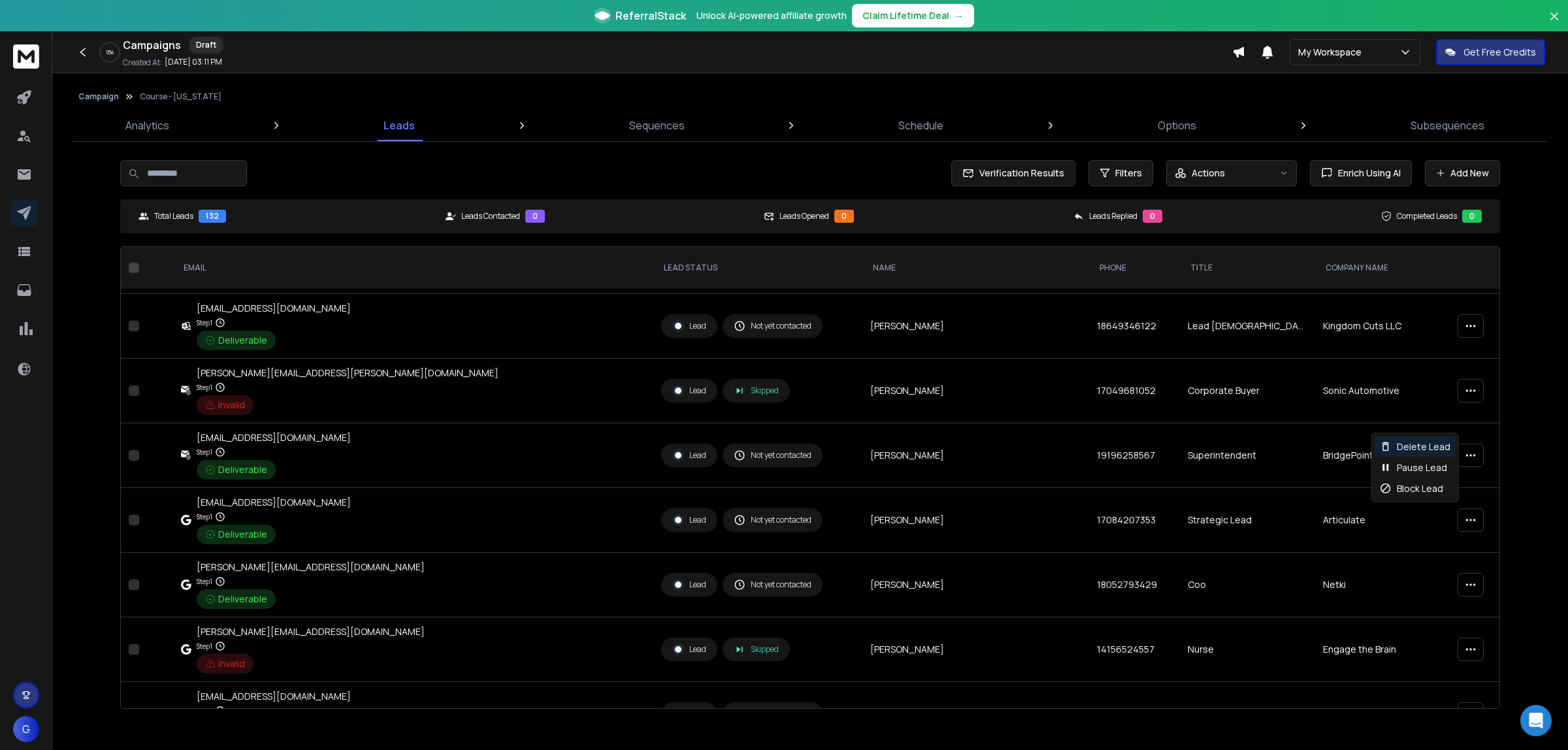
click at [1412, 444] on p "Delete Lead" at bounding box center [1424, 447] width 54 height 13
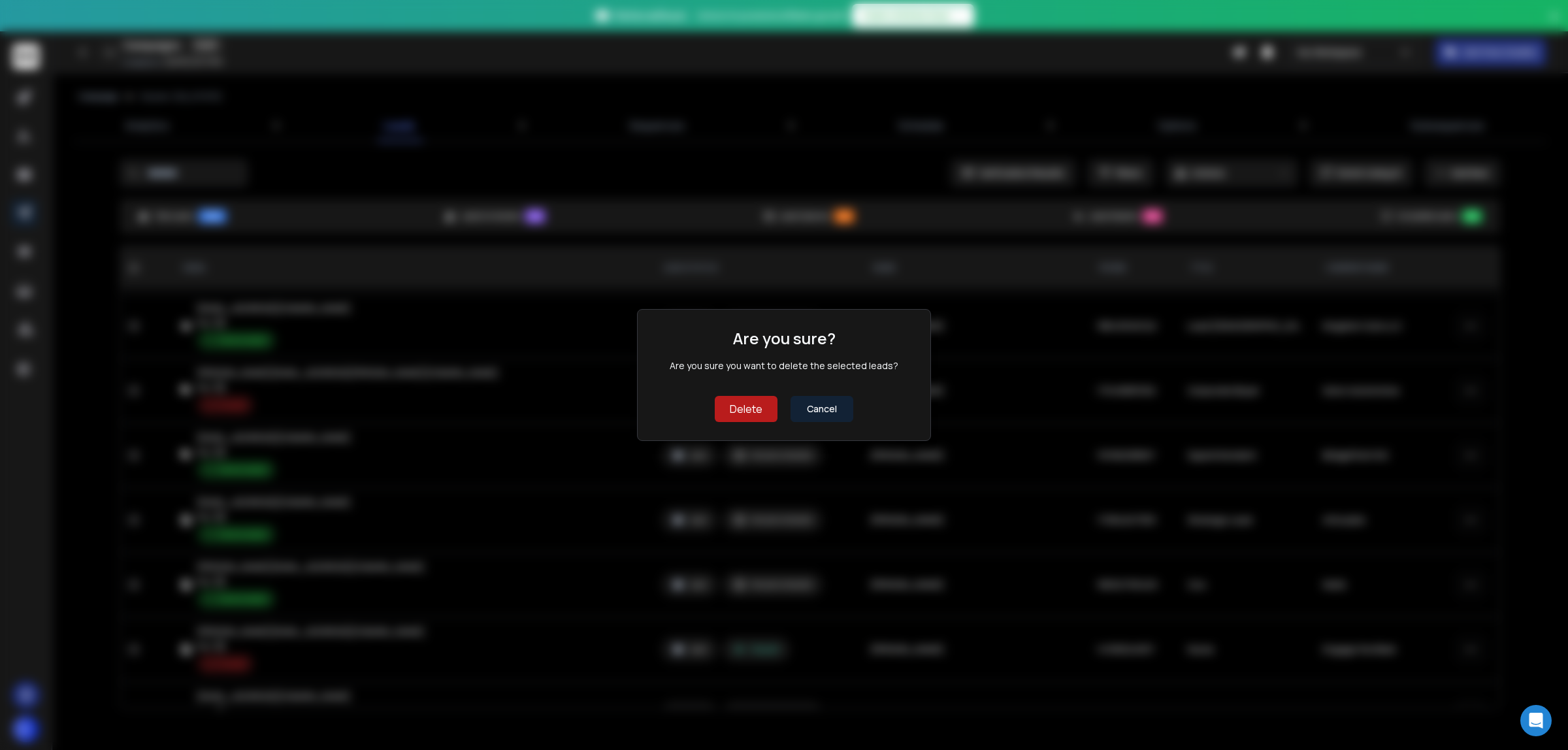
click at [756, 416] on button "Delete" at bounding box center [746, 409] width 62 height 26
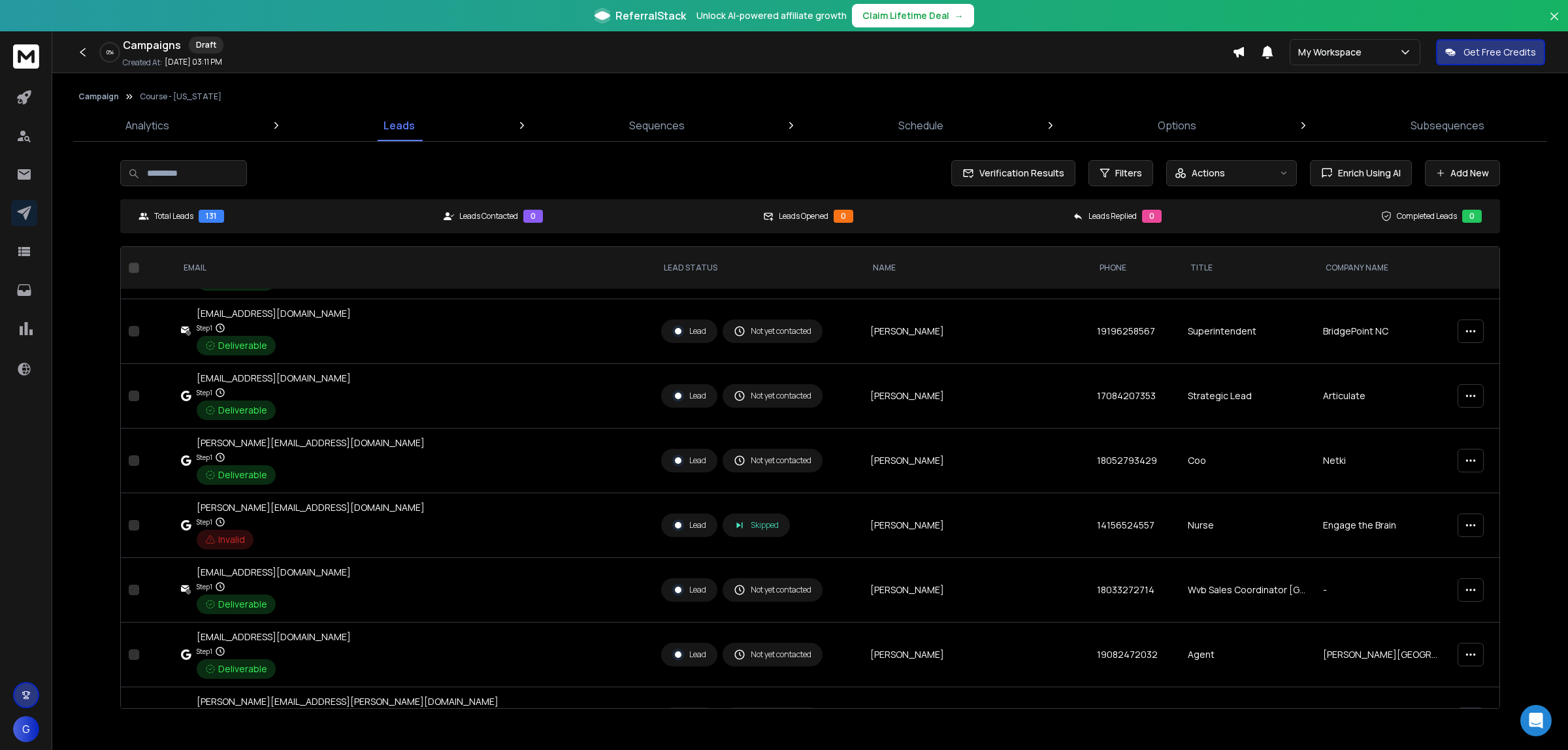
scroll to position [3828, 0]
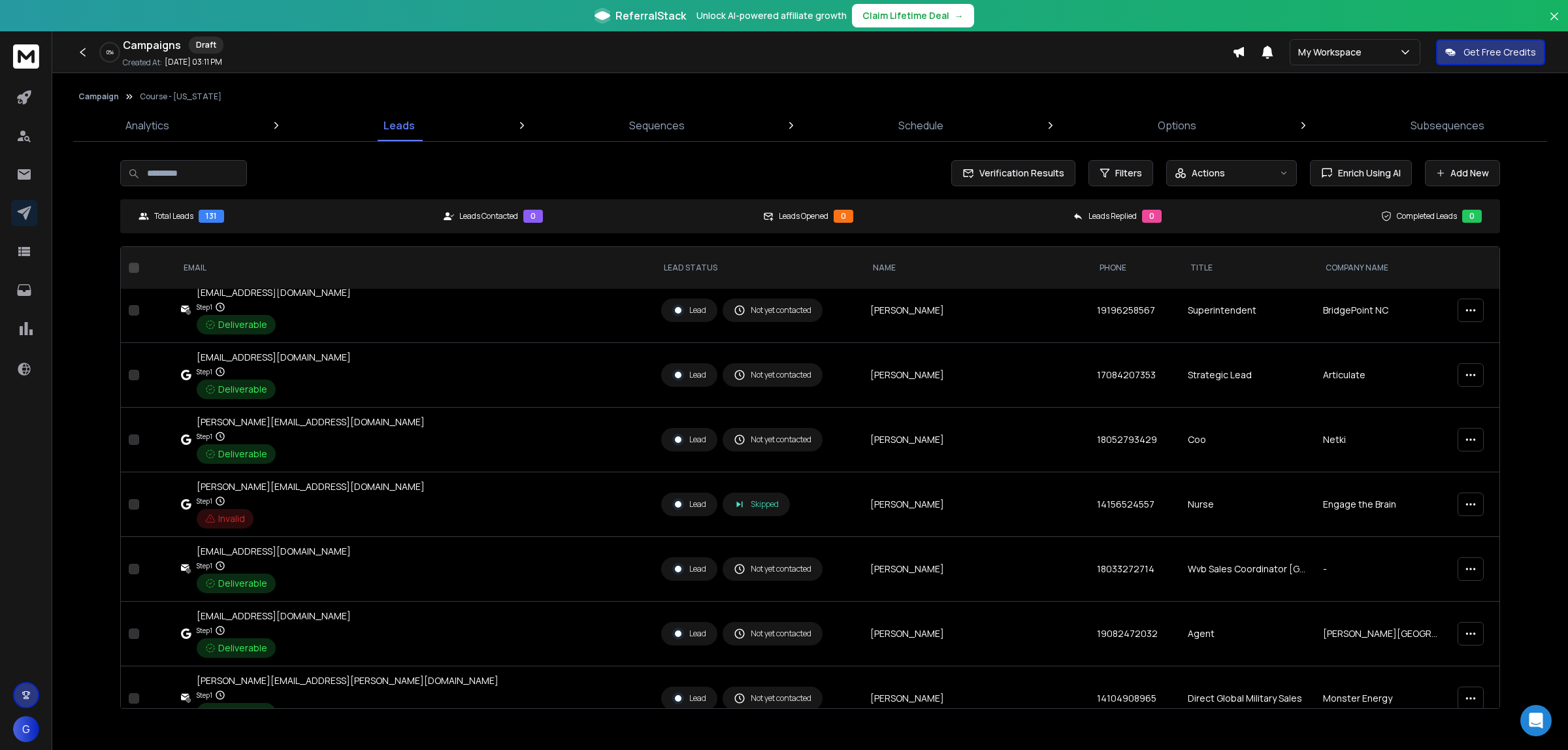
click at [1465, 510] on icon "button" at bounding box center [1470, 505] width 11 height 11
click at [1403, 556] on p "Delete Lead" at bounding box center [1424, 561] width 54 height 13
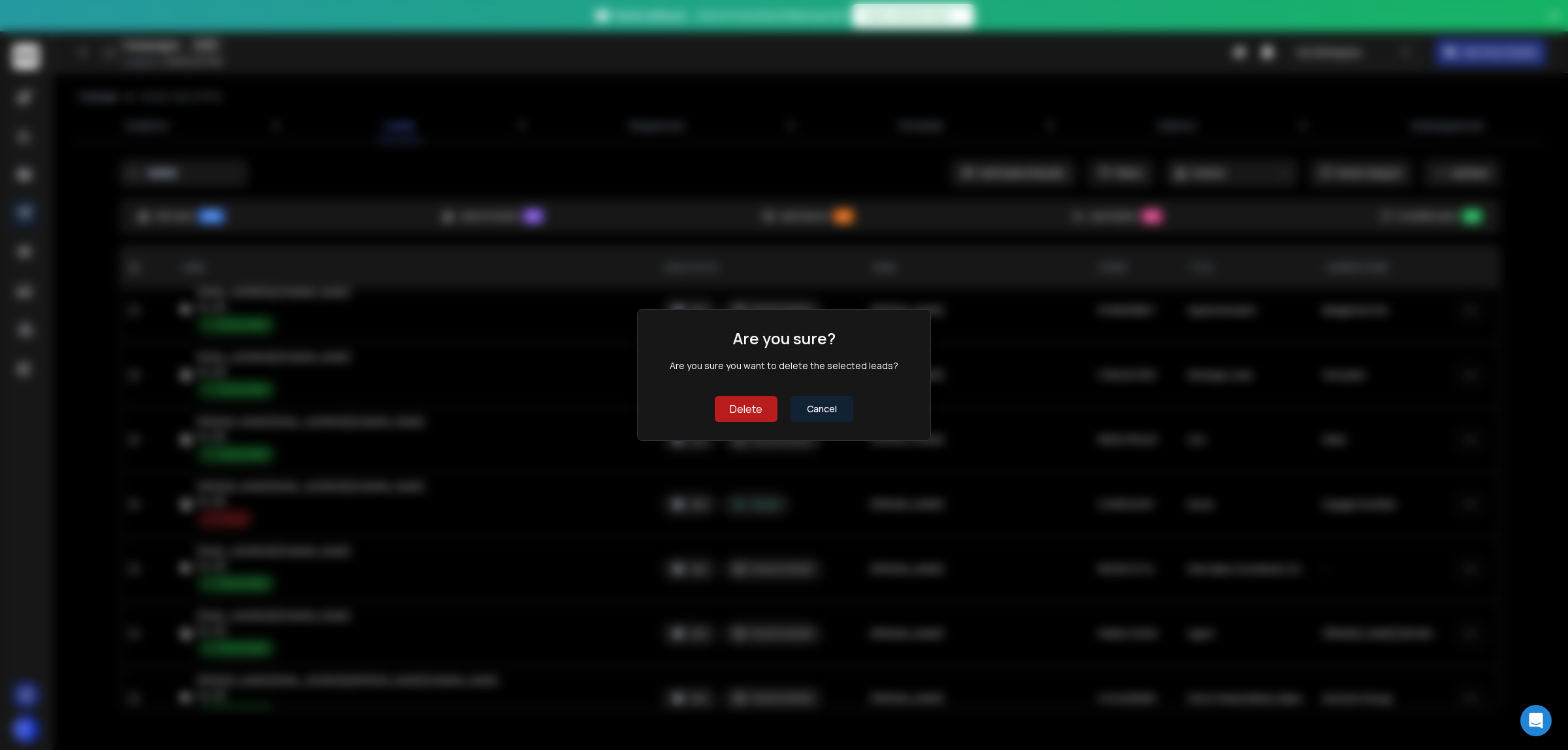
click at [756, 407] on button "Delete" at bounding box center [746, 409] width 62 height 26
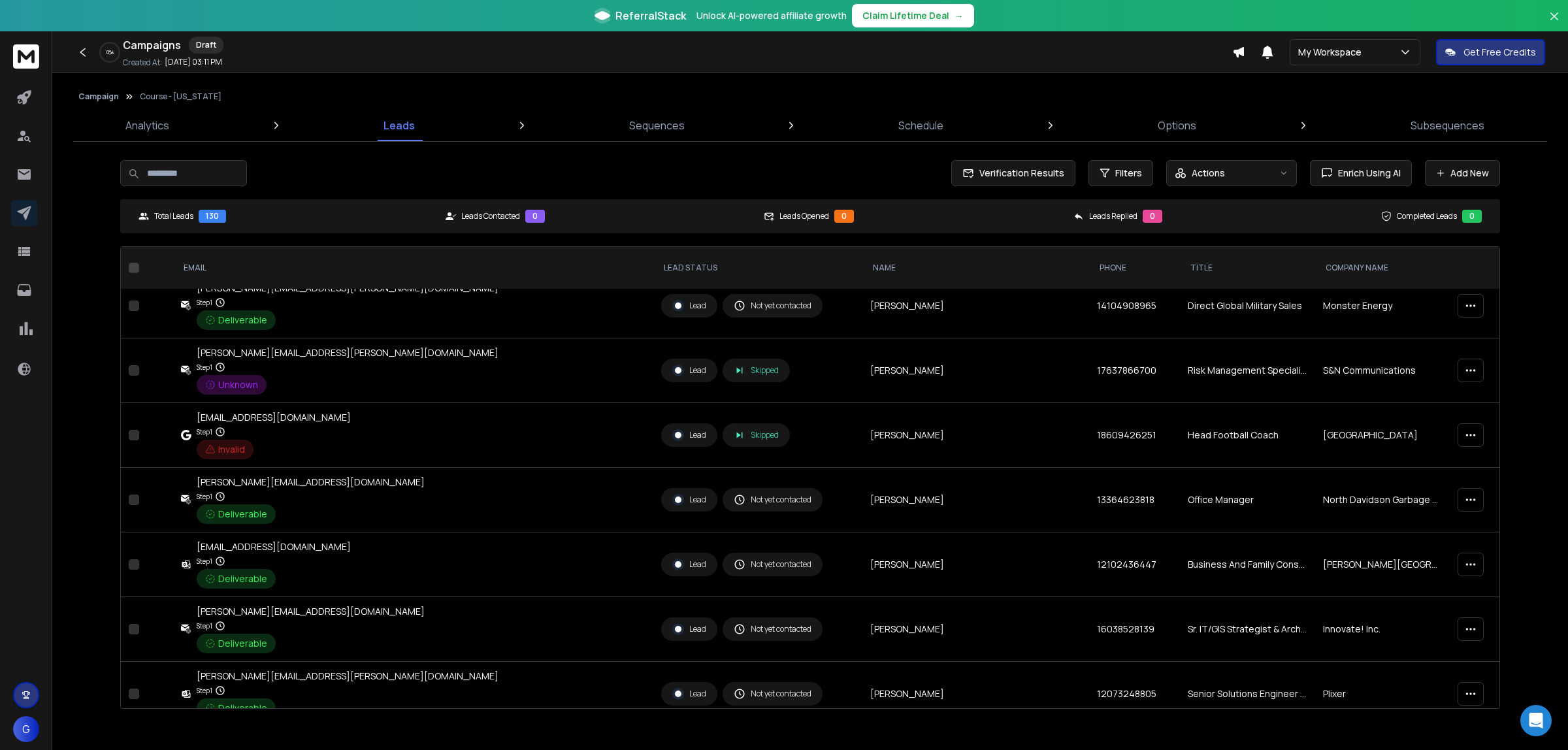
scroll to position [4074, 0]
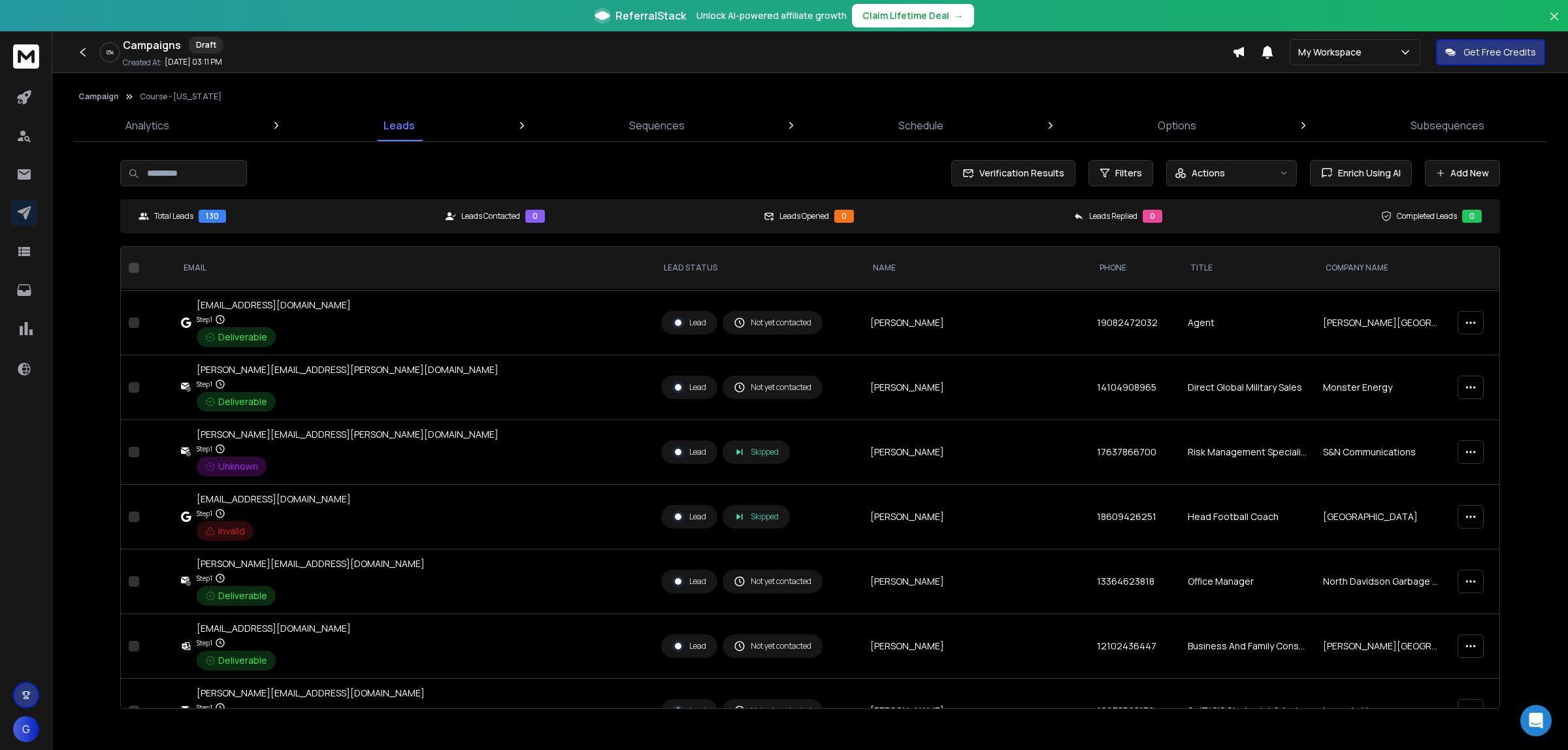
click at [1465, 458] on icon "button" at bounding box center [1470, 452] width 11 height 11
click at [1409, 515] on p "Delete Lead" at bounding box center [1424, 510] width 54 height 13
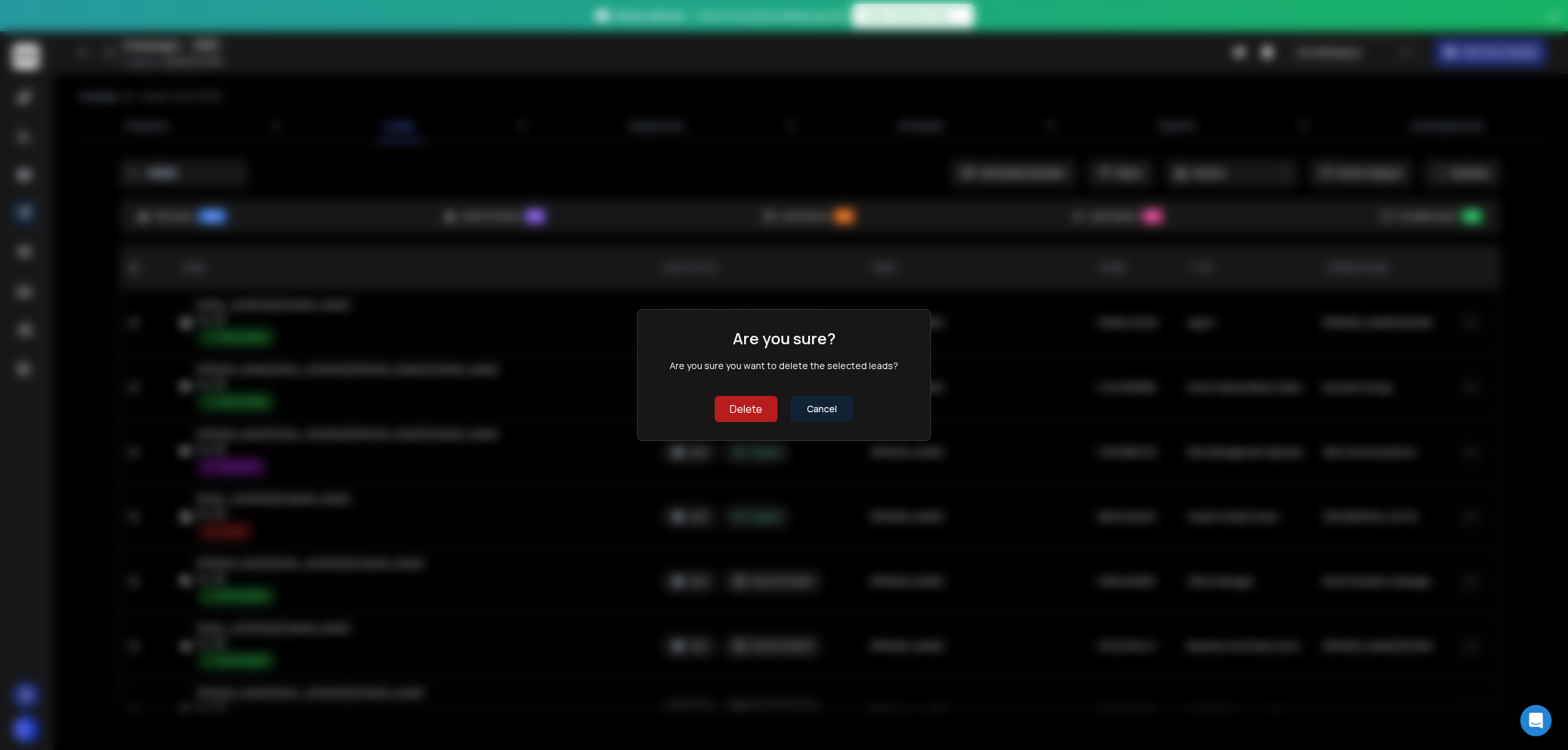
click at [741, 413] on button "Delete" at bounding box center [746, 409] width 62 height 26
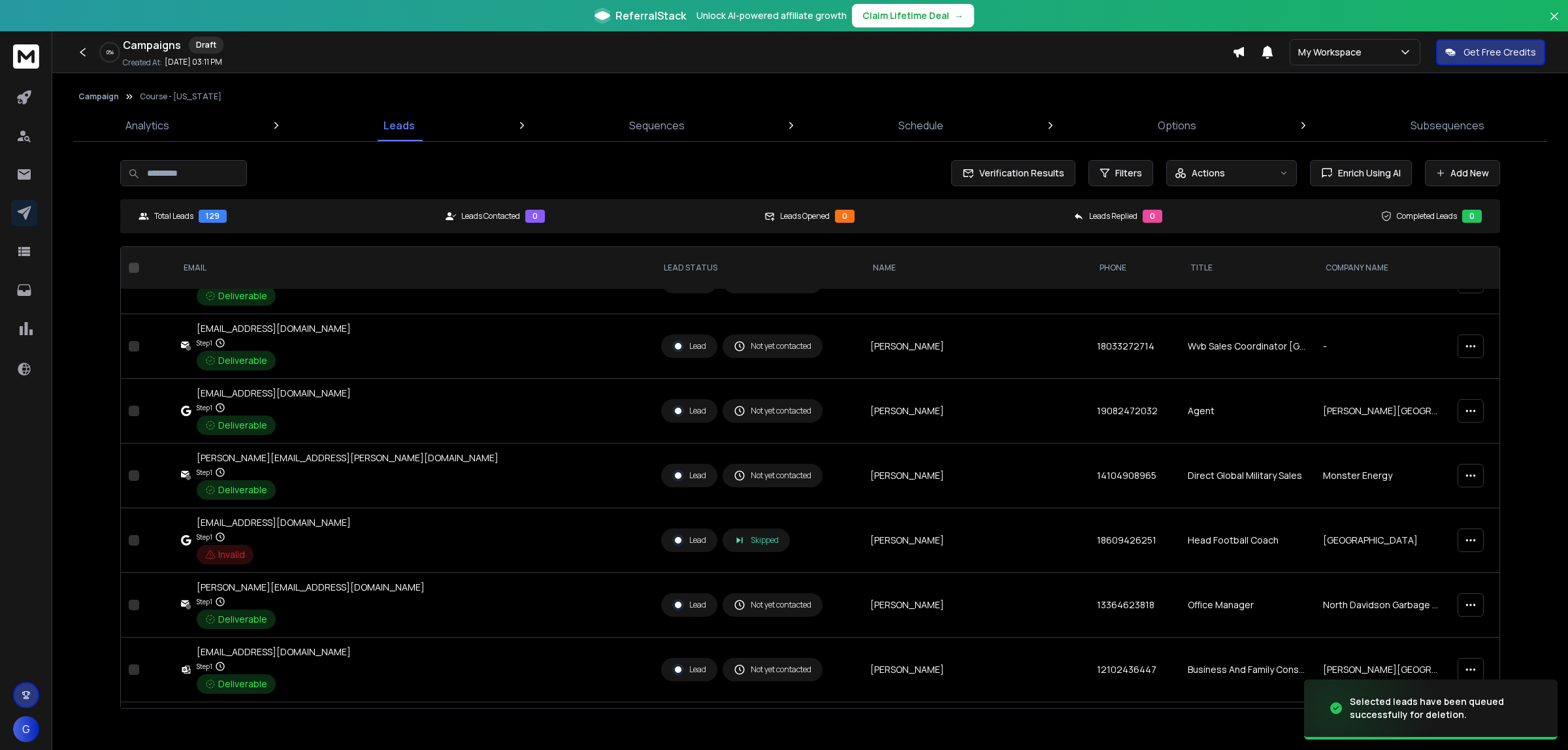
scroll to position [3993, 0]
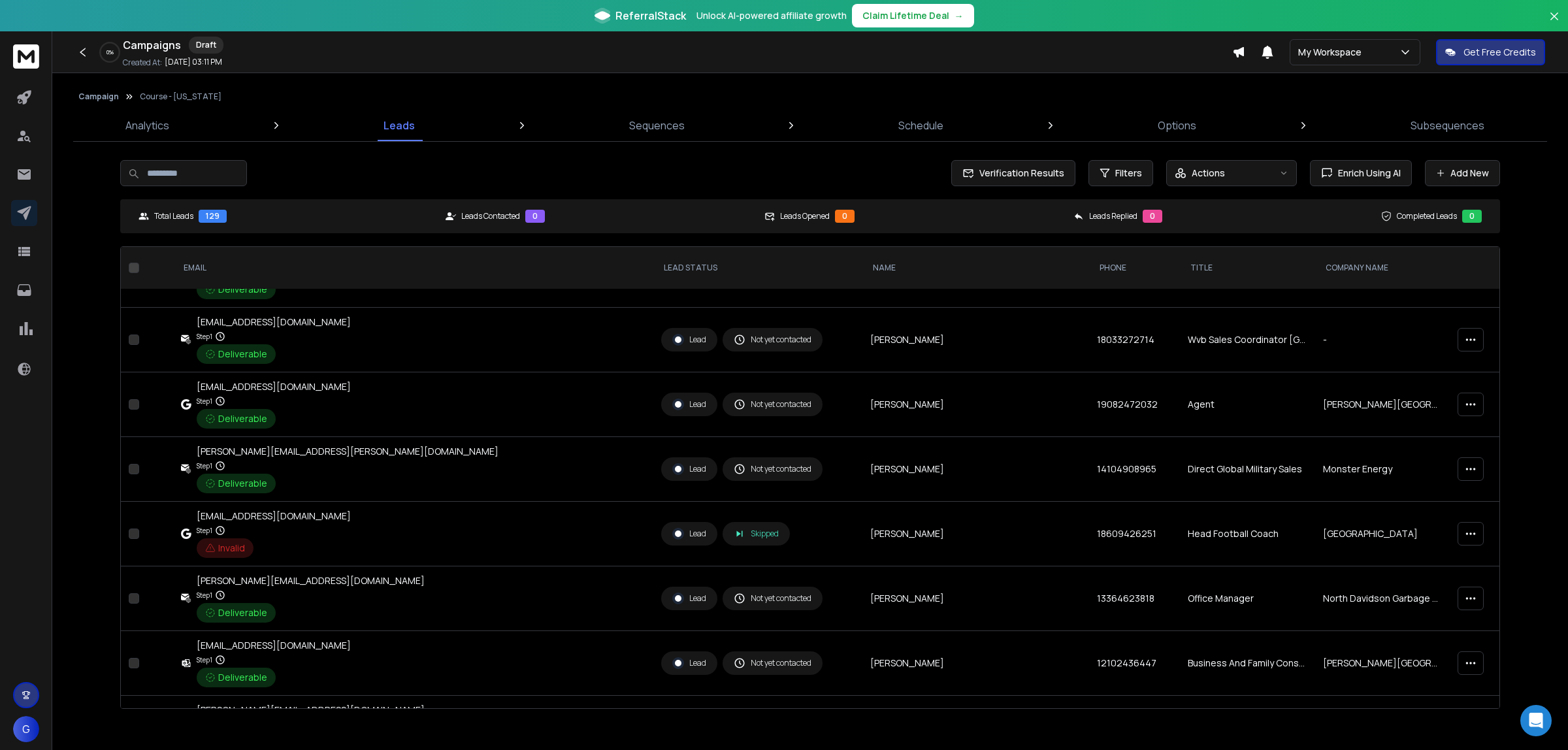
click at [1465, 540] on icon "button" at bounding box center [1470, 534] width 11 height 11
click at [1412, 589] on p "Delete Lead" at bounding box center [1424, 592] width 54 height 13
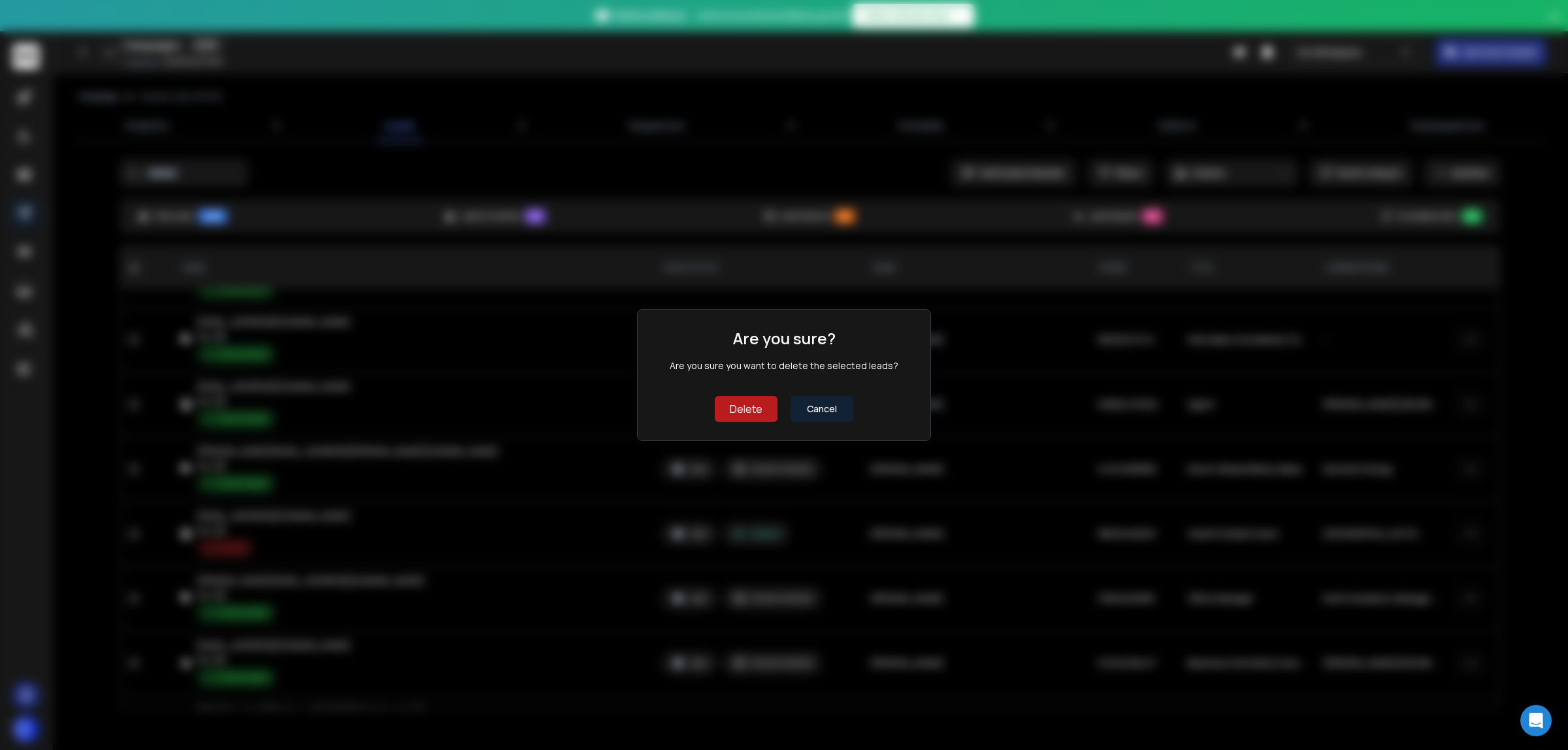
click at [756, 406] on button "Delete" at bounding box center [746, 409] width 62 height 26
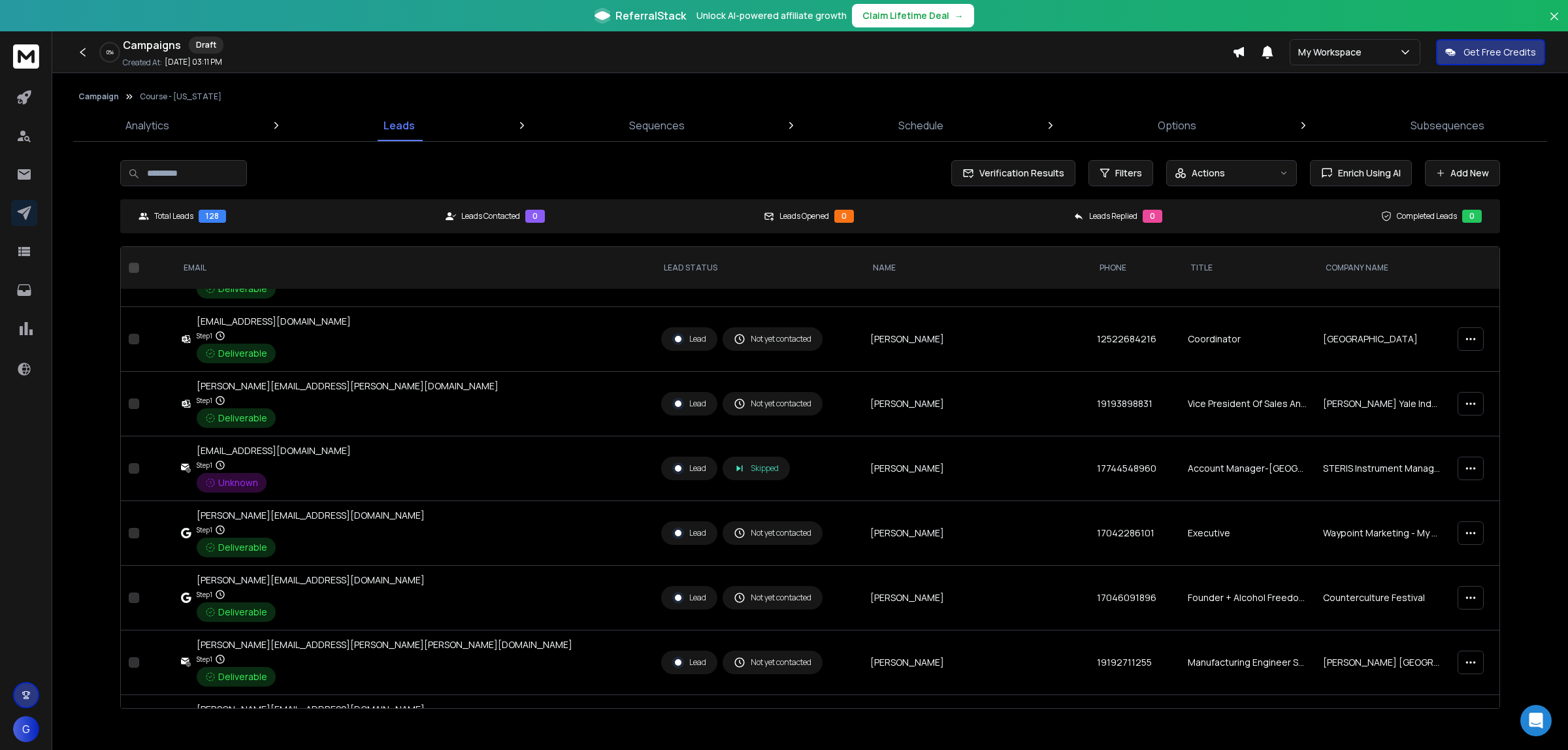
scroll to position [4728, 0]
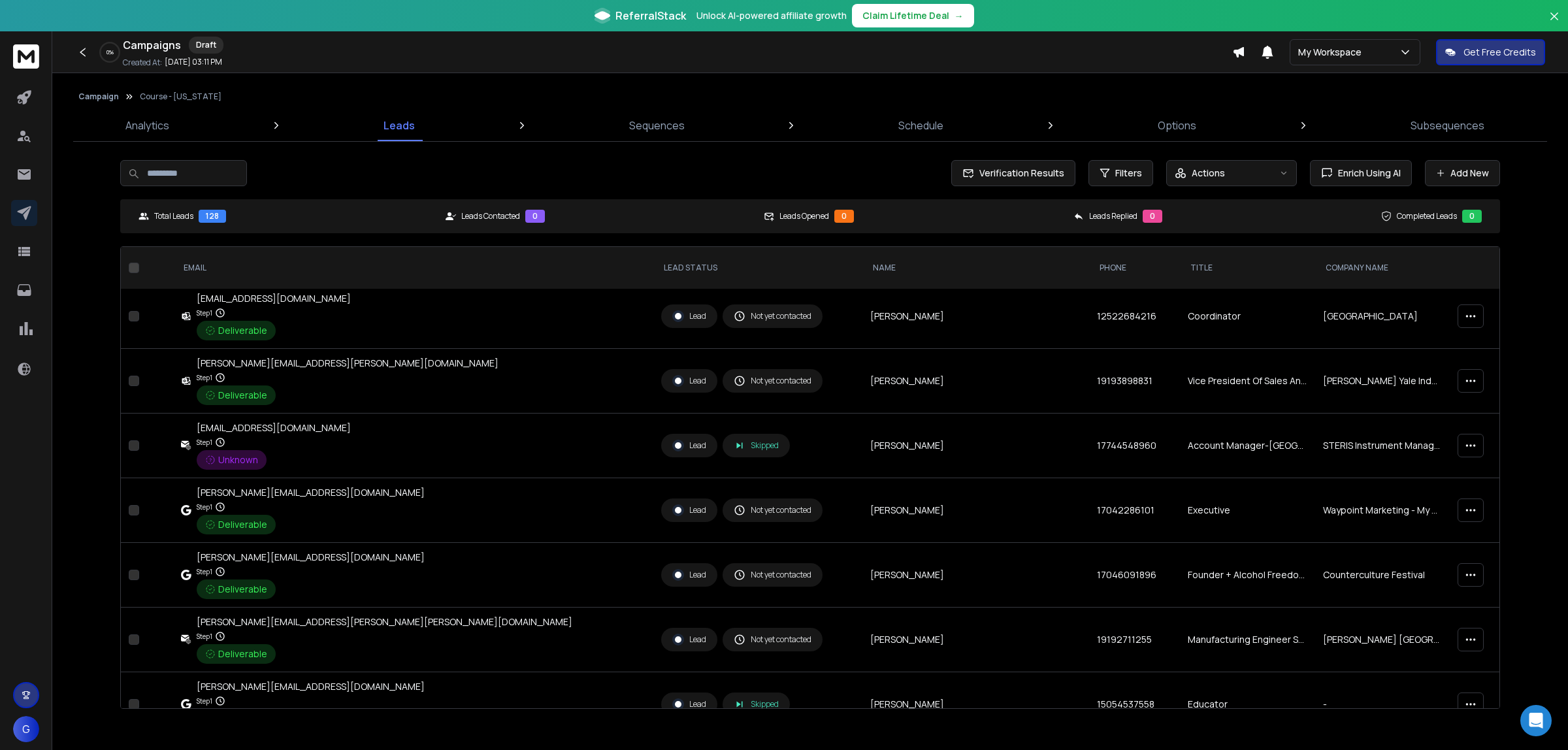
click at [1465, 451] on icon "button" at bounding box center [1470, 446] width 11 height 11
click at [1426, 505] on p "Delete Lead" at bounding box center [1424, 509] width 54 height 13
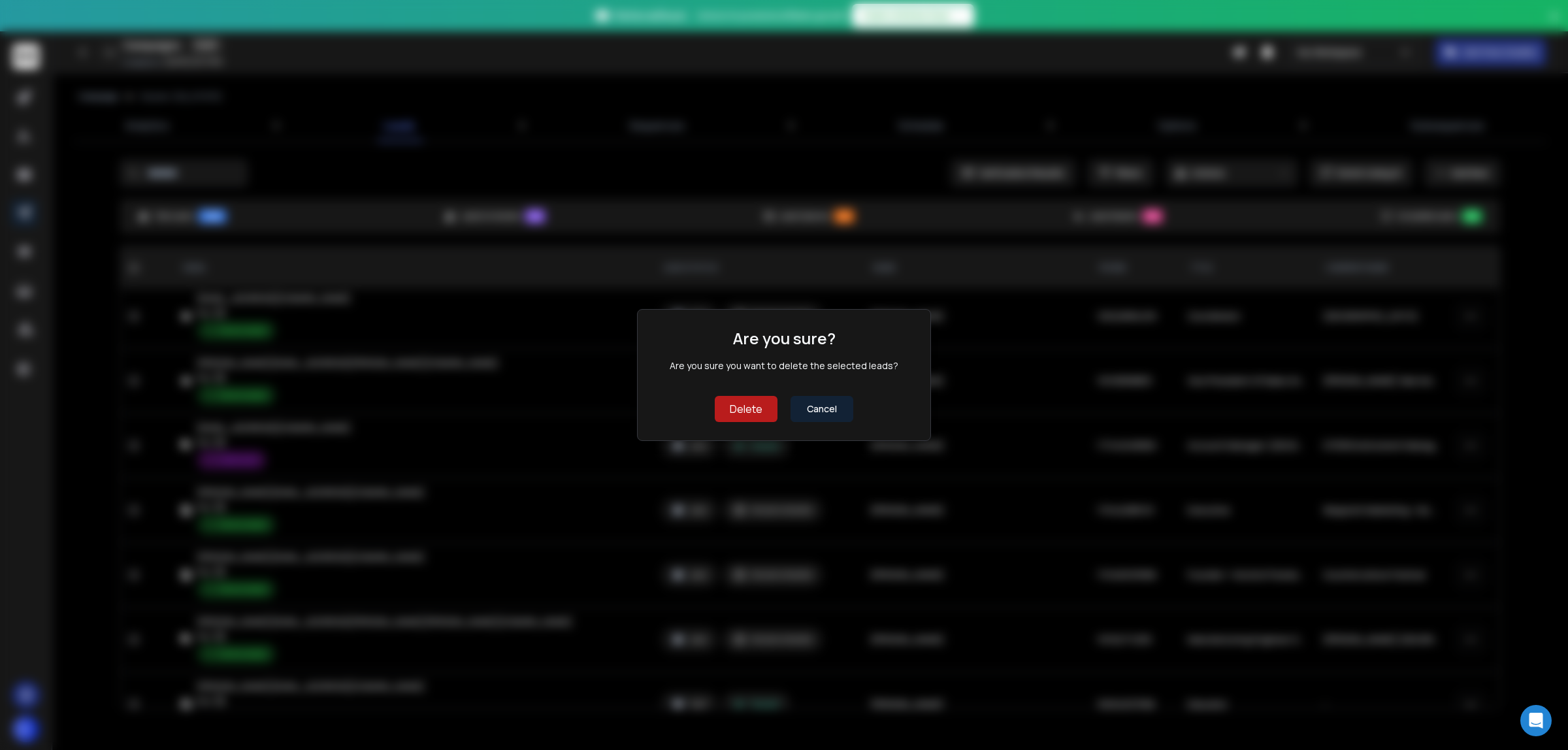
click at [752, 407] on button "Delete" at bounding box center [746, 409] width 62 height 26
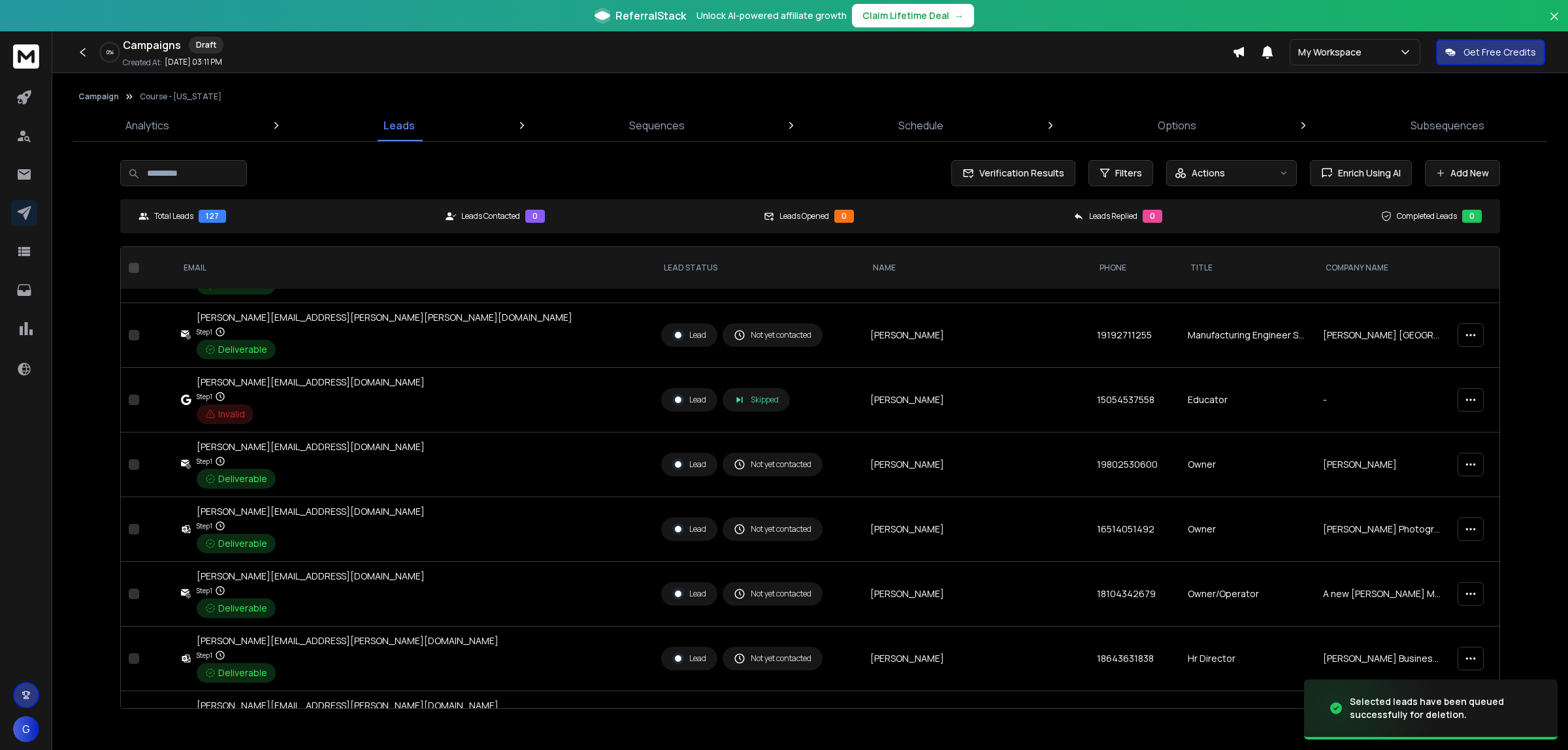
scroll to position [4974, 0]
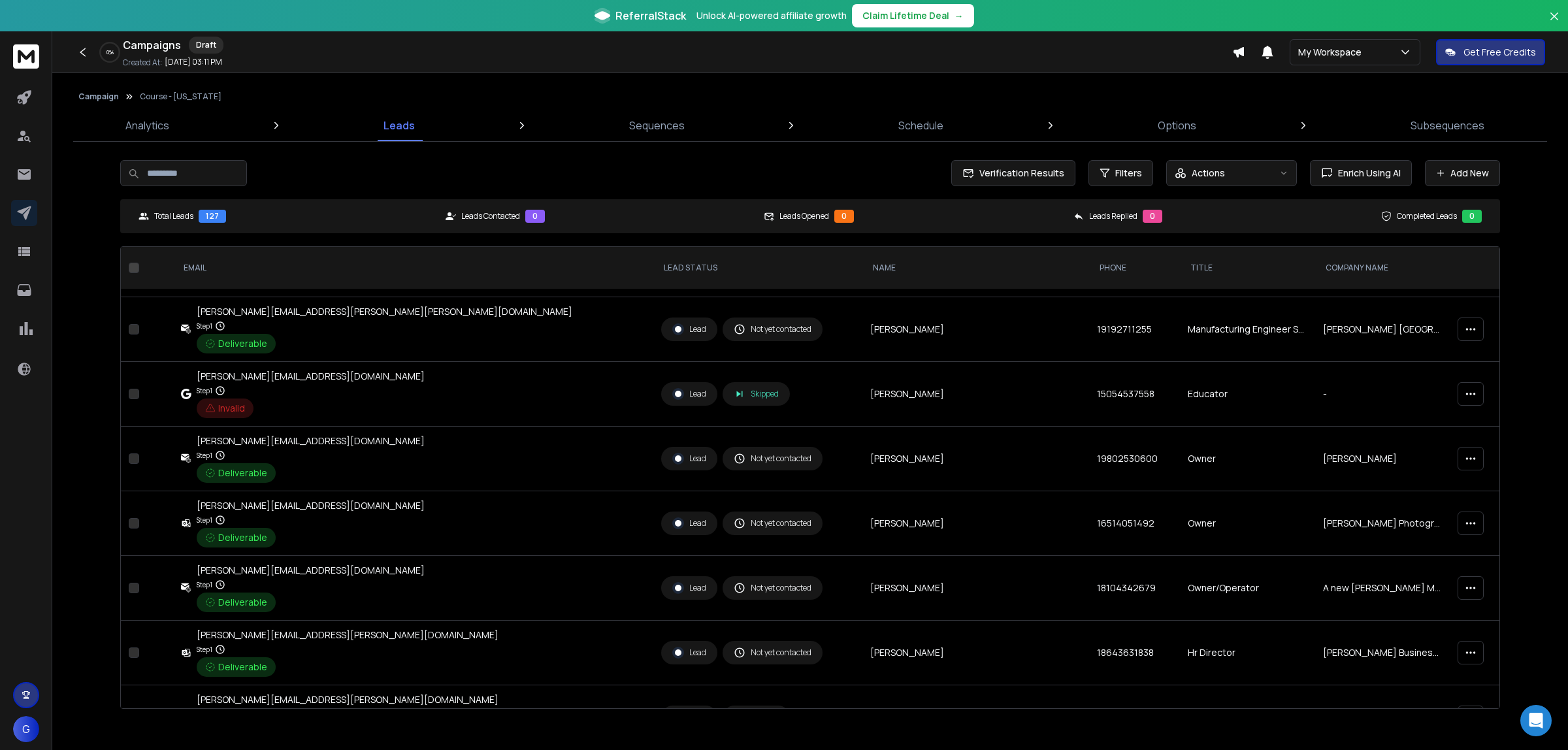
click at [1465, 400] on icon "button" at bounding box center [1470, 394] width 11 height 11
click at [1429, 456] on p "Delete Lead" at bounding box center [1424, 458] width 54 height 13
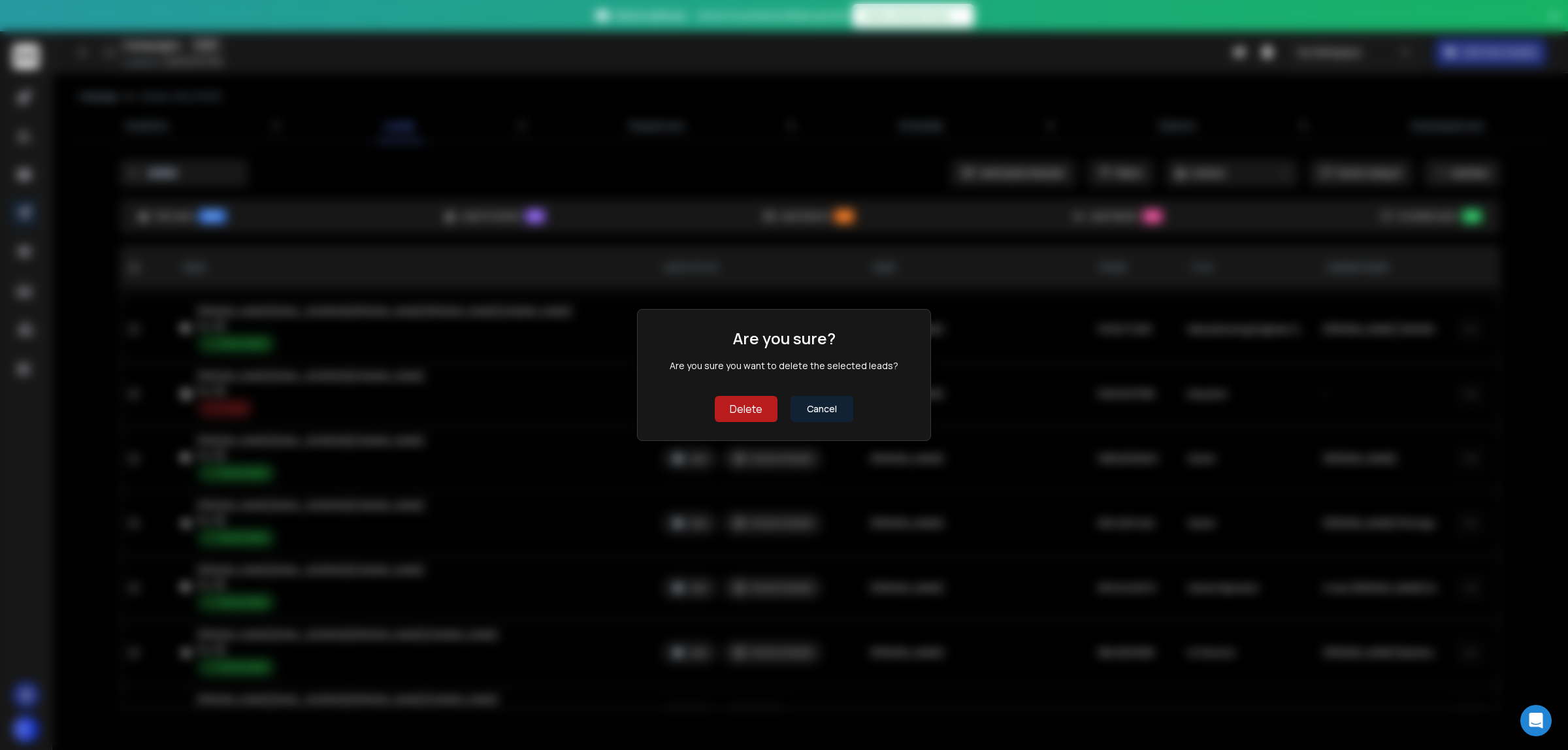
click at [751, 408] on button "Delete" at bounding box center [746, 409] width 62 height 26
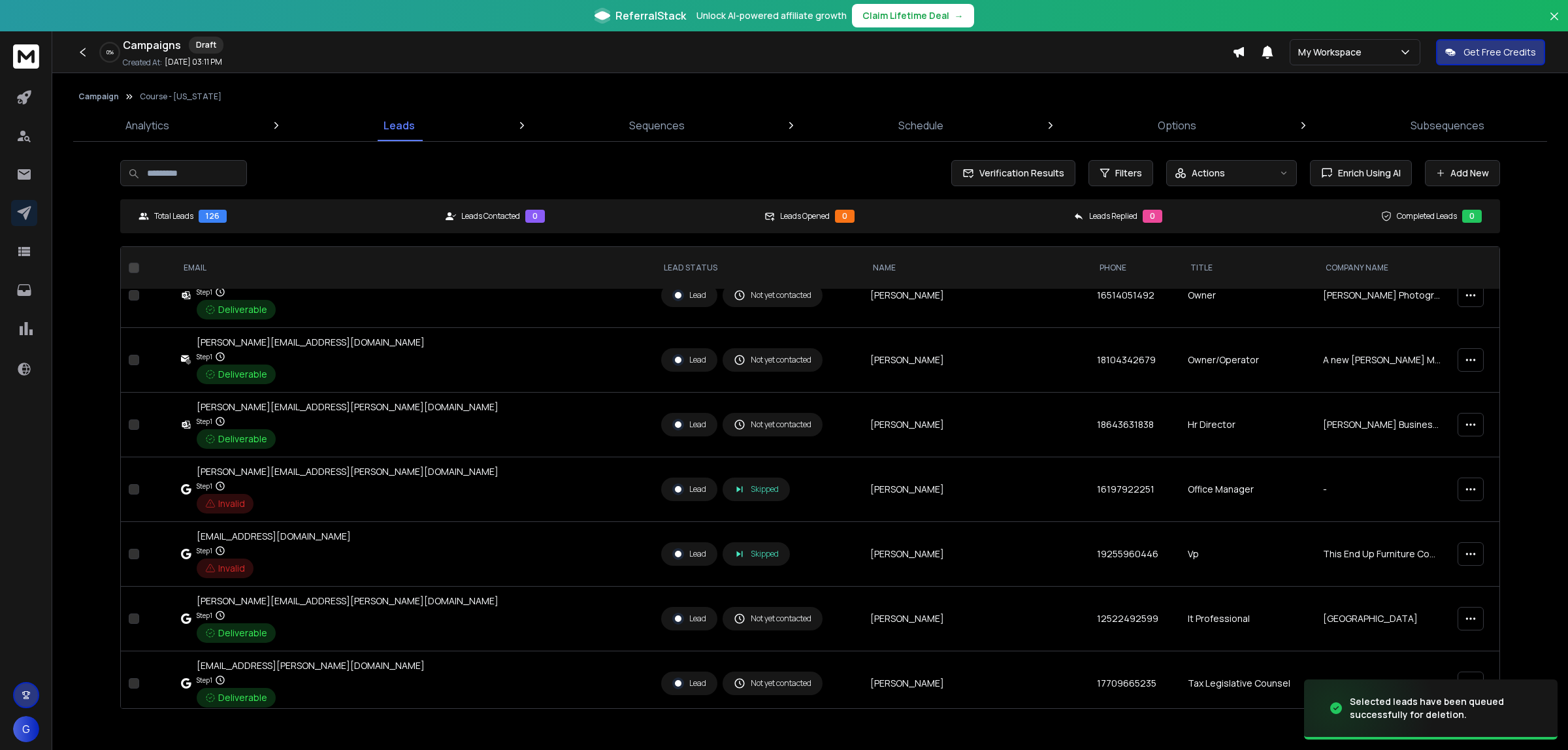
scroll to position [5219, 0]
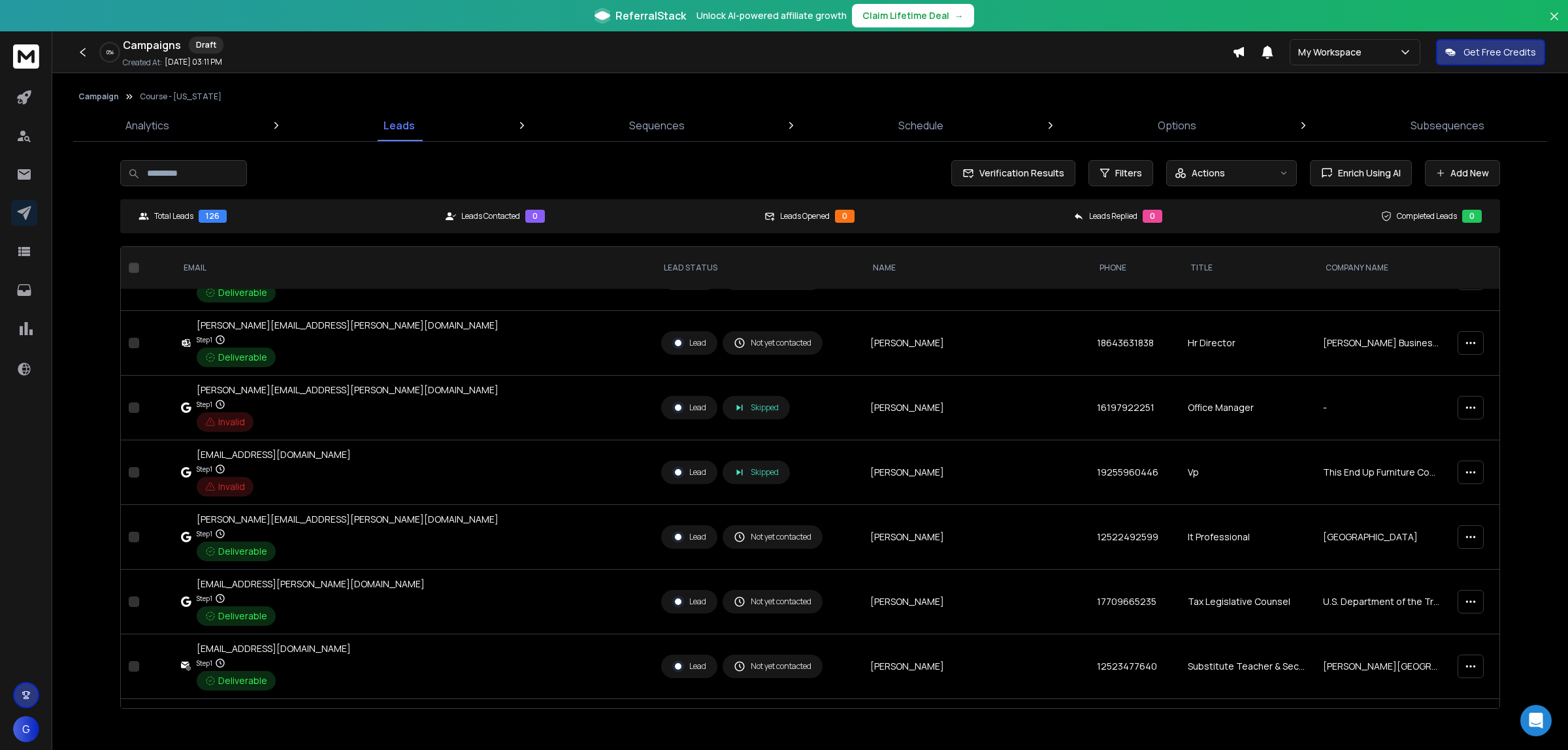
click at [1465, 413] on icon "button" at bounding box center [1470, 408] width 11 height 11
click at [1415, 472] on p "Delete Lead" at bounding box center [1424, 474] width 54 height 13
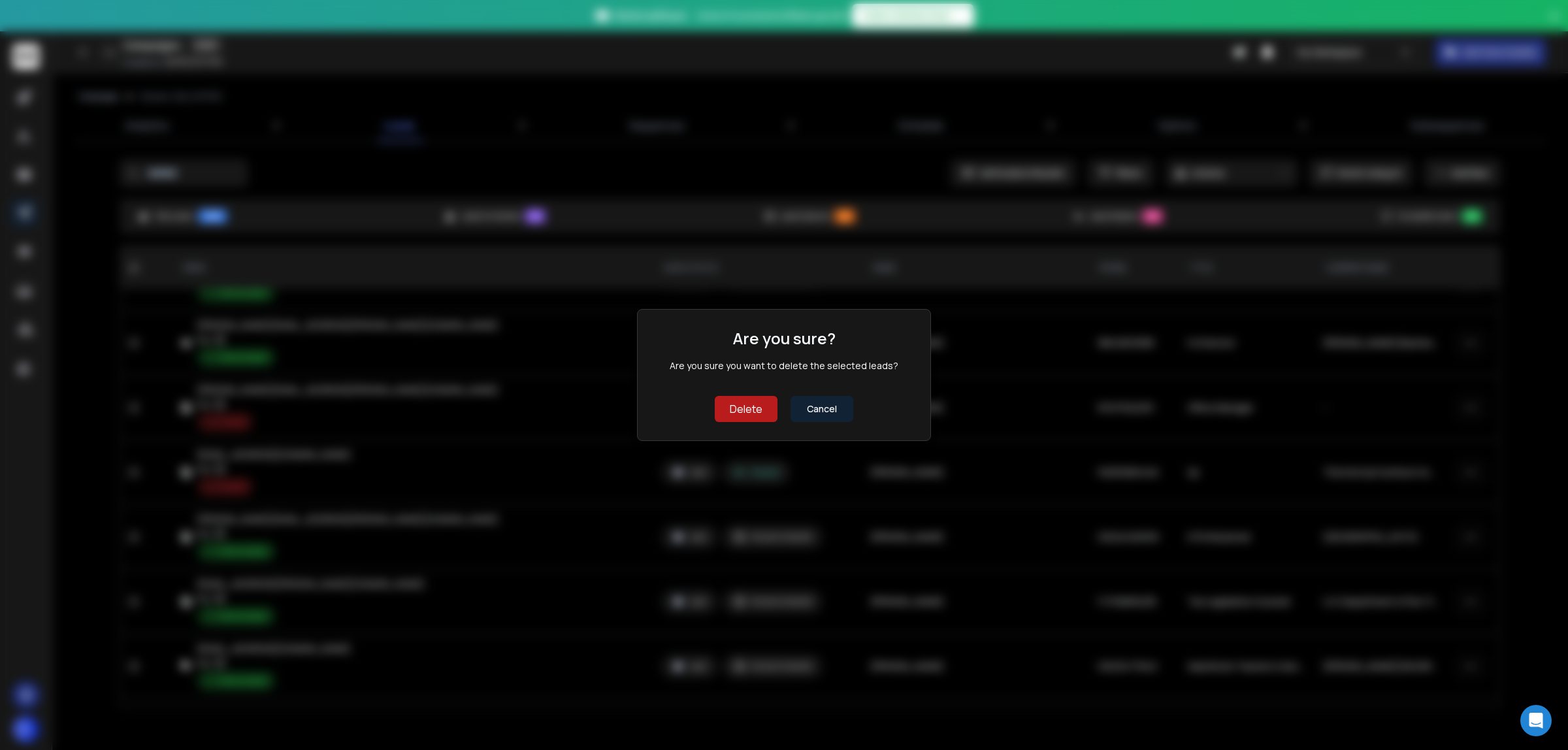
click at [758, 411] on button "Delete" at bounding box center [746, 409] width 62 height 26
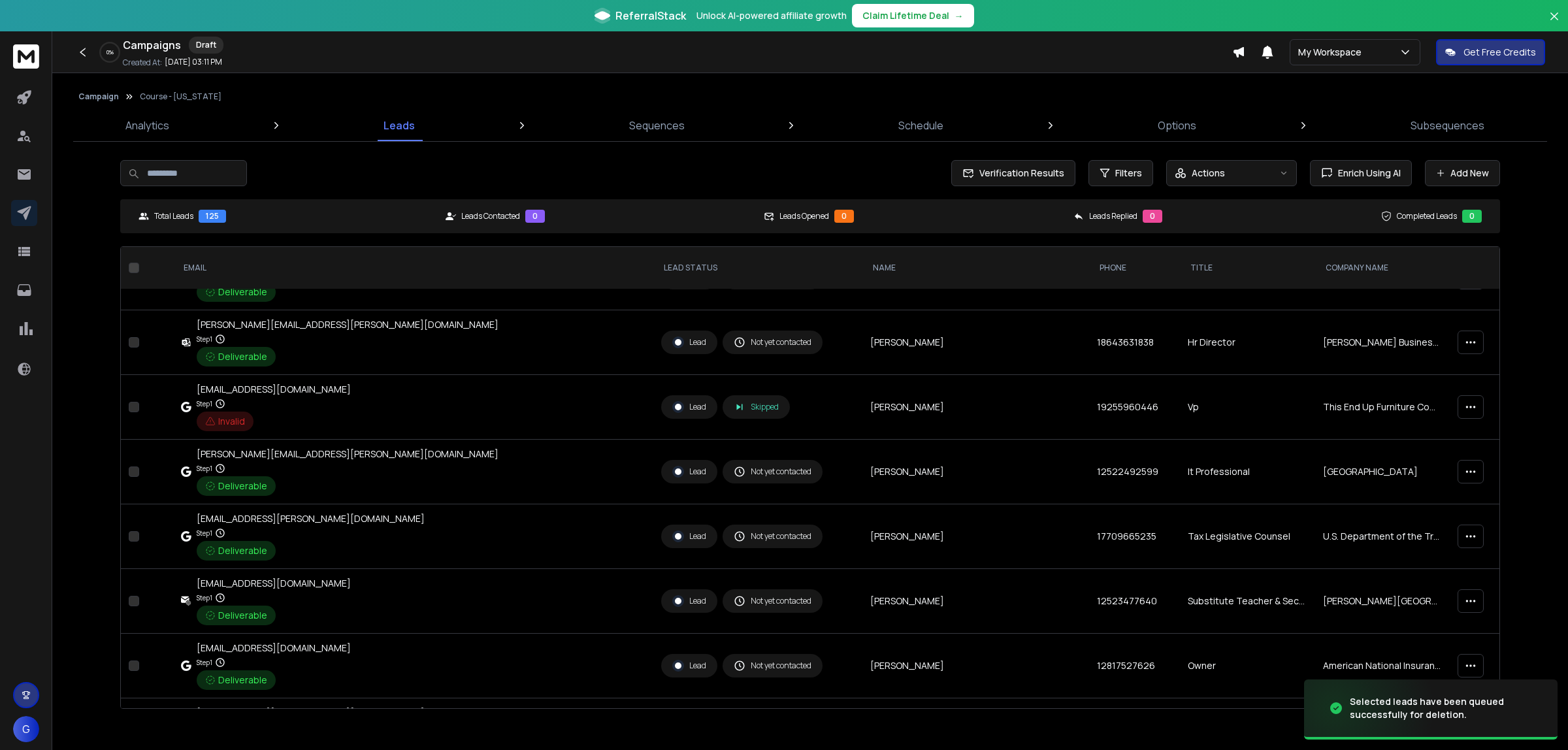
scroll to position [5301, 0]
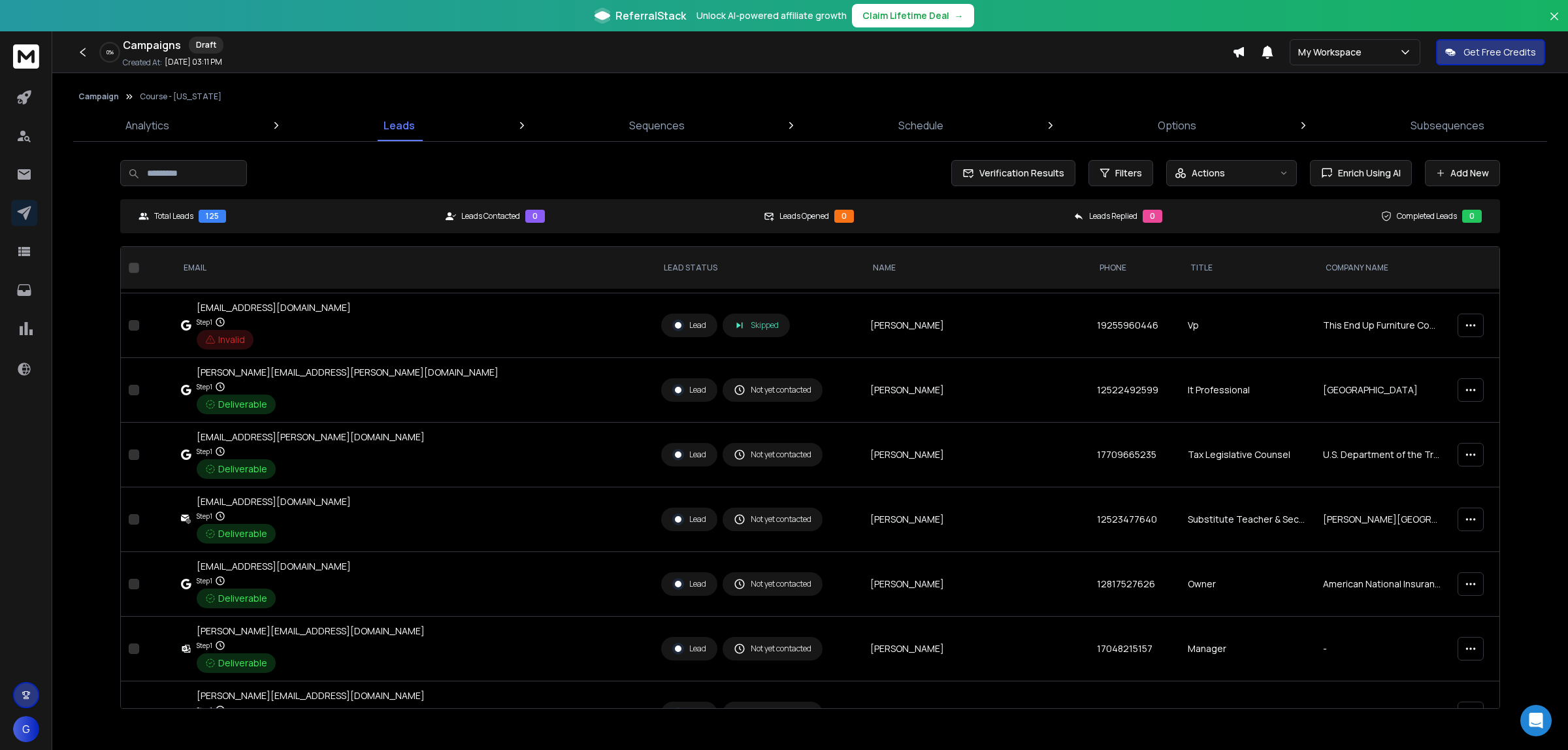
click at [1457, 337] on button "button" at bounding box center [1470, 325] width 26 height 24
click at [1418, 397] on p "Delete Lead" at bounding box center [1424, 391] width 54 height 13
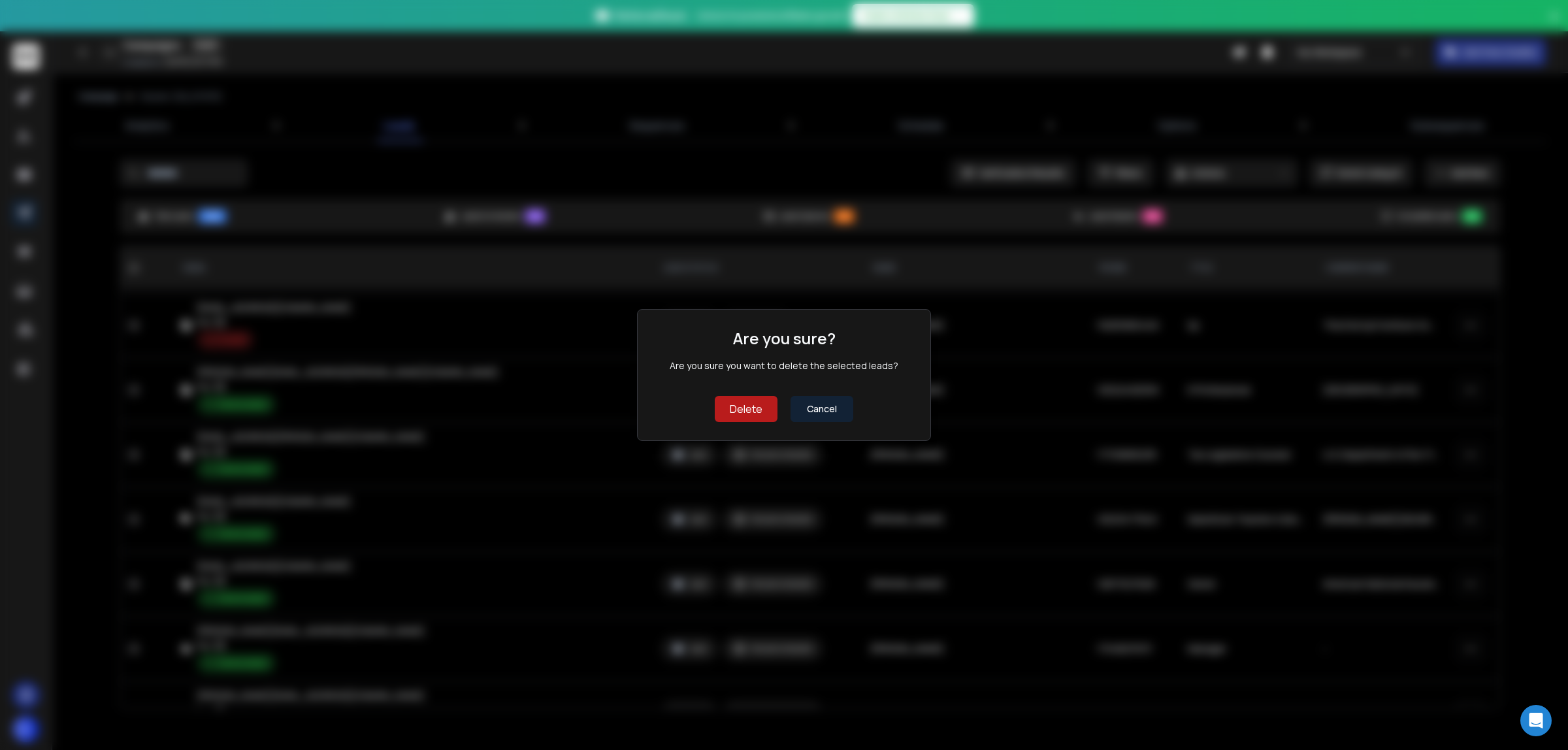
click at [766, 410] on button "Delete" at bounding box center [746, 409] width 62 height 26
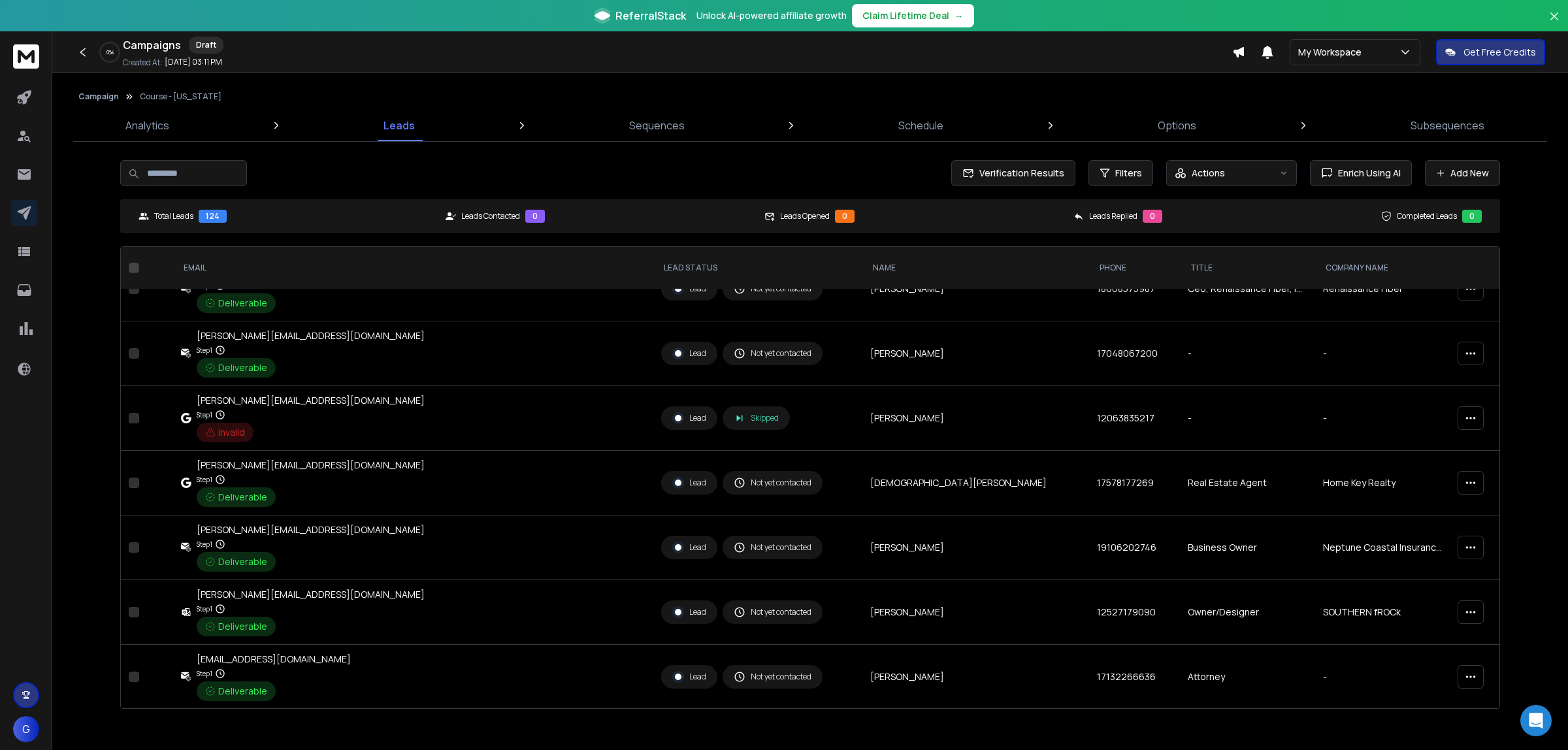
scroll to position [5709, 0]
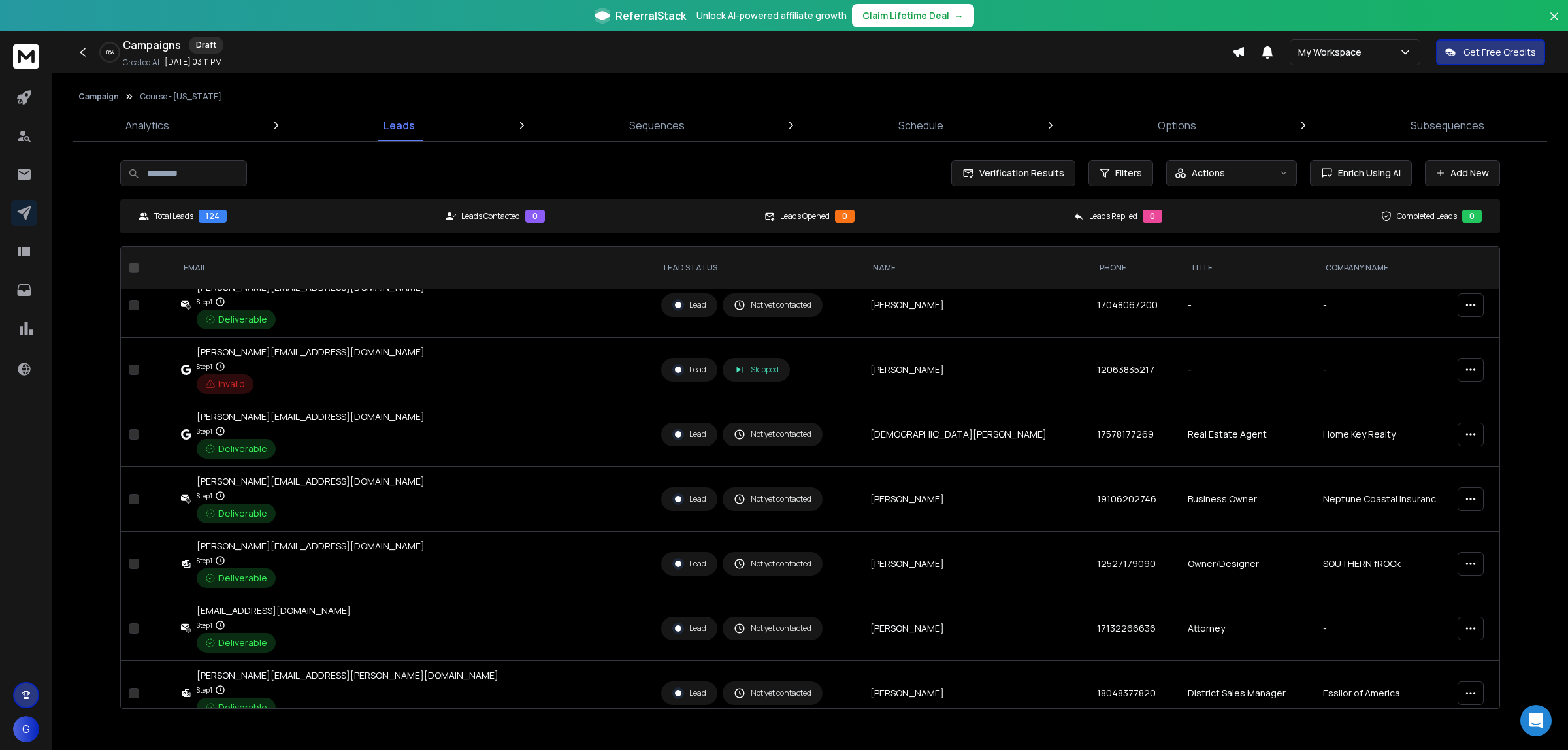
click at [1465, 376] on icon "button" at bounding box center [1470, 370] width 11 height 11
click at [1419, 436] on p "Delete Lead" at bounding box center [1424, 439] width 54 height 13
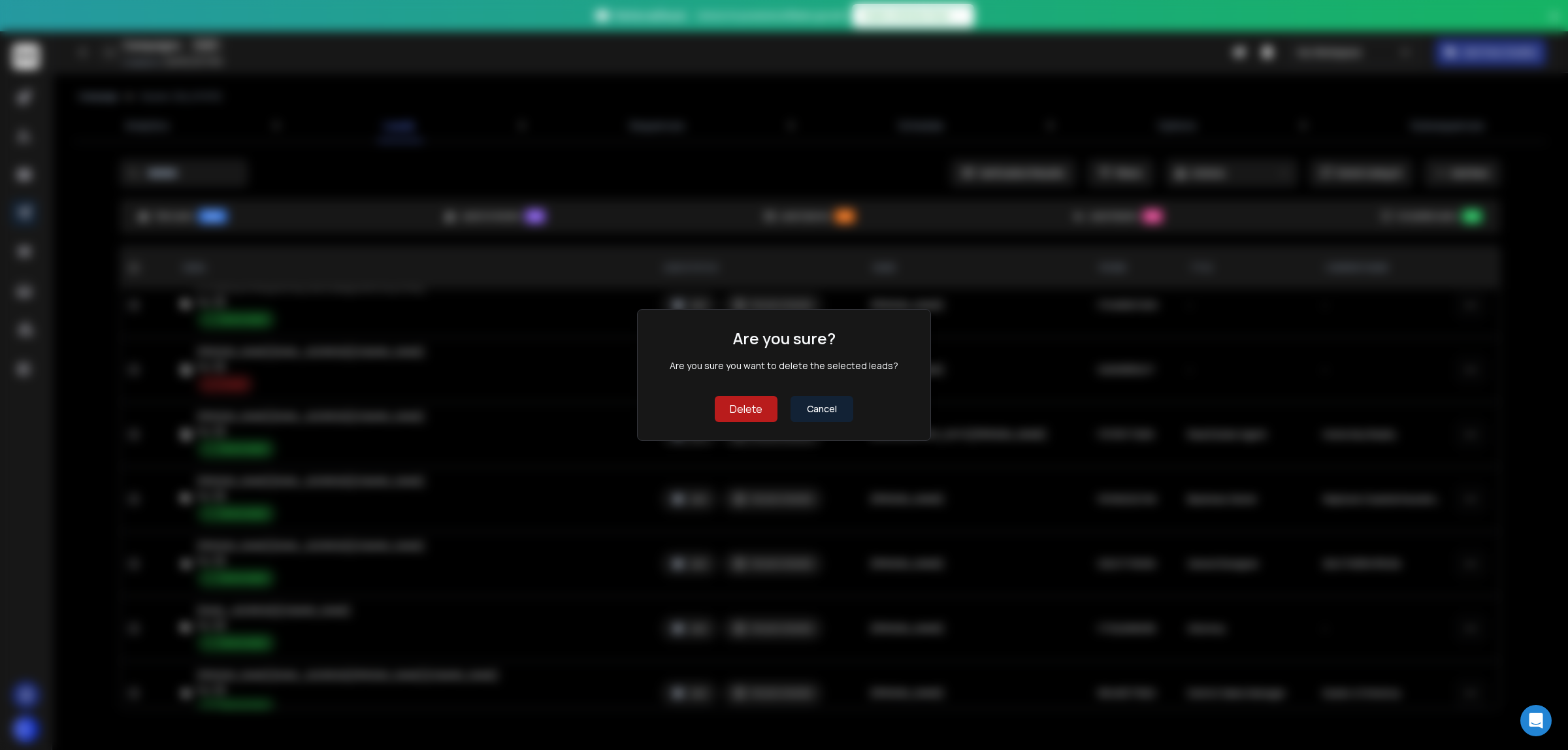
click at [746, 408] on button "Delete" at bounding box center [746, 409] width 62 height 26
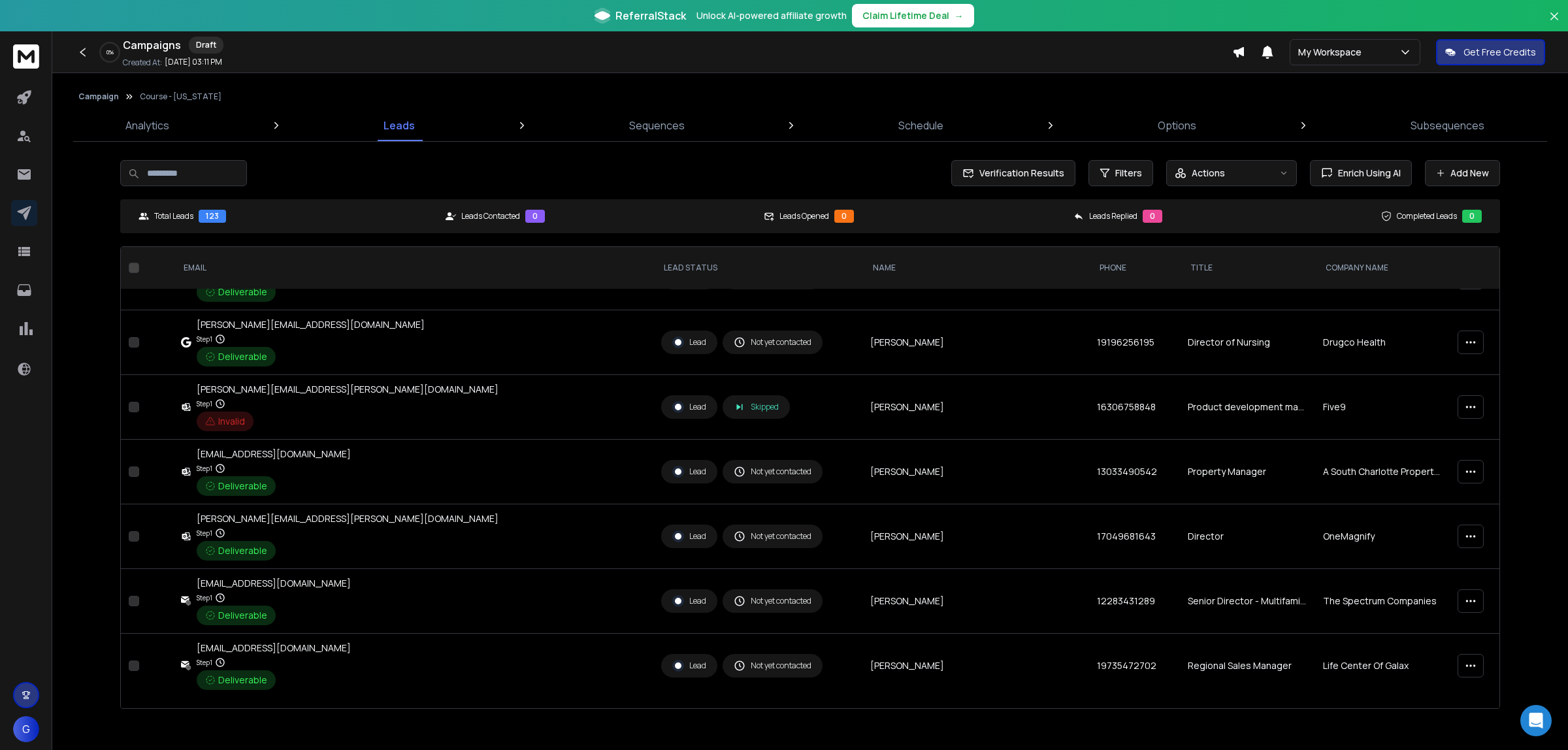
scroll to position [6105, 0]
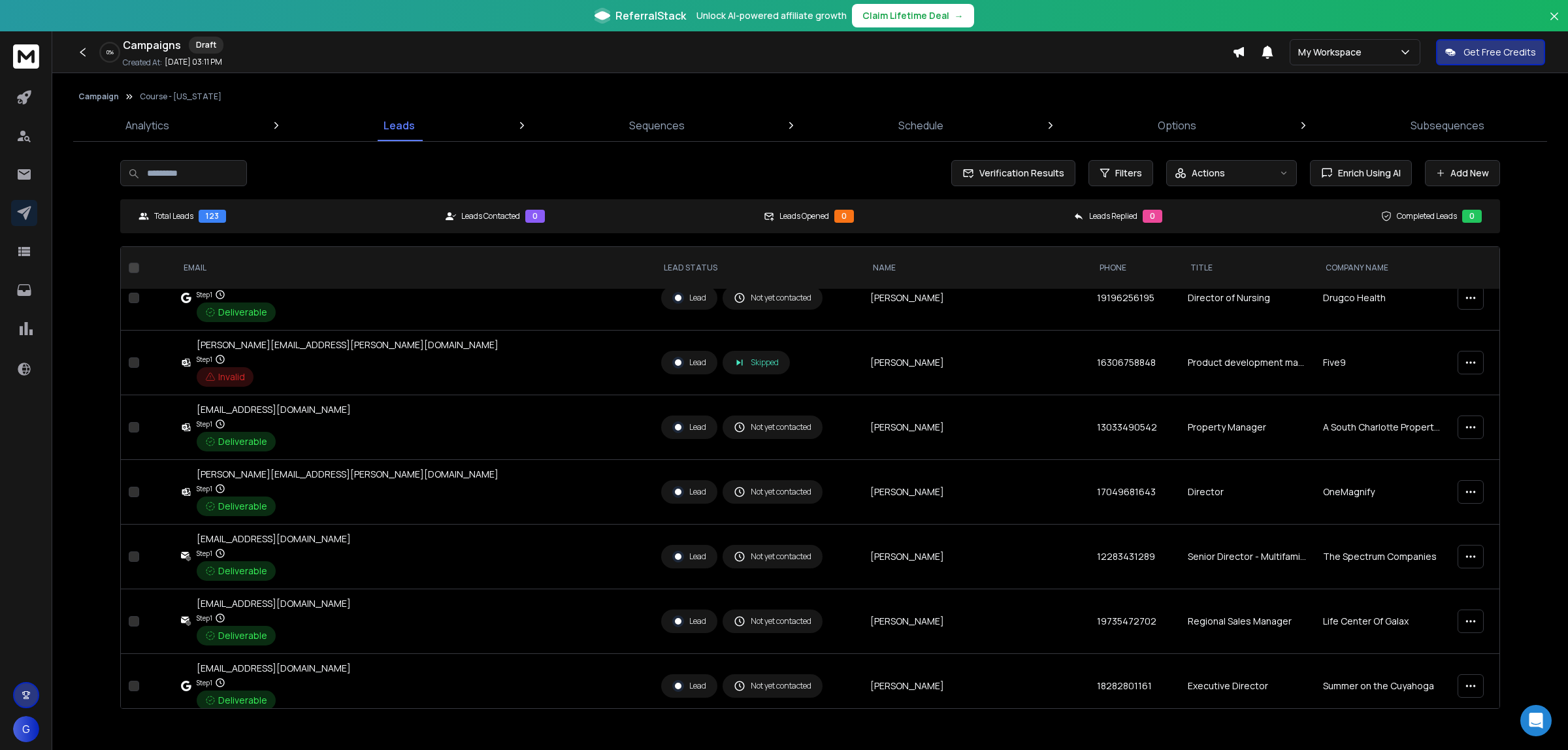
click at [1465, 369] on icon "button" at bounding box center [1470, 362] width 11 height 11
click at [1406, 431] on p "Delete Lead" at bounding box center [1424, 434] width 54 height 13
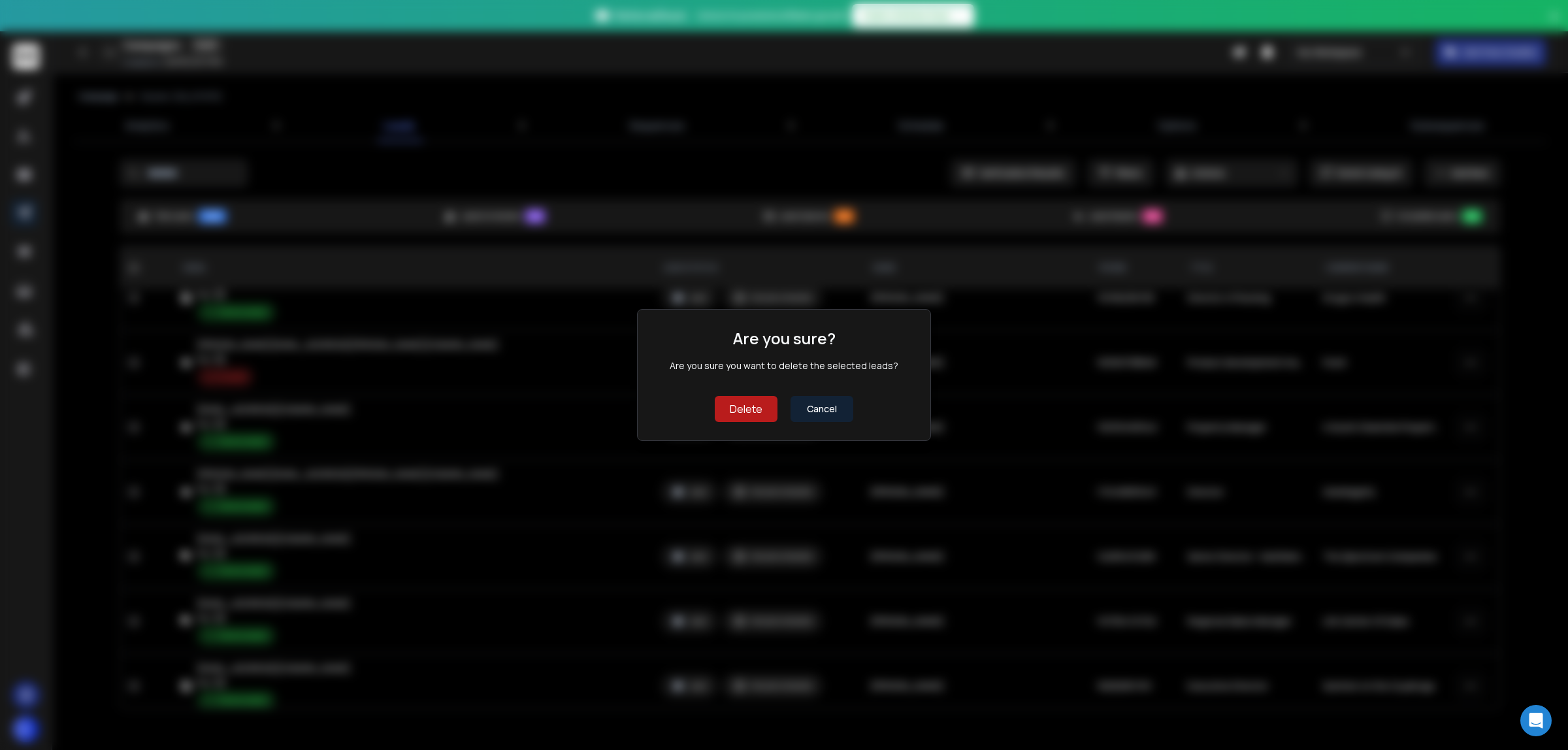
click at [753, 411] on button "Delete" at bounding box center [746, 409] width 62 height 26
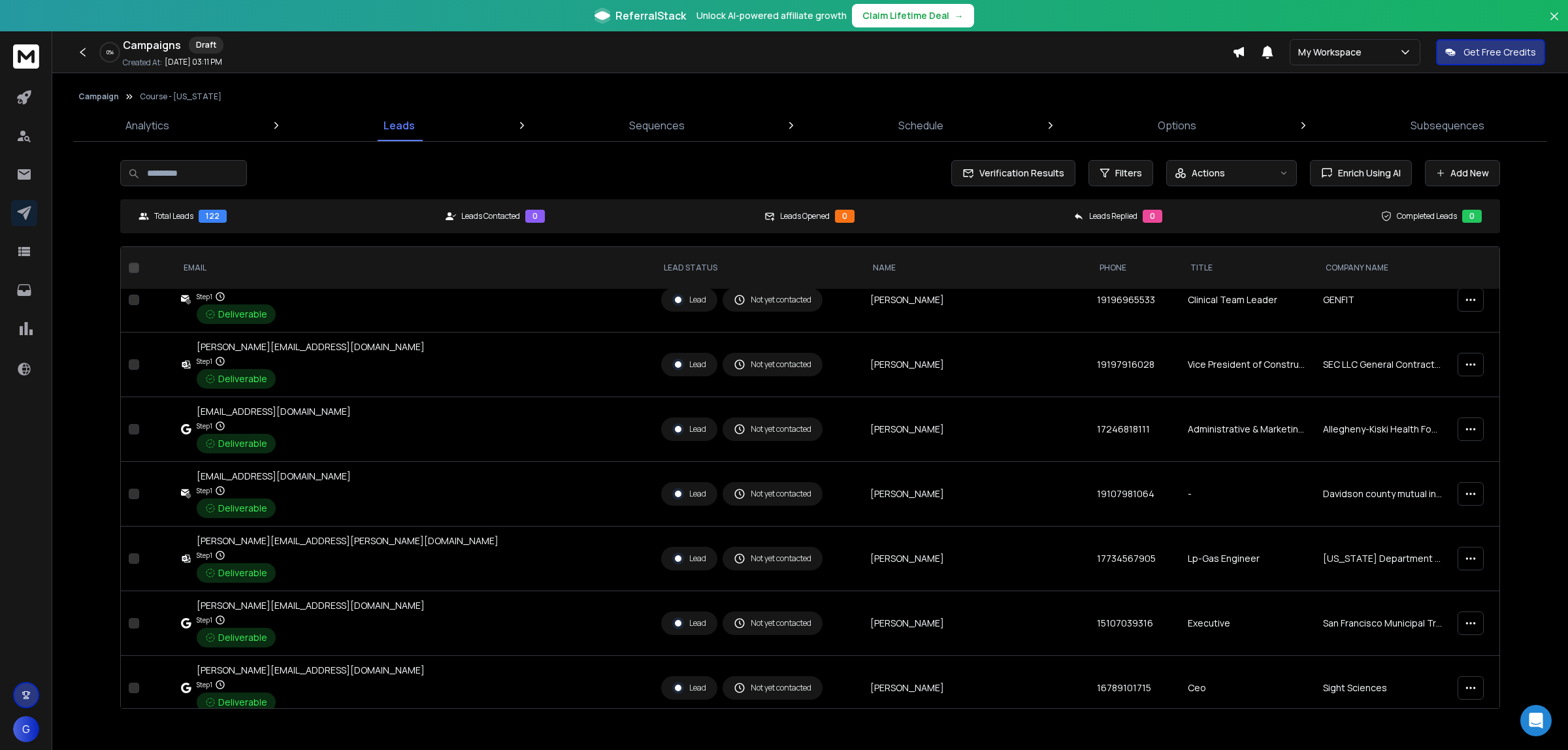
scroll to position [0, 0]
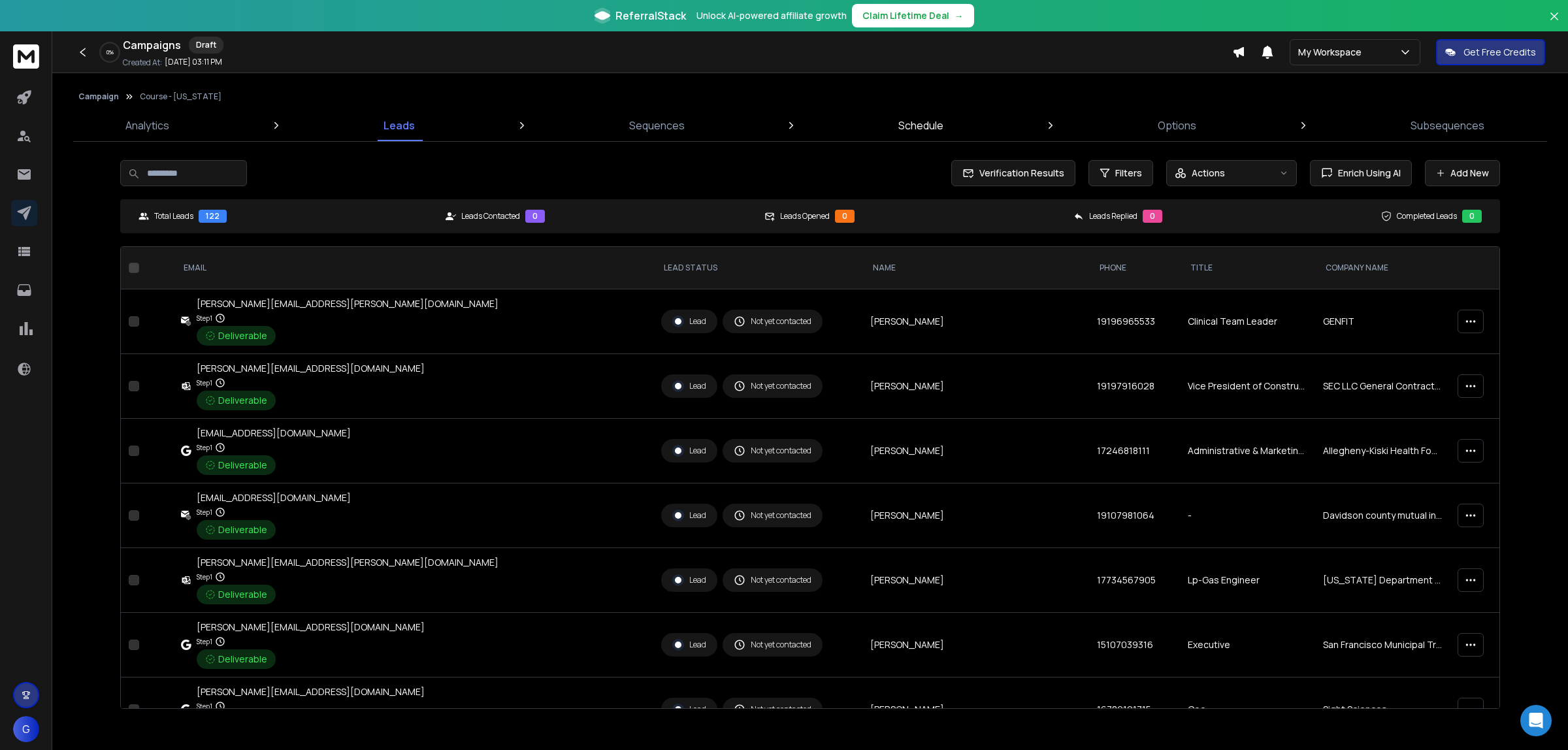
click at [921, 128] on p "Schedule" at bounding box center [921, 126] width 45 height 16
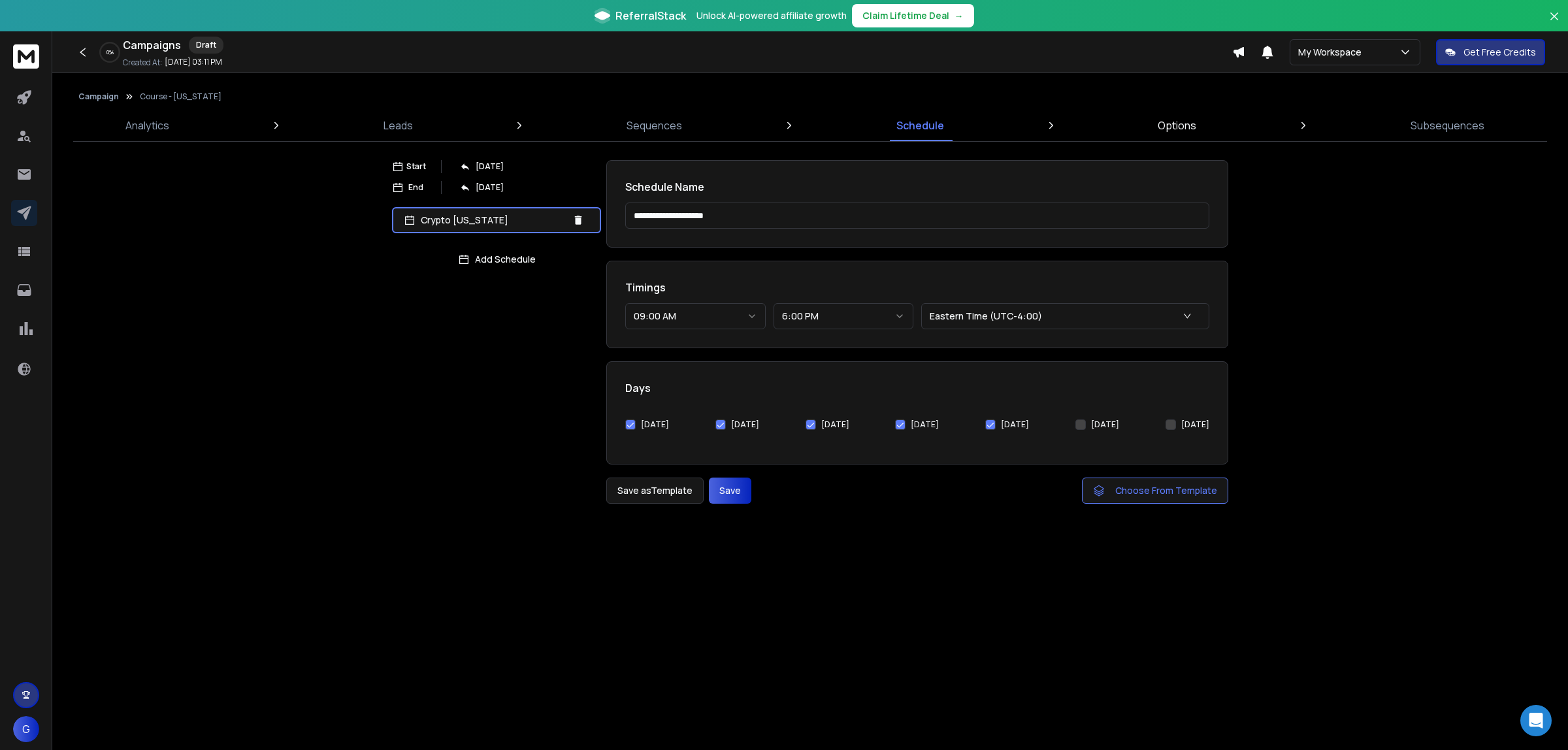
click at [1187, 126] on p "Options" at bounding box center [1177, 126] width 39 height 16
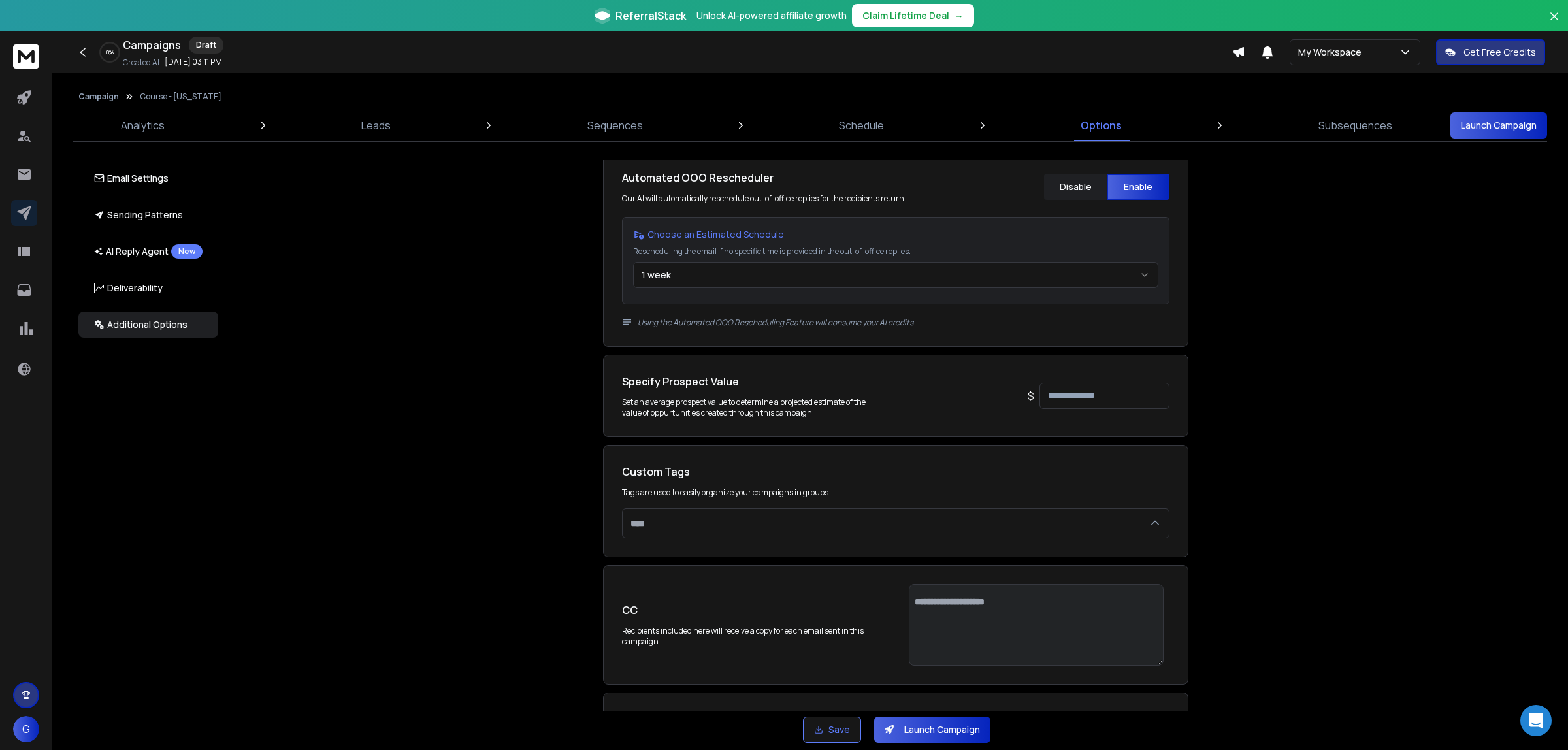
scroll to position [2369, 0]
click at [925, 733] on button "Launch Campaign" at bounding box center [932, 730] width 116 height 26
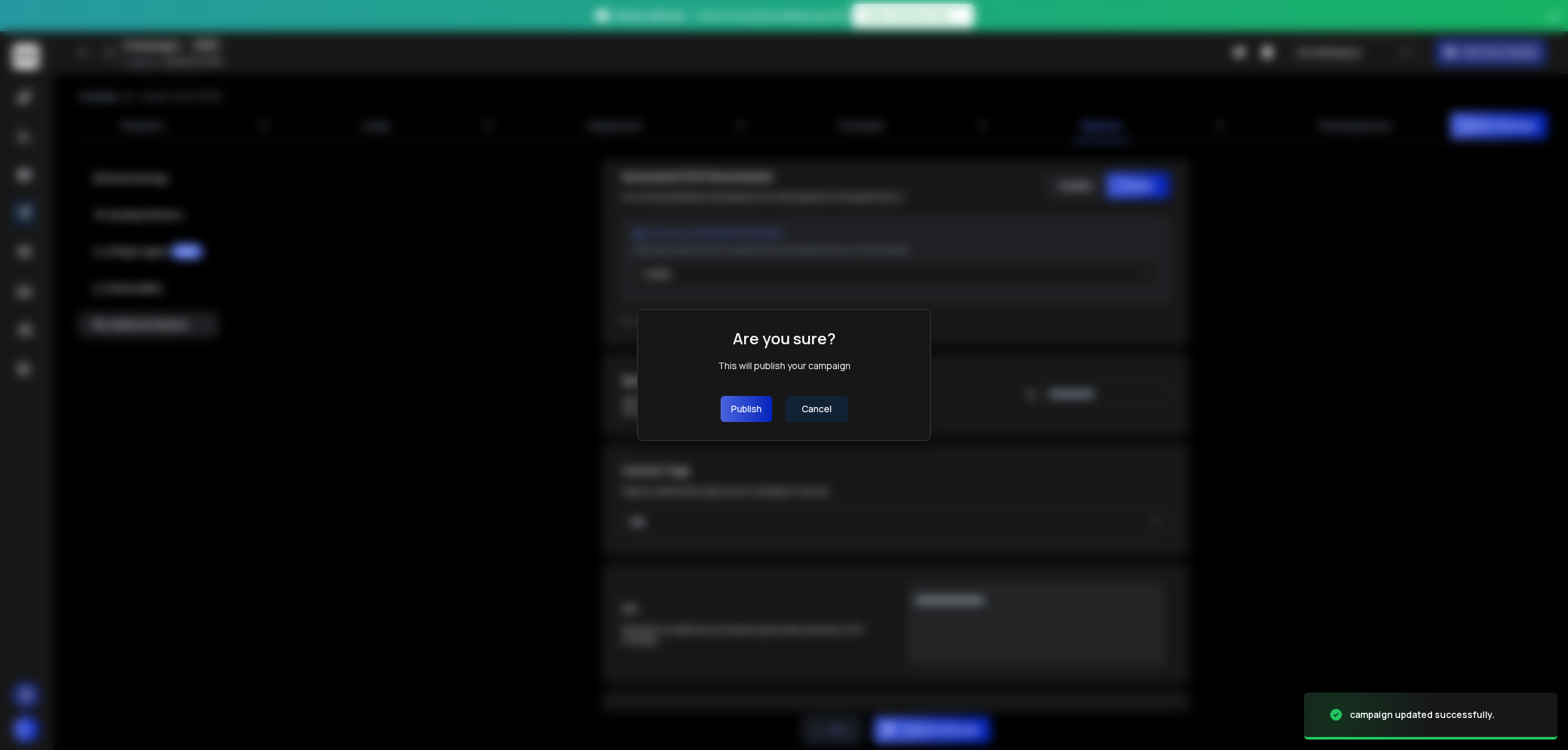
click at [748, 413] on button "Publish" at bounding box center [746, 409] width 52 height 26
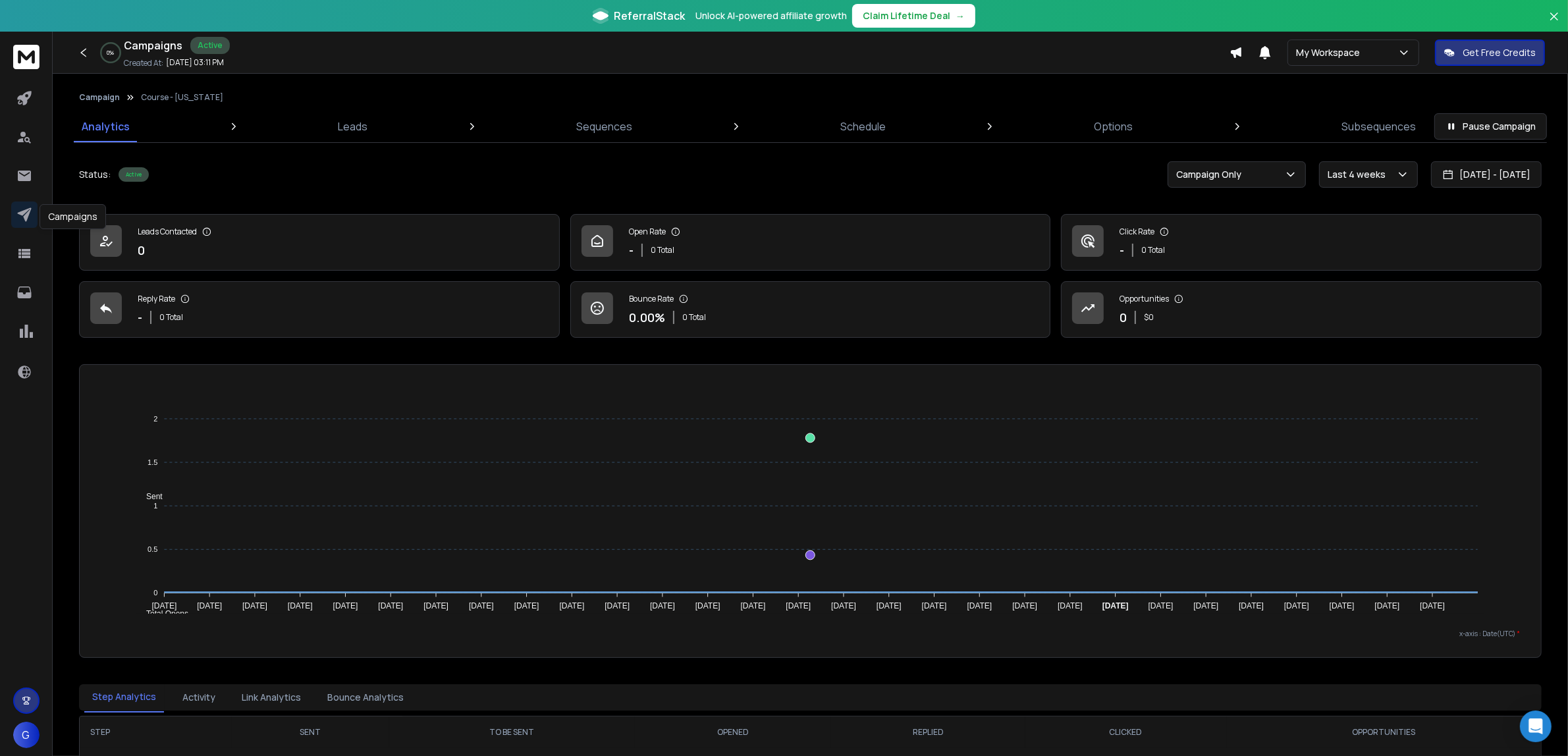
click at [25, 213] on icon at bounding box center [24, 215] width 14 height 14
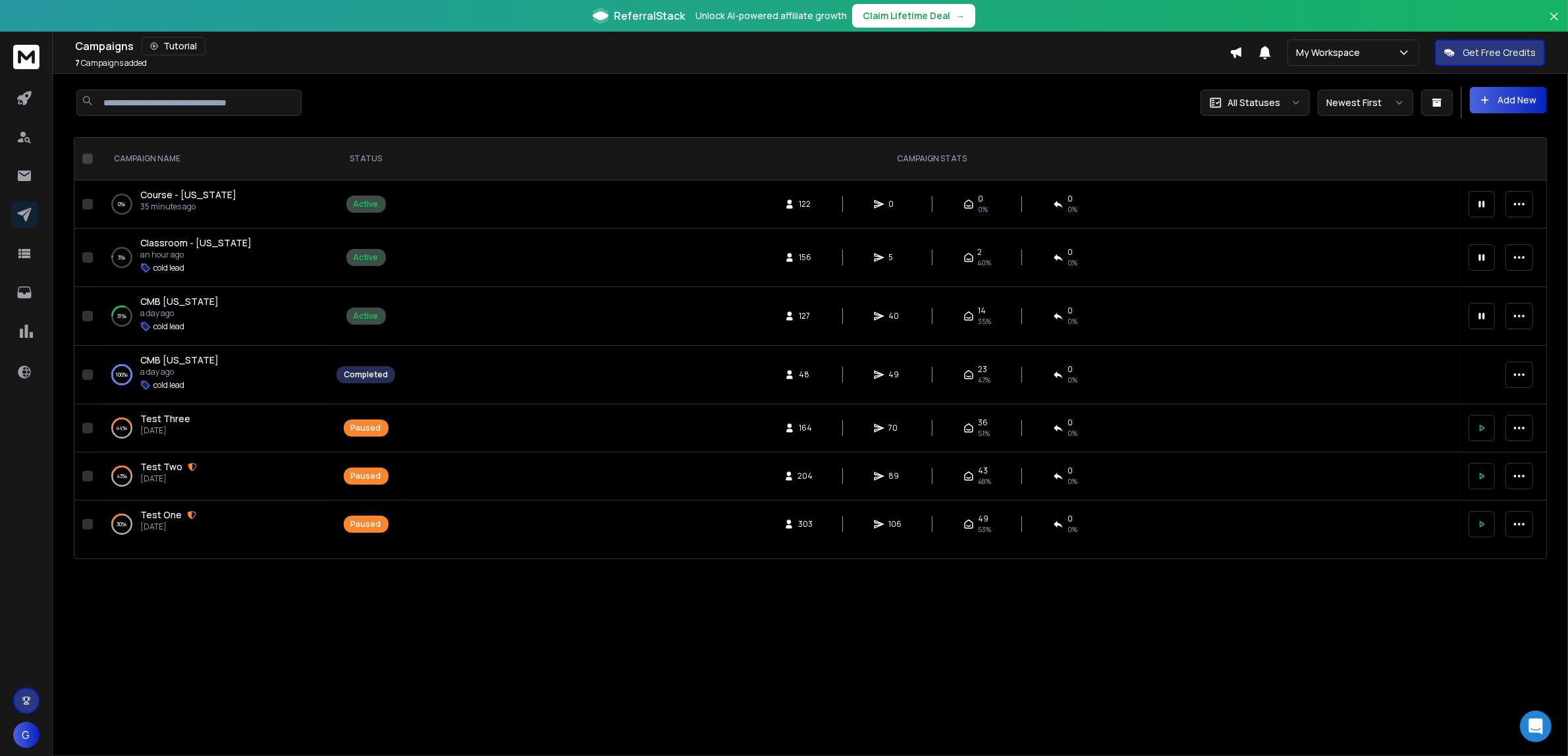
click at [210, 363] on span "CMB [US_STATE]" at bounding box center [179, 360] width 78 height 12
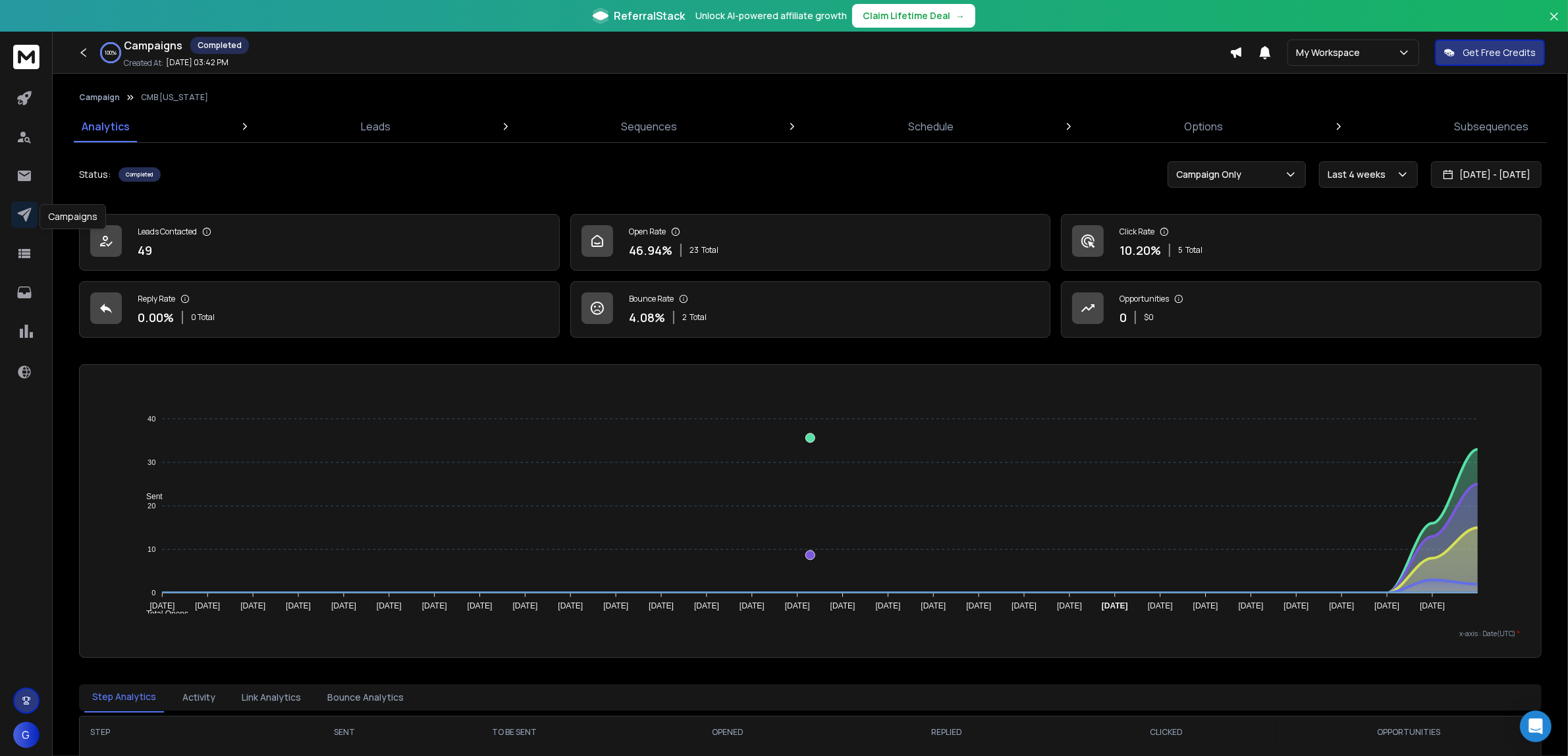
click at [24, 209] on icon at bounding box center [25, 215] width 16 height 16
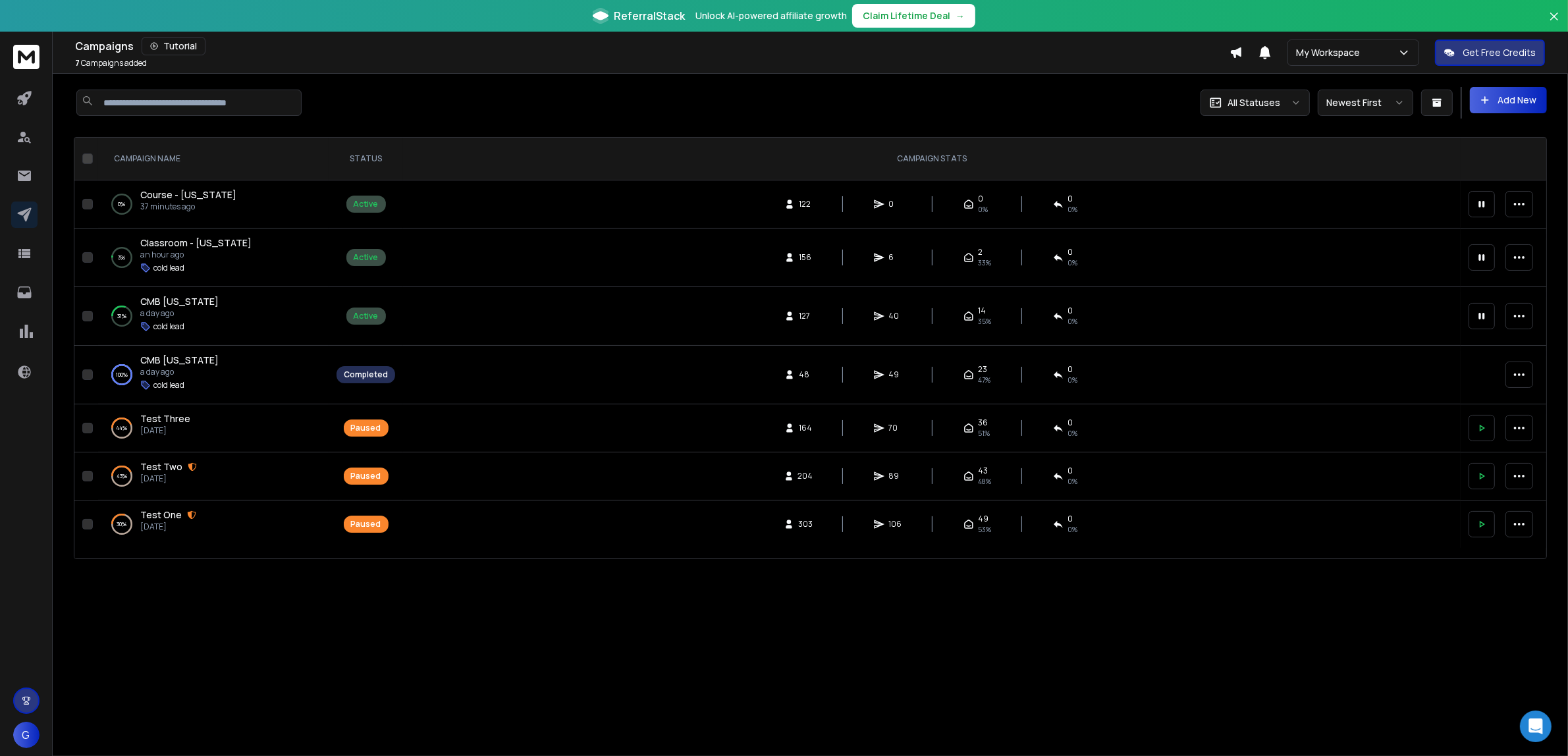
click at [195, 250] on p "an hour ago" at bounding box center [196, 255] width 111 height 11
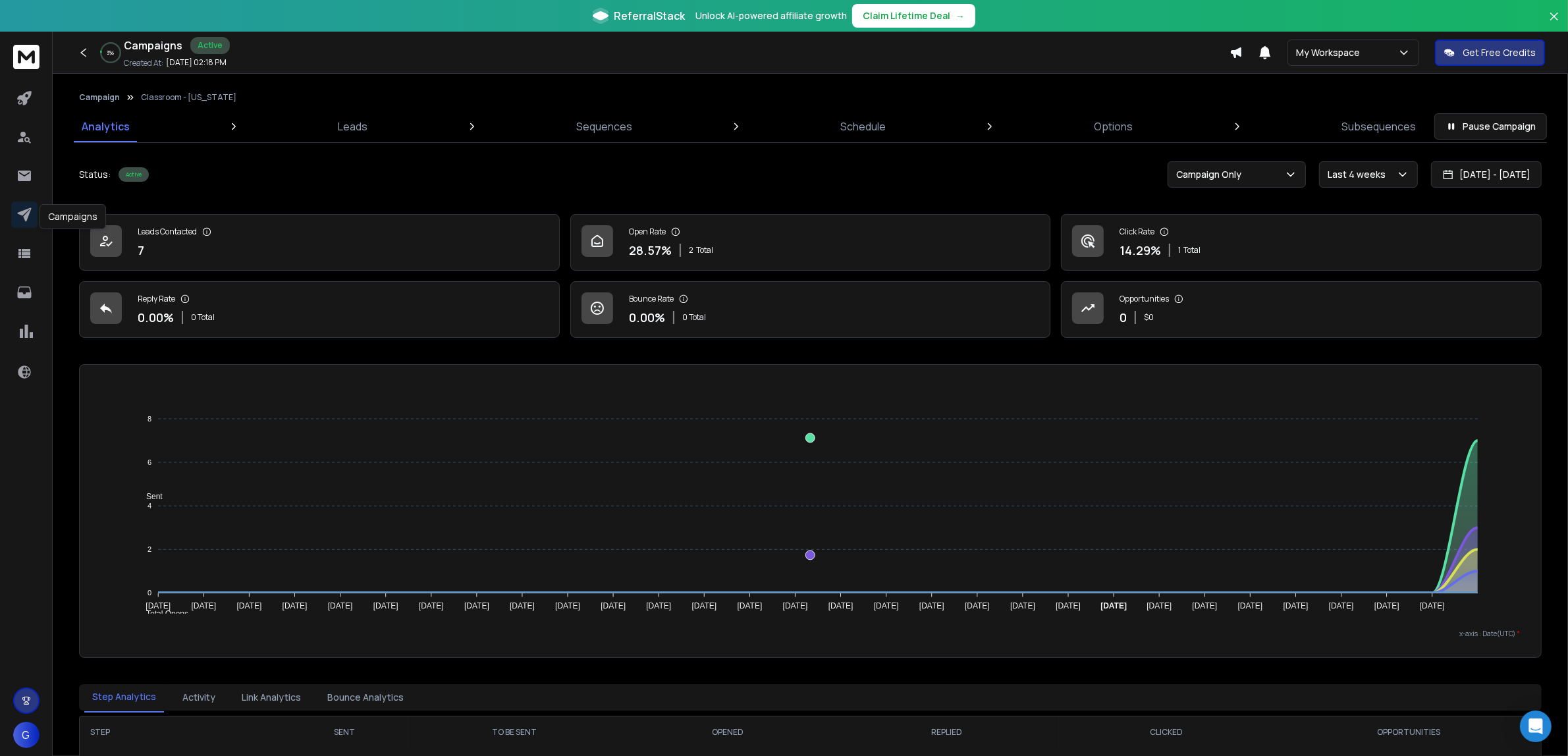
click at [27, 214] on icon at bounding box center [25, 215] width 16 height 16
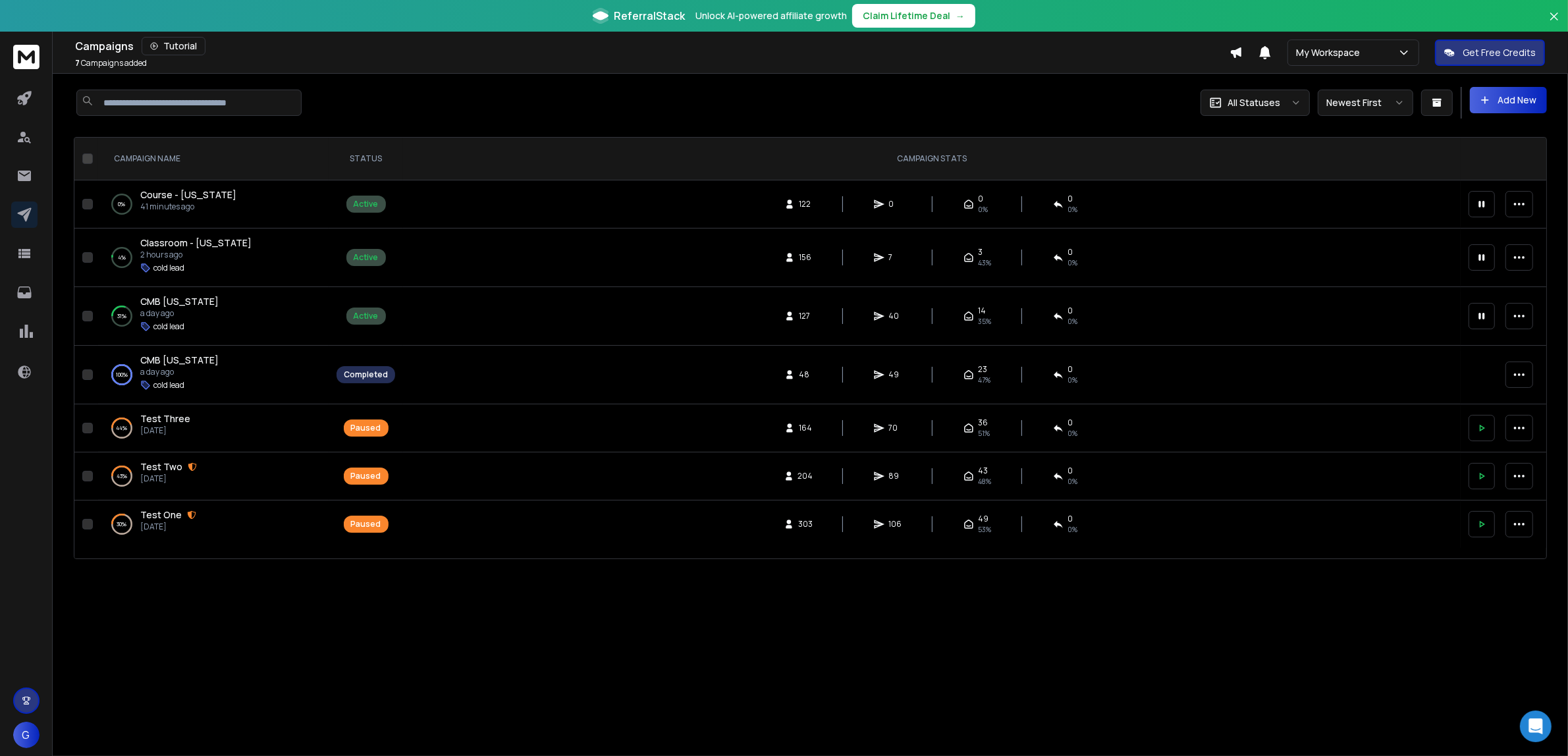
click at [219, 202] on link "Course - [US_STATE]" at bounding box center [188, 195] width 96 height 13
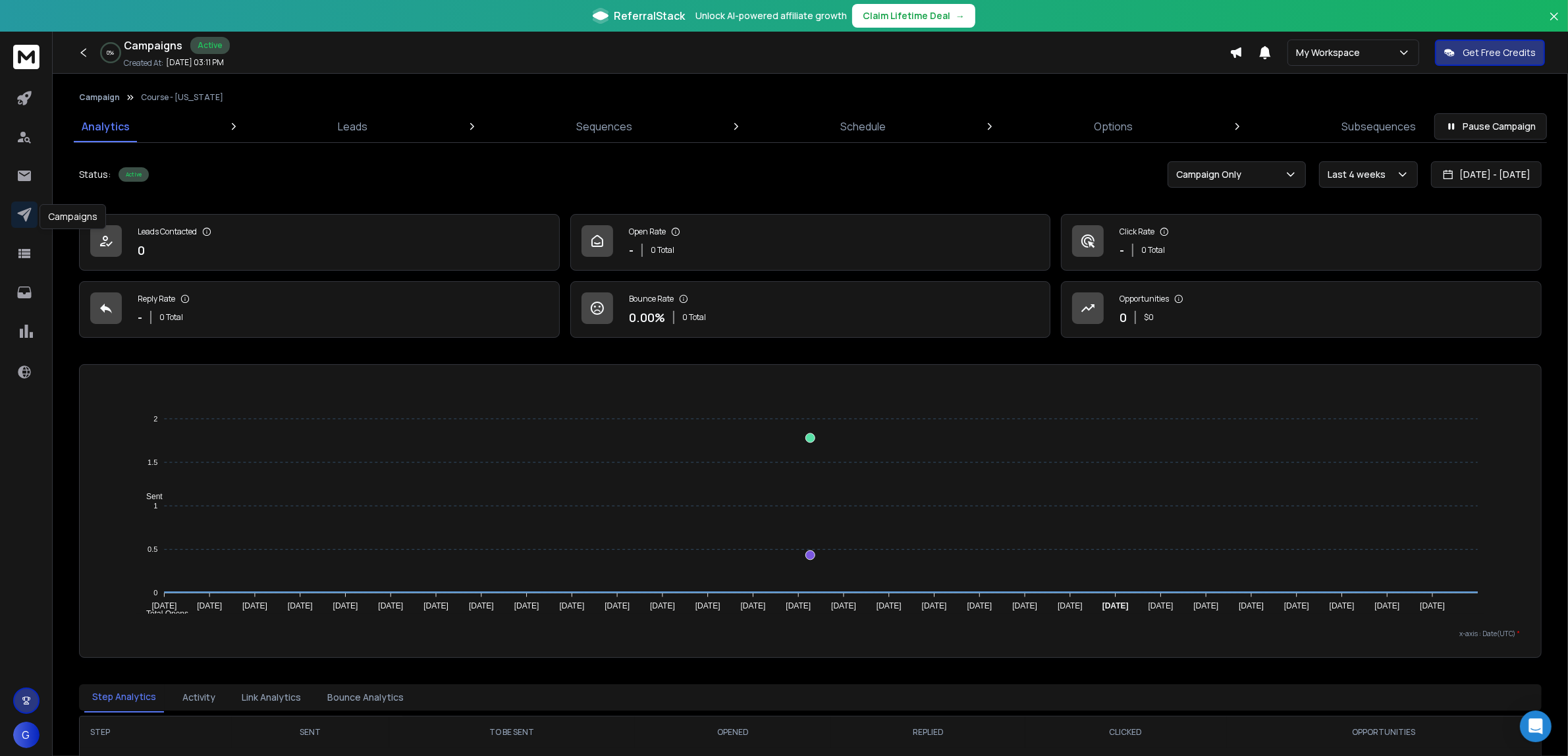
click at [28, 219] on icon at bounding box center [25, 215] width 16 height 16
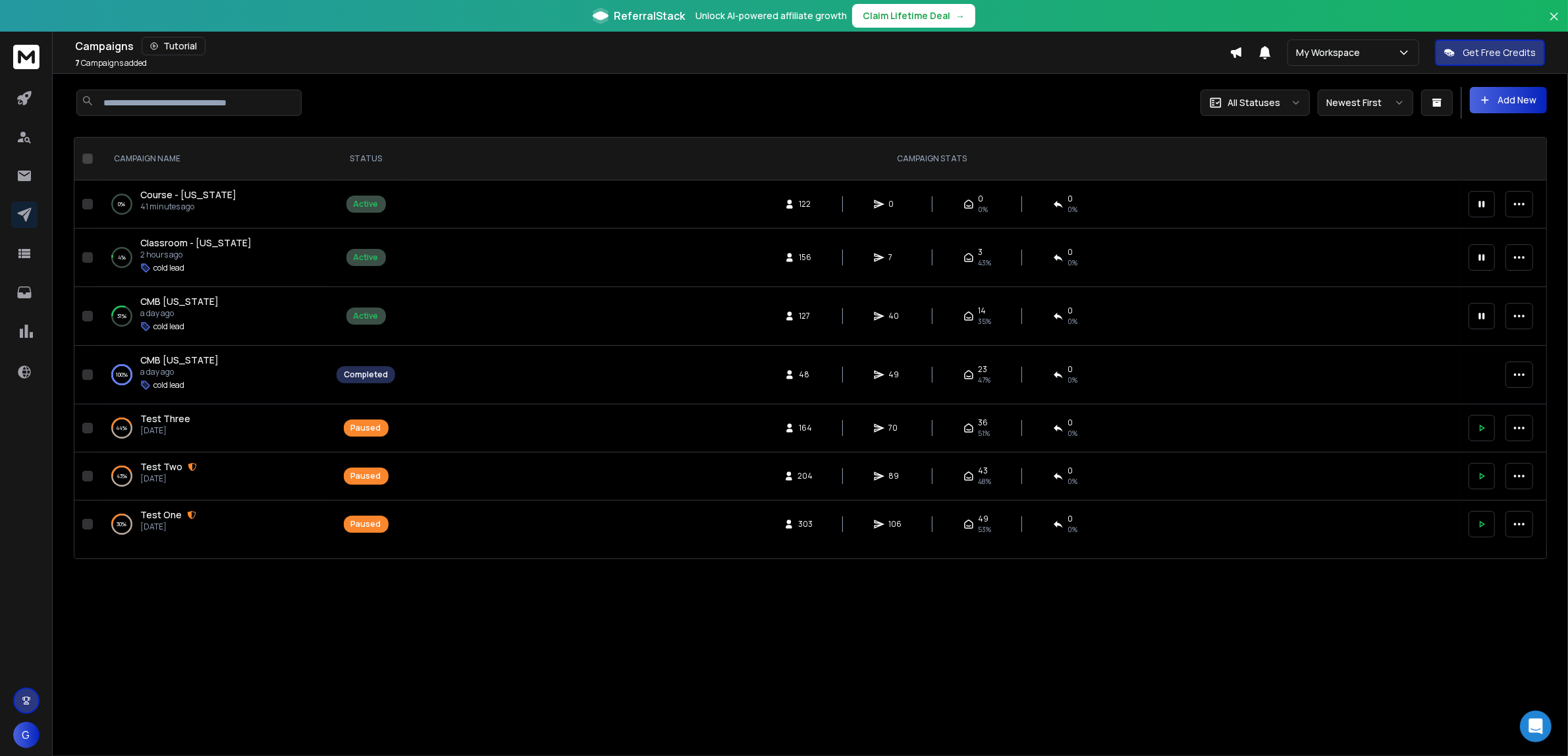
click at [183, 242] on span "Classroom - [US_STATE]" at bounding box center [196, 242] width 111 height 12
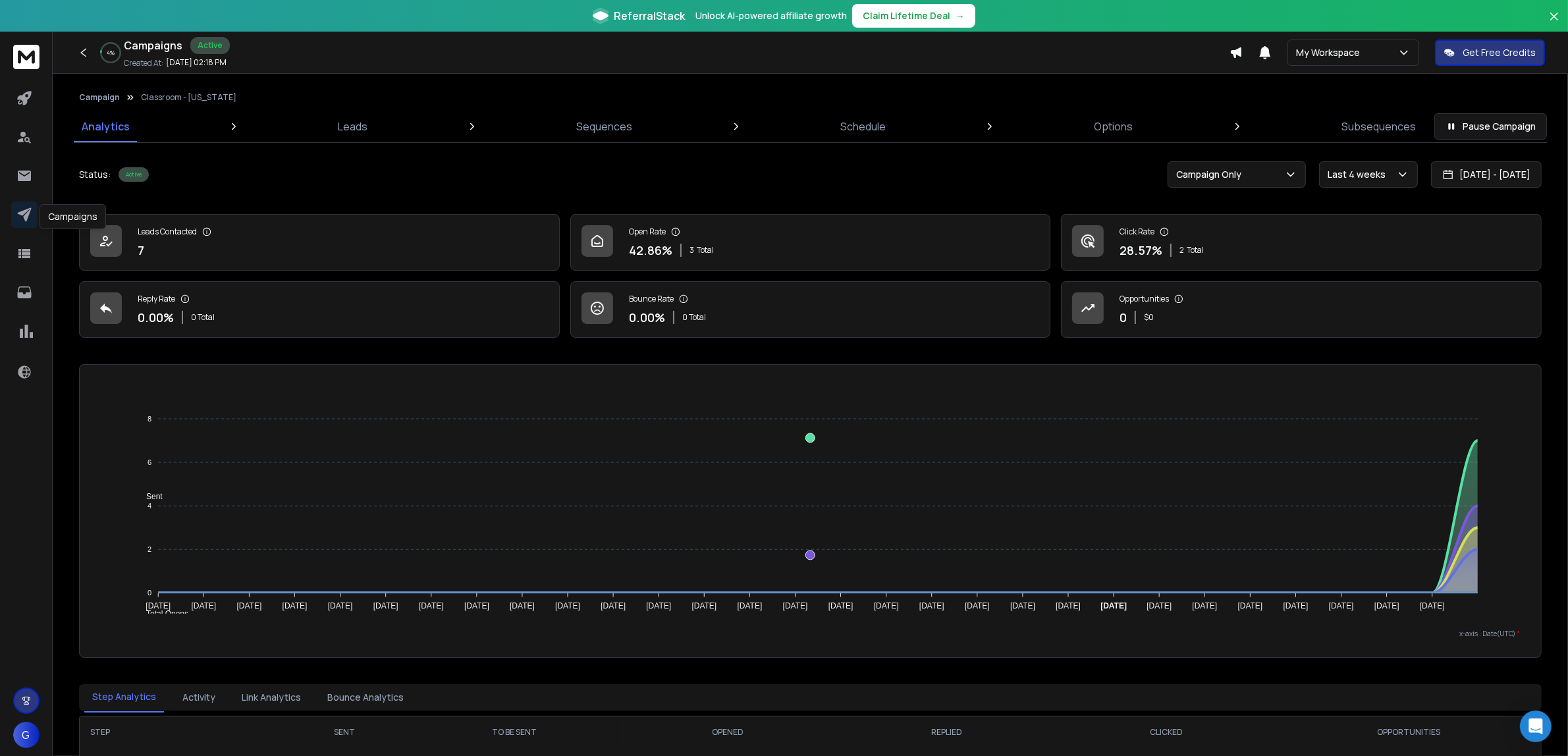
click at [21, 223] on icon at bounding box center [25, 215] width 16 height 16
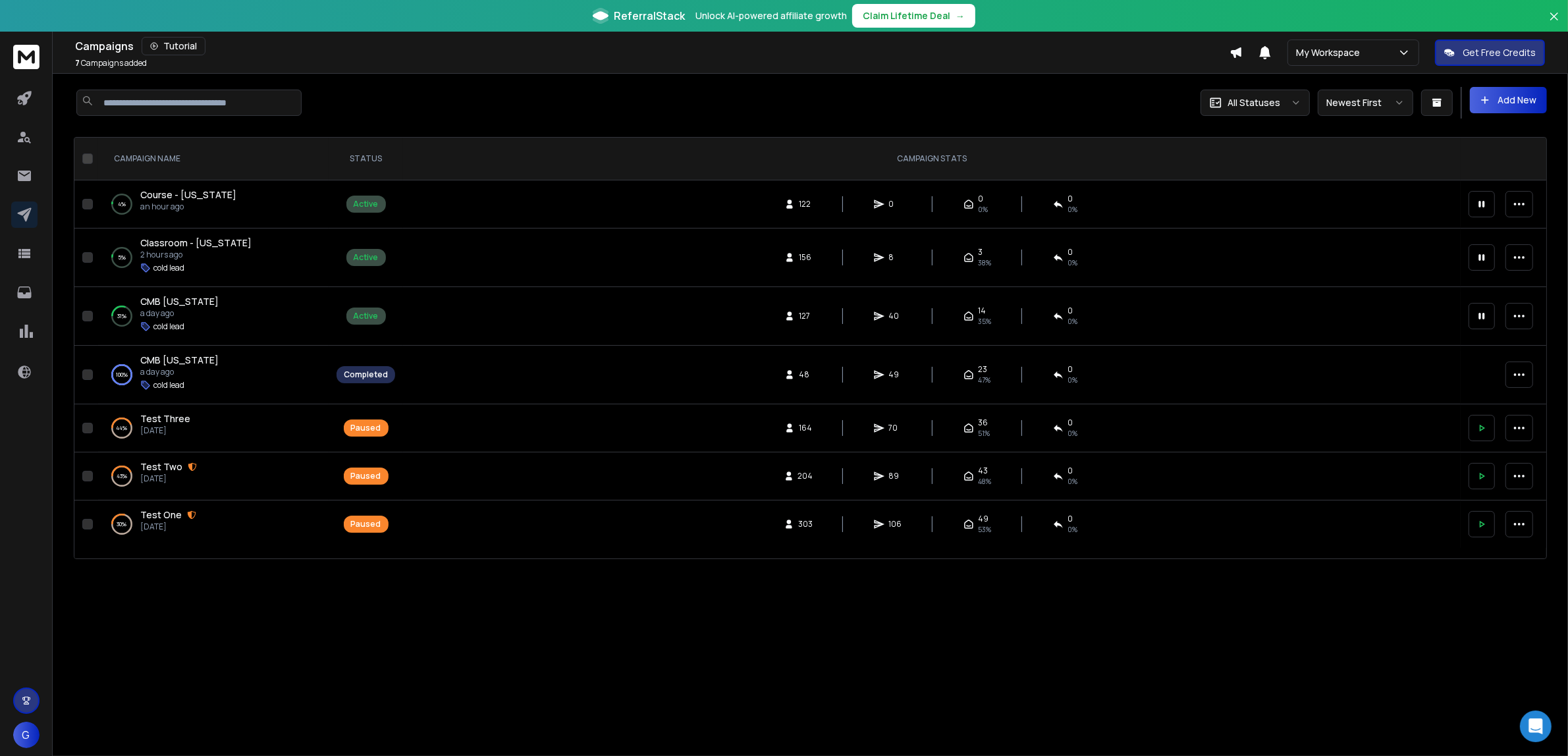
click at [223, 198] on span "Course - [US_STATE]" at bounding box center [188, 194] width 96 height 12
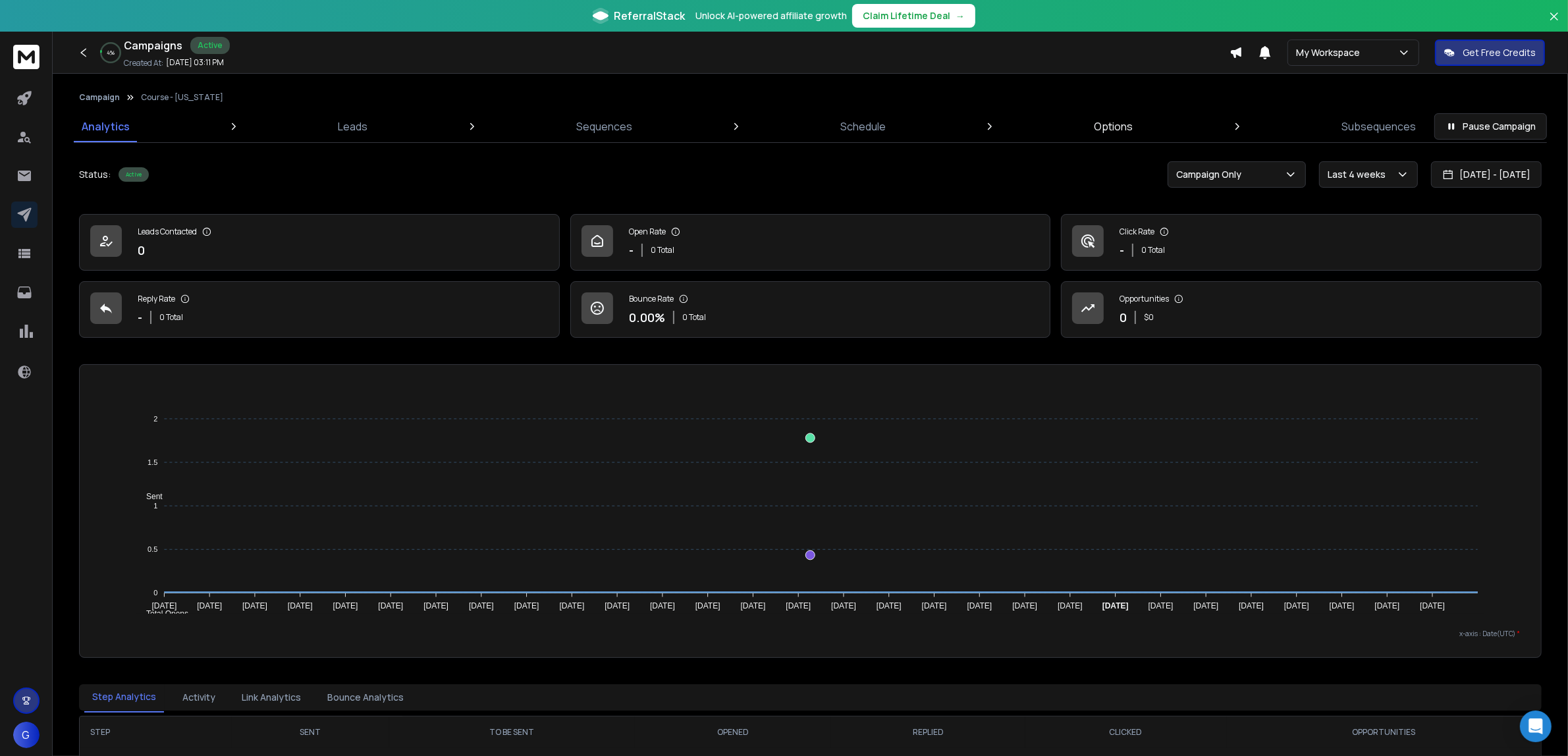
click at [1100, 129] on p "Options" at bounding box center [1114, 127] width 39 height 16
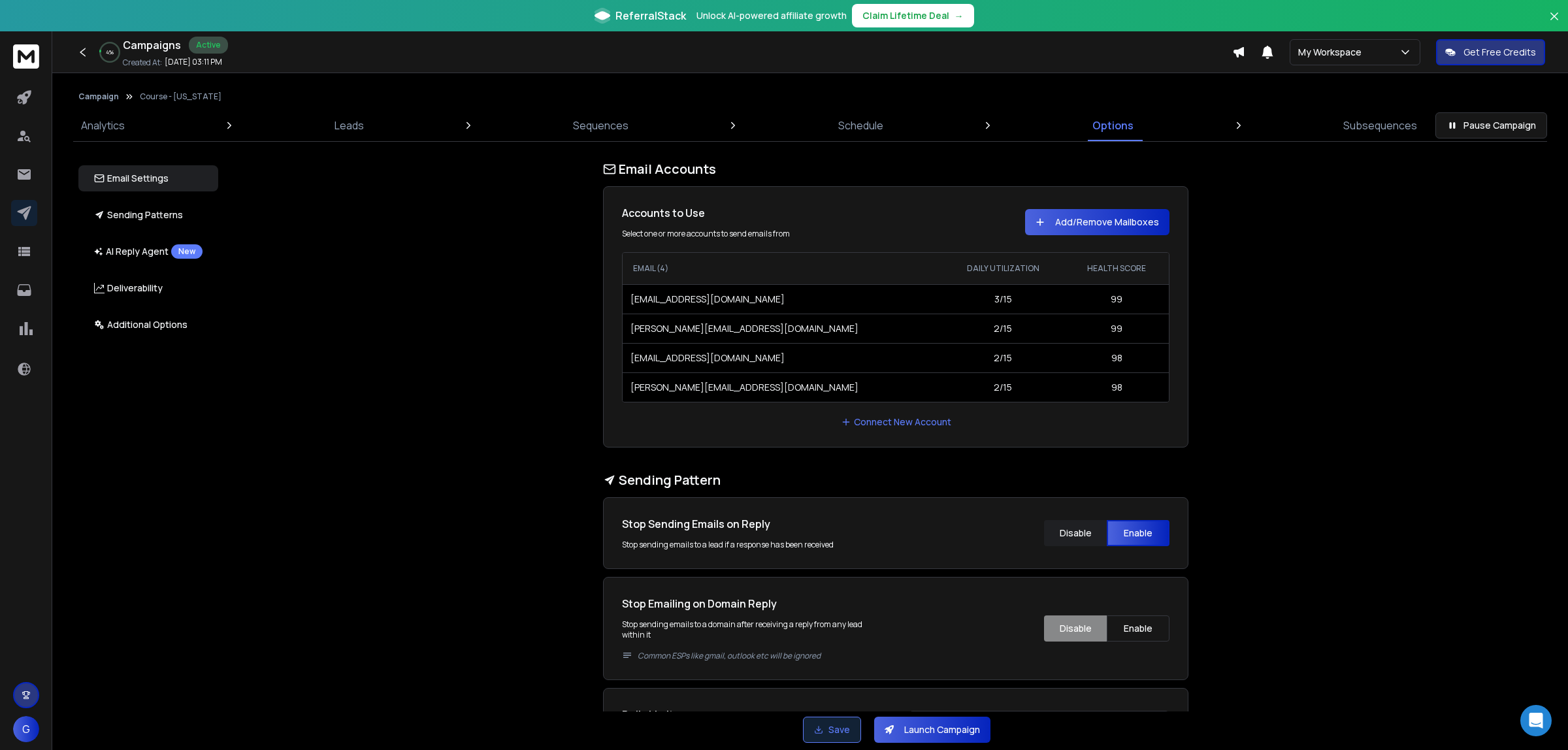
click at [835, 728] on button "Save" at bounding box center [832, 730] width 58 height 26
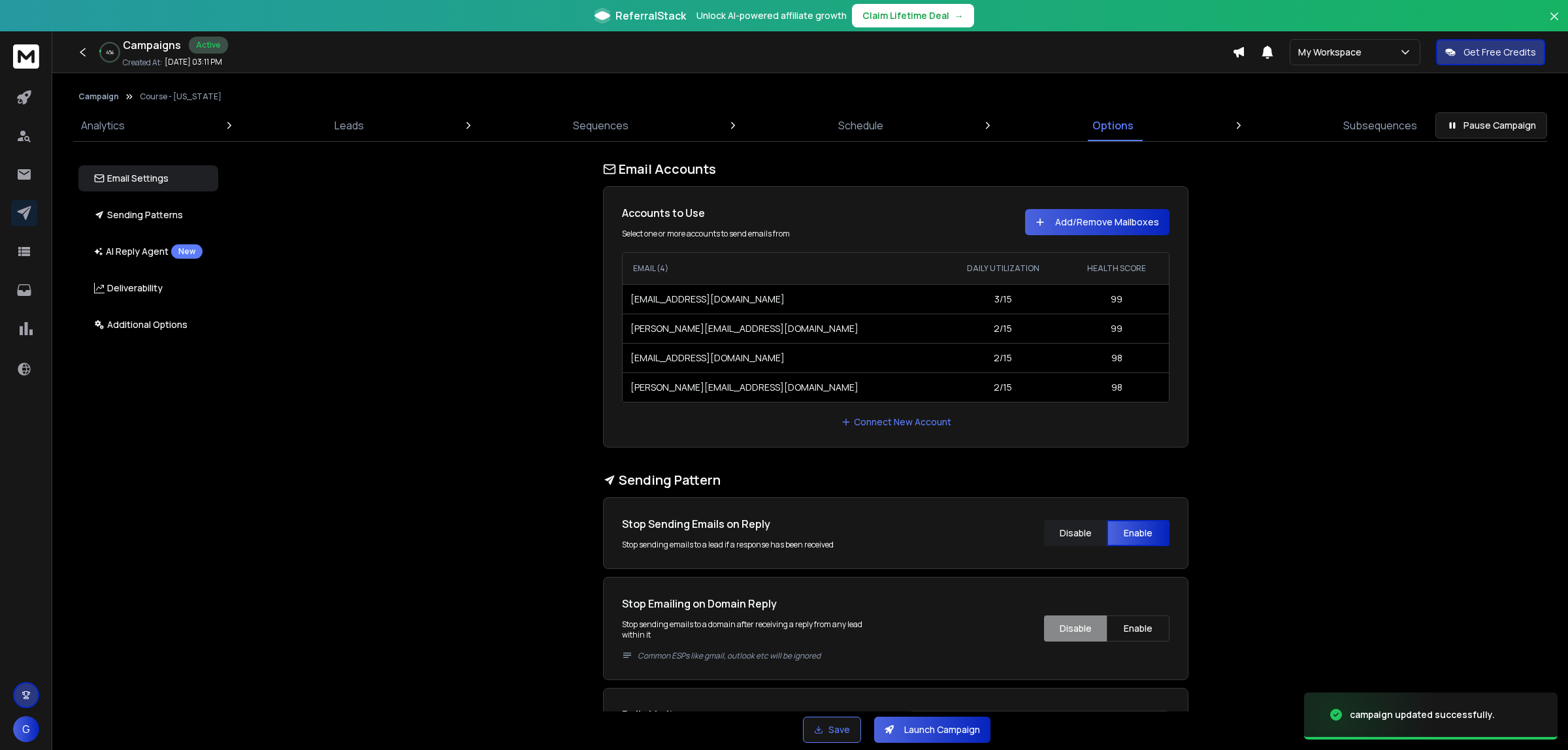
click at [936, 736] on button "Launch Campaign" at bounding box center [932, 730] width 116 height 26
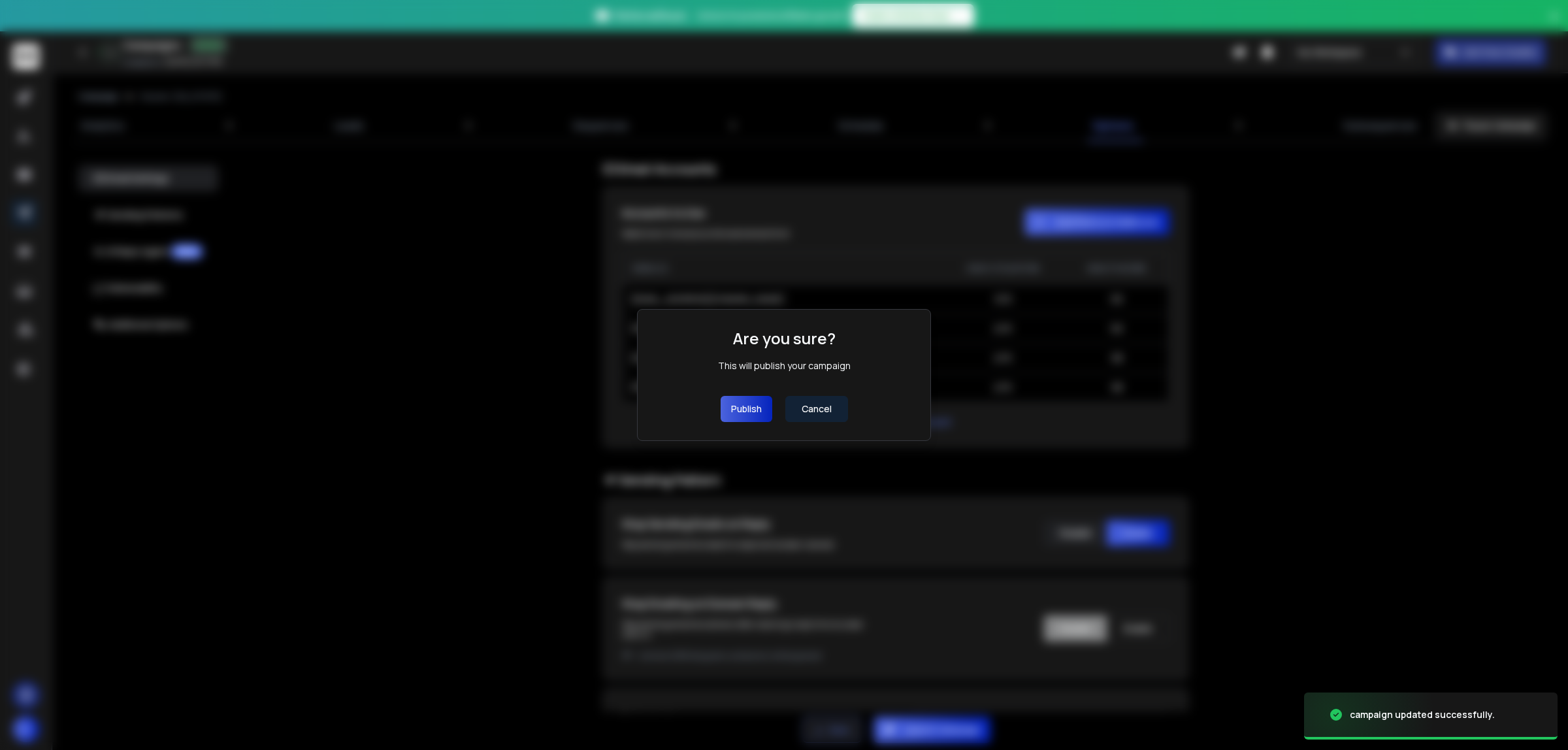
click at [752, 406] on button "Publish" at bounding box center [746, 409] width 52 height 26
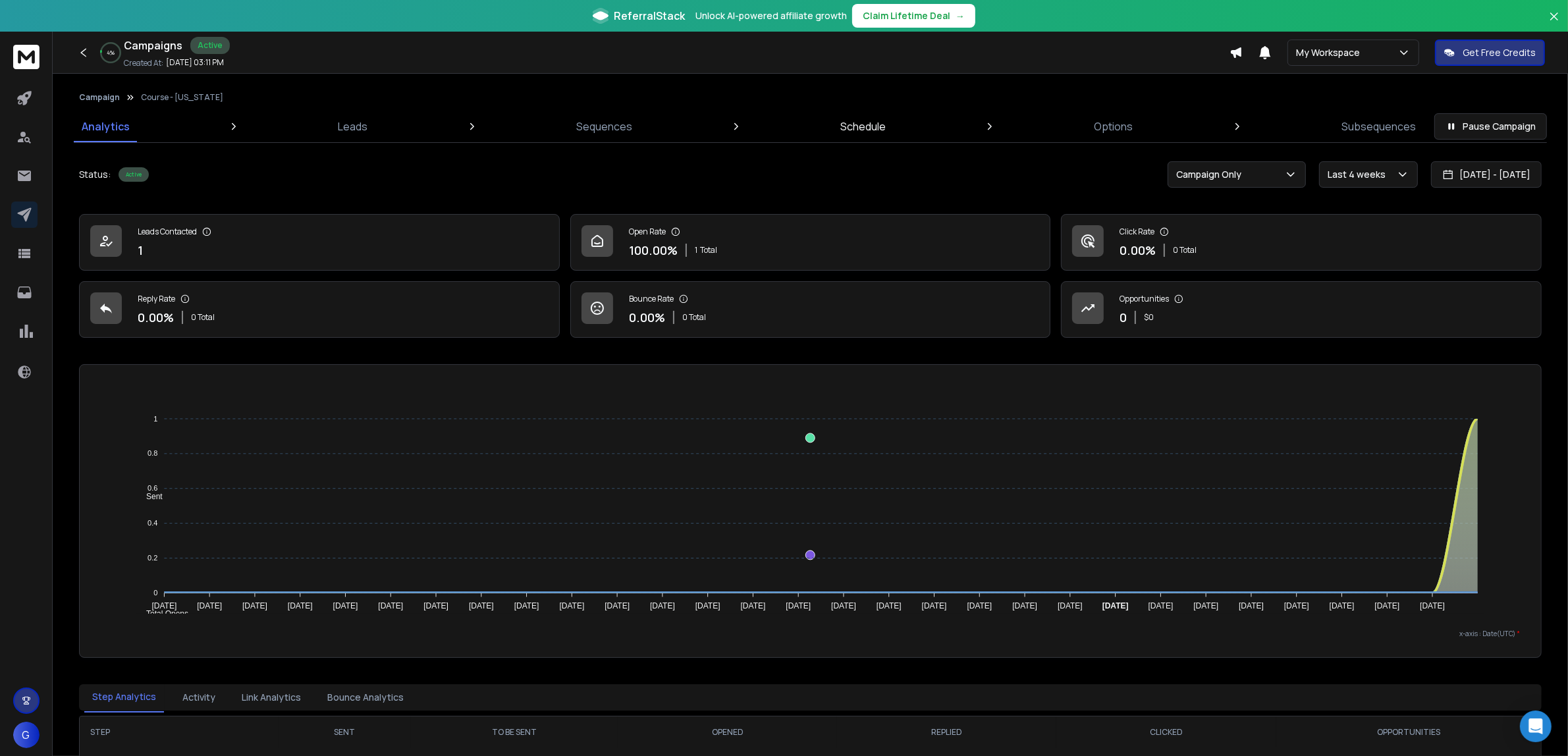
click at [869, 132] on p "Schedule" at bounding box center [863, 127] width 46 height 16
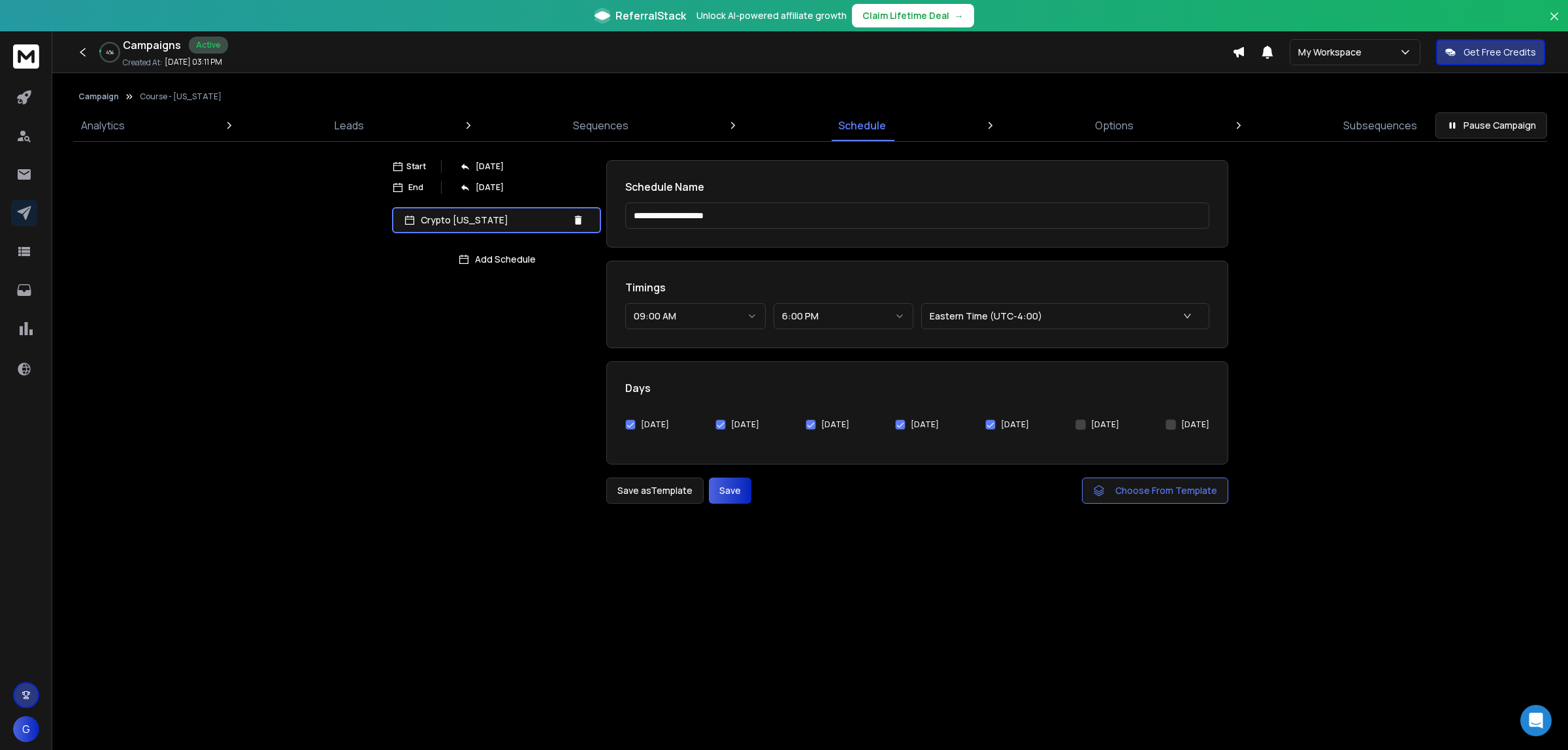
click at [902, 319] on icon "button" at bounding box center [900, 316] width 11 height 11
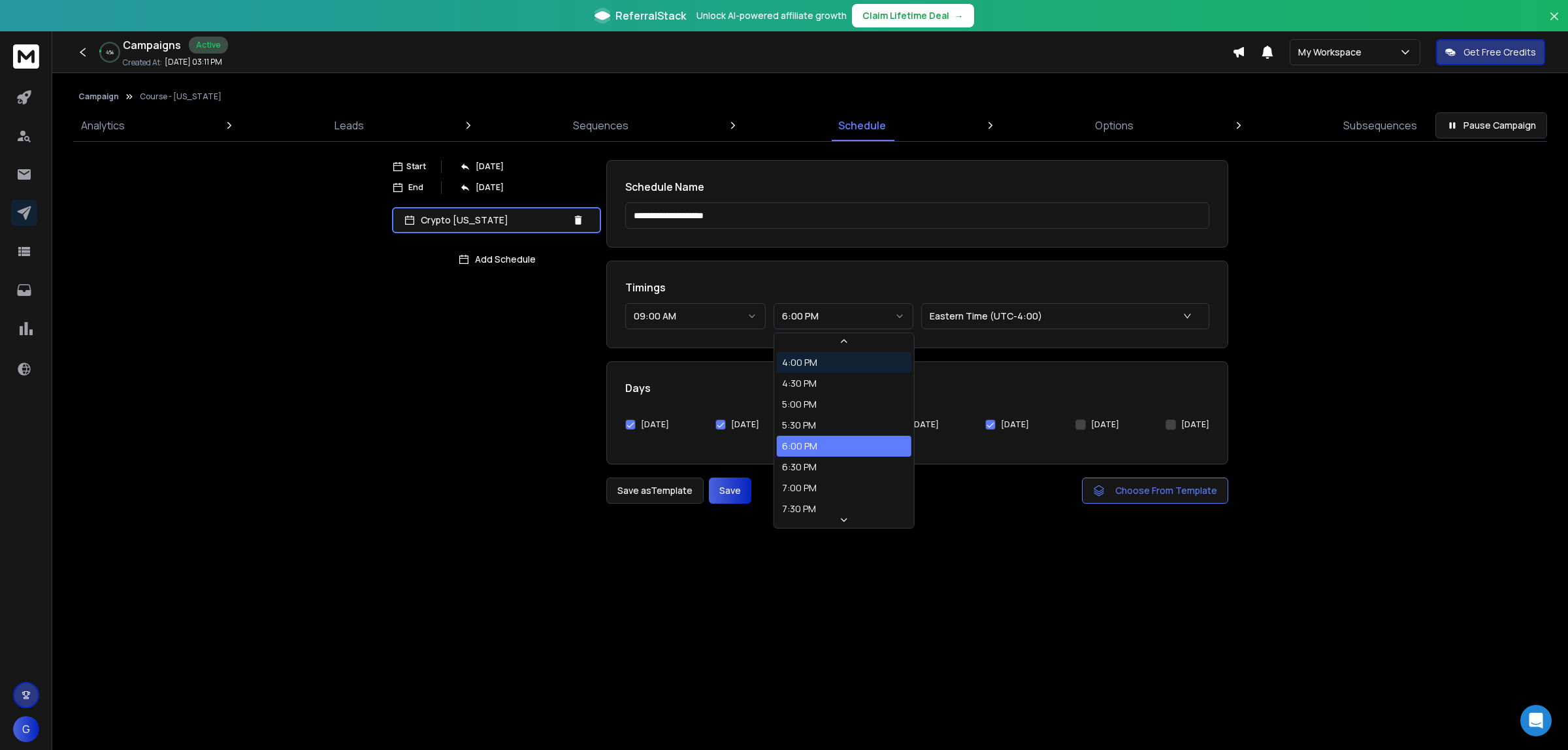
scroll to position [297, 0]
select select "********"
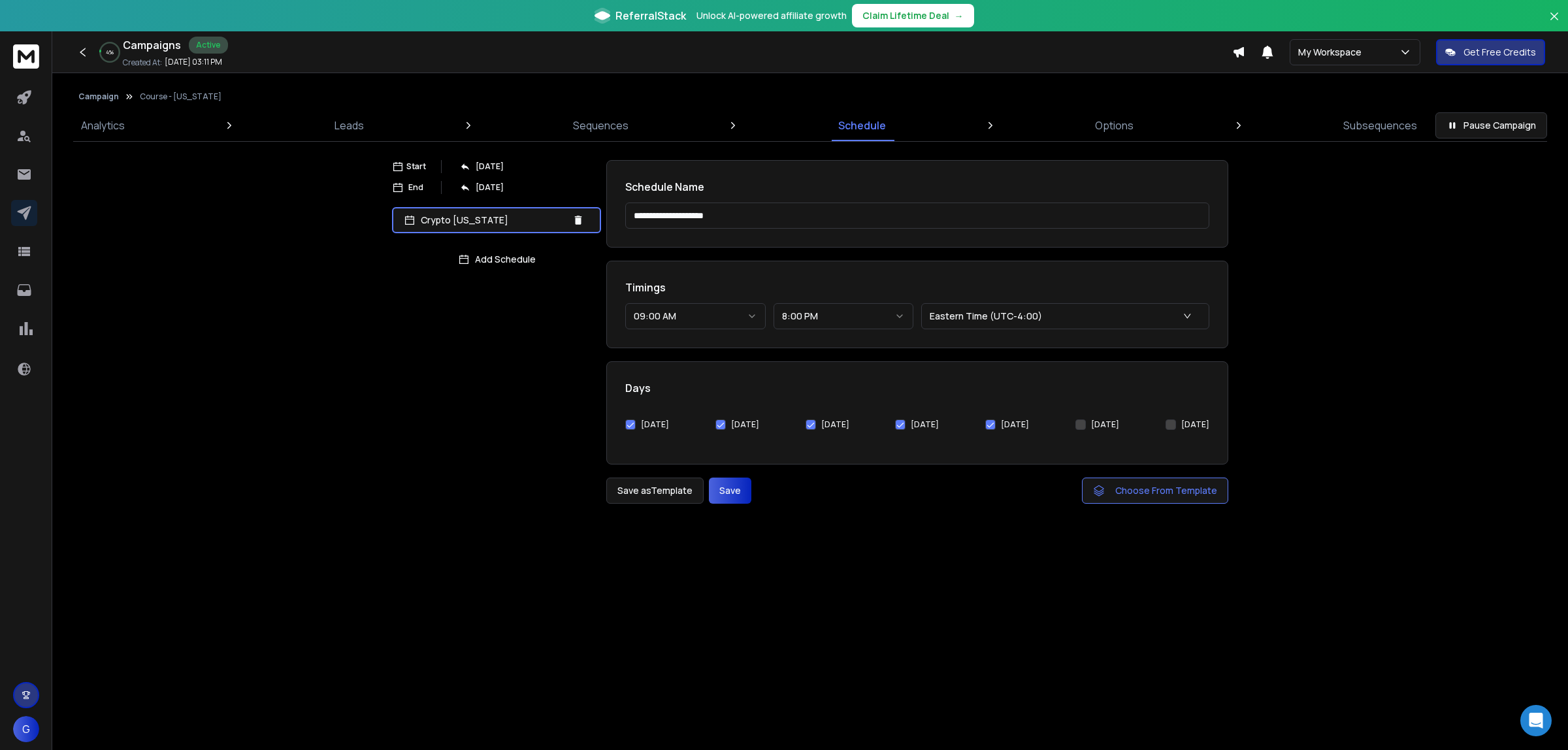
click at [730, 489] on button "Save" at bounding box center [730, 491] width 42 height 26
click at [1119, 128] on p "Options" at bounding box center [1114, 126] width 39 height 16
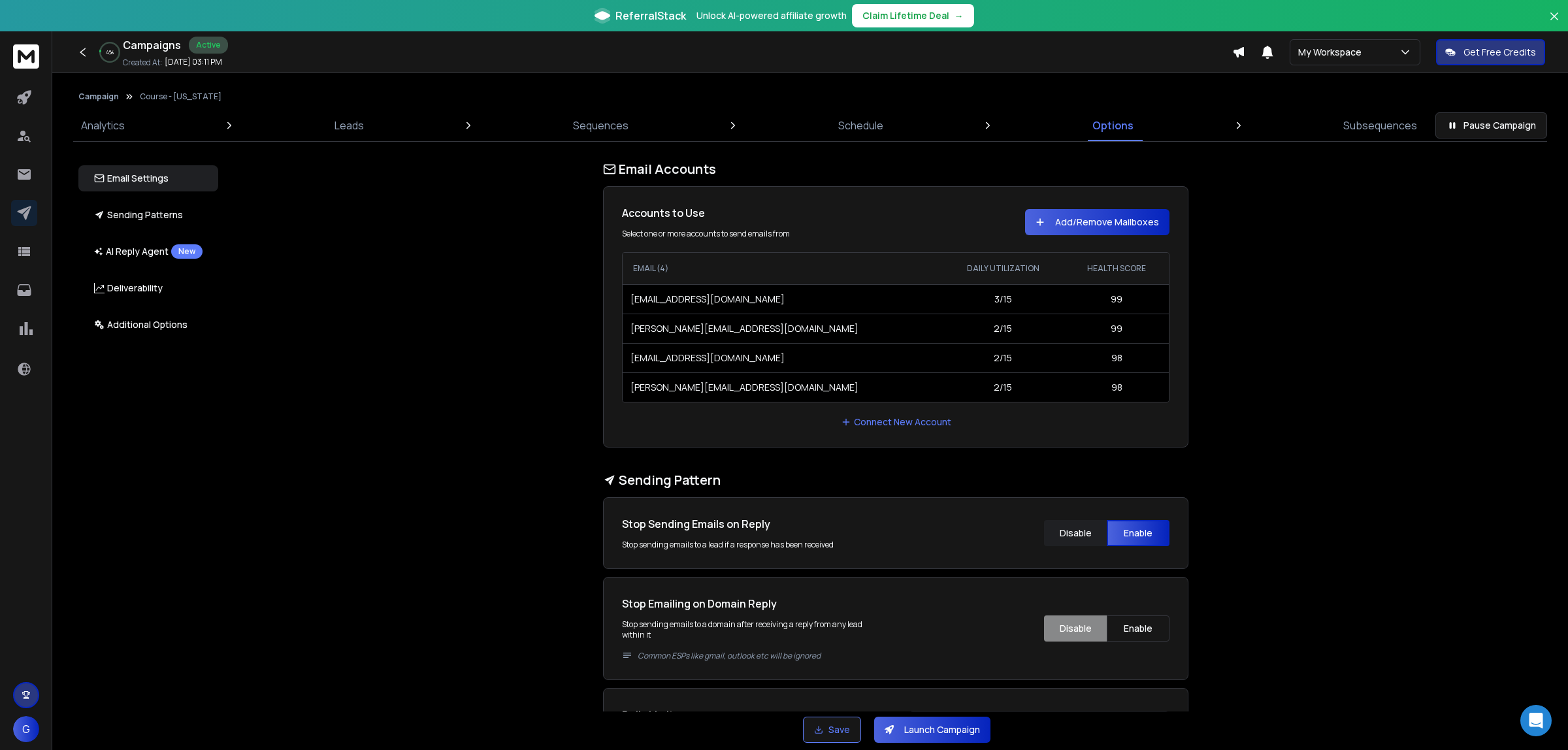
click at [947, 727] on button "Launch Campaign" at bounding box center [932, 730] width 116 height 26
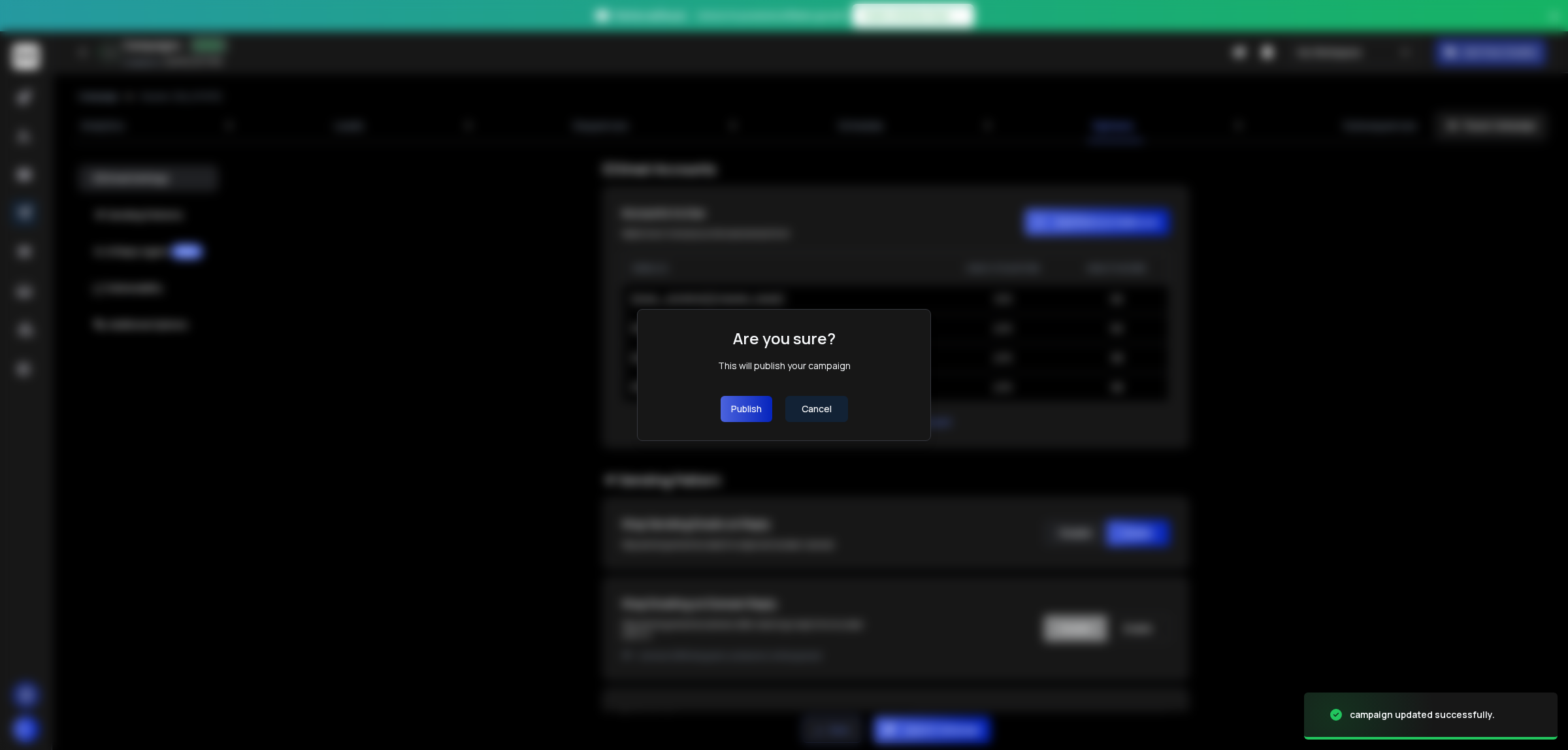
click at [731, 412] on button "Publish" at bounding box center [746, 409] width 52 height 26
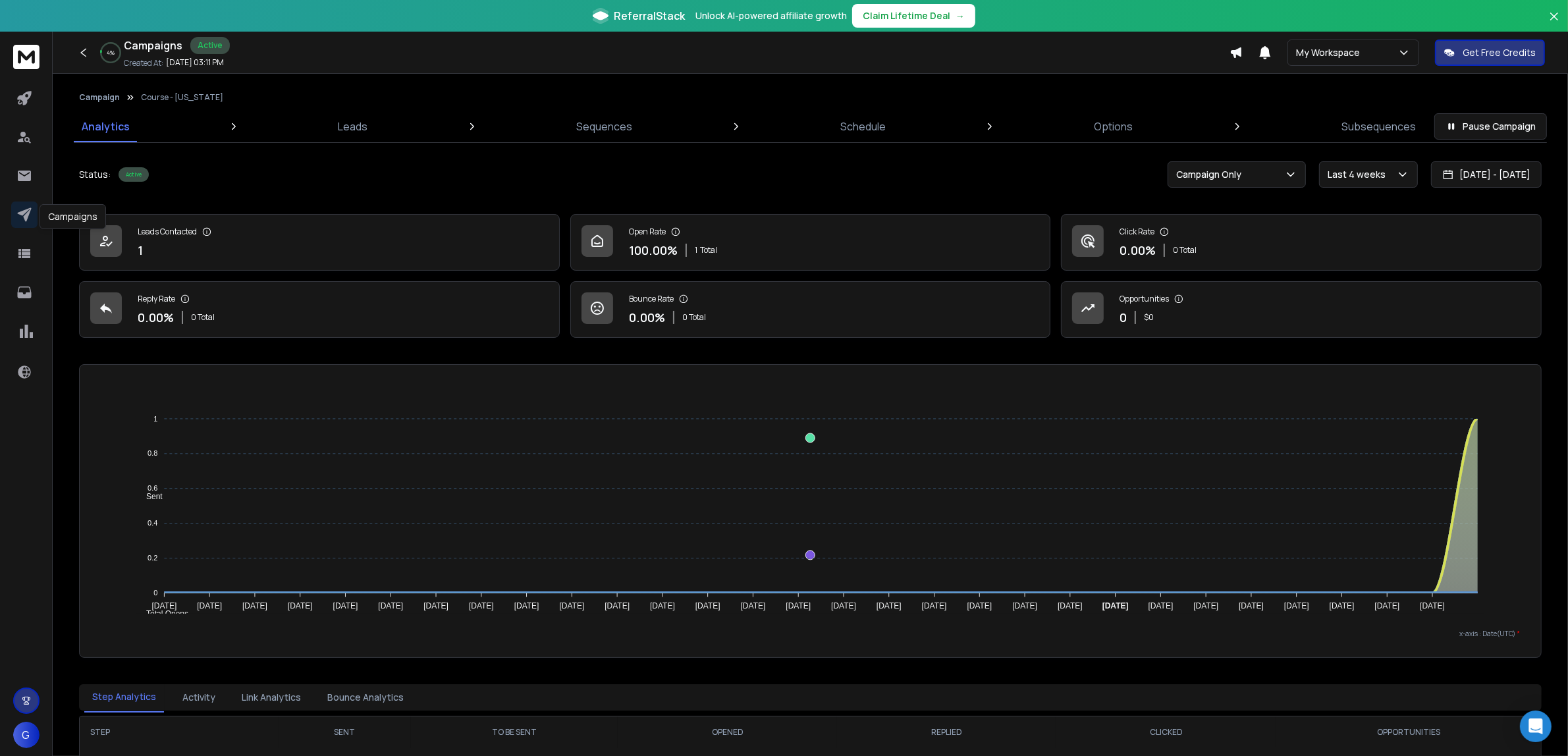
click at [25, 213] on icon at bounding box center [24, 215] width 14 height 14
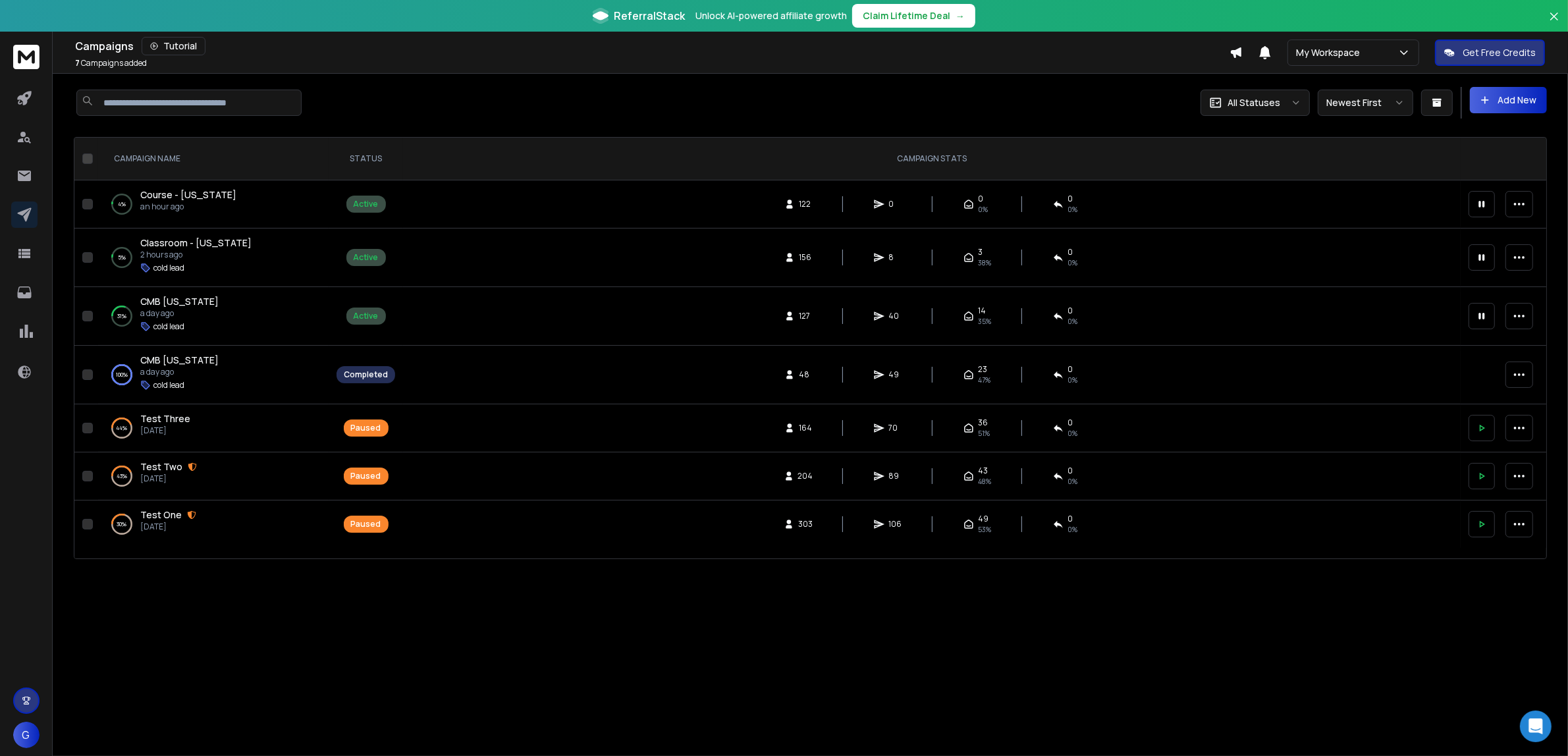
click at [193, 245] on span "Classroom - [US_STATE]" at bounding box center [196, 242] width 111 height 12
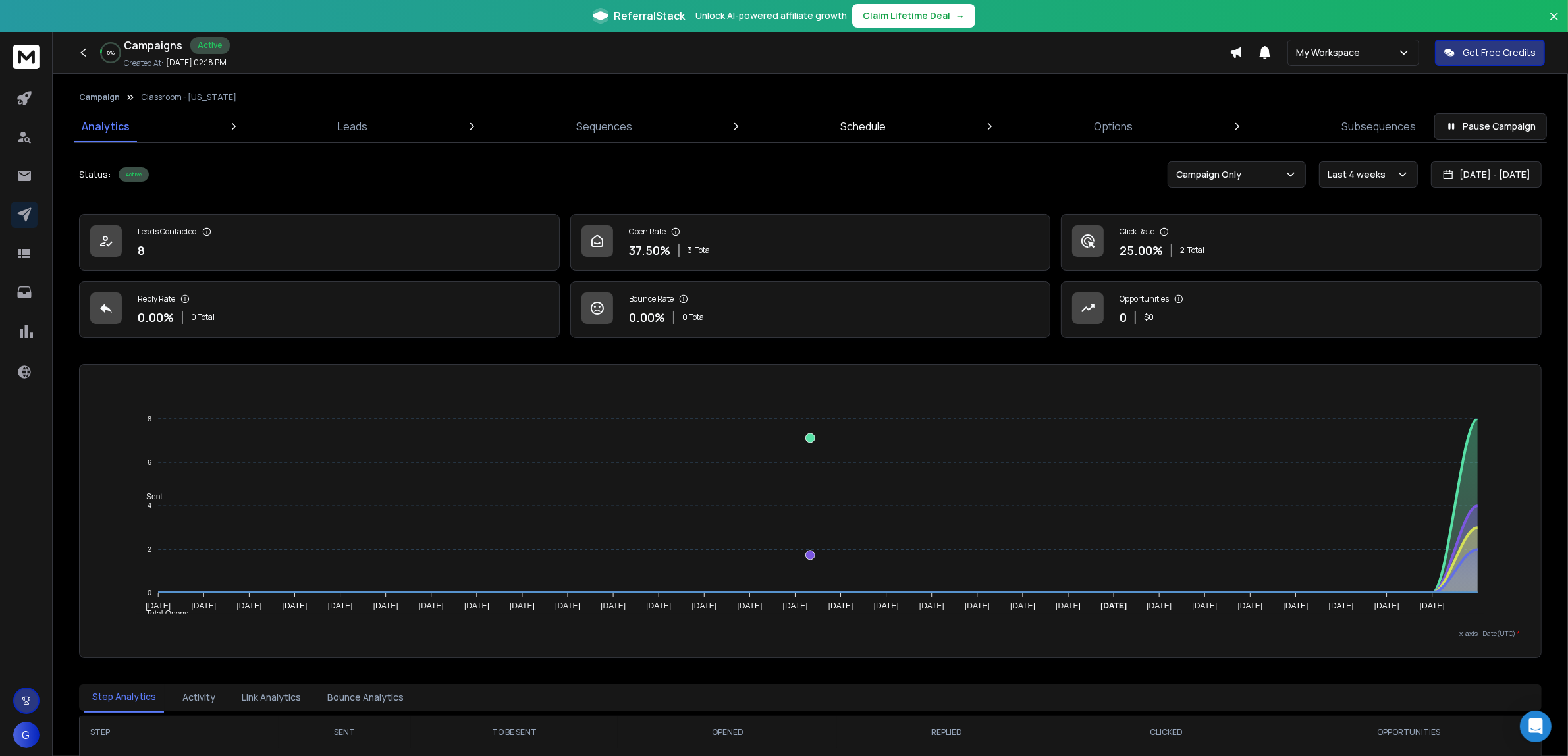
click at [872, 129] on p "Schedule" at bounding box center [863, 127] width 46 height 16
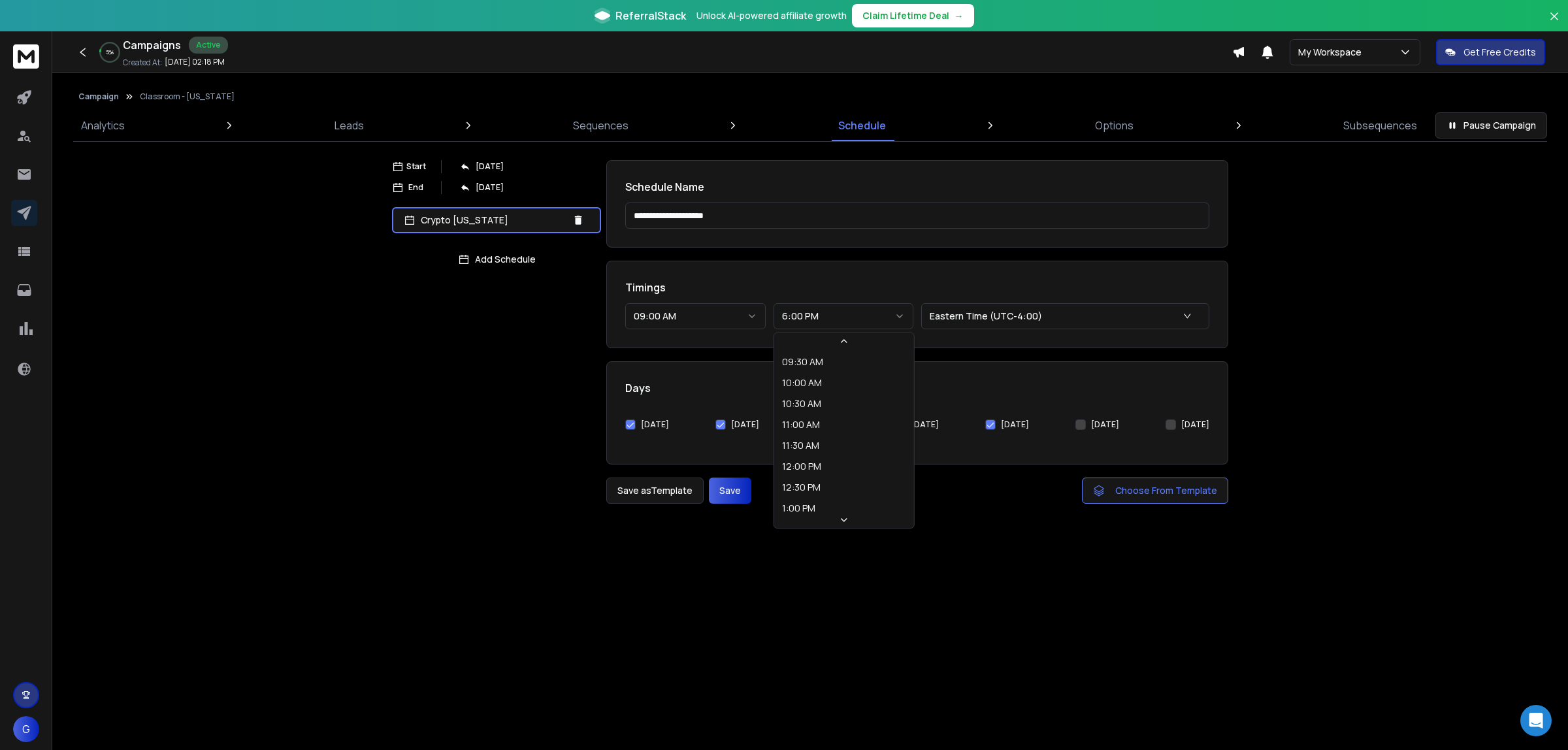
click at [895, 318] on icon "button" at bounding box center [900, 316] width 11 height 11
select select "********"
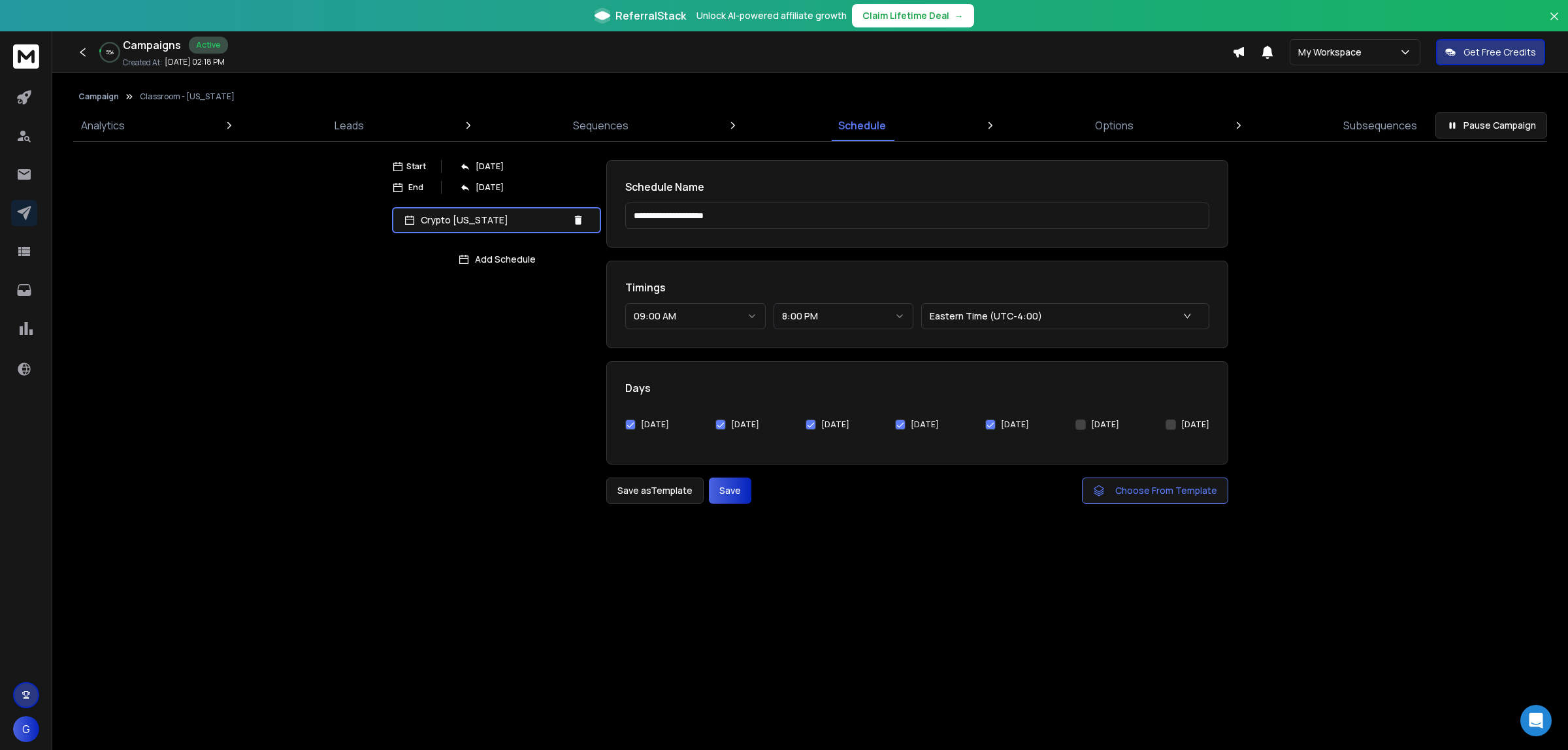
click at [743, 492] on button "Save" at bounding box center [730, 491] width 42 height 26
click at [1112, 126] on p "Options" at bounding box center [1114, 126] width 39 height 16
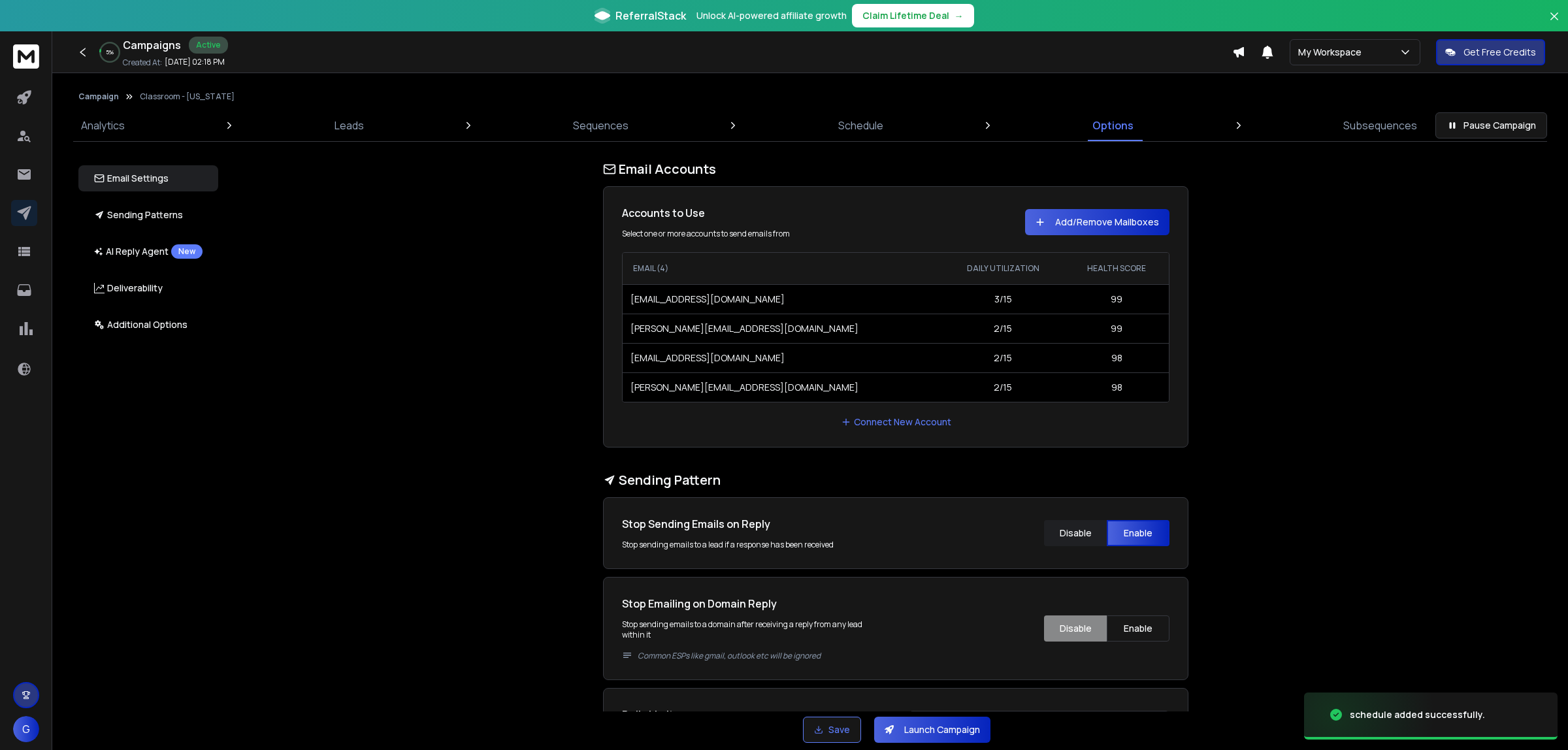
click at [919, 736] on button "Launch Campaign" at bounding box center [932, 730] width 116 height 26
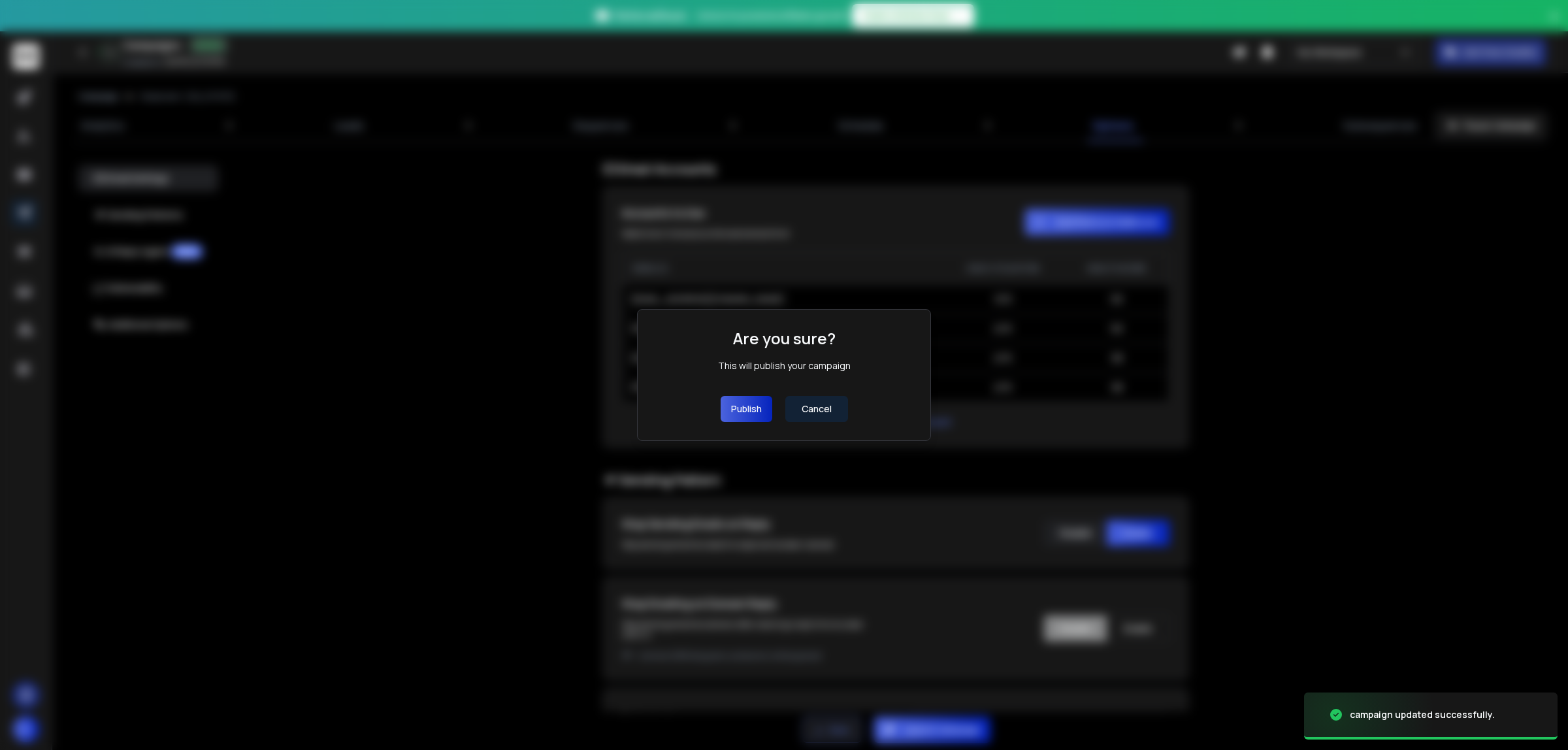
click at [739, 416] on button "Publish" at bounding box center [746, 409] width 52 height 26
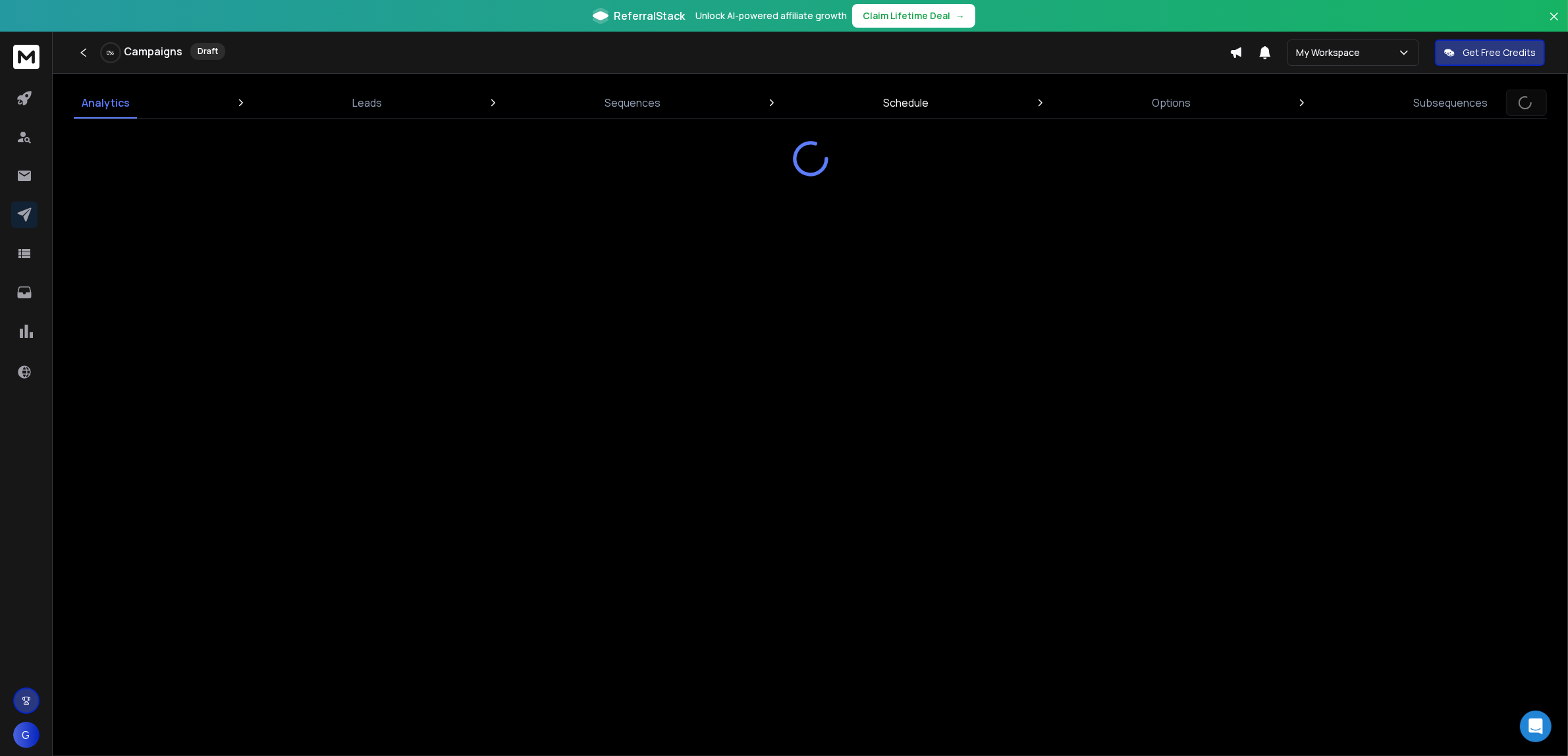
click at [899, 103] on p "Schedule" at bounding box center [906, 103] width 46 height 16
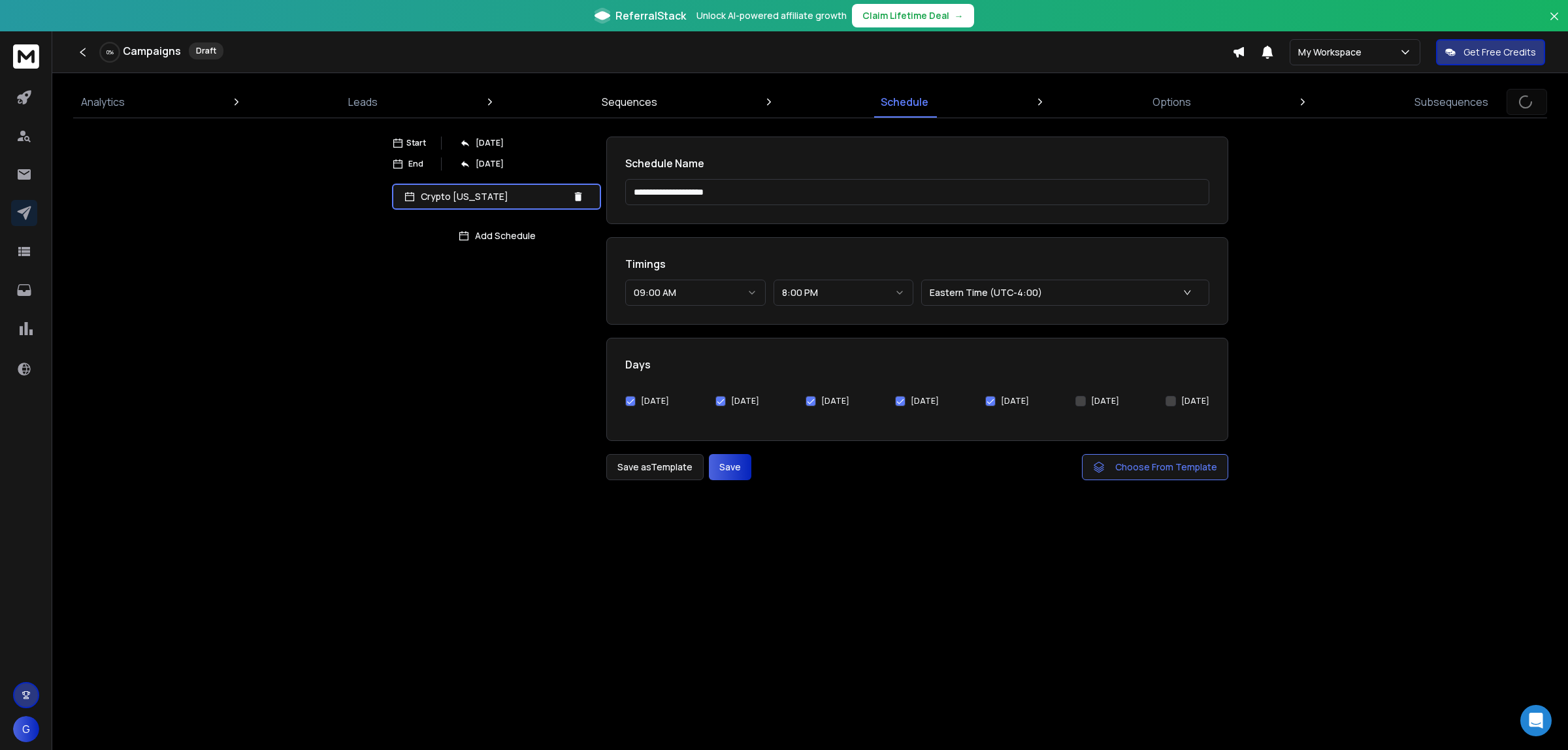
click at [638, 101] on p "Sequences" at bounding box center [629, 102] width 55 height 16
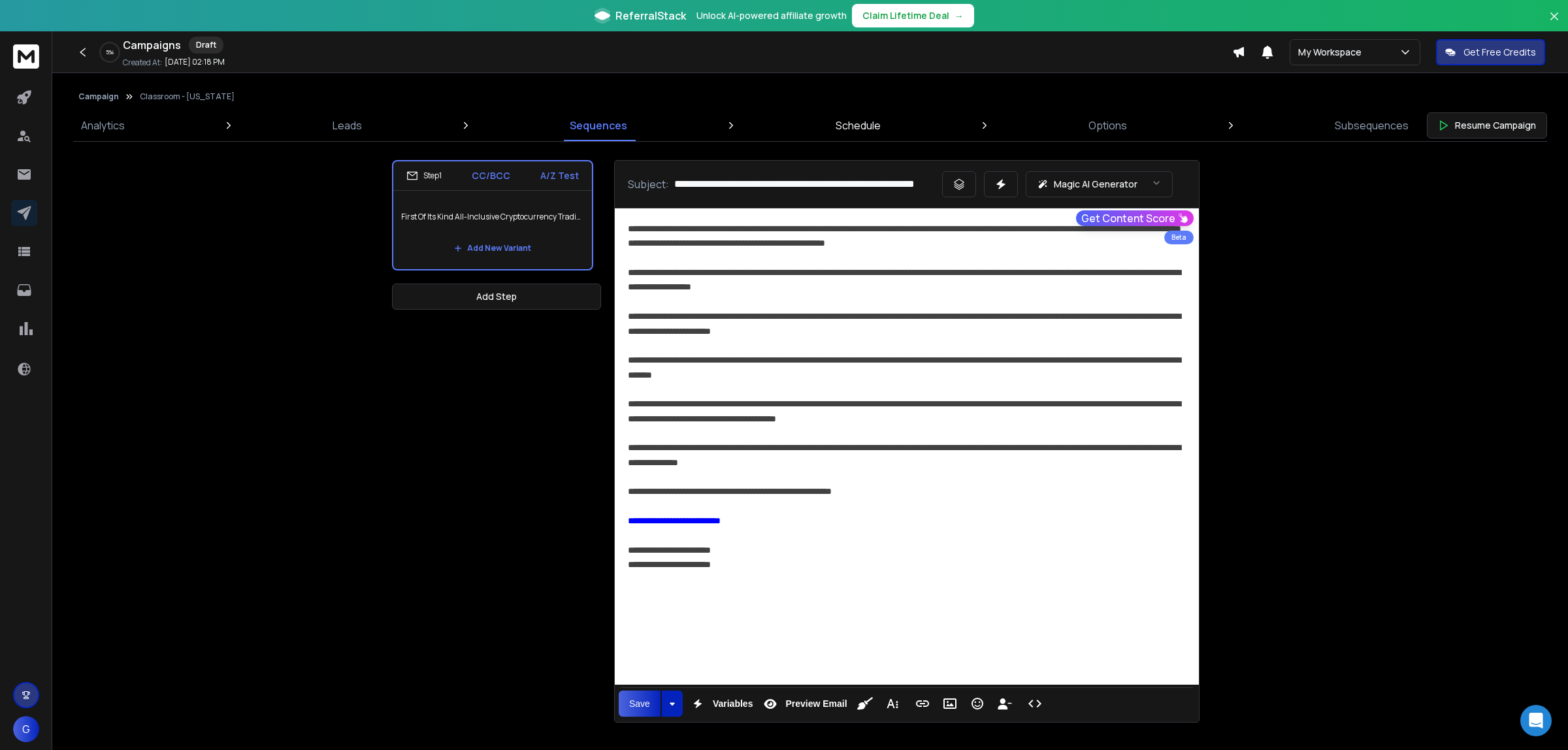
click at [869, 121] on p "Schedule" at bounding box center [858, 126] width 45 height 16
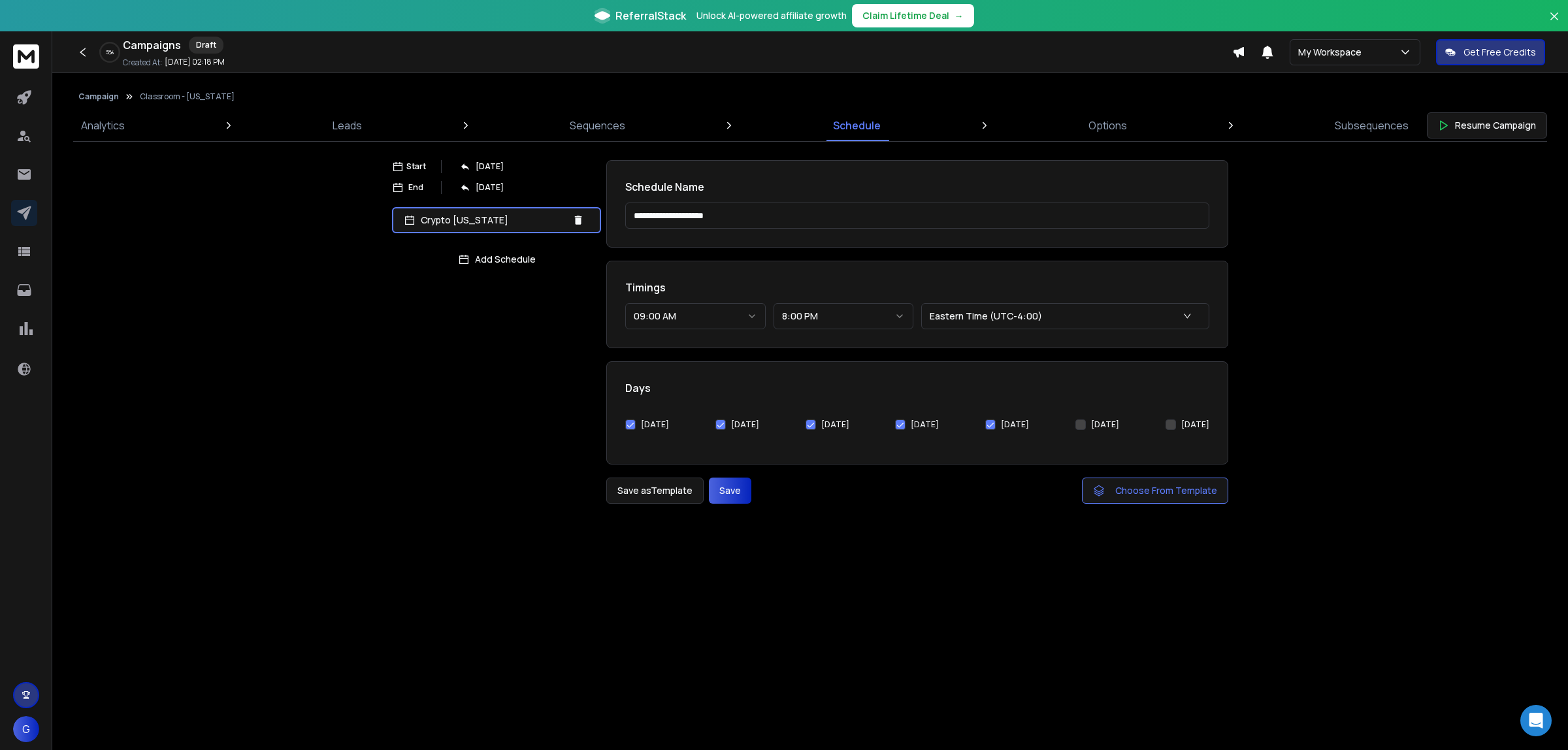
click at [728, 491] on button "Save" at bounding box center [730, 491] width 42 height 26
click at [1097, 125] on p "Options" at bounding box center [1108, 126] width 39 height 16
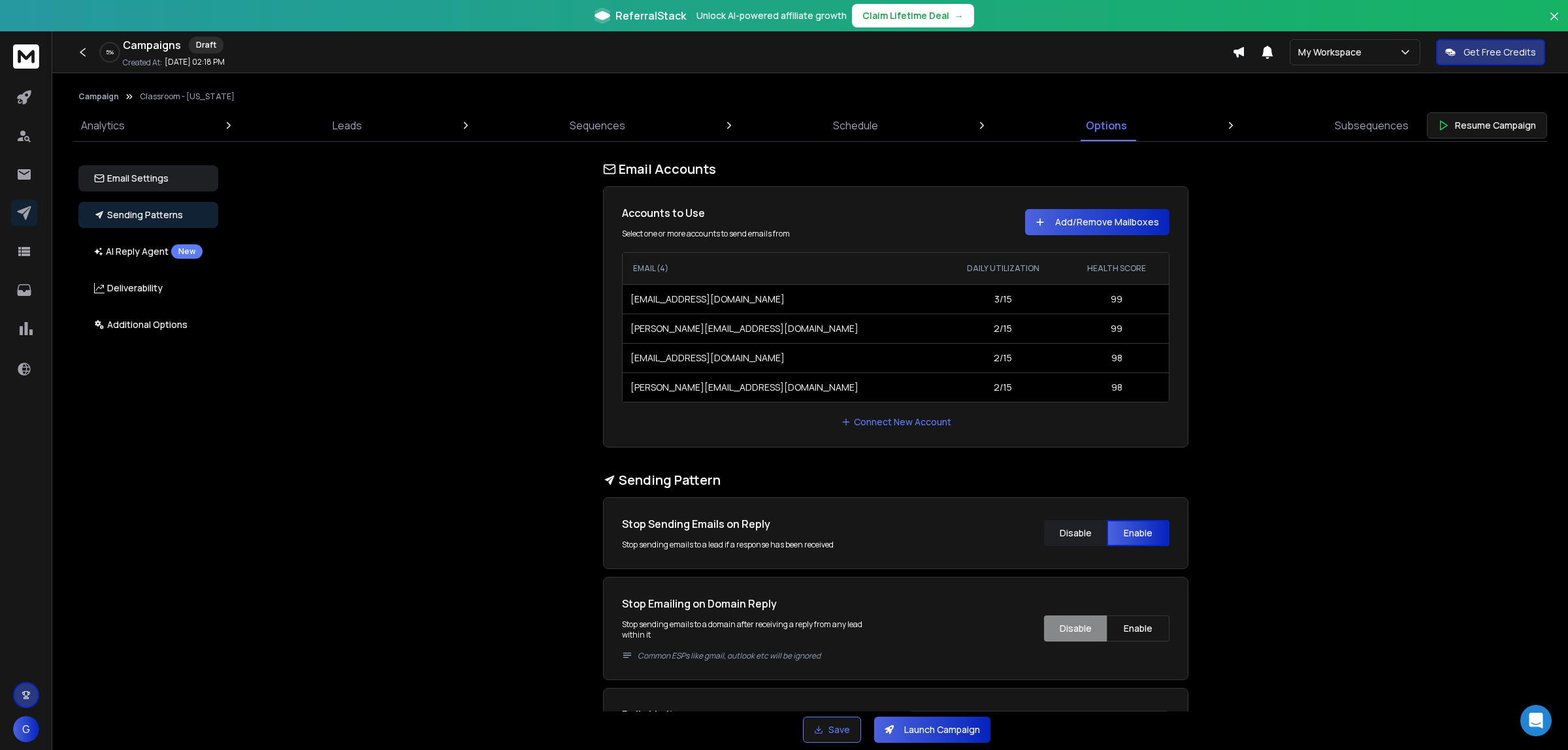
click at [144, 215] on p "Sending Patterns" at bounding box center [139, 215] width 89 height 13
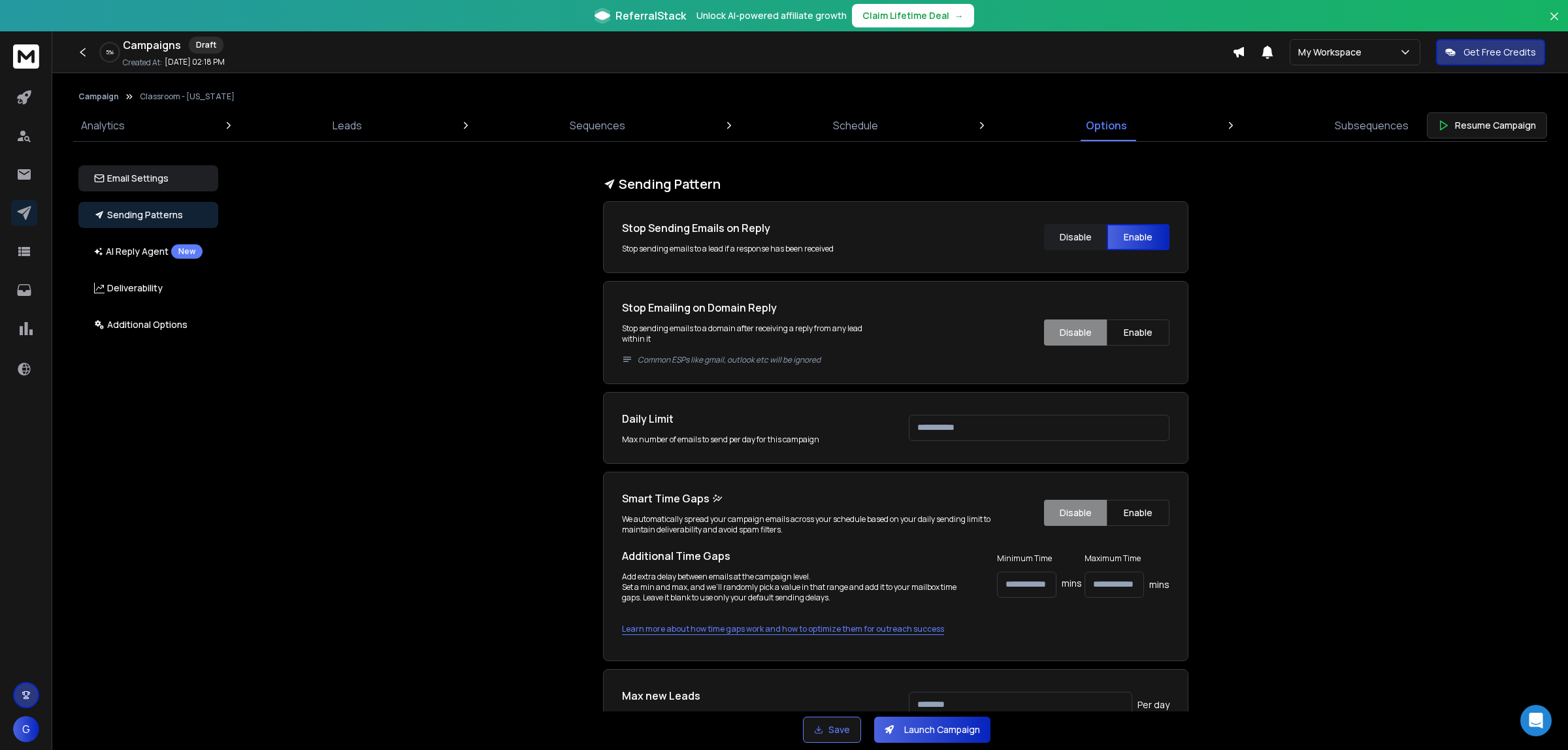
scroll to position [311, 0]
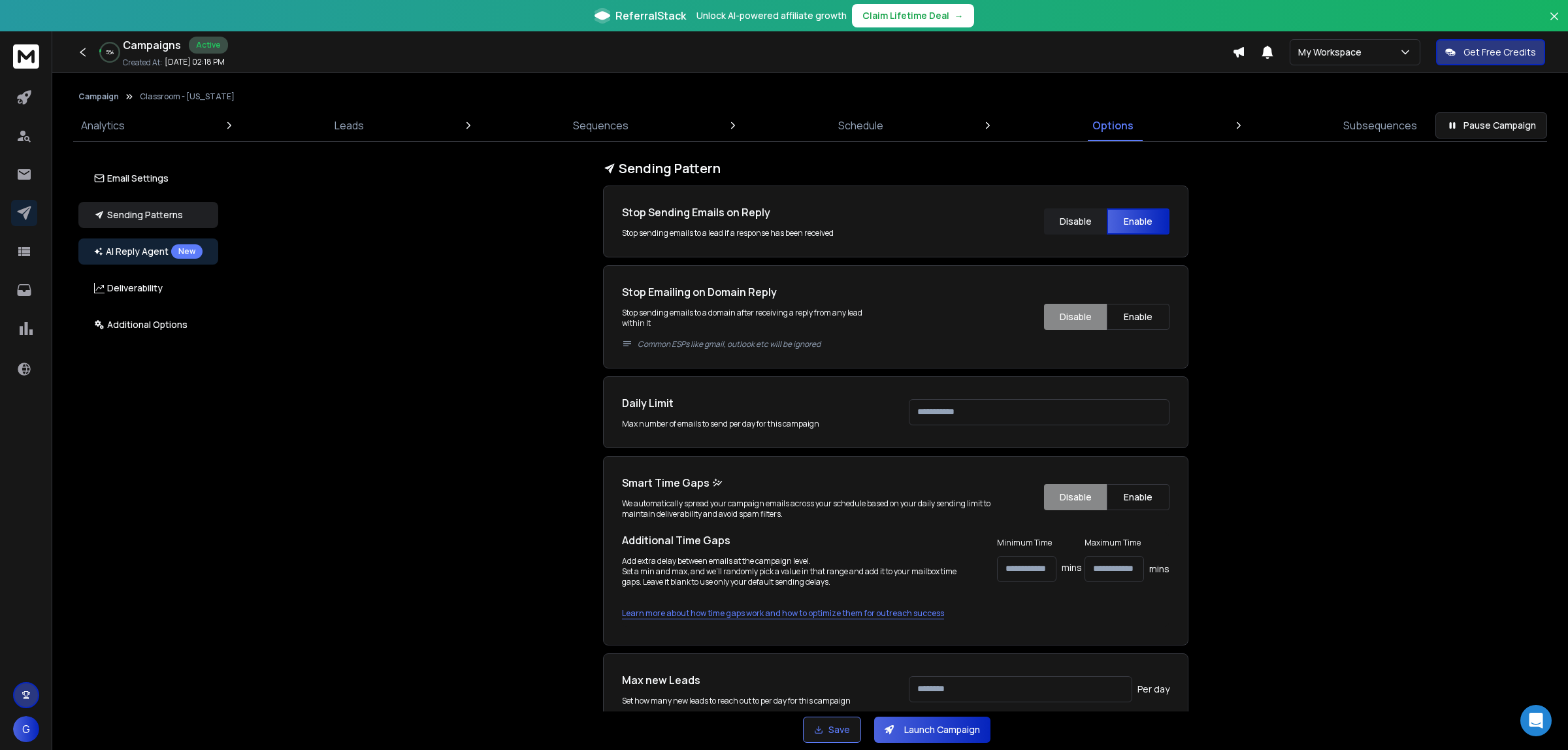
click at [142, 245] on p "AI Reply Agent New" at bounding box center [148, 252] width 108 height 14
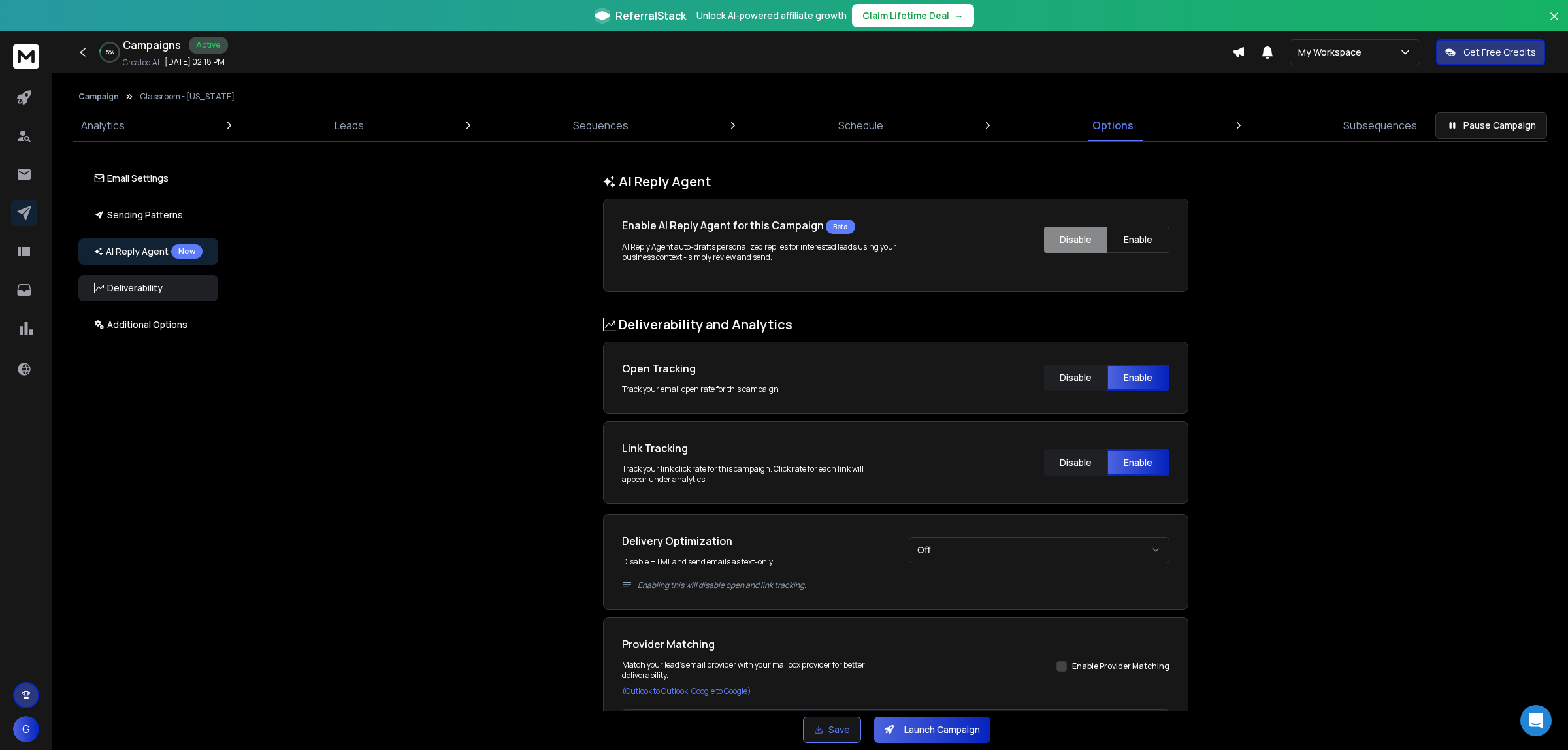
scroll to position [1312, 0]
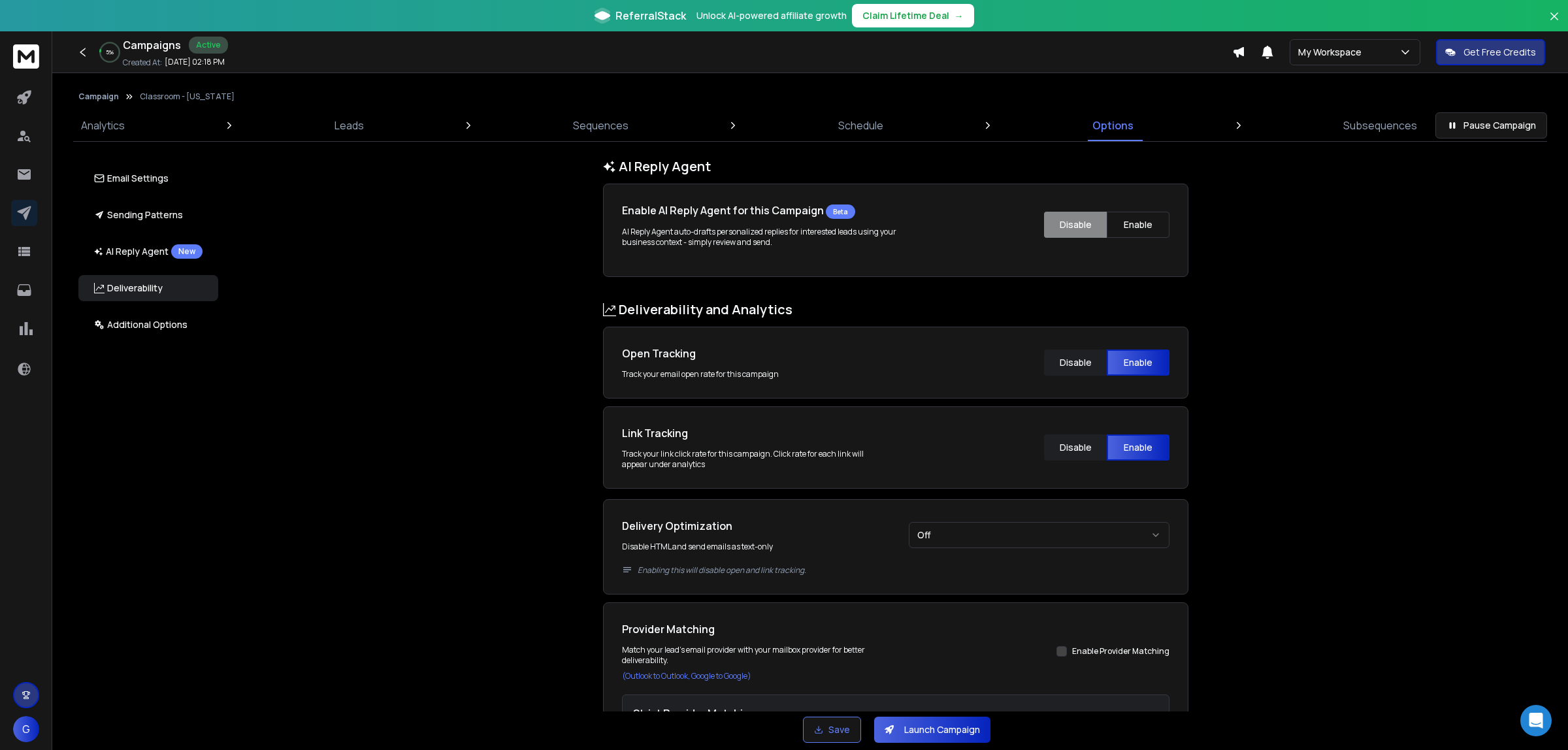
click at [150, 291] on p "Deliverability" at bounding box center [128, 288] width 69 height 13
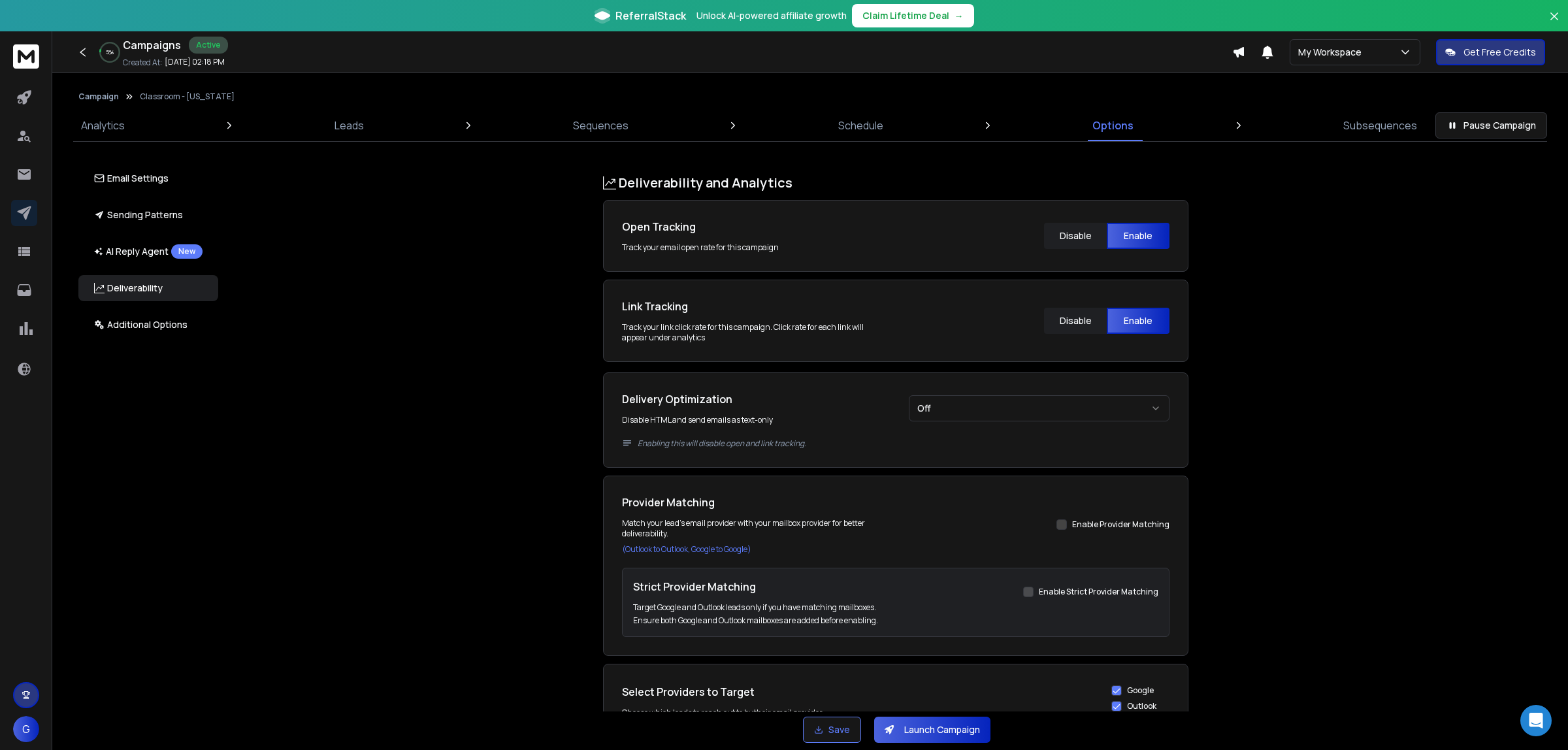
scroll to position [1456, 0]
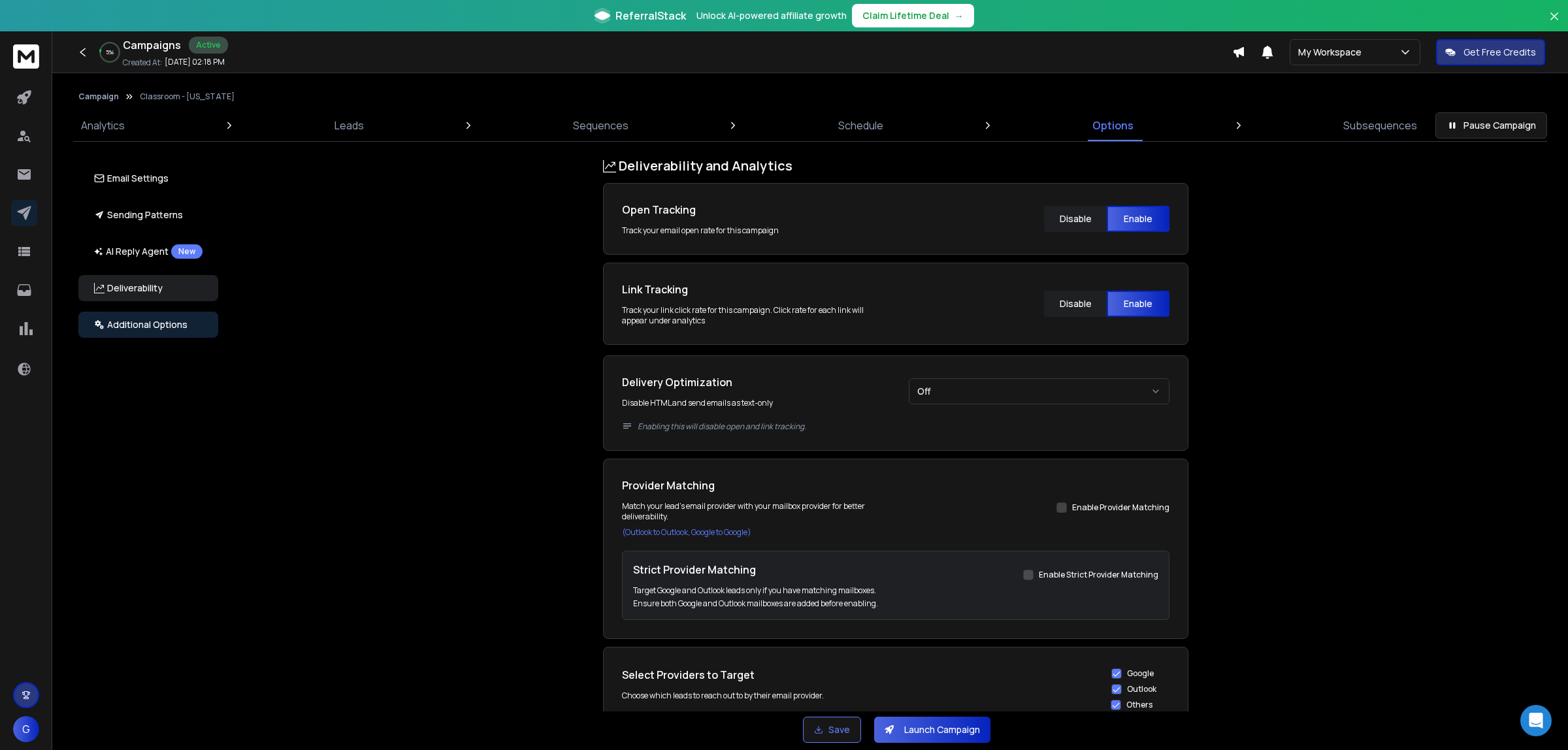
click at [151, 325] on p "Additional Options" at bounding box center [141, 324] width 93 height 13
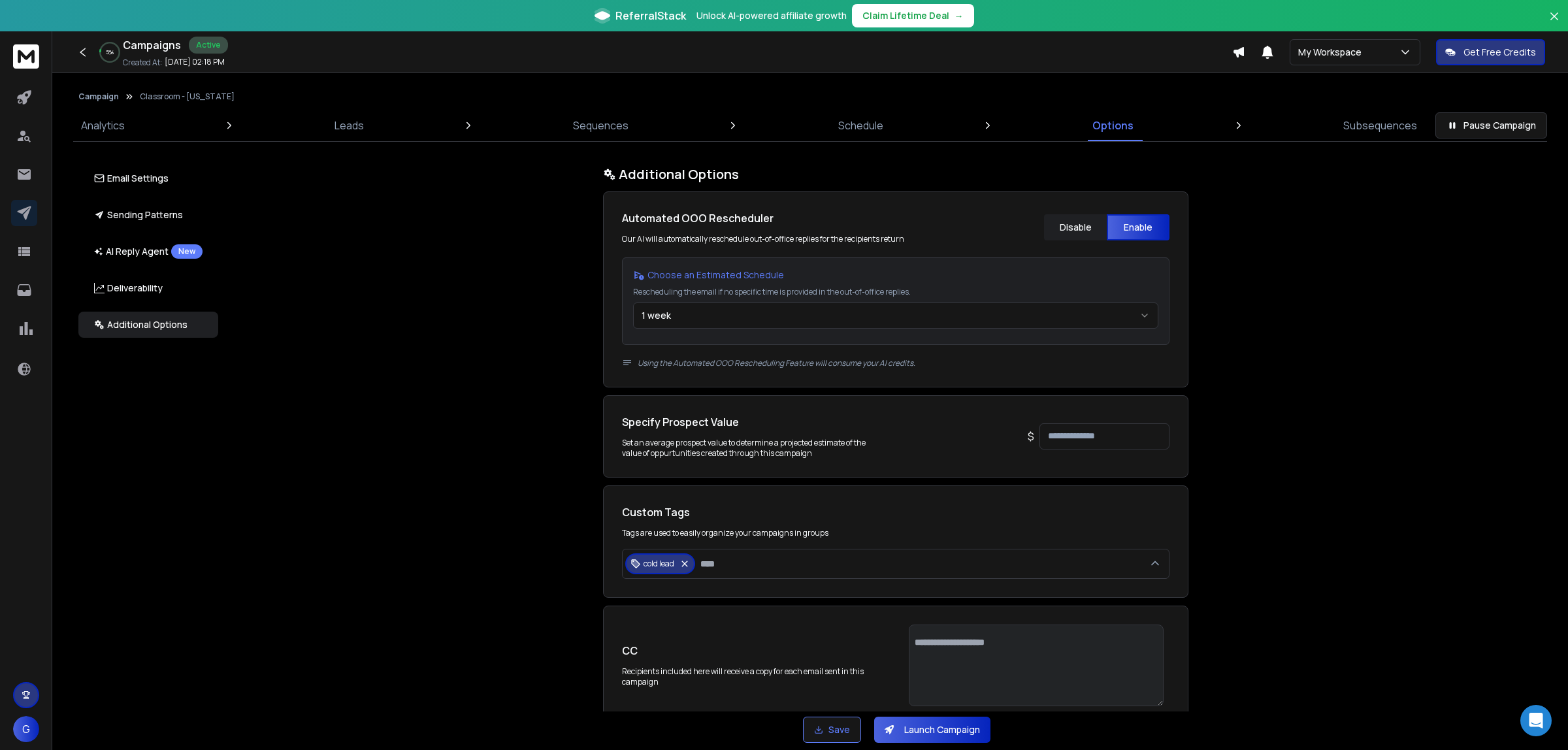
scroll to position [2338, 0]
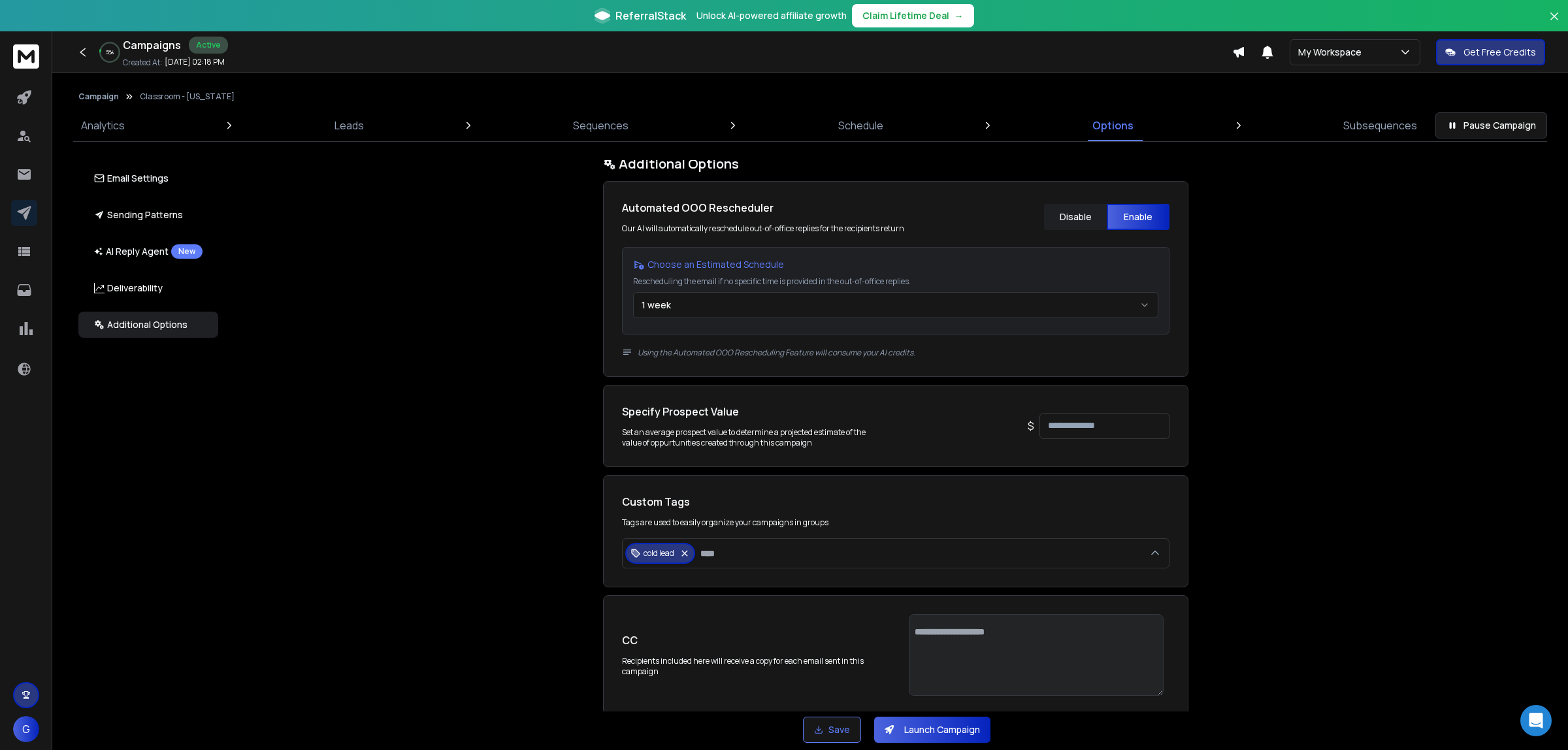
click at [364, 275] on div "Email Accounts Accounts to Use Select one or more accounts to send emails from …" at bounding box center [903, 436] width 1329 height 551
click at [357, 125] on p "Leads" at bounding box center [349, 126] width 29 height 16
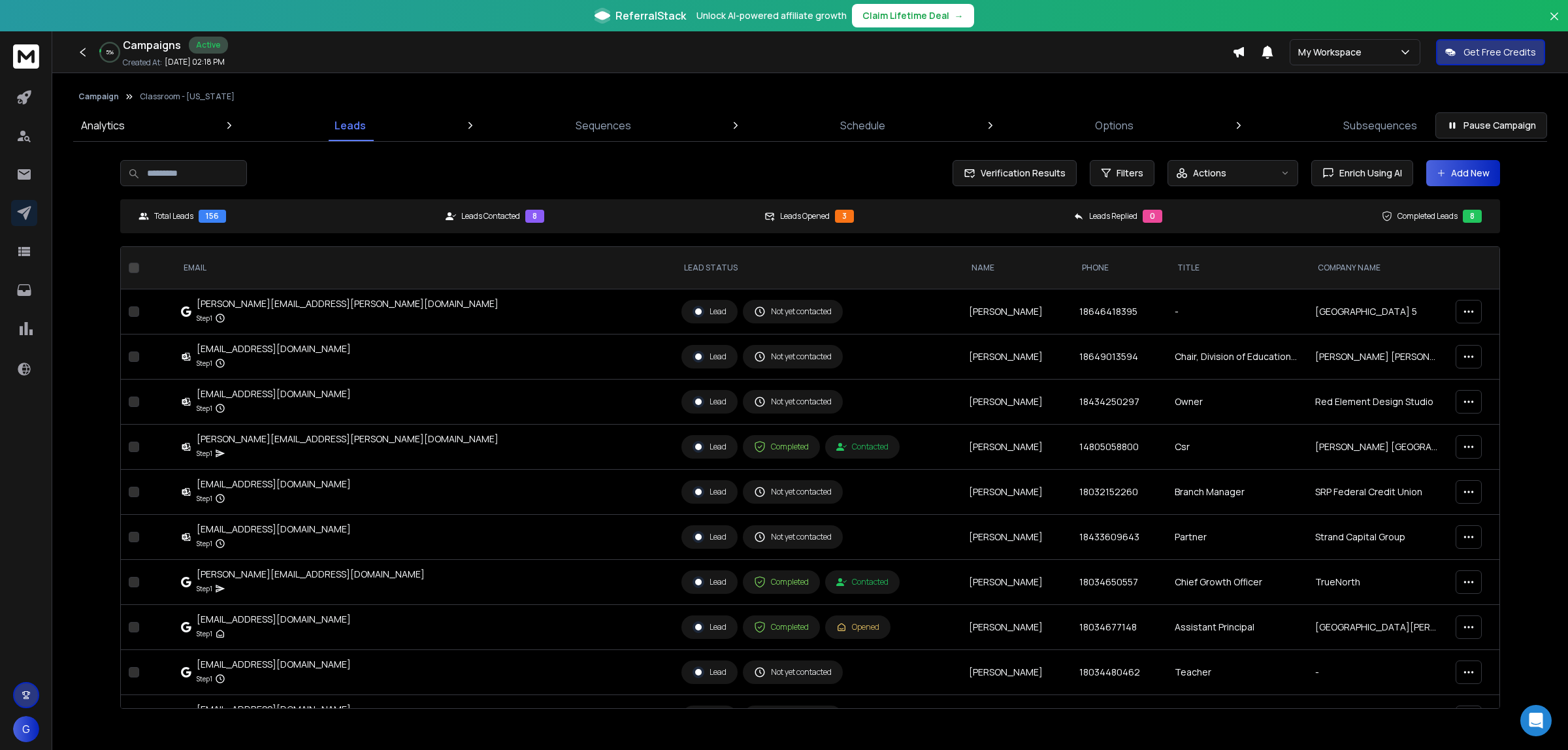
click at [115, 128] on p "Analytics" at bounding box center [103, 126] width 44 height 16
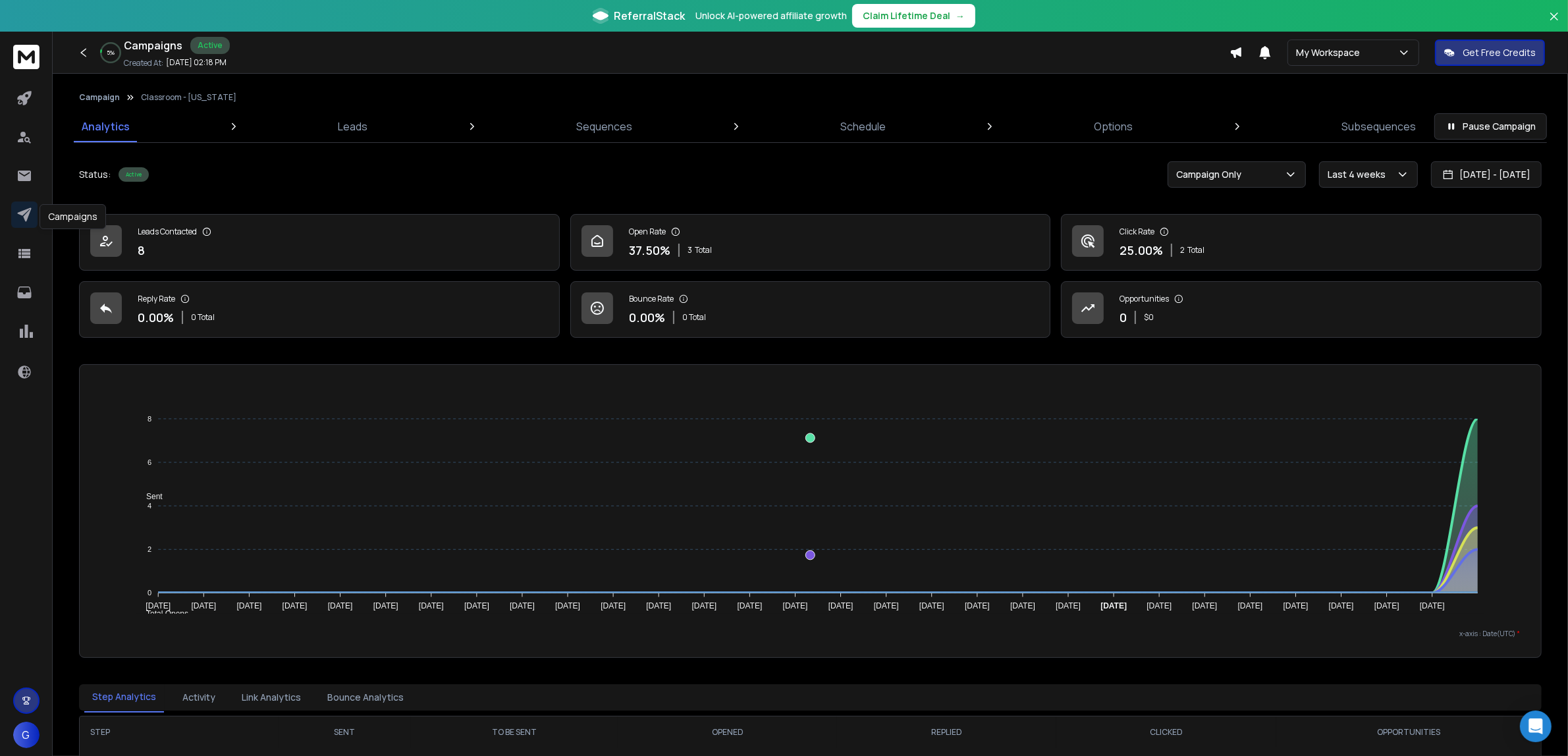
click at [26, 216] on icon at bounding box center [24, 215] width 14 height 14
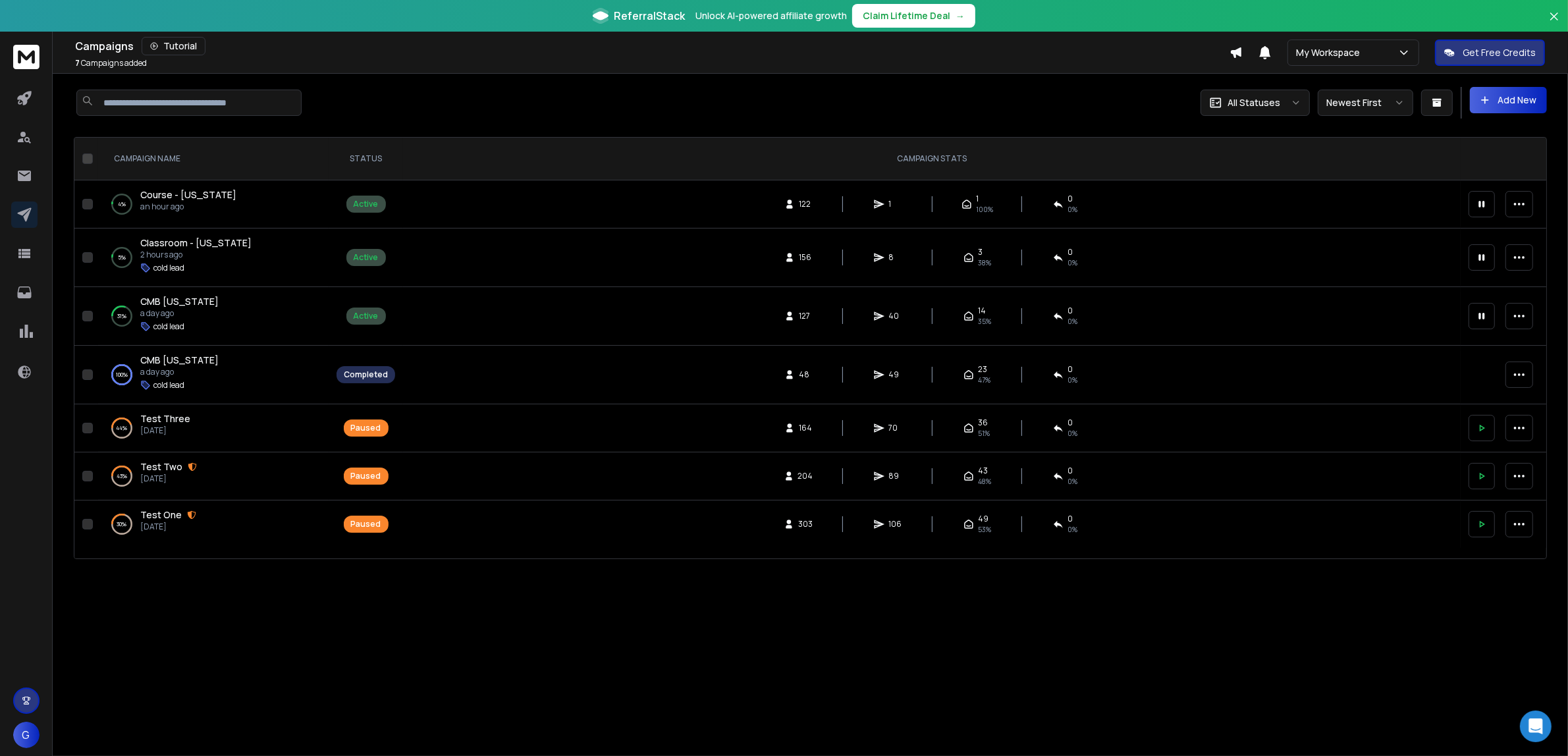
click at [169, 204] on p "an hour ago" at bounding box center [188, 207] width 96 height 11
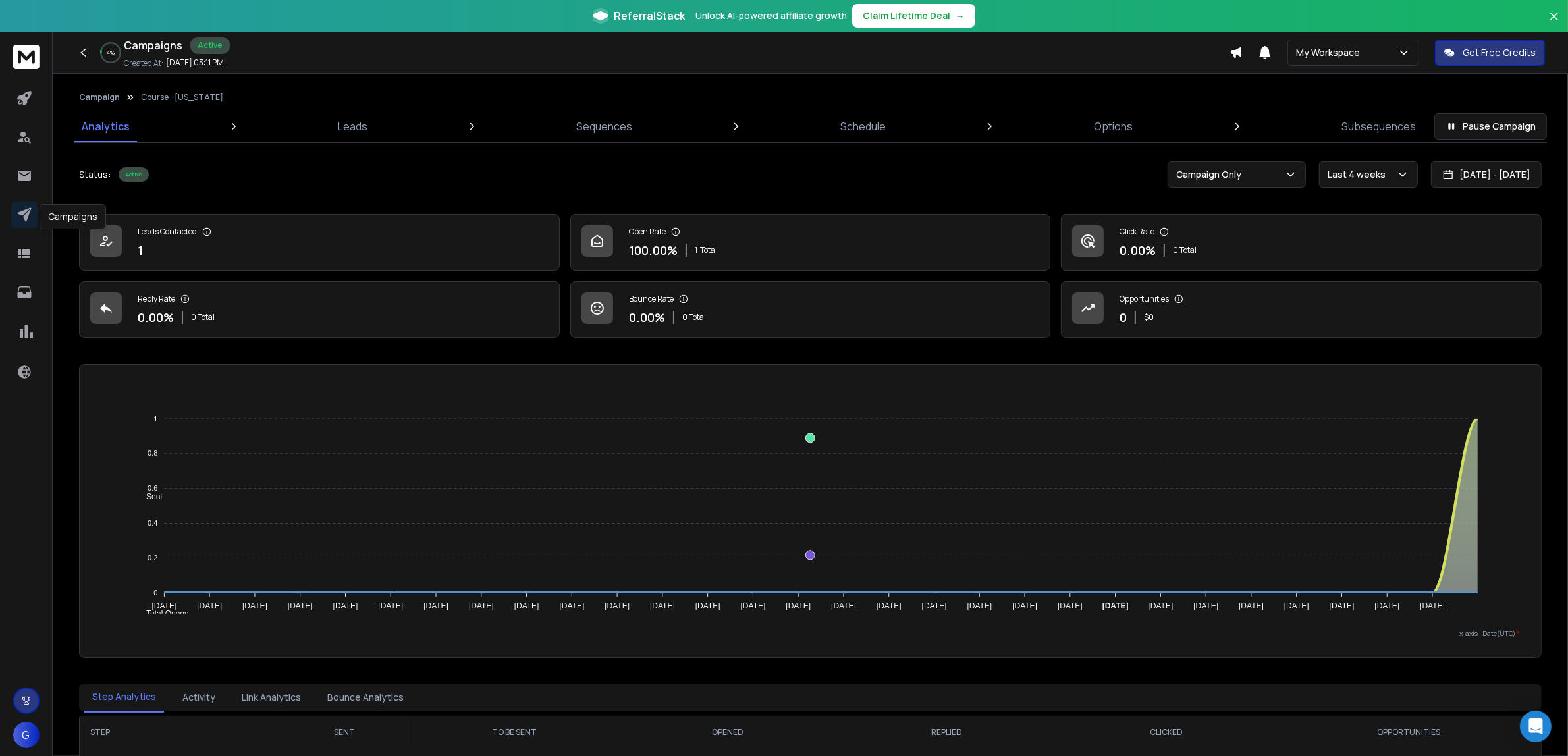
click at [25, 212] on icon at bounding box center [24, 215] width 14 height 14
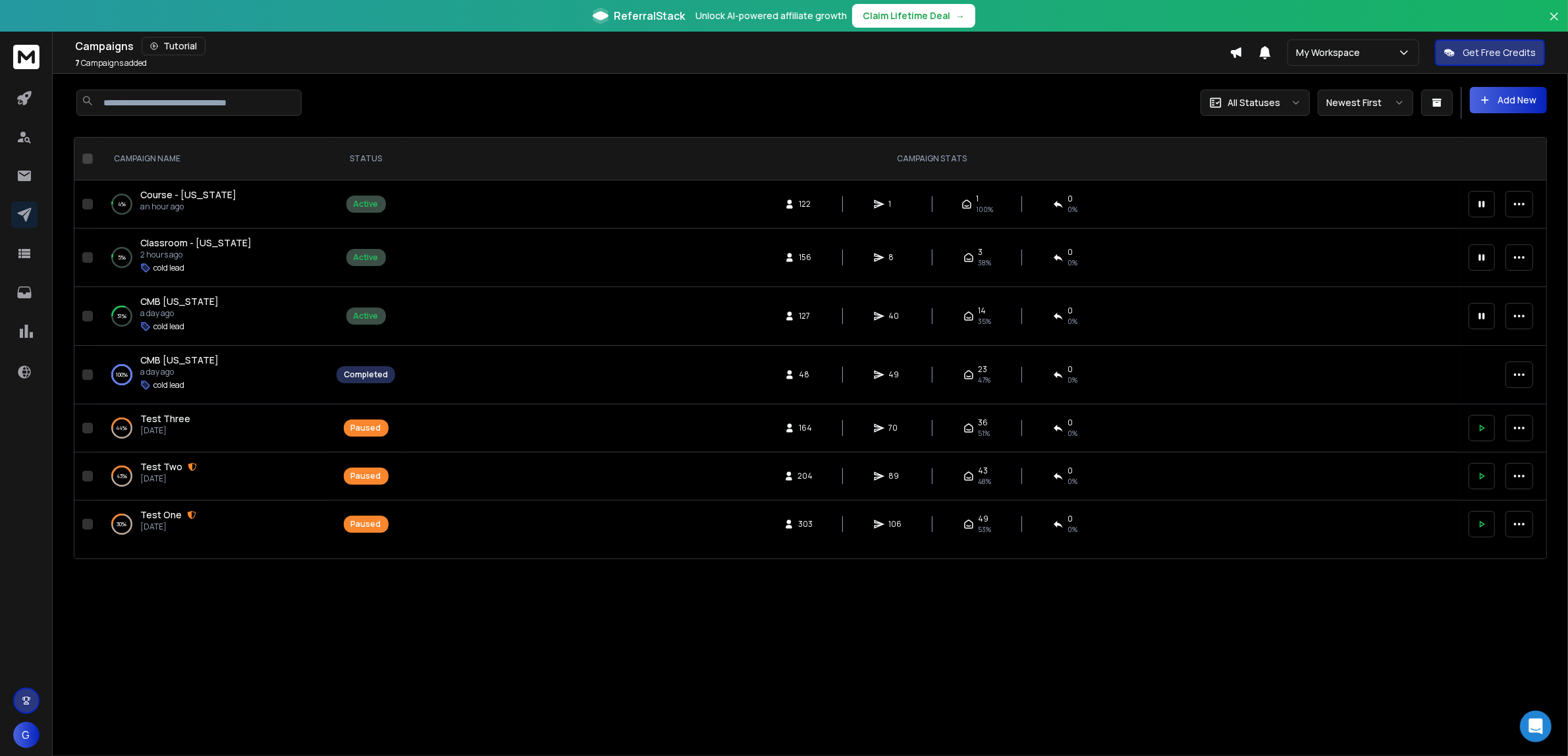
click at [189, 247] on span "Classroom - [US_STATE]" at bounding box center [196, 242] width 111 height 12
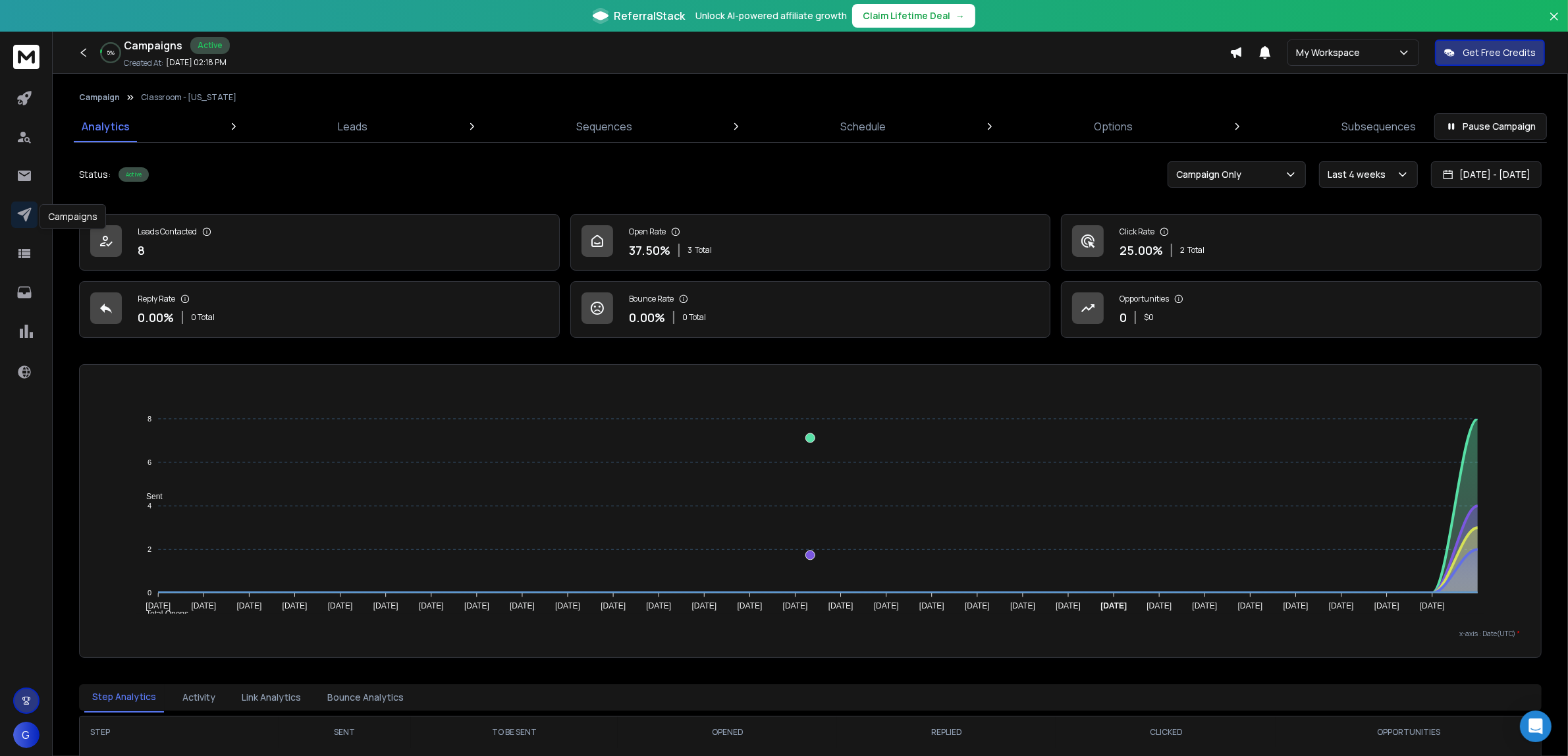
click at [27, 219] on icon at bounding box center [24, 215] width 14 height 14
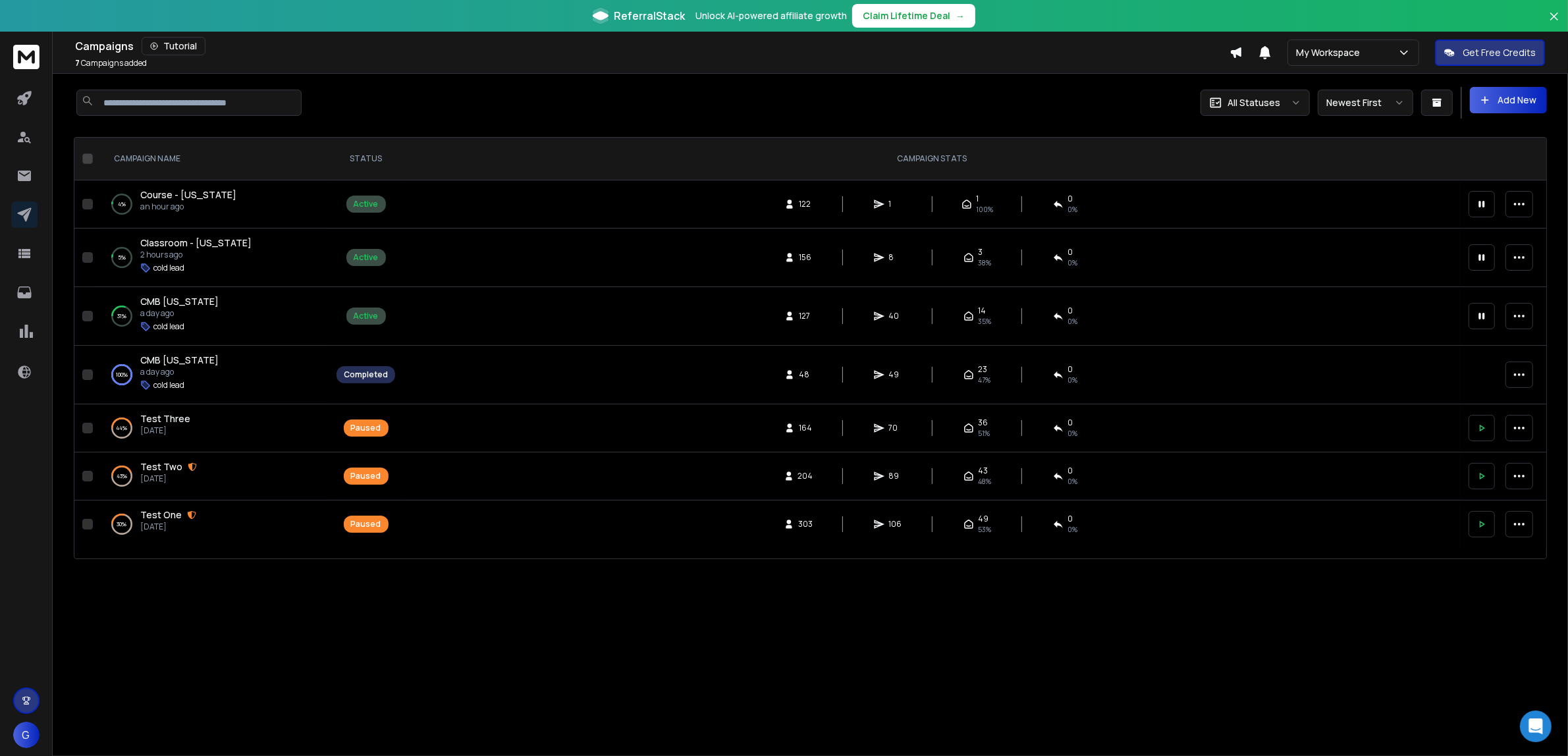
click at [193, 195] on span "Course - [US_STATE]" at bounding box center [188, 194] width 96 height 12
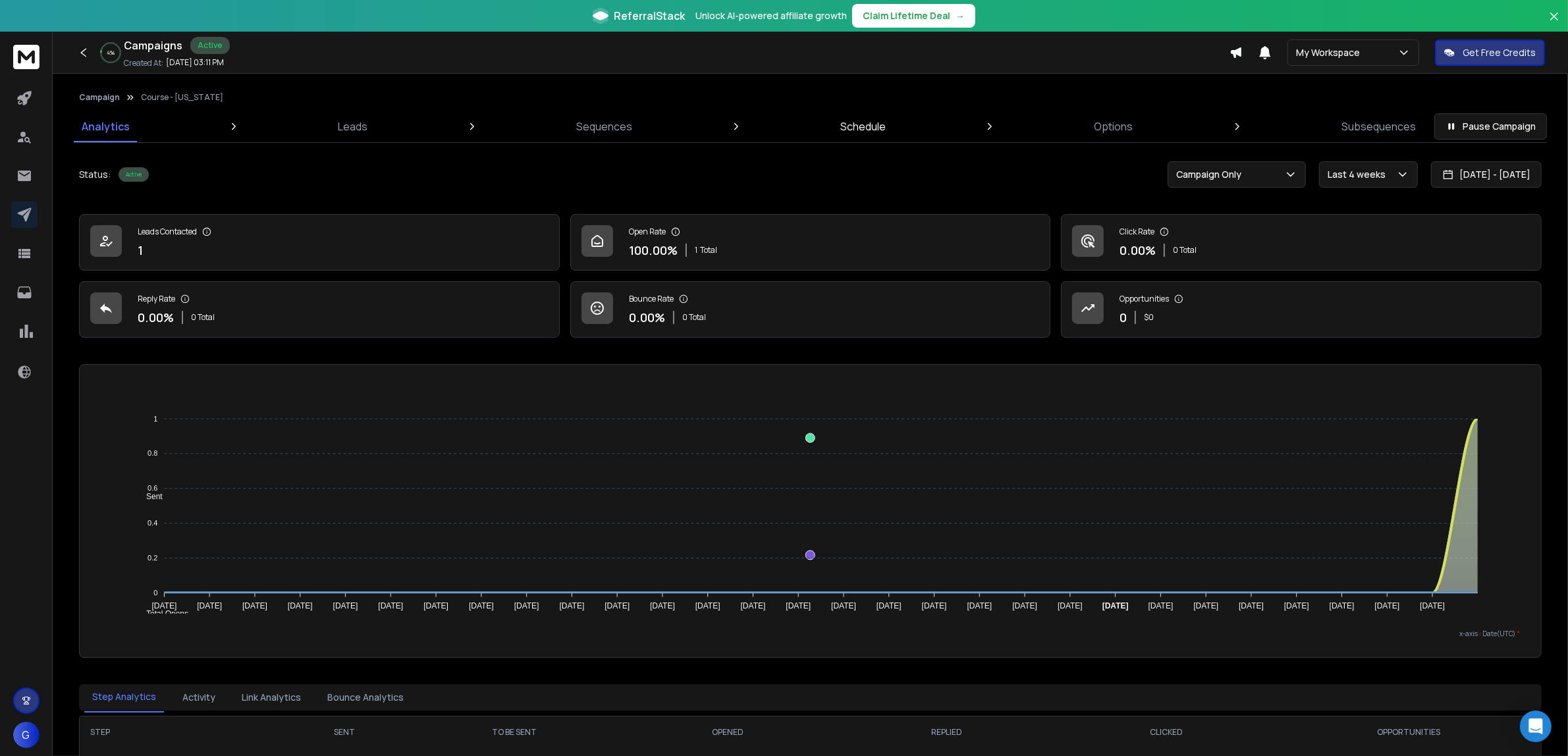
click at [853, 122] on p "Schedule" at bounding box center [863, 127] width 46 height 16
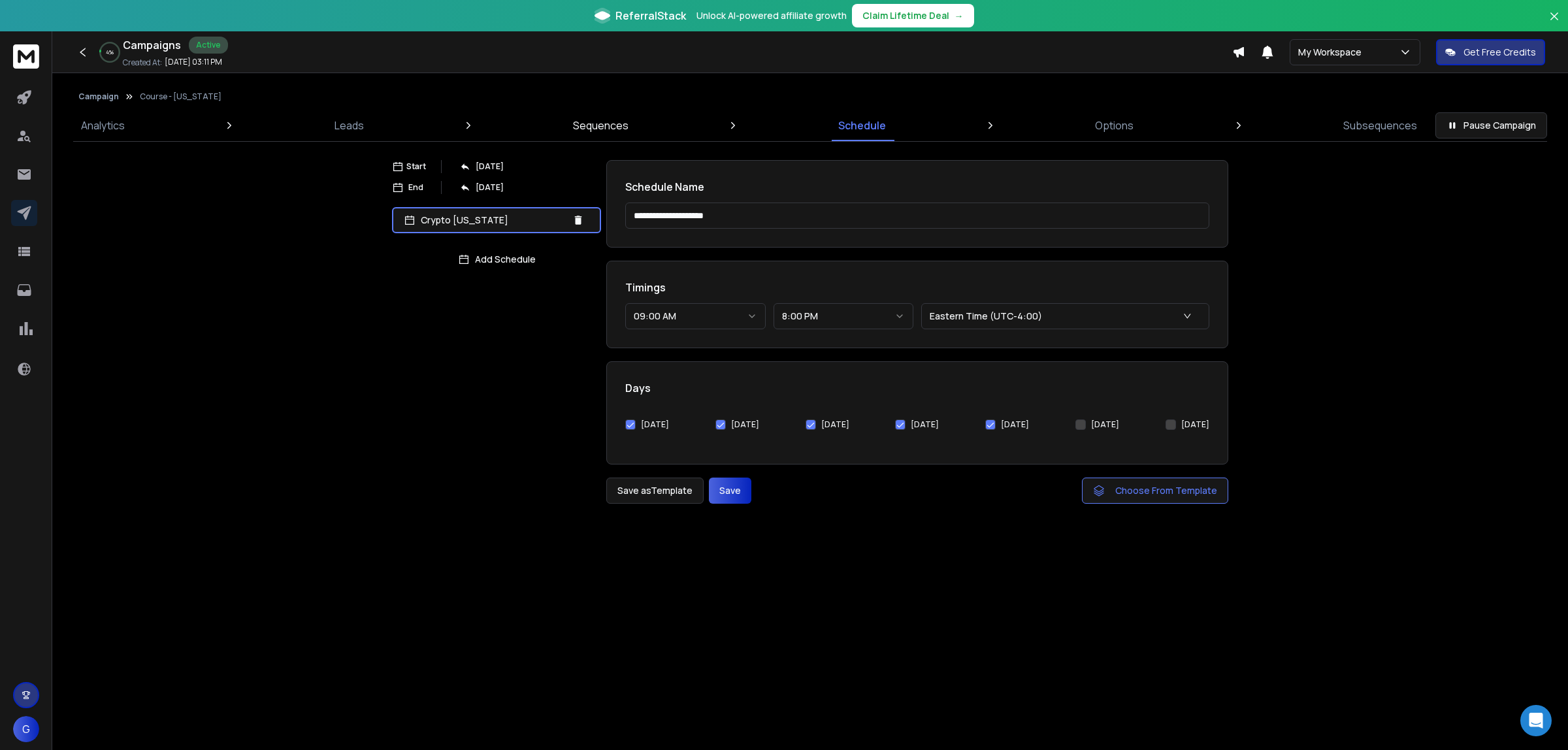
click at [611, 125] on p "Sequences" at bounding box center [601, 126] width 55 height 16
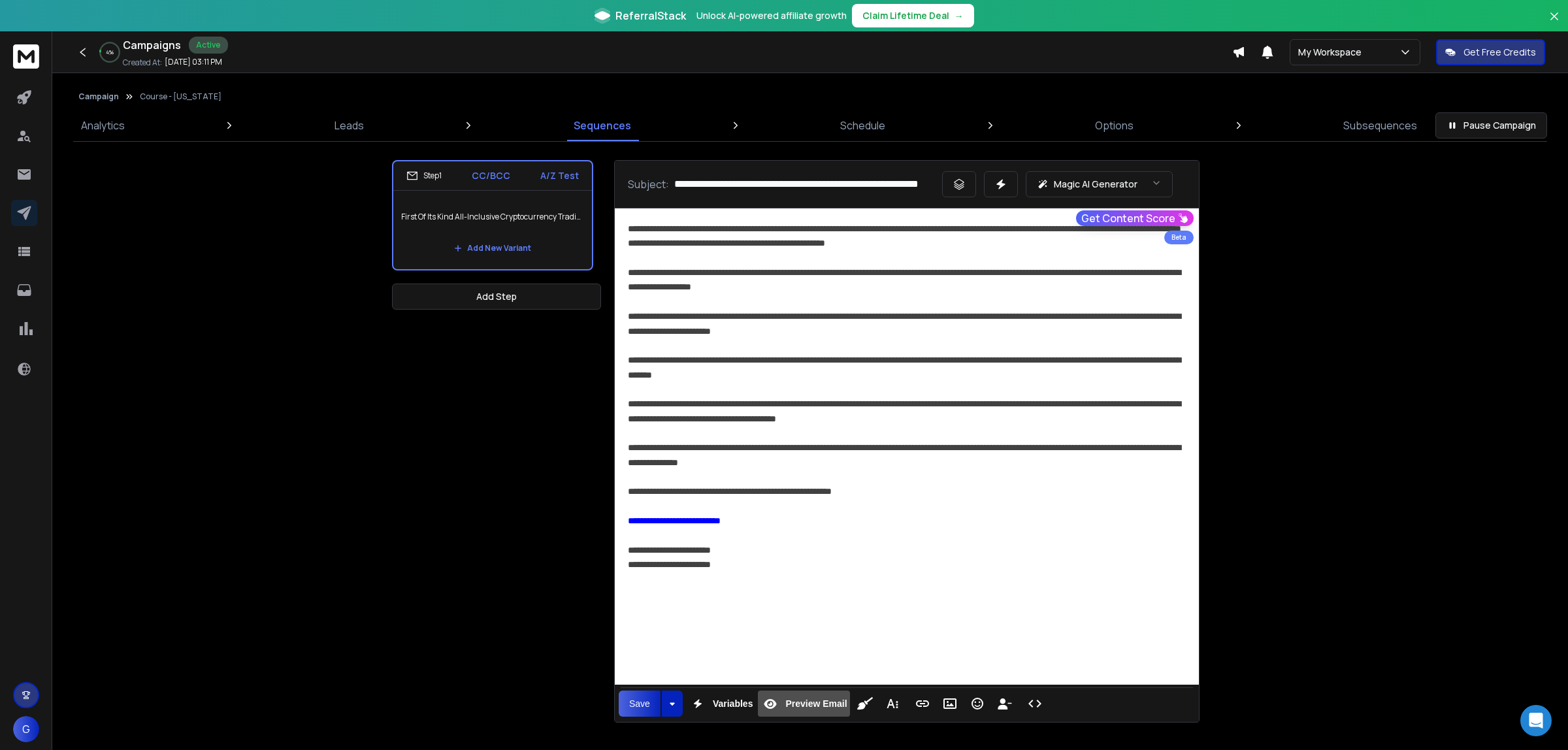
click at [812, 703] on span "Preview Email" at bounding box center [816, 703] width 67 height 11
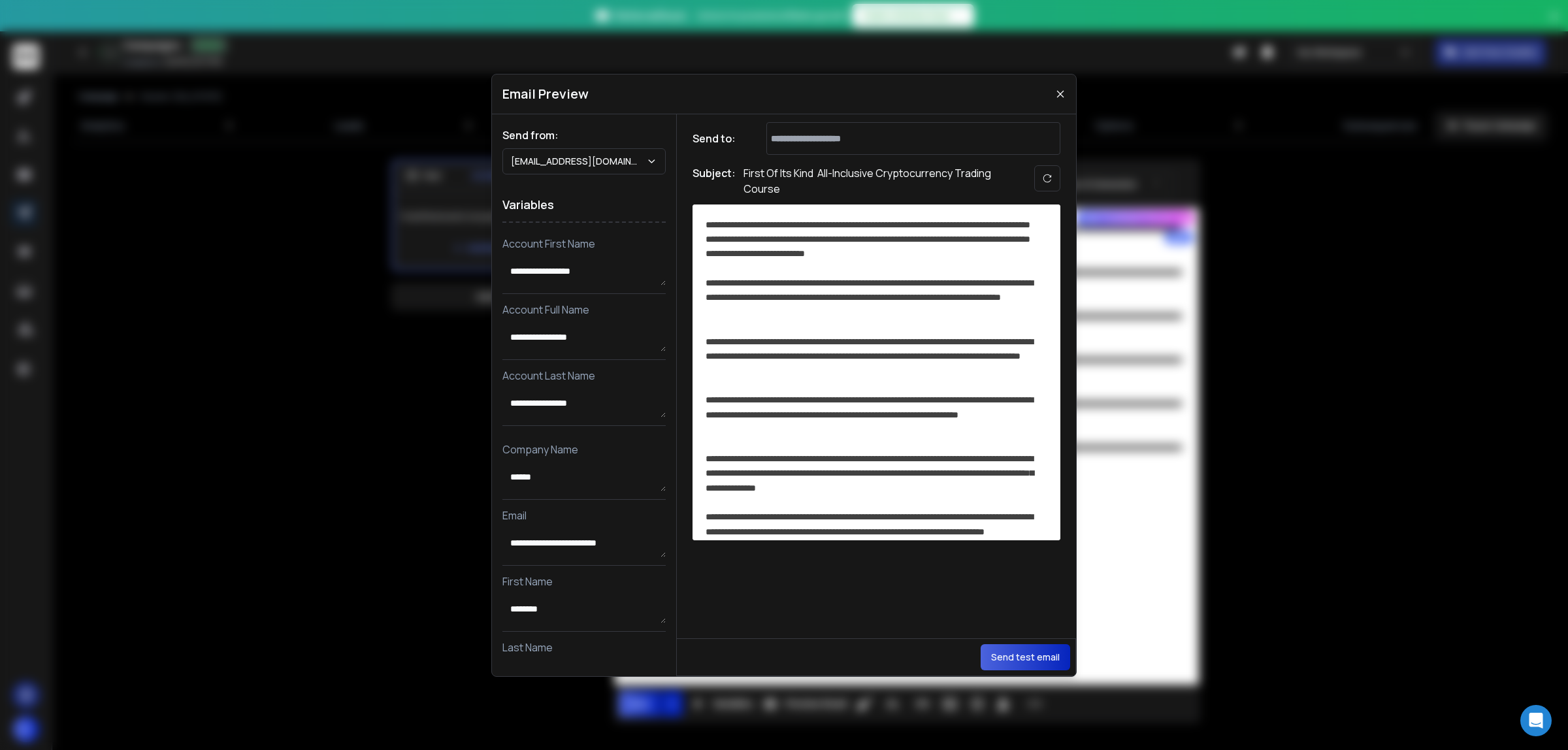
click at [837, 141] on input at bounding box center [913, 139] width 285 height 24
type input "**********"
click at [1004, 660] on button "Send test email" at bounding box center [1025, 657] width 90 height 26
click at [1058, 95] on icon at bounding box center [1061, 94] width 7 height 7
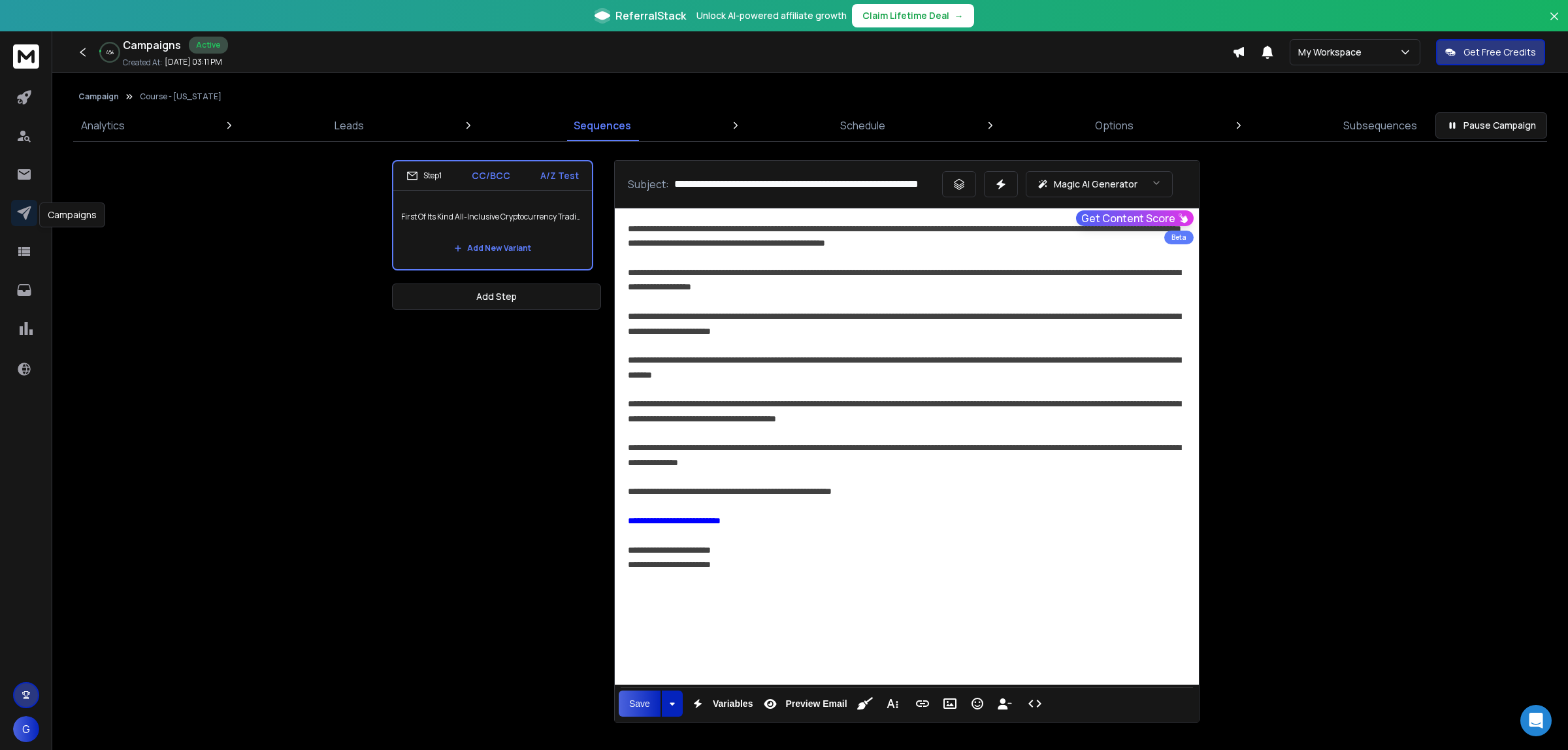
click at [24, 215] on icon at bounding box center [24, 213] width 16 height 16
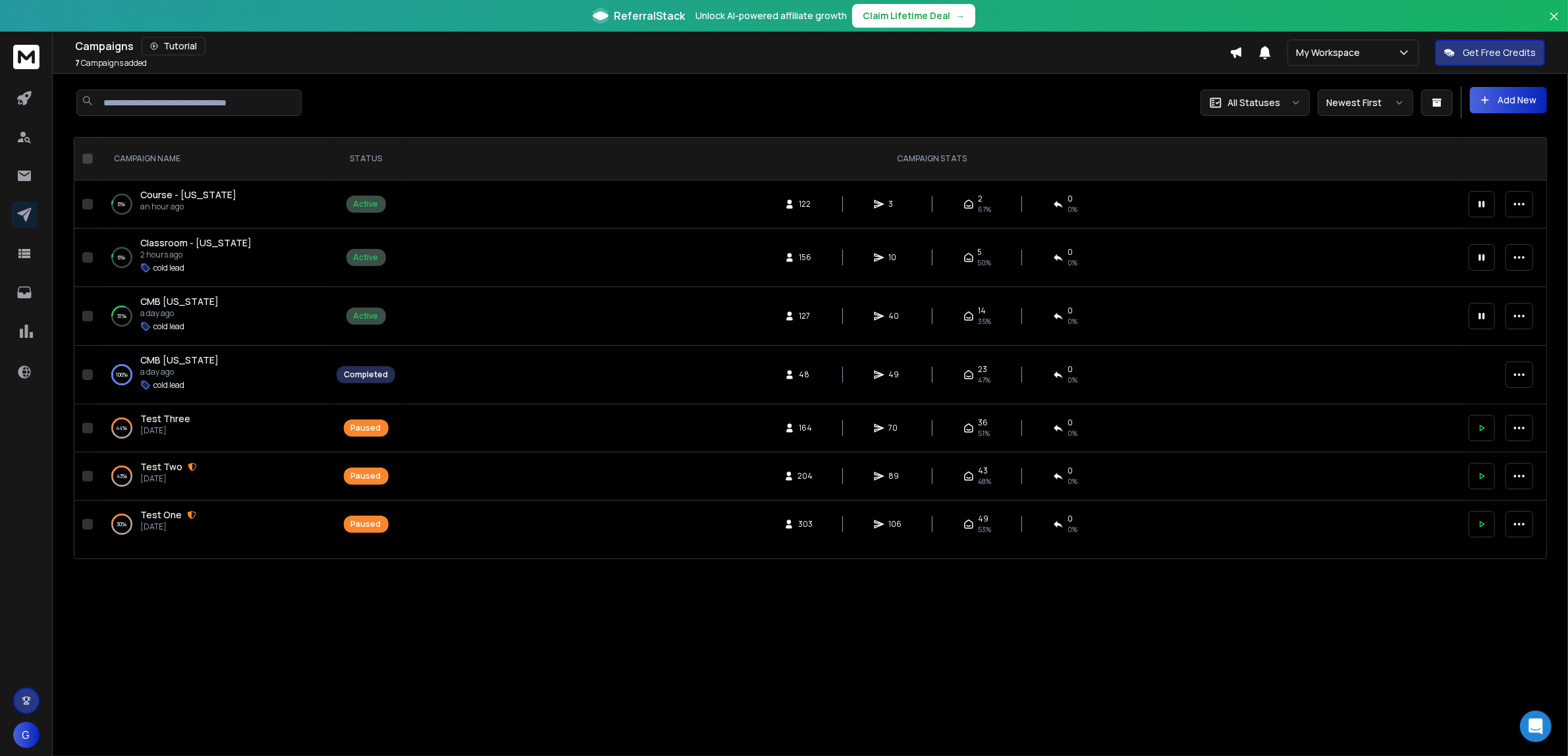
click at [231, 245] on span "Classroom - [US_STATE]" at bounding box center [196, 242] width 111 height 12
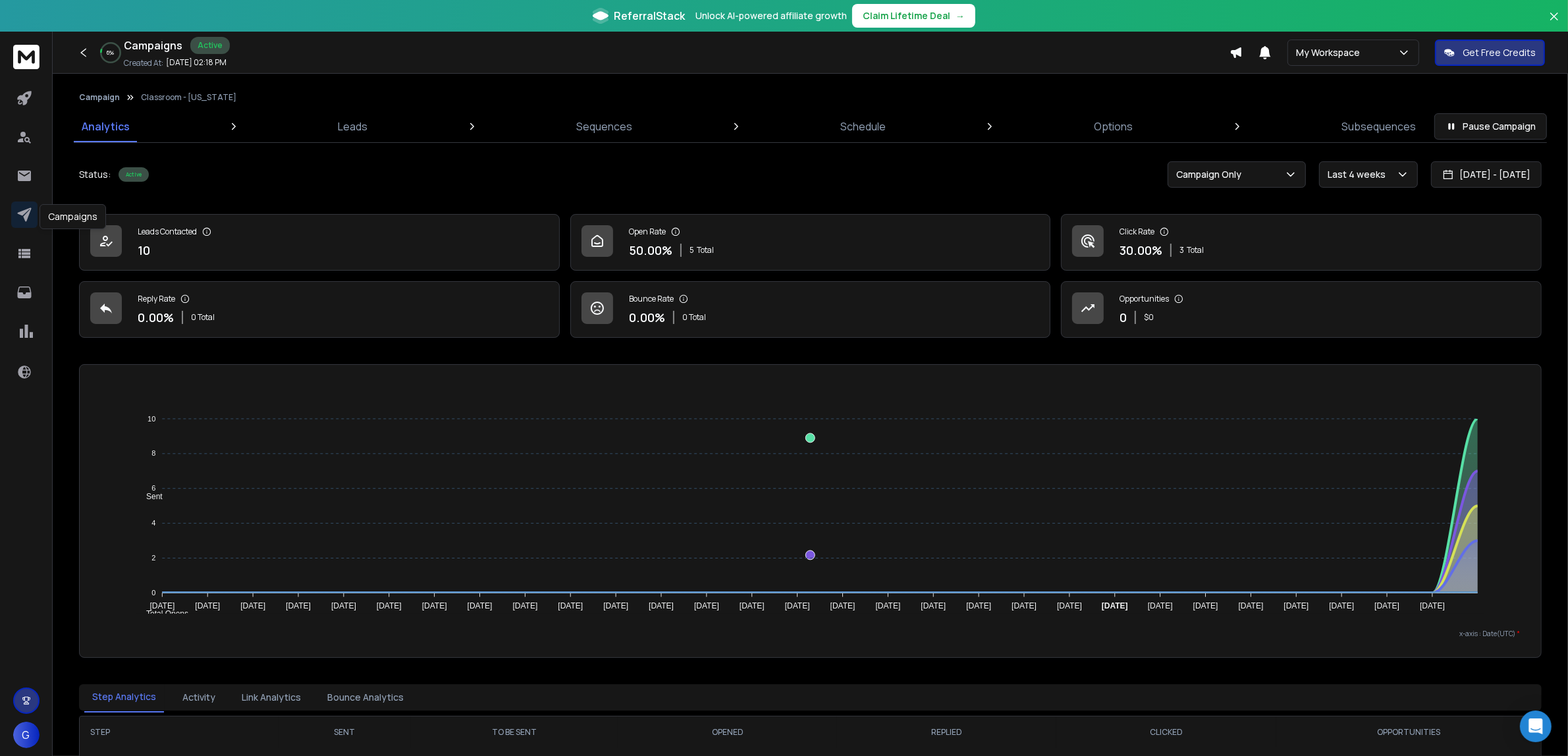
click at [21, 209] on icon at bounding box center [25, 215] width 16 height 16
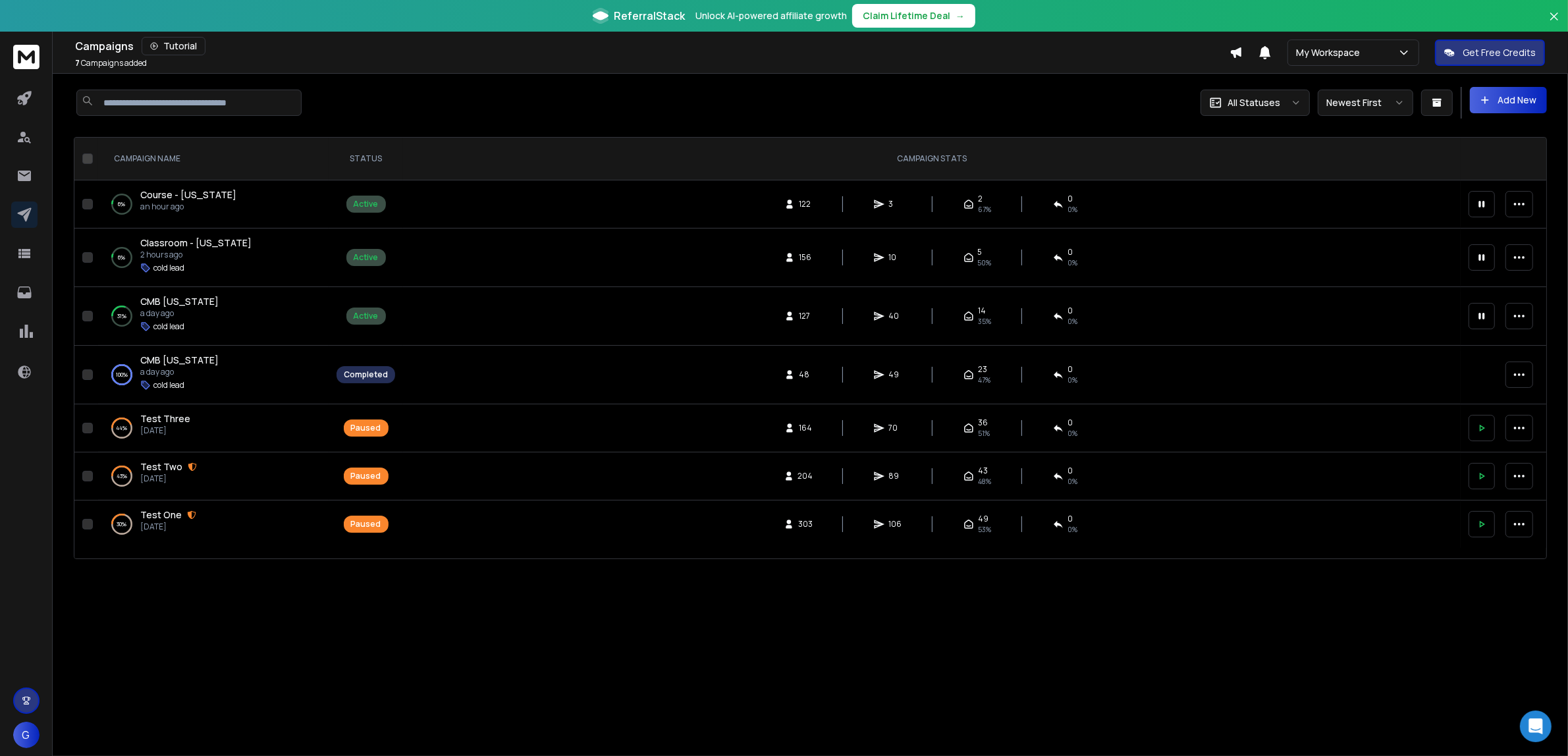
click at [188, 208] on p "an hour ago" at bounding box center [188, 207] width 96 height 11
